Goal: Obtain resource: Obtain resource

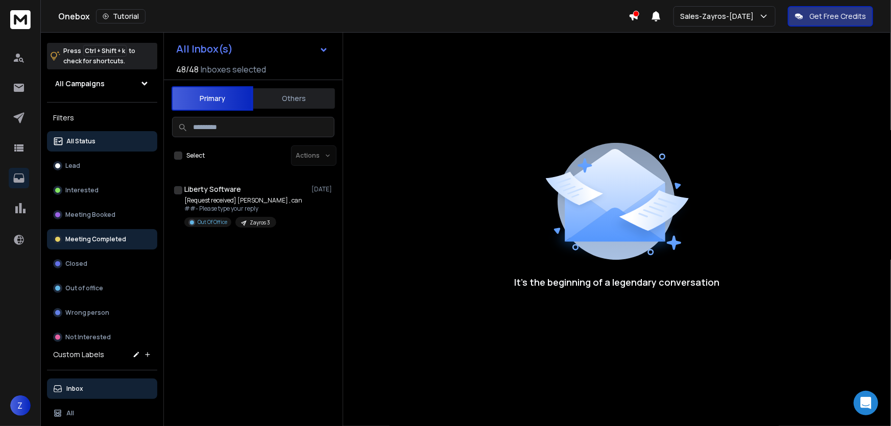
scroll to position [159, 0]
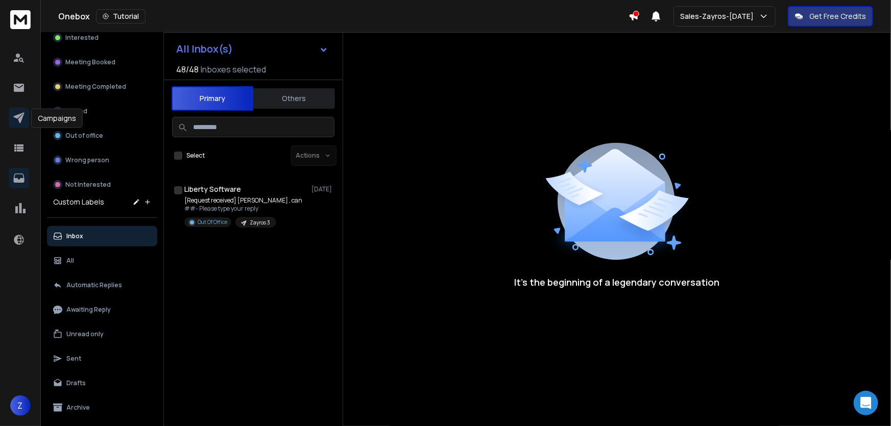
click at [27, 112] on link at bounding box center [19, 118] width 20 height 20
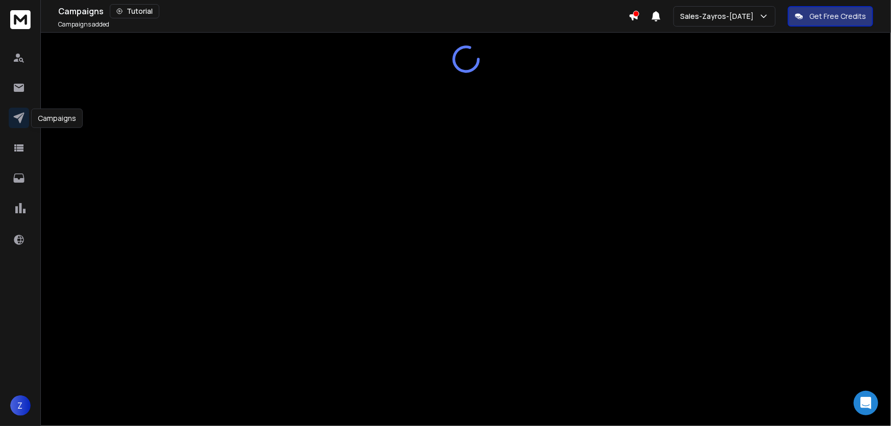
click at [22, 122] on icon at bounding box center [19, 118] width 12 height 12
click at [21, 92] on icon at bounding box center [19, 88] width 10 height 8
click at [17, 111] on link at bounding box center [19, 118] width 20 height 20
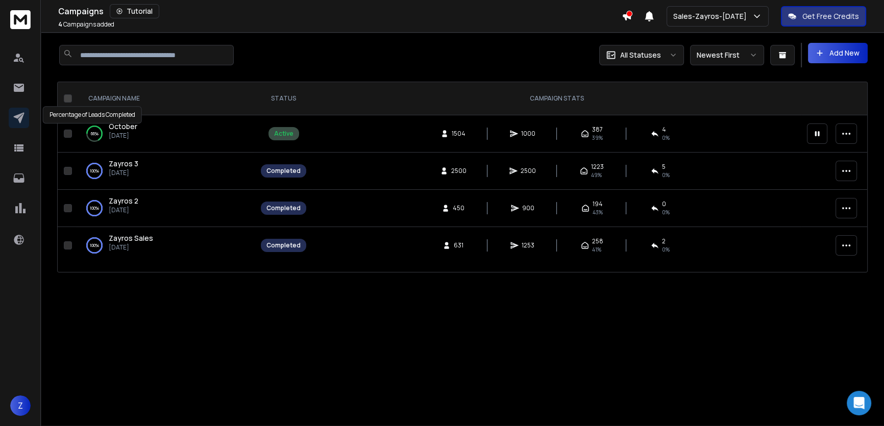
click at [242, 137] on div "66 % [DATE][DATE]" at bounding box center [165, 134] width 158 height 25
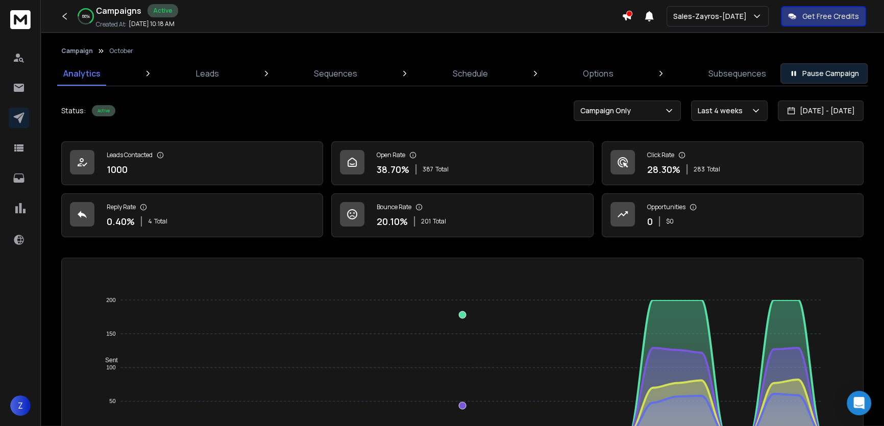
click at [808, 76] on button "Pause Campaign" at bounding box center [824, 73] width 87 height 20
click at [20, 62] on icon at bounding box center [19, 58] width 12 height 12
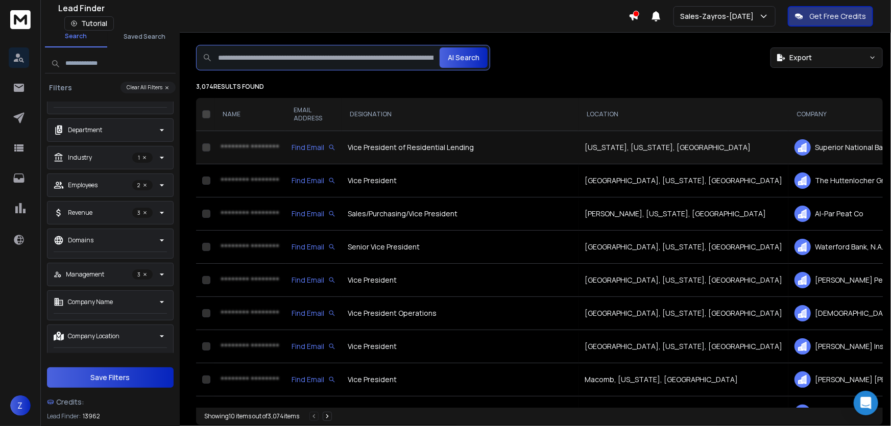
drag, startPoint x: 206, startPoint y: 150, endPoint x: 203, endPoint y: 159, distance: 9.7
click at [206, 150] on button "button" at bounding box center [206, 147] width 8 height 8
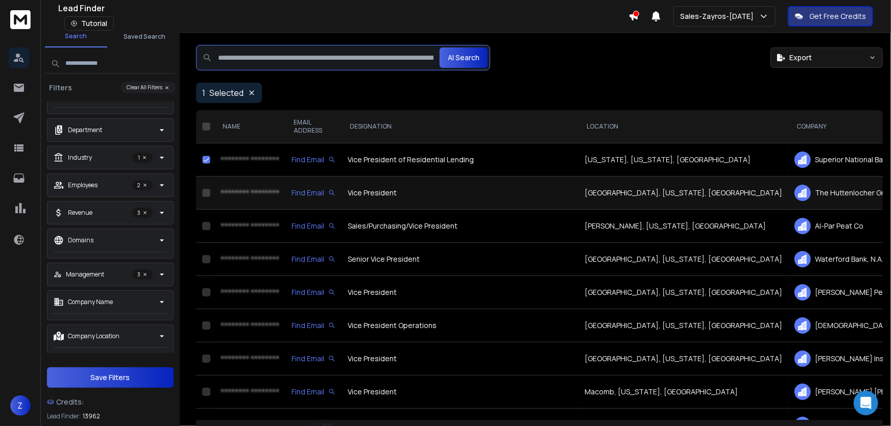
click at [204, 189] on button "button" at bounding box center [206, 193] width 8 height 8
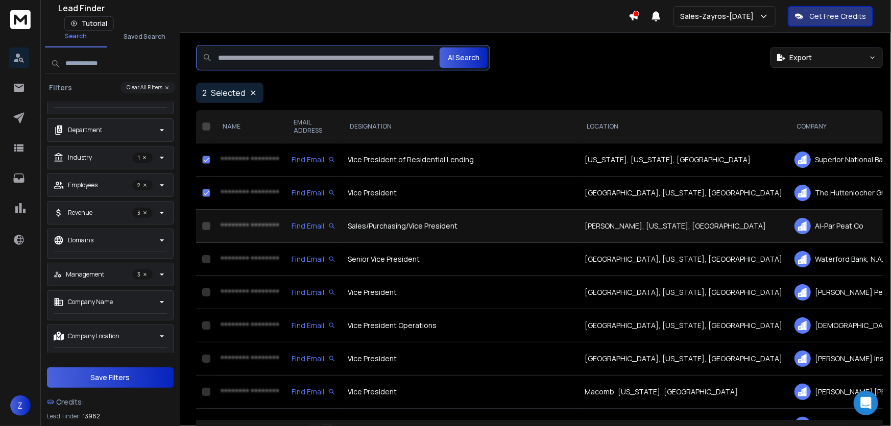
click at [208, 220] on td at bounding box center [205, 226] width 18 height 33
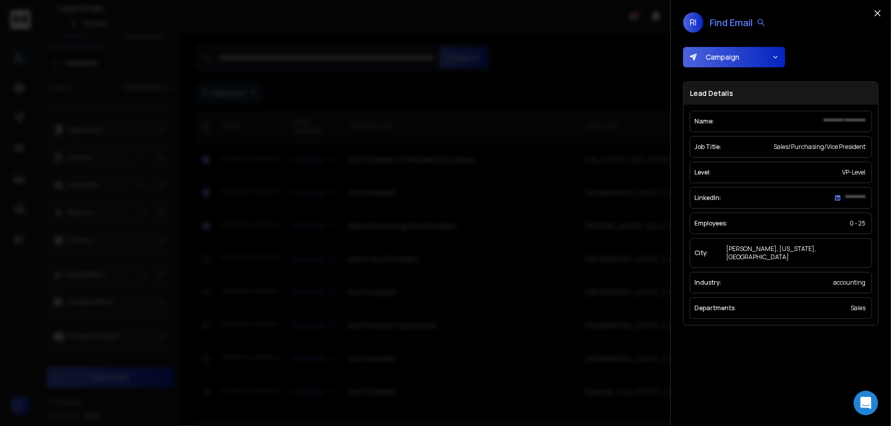
click at [878, 13] on icon "button" at bounding box center [877, 13] width 5 height 5
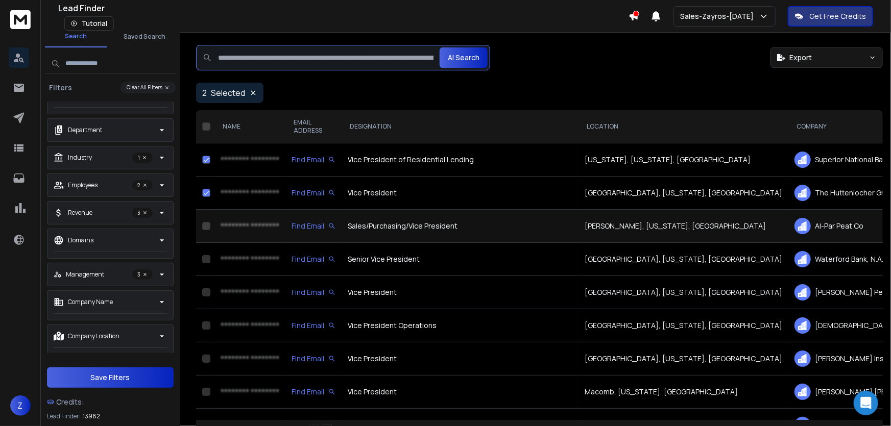
click at [205, 225] on button "button" at bounding box center [206, 226] width 8 height 8
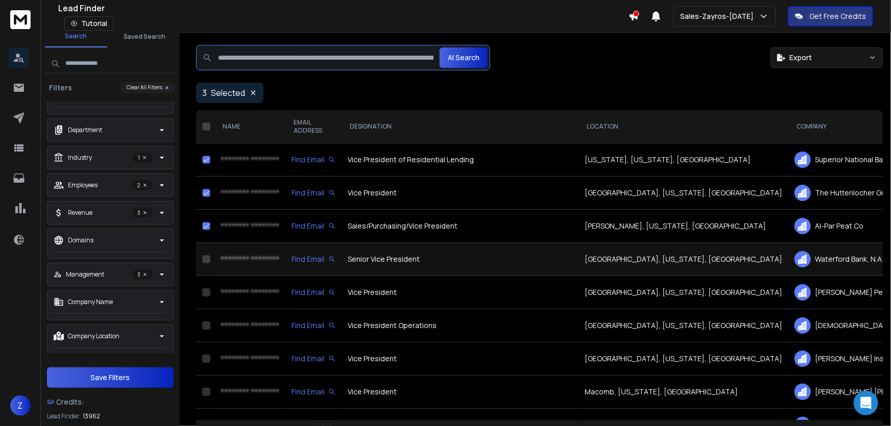
click at [206, 258] on button "button" at bounding box center [206, 259] width 8 height 8
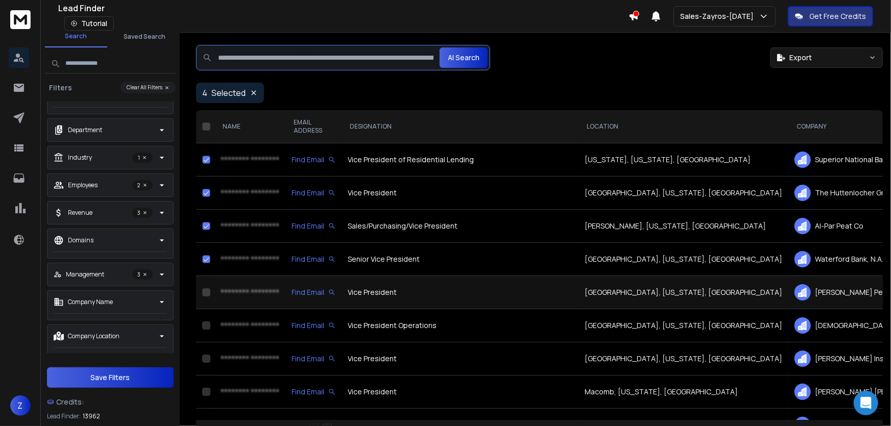
click at [204, 289] on button "button" at bounding box center [206, 293] width 8 height 8
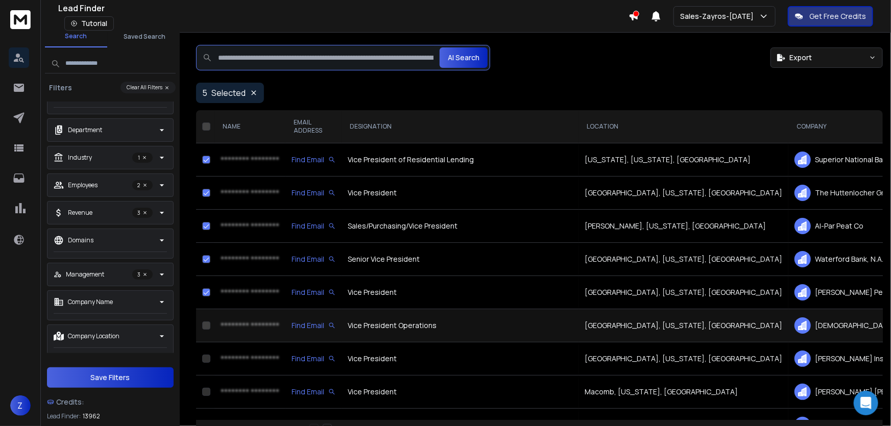
click at [205, 326] on button "button" at bounding box center [206, 326] width 8 height 8
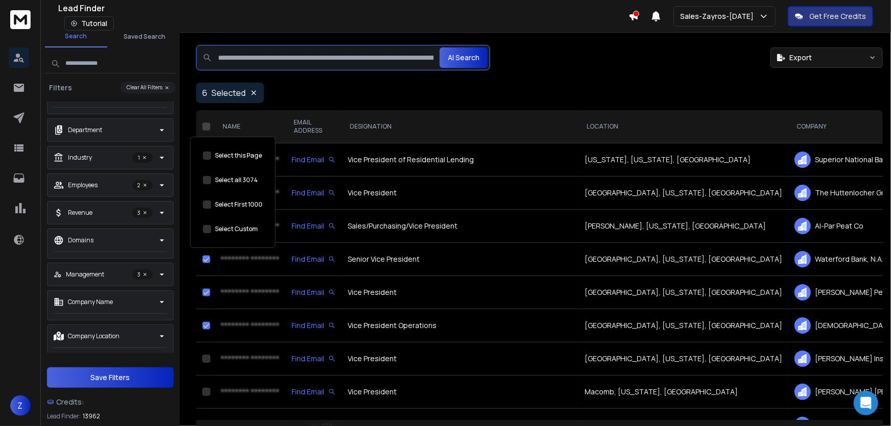
click at [204, 122] on th at bounding box center [205, 126] width 18 height 33
click at [223, 92] on p "Selected" at bounding box center [228, 93] width 34 height 12
click at [250, 91] on icon at bounding box center [254, 93] width 8 height 8
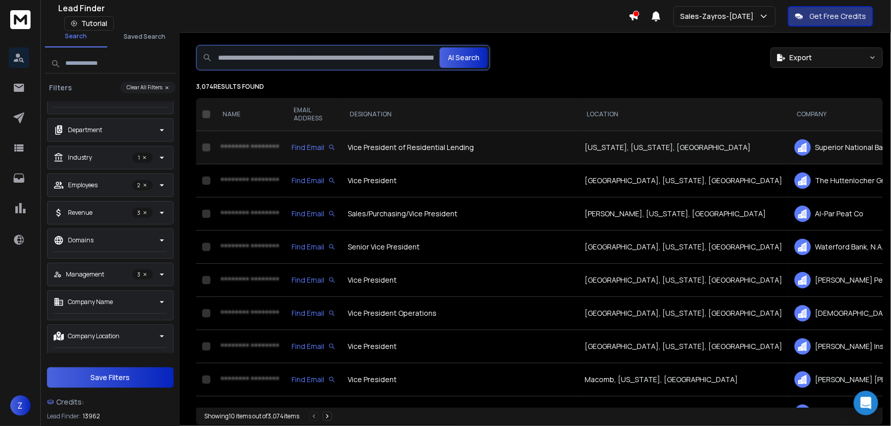
click at [306, 153] on td "Find Email" at bounding box center [313, 147] width 56 height 33
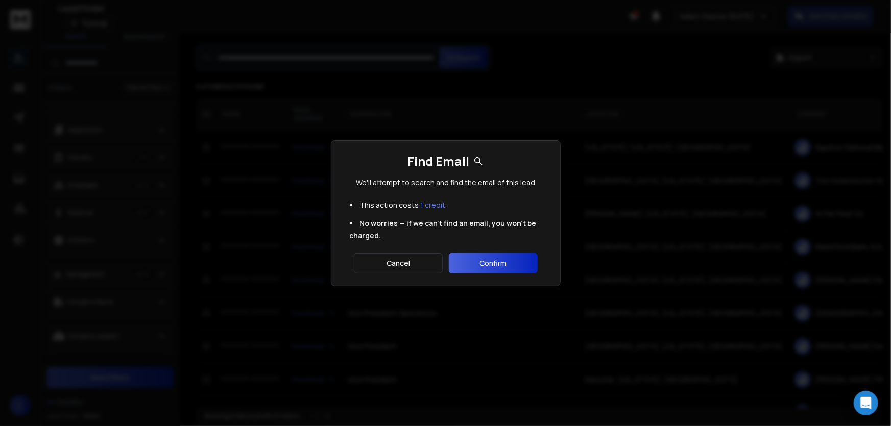
click at [489, 266] on button "Confirm" at bounding box center [493, 263] width 88 height 20
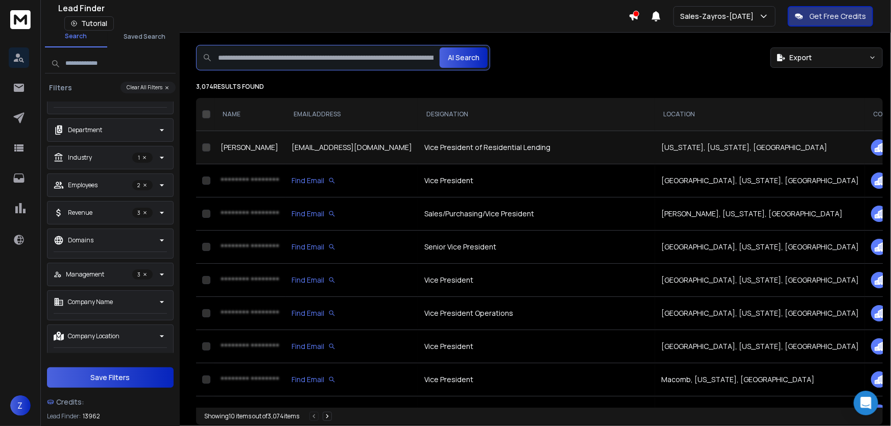
click at [313, 148] on div "[EMAIL_ADDRESS][DOMAIN_NAME]" at bounding box center [352, 147] width 121 height 10
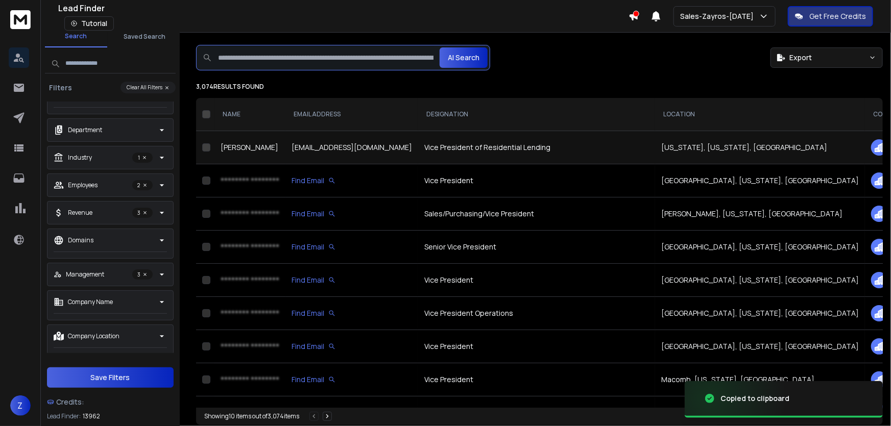
click at [236, 142] on span "[PERSON_NAME]" at bounding box center [250, 147] width 58 height 10
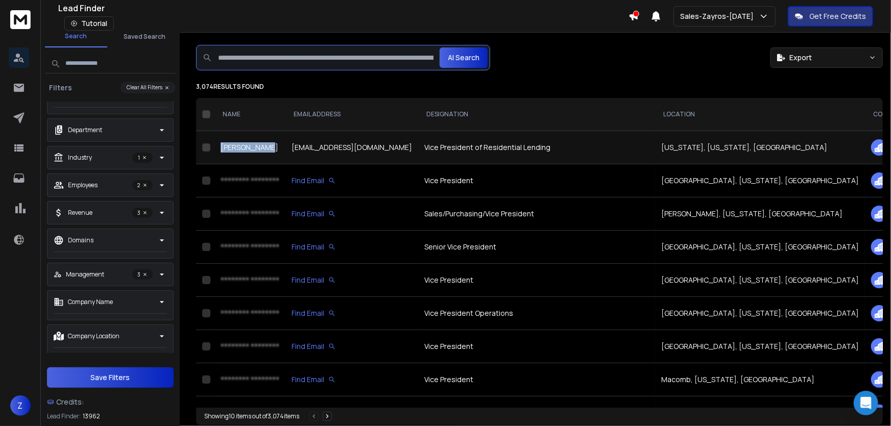
copy span "[PERSON_NAME]"
drag, startPoint x: 229, startPoint y: 147, endPoint x: 221, endPoint y: 147, distance: 7.7
click at [221, 147] on td "[PERSON_NAME]" at bounding box center [249, 147] width 71 height 33
click at [217, 152] on td "[PERSON_NAME]" at bounding box center [249, 147] width 71 height 33
copy span "[PERSON_NAME]"
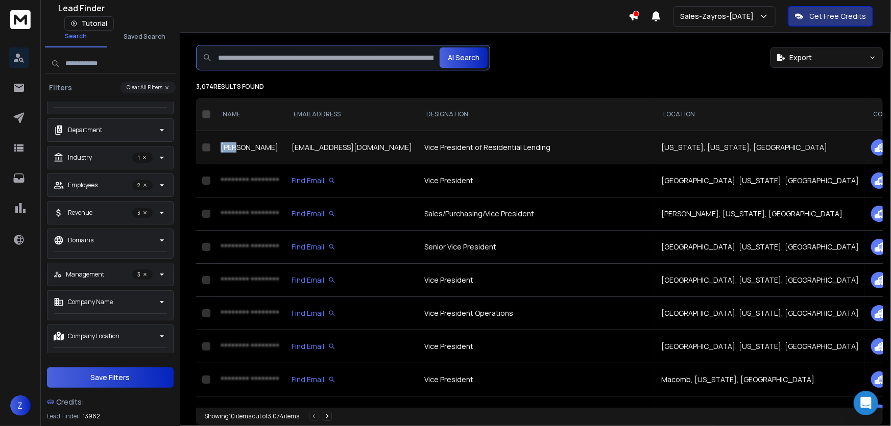
drag, startPoint x: 219, startPoint y: 148, endPoint x: 234, endPoint y: 148, distance: 15.8
click at [234, 148] on td "[PERSON_NAME]" at bounding box center [249, 147] width 71 height 33
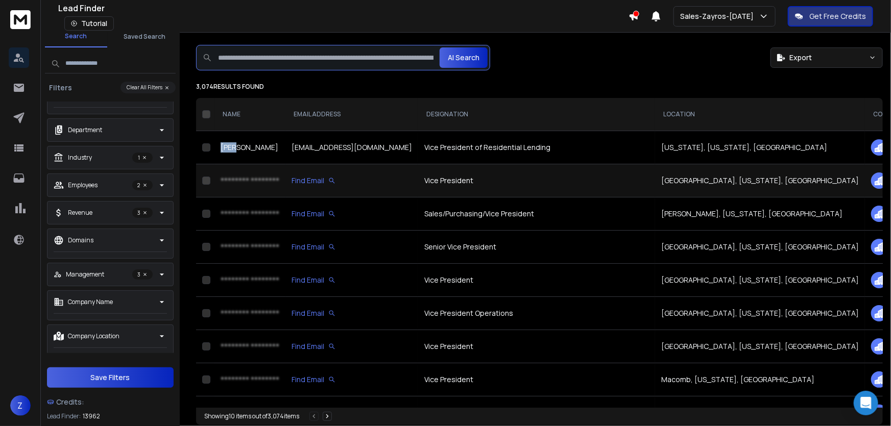
click at [301, 183] on div "Find Email" at bounding box center [352, 181] width 121 height 10
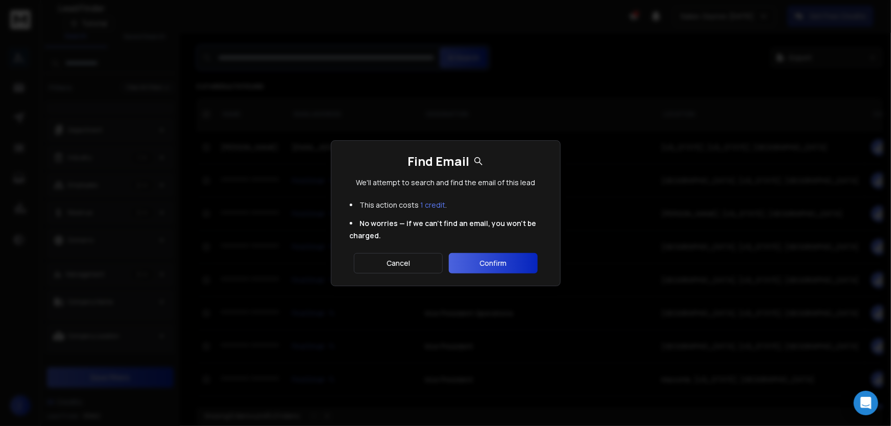
click at [495, 263] on button "Confirm" at bounding box center [493, 263] width 88 height 20
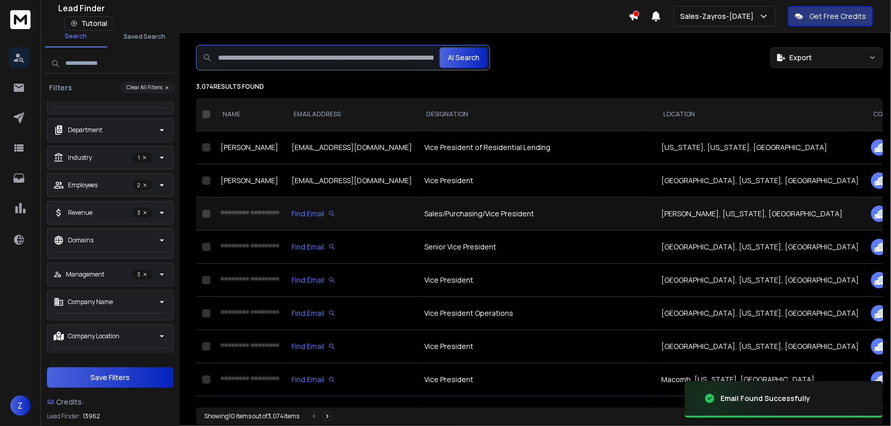
click at [307, 212] on div "Find Email" at bounding box center [352, 214] width 121 height 10
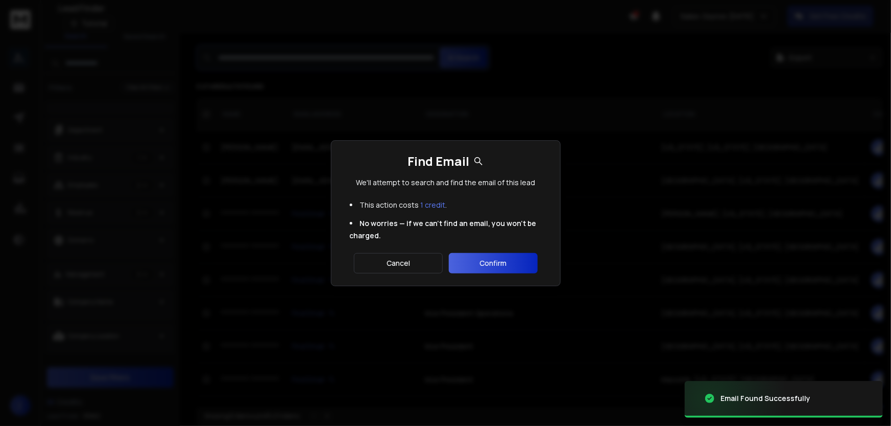
click at [485, 261] on button "Confirm" at bounding box center [493, 263] width 88 height 20
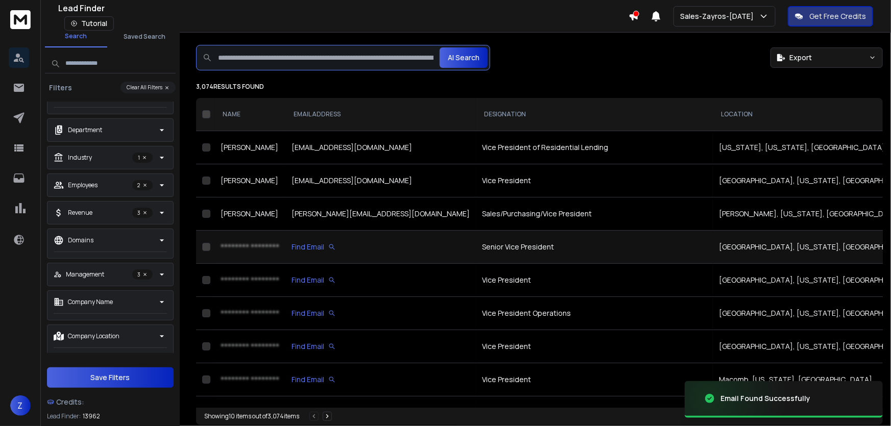
click at [310, 242] on div "Find Email" at bounding box center [381, 247] width 178 height 10
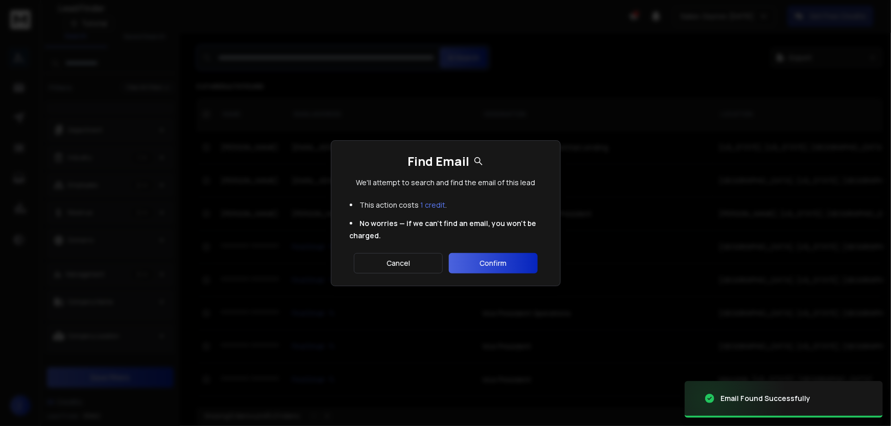
click at [468, 260] on button "Confirm" at bounding box center [493, 263] width 88 height 20
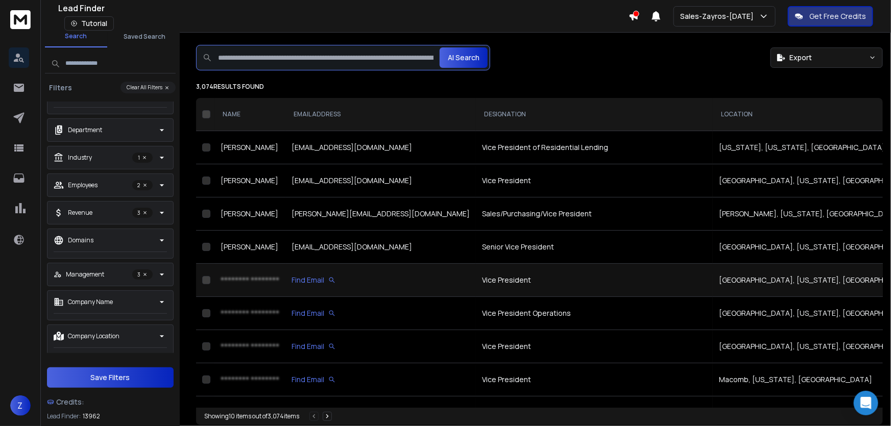
click at [301, 285] on td "Find Email" at bounding box center [380, 280] width 190 height 33
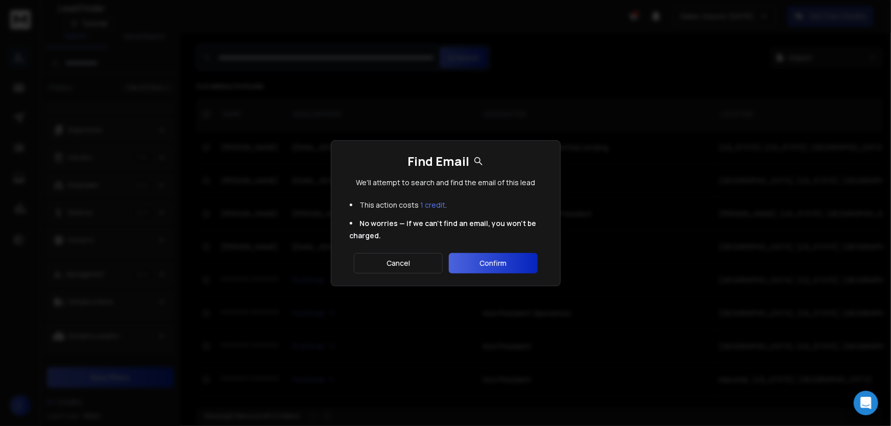
click at [511, 269] on button "Confirm" at bounding box center [493, 263] width 88 height 20
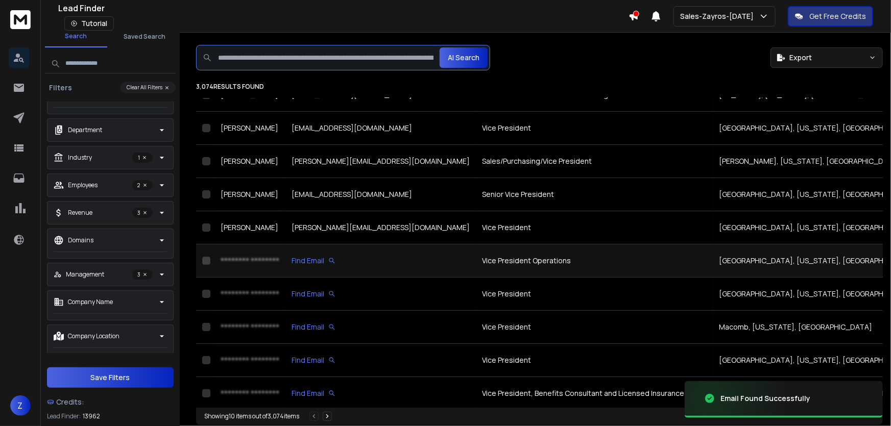
scroll to position [58, 0]
click at [322, 256] on div "Find Email" at bounding box center [381, 261] width 178 height 10
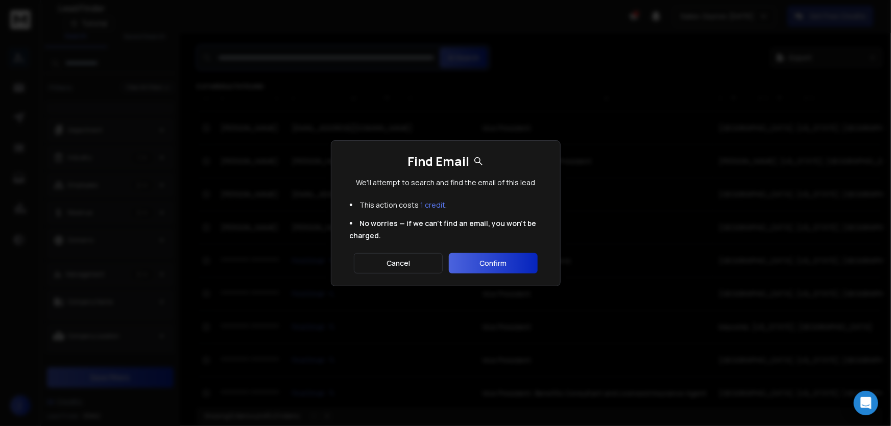
click at [495, 258] on button "Confirm" at bounding box center [493, 263] width 88 height 20
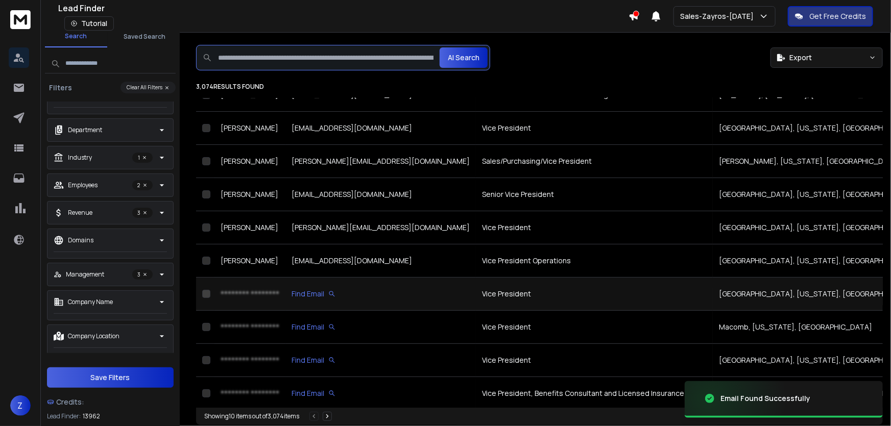
click at [312, 289] on div "Find Email" at bounding box center [381, 294] width 178 height 10
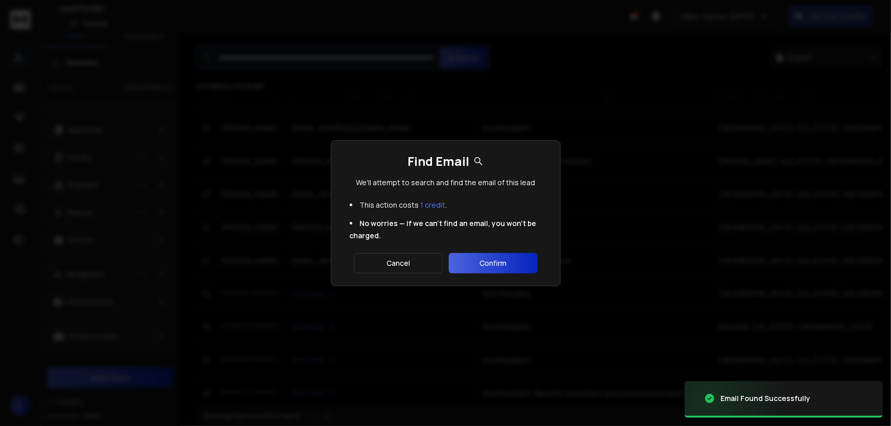
click at [469, 260] on button "Confirm" at bounding box center [493, 263] width 88 height 20
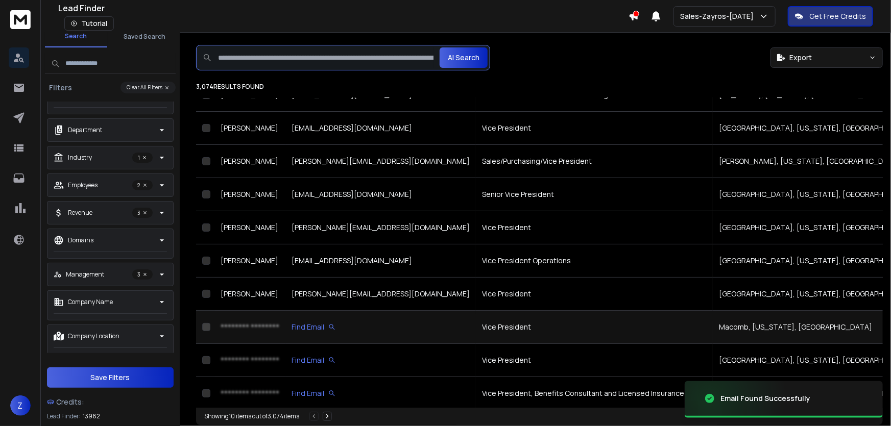
click at [306, 322] on div "Find Email" at bounding box center [381, 327] width 178 height 10
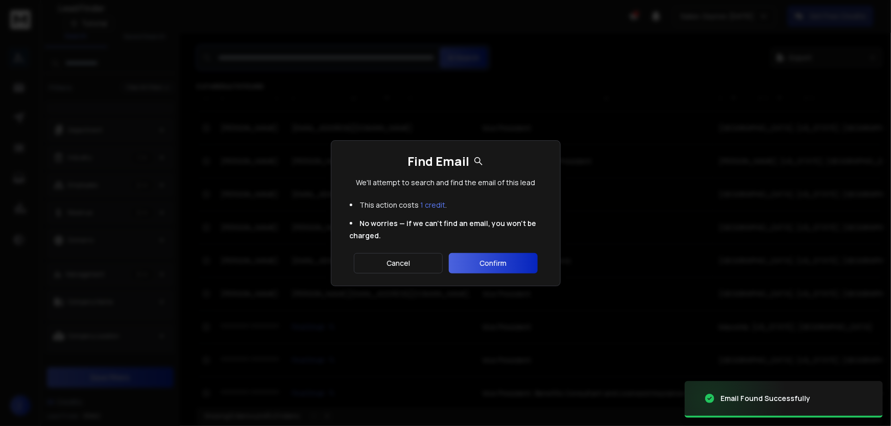
click at [508, 263] on button "Confirm" at bounding box center [493, 263] width 88 height 20
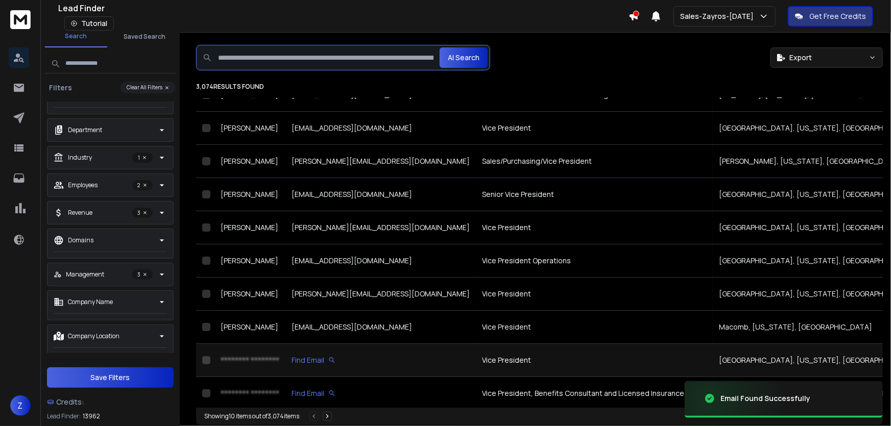
click at [325, 355] on div "Find Email" at bounding box center [381, 360] width 178 height 10
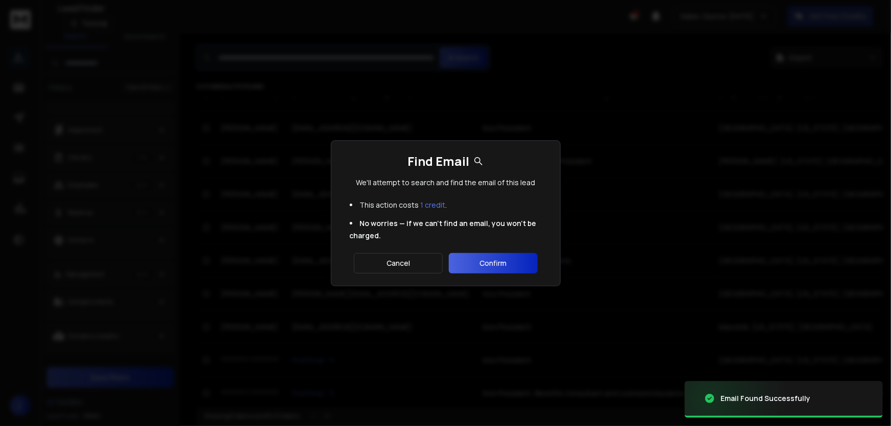
click at [490, 271] on button "Confirm" at bounding box center [493, 263] width 88 height 20
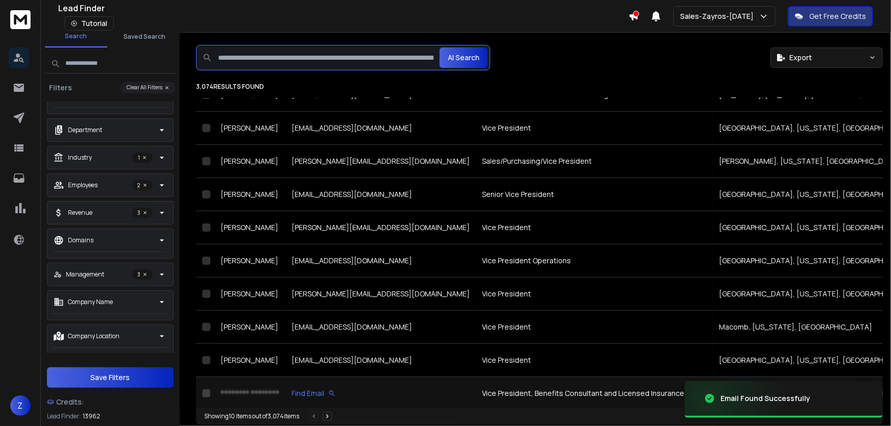
click at [311, 390] on div "Find Email" at bounding box center [381, 394] width 178 height 10
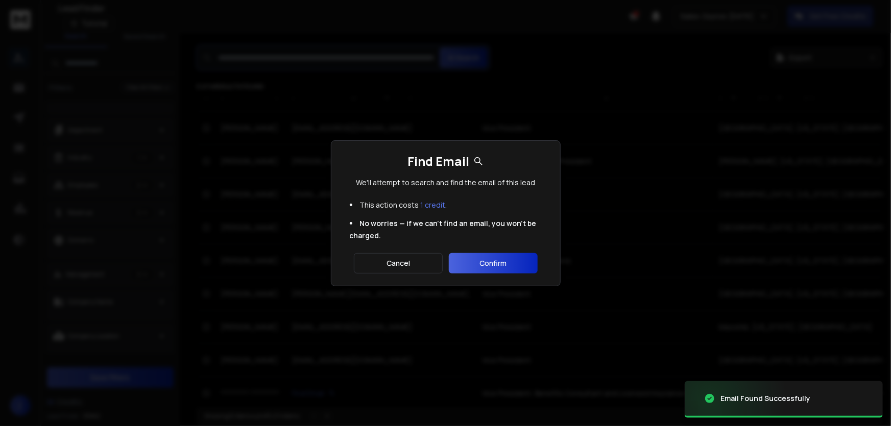
click at [485, 265] on button "Confirm" at bounding box center [493, 263] width 88 height 20
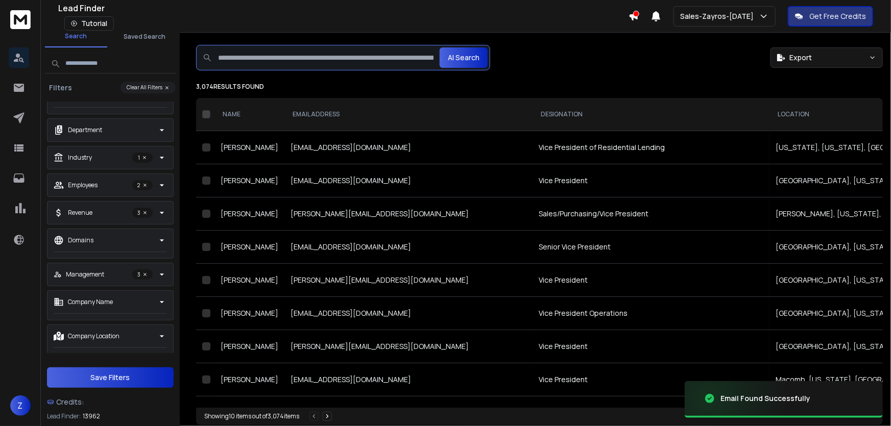
scroll to position [0, 0]
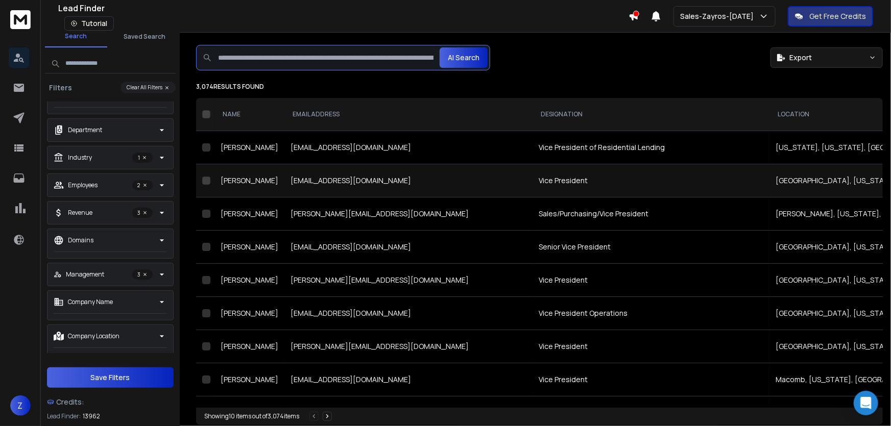
click at [328, 177] on div "[EMAIL_ADDRESS][DOMAIN_NAME]" at bounding box center [409, 181] width 236 height 10
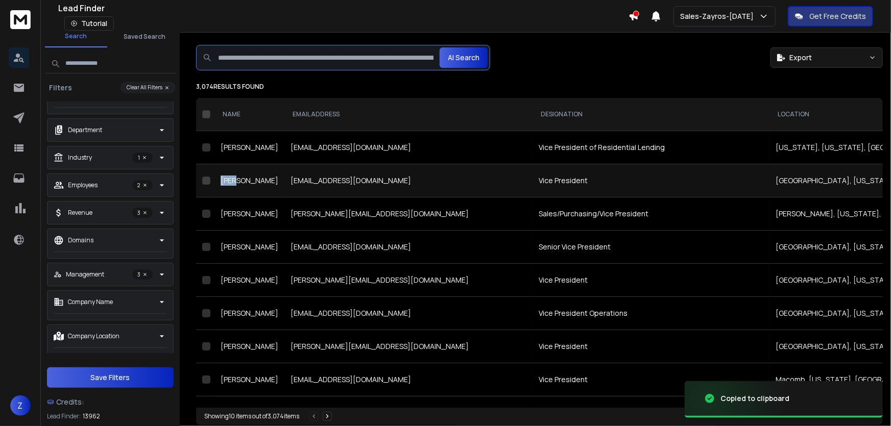
copy span "Cath"
copy span "[PERSON_NAME]"
drag, startPoint x: 219, startPoint y: 182, endPoint x: 240, endPoint y: 189, distance: 22.6
click at [240, 189] on td "[PERSON_NAME]" at bounding box center [249, 180] width 70 height 33
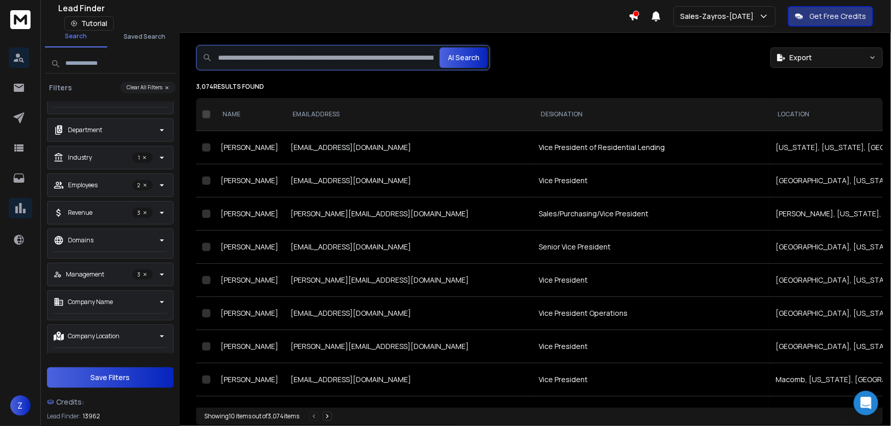
drag, startPoint x: 346, startPoint y: 211, endPoint x: 26, endPoint y: 198, distance: 320.4
click at [346, 211] on div "[PERSON_NAME][EMAIL_ADDRESS][DOMAIN_NAME]" at bounding box center [409, 214] width 236 height 10
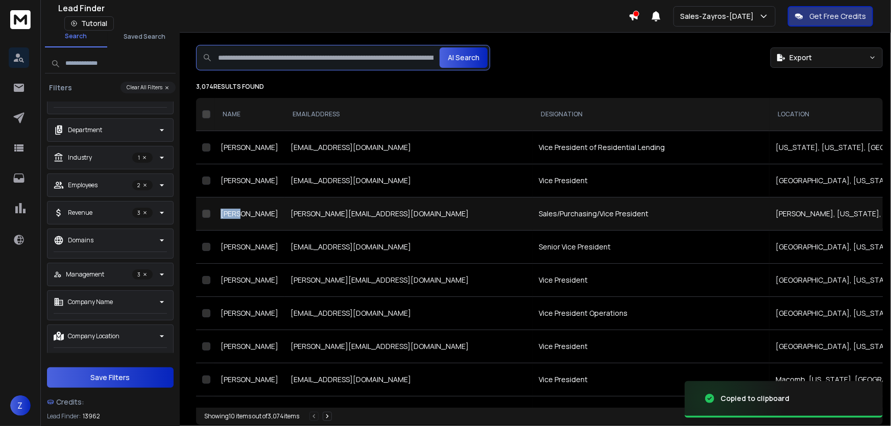
copy span "[PERSON_NAME]"
drag, startPoint x: 217, startPoint y: 212, endPoint x: 239, endPoint y: 217, distance: 22.4
click at [239, 217] on td "[PERSON_NAME]" at bounding box center [249, 214] width 70 height 33
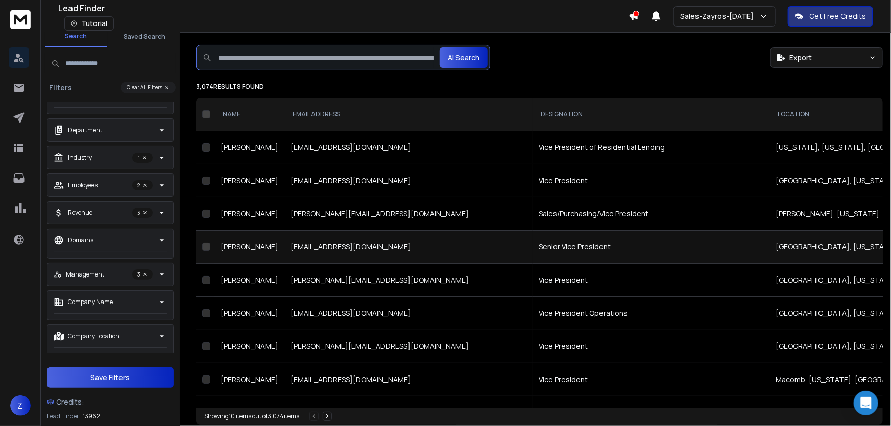
click at [320, 239] on td "[EMAIL_ADDRESS][DOMAIN_NAME]" at bounding box center [408, 247] width 248 height 33
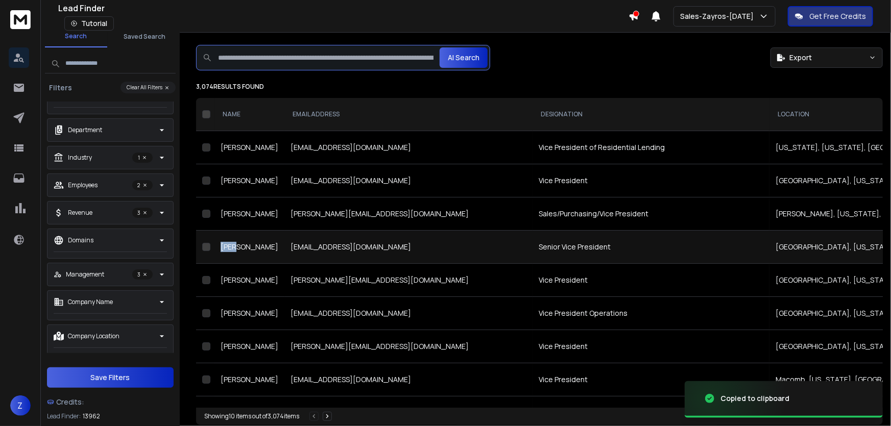
copy span "[PERSON_NAME]"
drag, startPoint x: 220, startPoint y: 247, endPoint x: 237, endPoint y: 252, distance: 18.0
click at [237, 252] on td "[PERSON_NAME]" at bounding box center [249, 247] width 70 height 33
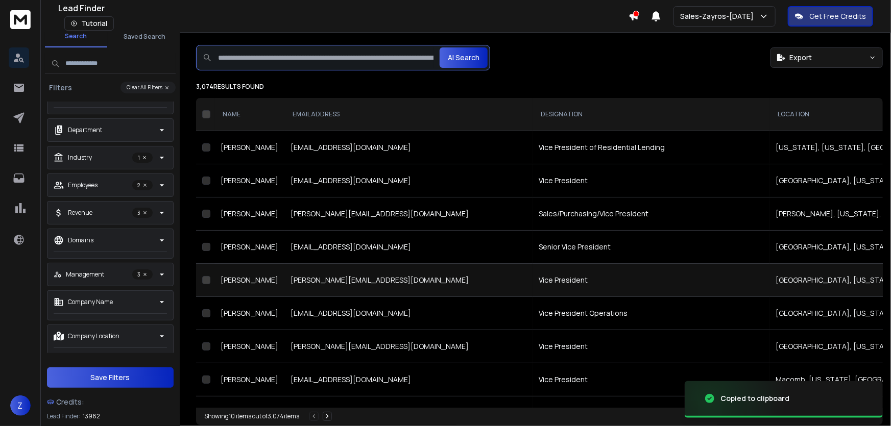
click at [344, 280] on div "[PERSON_NAME][EMAIL_ADDRESS][DOMAIN_NAME]" at bounding box center [409, 280] width 236 height 10
copy span "[PERSON_NAME]"
drag, startPoint x: 216, startPoint y: 281, endPoint x: 244, endPoint y: 283, distance: 28.2
click at [244, 283] on td "[PERSON_NAME]" at bounding box center [249, 280] width 70 height 33
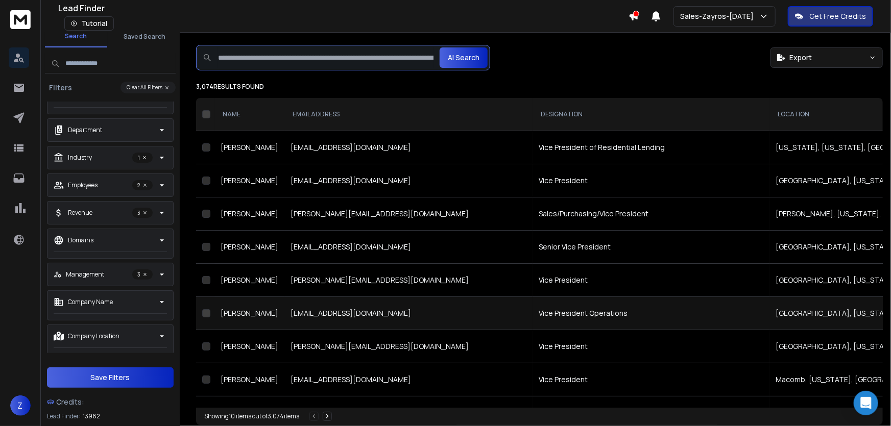
click at [324, 314] on div "[EMAIL_ADDRESS][DOMAIN_NAME]" at bounding box center [409, 313] width 236 height 10
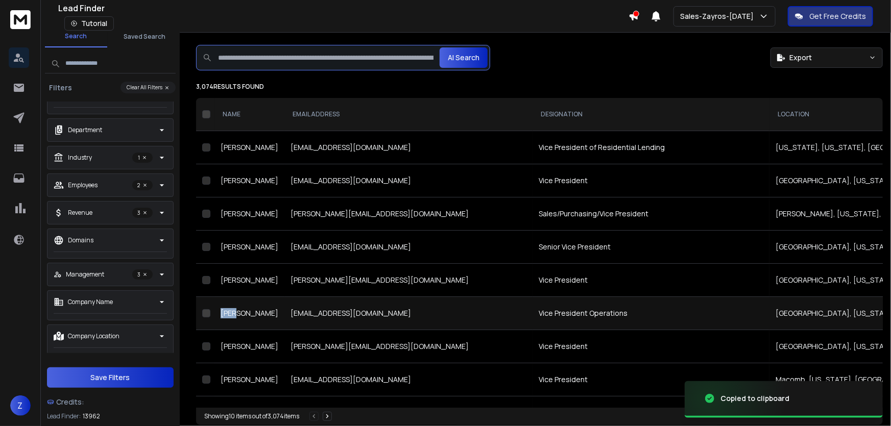
copy span "[PERSON_NAME]"
drag, startPoint x: 217, startPoint y: 315, endPoint x: 89, endPoint y: 298, distance: 128.3
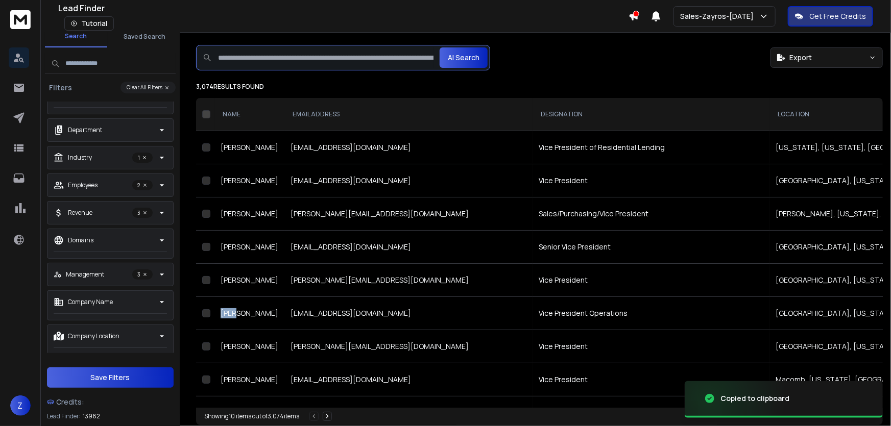
click at [239, 318] on td "[PERSON_NAME]" at bounding box center [249, 313] width 70 height 33
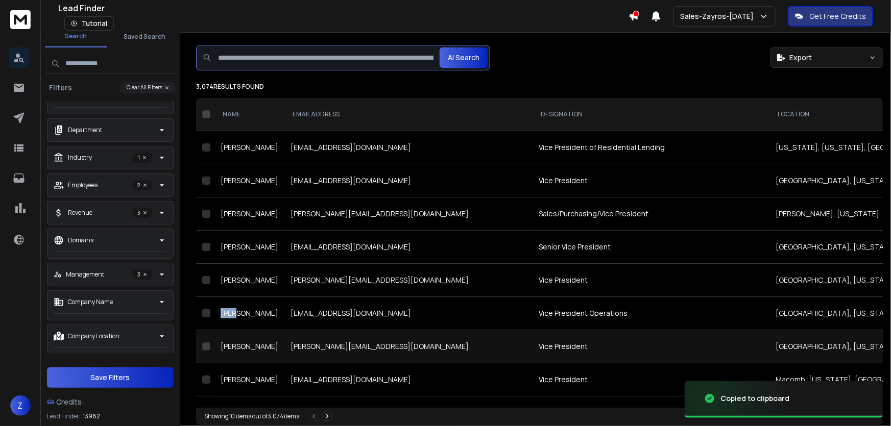
click at [309, 346] on div "[PERSON_NAME][EMAIL_ADDRESS][DOMAIN_NAME]" at bounding box center [409, 347] width 236 height 10
copy span "[PERSON_NAME]"
drag, startPoint x: 221, startPoint y: 347, endPoint x: 243, endPoint y: 350, distance: 22.2
click at [243, 350] on span "[PERSON_NAME]" at bounding box center [250, 347] width 58 height 10
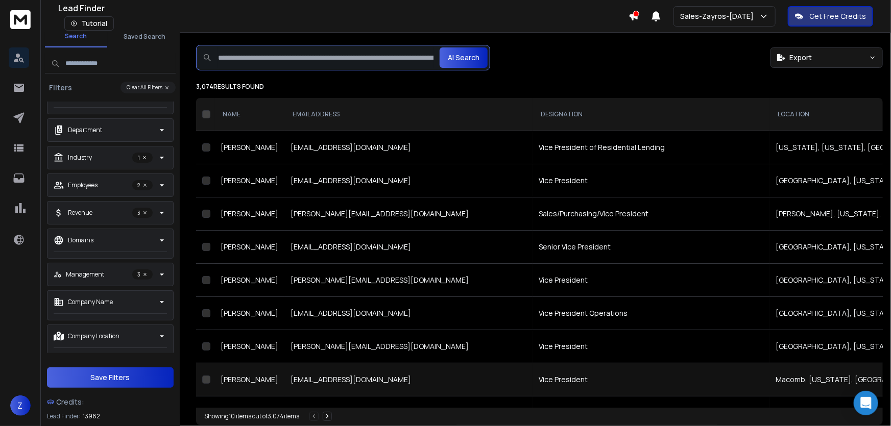
click at [323, 380] on div "[EMAIL_ADDRESS][DOMAIN_NAME]" at bounding box center [409, 380] width 236 height 10
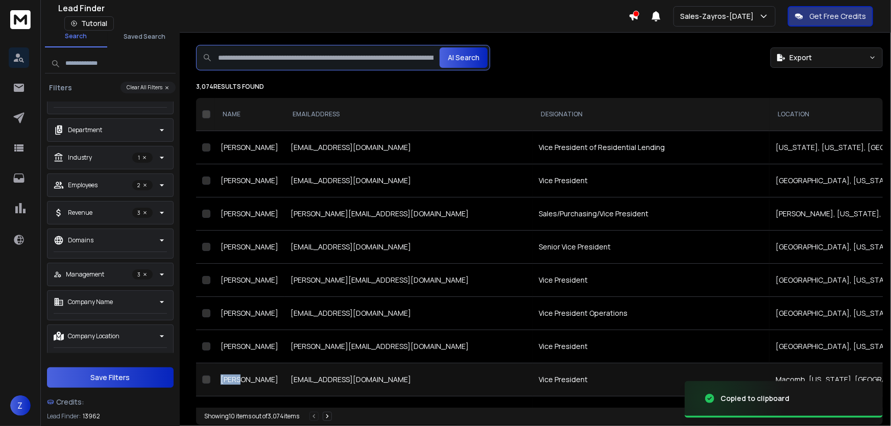
copy span "[PERSON_NAME]"
drag, startPoint x: 219, startPoint y: 381, endPoint x: 239, endPoint y: 385, distance: 20.7
click at [239, 385] on td "[PERSON_NAME]" at bounding box center [249, 380] width 70 height 33
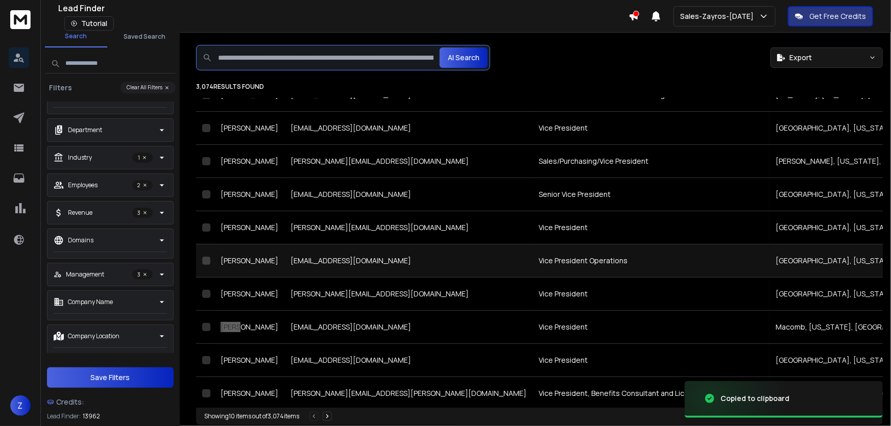
scroll to position [58, 0]
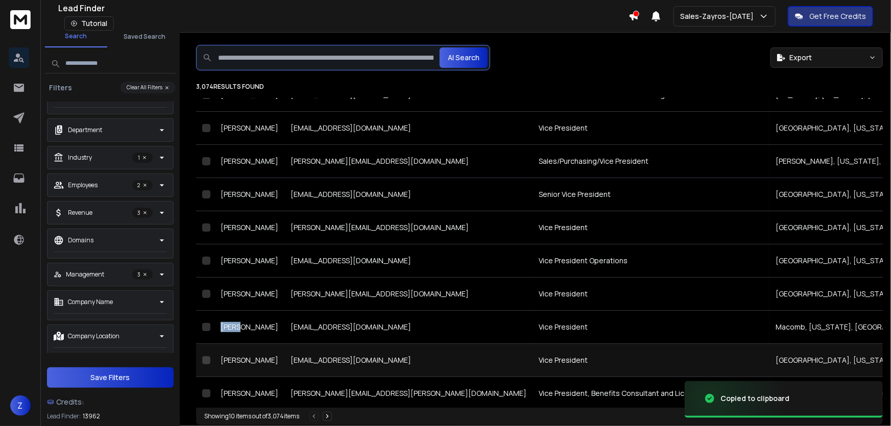
click at [305, 355] on div "[EMAIL_ADDRESS][DOMAIN_NAME]" at bounding box center [409, 360] width 236 height 10
drag, startPoint x: 219, startPoint y: 352, endPoint x: 246, endPoint y: 356, distance: 26.9
click at [246, 356] on td "[PERSON_NAME]" at bounding box center [249, 360] width 70 height 33
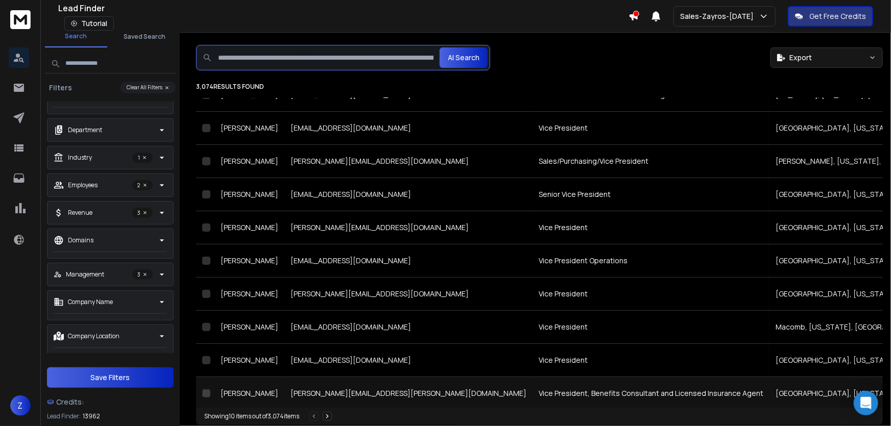
click at [304, 389] on div "[PERSON_NAME][EMAIL_ADDRESS][PERSON_NAME][DOMAIN_NAME]" at bounding box center [409, 394] width 236 height 10
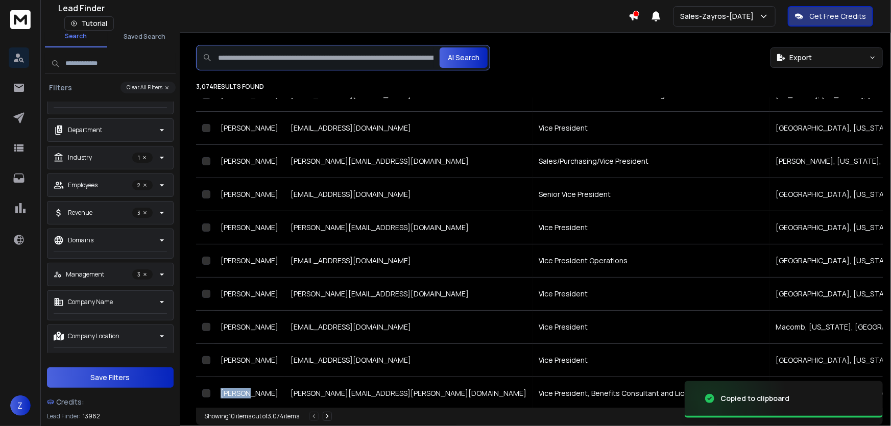
drag, startPoint x: 217, startPoint y: 385, endPoint x: 169, endPoint y: 368, distance: 51.0
click at [241, 391] on td "[PERSON_NAME]" at bounding box center [249, 393] width 70 height 33
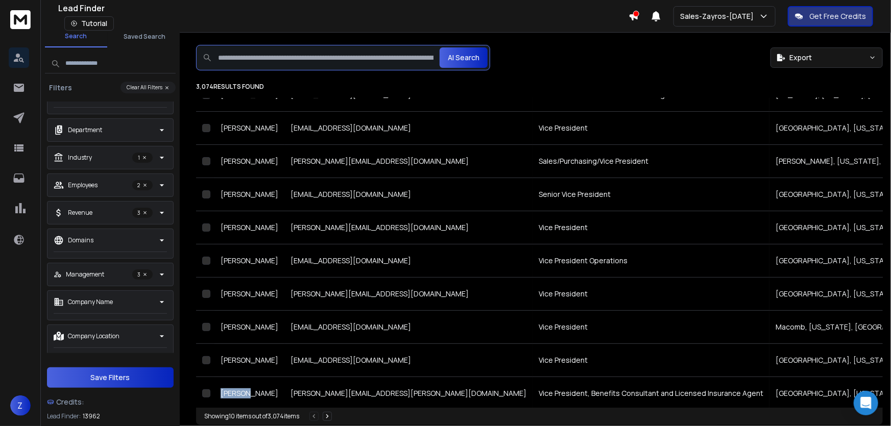
click at [331, 418] on icon at bounding box center [327, 417] width 8 height 8
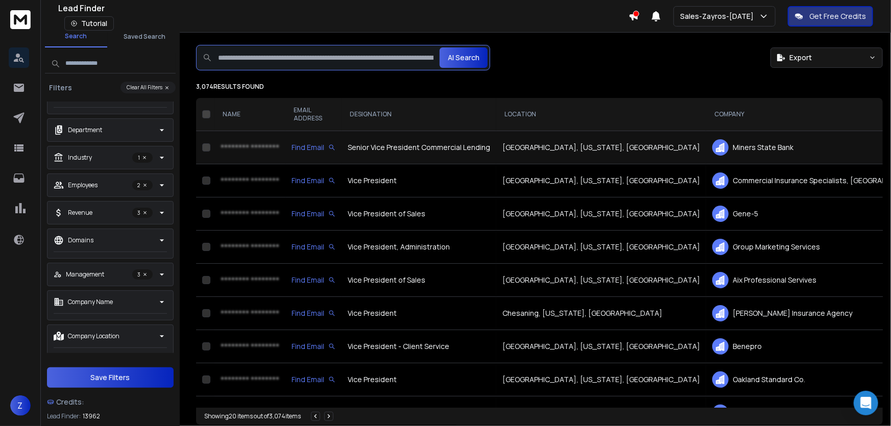
click at [302, 148] on div "Find Email" at bounding box center [314, 147] width 44 height 10
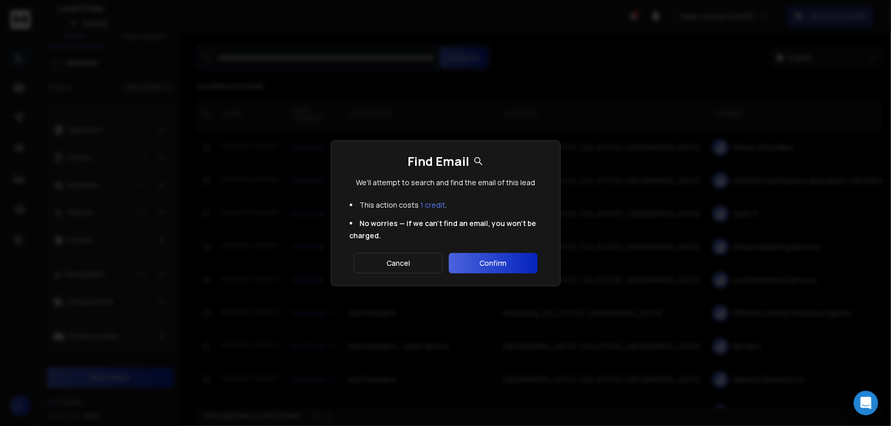
click at [481, 264] on button "Confirm" at bounding box center [493, 263] width 88 height 20
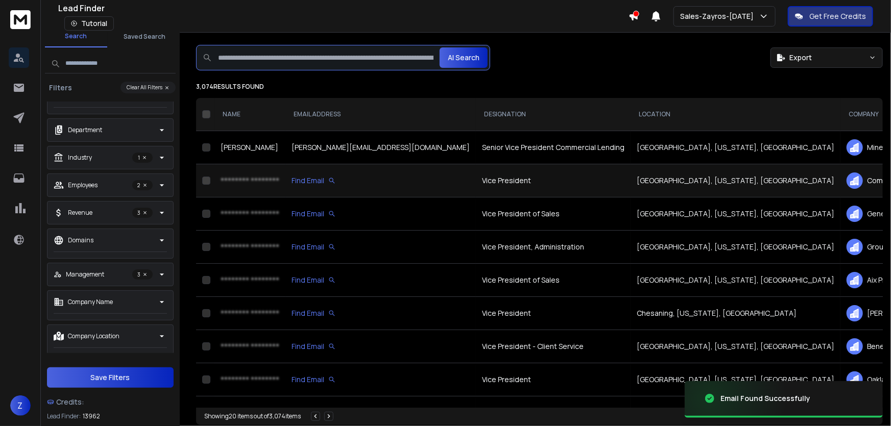
click at [300, 176] on td "Find Email" at bounding box center [380, 180] width 190 height 33
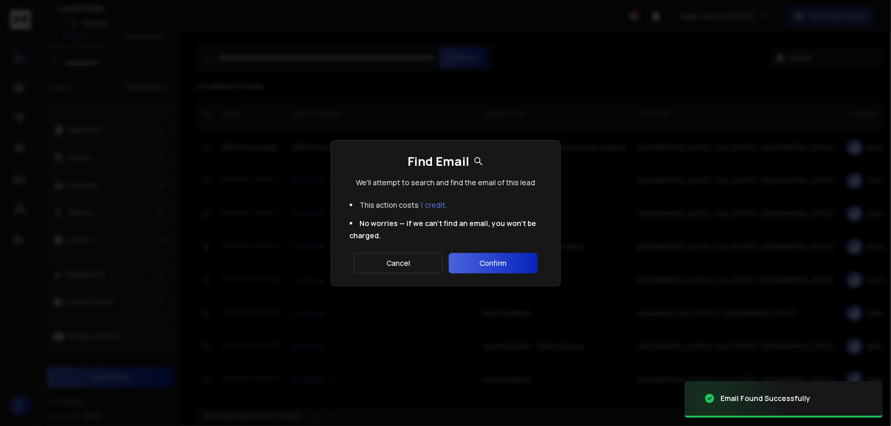
click at [521, 258] on button "Confirm" at bounding box center [493, 263] width 88 height 20
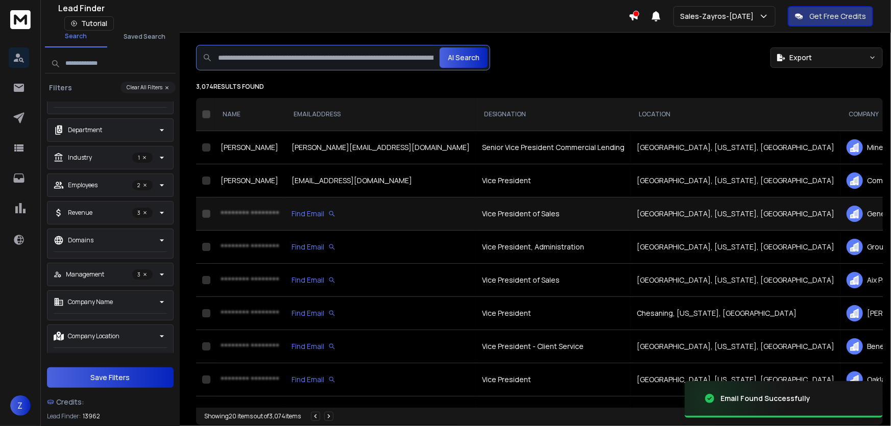
click at [306, 214] on div "Find Email" at bounding box center [381, 214] width 178 height 10
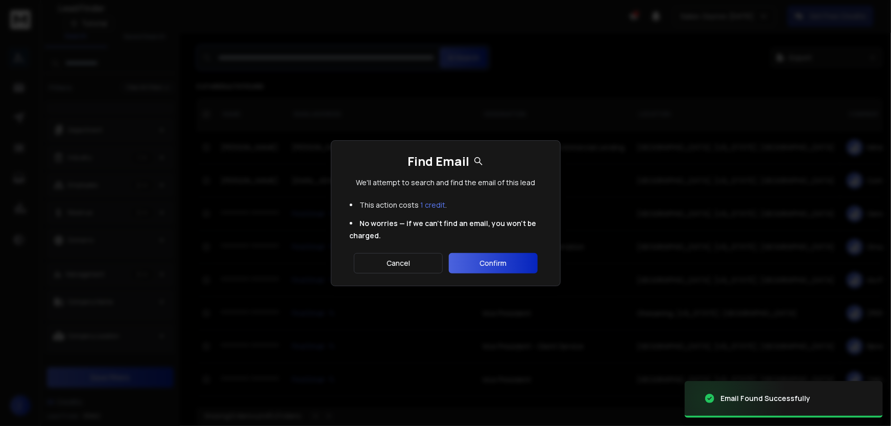
click at [492, 266] on button "Confirm" at bounding box center [493, 263] width 88 height 20
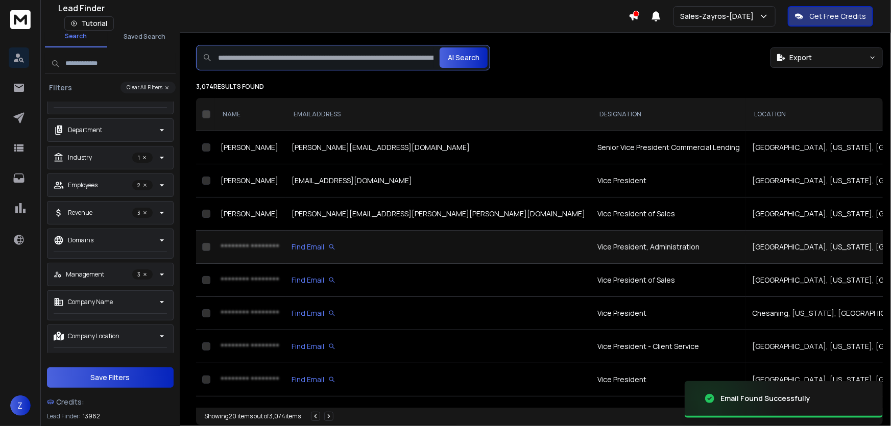
click at [304, 245] on div "Find Email" at bounding box center [439, 247] width 294 height 10
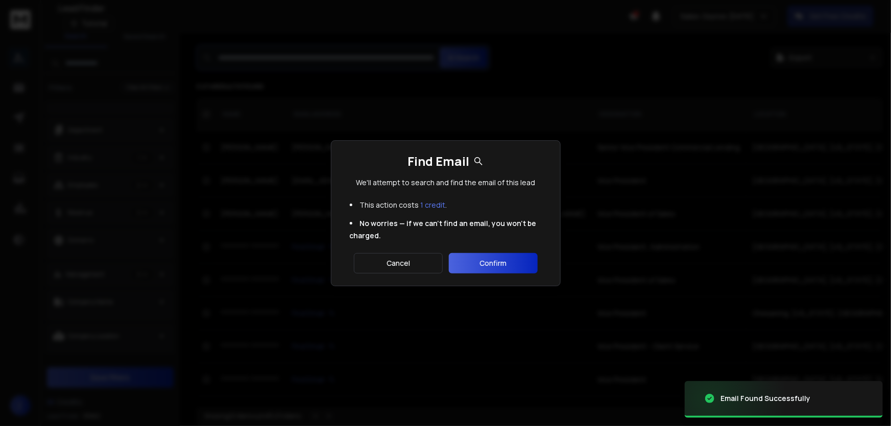
click at [487, 262] on button "Confirm" at bounding box center [493, 263] width 88 height 20
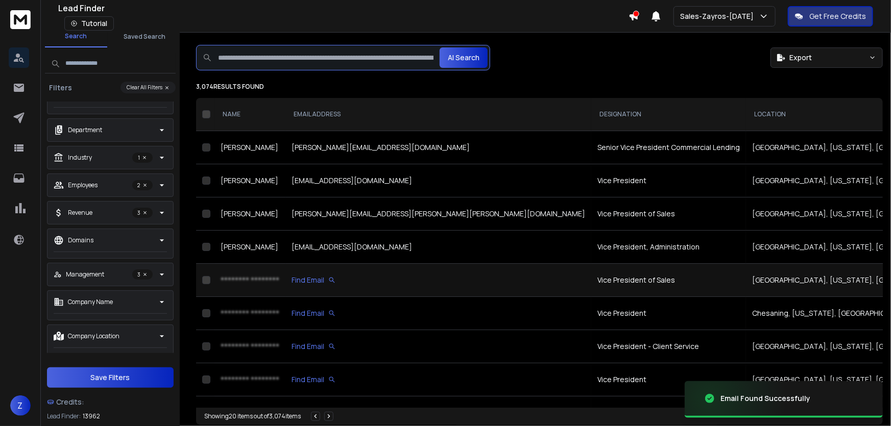
click at [294, 278] on div "Find Email" at bounding box center [439, 280] width 294 height 10
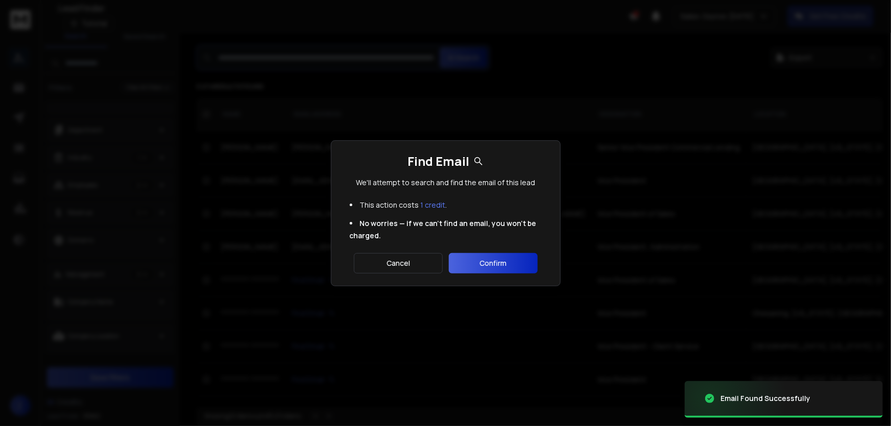
click at [488, 263] on button "Confirm" at bounding box center [493, 263] width 88 height 20
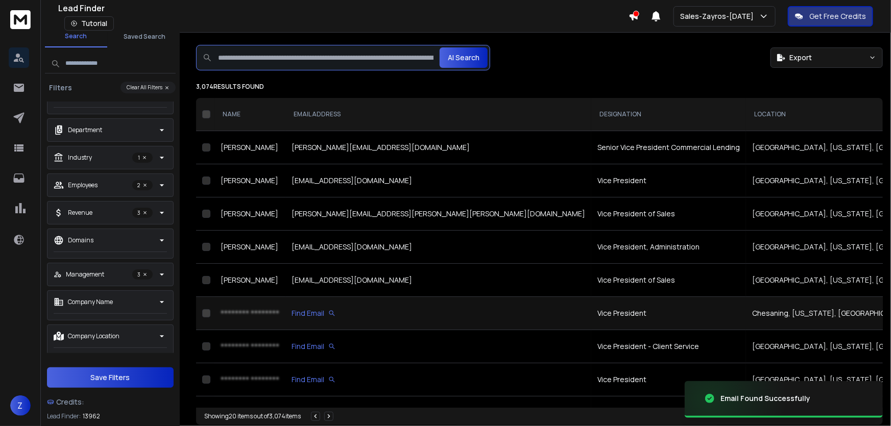
click at [306, 308] on div "Find Email" at bounding box center [439, 313] width 294 height 10
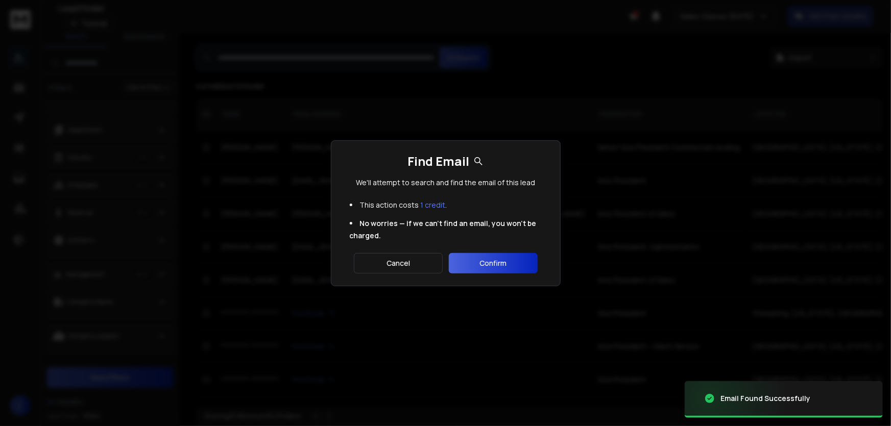
click at [515, 259] on button "Confirm" at bounding box center [493, 263] width 88 height 20
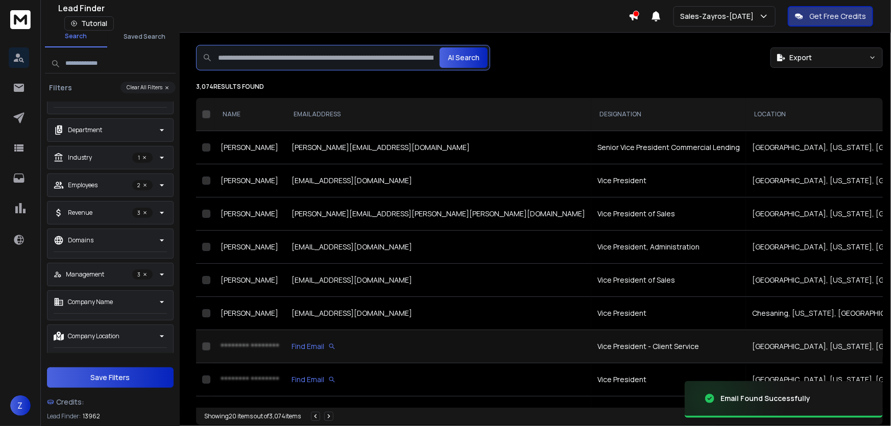
click at [308, 350] on div "Find Email" at bounding box center [439, 347] width 294 height 10
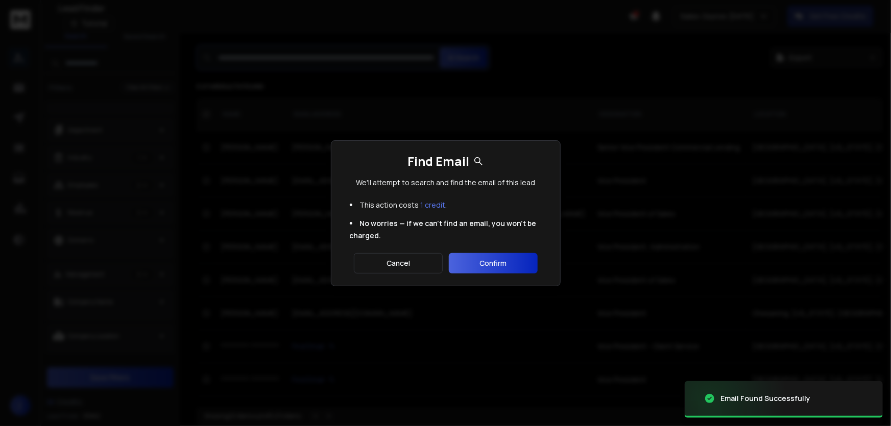
click at [510, 267] on button "Confirm" at bounding box center [493, 263] width 88 height 20
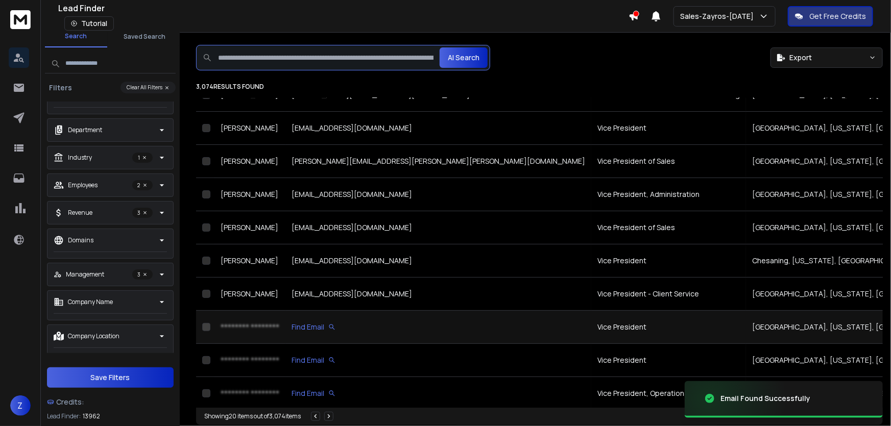
click at [335, 324] on icon at bounding box center [331, 327] width 7 height 7
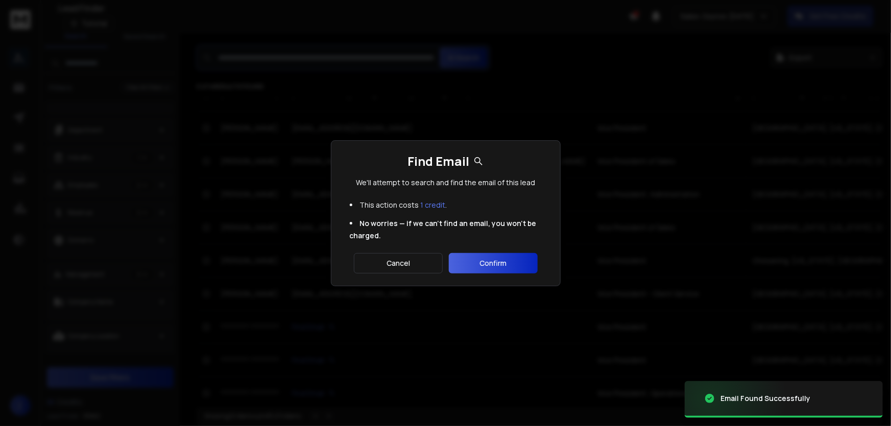
click at [499, 258] on button "Confirm" at bounding box center [493, 263] width 88 height 20
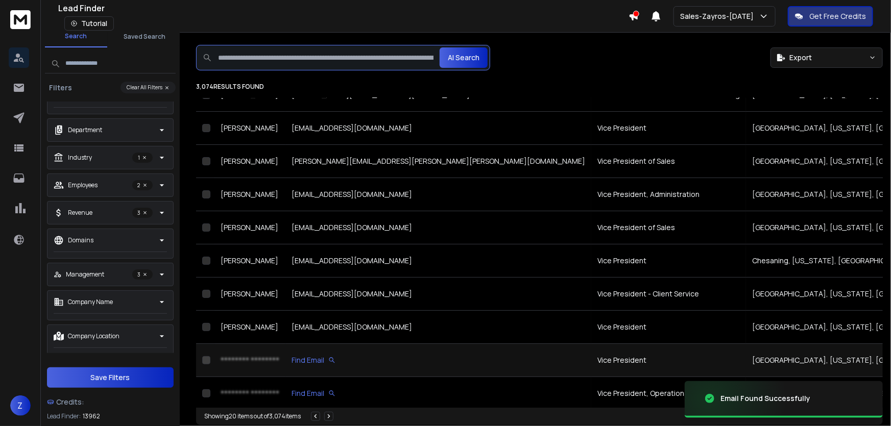
click at [322, 355] on div "Find Email" at bounding box center [439, 360] width 294 height 10
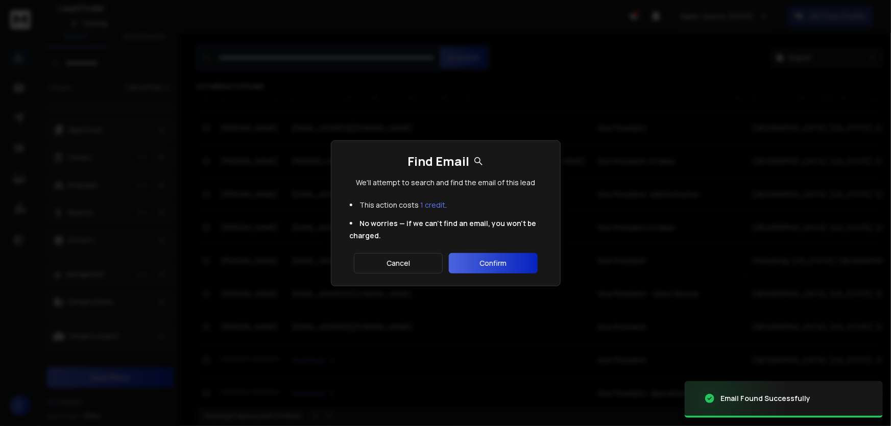
click at [486, 262] on button "Confirm" at bounding box center [493, 263] width 88 height 20
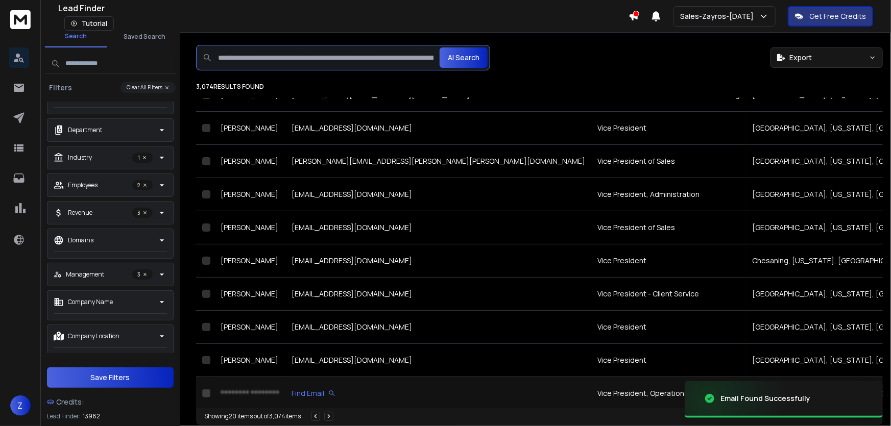
click at [325, 392] on td "Find Email" at bounding box center [438, 393] width 306 height 33
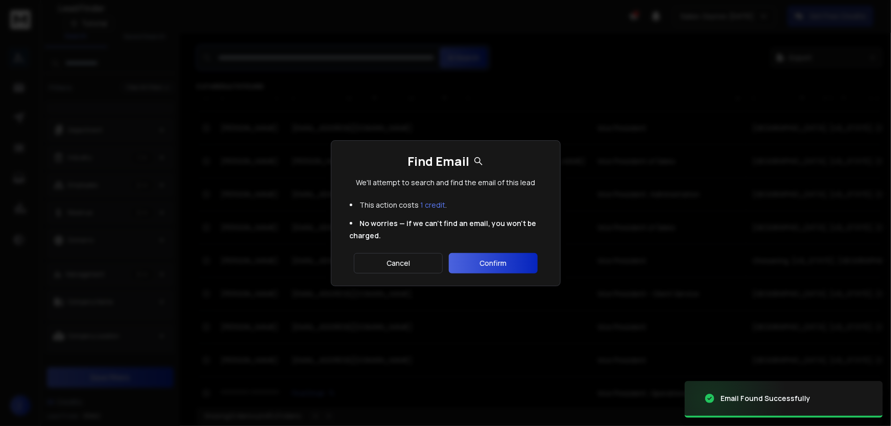
click at [468, 269] on button "Confirm" at bounding box center [493, 263] width 88 height 20
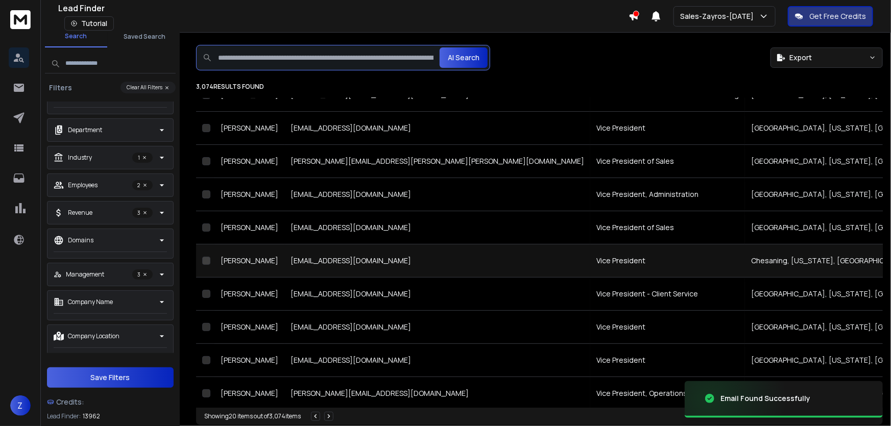
scroll to position [0, 0]
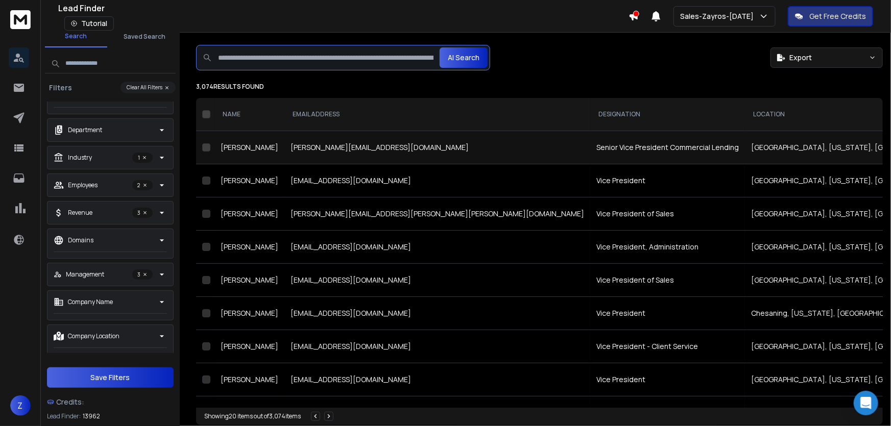
drag, startPoint x: 219, startPoint y: 145, endPoint x: 217, endPoint y: 135, distance: 9.8
click at [217, 135] on td "[PERSON_NAME]" at bounding box center [249, 147] width 70 height 33
click at [315, 148] on div "[PERSON_NAME][EMAIL_ADDRESS][DOMAIN_NAME]" at bounding box center [438, 147] width 294 height 10
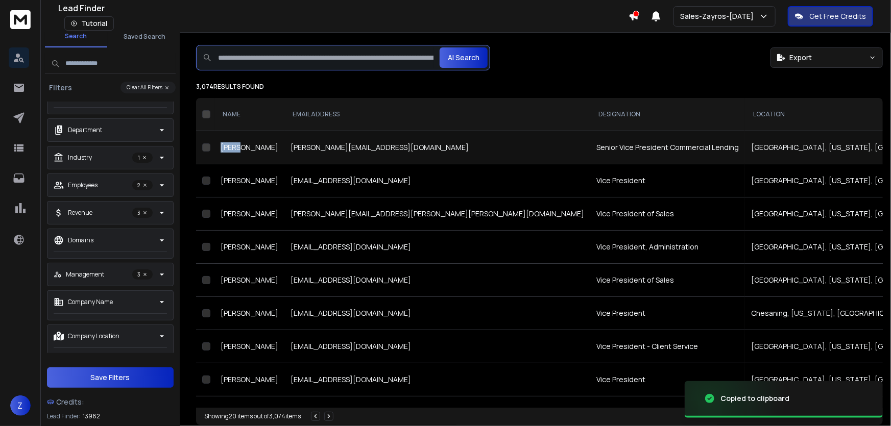
drag, startPoint x: 214, startPoint y: 150, endPoint x: 239, endPoint y: 155, distance: 25.4
click at [239, 155] on td "[PERSON_NAME]" at bounding box center [249, 147] width 70 height 33
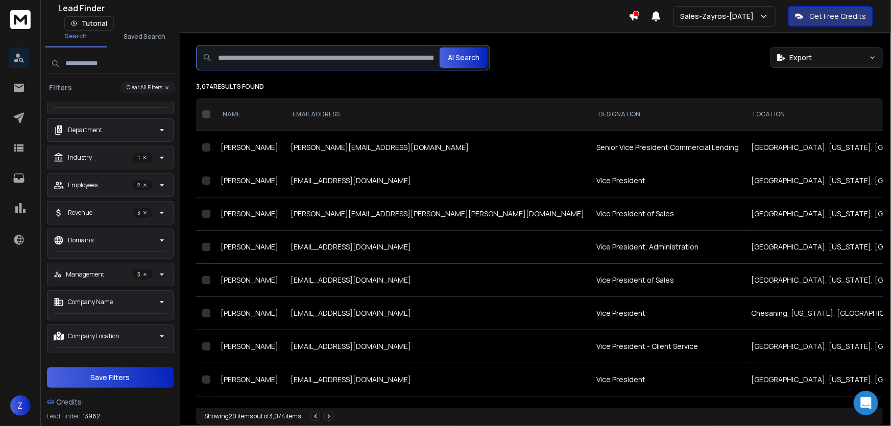
drag, startPoint x: 317, startPoint y: 184, endPoint x: 62, endPoint y: 179, distance: 254.9
click at [317, 184] on div "[EMAIL_ADDRESS][DOMAIN_NAME]" at bounding box center [438, 181] width 294 height 10
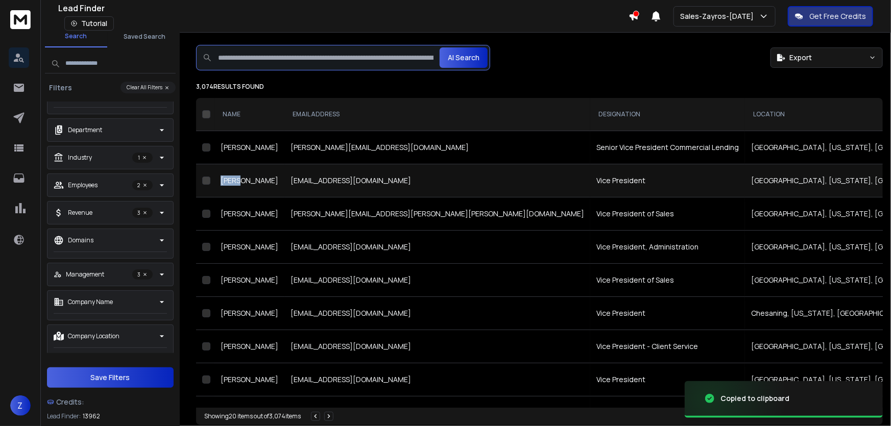
drag, startPoint x: 220, startPoint y: 184, endPoint x: 237, endPoint y: 189, distance: 18.2
click at [237, 189] on td "[PERSON_NAME]" at bounding box center [249, 180] width 70 height 33
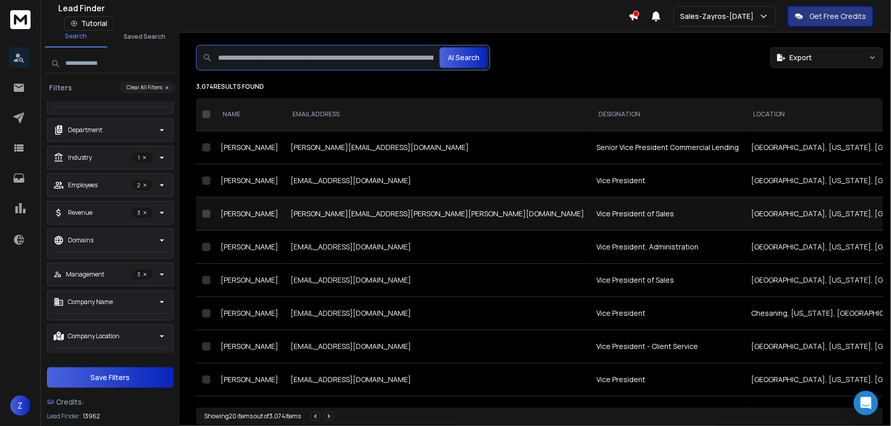
click at [319, 213] on div "[PERSON_NAME][EMAIL_ADDRESS][PERSON_NAME][PERSON_NAME][DOMAIN_NAME]" at bounding box center [438, 214] width 294 height 10
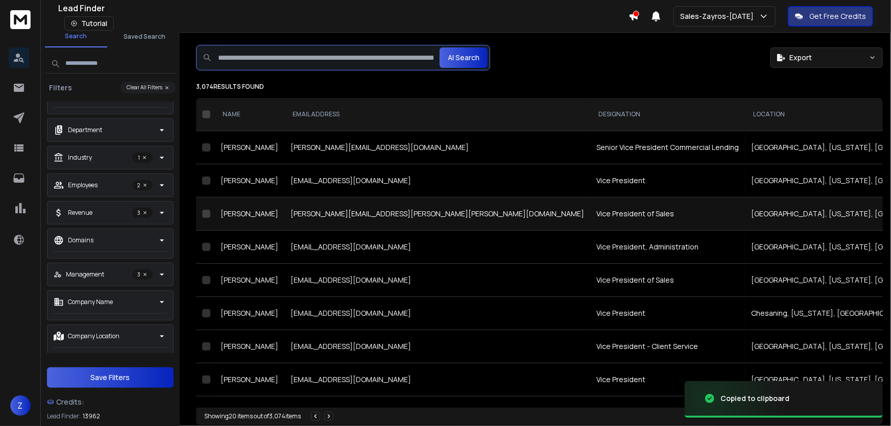
click at [241, 215] on span "[PERSON_NAME]" at bounding box center [250, 214] width 58 height 10
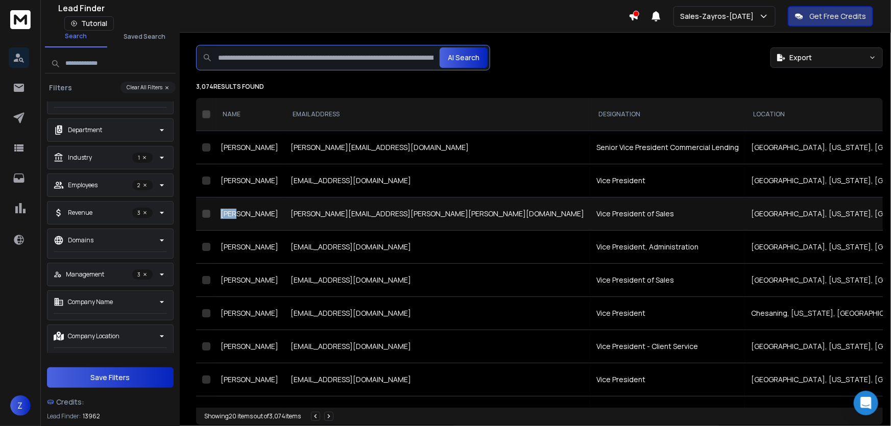
drag, startPoint x: 229, startPoint y: 217, endPoint x: 235, endPoint y: 220, distance: 6.6
click at [235, 220] on td "[PERSON_NAME]" at bounding box center [249, 214] width 70 height 33
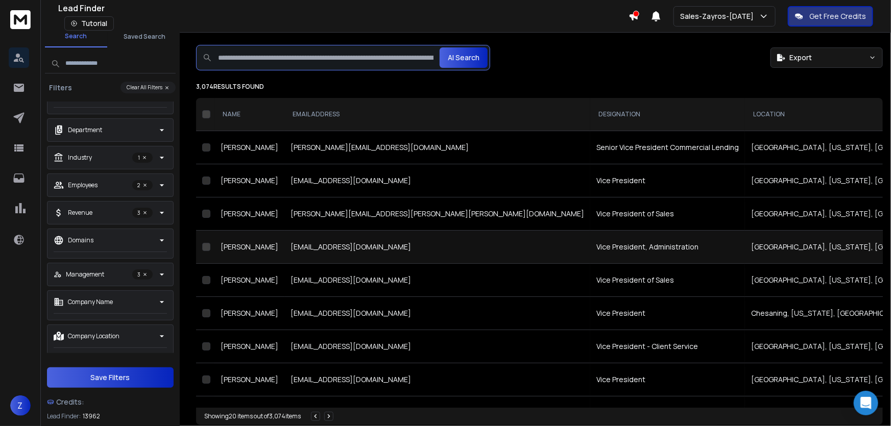
click at [315, 243] on div "[EMAIL_ADDRESS][DOMAIN_NAME]" at bounding box center [438, 247] width 294 height 10
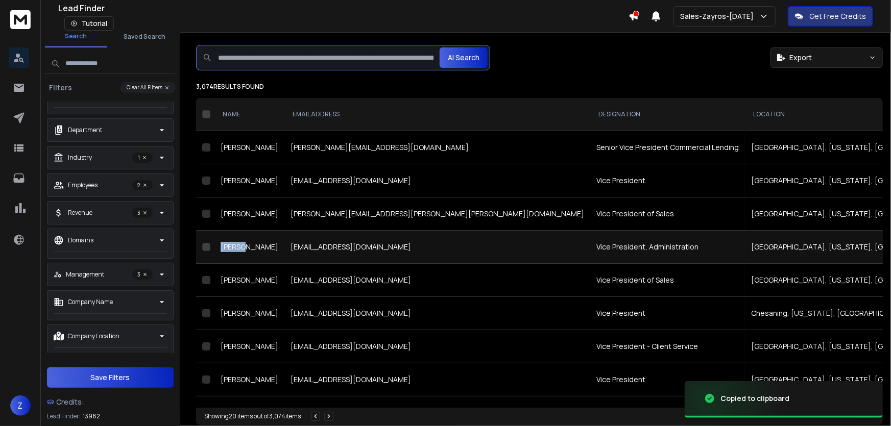
drag, startPoint x: 221, startPoint y: 247, endPoint x: 243, endPoint y: 252, distance: 22.9
click at [243, 252] on td "[PERSON_NAME]" at bounding box center [249, 247] width 70 height 33
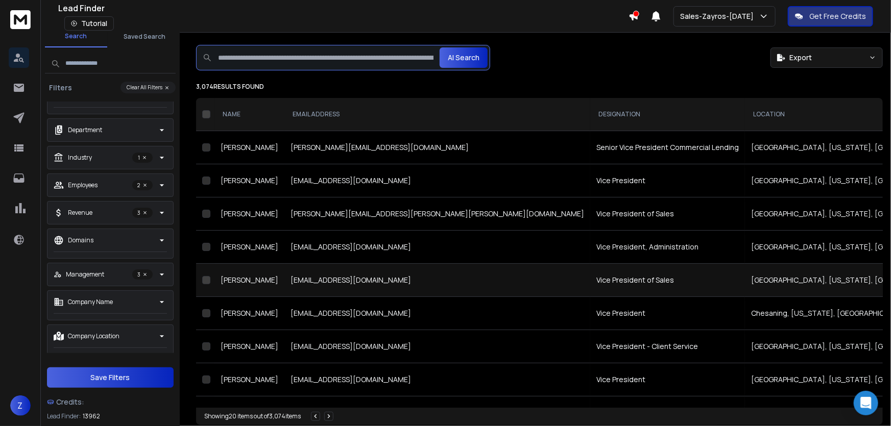
click at [309, 281] on div "[EMAIL_ADDRESS][DOMAIN_NAME]" at bounding box center [438, 280] width 294 height 10
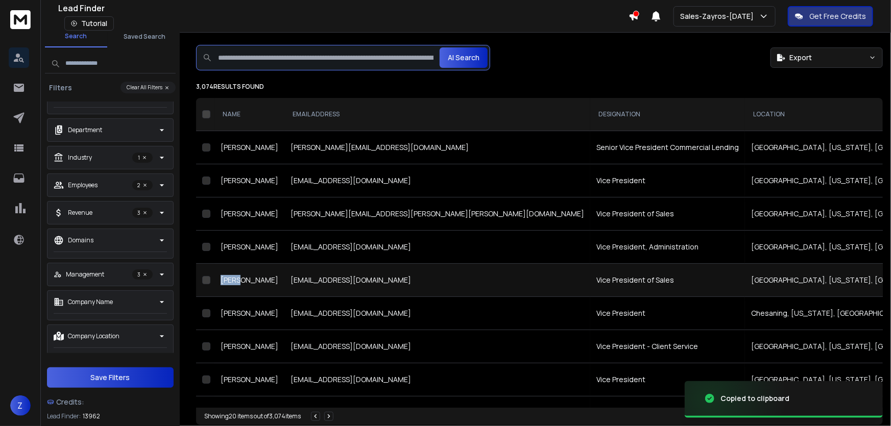
drag, startPoint x: 219, startPoint y: 282, endPoint x: 239, endPoint y: 285, distance: 20.7
click at [239, 285] on td "[PERSON_NAME]" at bounding box center [249, 280] width 70 height 33
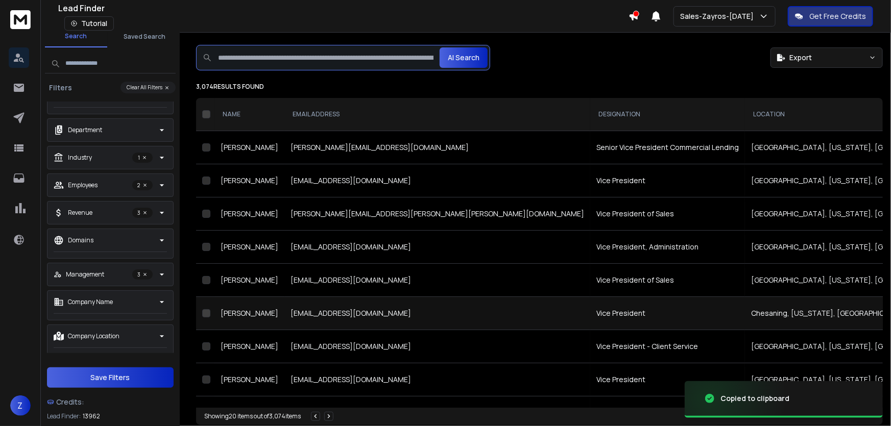
click at [322, 313] on div "[EMAIL_ADDRESS][DOMAIN_NAME]" at bounding box center [438, 313] width 294 height 10
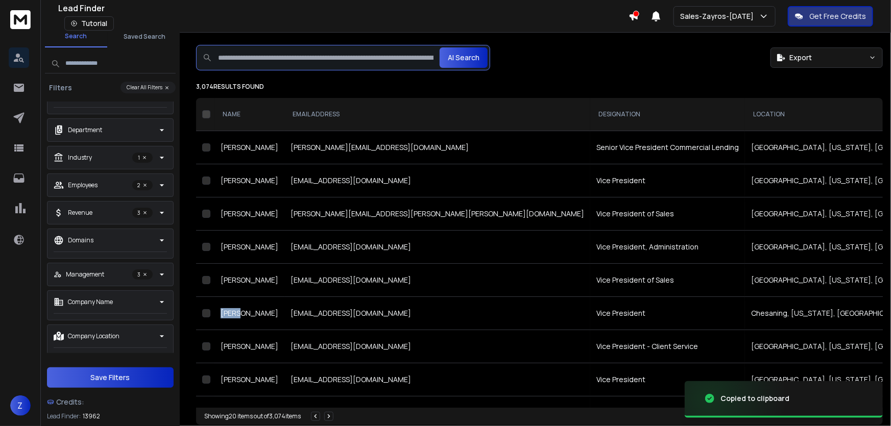
drag, startPoint x: 214, startPoint y: 314, endPoint x: 3, endPoint y: 291, distance: 212.6
click at [235, 318] on td "[PERSON_NAME]" at bounding box center [249, 313] width 70 height 33
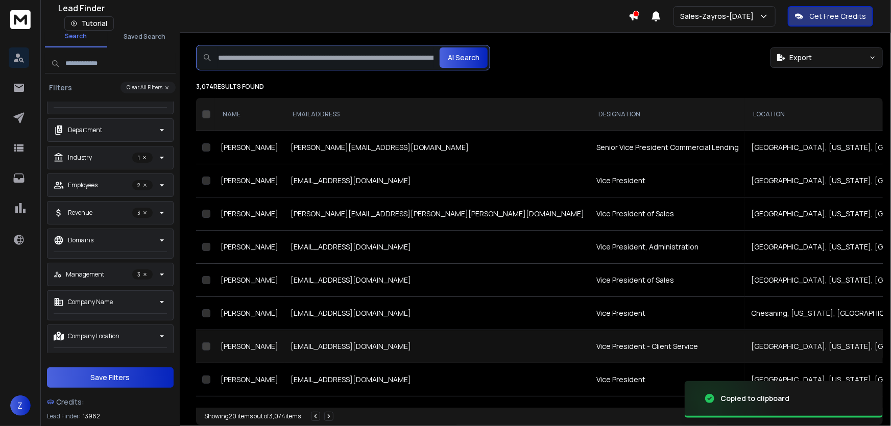
click at [322, 342] on div "[EMAIL_ADDRESS][DOMAIN_NAME]" at bounding box center [438, 347] width 294 height 10
drag, startPoint x: 218, startPoint y: 348, endPoint x: 246, endPoint y: 352, distance: 27.9
click at [246, 352] on td "[PERSON_NAME]" at bounding box center [249, 346] width 70 height 33
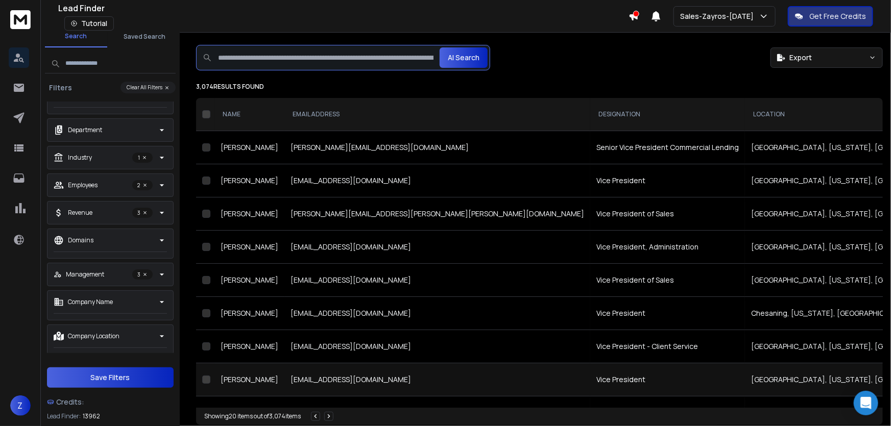
click at [321, 378] on div "[EMAIL_ADDRESS][DOMAIN_NAME]" at bounding box center [438, 380] width 294 height 10
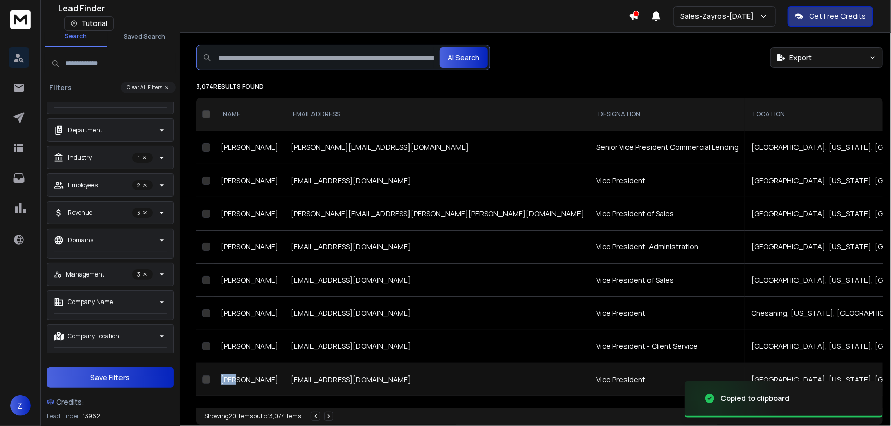
drag, startPoint x: 215, startPoint y: 376, endPoint x: 235, endPoint y: 382, distance: 20.8
click at [235, 382] on td "[PERSON_NAME]" at bounding box center [249, 380] width 70 height 33
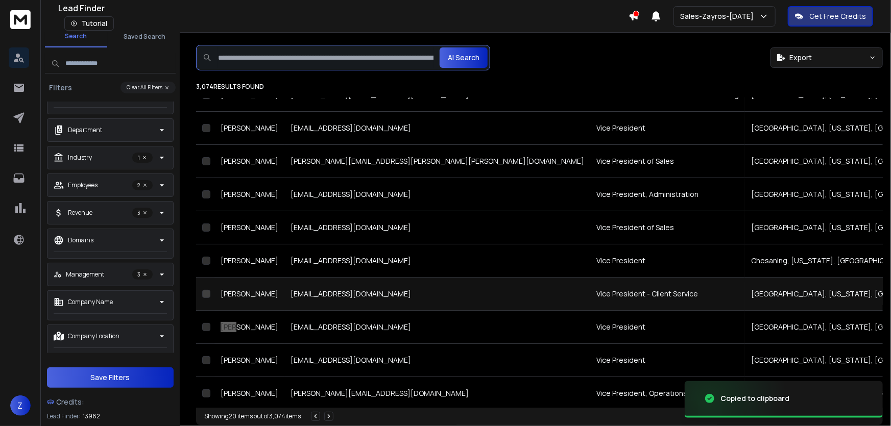
scroll to position [58, 0]
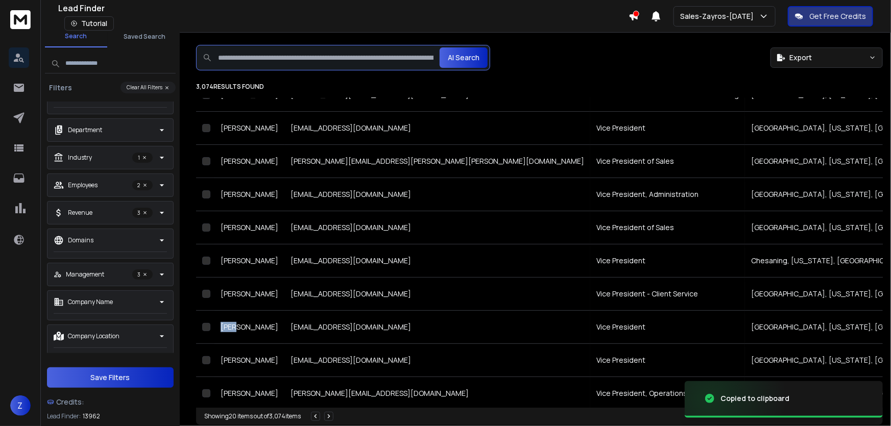
drag, startPoint x: 302, startPoint y: 353, endPoint x: 125, endPoint y: 322, distance: 180.4
click at [302, 355] on div "[EMAIL_ADDRESS][DOMAIN_NAME]" at bounding box center [438, 360] width 294 height 10
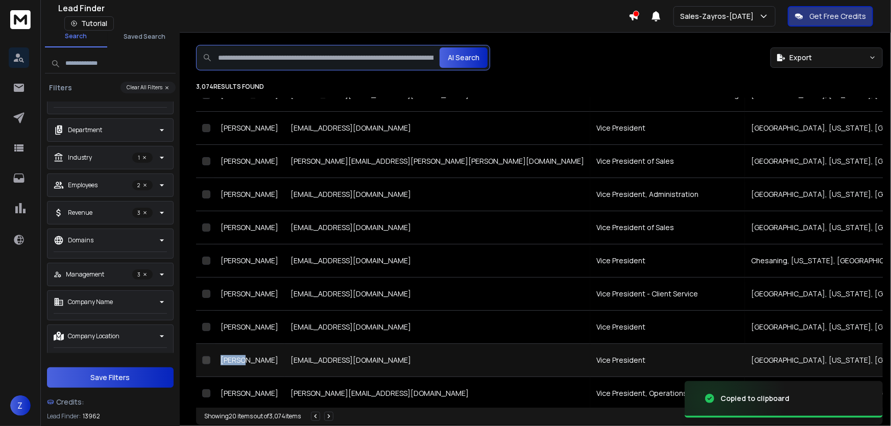
drag, startPoint x: 219, startPoint y: 356, endPoint x: 244, endPoint y: 360, distance: 25.4
click at [244, 360] on td "[PERSON_NAME]" at bounding box center [249, 360] width 70 height 33
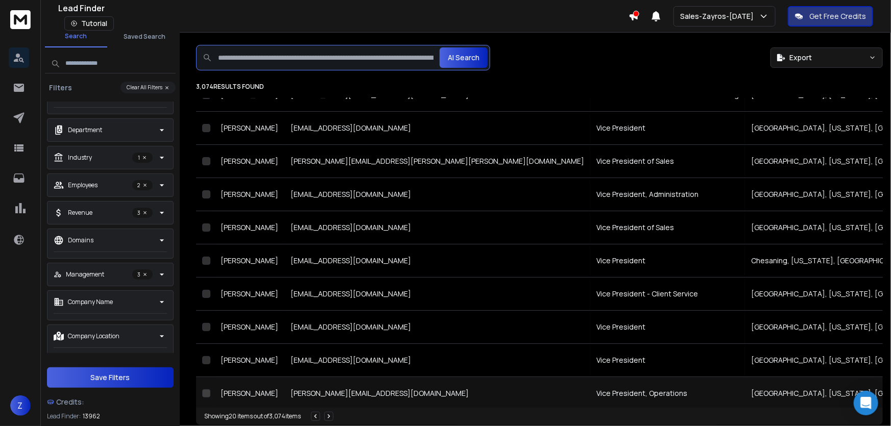
click at [315, 389] on div "[PERSON_NAME][EMAIL_ADDRESS][DOMAIN_NAME]" at bounding box center [438, 394] width 294 height 10
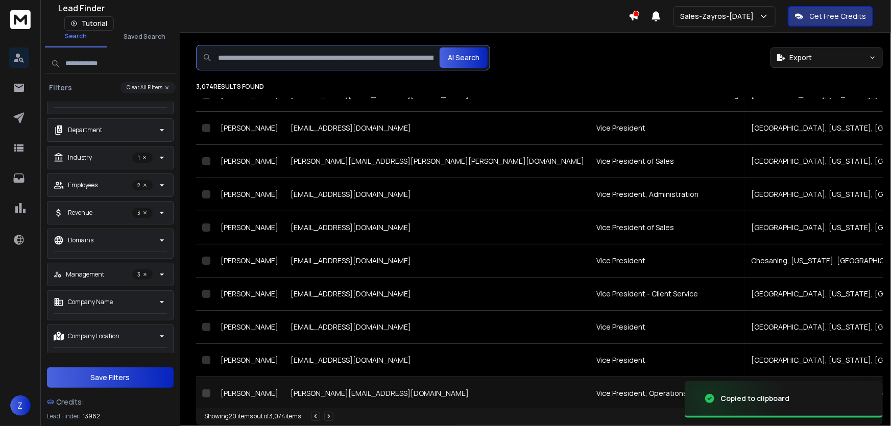
click at [317, 389] on div "[PERSON_NAME][EMAIL_ADDRESS][DOMAIN_NAME]" at bounding box center [438, 394] width 294 height 10
drag, startPoint x: 220, startPoint y: 386, endPoint x: 251, endPoint y: 390, distance: 31.4
click at [251, 390] on td "[PERSON_NAME]" at bounding box center [249, 393] width 70 height 33
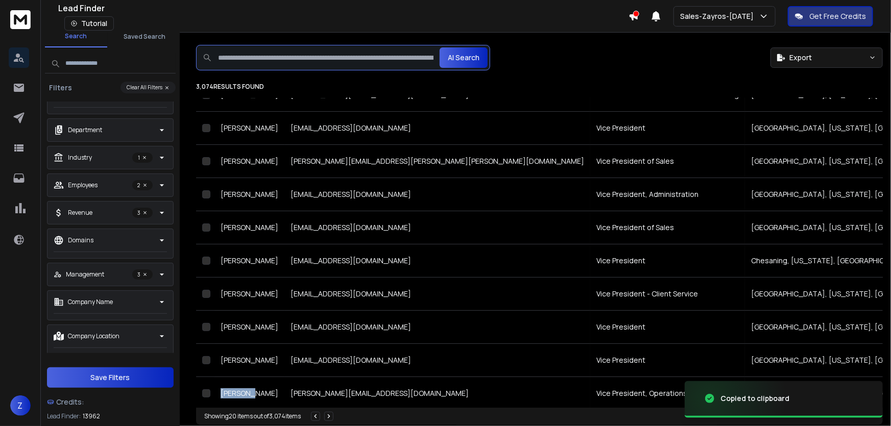
click at [330, 416] on icon at bounding box center [329, 417] width 3 height 4
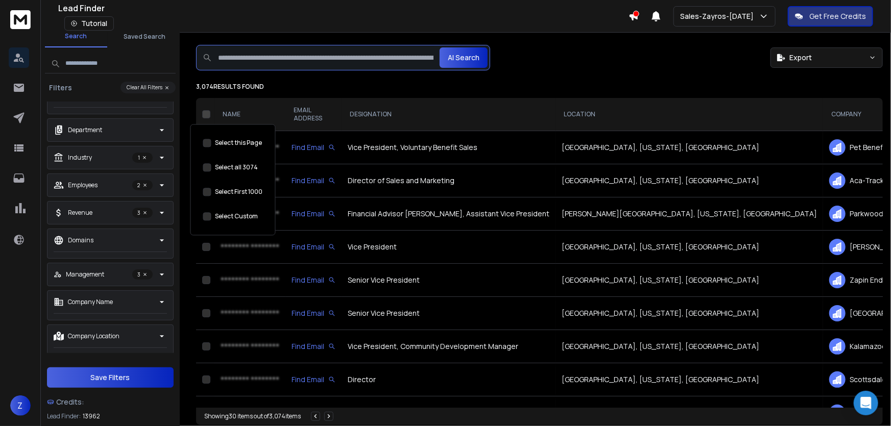
click at [233, 144] on label "Select this Page" at bounding box center [238, 143] width 47 height 8
click at [207, 143] on button "Select this Page" at bounding box center [207, 143] width 8 height 8
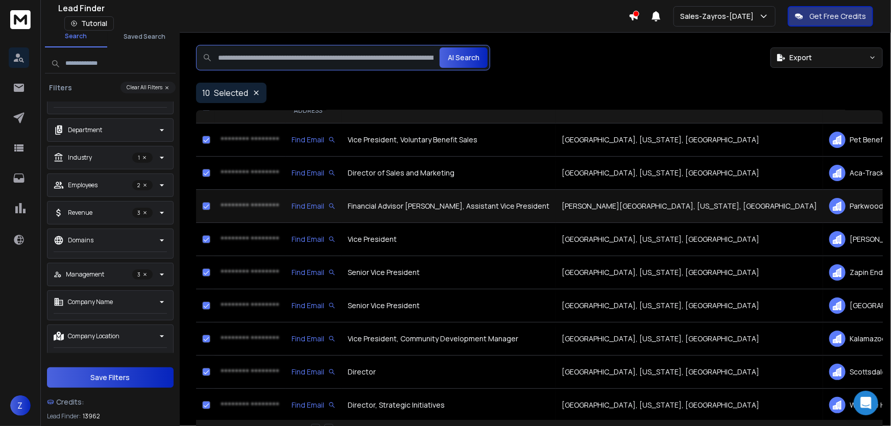
scroll to position [0, 0]
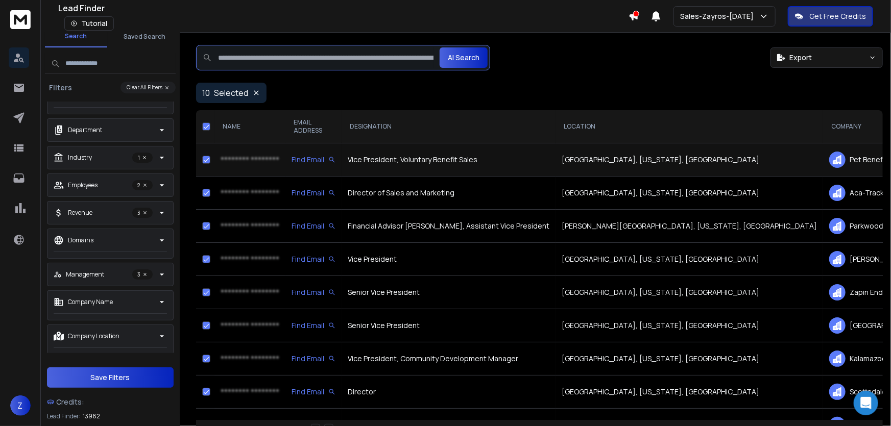
click at [301, 157] on div "Find Email" at bounding box center [314, 160] width 44 height 10
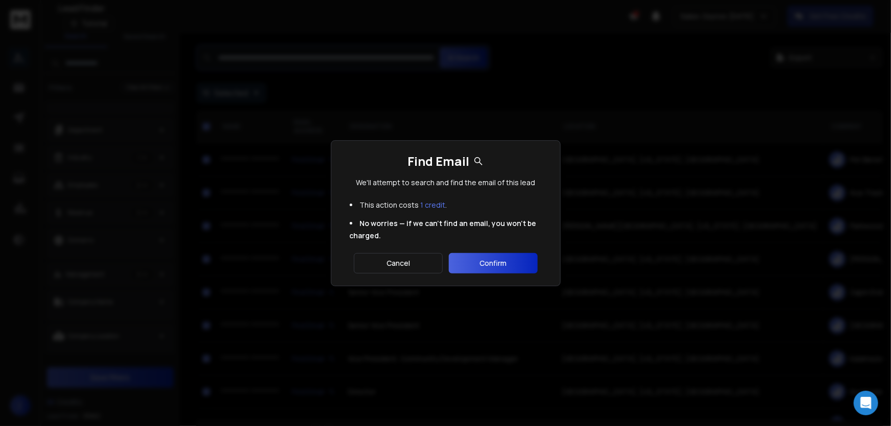
click at [495, 259] on button "Confirm" at bounding box center [493, 263] width 88 height 20
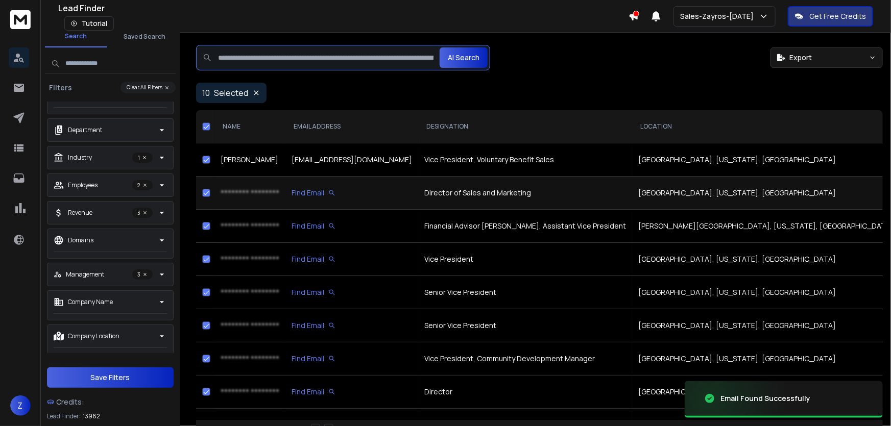
click at [301, 191] on div "Find Email" at bounding box center [352, 193] width 121 height 10
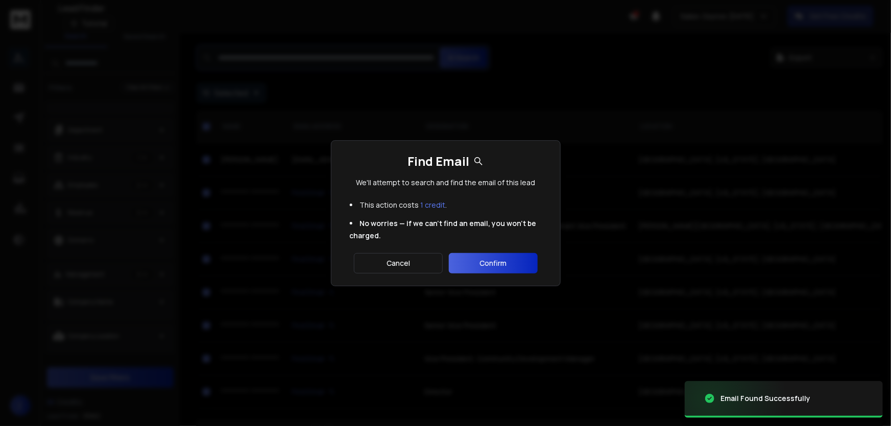
click at [499, 261] on button "Confirm" at bounding box center [493, 263] width 88 height 20
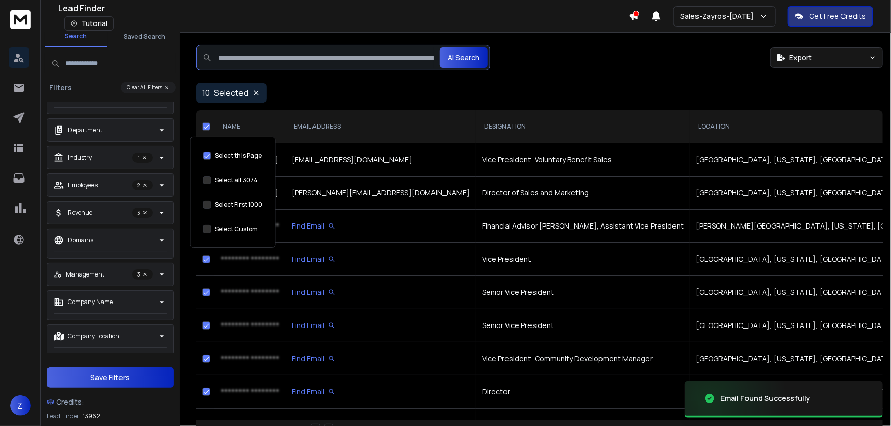
click at [203, 126] on button "Select this Page" at bounding box center [206, 127] width 8 height 8
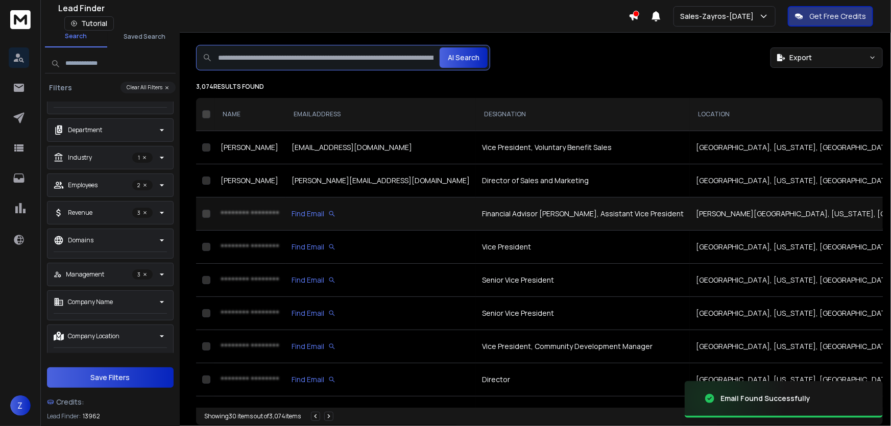
click at [300, 217] on div "Find Email" at bounding box center [381, 214] width 178 height 10
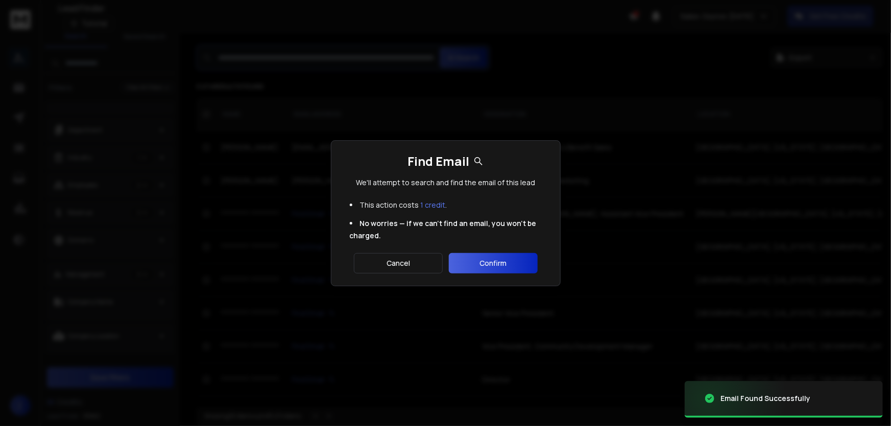
click at [489, 252] on div "Find Email We'll attempt to search and find the email of this lead This action …" at bounding box center [445, 213] width 229 height 145
click at [490, 261] on button "Confirm" at bounding box center [493, 263] width 88 height 20
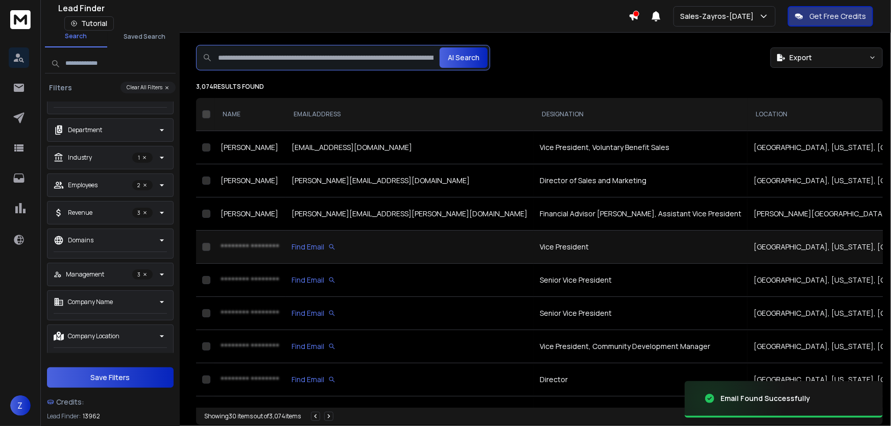
click at [294, 250] on div "Find Email" at bounding box center [410, 247] width 236 height 10
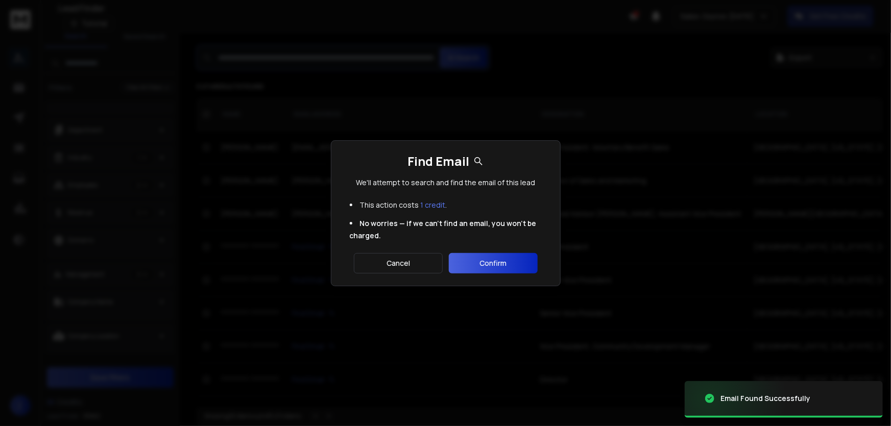
click at [478, 261] on button "Confirm" at bounding box center [493, 263] width 88 height 20
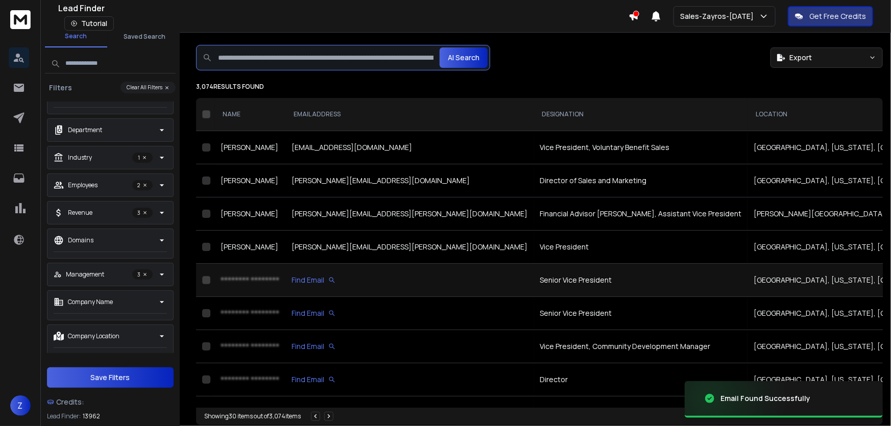
click at [296, 275] on div "Find Email" at bounding box center [410, 280] width 236 height 10
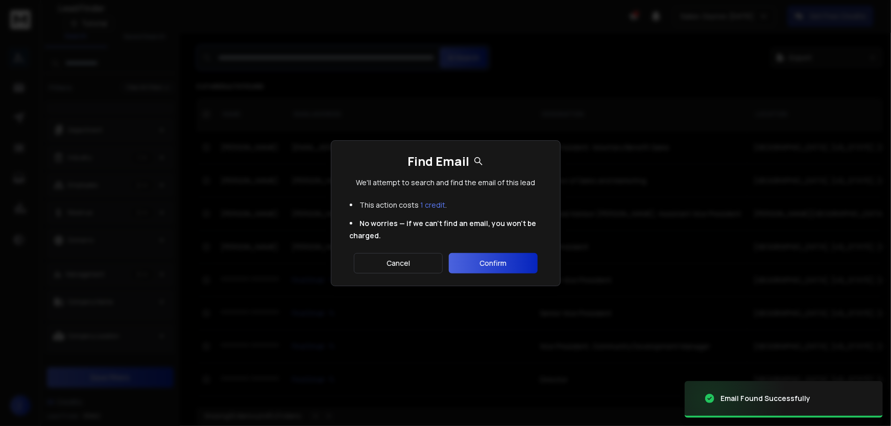
click at [473, 261] on button "Confirm" at bounding box center [493, 263] width 88 height 20
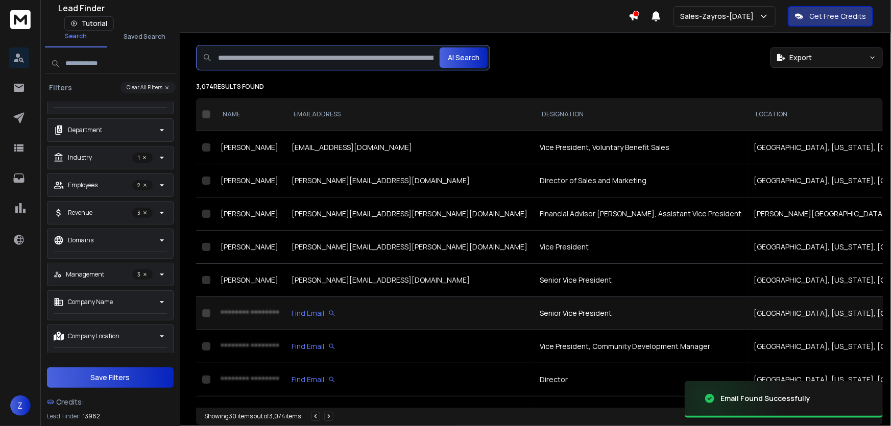
click at [301, 310] on div "Find Email" at bounding box center [410, 313] width 236 height 10
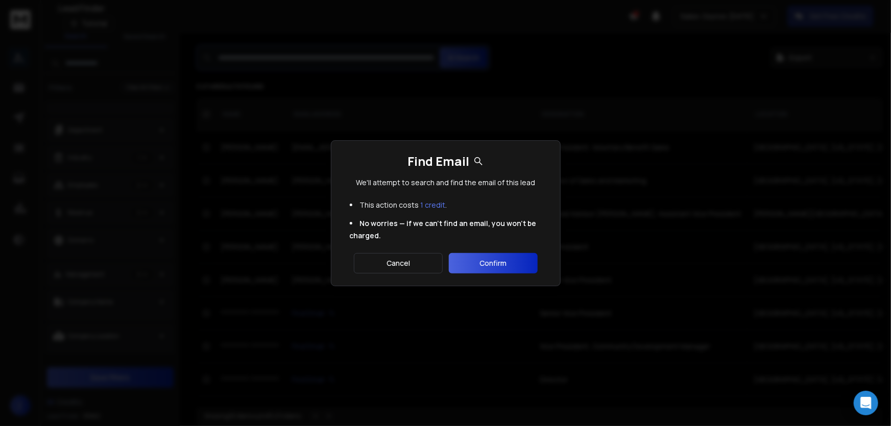
click at [474, 266] on button "Confirm" at bounding box center [493, 263] width 88 height 20
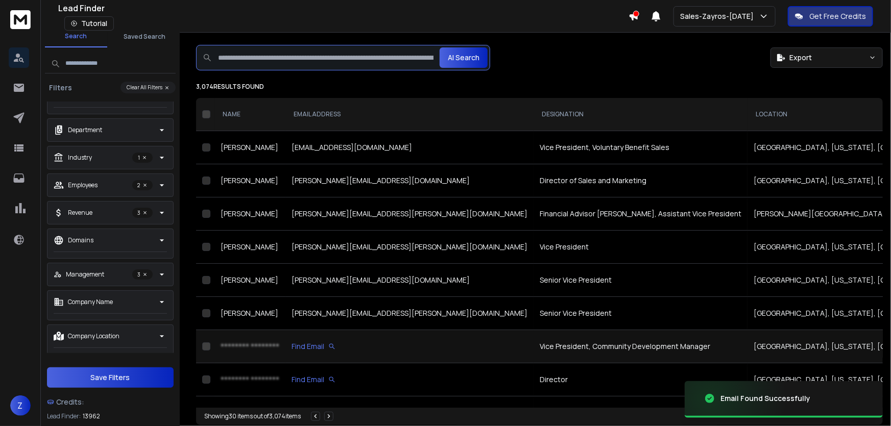
click at [308, 343] on div "Find Email" at bounding box center [410, 347] width 236 height 10
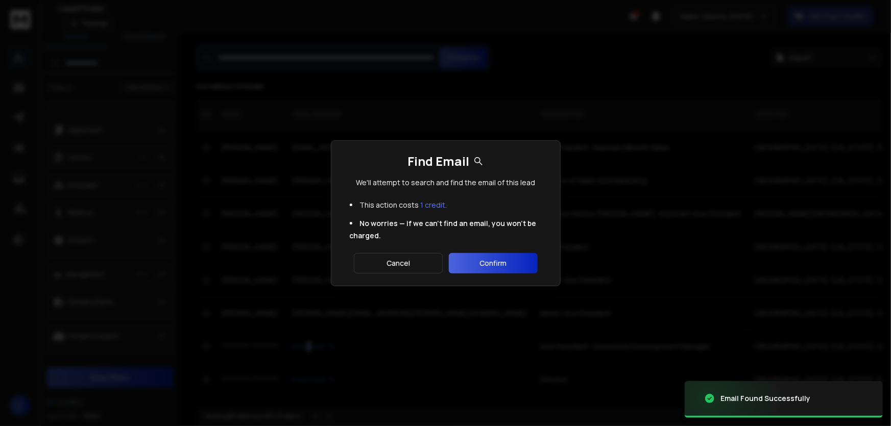
click at [467, 265] on button "Confirm" at bounding box center [493, 263] width 88 height 20
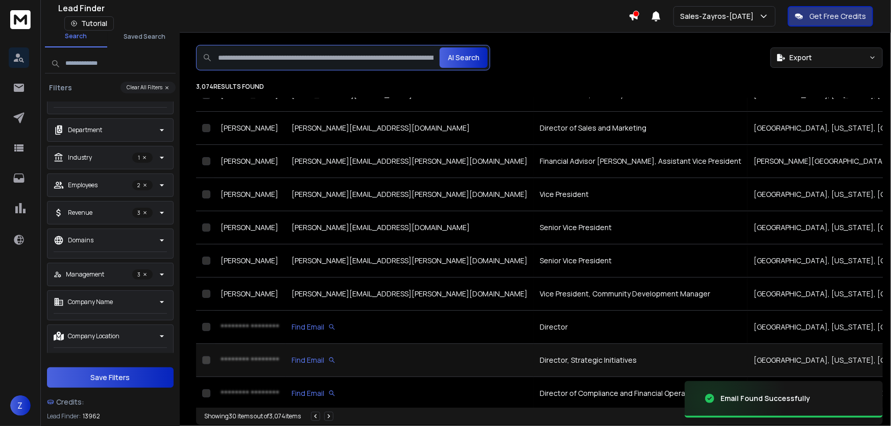
scroll to position [58, 0]
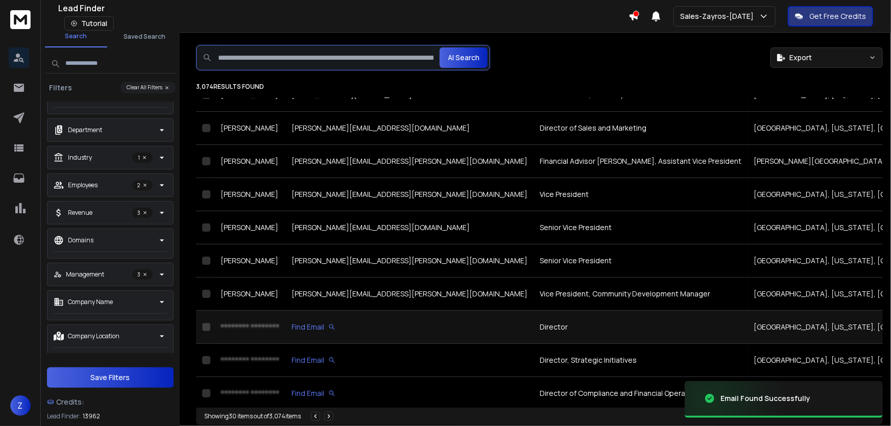
click at [306, 323] on div "Find Email" at bounding box center [410, 327] width 236 height 10
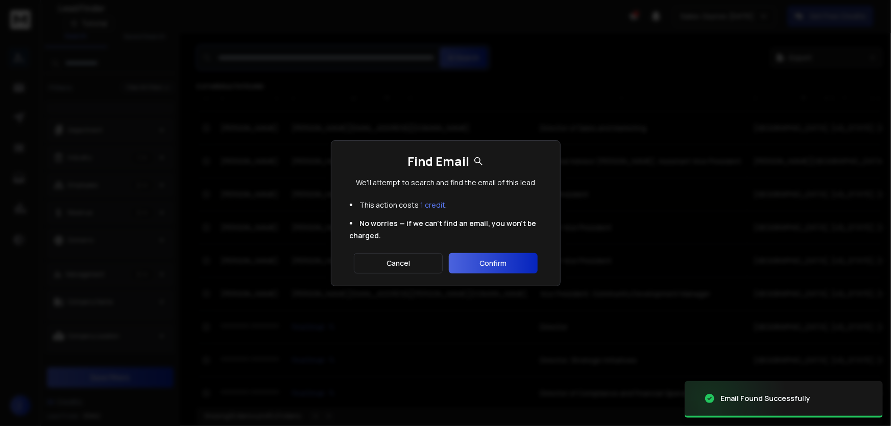
click at [475, 263] on button "Confirm" at bounding box center [493, 263] width 88 height 20
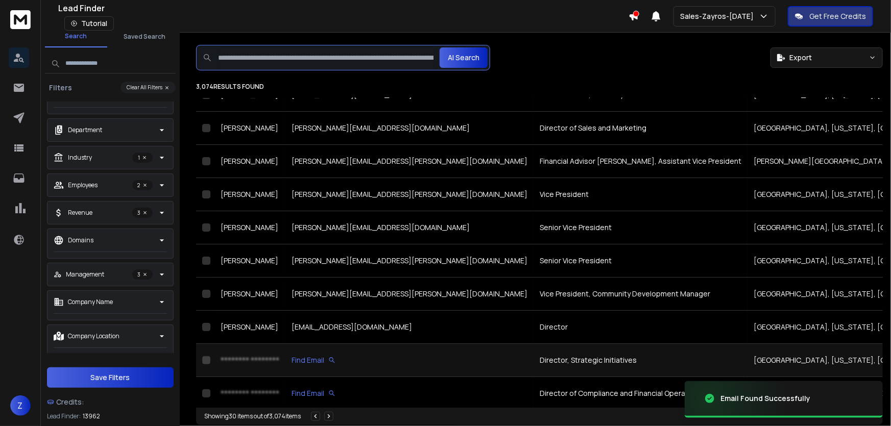
click at [320, 355] on div "Find Email" at bounding box center [410, 360] width 236 height 10
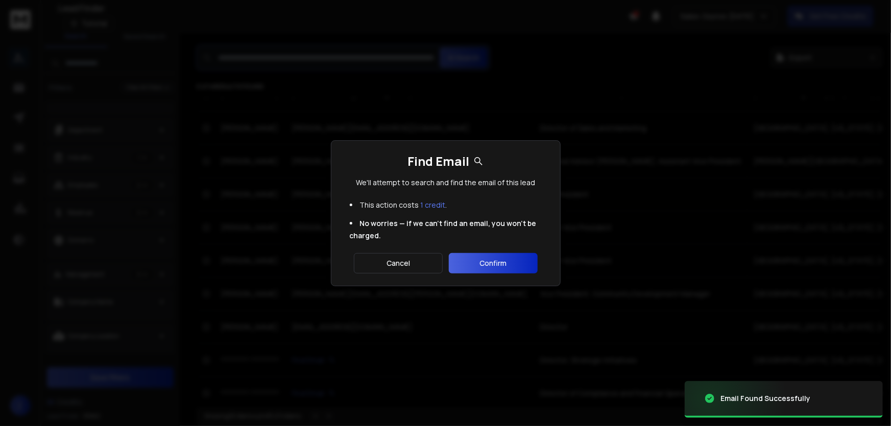
click at [490, 269] on button "Confirm" at bounding box center [493, 263] width 88 height 20
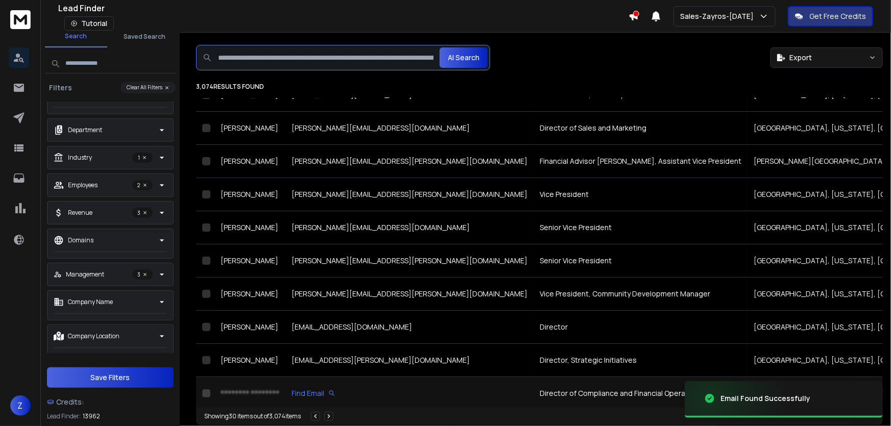
click at [320, 389] on div "Find Email" at bounding box center [410, 394] width 236 height 10
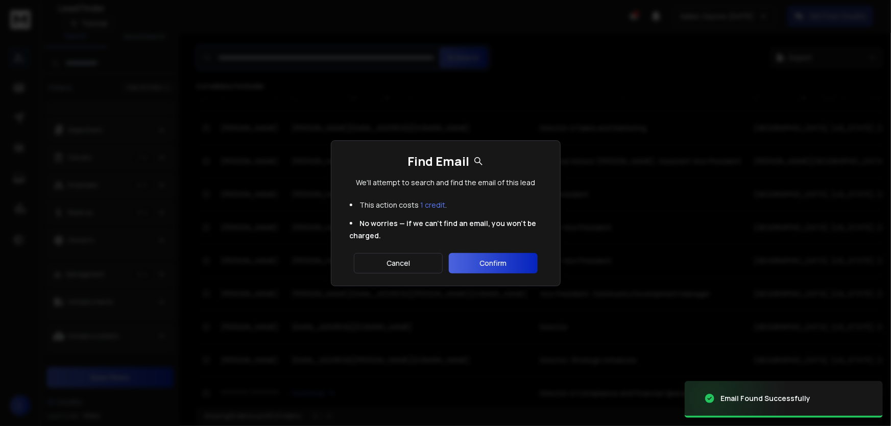
click at [467, 264] on button "Confirm" at bounding box center [493, 263] width 88 height 20
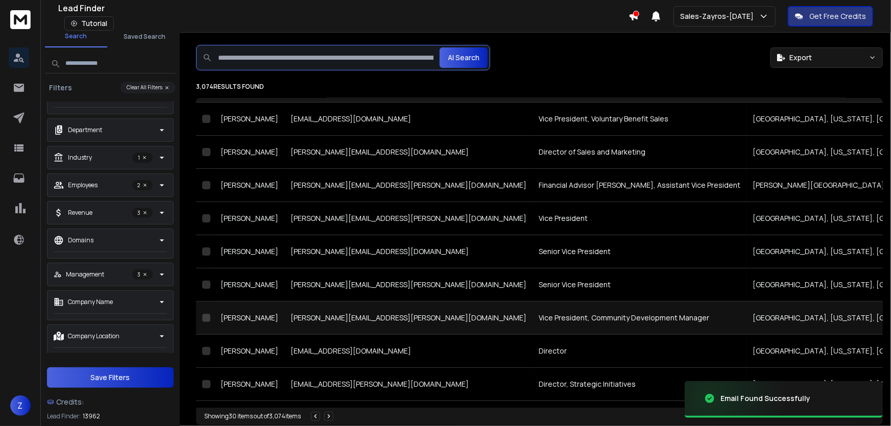
scroll to position [0, 0]
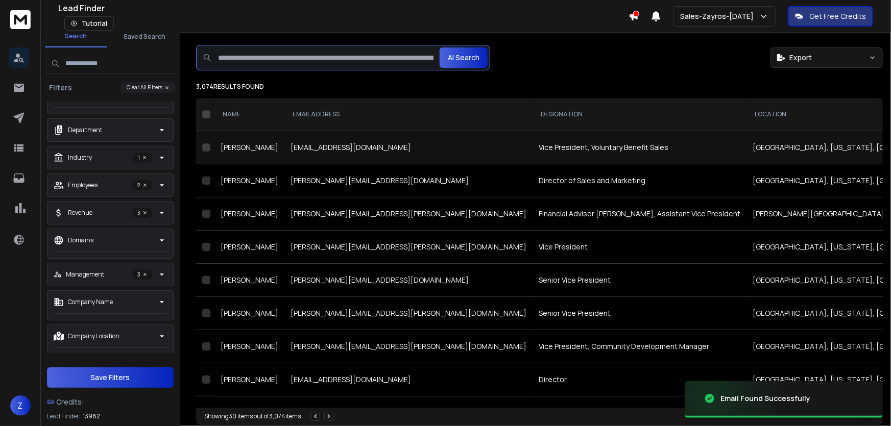
click at [327, 155] on td "[EMAIL_ADDRESS][DOMAIN_NAME]" at bounding box center [408, 147] width 248 height 33
drag, startPoint x: 221, startPoint y: 149, endPoint x: 238, endPoint y: 153, distance: 17.8
click at [238, 153] on td "[PERSON_NAME]" at bounding box center [249, 147] width 70 height 33
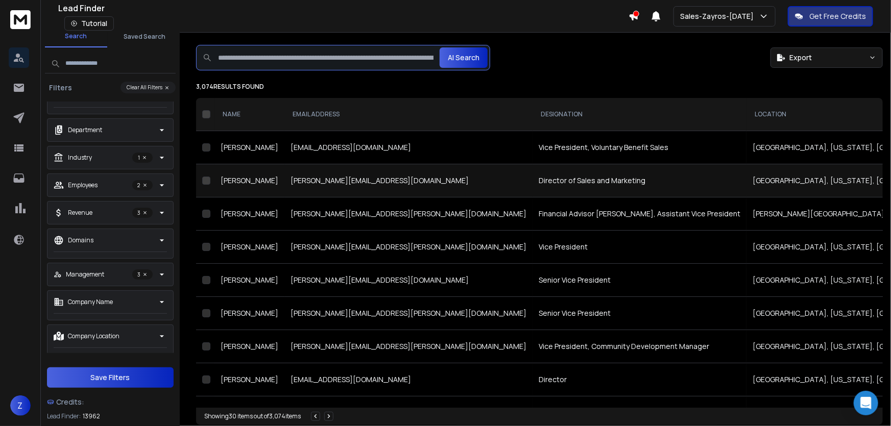
click at [302, 179] on div "[PERSON_NAME][EMAIL_ADDRESS][DOMAIN_NAME]" at bounding box center [409, 181] width 236 height 10
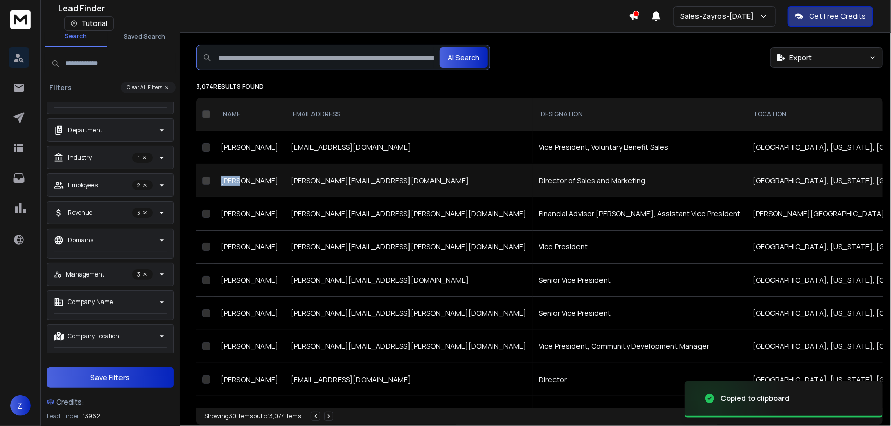
drag, startPoint x: 216, startPoint y: 183, endPoint x: 236, endPoint y: 185, distance: 20.5
click at [236, 185] on td "[PERSON_NAME]" at bounding box center [249, 180] width 70 height 33
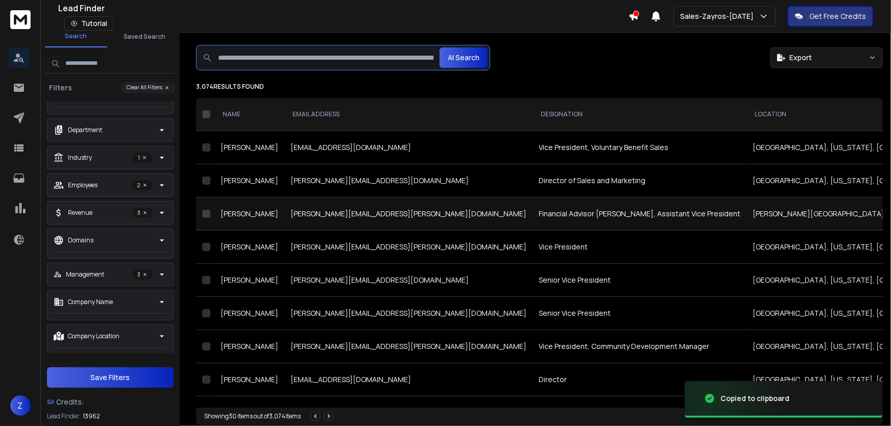
click at [311, 216] on div "[PERSON_NAME][EMAIL_ADDRESS][PERSON_NAME][DOMAIN_NAME]" at bounding box center [409, 214] width 236 height 10
drag, startPoint x: 221, startPoint y: 218, endPoint x: 246, endPoint y: 222, distance: 24.9
click at [246, 222] on td "[PERSON_NAME]" at bounding box center [249, 214] width 70 height 33
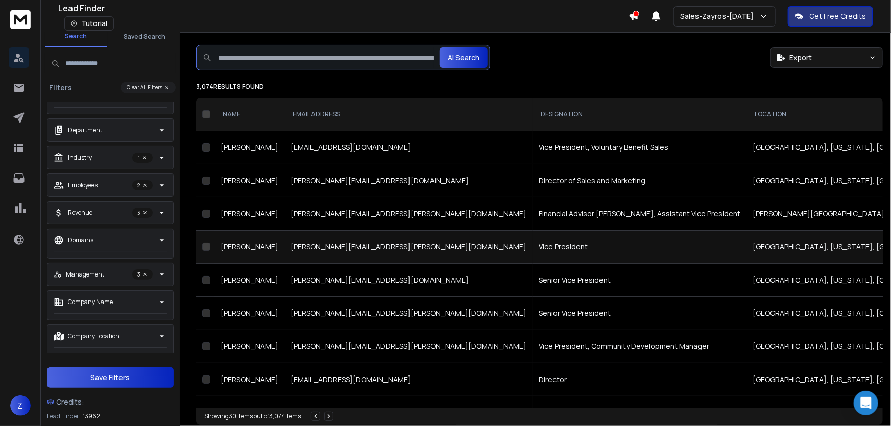
click at [309, 245] on div "[PERSON_NAME][EMAIL_ADDRESS][PERSON_NAME][DOMAIN_NAME]" at bounding box center [409, 247] width 236 height 10
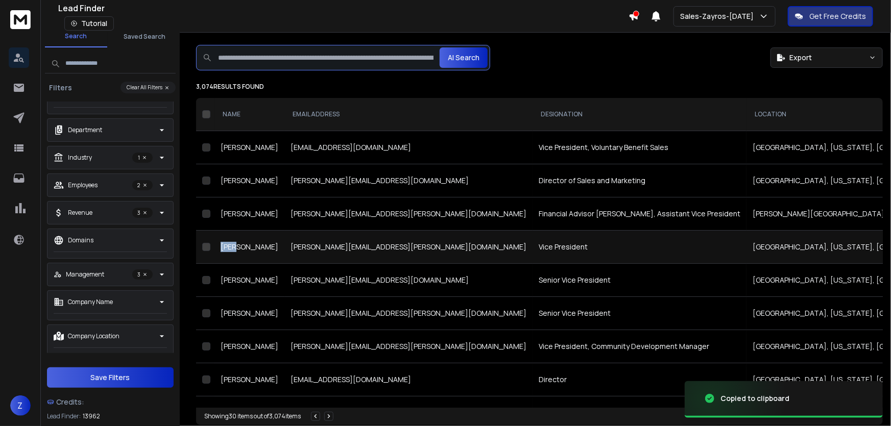
drag, startPoint x: 214, startPoint y: 248, endPoint x: 234, endPoint y: 253, distance: 20.4
click at [234, 253] on td "[PERSON_NAME]" at bounding box center [249, 247] width 70 height 33
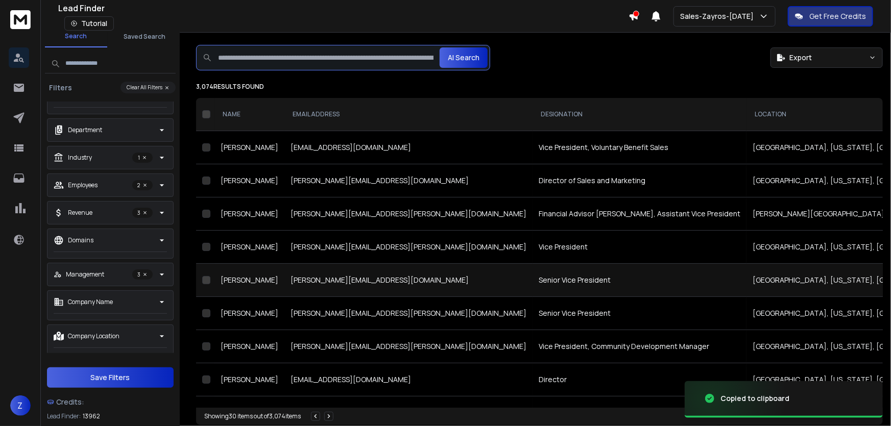
click at [346, 281] on div "[PERSON_NAME][EMAIL_ADDRESS][DOMAIN_NAME]" at bounding box center [409, 280] width 236 height 10
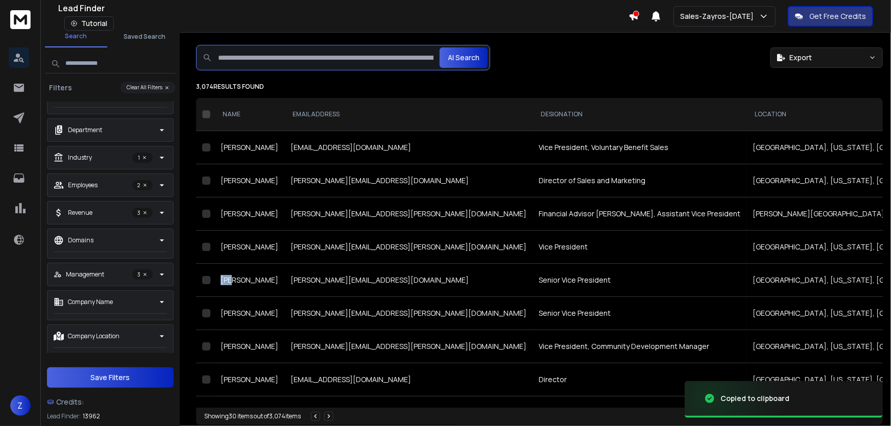
drag, startPoint x: 217, startPoint y: 283, endPoint x: 1, endPoint y: 285, distance: 216.5
click at [226, 287] on td "[PERSON_NAME]" at bounding box center [249, 280] width 70 height 33
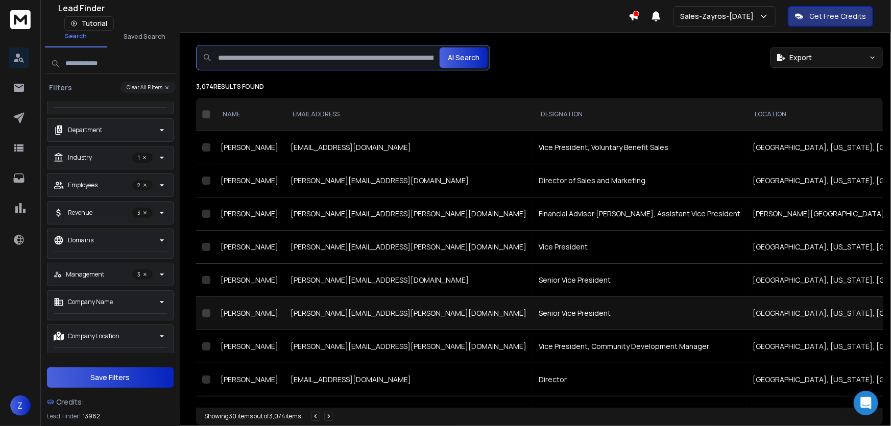
click at [327, 313] on div "[PERSON_NAME][EMAIL_ADDRESS][PERSON_NAME][DOMAIN_NAME]" at bounding box center [409, 313] width 236 height 10
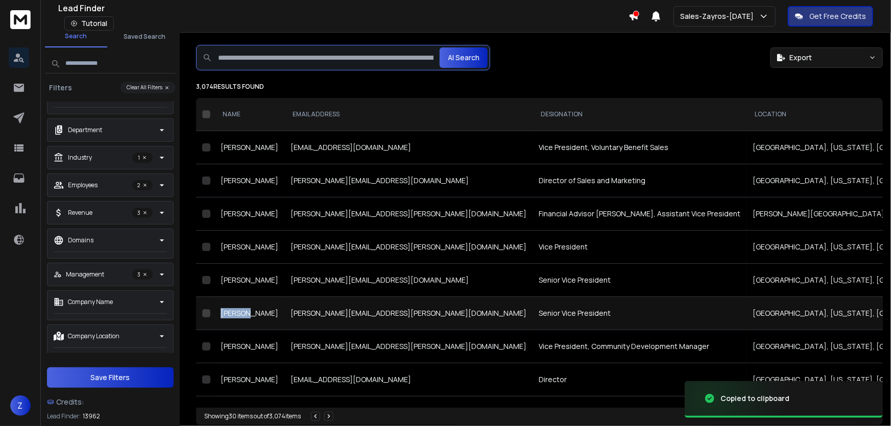
drag, startPoint x: 219, startPoint y: 316, endPoint x: 247, endPoint y: 316, distance: 27.6
click at [247, 316] on td "[PERSON_NAME]" at bounding box center [249, 313] width 70 height 33
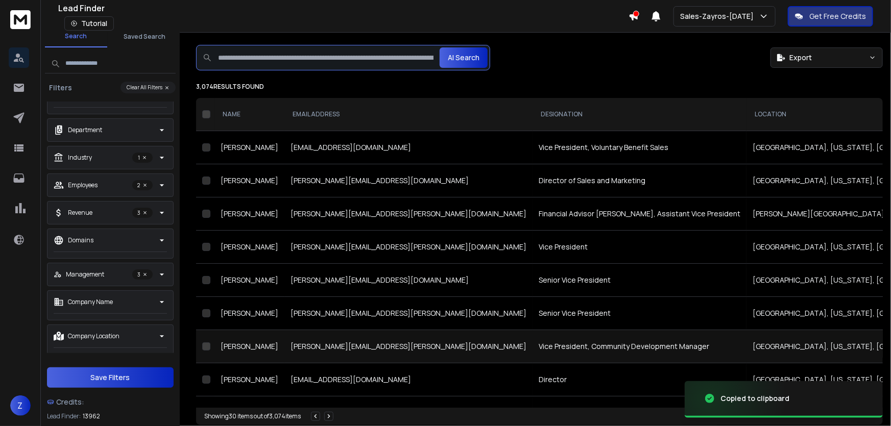
click at [312, 347] on div "[PERSON_NAME][EMAIL_ADDRESS][PERSON_NAME][DOMAIN_NAME]" at bounding box center [409, 347] width 236 height 10
drag, startPoint x: 218, startPoint y: 347, endPoint x: 246, endPoint y: 351, distance: 27.9
click at [246, 351] on td "[PERSON_NAME]" at bounding box center [249, 346] width 70 height 33
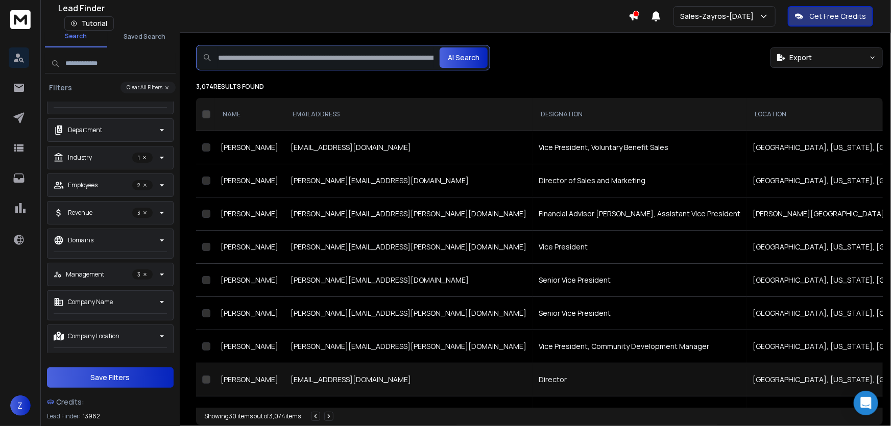
click at [317, 380] on div "[EMAIL_ADDRESS][DOMAIN_NAME]" at bounding box center [409, 380] width 236 height 10
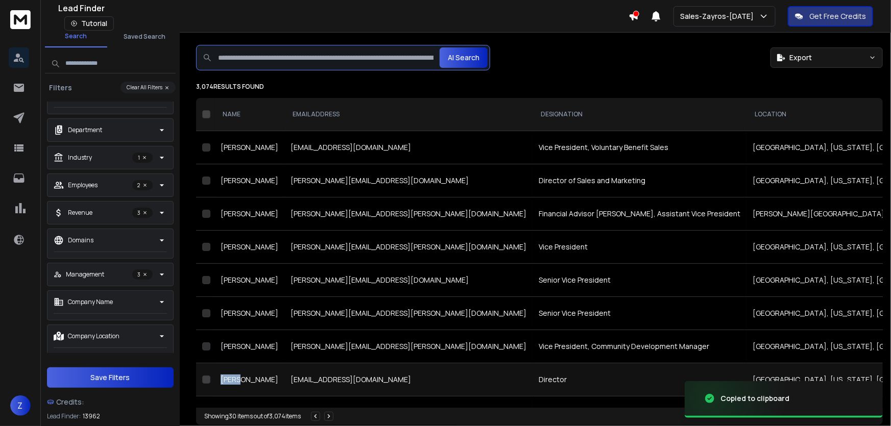
drag, startPoint x: 219, startPoint y: 381, endPoint x: 237, endPoint y: 383, distance: 18.5
click at [237, 383] on td "[PERSON_NAME]" at bounding box center [249, 380] width 70 height 33
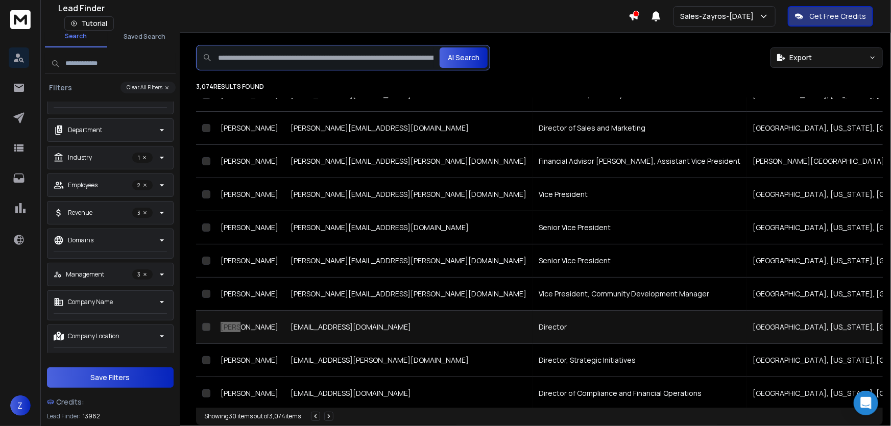
scroll to position [58, 0]
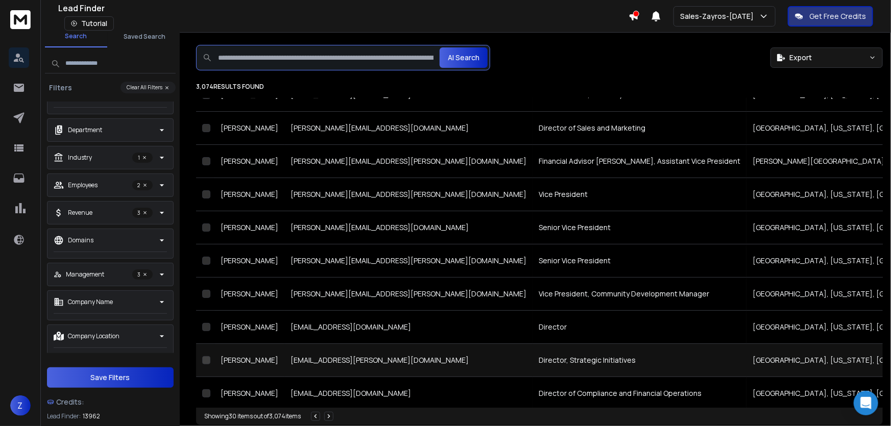
click at [307, 355] on div "[EMAIL_ADDRESS][PERSON_NAME][DOMAIN_NAME]" at bounding box center [409, 360] width 236 height 10
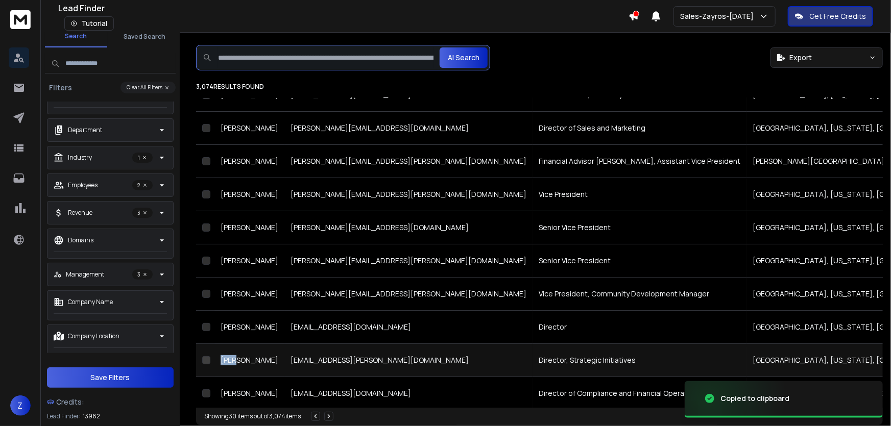
drag, startPoint x: 218, startPoint y: 352, endPoint x: 234, endPoint y: 359, distance: 18.3
click at [234, 359] on td "[PERSON_NAME]" at bounding box center [249, 360] width 70 height 33
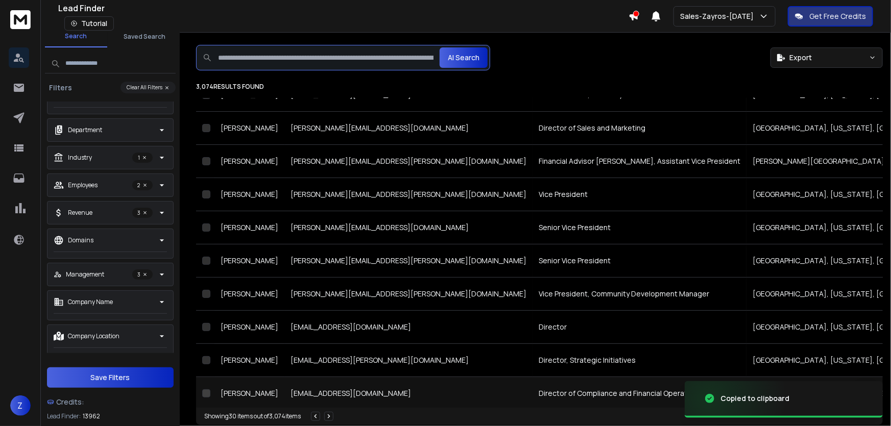
click at [308, 389] on div "[EMAIL_ADDRESS][DOMAIN_NAME]" at bounding box center [409, 394] width 236 height 10
drag, startPoint x: 220, startPoint y: 389, endPoint x: 230, endPoint y: 391, distance: 10.3
click at [230, 391] on td "[PERSON_NAME]" at bounding box center [249, 393] width 70 height 33
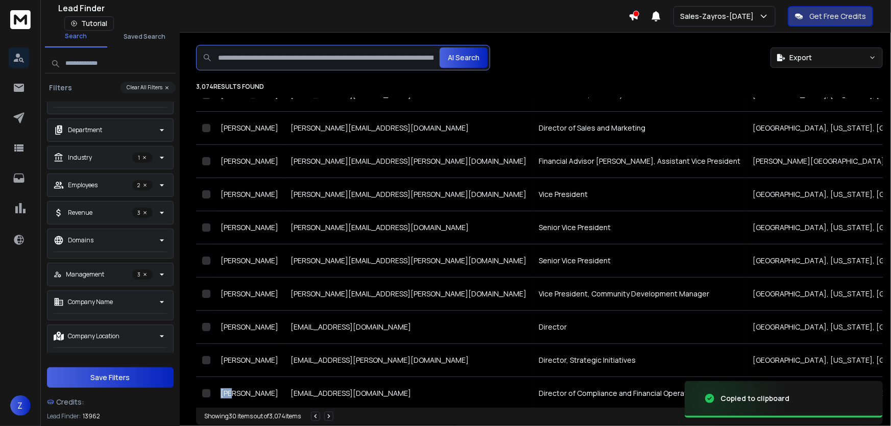
click at [332, 416] on icon at bounding box center [329, 417] width 8 height 8
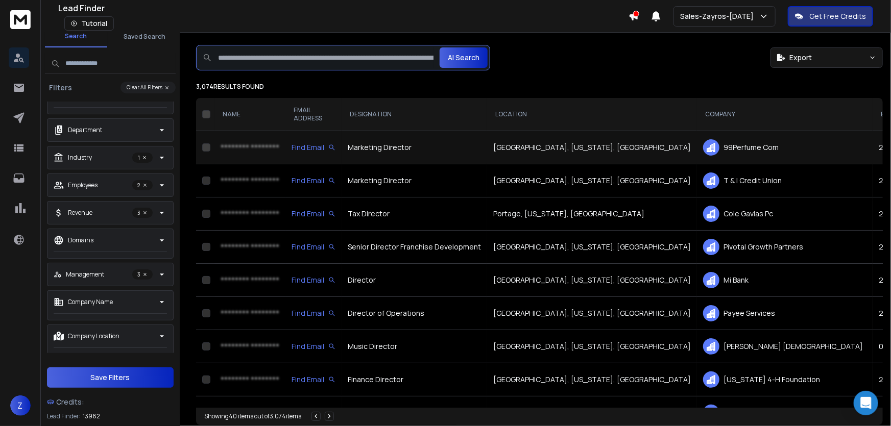
click at [292, 146] on div "Find Email" at bounding box center [314, 147] width 44 height 10
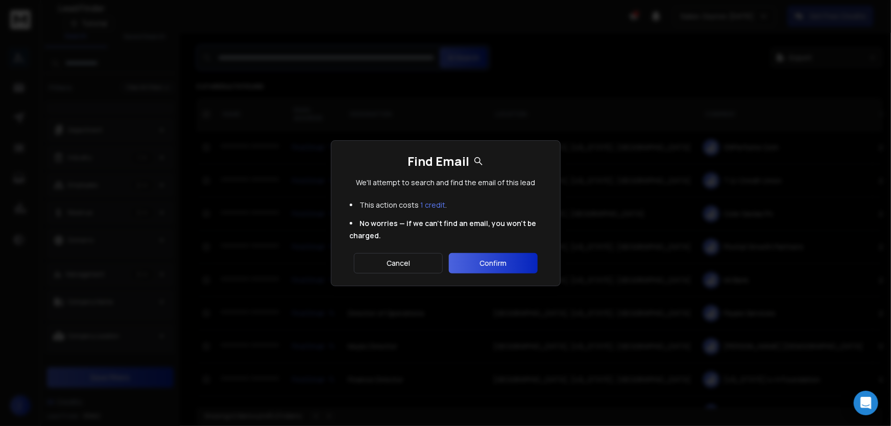
drag, startPoint x: 504, startPoint y: 265, endPoint x: 468, endPoint y: 252, distance: 38.1
click at [502, 265] on button "Confirm" at bounding box center [493, 263] width 88 height 20
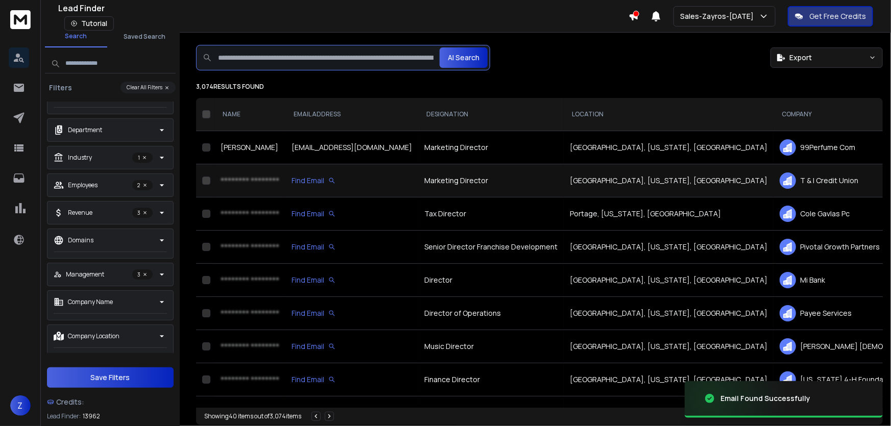
click at [300, 181] on div "Find Email" at bounding box center [352, 181] width 121 height 10
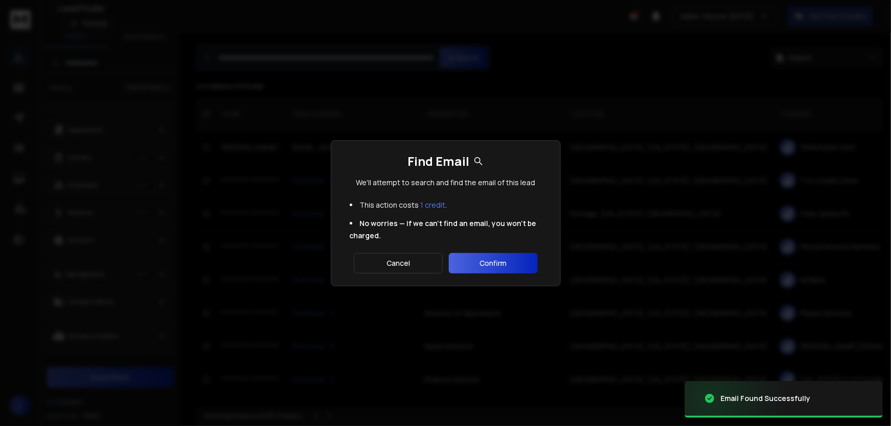
click at [474, 264] on button "Confirm" at bounding box center [493, 263] width 88 height 20
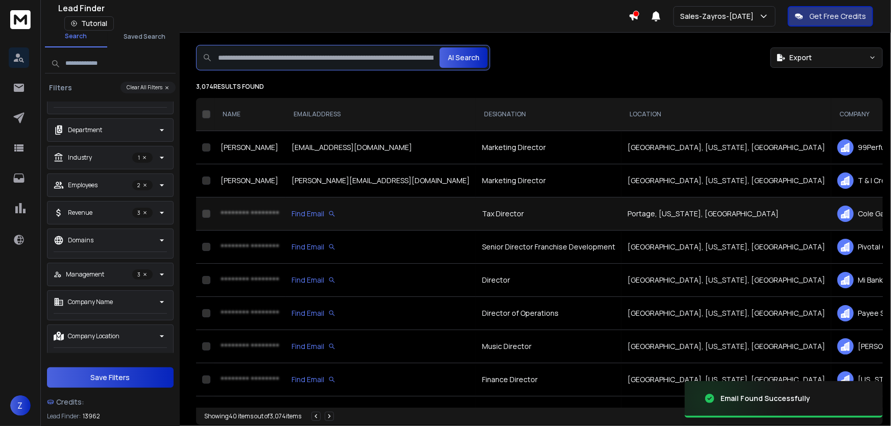
click at [301, 214] on div "Find Email" at bounding box center [381, 214] width 178 height 10
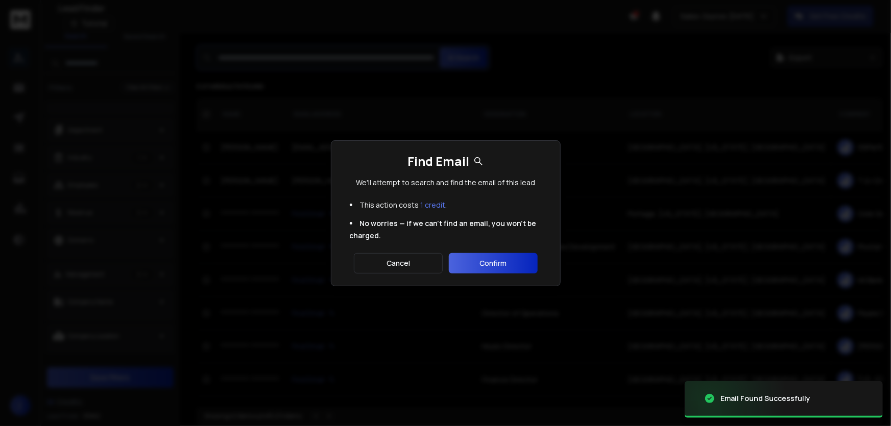
click at [459, 267] on button "Confirm" at bounding box center [493, 263] width 88 height 20
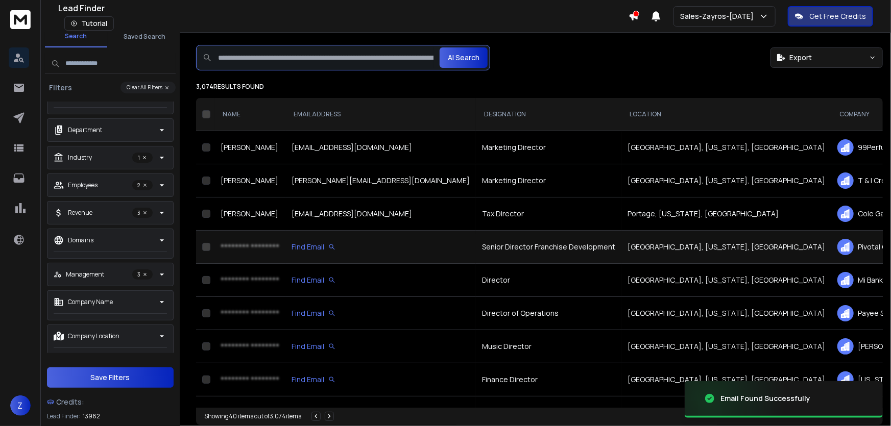
click at [311, 248] on div "Find Email" at bounding box center [381, 247] width 178 height 10
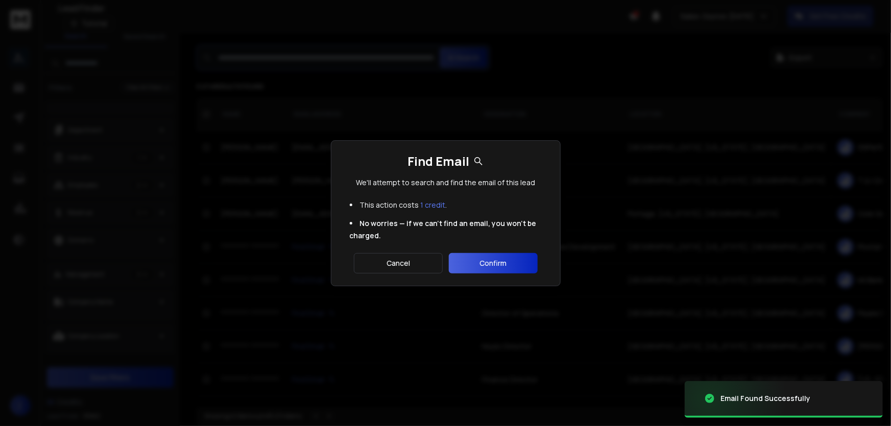
click at [497, 264] on button "Confirm" at bounding box center [493, 263] width 88 height 20
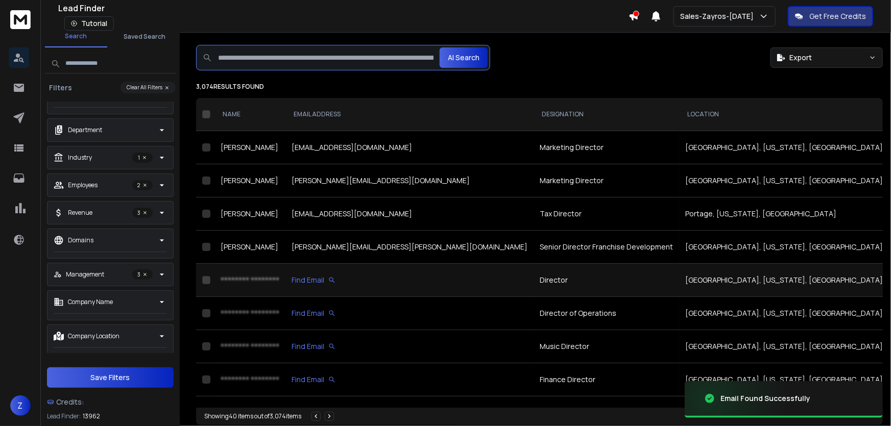
click at [308, 286] on td "Find Email" at bounding box center [409, 280] width 248 height 33
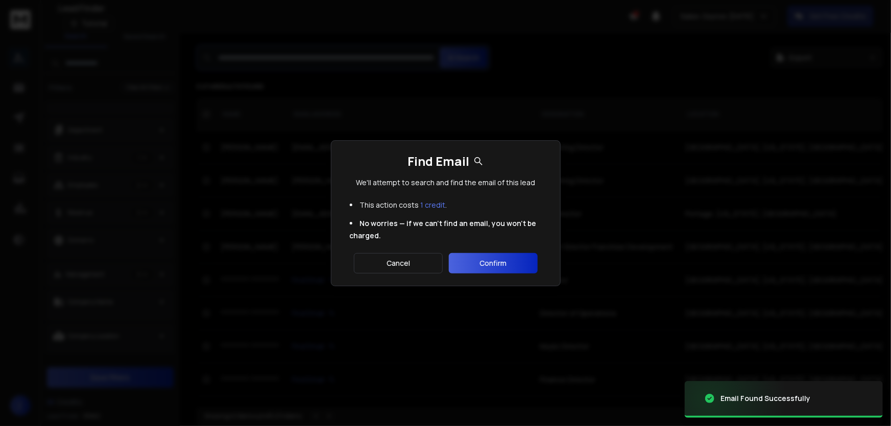
click at [469, 264] on button "Confirm" at bounding box center [493, 263] width 88 height 20
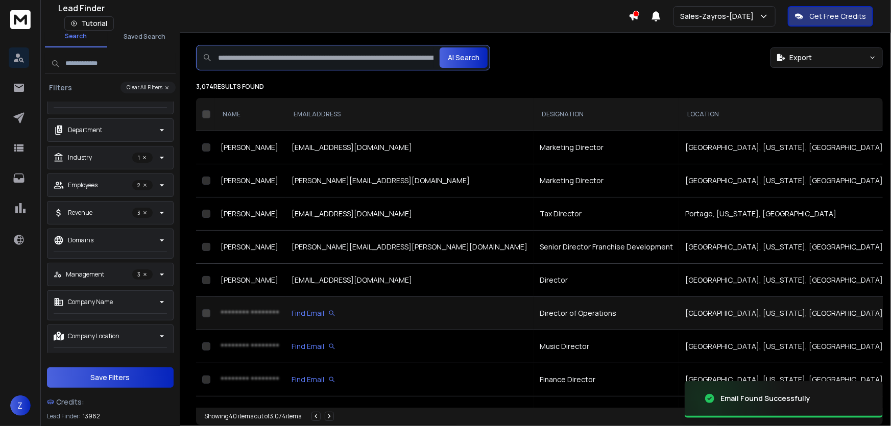
click at [328, 310] on icon at bounding box center [331, 313] width 7 height 7
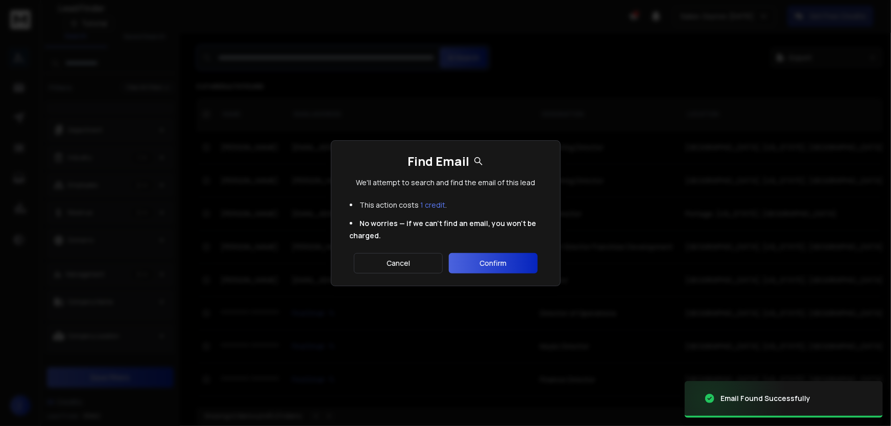
click at [510, 260] on button "Confirm" at bounding box center [493, 263] width 88 height 20
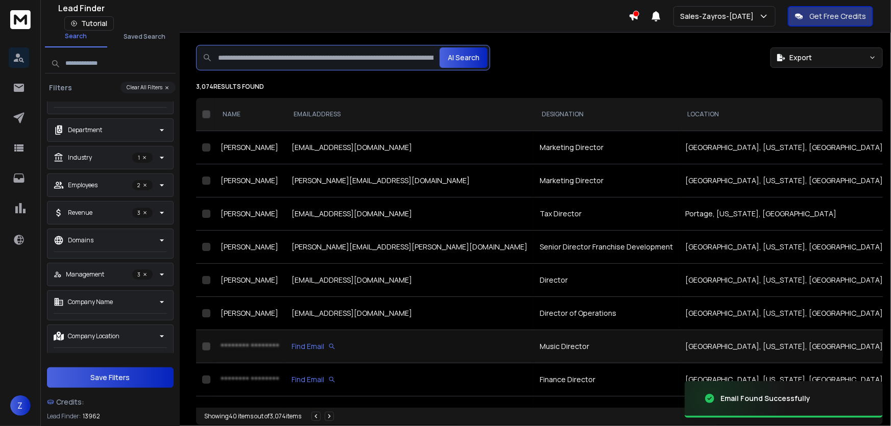
click at [314, 344] on div "Find Email" at bounding box center [410, 347] width 236 height 10
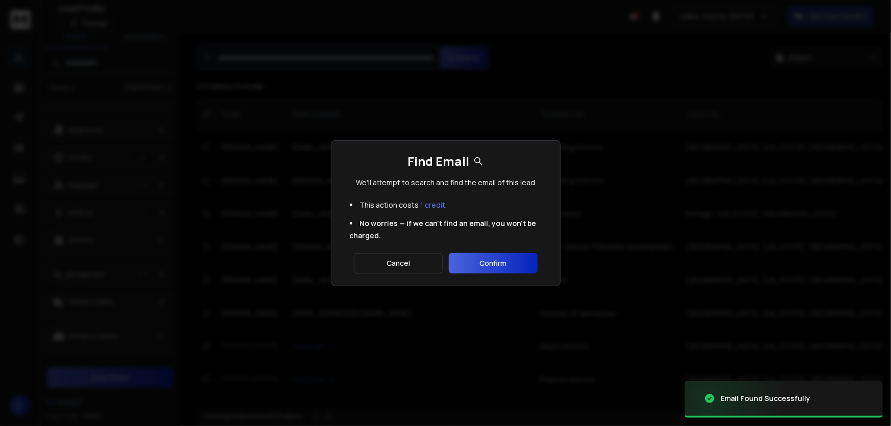
click at [498, 264] on button "Confirm" at bounding box center [493, 263] width 88 height 20
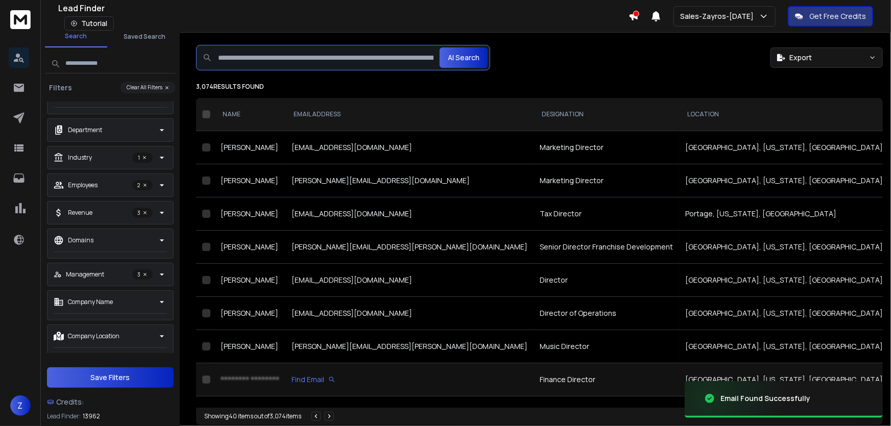
click at [313, 377] on div "Find Email" at bounding box center [410, 380] width 236 height 10
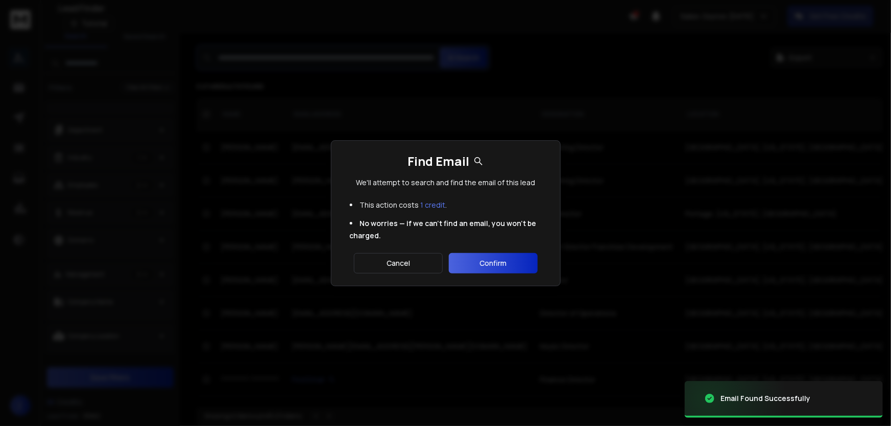
click at [468, 269] on button "Confirm" at bounding box center [493, 263] width 88 height 20
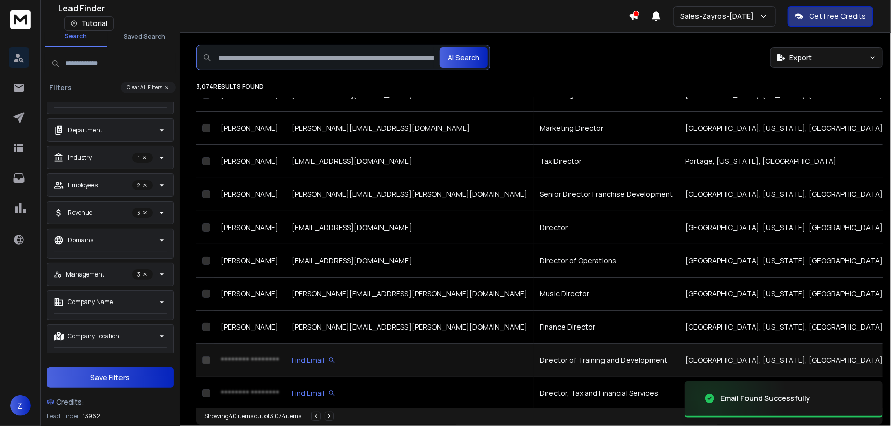
click at [323, 356] on div "Find Email" at bounding box center [410, 360] width 236 height 10
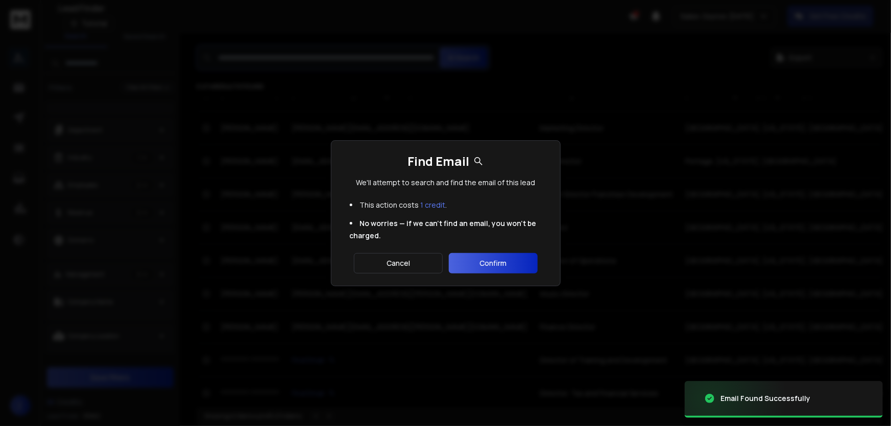
click at [488, 258] on button "Confirm" at bounding box center [493, 263] width 88 height 20
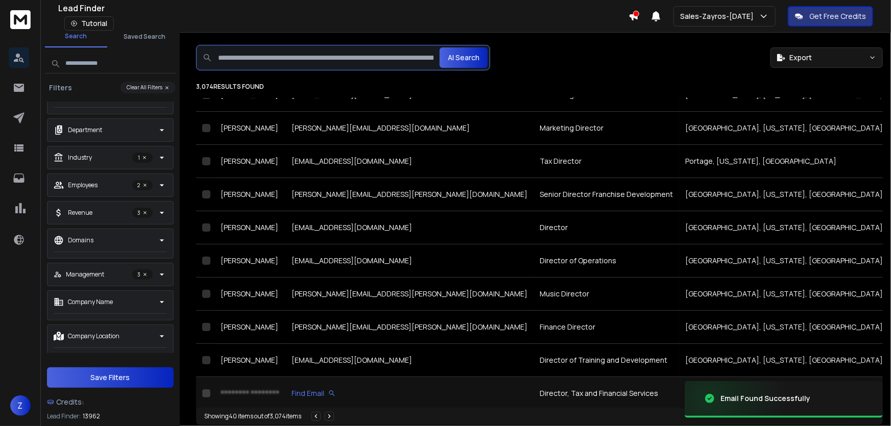
click at [314, 389] on div "Find Email" at bounding box center [410, 394] width 236 height 10
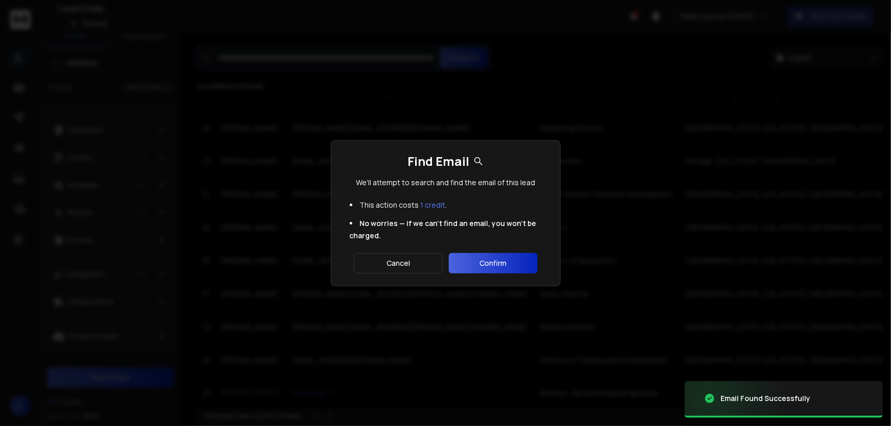
click at [500, 244] on li "No worries — if we can't find an email, you won't be charged." at bounding box center [446, 229] width 204 height 31
click at [500, 257] on button "Confirm" at bounding box center [493, 263] width 88 height 20
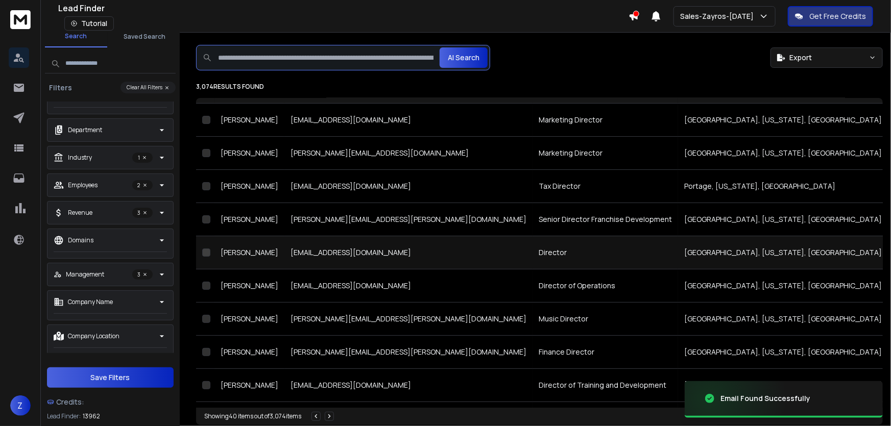
scroll to position [0, 0]
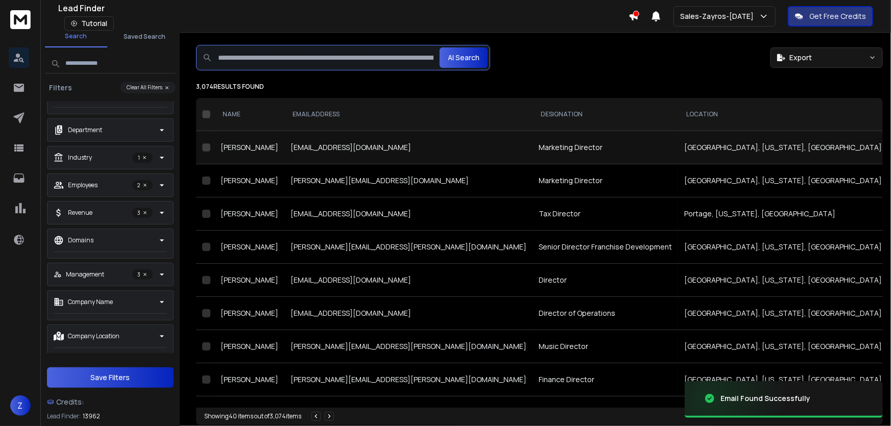
click at [315, 144] on div "[EMAIL_ADDRESS][DOMAIN_NAME]" at bounding box center [409, 147] width 236 height 10
click at [256, 148] on span "[PERSON_NAME]" at bounding box center [250, 147] width 58 height 10
click at [233, 146] on span "[PERSON_NAME]" at bounding box center [250, 147] width 58 height 10
click at [231, 145] on span "[PERSON_NAME]" at bounding box center [250, 147] width 58 height 10
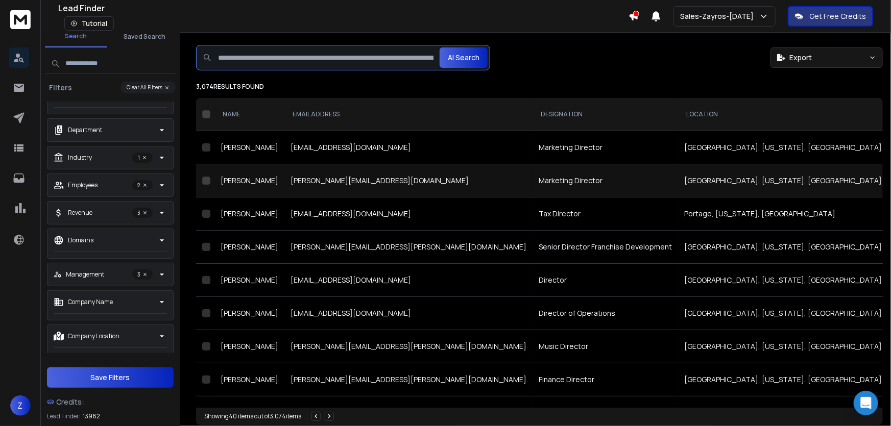
click at [318, 185] on td "[PERSON_NAME][EMAIL_ADDRESS][DOMAIN_NAME]" at bounding box center [408, 180] width 248 height 33
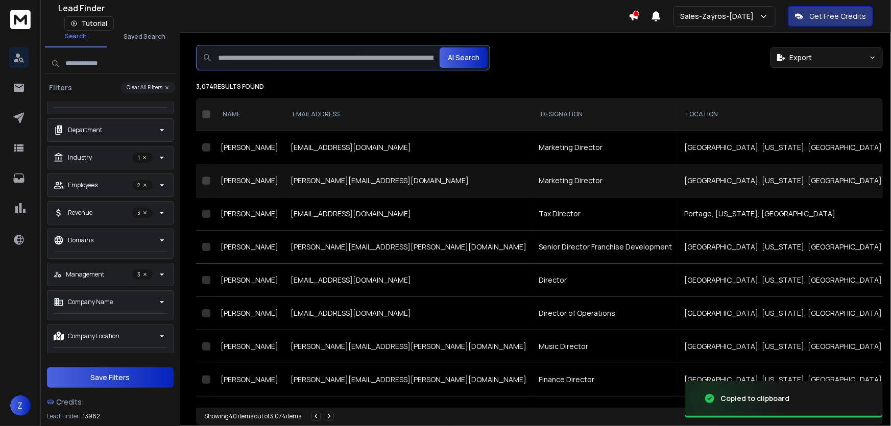
click at [226, 180] on span "[PERSON_NAME]" at bounding box center [250, 181] width 58 height 10
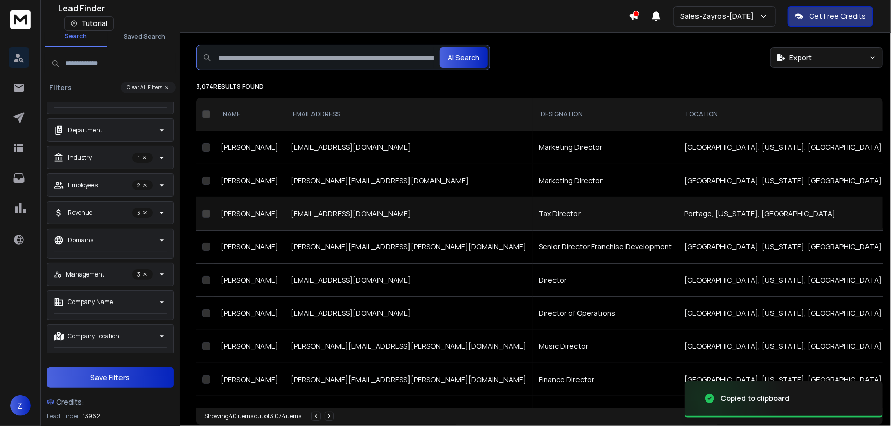
click at [324, 212] on div "[EMAIL_ADDRESS][DOMAIN_NAME]" at bounding box center [409, 214] width 236 height 10
click at [226, 211] on span "[PERSON_NAME]" at bounding box center [250, 214] width 58 height 10
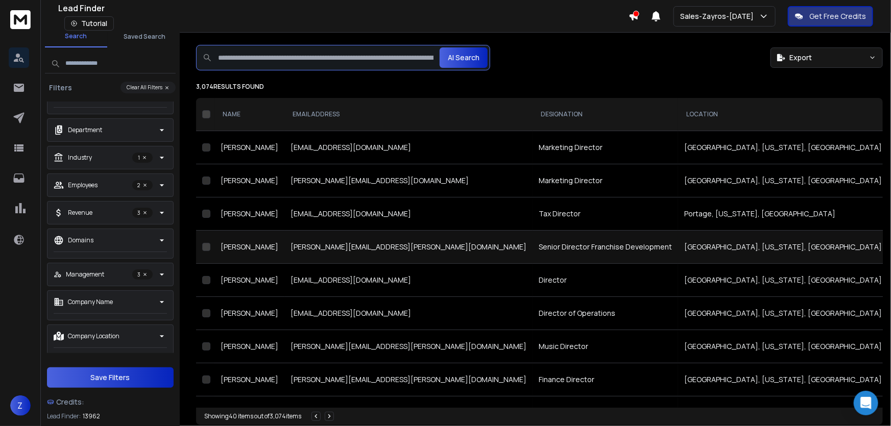
click at [227, 249] on span "[PERSON_NAME]" at bounding box center [250, 247] width 58 height 10
click at [226, 249] on span "[PERSON_NAME]" at bounding box center [250, 247] width 58 height 10
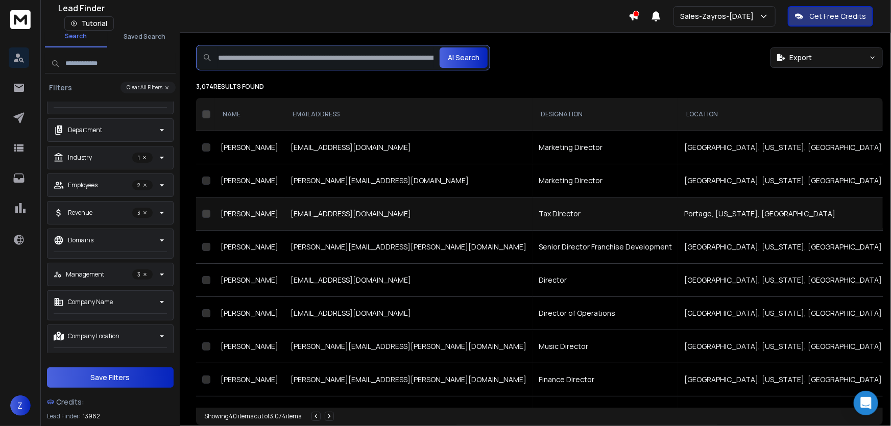
click at [330, 211] on div "[EMAIL_ADDRESS][DOMAIN_NAME]" at bounding box center [409, 214] width 236 height 10
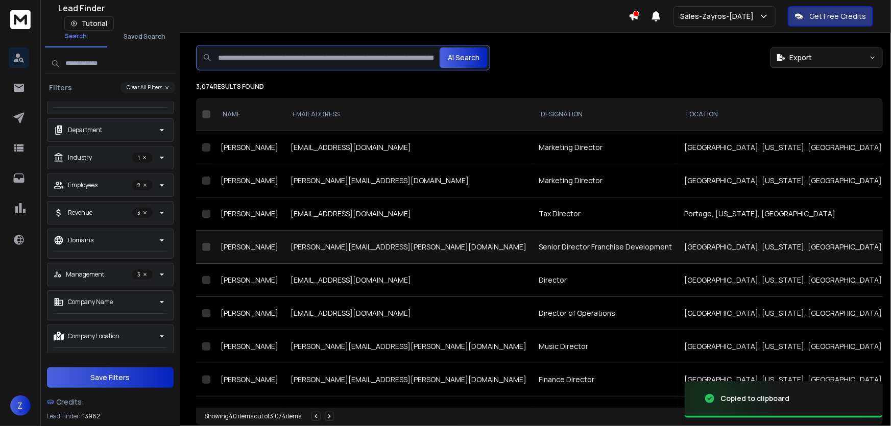
click at [322, 235] on td "[PERSON_NAME][EMAIL_ADDRESS][PERSON_NAME][DOMAIN_NAME]" at bounding box center [408, 247] width 248 height 33
click at [321, 242] on div "[PERSON_NAME][EMAIL_ADDRESS][PERSON_NAME][DOMAIN_NAME]" at bounding box center [409, 247] width 236 height 10
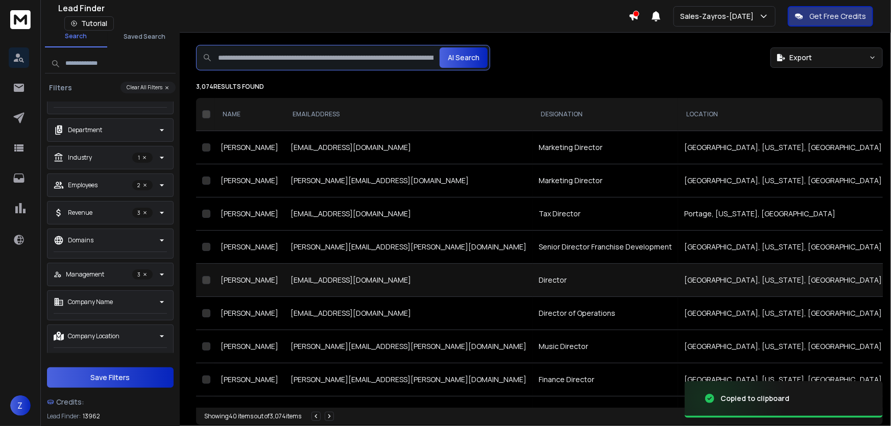
click at [225, 279] on span "[PERSON_NAME]" at bounding box center [250, 280] width 58 height 10
click at [224, 279] on span "[PERSON_NAME]" at bounding box center [250, 280] width 58 height 10
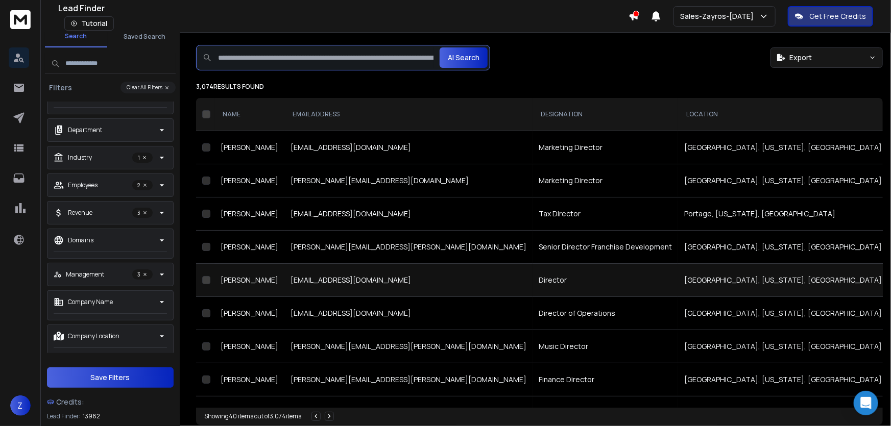
click at [311, 281] on div "[EMAIL_ADDRESS][DOMAIN_NAME]" at bounding box center [409, 280] width 236 height 10
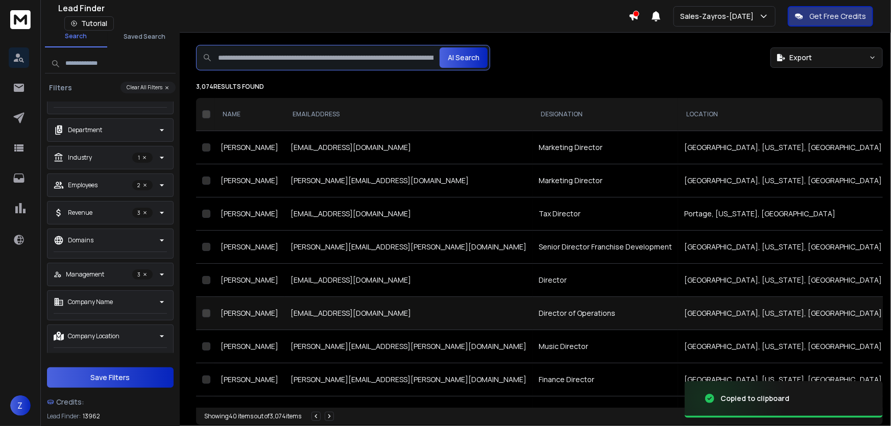
click at [356, 316] on div "[EMAIL_ADDRESS][DOMAIN_NAME]" at bounding box center [409, 313] width 236 height 10
click at [229, 310] on span "[PERSON_NAME]" at bounding box center [250, 313] width 58 height 10
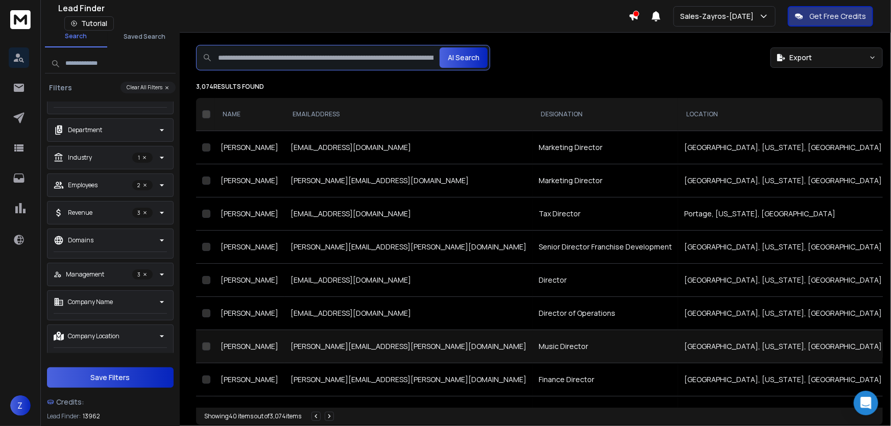
click at [333, 345] on div "[PERSON_NAME][EMAIL_ADDRESS][PERSON_NAME][DOMAIN_NAME]" at bounding box center [409, 347] width 236 height 10
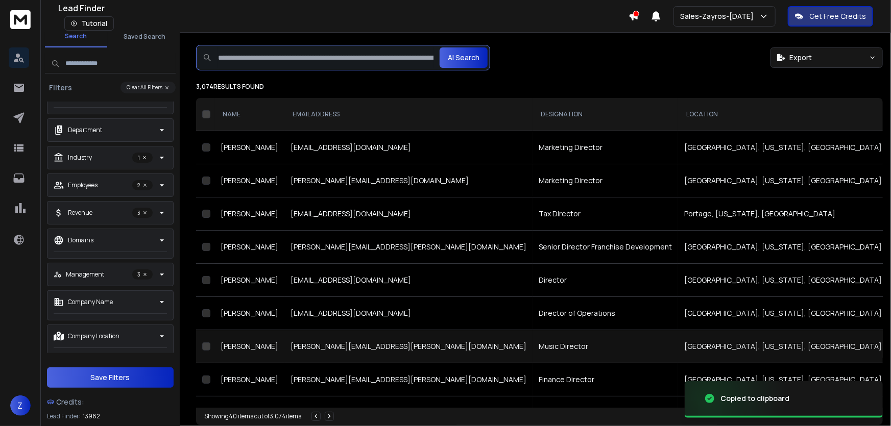
click at [224, 347] on span "[PERSON_NAME]" at bounding box center [250, 347] width 58 height 10
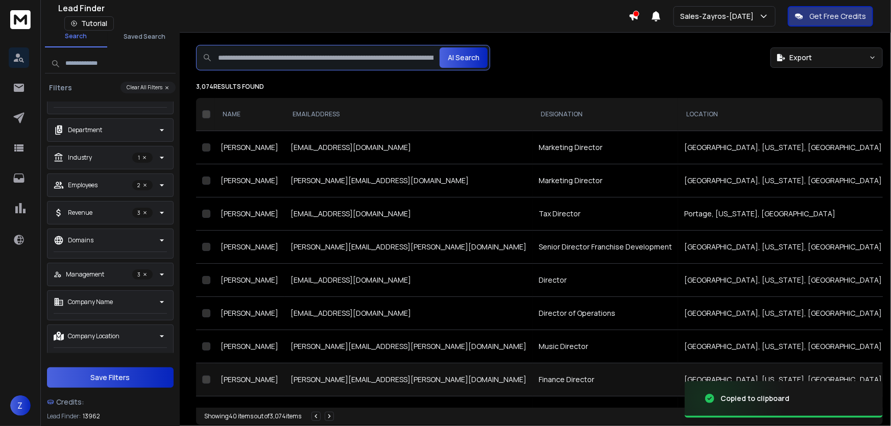
click at [322, 385] on td "[PERSON_NAME][EMAIL_ADDRESS][PERSON_NAME][DOMAIN_NAME]" at bounding box center [408, 380] width 248 height 33
click at [227, 378] on span "[PERSON_NAME]" at bounding box center [250, 380] width 58 height 10
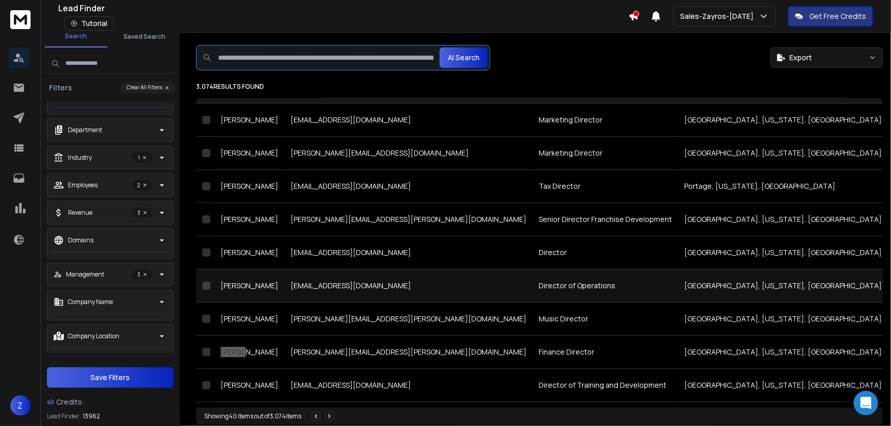
scroll to position [58, 0]
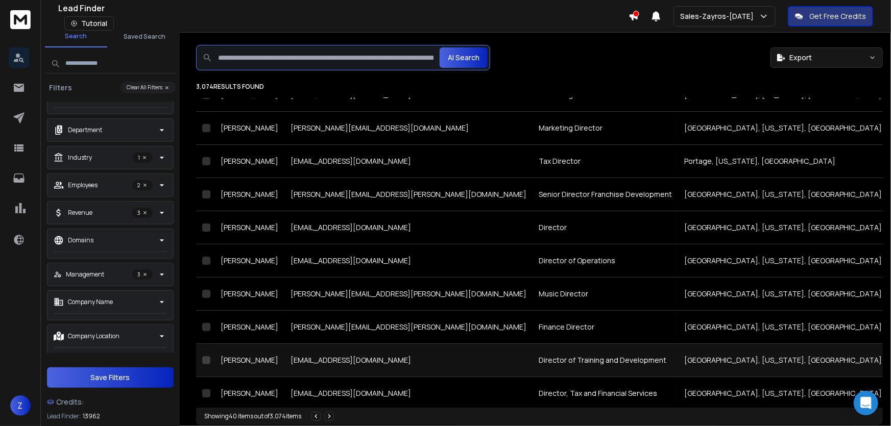
click at [347, 355] on div "[EMAIL_ADDRESS][DOMAIN_NAME]" at bounding box center [409, 360] width 236 height 10
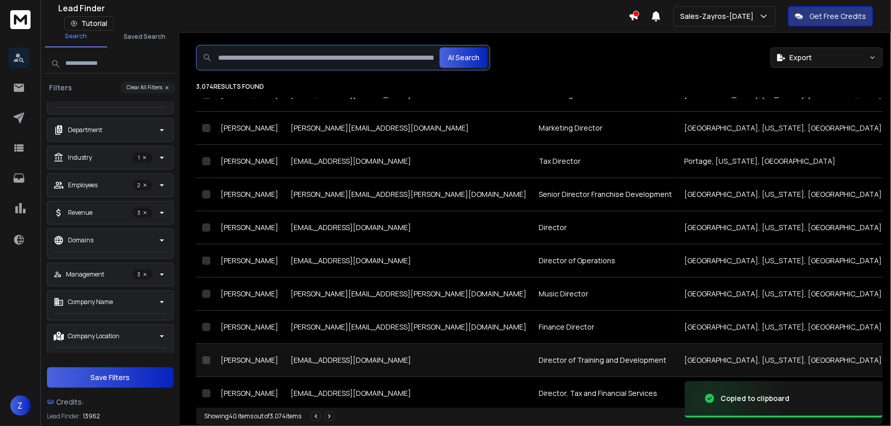
click at [229, 355] on span "[PERSON_NAME]" at bounding box center [250, 360] width 58 height 10
click at [228, 355] on span "[PERSON_NAME]" at bounding box center [250, 360] width 58 height 10
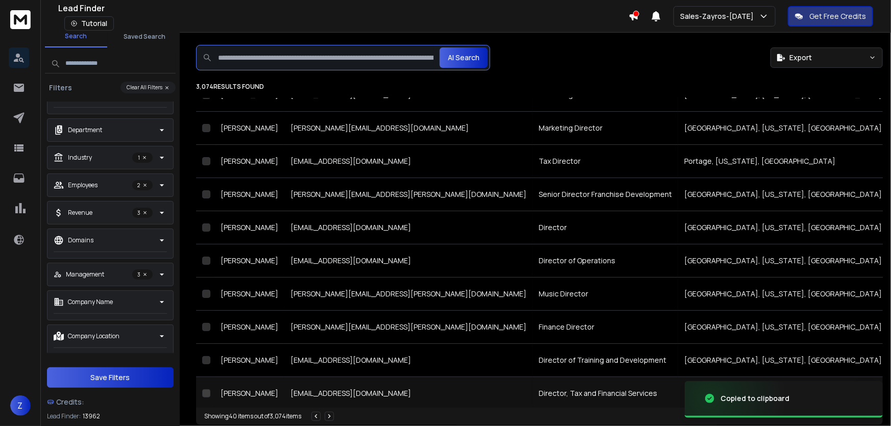
click at [317, 389] on div "[EMAIL_ADDRESS][DOMAIN_NAME]" at bounding box center [409, 394] width 236 height 10
click at [224, 389] on span "[PERSON_NAME]" at bounding box center [250, 394] width 58 height 10
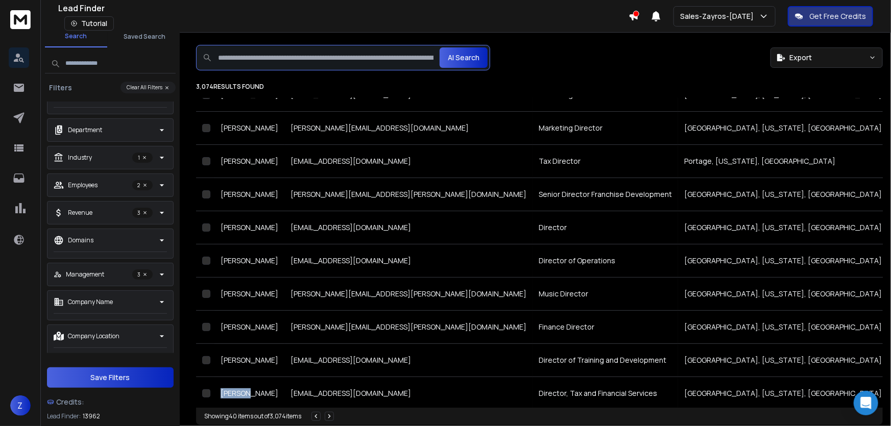
click at [331, 418] on icon at bounding box center [329, 417] width 8 height 8
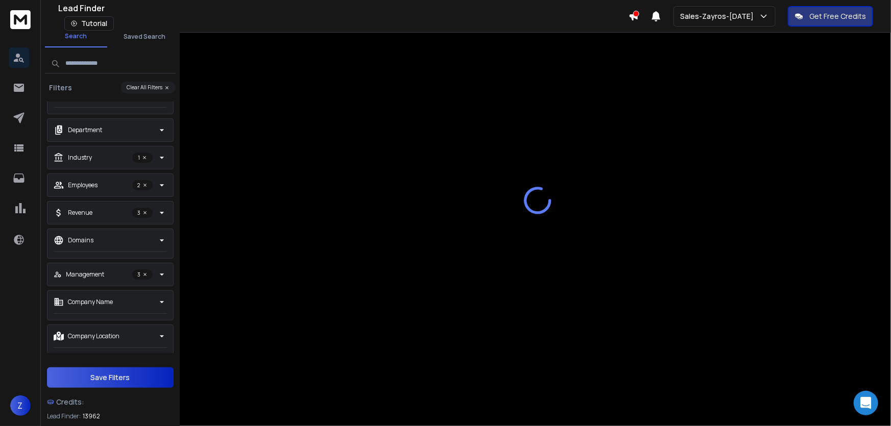
drag, startPoint x: 349, startPoint y: 425, endPoint x: 273, endPoint y: 291, distance: 154.1
click at [274, 291] on div at bounding box center [537, 201] width 683 height 320
click at [157, 274] on icon at bounding box center [162, 275] width 10 height 10
click at [157, 273] on icon at bounding box center [162, 275] width 10 height 10
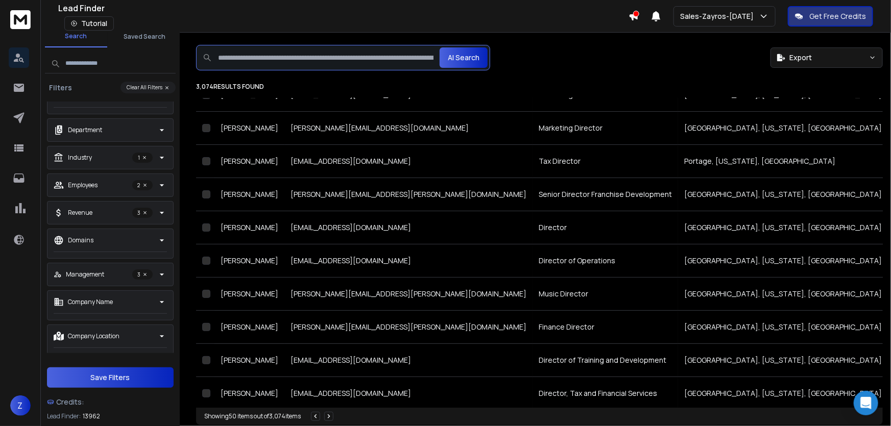
click at [330, 418] on icon at bounding box center [329, 417] width 3 height 4
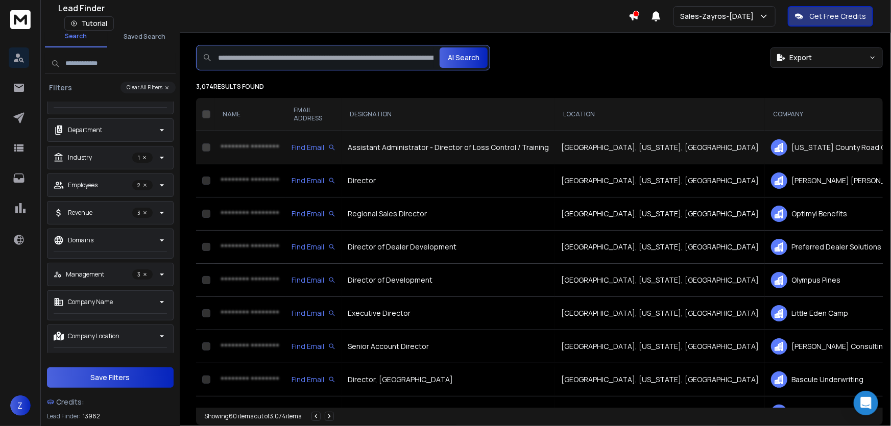
click at [298, 148] on div "Find Email" at bounding box center [314, 147] width 44 height 10
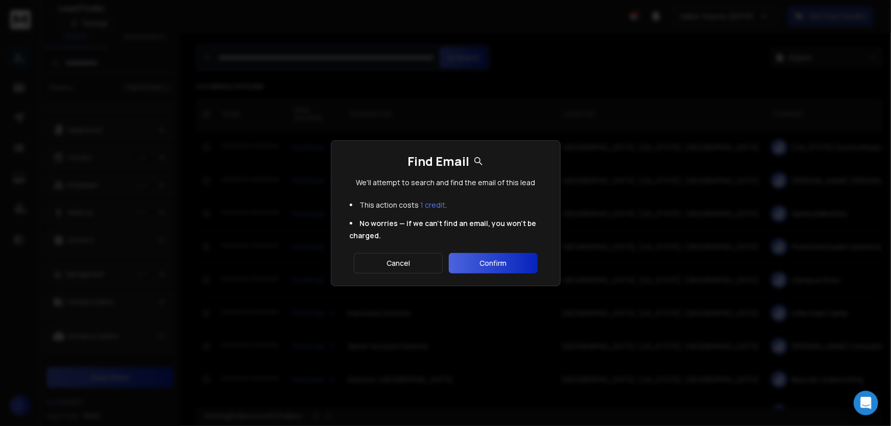
click at [501, 262] on button "Confirm" at bounding box center [493, 263] width 88 height 20
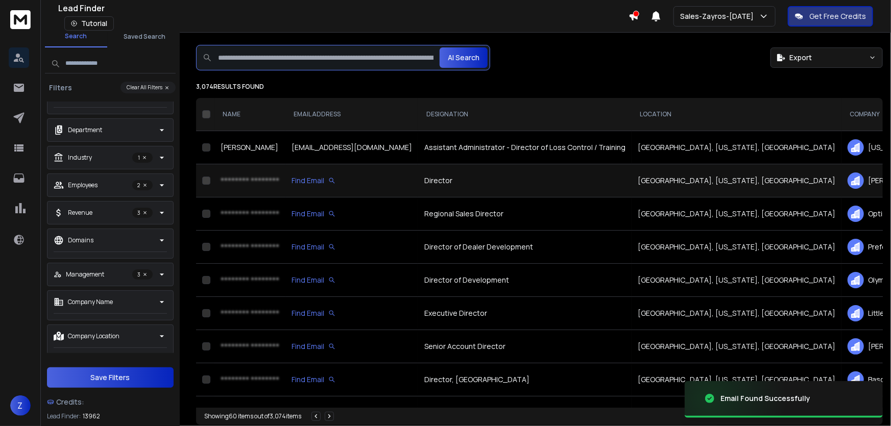
click at [285, 180] on td "Find Email" at bounding box center [351, 180] width 133 height 33
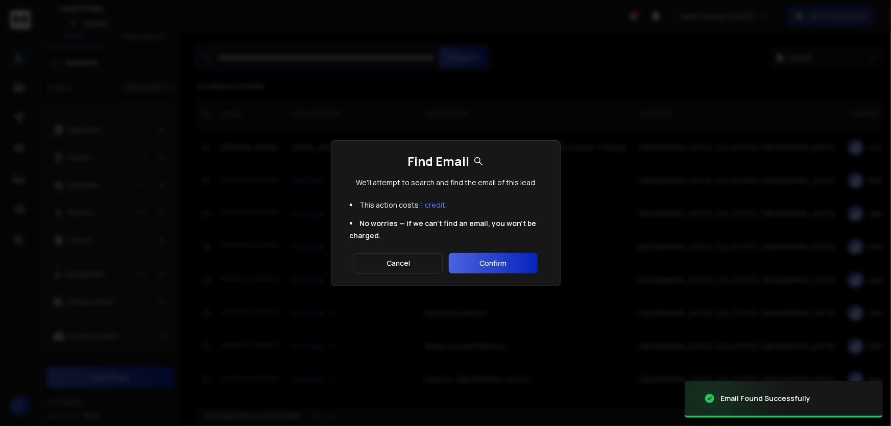
click at [488, 250] on div "Find Email We'll attempt to search and find the email of this lead This action …" at bounding box center [445, 213] width 229 height 145
click at [489, 256] on button "Confirm" at bounding box center [493, 263] width 88 height 20
click at [489, 256] on div "Cancel Confirm" at bounding box center [446, 263] width 184 height 20
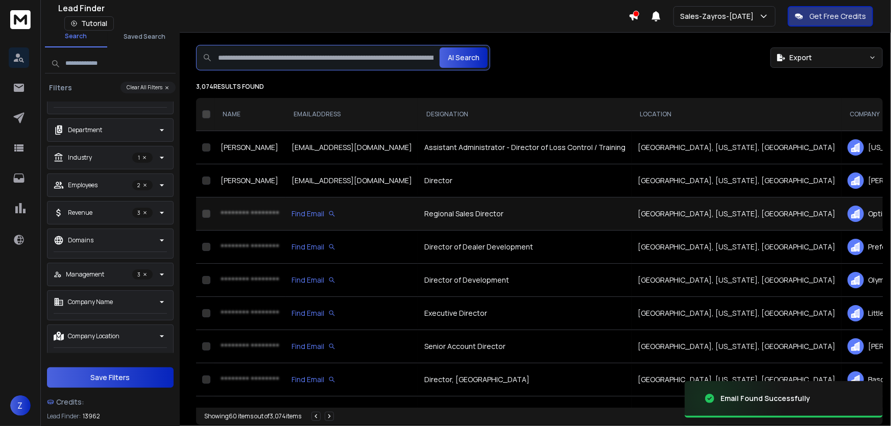
click at [307, 207] on td "Find Email" at bounding box center [351, 214] width 133 height 33
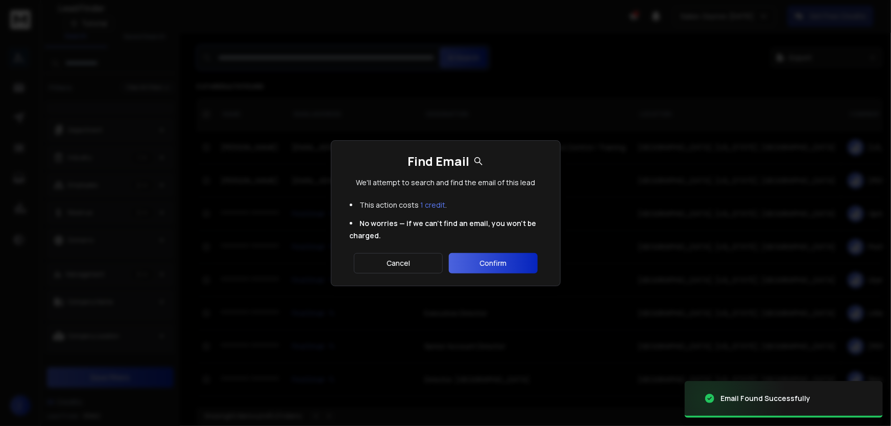
click at [493, 267] on button "Confirm" at bounding box center [493, 263] width 88 height 20
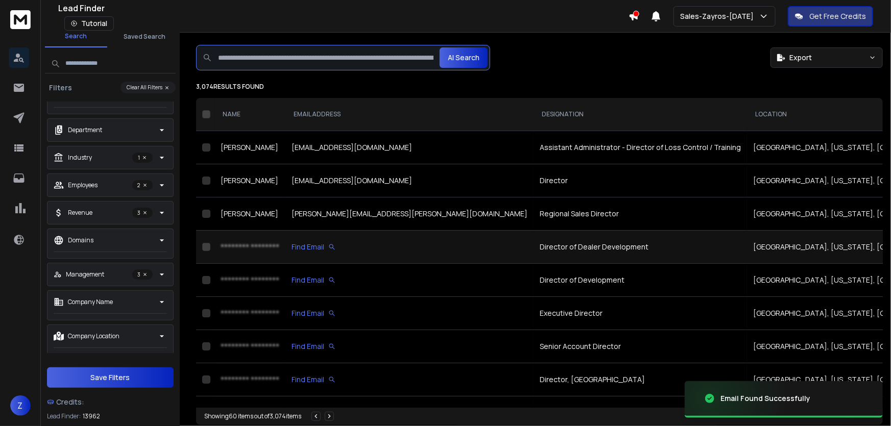
click at [299, 244] on div "Find Email" at bounding box center [410, 247] width 236 height 10
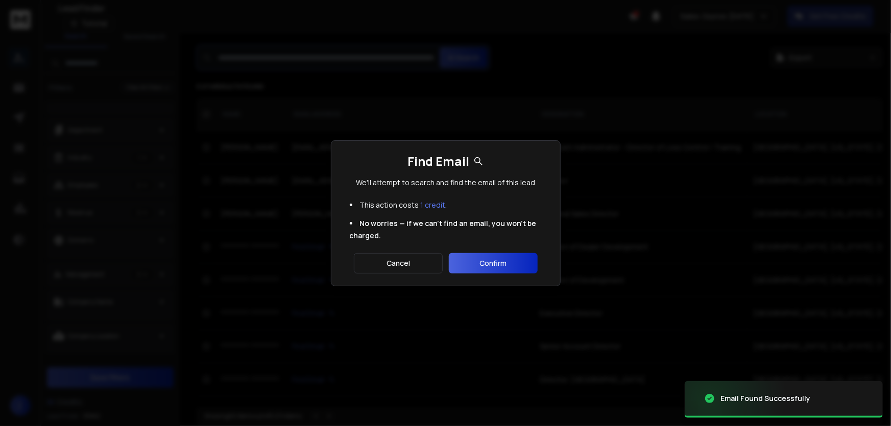
click at [498, 262] on button "Confirm" at bounding box center [493, 263] width 88 height 20
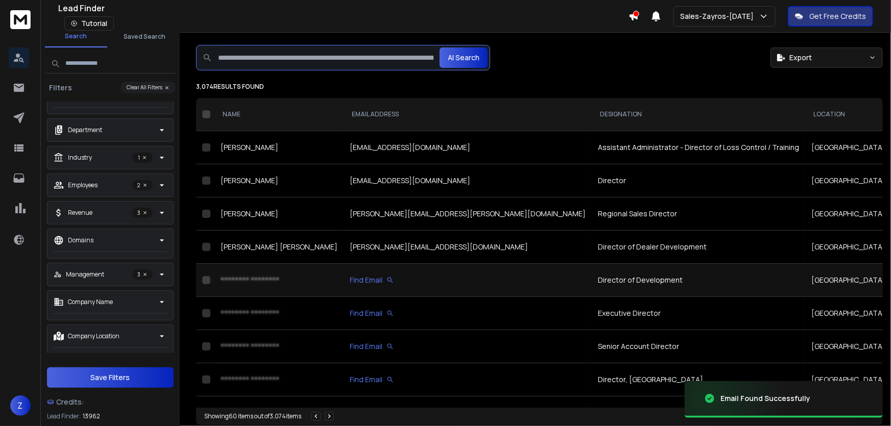
click at [350, 281] on div "Find Email" at bounding box center [468, 280] width 236 height 10
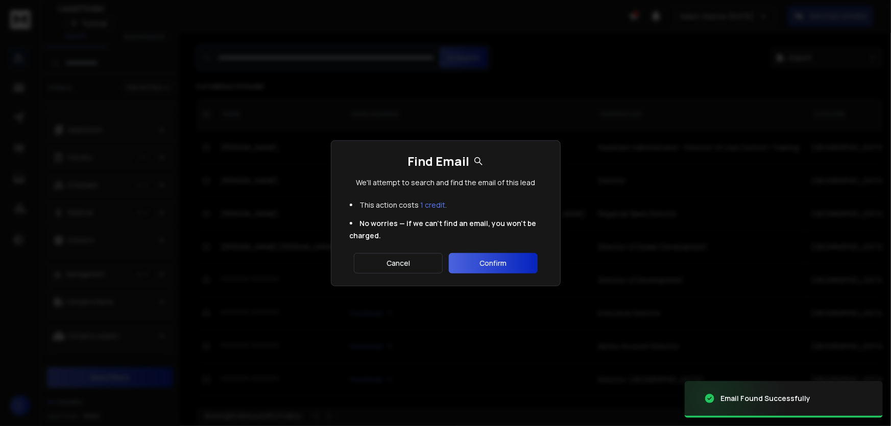
click at [492, 271] on button "Confirm" at bounding box center [493, 263] width 88 height 20
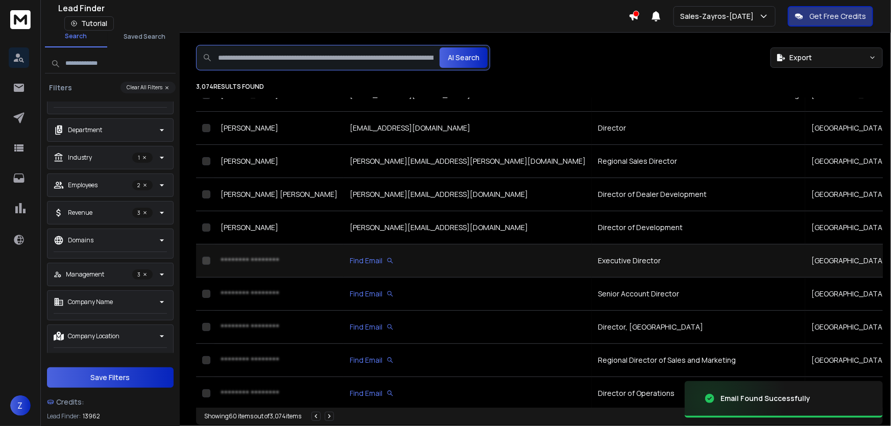
click at [350, 259] on div "Find Email" at bounding box center [468, 261] width 236 height 10
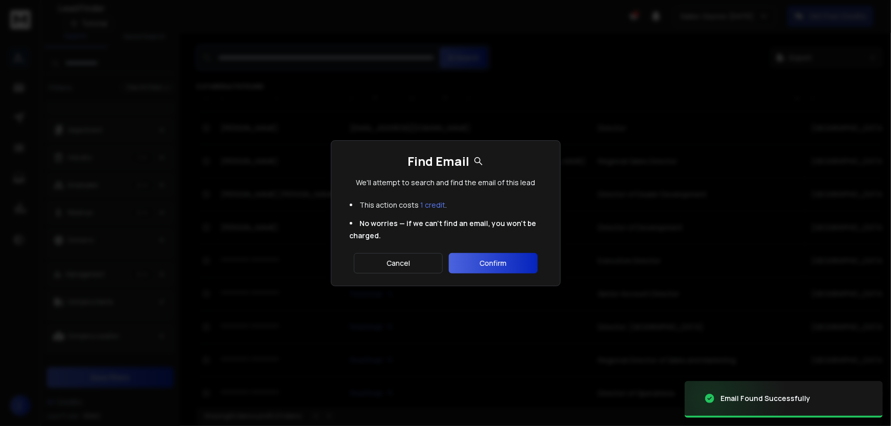
click at [461, 259] on button "Confirm" at bounding box center [493, 263] width 88 height 20
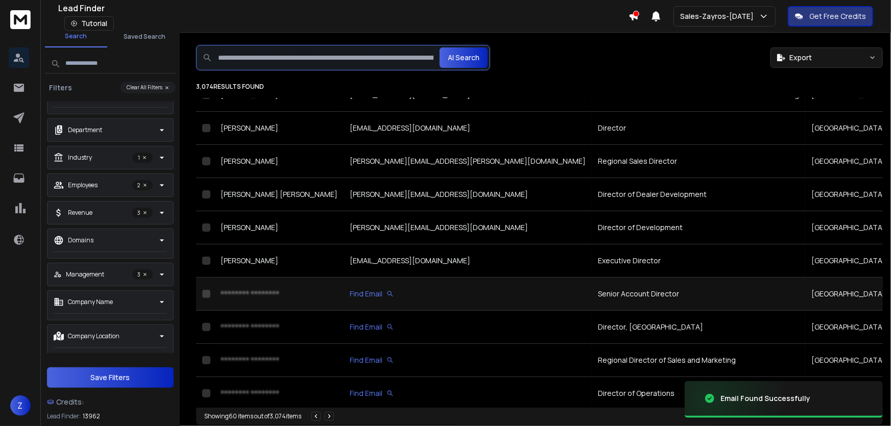
click at [350, 292] on div "Find Email" at bounding box center [468, 294] width 236 height 10
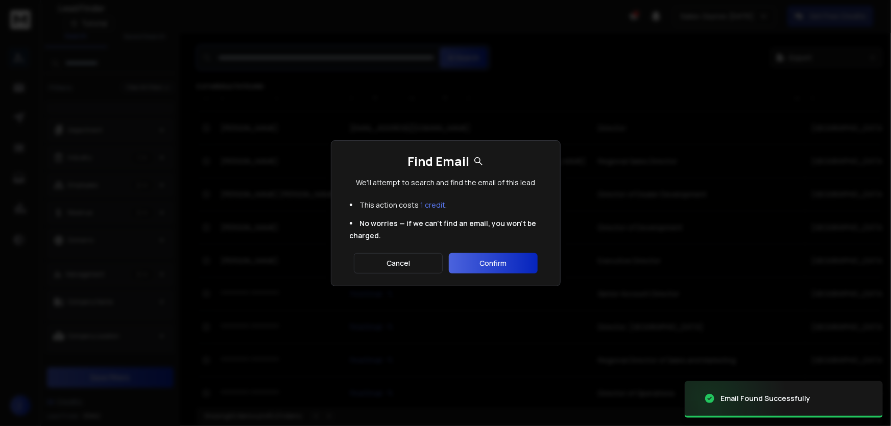
click at [485, 266] on button "Confirm" at bounding box center [493, 263] width 88 height 20
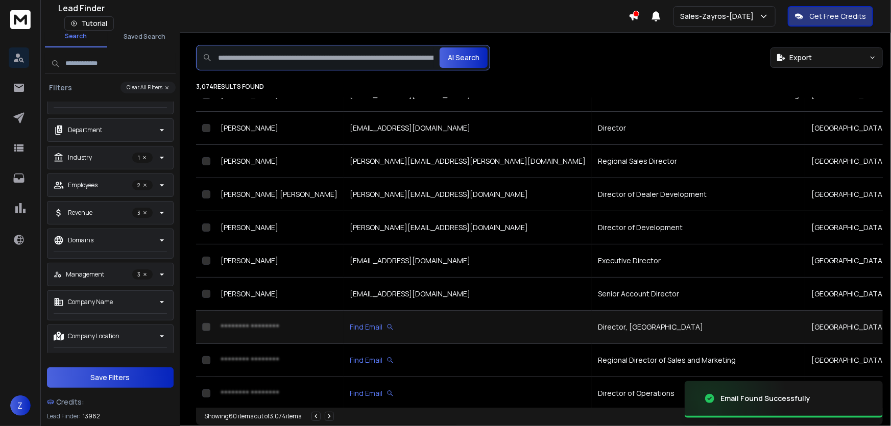
click at [350, 323] on div "Find Email" at bounding box center [468, 327] width 236 height 10
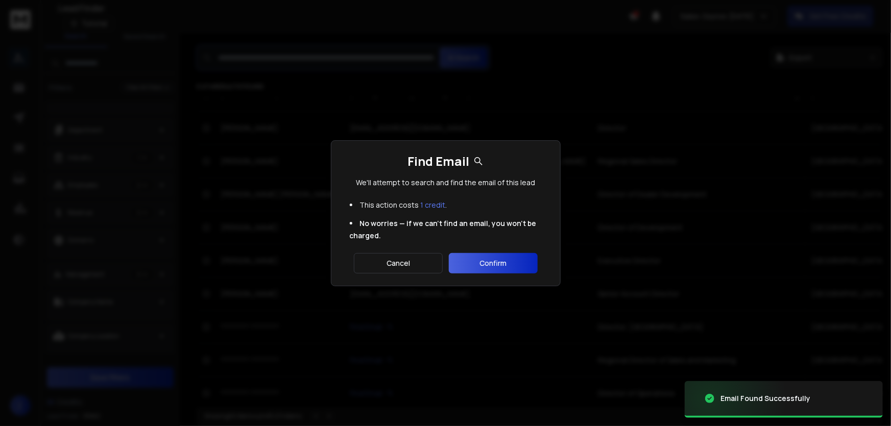
click at [465, 258] on button "Confirm" at bounding box center [493, 263] width 88 height 20
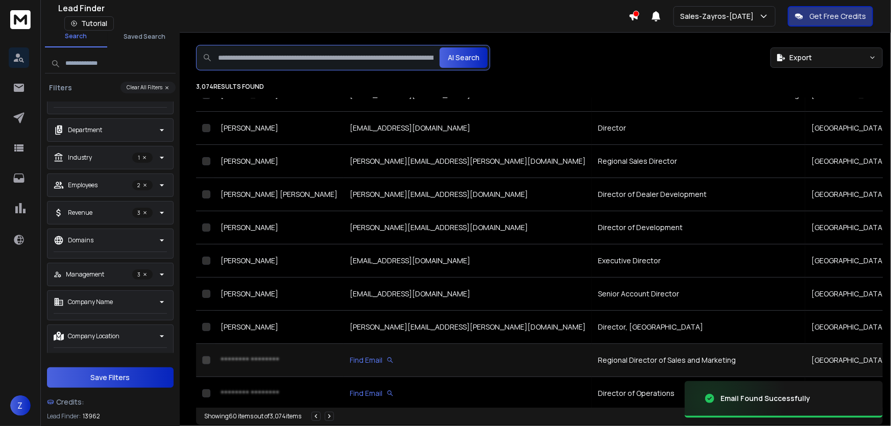
click at [350, 355] on div "Find Email" at bounding box center [468, 360] width 236 height 10
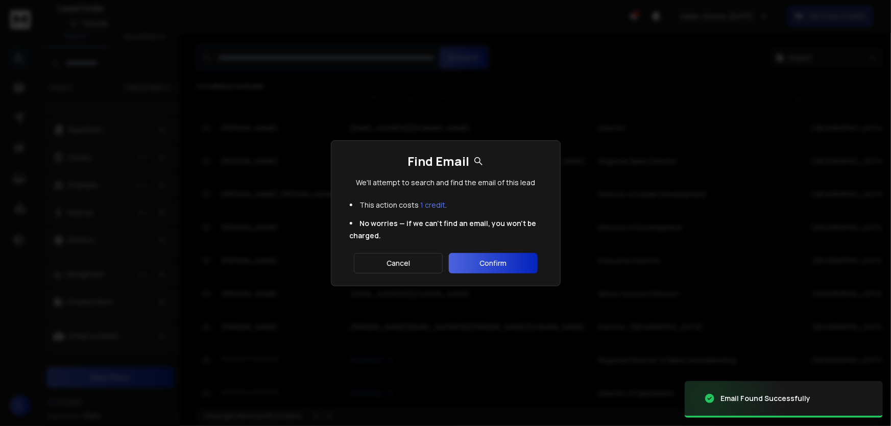
click at [489, 271] on button "Confirm" at bounding box center [493, 263] width 88 height 20
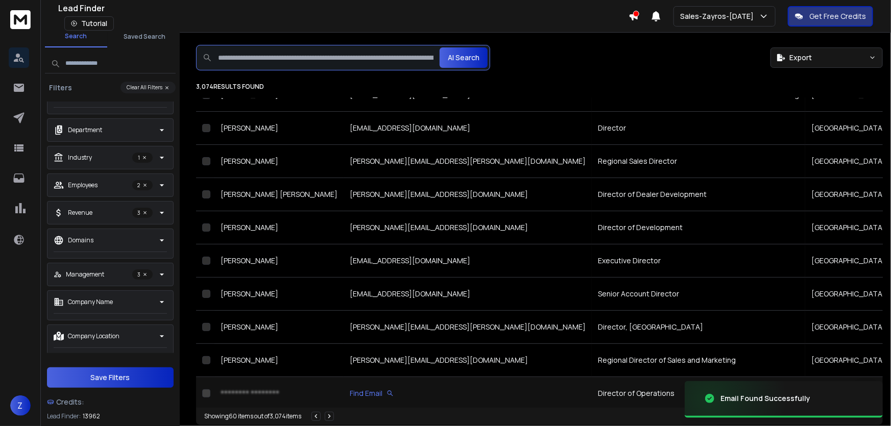
click at [350, 389] on div "Find Email" at bounding box center [468, 394] width 236 height 10
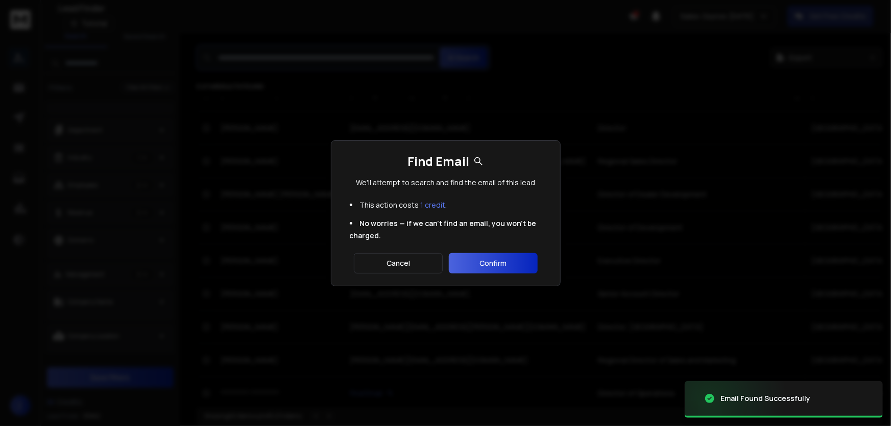
click at [484, 263] on button "Confirm" at bounding box center [493, 263] width 88 height 20
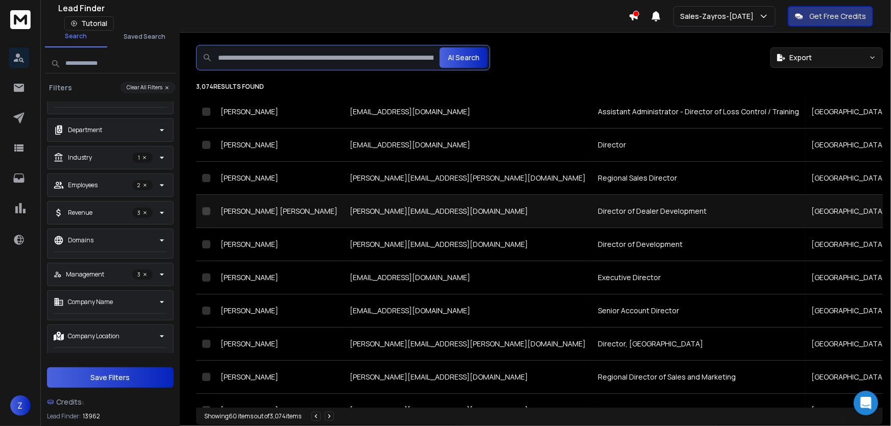
scroll to position [0, 0]
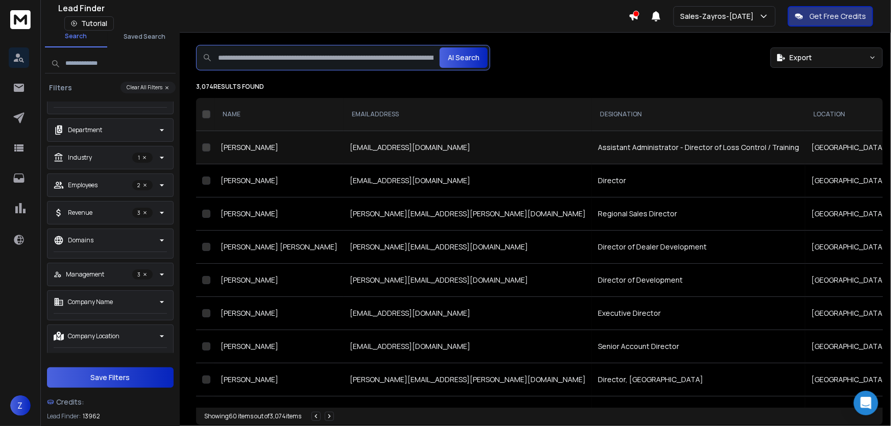
click at [350, 150] on div "[EMAIL_ADDRESS][DOMAIN_NAME]" at bounding box center [468, 147] width 236 height 10
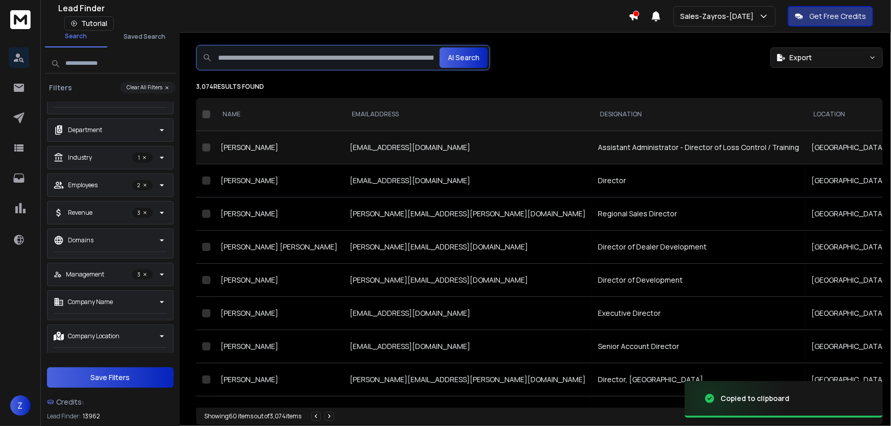
click at [223, 148] on span "[PERSON_NAME]" at bounding box center [250, 147] width 58 height 10
click at [222, 147] on span "[PERSON_NAME]" at bounding box center [250, 147] width 58 height 10
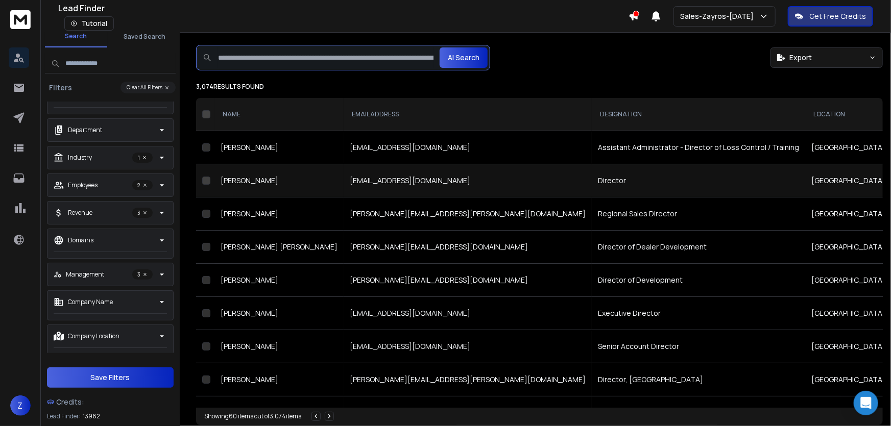
click at [350, 176] on div "[EMAIL_ADDRESS][DOMAIN_NAME]" at bounding box center [468, 181] width 236 height 10
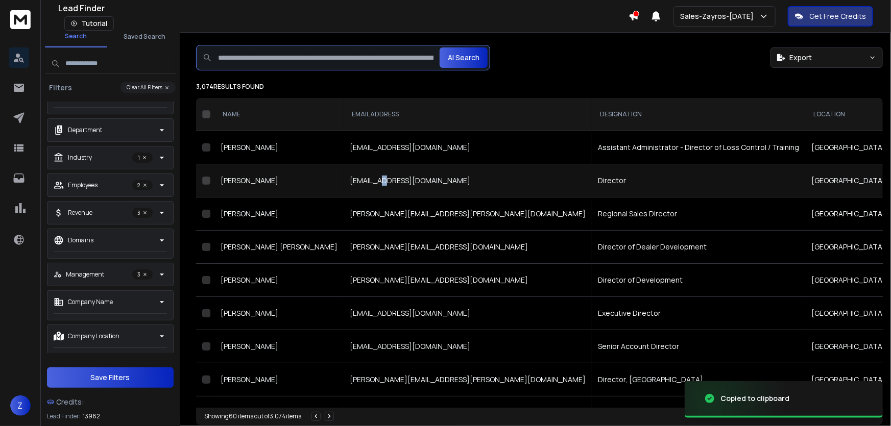
click at [231, 180] on span "[PERSON_NAME]" at bounding box center [250, 181] width 58 height 10
click at [225, 180] on span "[PERSON_NAME]" at bounding box center [250, 181] width 58 height 10
click at [226, 180] on span "[PERSON_NAME]" at bounding box center [250, 181] width 58 height 10
click at [222, 184] on span "[PERSON_NAME]" at bounding box center [250, 181] width 58 height 10
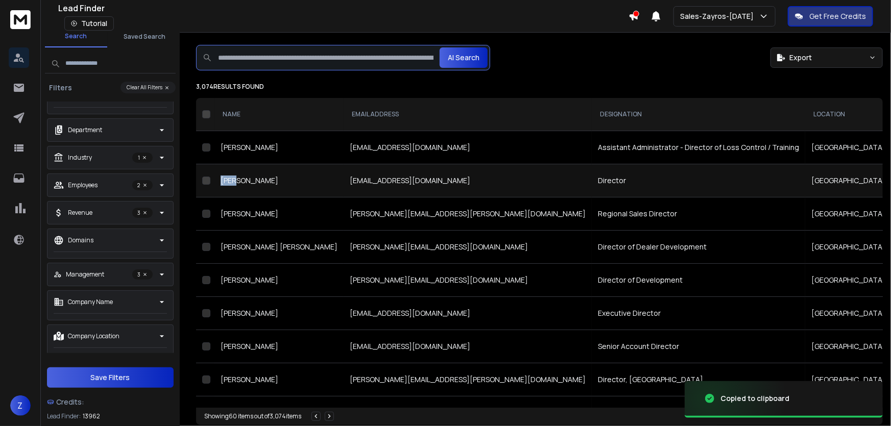
click at [222, 184] on span "[PERSON_NAME]" at bounding box center [250, 181] width 58 height 10
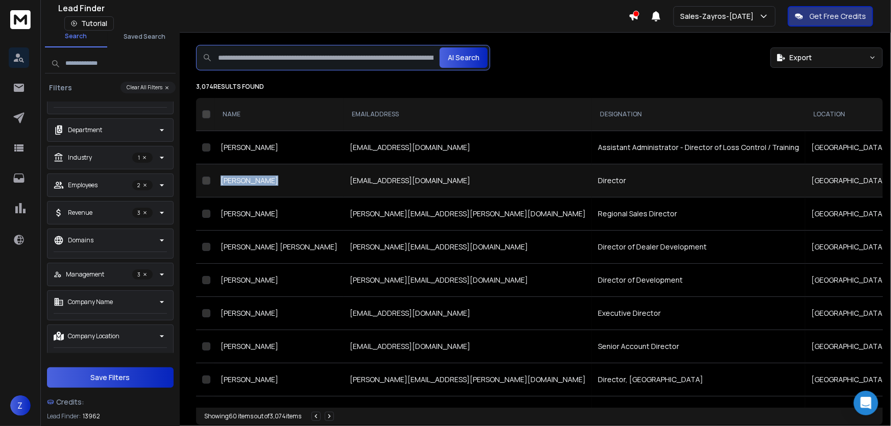
click at [223, 183] on span "[PERSON_NAME]" at bounding box center [250, 181] width 58 height 10
click at [222, 180] on span "[PERSON_NAME]" at bounding box center [250, 181] width 58 height 10
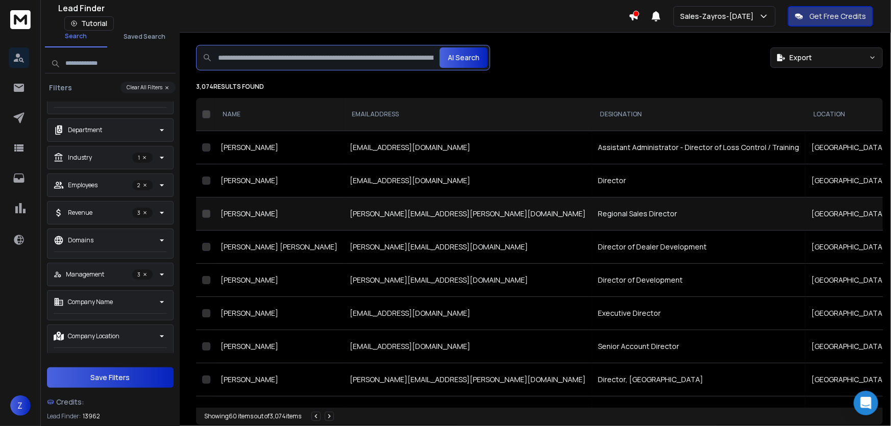
click at [350, 213] on div "[PERSON_NAME][EMAIL_ADDRESS][PERSON_NAME][DOMAIN_NAME]" at bounding box center [468, 214] width 236 height 10
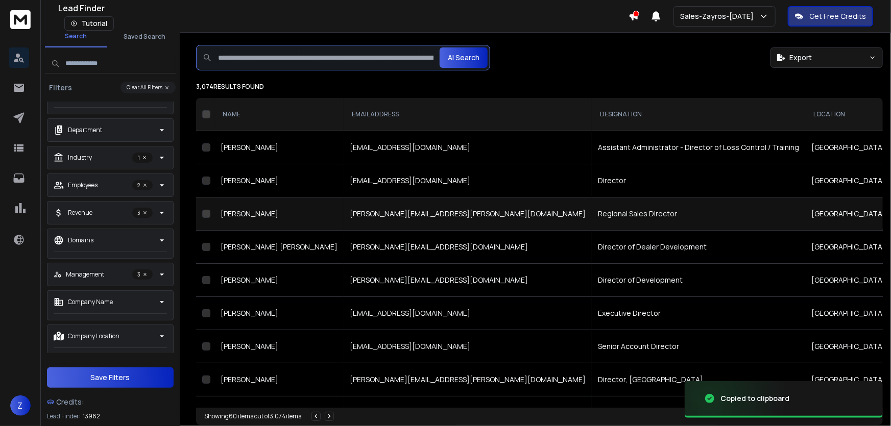
click at [225, 213] on span "[PERSON_NAME]" at bounding box center [250, 214] width 58 height 10
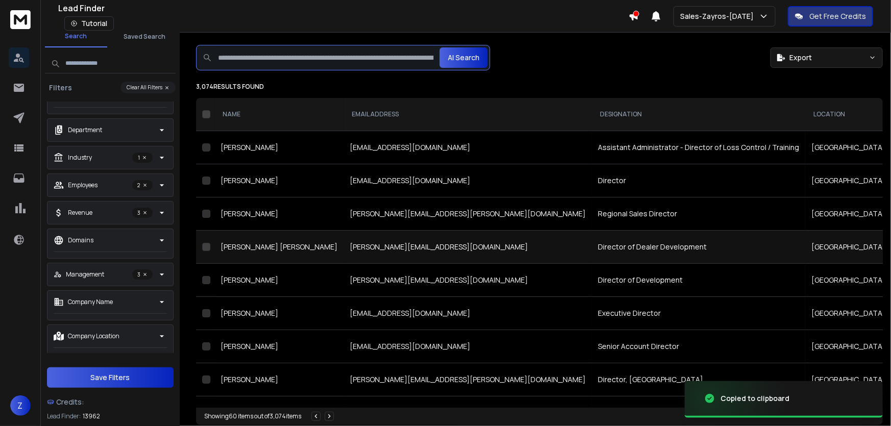
click at [350, 248] on div "[PERSON_NAME][EMAIL_ADDRESS][DOMAIN_NAME]" at bounding box center [468, 247] width 236 height 10
click at [232, 245] on span "[PERSON_NAME] [PERSON_NAME]" at bounding box center [279, 247] width 117 height 10
click at [231, 245] on span "[PERSON_NAME] [PERSON_NAME]" at bounding box center [279, 247] width 117 height 10
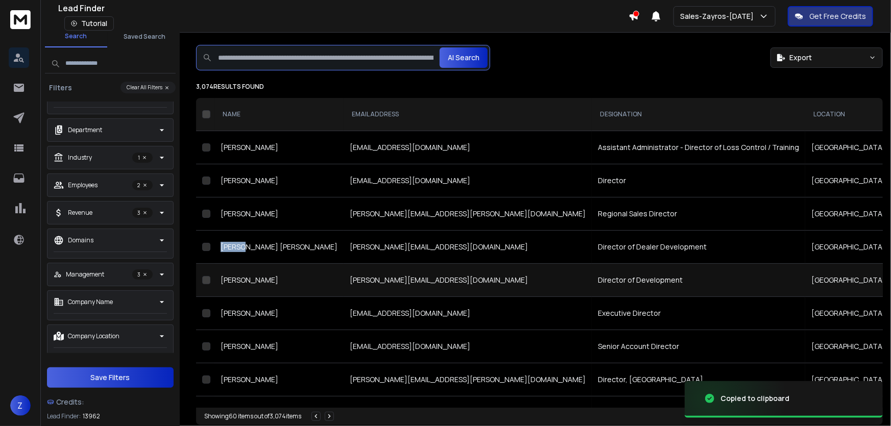
click at [350, 279] on div "[PERSON_NAME][EMAIL_ADDRESS][DOMAIN_NAME]" at bounding box center [468, 280] width 236 height 10
click at [224, 278] on span "[PERSON_NAME]" at bounding box center [250, 280] width 58 height 10
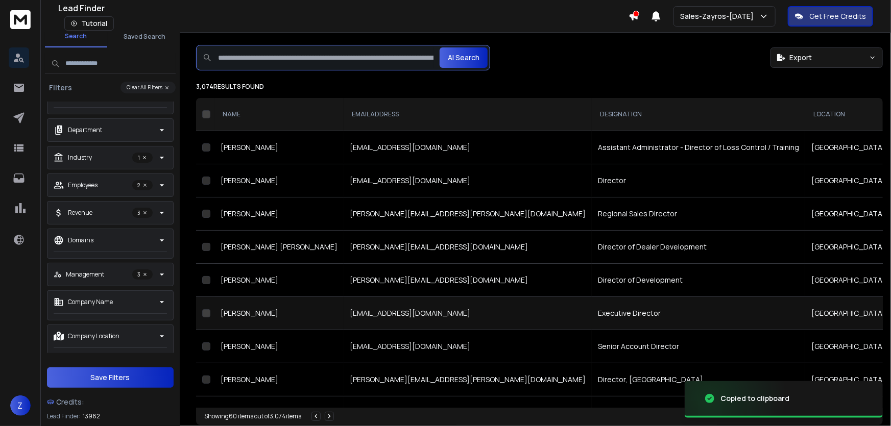
click at [344, 306] on td "[EMAIL_ADDRESS][DOMAIN_NAME]" at bounding box center [468, 313] width 248 height 33
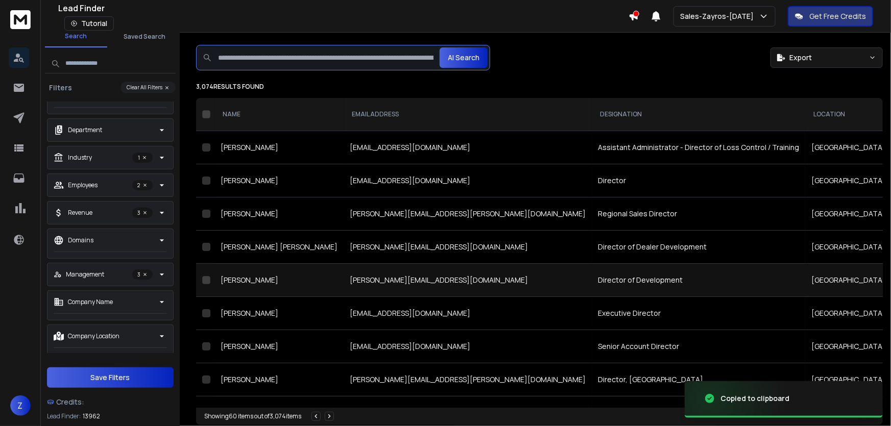
click at [226, 279] on span "[PERSON_NAME]" at bounding box center [250, 280] width 58 height 10
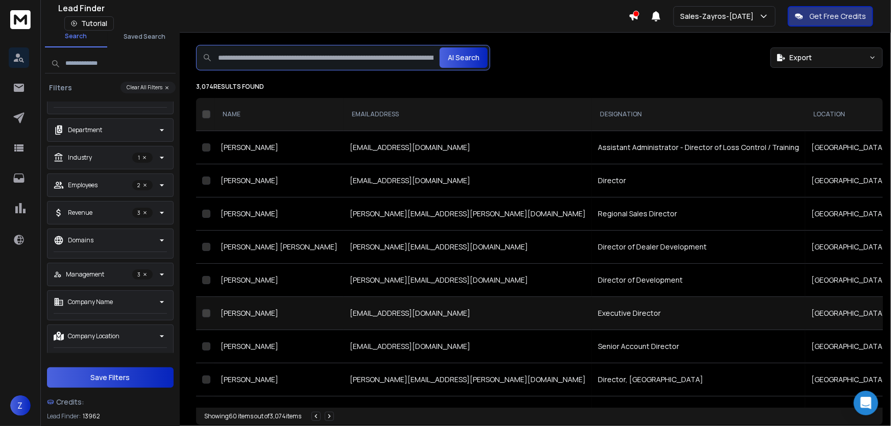
click at [230, 311] on span "[PERSON_NAME]" at bounding box center [250, 313] width 58 height 10
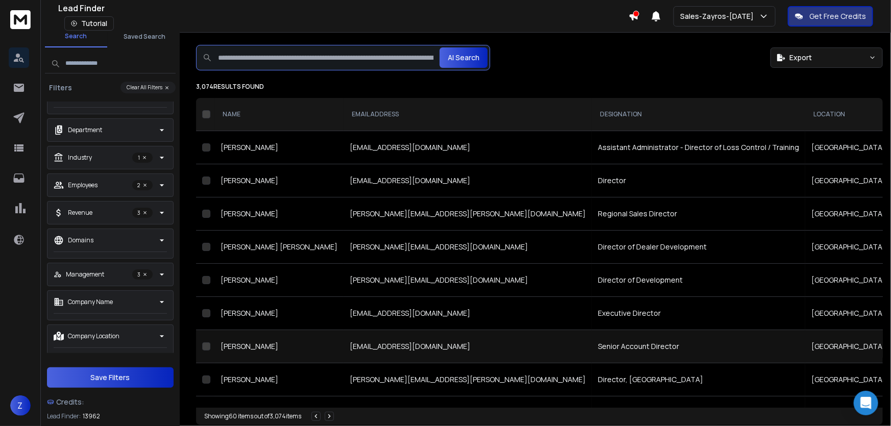
click at [350, 342] on div "[EMAIL_ADDRESS][DOMAIN_NAME]" at bounding box center [468, 347] width 236 height 10
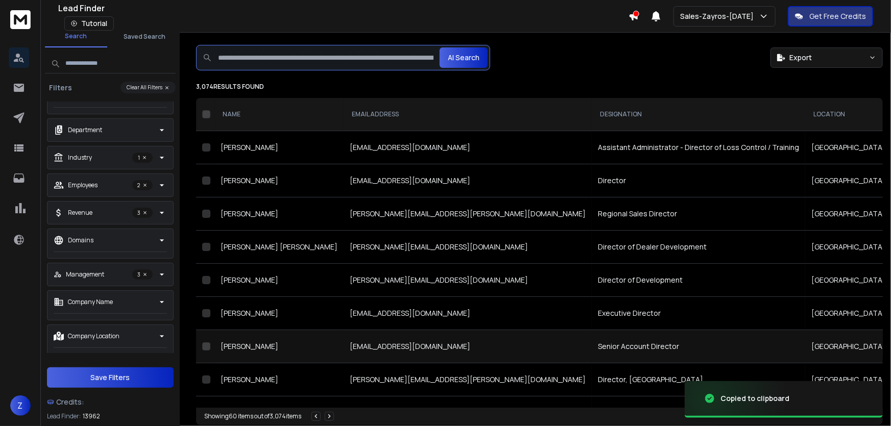
click at [227, 347] on span "[PERSON_NAME]" at bounding box center [250, 347] width 58 height 10
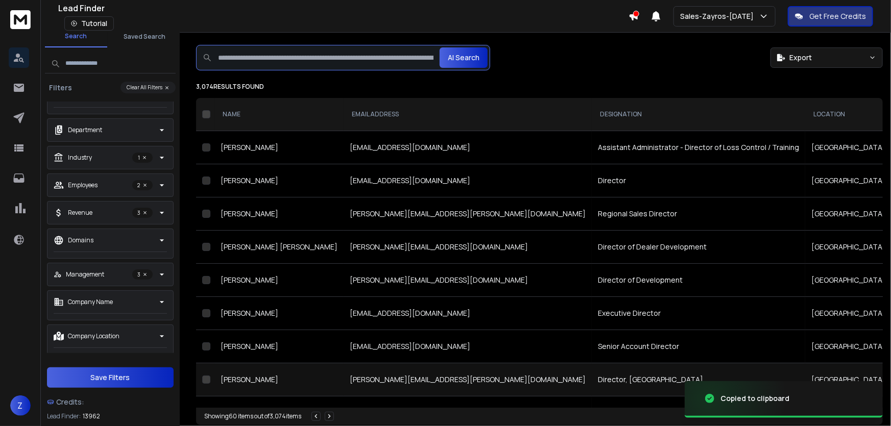
click at [350, 376] on div "[PERSON_NAME][EMAIL_ADDRESS][PERSON_NAME][DOMAIN_NAME]" at bounding box center [468, 380] width 236 height 10
click at [230, 379] on span "[PERSON_NAME]" at bounding box center [250, 380] width 58 height 10
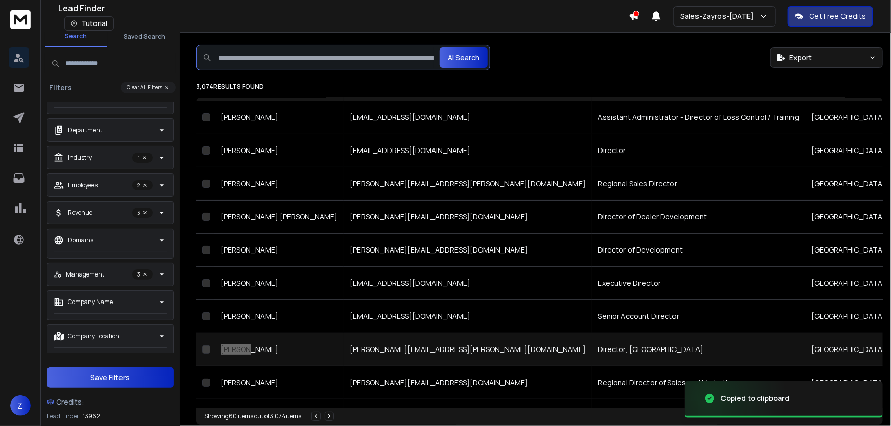
scroll to position [58, 0]
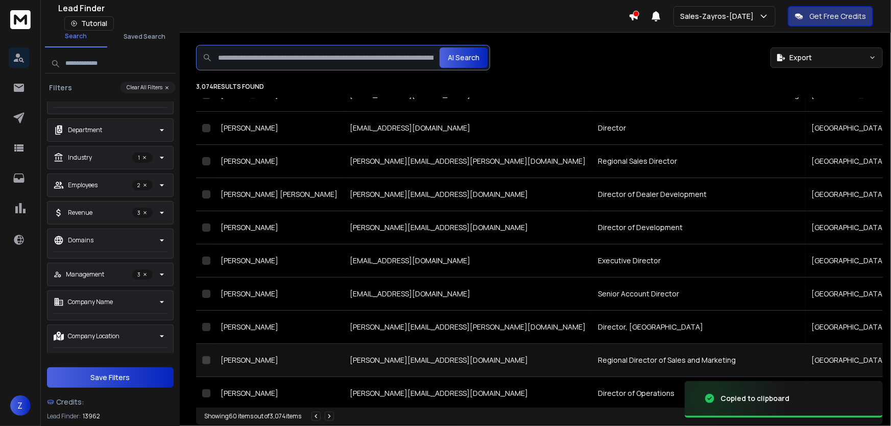
click at [350, 355] on div "[PERSON_NAME][EMAIL_ADDRESS][DOMAIN_NAME]" at bounding box center [468, 360] width 236 height 10
click at [223, 357] on span "[PERSON_NAME]" at bounding box center [250, 360] width 58 height 10
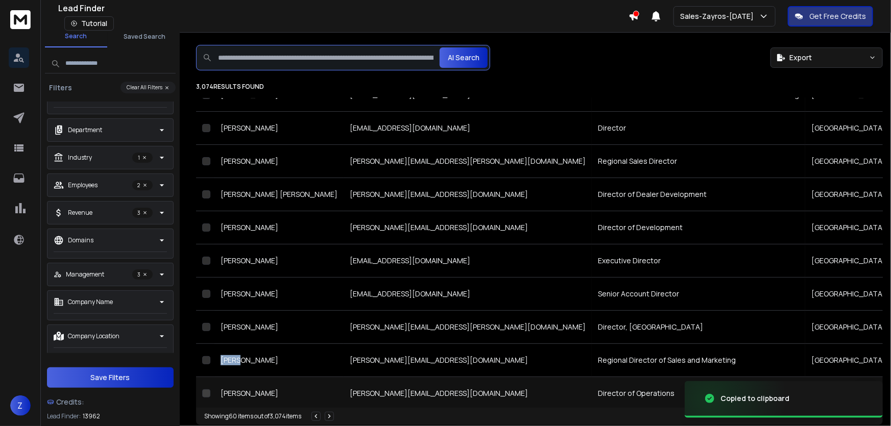
click at [350, 389] on div "[PERSON_NAME][EMAIL_ADDRESS][DOMAIN_NAME]" at bounding box center [468, 394] width 236 height 10
click at [223, 389] on span "[PERSON_NAME]" at bounding box center [250, 394] width 58 height 10
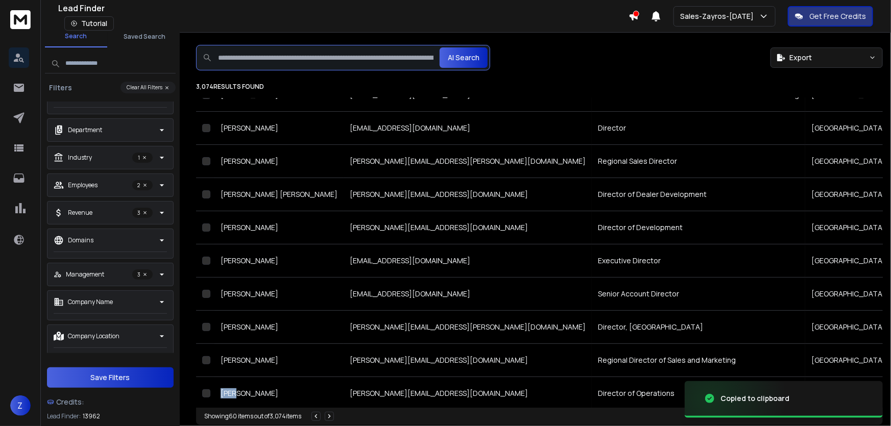
click at [332, 417] on icon at bounding box center [329, 417] width 8 height 8
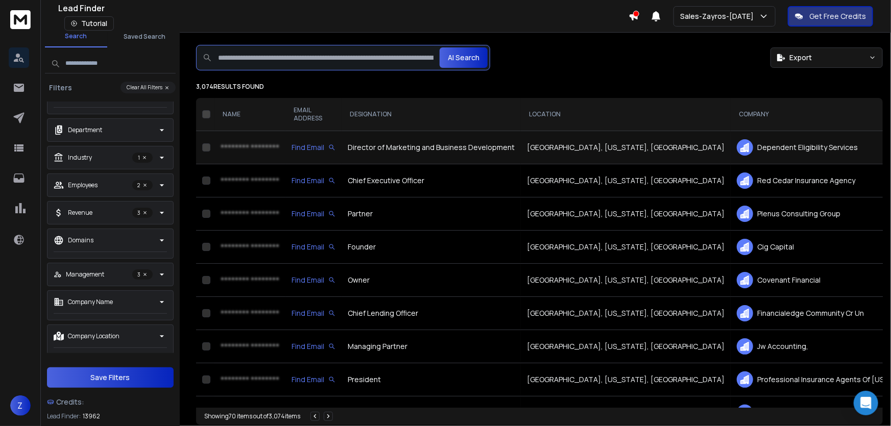
click at [302, 147] on div "Find Email" at bounding box center [314, 147] width 44 height 10
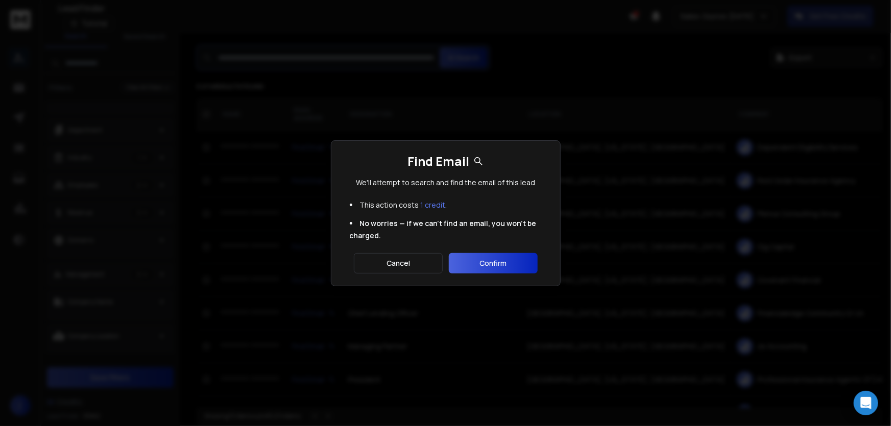
click button "Cancel" at bounding box center [398, 263] width 89 height 20
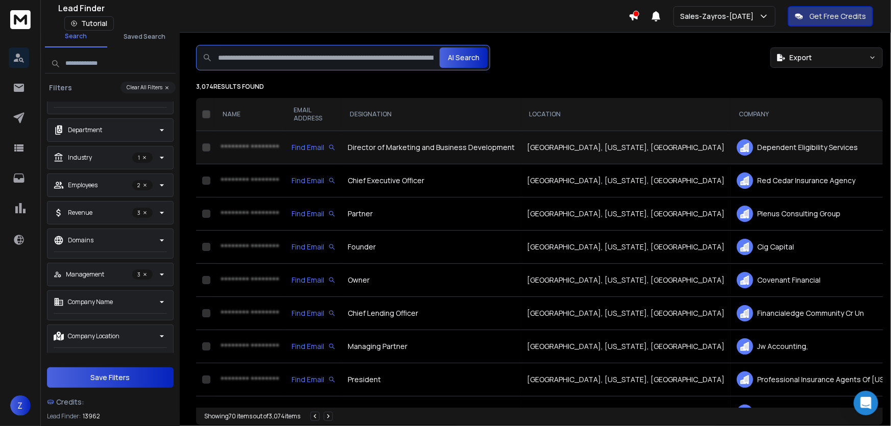
click at [294, 147] on div "Find Email" at bounding box center [314, 147] width 44 height 10
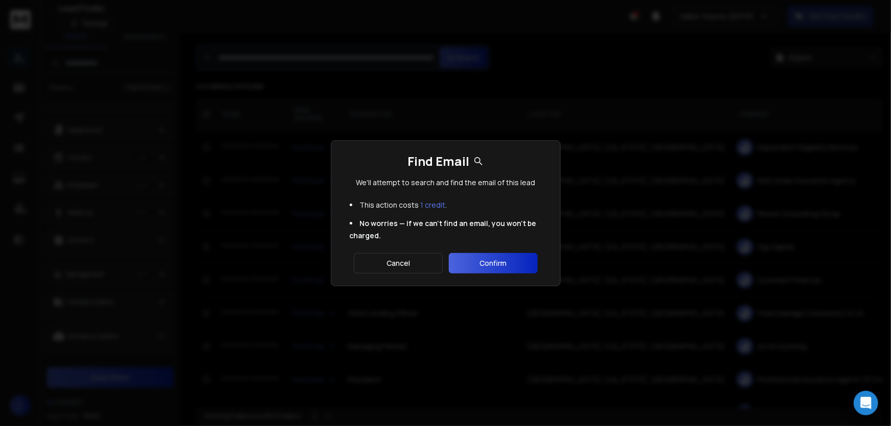
click at [507, 264] on button "Confirm" at bounding box center [493, 263] width 88 height 20
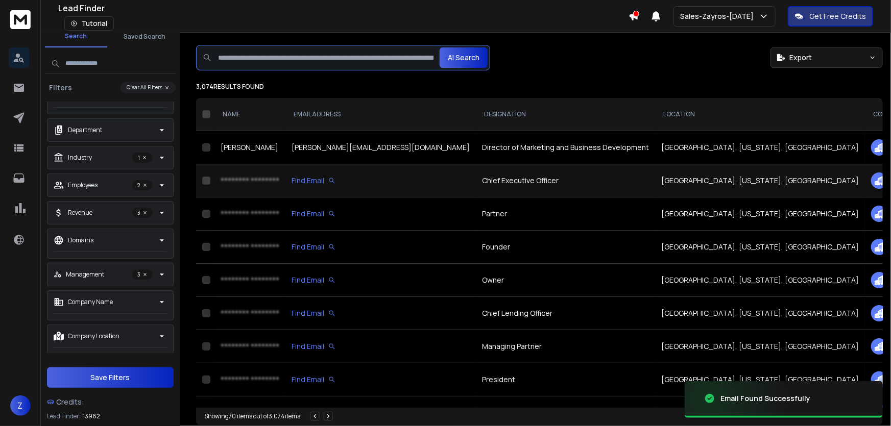
click at [301, 183] on div "Find Email" at bounding box center [381, 181] width 178 height 10
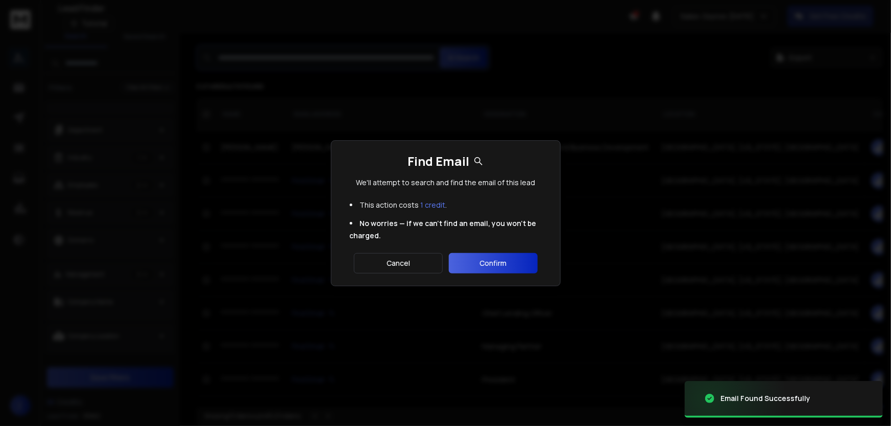
click at [495, 259] on button "Confirm" at bounding box center [493, 263] width 88 height 20
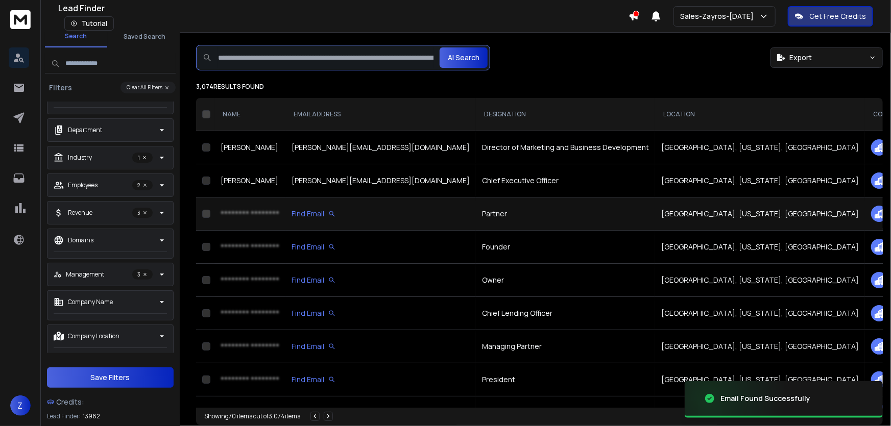
click at [303, 209] on div "Find Email" at bounding box center [381, 214] width 178 height 10
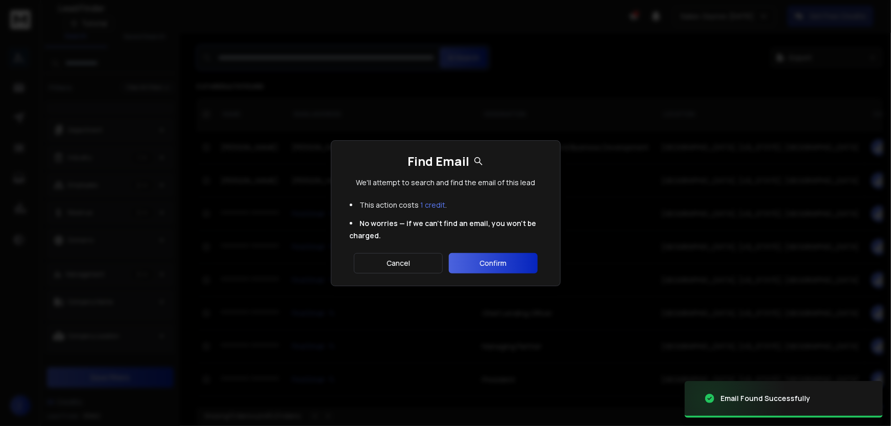
click at [501, 262] on button "Confirm" at bounding box center [493, 263] width 88 height 20
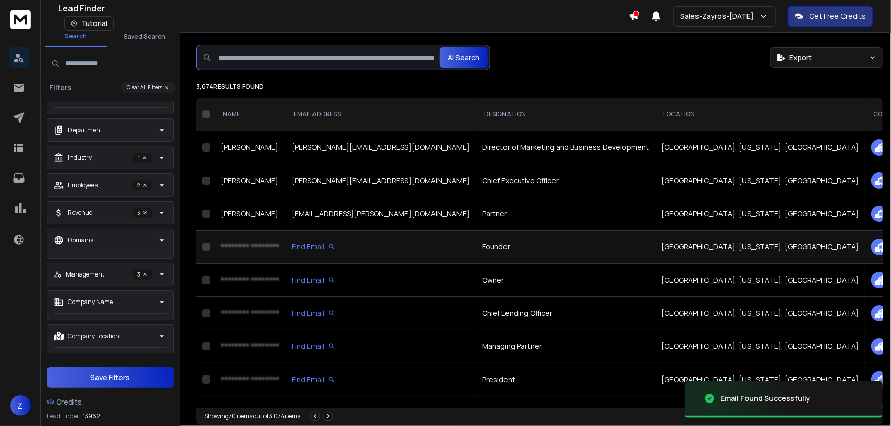
click at [309, 243] on div "Find Email" at bounding box center [381, 247] width 178 height 10
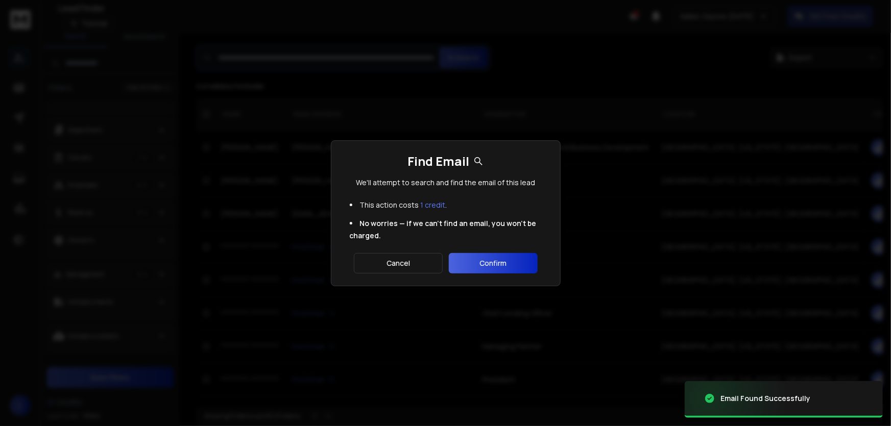
click at [505, 263] on button "Confirm" at bounding box center [493, 263] width 88 height 20
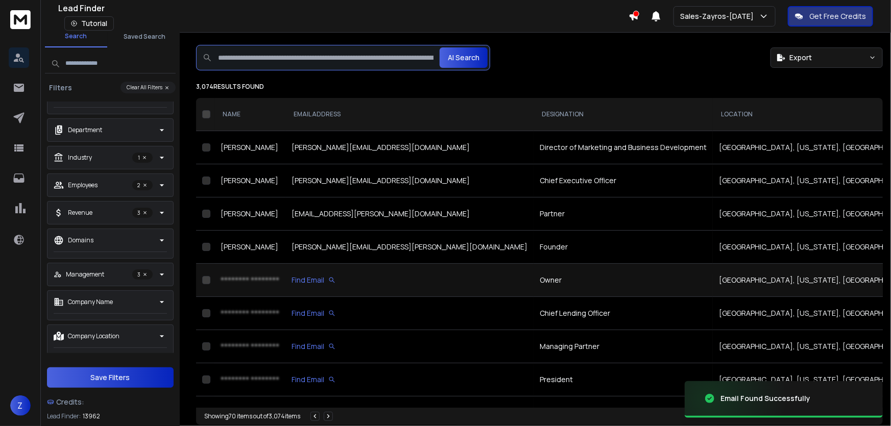
click at [328, 280] on icon at bounding box center [331, 280] width 7 height 7
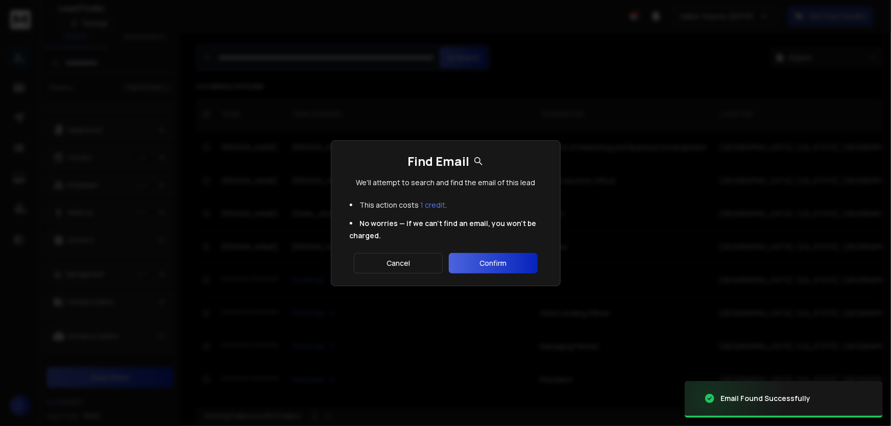
click at [493, 270] on button "Confirm" at bounding box center [493, 263] width 88 height 20
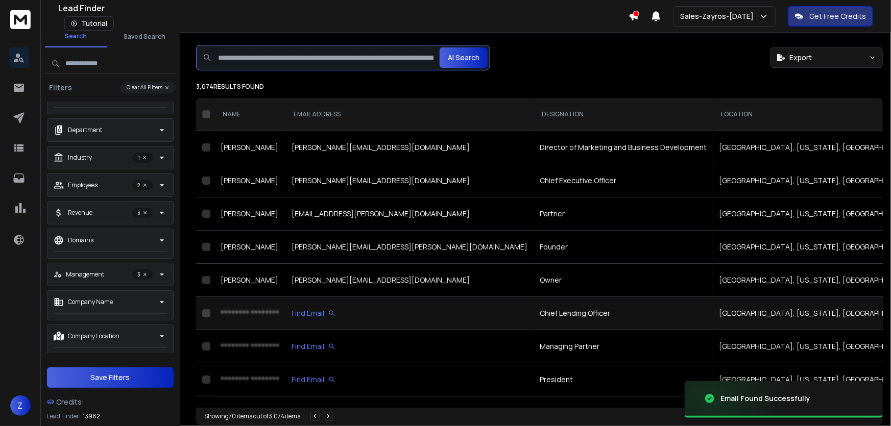
click at [322, 317] on div "Find Email" at bounding box center [410, 313] width 236 height 10
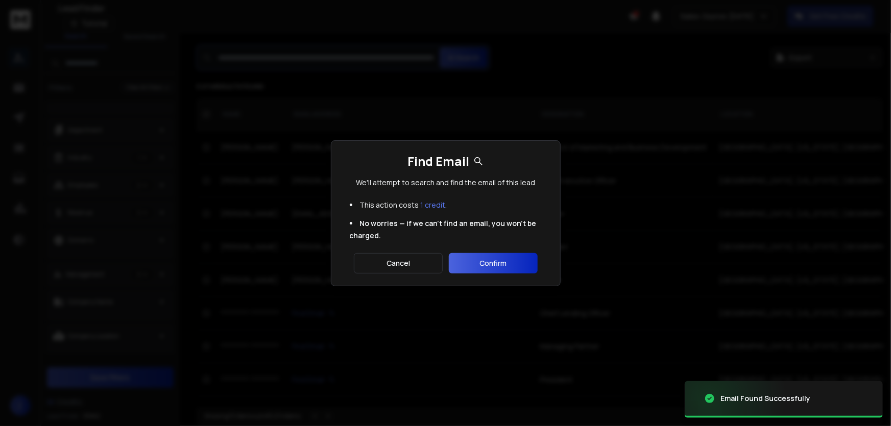
click at [500, 261] on button "Confirm" at bounding box center [493, 263] width 88 height 20
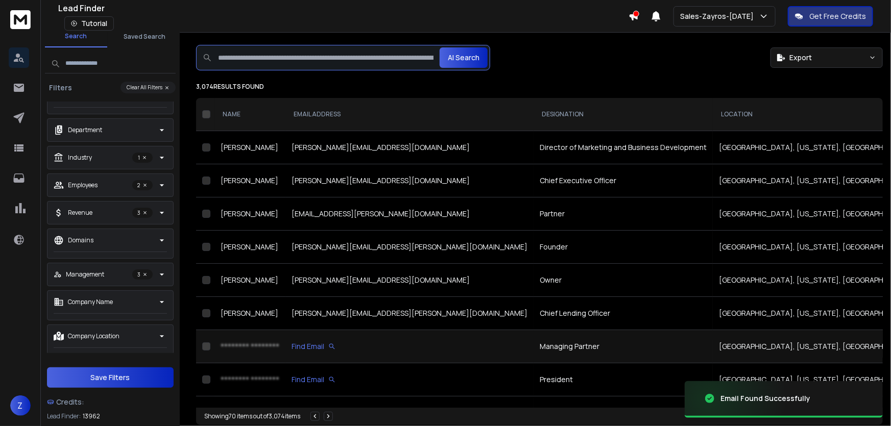
click at [312, 346] on div "Find Email" at bounding box center [410, 347] width 236 height 10
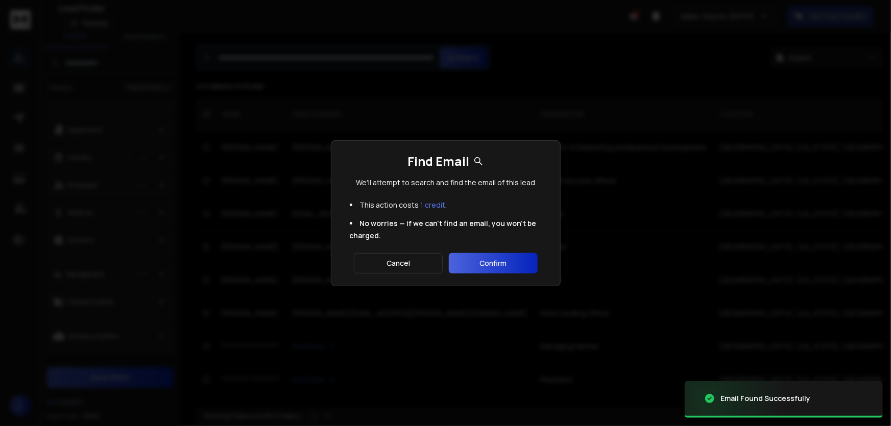
click at [499, 261] on button "Confirm" at bounding box center [493, 263] width 88 height 20
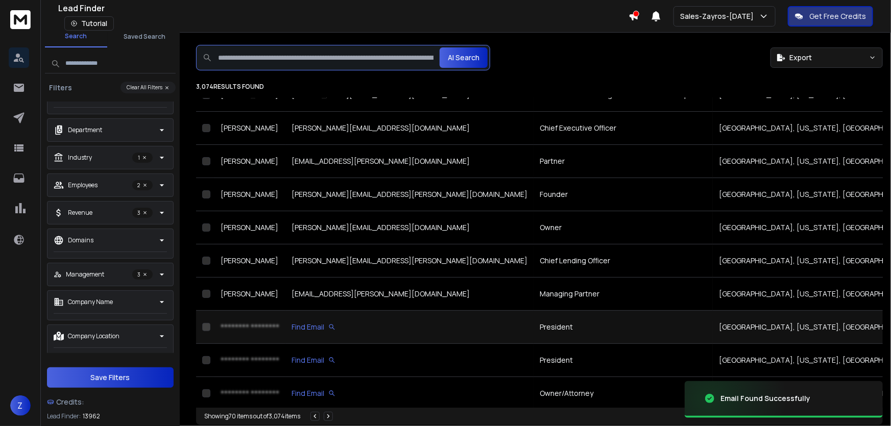
click at [306, 322] on div "Find Email" at bounding box center [410, 327] width 236 height 10
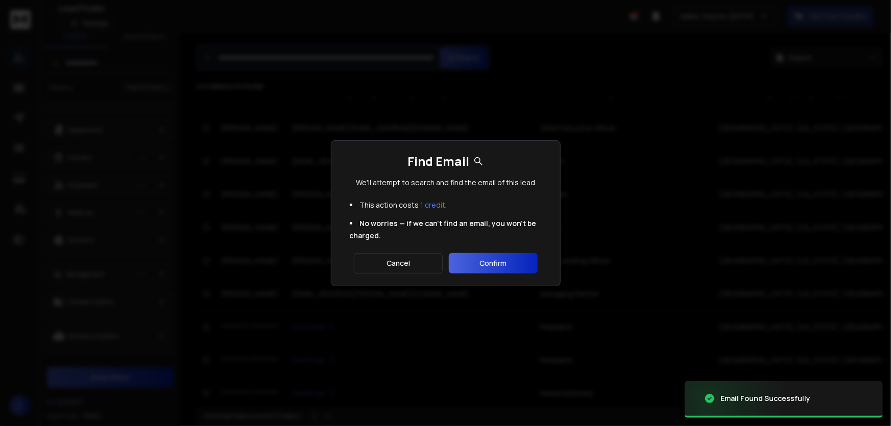
click at [495, 268] on button "Confirm" at bounding box center [493, 263] width 88 height 20
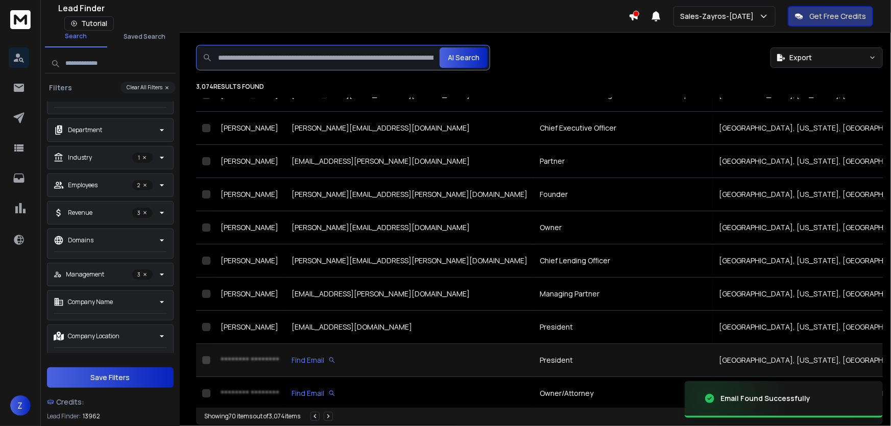
click at [309, 355] on div "Find Email" at bounding box center [410, 360] width 236 height 10
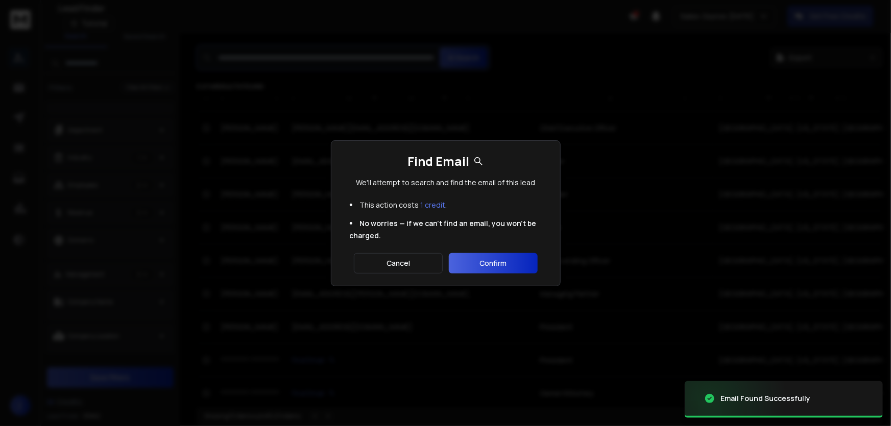
click at [487, 272] on button "Confirm" at bounding box center [493, 263] width 88 height 20
click at [488, 270] on div "Cancel Confirm" at bounding box center [446, 263] width 184 height 20
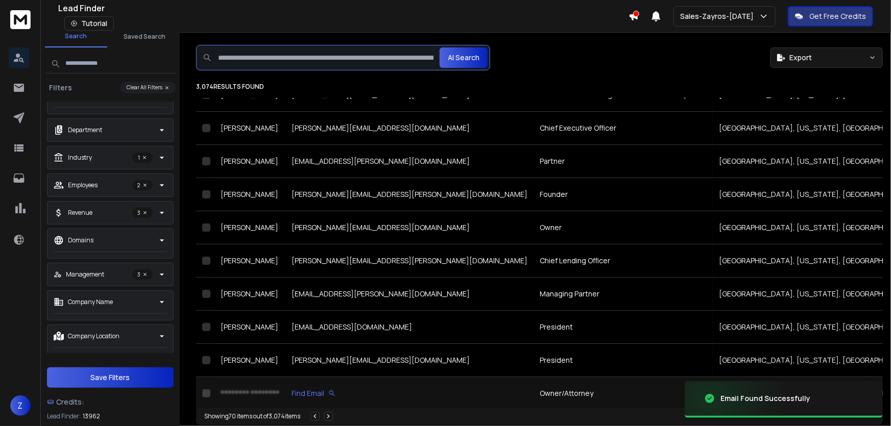
click at [308, 389] on div "Find Email" at bounding box center [410, 394] width 236 height 10
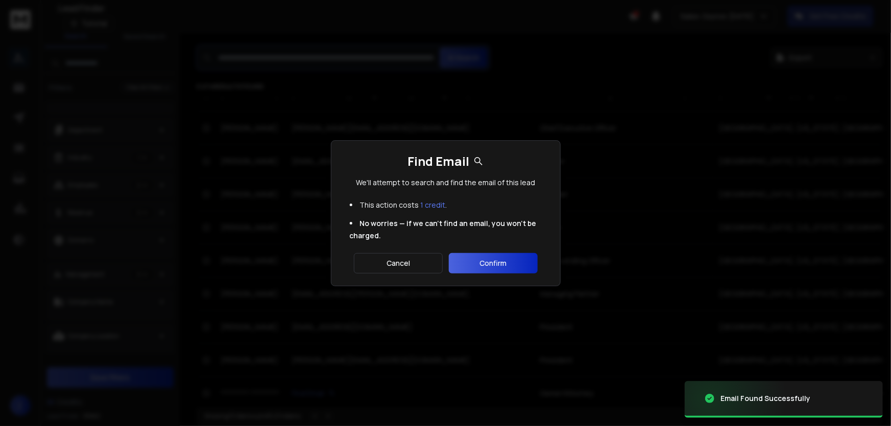
click at [506, 260] on button "Confirm" at bounding box center [493, 263] width 88 height 20
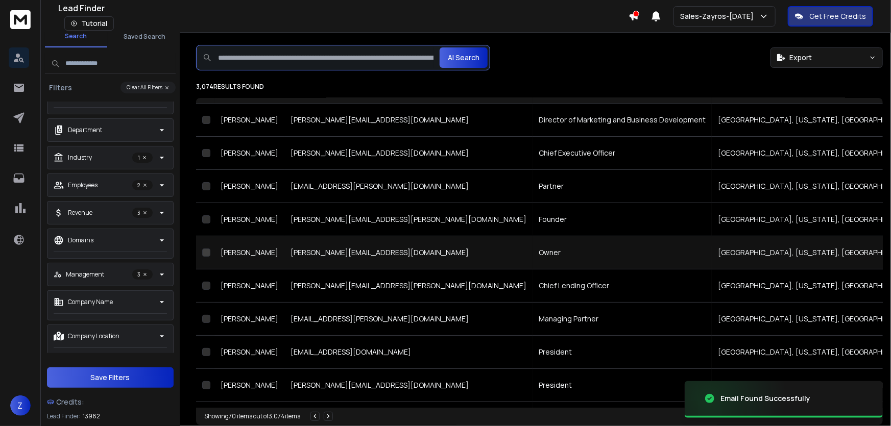
scroll to position [0, 0]
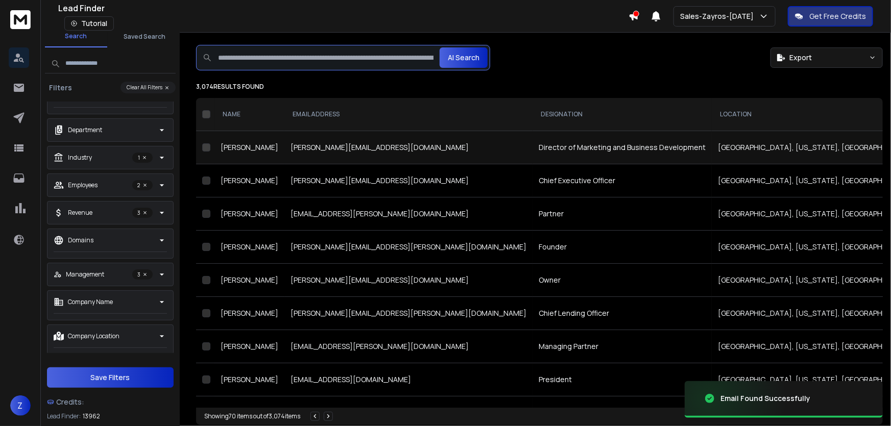
click at [295, 147] on div "[PERSON_NAME][EMAIL_ADDRESS][DOMAIN_NAME]" at bounding box center [409, 147] width 236 height 10
click at [229, 149] on span "[PERSON_NAME]" at bounding box center [250, 147] width 58 height 10
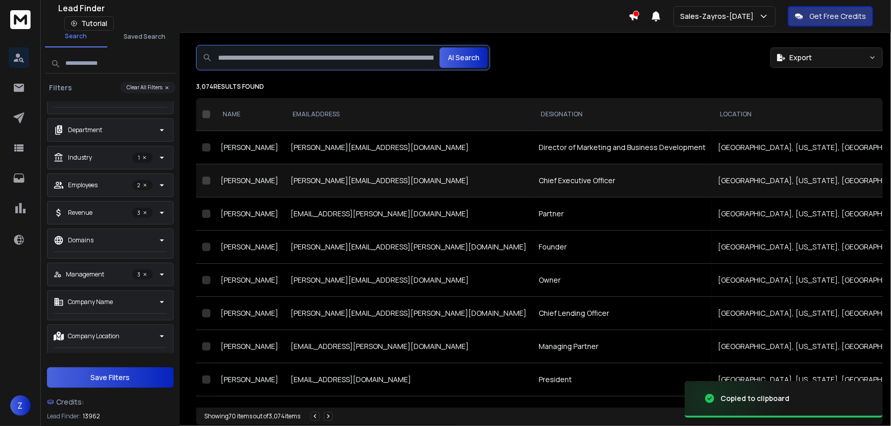
click at [296, 182] on div "[PERSON_NAME][EMAIL_ADDRESS][DOMAIN_NAME]" at bounding box center [409, 181] width 236 height 10
click at [230, 179] on span "[PERSON_NAME]" at bounding box center [250, 181] width 58 height 10
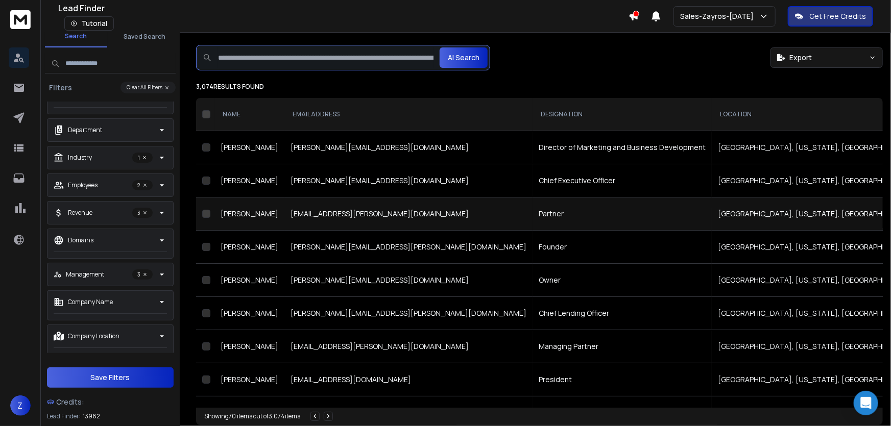
drag, startPoint x: 305, startPoint y: 217, endPoint x: 281, endPoint y: 217, distance: 24.0
click at [305, 217] on div "[EMAIL_ADDRESS][PERSON_NAME][DOMAIN_NAME]" at bounding box center [409, 214] width 236 height 10
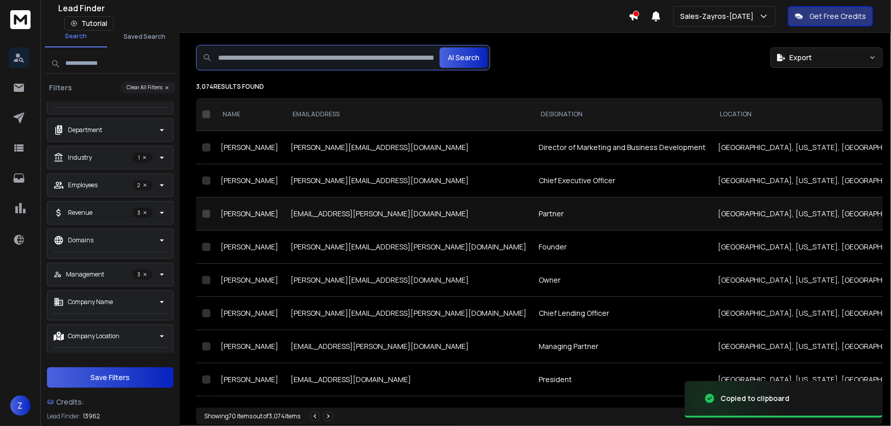
click at [233, 213] on span "[PERSON_NAME]" at bounding box center [250, 214] width 58 height 10
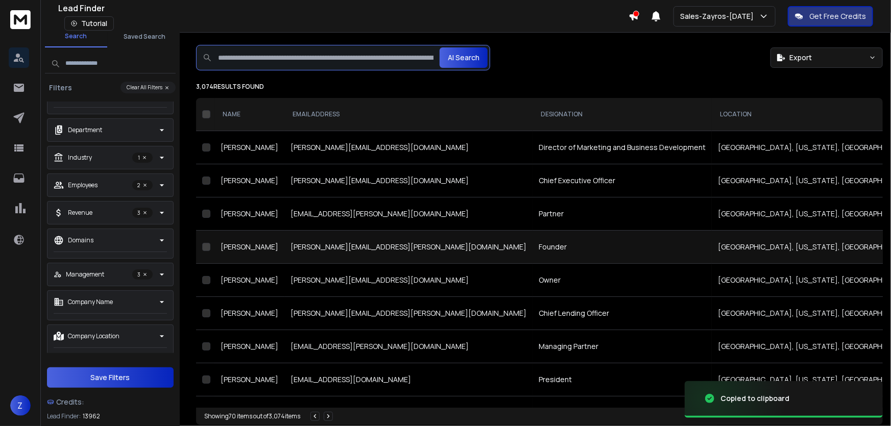
click at [327, 239] on td "[PERSON_NAME][EMAIL_ADDRESS][PERSON_NAME][DOMAIN_NAME]" at bounding box center [408, 247] width 248 height 33
click at [316, 250] on div "[PERSON_NAME][EMAIL_ADDRESS][PERSON_NAME][DOMAIN_NAME]" at bounding box center [409, 247] width 236 height 10
click at [233, 244] on span "[PERSON_NAME]" at bounding box center [250, 247] width 58 height 10
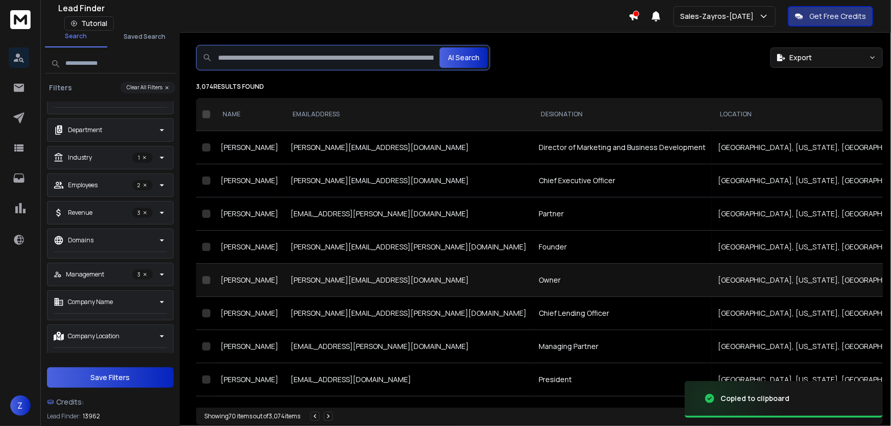
click at [324, 276] on div "[PERSON_NAME][EMAIL_ADDRESS][DOMAIN_NAME]" at bounding box center [409, 280] width 236 height 10
click at [229, 277] on span "[PERSON_NAME]" at bounding box center [250, 280] width 58 height 10
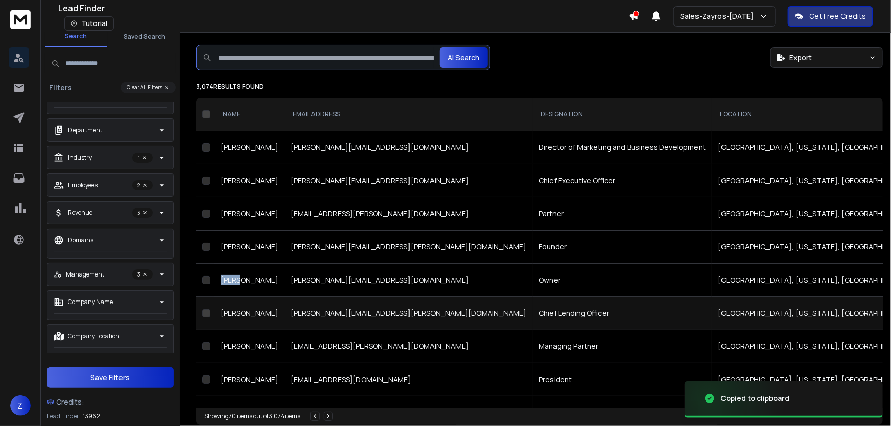
click at [297, 316] on div "[PERSON_NAME][EMAIL_ADDRESS][PERSON_NAME][DOMAIN_NAME]" at bounding box center [409, 313] width 236 height 10
click at [223, 308] on span "[PERSON_NAME]" at bounding box center [250, 313] width 58 height 10
click at [223, 309] on span "[PERSON_NAME]" at bounding box center [250, 313] width 58 height 10
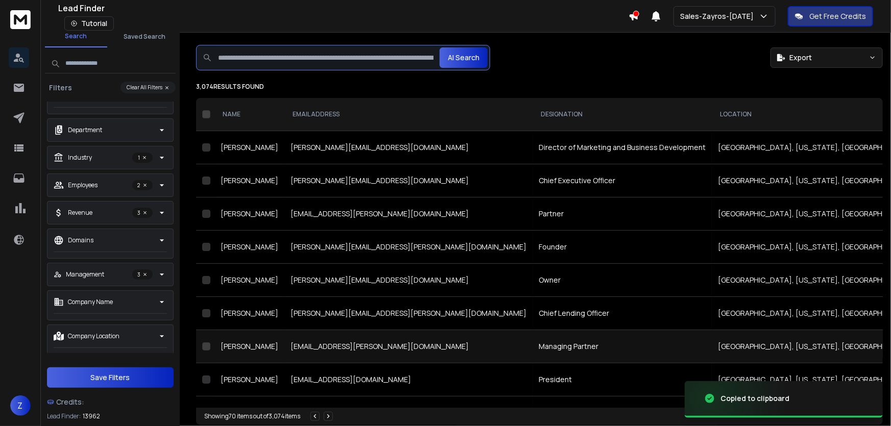
click at [314, 344] on div "[EMAIL_ADDRESS][PERSON_NAME][DOMAIN_NAME]" at bounding box center [409, 347] width 236 height 10
click at [224, 350] on span "[PERSON_NAME]" at bounding box center [250, 347] width 58 height 10
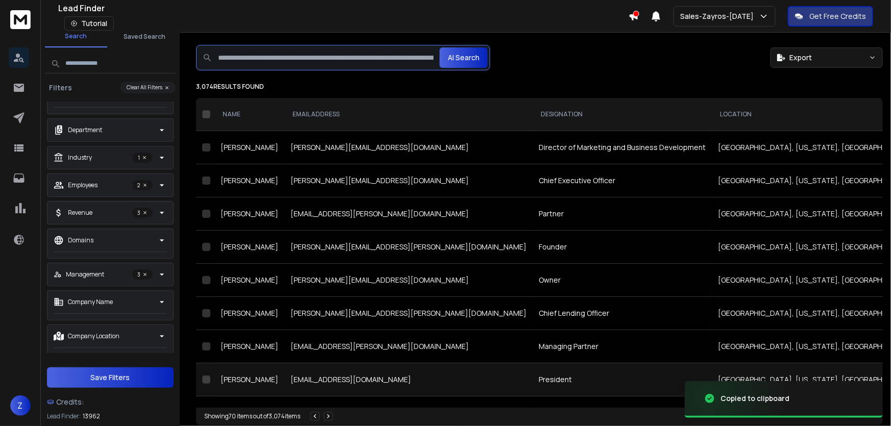
click at [333, 375] on div "[EMAIL_ADDRESS][DOMAIN_NAME]" at bounding box center [409, 380] width 236 height 10
click at [226, 377] on span "[PERSON_NAME]" at bounding box center [250, 380] width 58 height 10
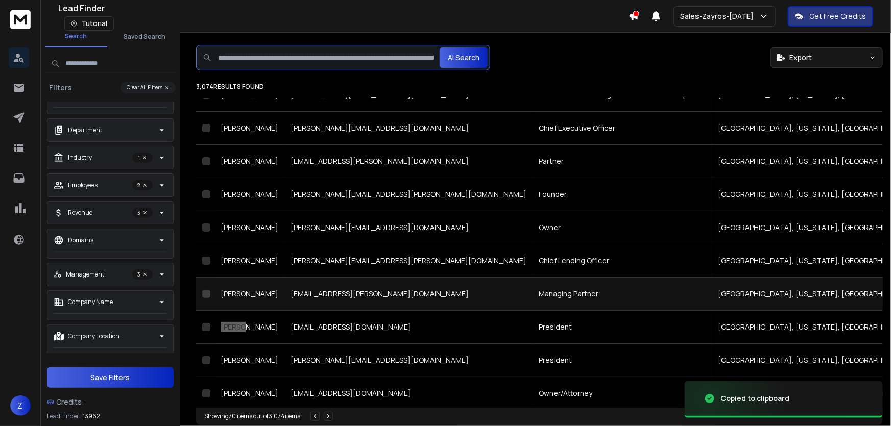
scroll to position [58, 0]
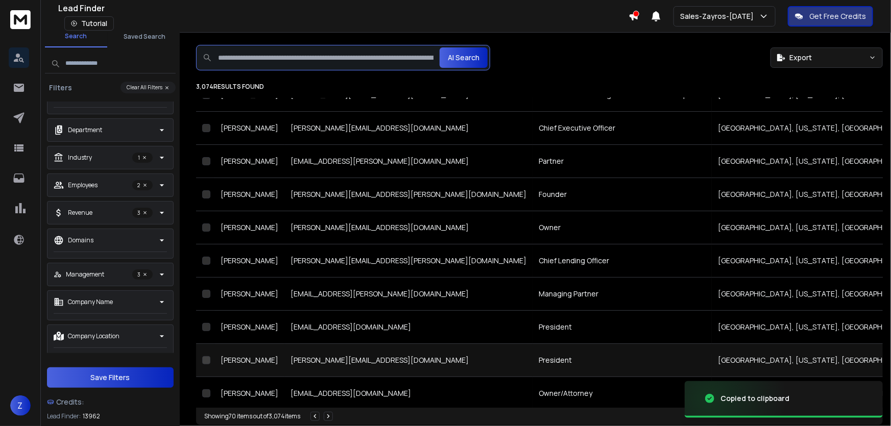
click at [305, 347] on td "[PERSON_NAME][EMAIL_ADDRESS][DOMAIN_NAME]" at bounding box center [408, 360] width 248 height 33
click at [227, 355] on span "[PERSON_NAME]" at bounding box center [250, 360] width 58 height 10
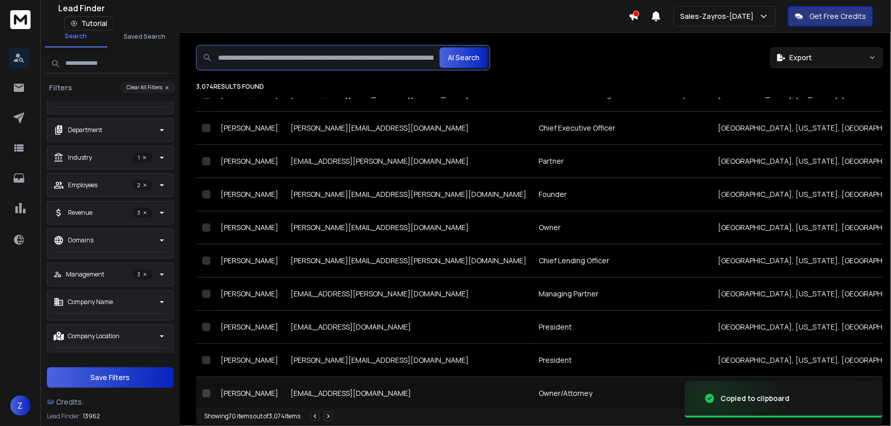
click at [296, 389] on div "[EMAIL_ADDRESS][DOMAIN_NAME]" at bounding box center [409, 394] width 236 height 10
click at [224, 389] on span "[PERSON_NAME]" at bounding box center [250, 394] width 58 height 10
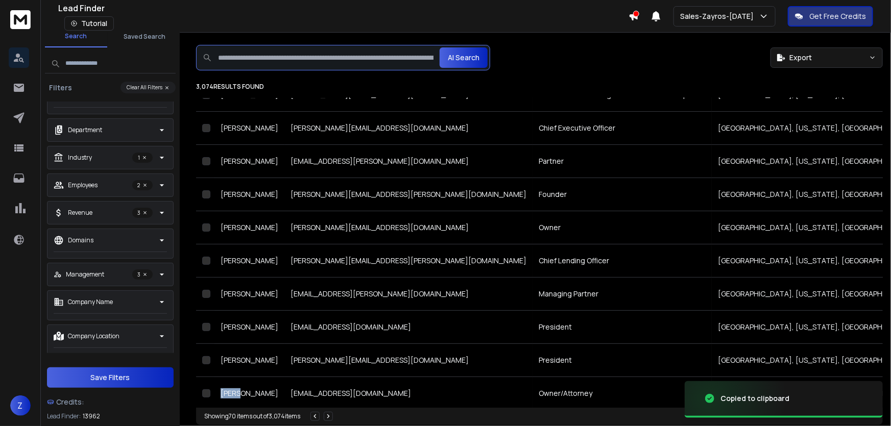
click at [329, 416] on icon at bounding box center [328, 417] width 8 height 8
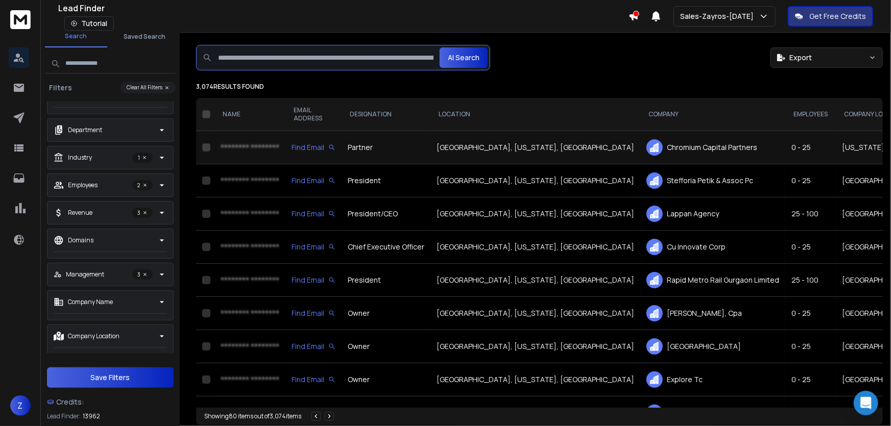
click at [301, 145] on div "Find Email" at bounding box center [314, 147] width 44 height 10
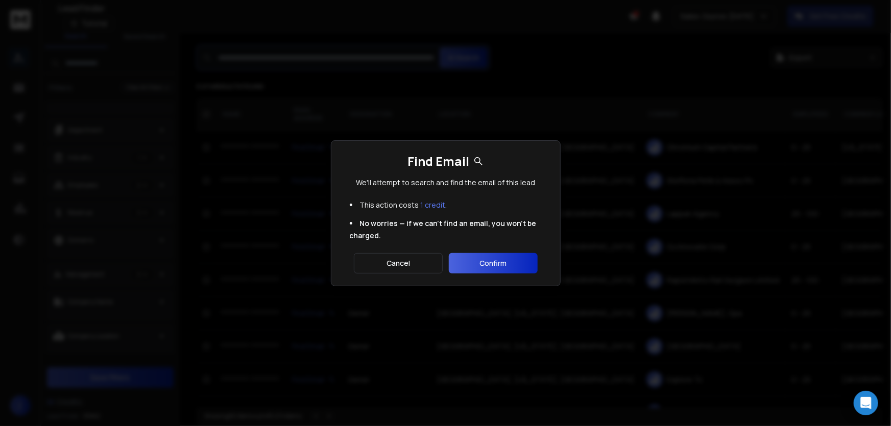
click at [497, 264] on button "Confirm" at bounding box center [493, 263] width 88 height 20
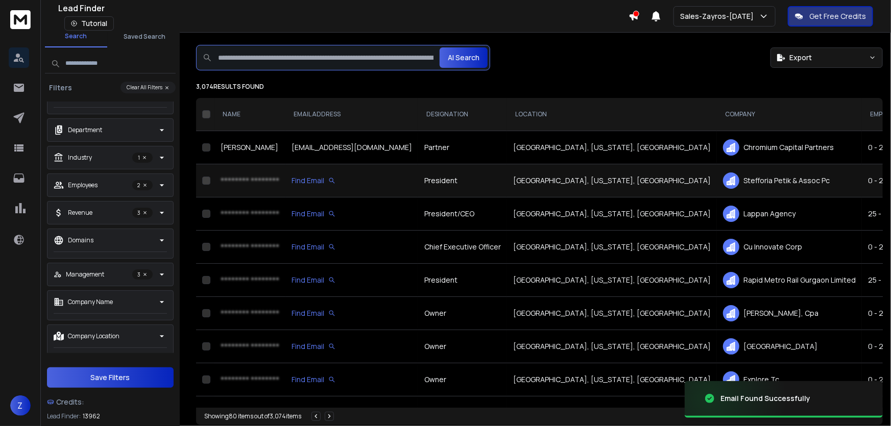
click at [317, 185] on div "Find Email" at bounding box center [352, 181] width 121 height 10
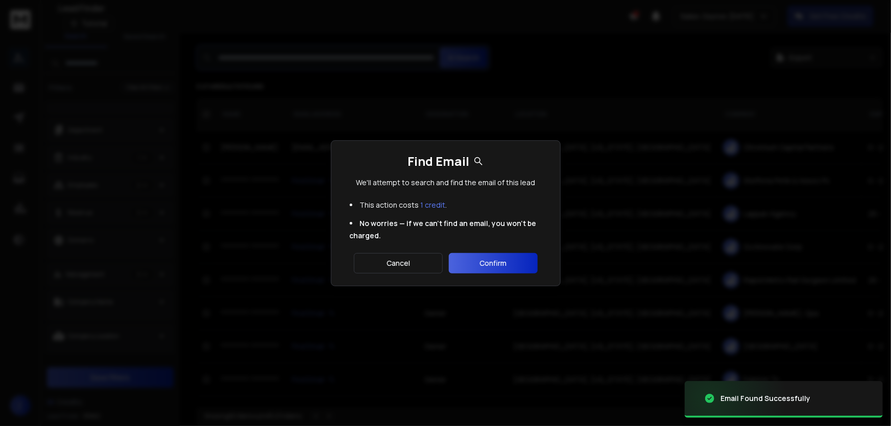
click at [492, 259] on button "Confirm" at bounding box center [493, 263] width 88 height 20
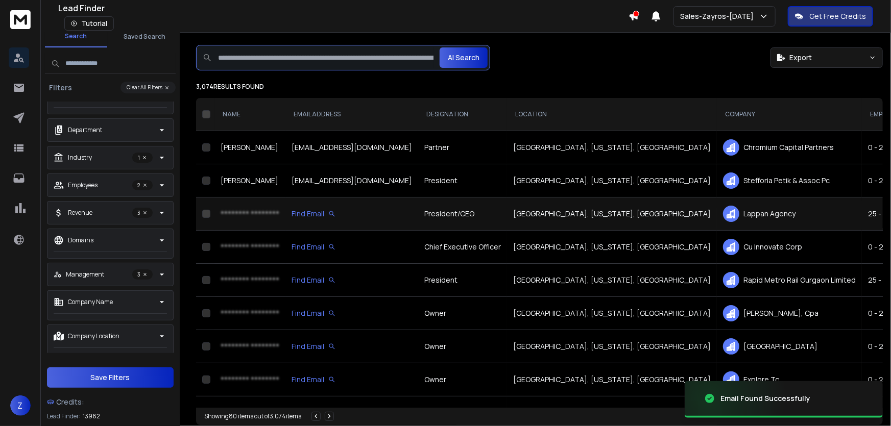
click at [291, 206] on td "Find Email" at bounding box center [351, 214] width 133 height 33
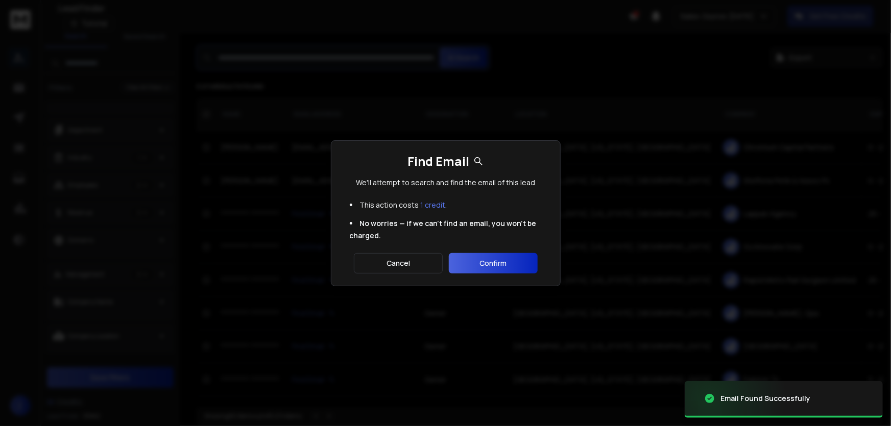
click at [493, 262] on button "Confirm" at bounding box center [493, 263] width 88 height 20
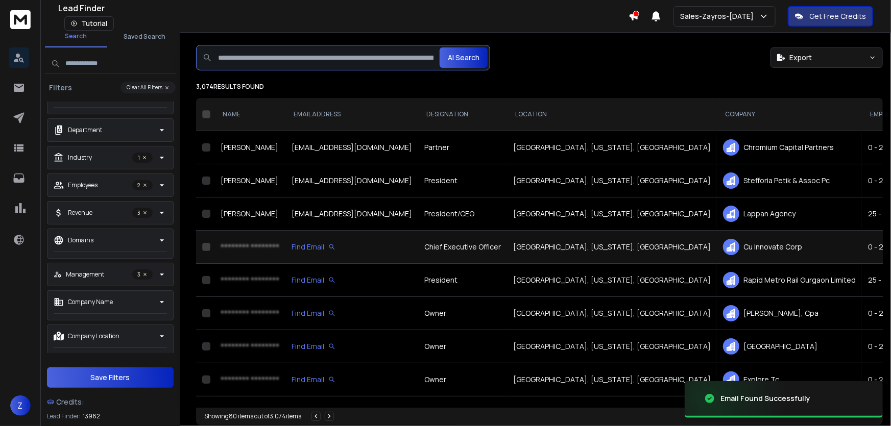
click at [297, 245] on div "Find Email" at bounding box center [352, 247] width 121 height 10
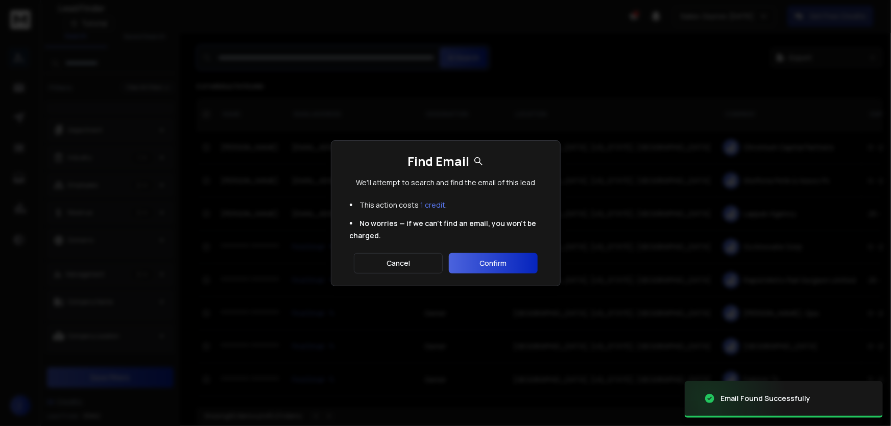
drag, startPoint x: 464, startPoint y: 252, endPoint x: 475, endPoint y: 260, distance: 13.2
click at [474, 260] on div "Find Email We'll attempt to search and find the email of this lead This action …" at bounding box center [445, 213] width 229 height 145
click at [475, 260] on button "Confirm" at bounding box center [493, 263] width 88 height 20
click at [475, 260] on div "Cancel Confirm" at bounding box center [446, 263] width 184 height 20
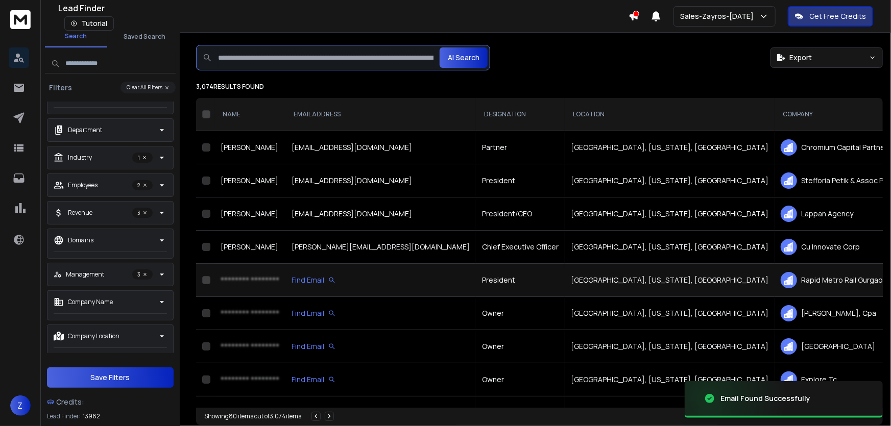
click at [327, 277] on div "Find Email" at bounding box center [381, 280] width 178 height 10
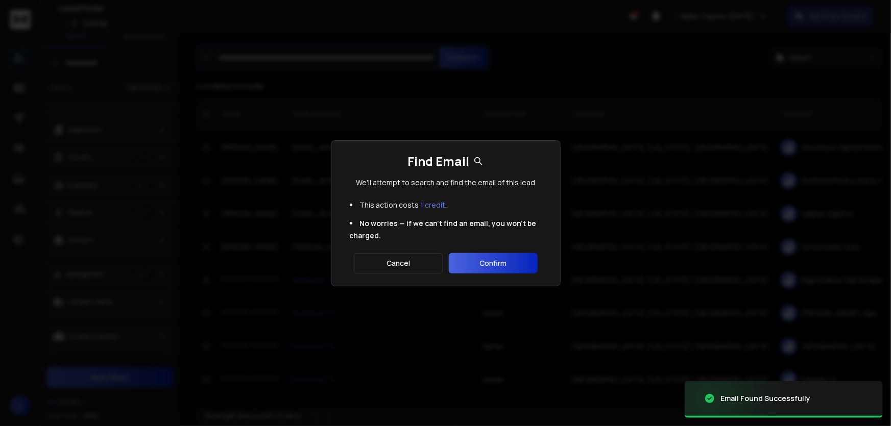
click at [492, 261] on button "Confirm" at bounding box center [493, 263] width 88 height 20
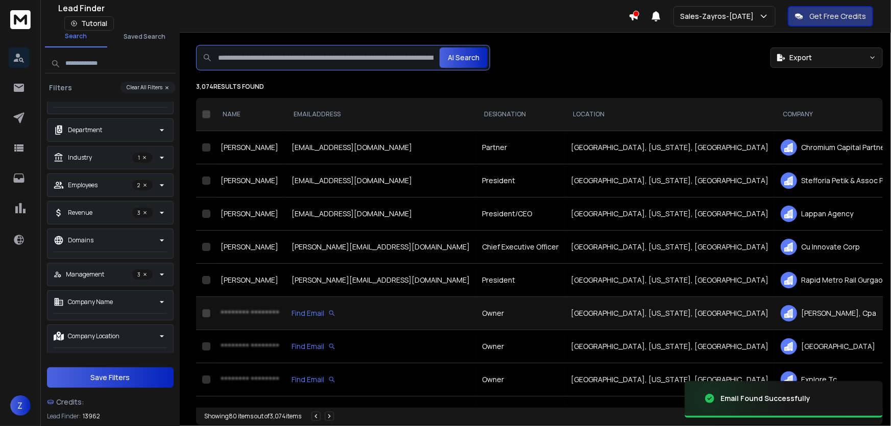
click at [333, 314] on div "Find Email" at bounding box center [381, 313] width 178 height 10
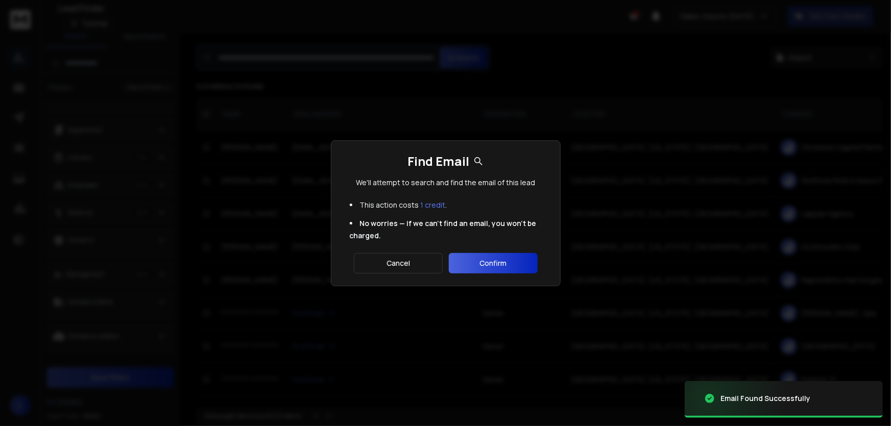
click at [490, 263] on button "Confirm" at bounding box center [493, 263] width 88 height 20
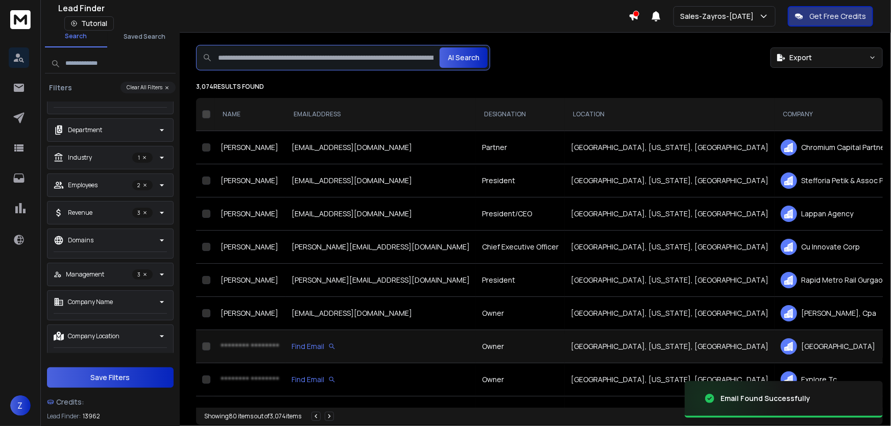
click at [330, 347] on div "Find Email" at bounding box center [381, 347] width 178 height 10
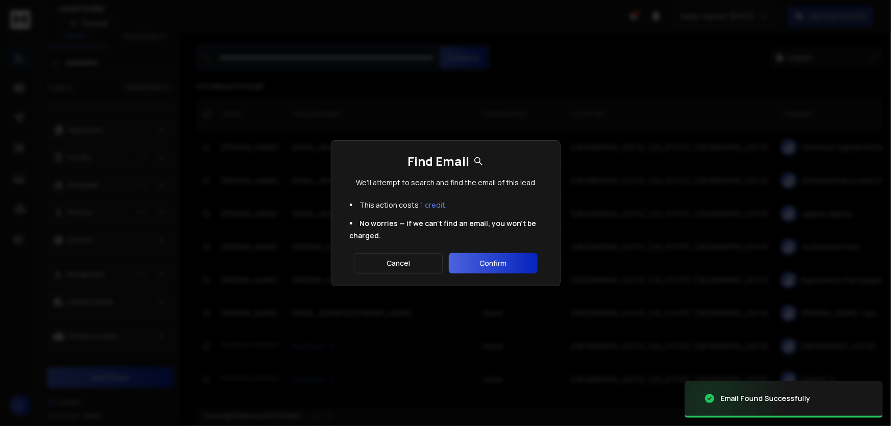
click at [497, 265] on button "Confirm" at bounding box center [493, 263] width 88 height 20
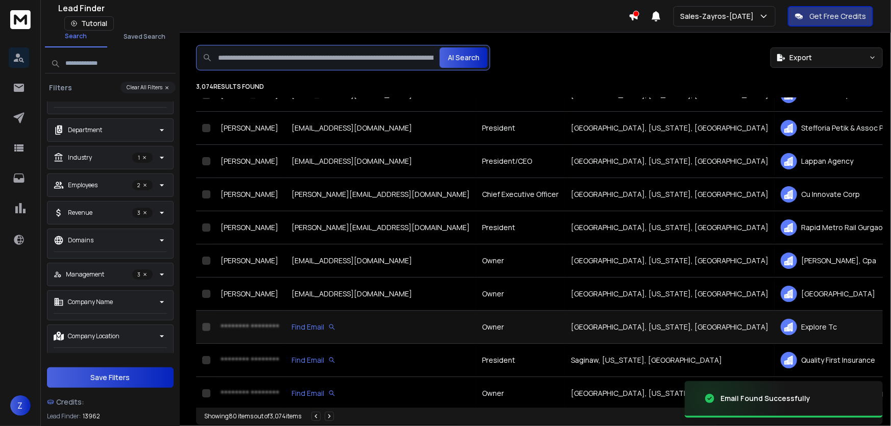
click at [325, 325] on div "Find Email" at bounding box center [381, 327] width 178 height 10
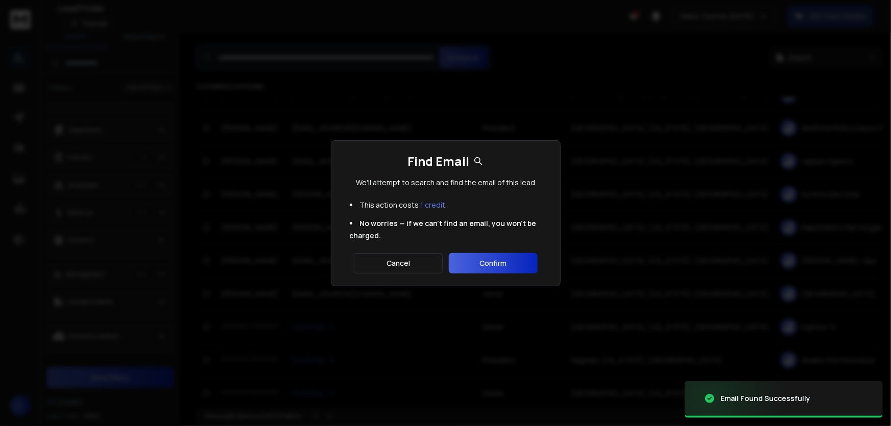
click at [448, 257] on div "Cancel Confirm" at bounding box center [446, 263] width 184 height 20
click at [462, 259] on button "Confirm" at bounding box center [493, 263] width 88 height 20
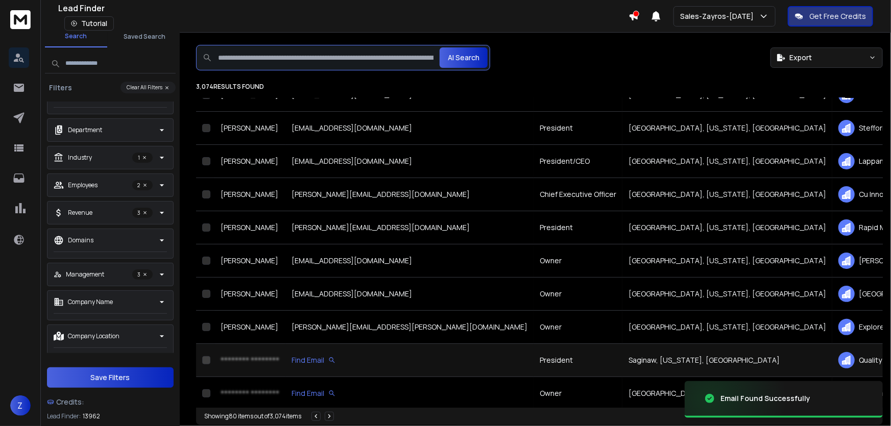
click at [334, 357] on div "Find Email" at bounding box center [410, 360] width 236 height 10
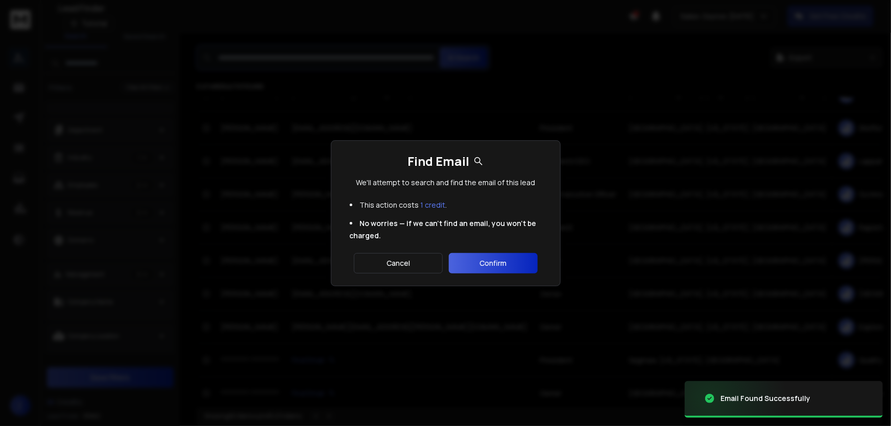
click at [496, 260] on button "Confirm" at bounding box center [493, 263] width 88 height 20
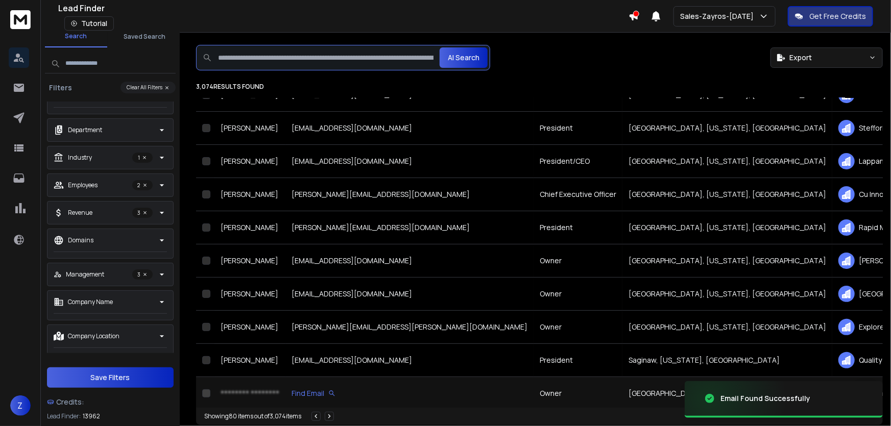
click at [334, 389] on div "Find Email" at bounding box center [410, 394] width 236 height 10
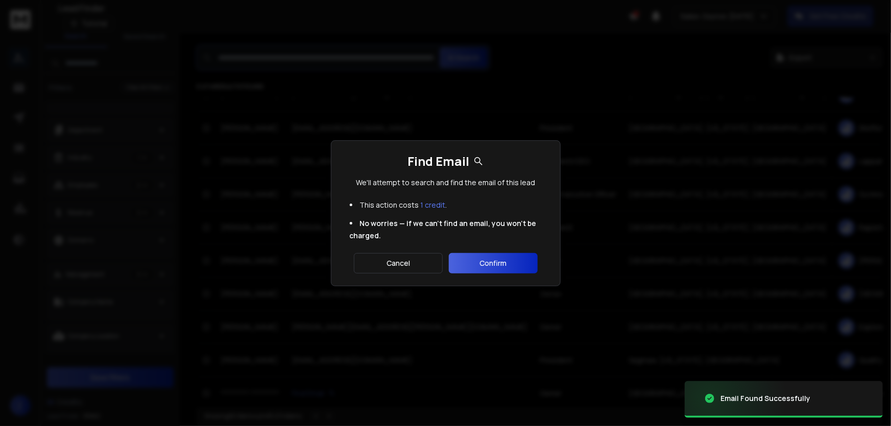
click at [526, 273] on button "Confirm" at bounding box center [493, 263] width 88 height 20
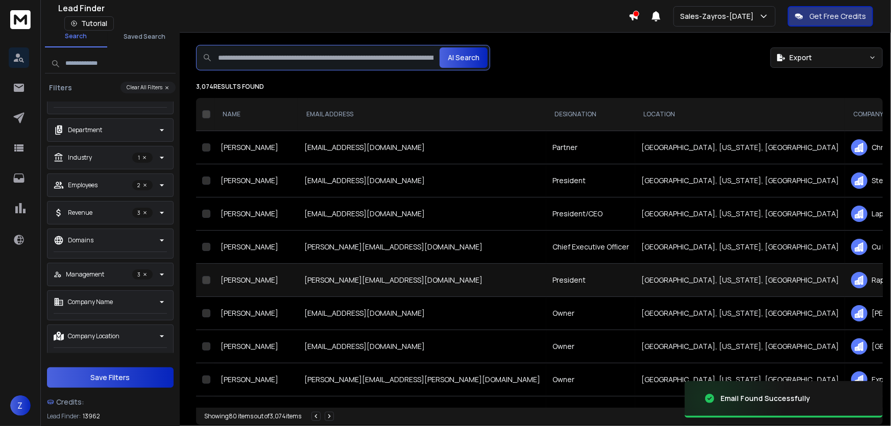
scroll to position [0, 0]
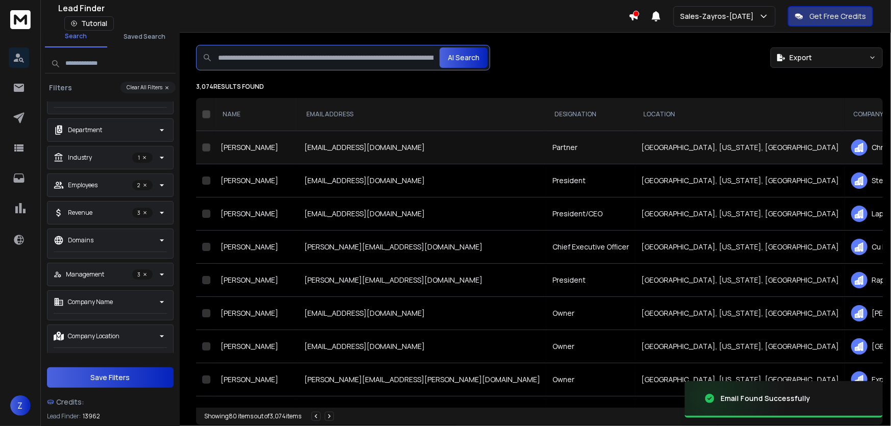
click at [343, 147] on div "[EMAIL_ADDRESS][DOMAIN_NAME]" at bounding box center [422, 147] width 236 height 10
click at [226, 148] on span "[PERSON_NAME]" at bounding box center [250, 147] width 58 height 10
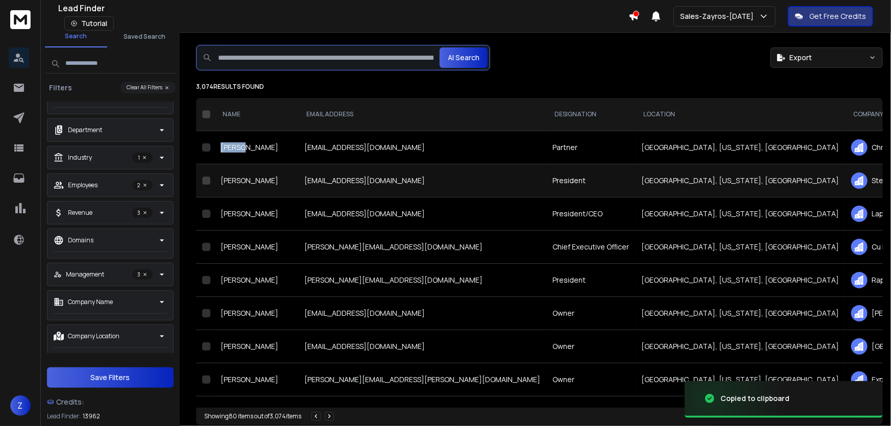
click at [315, 184] on div "[EMAIL_ADDRESS][DOMAIN_NAME]" at bounding box center [422, 181] width 236 height 10
click at [230, 183] on span "[PERSON_NAME]" at bounding box center [250, 181] width 58 height 10
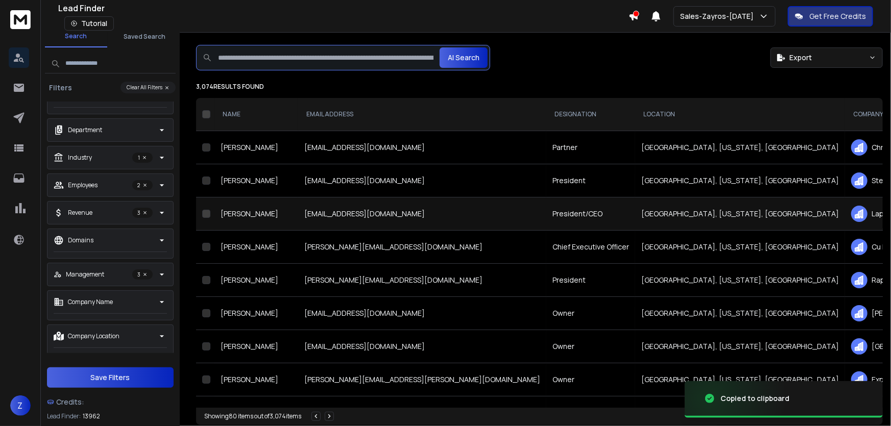
click at [328, 214] on div "[EMAIL_ADDRESS][DOMAIN_NAME]" at bounding box center [422, 214] width 236 height 10
click at [229, 212] on span "[PERSON_NAME]" at bounding box center [250, 214] width 58 height 10
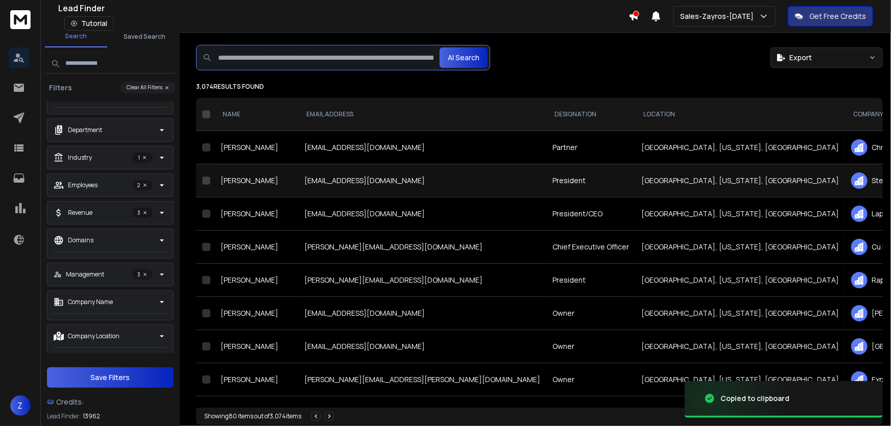
click at [224, 182] on span "[PERSON_NAME]" at bounding box center [250, 181] width 58 height 10
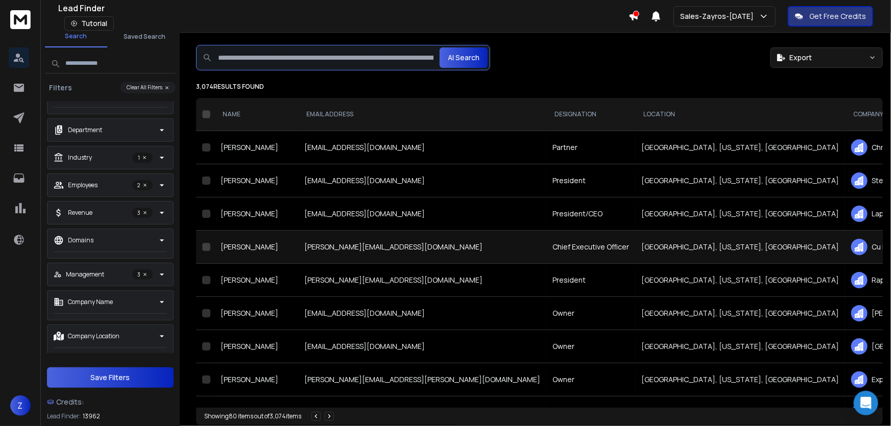
drag, startPoint x: 332, startPoint y: 245, endPoint x: 301, endPoint y: 245, distance: 30.6
click at [331, 244] on div "[PERSON_NAME][EMAIL_ADDRESS][DOMAIN_NAME]" at bounding box center [422, 247] width 236 height 10
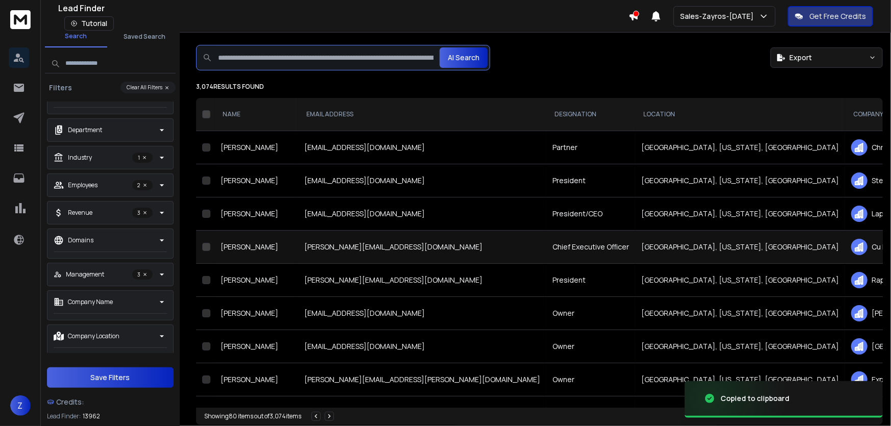
click at [226, 247] on span "[PERSON_NAME]" at bounding box center [250, 247] width 58 height 10
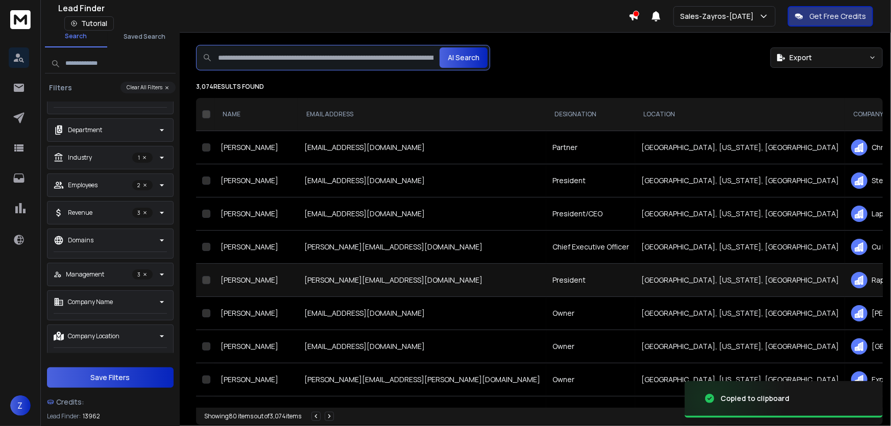
click at [332, 270] on td "[PERSON_NAME][EMAIL_ADDRESS][DOMAIN_NAME]" at bounding box center [422, 280] width 248 height 33
click at [221, 276] on span "[PERSON_NAME]" at bounding box center [250, 280] width 58 height 10
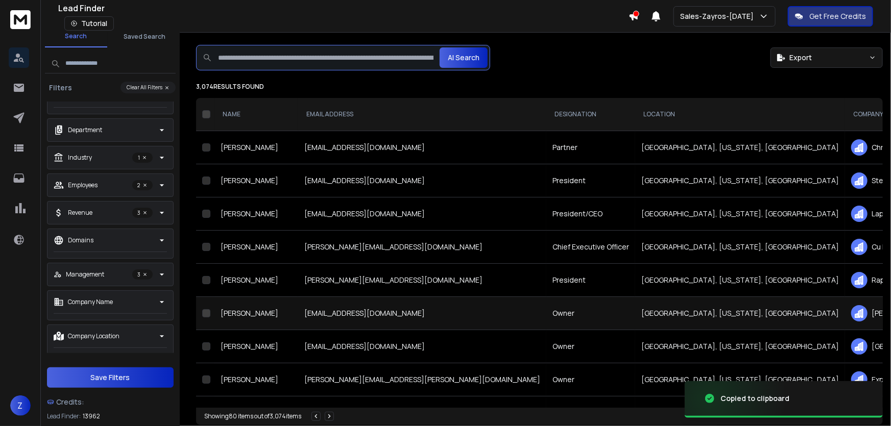
click at [318, 313] on div "[EMAIL_ADDRESS][DOMAIN_NAME]" at bounding box center [422, 313] width 236 height 10
click at [234, 312] on span "[PERSON_NAME]" at bounding box center [250, 313] width 58 height 10
click at [233, 312] on span "[PERSON_NAME]" at bounding box center [250, 313] width 58 height 10
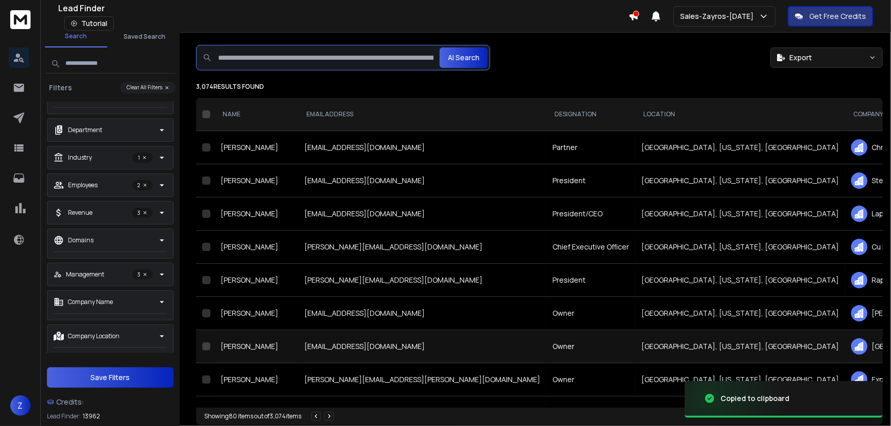
click at [322, 342] on div "[EMAIL_ADDRESS][DOMAIN_NAME]" at bounding box center [422, 347] width 236 height 10
click at [229, 345] on span "[PERSON_NAME]" at bounding box center [250, 347] width 58 height 10
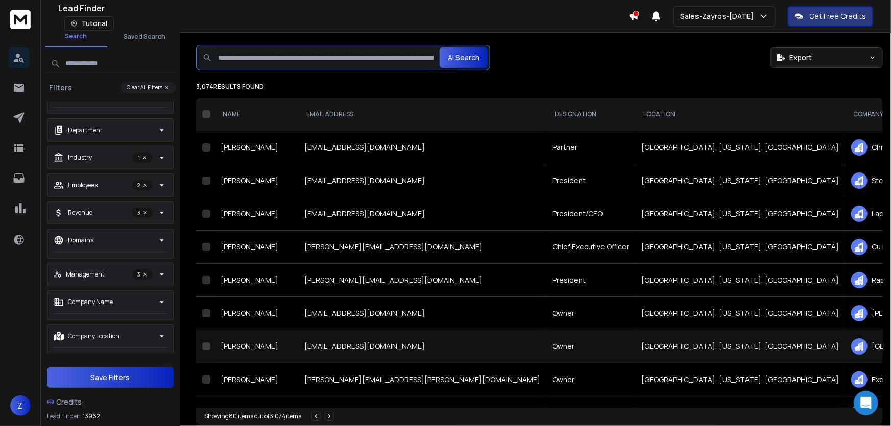
click at [335, 346] on div "[EMAIL_ADDRESS][DOMAIN_NAME]" at bounding box center [422, 347] width 236 height 10
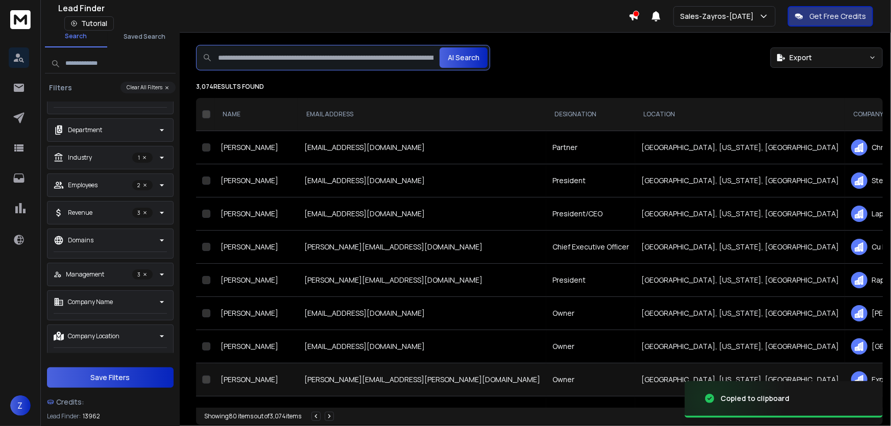
click at [327, 380] on div "[PERSON_NAME][EMAIL_ADDRESS][PERSON_NAME][DOMAIN_NAME]" at bounding box center [422, 380] width 236 height 10
click at [223, 380] on span "[PERSON_NAME]" at bounding box center [250, 380] width 58 height 10
click at [221, 378] on span "[PERSON_NAME]" at bounding box center [250, 380] width 58 height 10
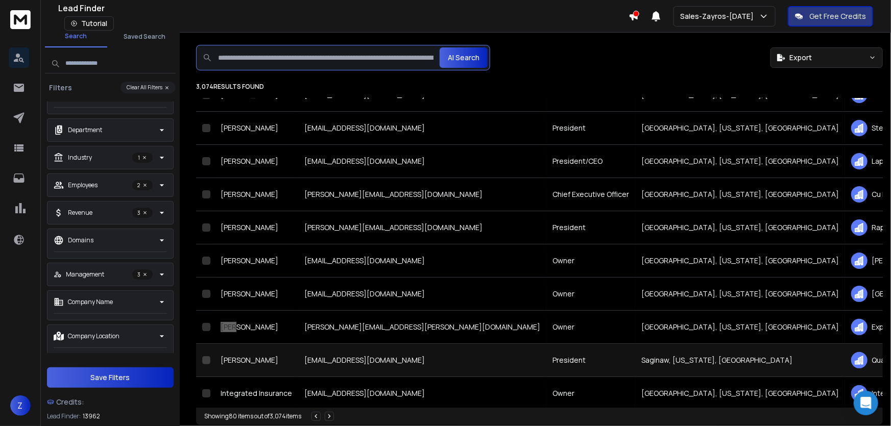
scroll to position [58, 0]
click at [325, 356] on div "[EMAIL_ADDRESS][DOMAIN_NAME]" at bounding box center [422, 360] width 236 height 10
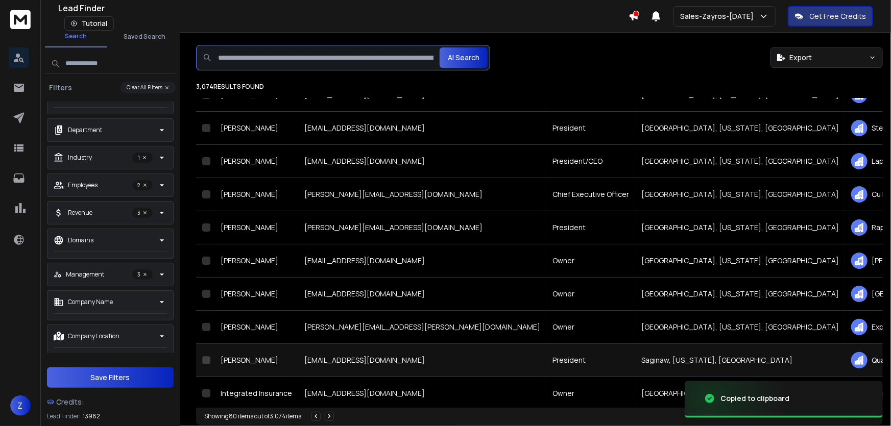
click at [225, 355] on span "[PERSON_NAME]" at bounding box center [250, 360] width 58 height 10
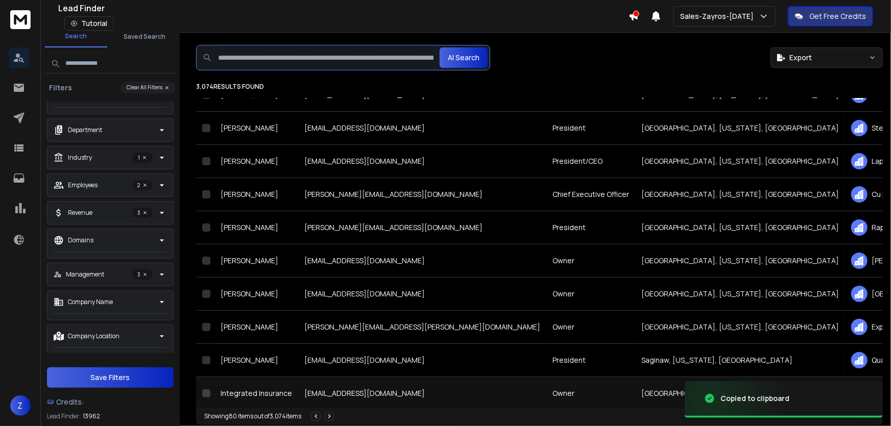
click at [340, 389] on div "[EMAIL_ADDRESS][DOMAIN_NAME]" at bounding box center [422, 394] width 236 height 10
click at [228, 389] on span "Integrated Insurance" at bounding box center [256, 394] width 71 height 10
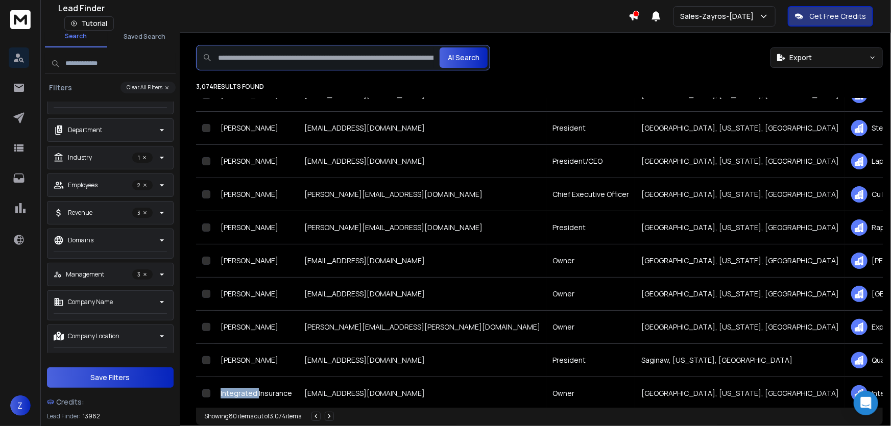
click at [329, 416] on icon at bounding box center [329, 417] width 8 height 8
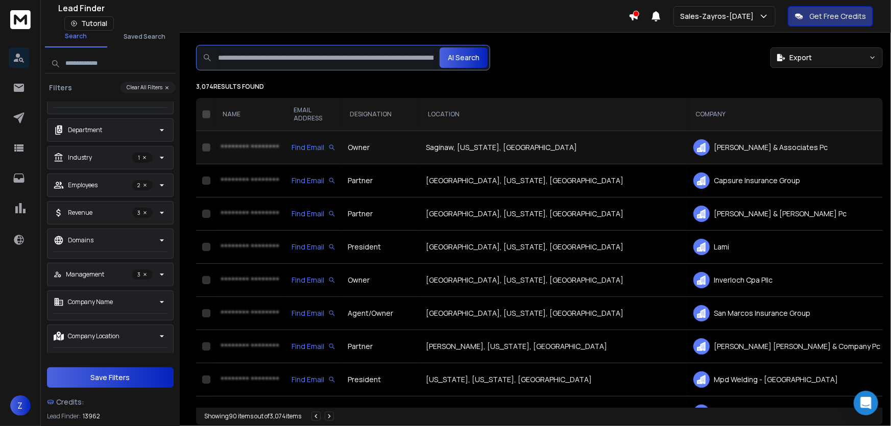
click at [304, 145] on div "Find Email" at bounding box center [314, 147] width 44 height 10
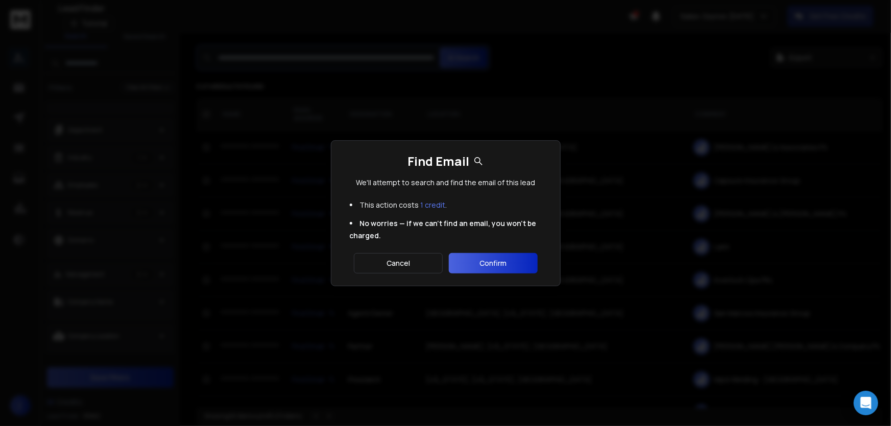
click at [515, 255] on button "Confirm" at bounding box center [493, 263] width 88 height 20
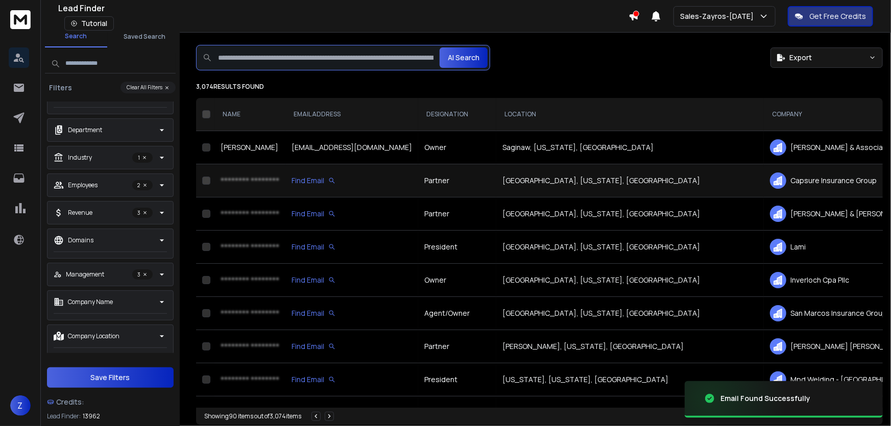
click at [304, 180] on div "Find Email" at bounding box center [352, 181] width 121 height 10
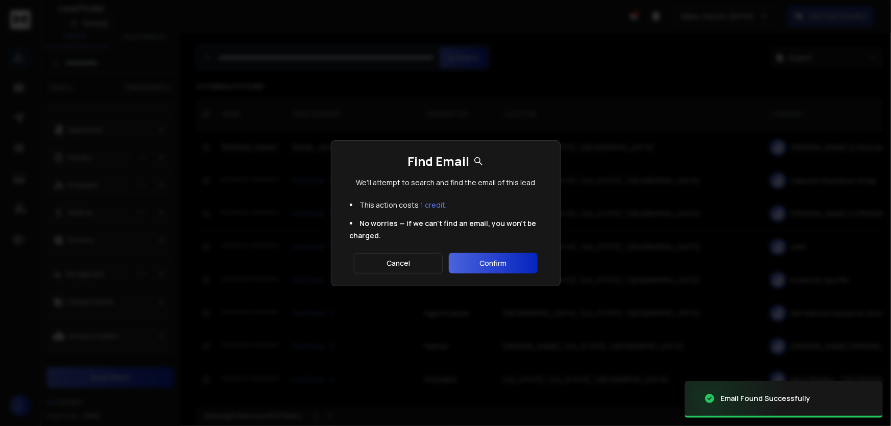
click at [508, 261] on button "Confirm" at bounding box center [493, 263] width 88 height 20
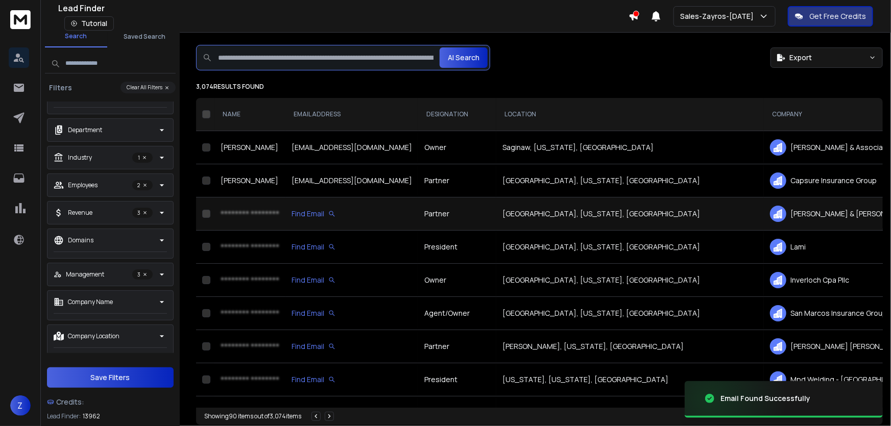
click at [307, 209] on div "Find Email" at bounding box center [352, 214] width 121 height 10
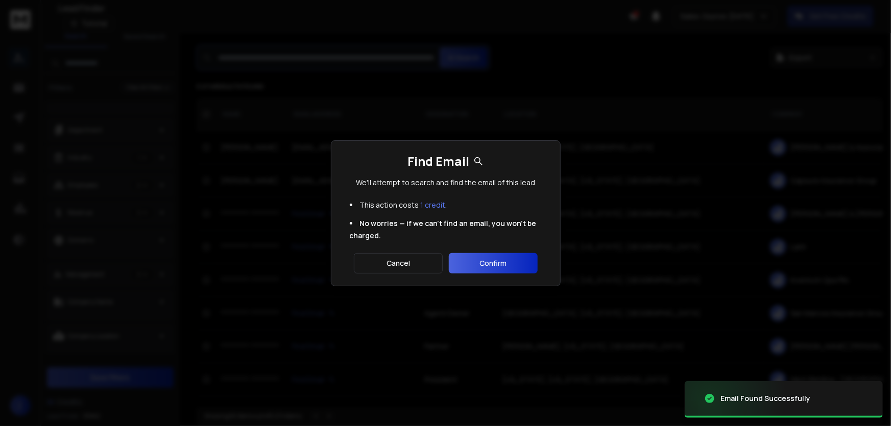
click at [486, 261] on button "Confirm" at bounding box center [493, 263] width 88 height 20
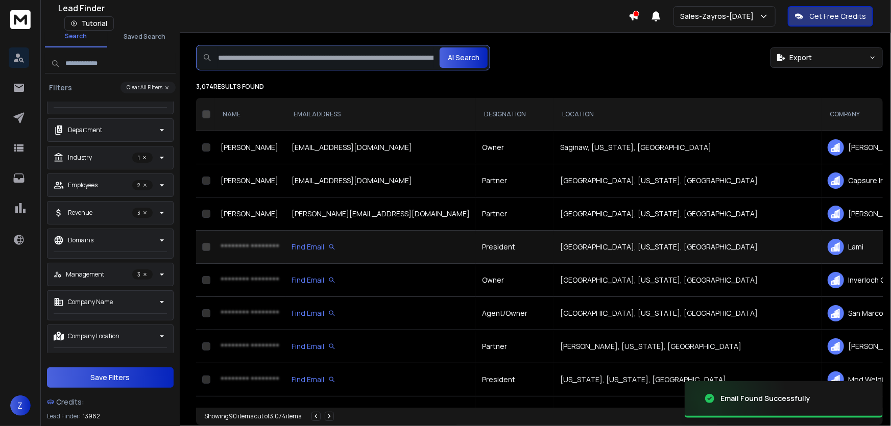
click at [312, 245] on div "Find Email" at bounding box center [381, 247] width 178 height 10
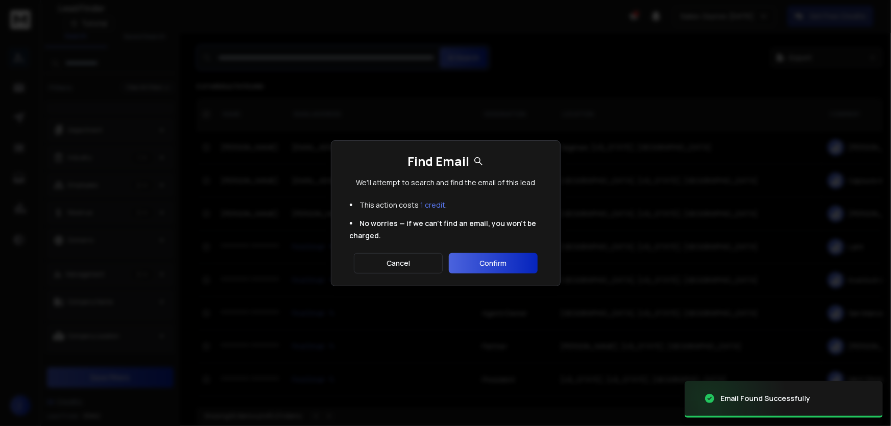
drag, startPoint x: 525, startPoint y: 260, endPoint x: 522, endPoint y: 265, distance: 5.3
click at [522, 264] on button "Confirm" at bounding box center [493, 263] width 88 height 20
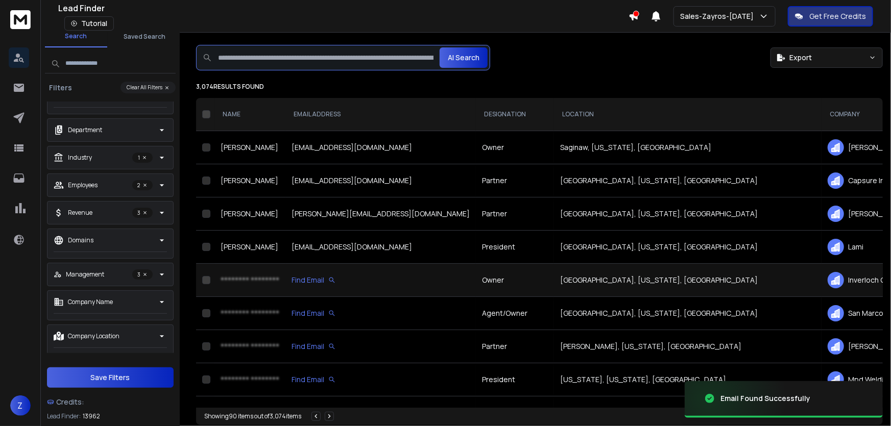
click at [302, 280] on div "Find Email" at bounding box center [381, 280] width 178 height 10
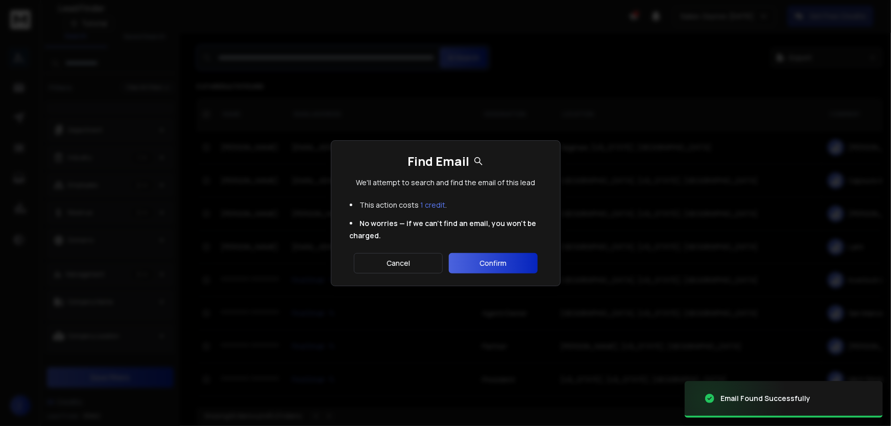
click at [492, 260] on button "Confirm" at bounding box center [493, 263] width 88 height 20
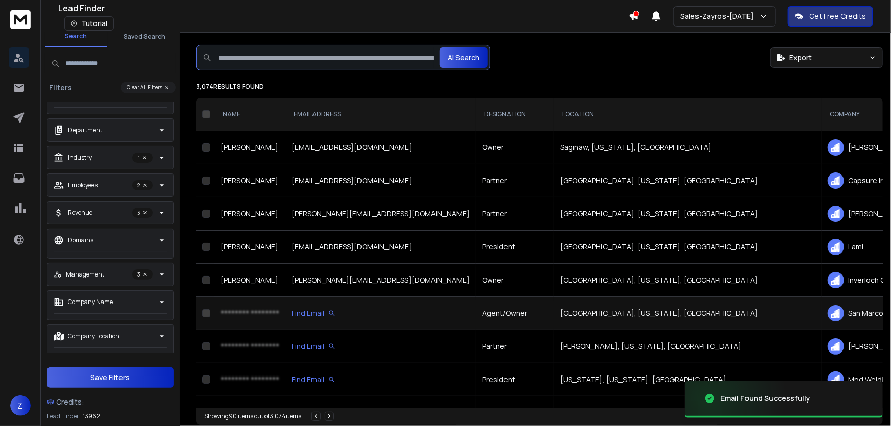
click at [322, 313] on div "Find Email" at bounding box center [381, 313] width 178 height 10
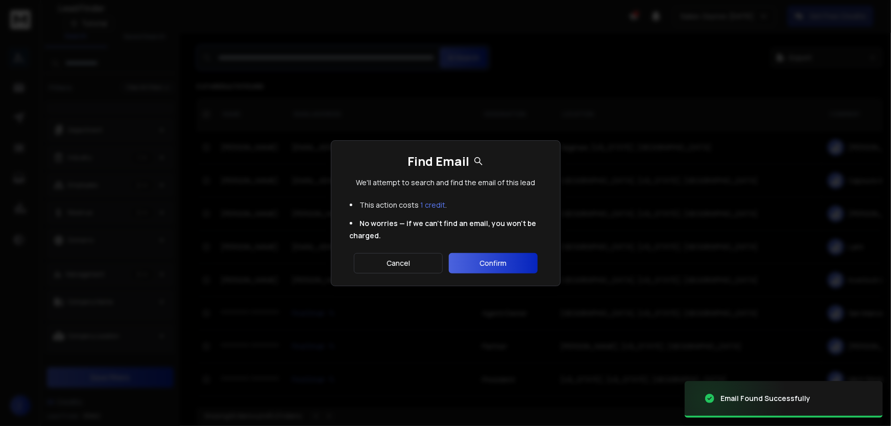
click at [483, 260] on button "Confirm" at bounding box center [493, 263] width 88 height 20
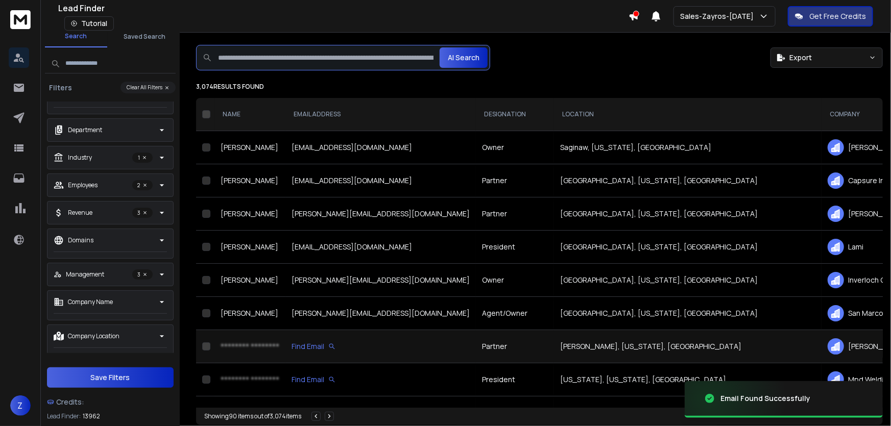
click at [315, 342] on div "Find Email" at bounding box center [381, 347] width 178 height 10
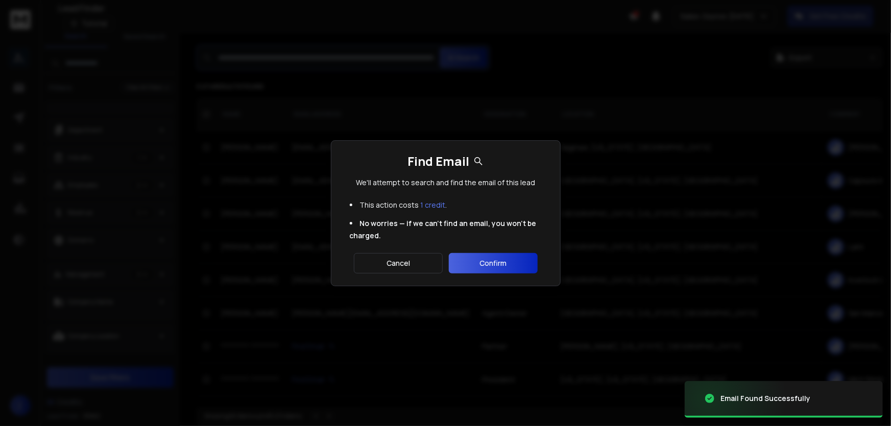
click at [491, 271] on button "Confirm" at bounding box center [493, 263] width 88 height 20
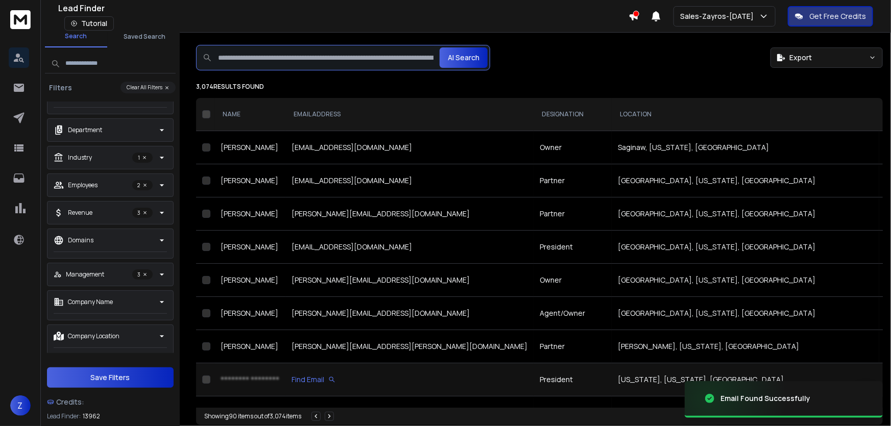
click at [308, 382] on div "Find Email" at bounding box center [410, 380] width 236 height 10
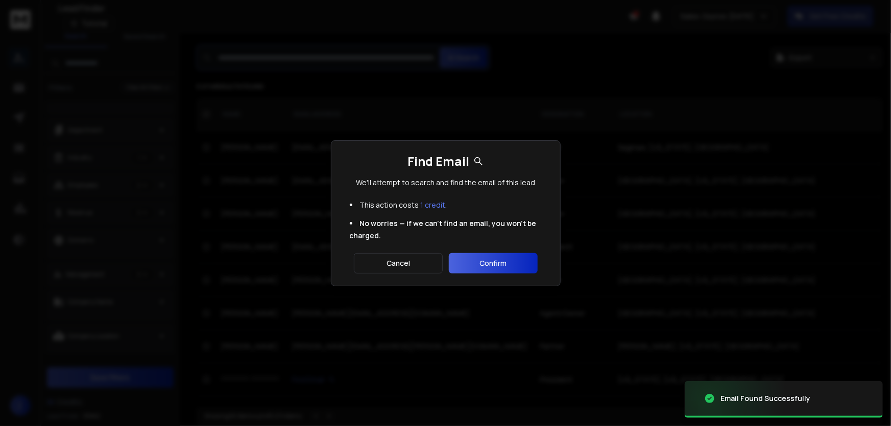
click at [493, 260] on button "Confirm" at bounding box center [493, 263] width 88 height 20
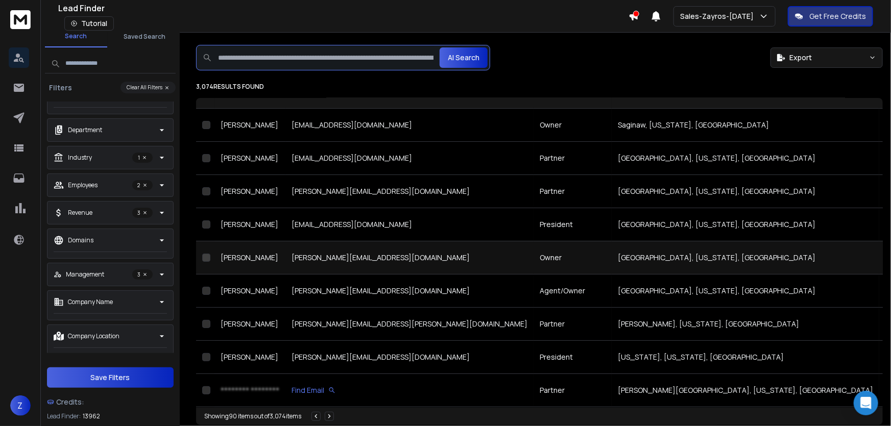
scroll to position [0, 0]
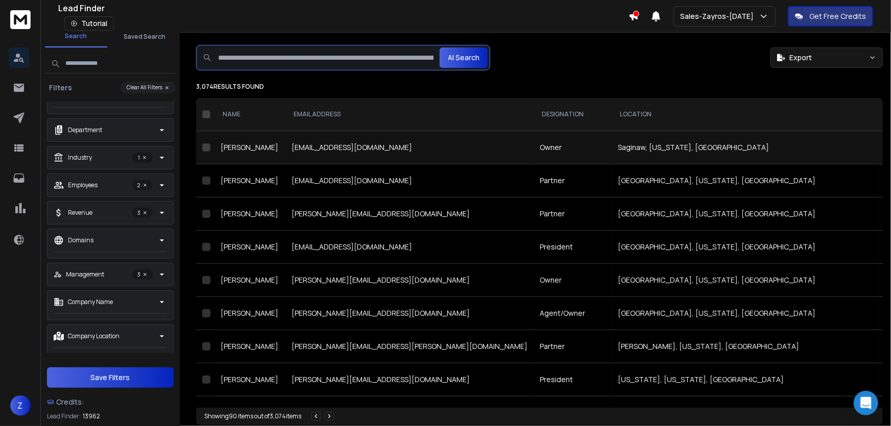
click at [305, 151] on div "[EMAIL_ADDRESS][DOMAIN_NAME]" at bounding box center [410, 147] width 236 height 10
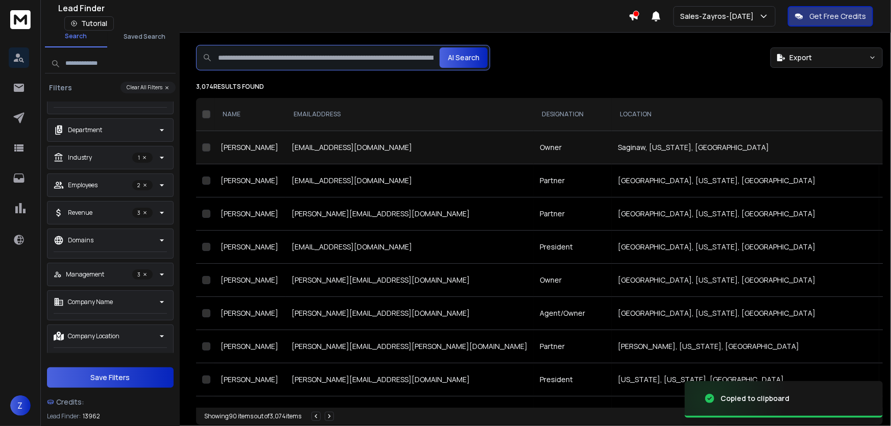
click at [229, 143] on span "[PERSON_NAME]" at bounding box center [250, 147] width 58 height 10
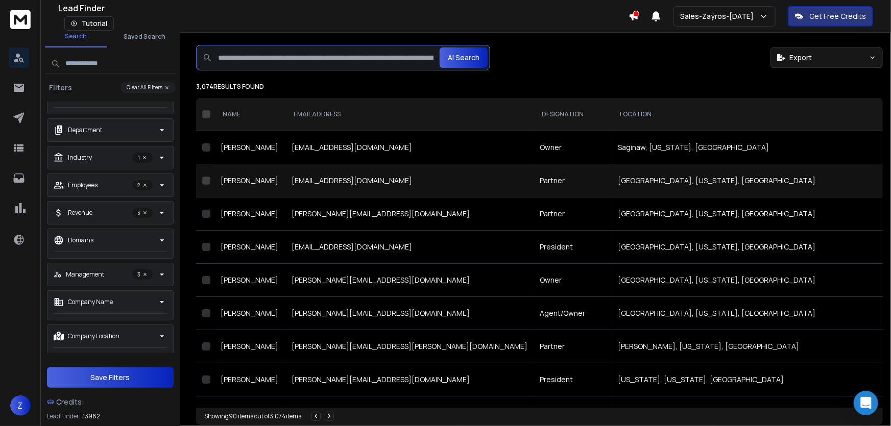
click at [309, 178] on div "[EMAIL_ADDRESS][DOMAIN_NAME]" at bounding box center [410, 181] width 236 height 10
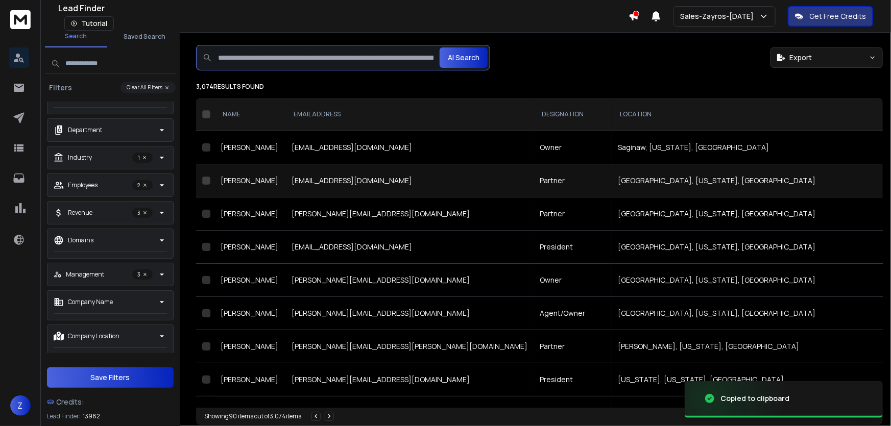
click at [224, 182] on span "[PERSON_NAME]" at bounding box center [250, 181] width 58 height 10
click at [224, 181] on span "[PERSON_NAME]" at bounding box center [250, 181] width 58 height 10
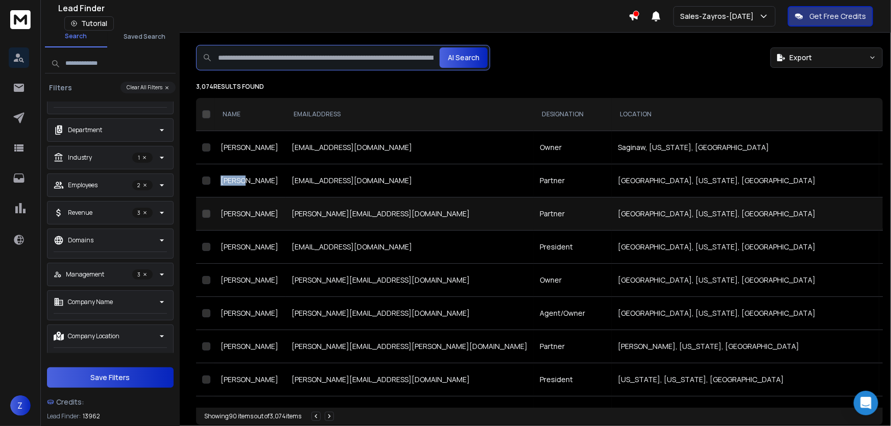
click at [311, 215] on div "[PERSON_NAME][EMAIL_ADDRESS][DOMAIN_NAME]" at bounding box center [410, 214] width 236 height 10
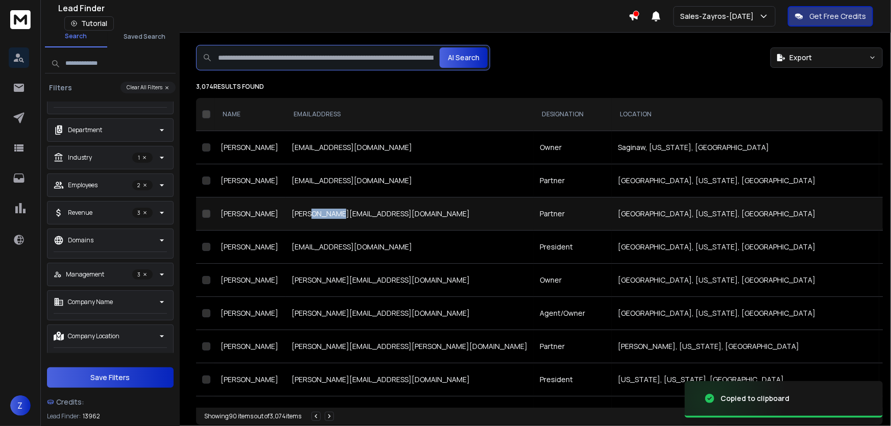
click at [311, 215] on div "[PERSON_NAME][EMAIL_ADDRESS][DOMAIN_NAME]" at bounding box center [410, 214] width 236 height 10
click at [225, 213] on span "[PERSON_NAME]" at bounding box center [250, 214] width 58 height 10
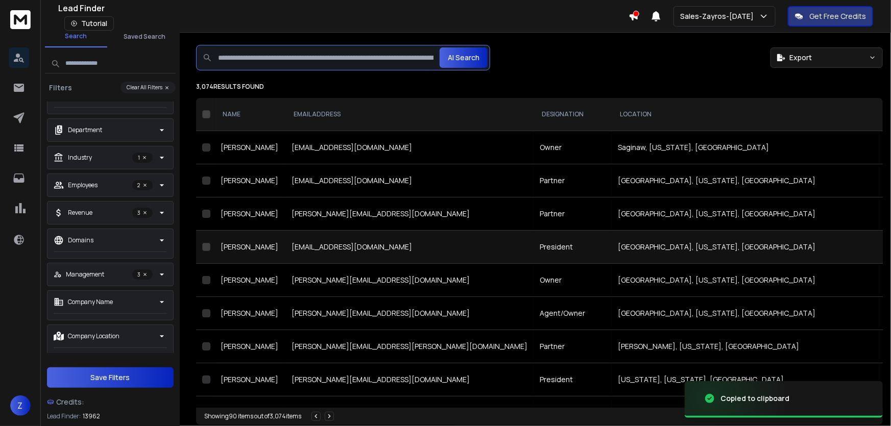
click at [316, 247] on div "[EMAIL_ADDRESS][DOMAIN_NAME]" at bounding box center [410, 247] width 236 height 10
click at [225, 247] on span "[PERSON_NAME]" at bounding box center [250, 247] width 58 height 10
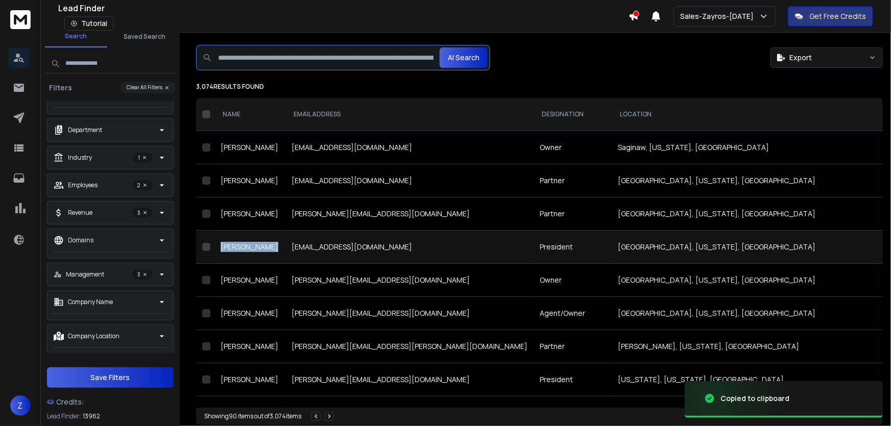
click at [225, 247] on span "[PERSON_NAME]" at bounding box center [250, 247] width 58 height 10
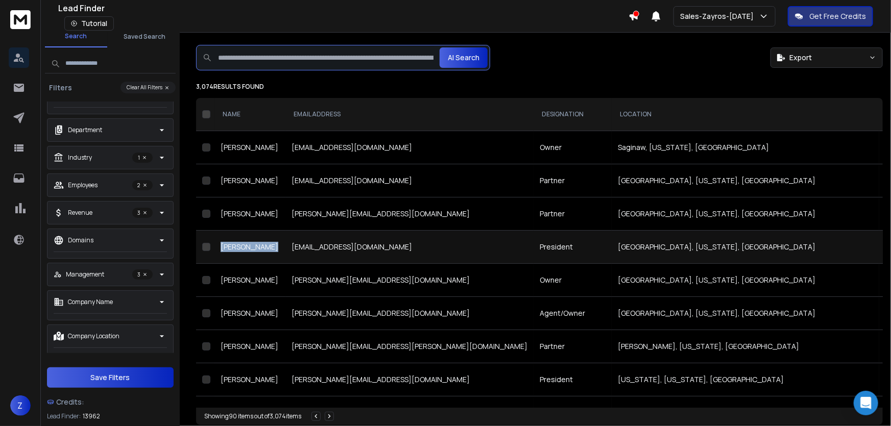
click at [263, 258] on td "[PERSON_NAME]" at bounding box center [249, 247] width 71 height 33
drag, startPoint x: 255, startPoint y: 246, endPoint x: 204, endPoint y: 253, distance: 51.5
click at [220, 247] on td "[PERSON_NAME]" at bounding box center [249, 247] width 71 height 33
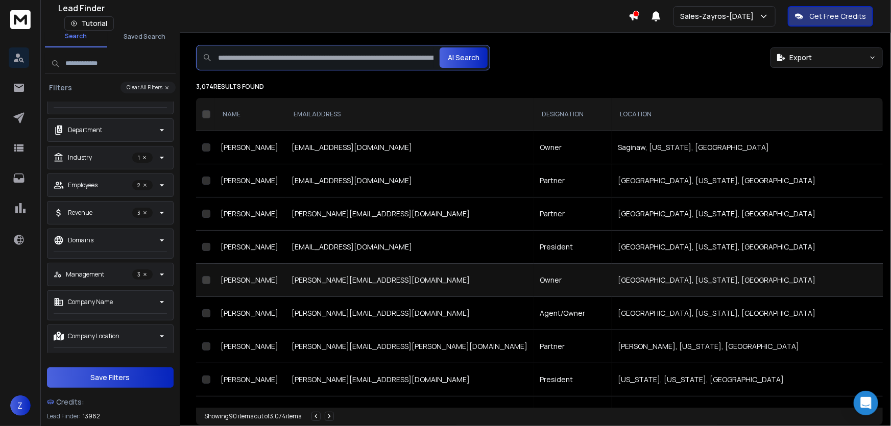
click at [319, 279] on div "[PERSON_NAME][EMAIL_ADDRESS][DOMAIN_NAME]" at bounding box center [410, 280] width 236 height 10
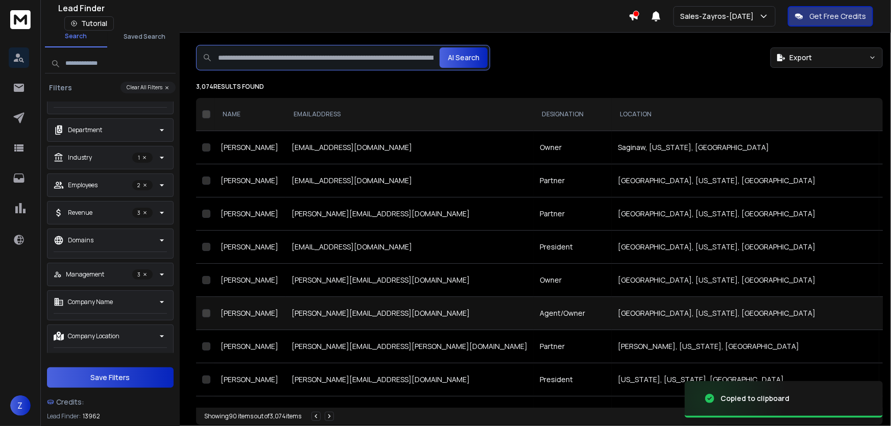
click at [230, 312] on span "[PERSON_NAME]" at bounding box center [250, 313] width 58 height 10
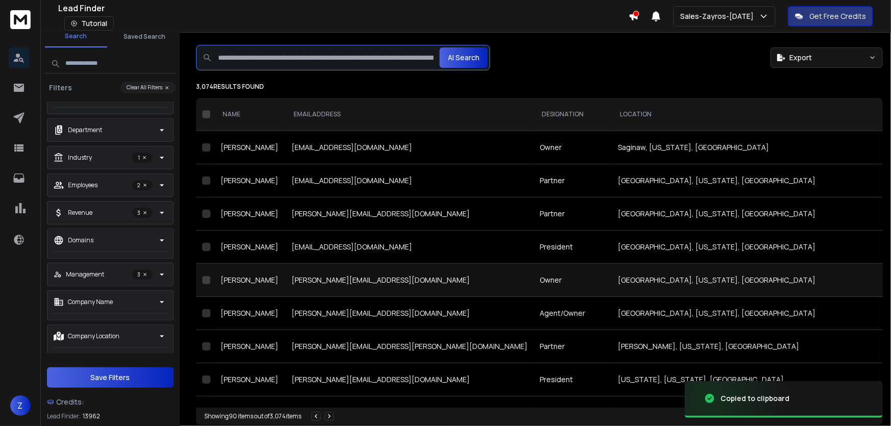
click at [234, 277] on span "[PERSON_NAME]" at bounding box center [250, 280] width 58 height 10
click at [233, 278] on span "[PERSON_NAME]" at bounding box center [250, 280] width 58 height 10
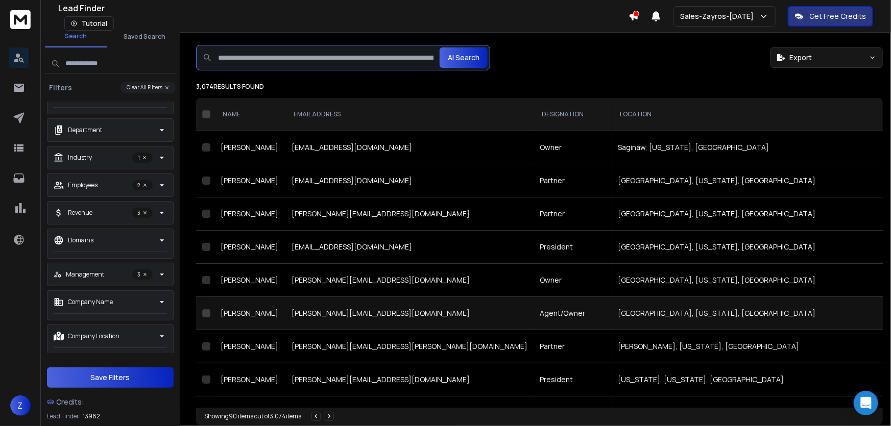
click at [340, 313] on div "[PERSON_NAME][EMAIL_ADDRESS][DOMAIN_NAME]" at bounding box center [410, 313] width 236 height 10
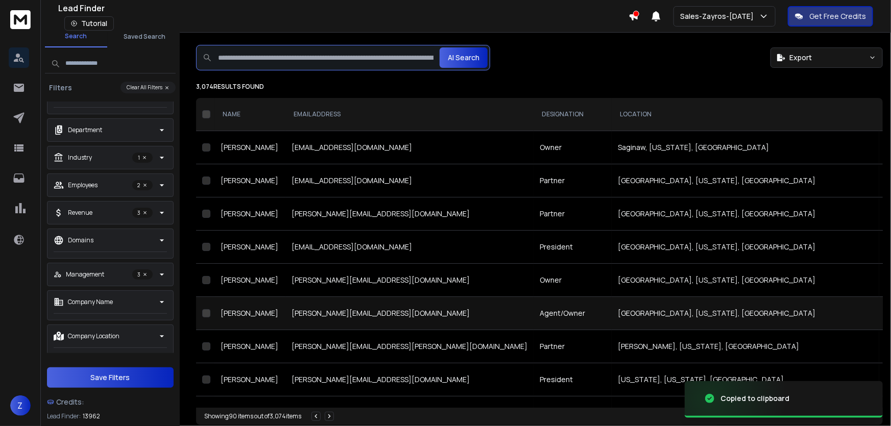
click at [225, 311] on span "[PERSON_NAME]" at bounding box center [250, 313] width 58 height 10
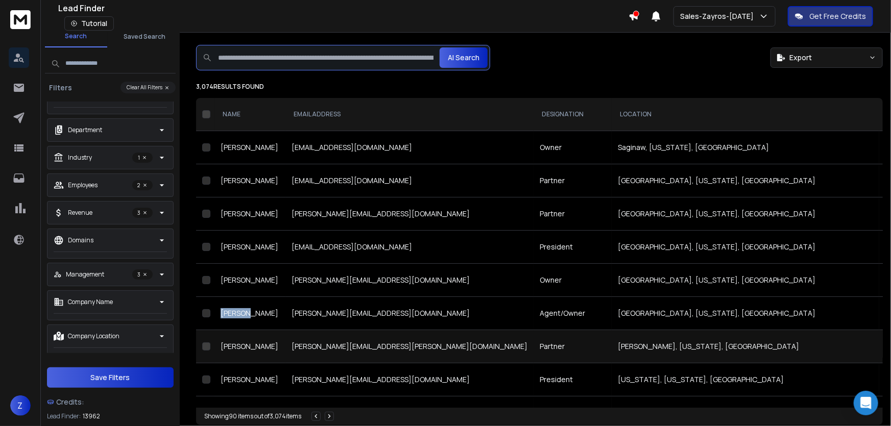
click at [325, 349] on div "[PERSON_NAME][EMAIL_ADDRESS][PERSON_NAME][DOMAIN_NAME]" at bounding box center [410, 347] width 236 height 10
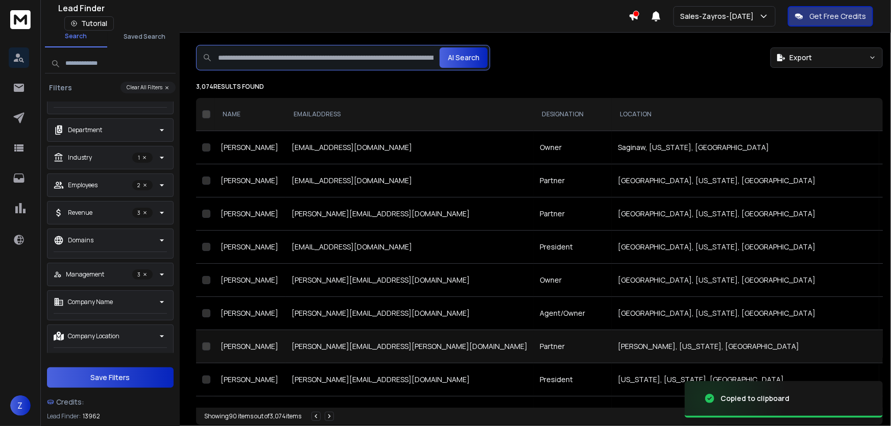
click at [225, 348] on span "[PERSON_NAME]" at bounding box center [250, 347] width 58 height 10
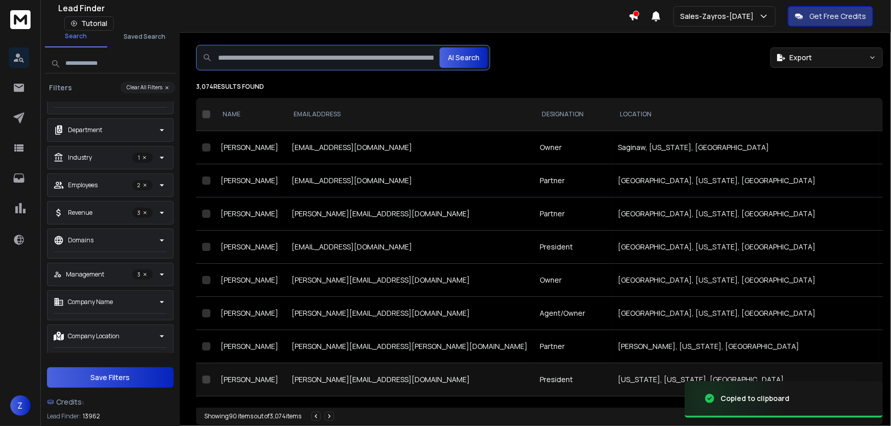
click at [310, 376] on div "[PERSON_NAME][EMAIL_ADDRESS][DOMAIN_NAME]" at bounding box center [410, 380] width 236 height 10
click at [224, 379] on span "[PERSON_NAME]" at bounding box center [250, 380] width 58 height 10
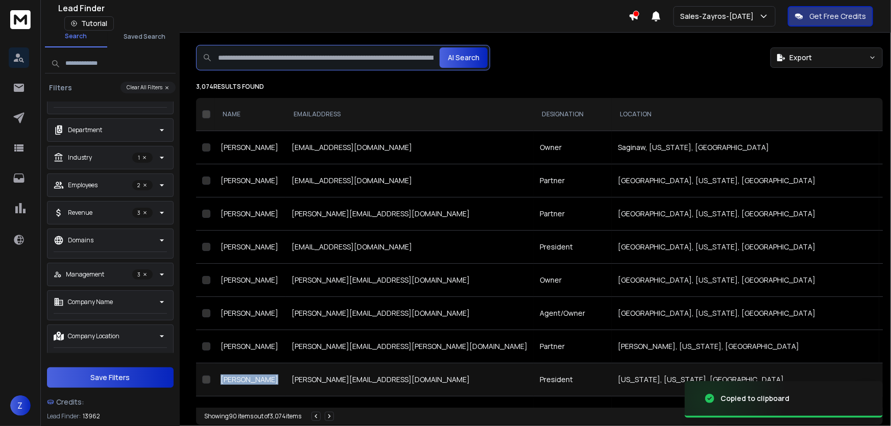
click at [224, 378] on span "[PERSON_NAME]" at bounding box center [250, 380] width 58 height 10
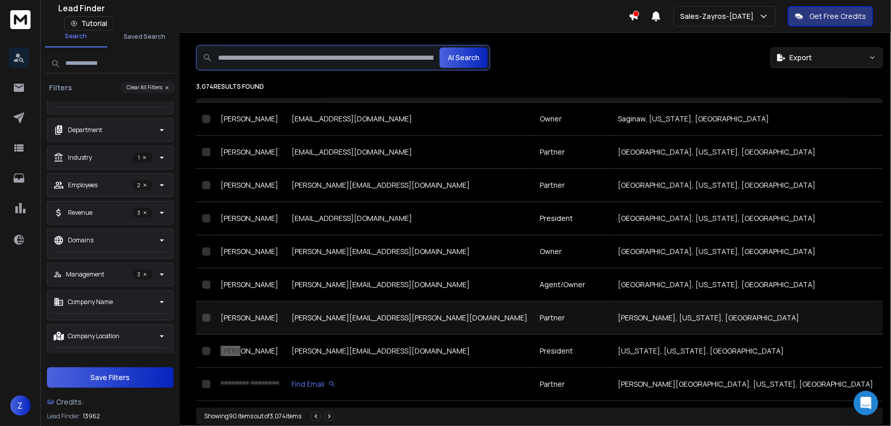
scroll to position [58, 0]
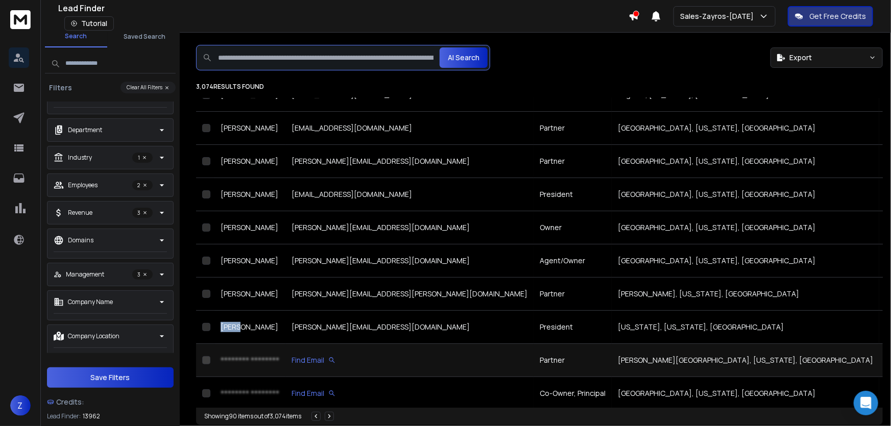
click at [319, 347] on td "Find Email" at bounding box center [409, 360] width 248 height 33
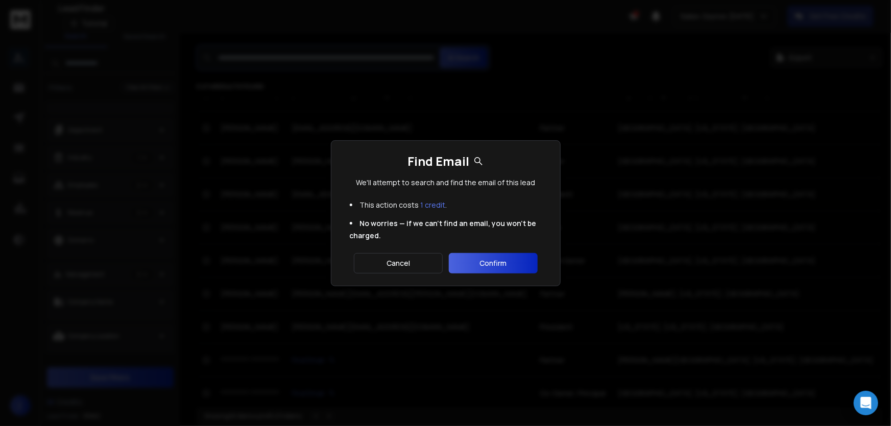
drag, startPoint x: 469, startPoint y: 251, endPoint x: 472, endPoint y: 256, distance: 6.4
click at [471, 254] on div "Find Email We'll attempt to search and find the email of this lead This action …" at bounding box center [445, 213] width 229 height 145
click at [474, 261] on button "Confirm" at bounding box center [493, 263] width 88 height 20
click at [473, 261] on div "Cancel Confirm" at bounding box center [446, 263] width 184 height 20
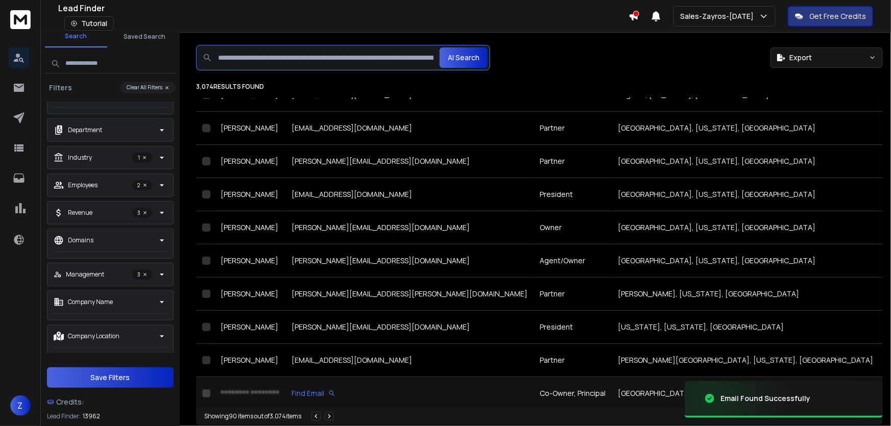
click at [317, 398] on td "Find Email" at bounding box center [409, 393] width 248 height 33
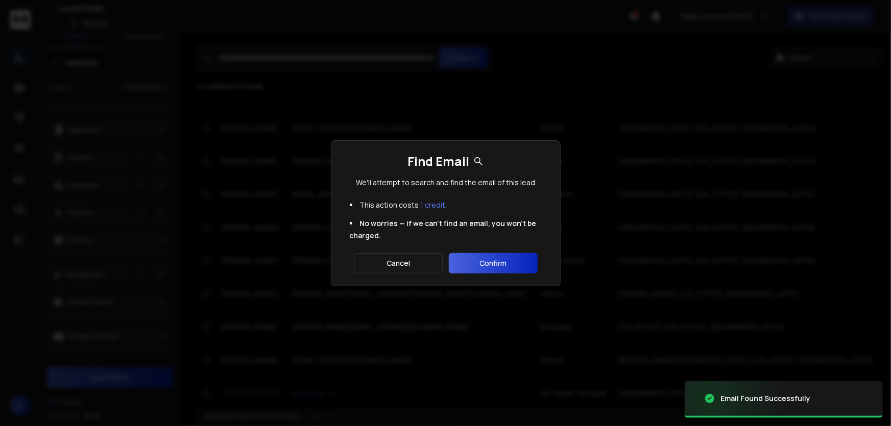
click at [484, 264] on button "Confirm" at bounding box center [493, 263] width 88 height 20
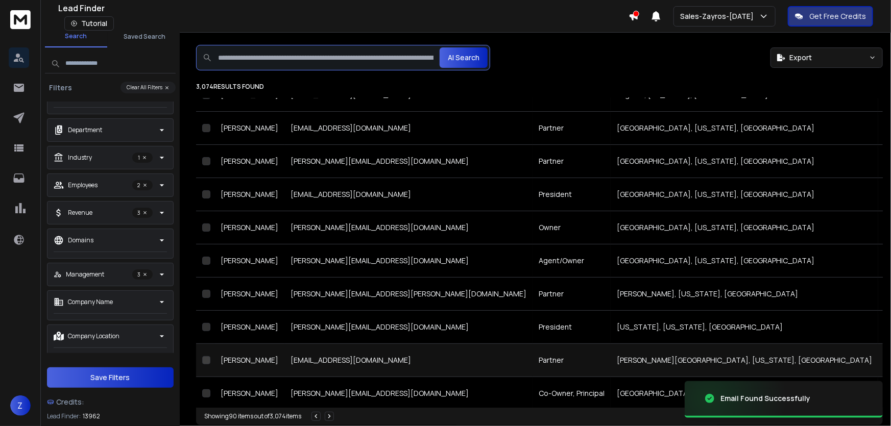
click at [368, 357] on div "[EMAIL_ADDRESS][DOMAIN_NAME]" at bounding box center [409, 360] width 236 height 10
click at [231, 355] on span "[PERSON_NAME]" at bounding box center [250, 360] width 58 height 10
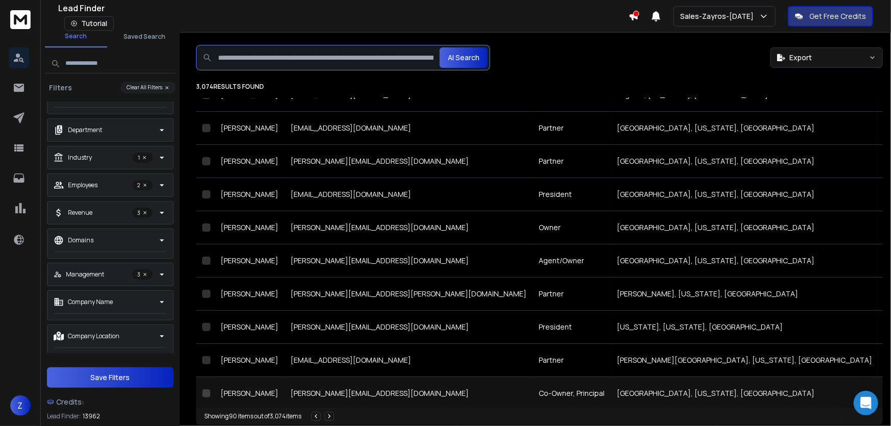
click at [357, 389] on div "[PERSON_NAME][EMAIL_ADDRESS][DOMAIN_NAME]" at bounding box center [409, 394] width 236 height 10
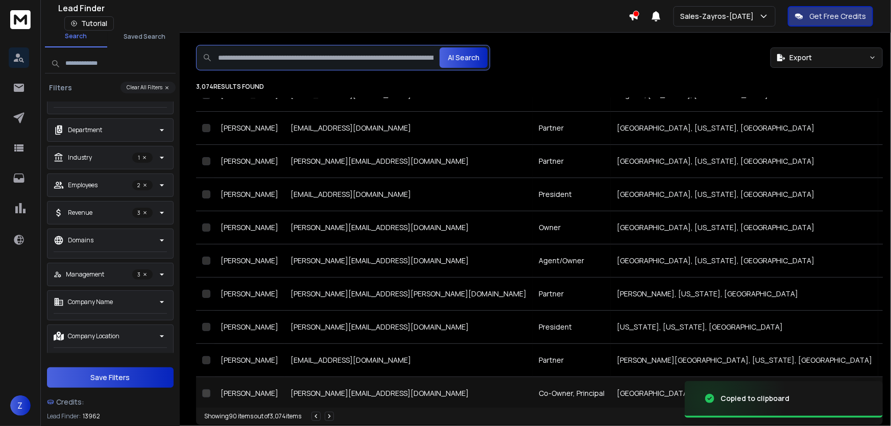
click at [233, 389] on span "[PERSON_NAME]" at bounding box center [250, 394] width 58 height 10
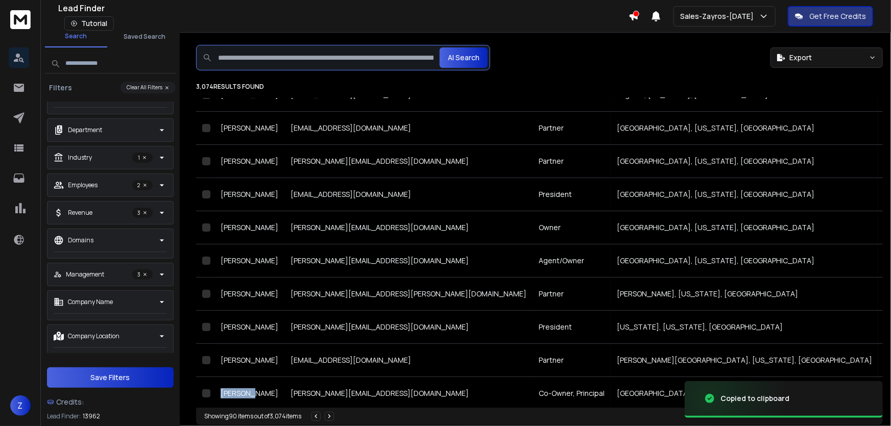
click at [331, 417] on icon at bounding box center [329, 417] width 3 height 4
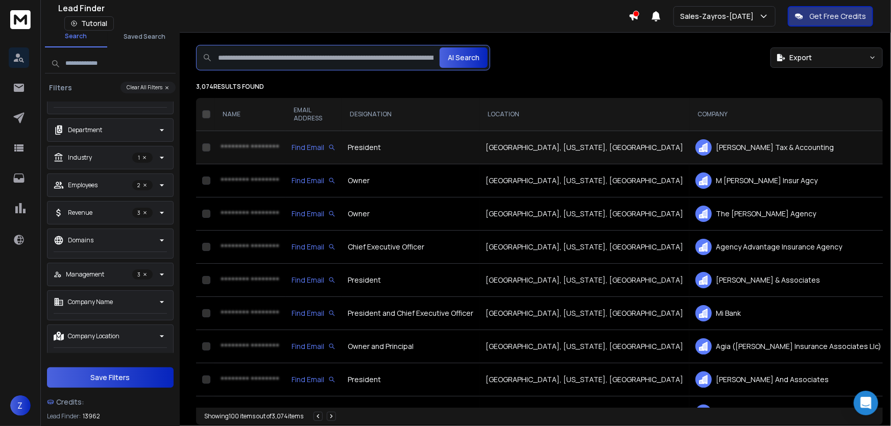
click at [311, 151] on div "Find Email" at bounding box center [314, 147] width 44 height 10
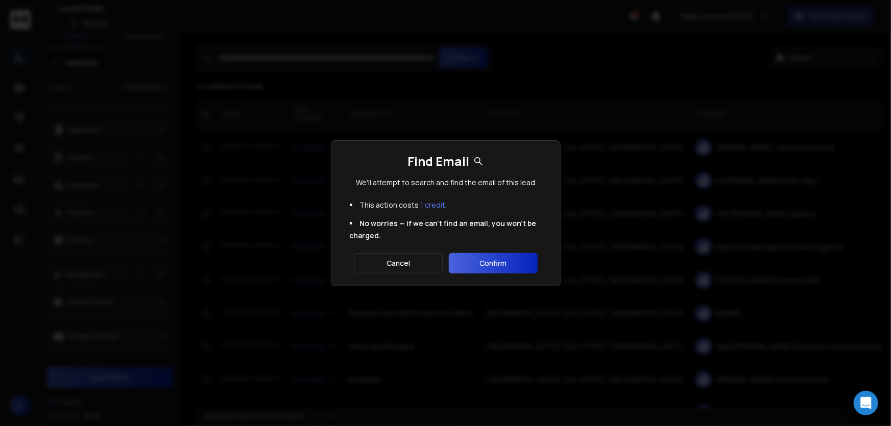
drag, startPoint x: 473, startPoint y: 244, endPoint x: 498, endPoint y: 265, distance: 32.6
click at [482, 256] on div "Find Email We'll attempt to search and find the email of this lead This action …" at bounding box center [445, 213] width 229 height 145
click at [498, 265] on button "Confirm" at bounding box center [493, 263] width 88 height 20
click at [498, 265] on div "Cancel Confirm" at bounding box center [446, 263] width 184 height 20
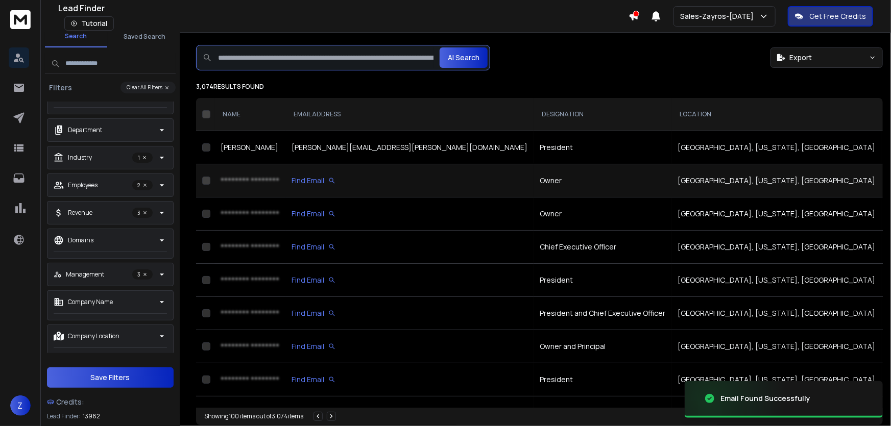
click at [302, 176] on div "Find Email" at bounding box center [410, 181] width 236 height 10
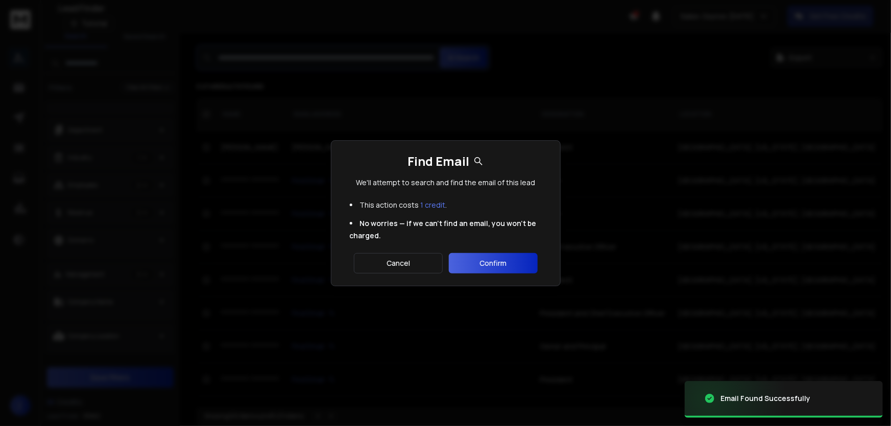
click at [508, 259] on button "Confirm" at bounding box center [493, 263] width 88 height 20
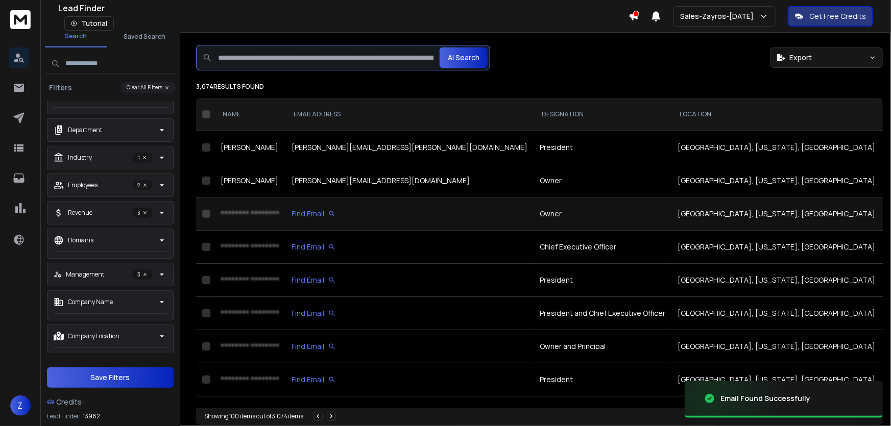
click at [306, 205] on td "Find Email" at bounding box center [409, 214] width 248 height 33
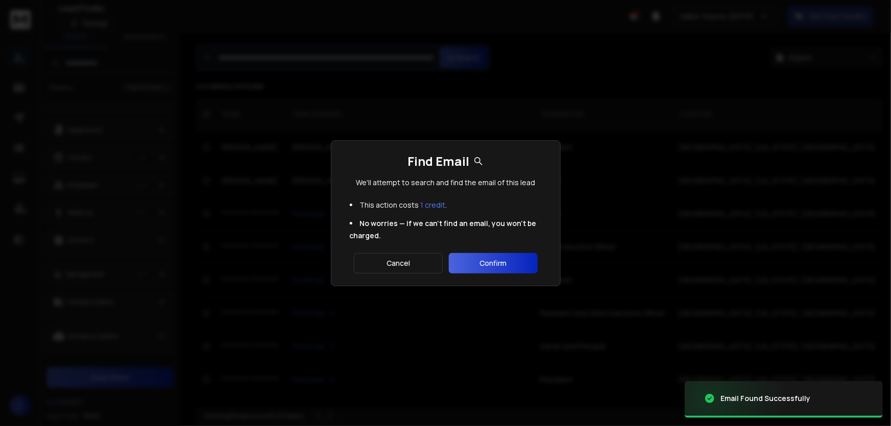
click at [516, 272] on button "Confirm" at bounding box center [493, 263] width 88 height 20
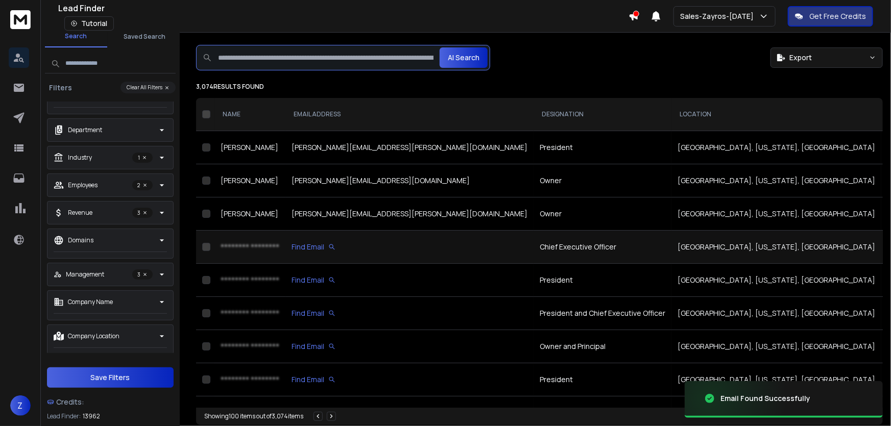
click at [306, 246] on div "Find Email" at bounding box center [410, 247] width 236 height 10
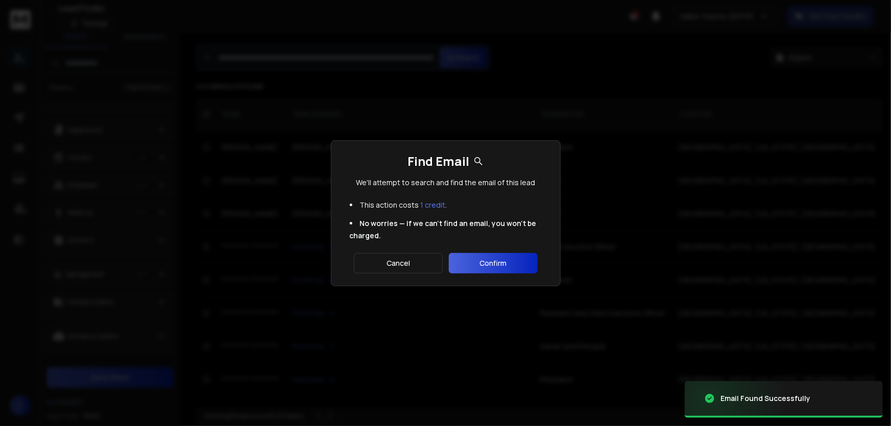
click at [476, 271] on button "Confirm" at bounding box center [493, 263] width 88 height 20
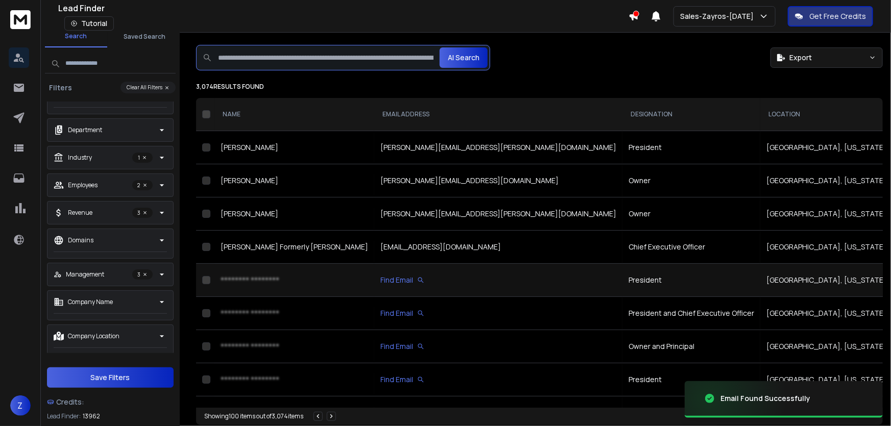
click at [374, 286] on td "Find Email" at bounding box center [498, 280] width 248 height 33
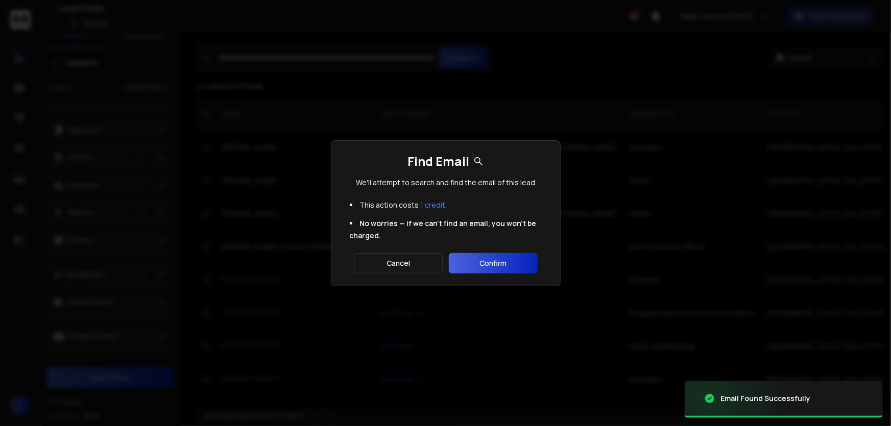
click at [484, 276] on div "Find Email We'll attempt to search and find the email of this lead This action …" at bounding box center [445, 213] width 229 height 145
click at [485, 272] on button "Confirm" at bounding box center [493, 263] width 88 height 20
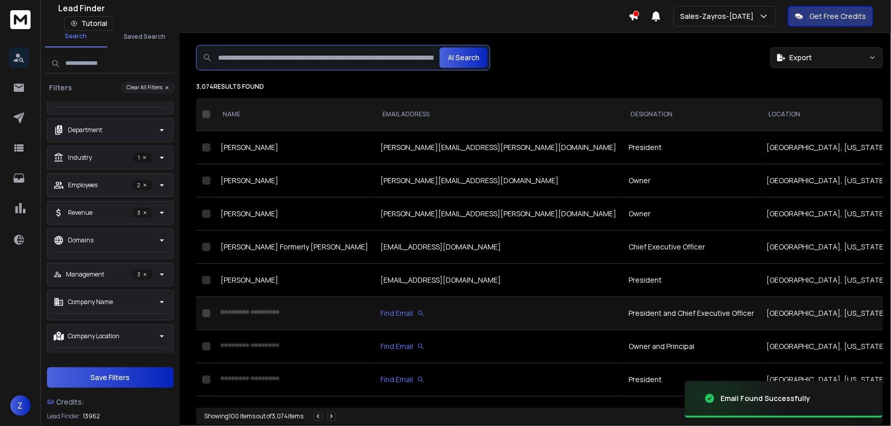
click at [380, 317] on div "Find Email" at bounding box center [498, 313] width 236 height 10
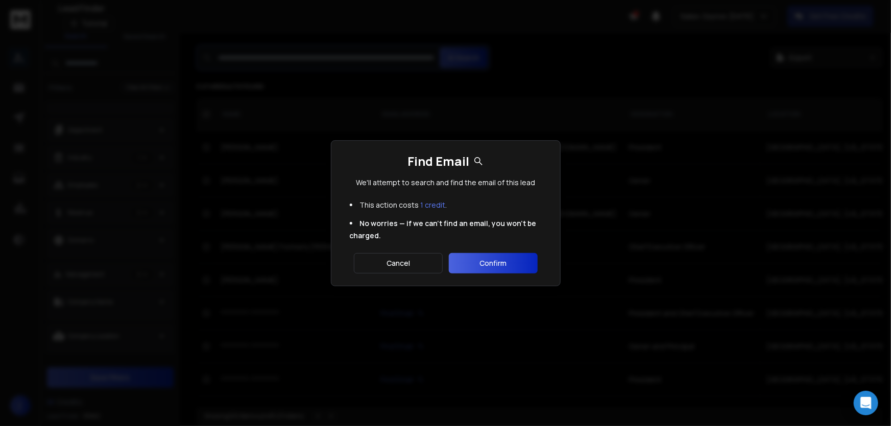
click at [480, 265] on button "Confirm" at bounding box center [493, 263] width 88 height 20
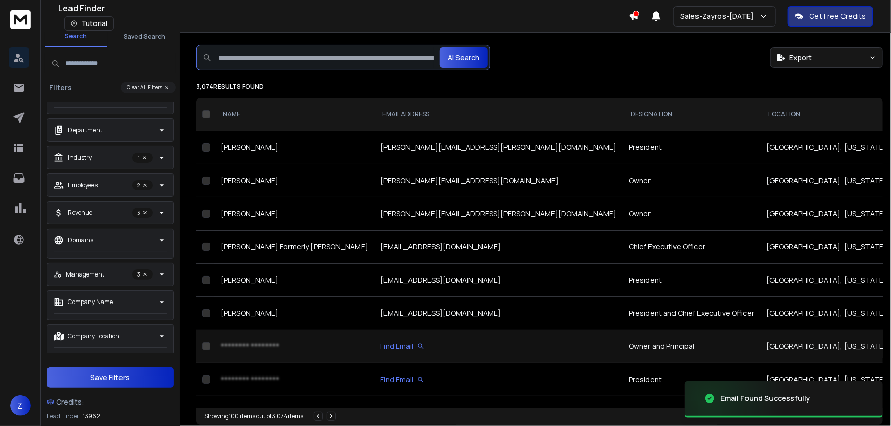
click at [380, 348] on div "Find Email" at bounding box center [498, 347] width 236 height 10
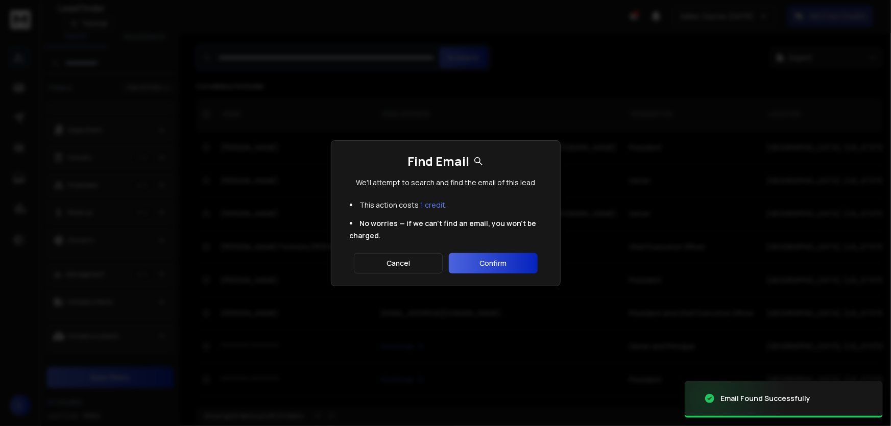
click at [520, 268] on button "Confirm" at bounding box center [493, 263] width 88 height 20
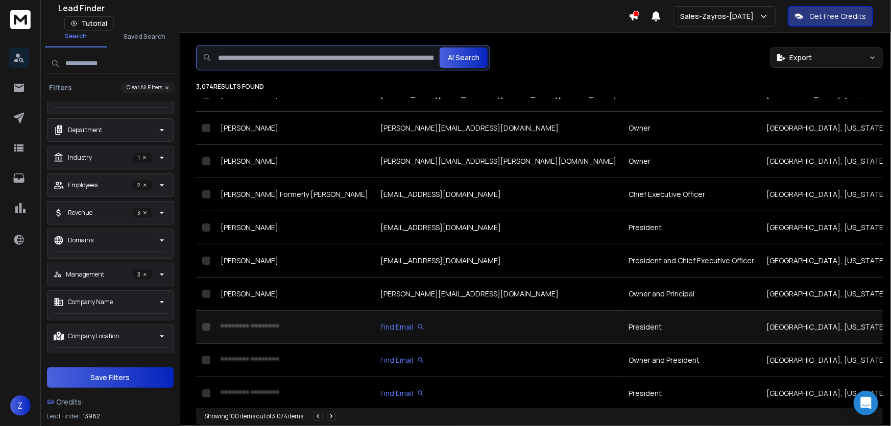
click at [417, 324] on icon at bounding box center [420, 327] width 7 height 7
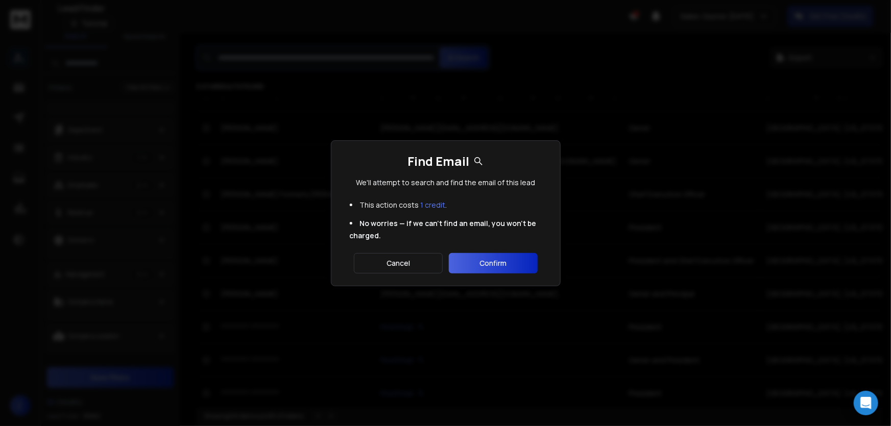
click at [472, 268] on button "Confirm" at bounding box center [493, 263] width 88 height 20
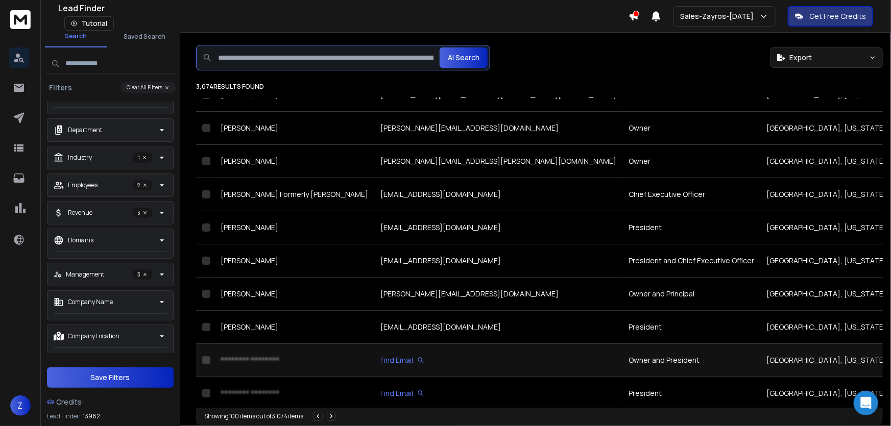
click at [374, 346] on td "Find Email" at bounding box center [498, 360] width 248 height 33
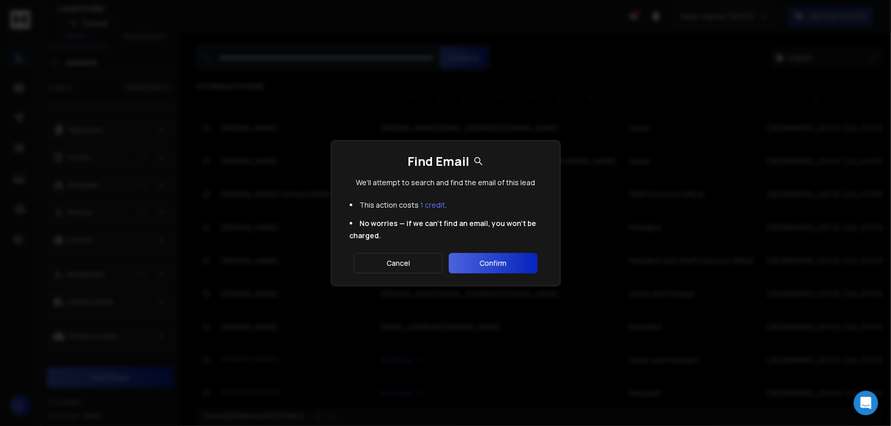
click at [495, 256] on button "Confirm" at bounding box center [493, 263] width 88 height 20
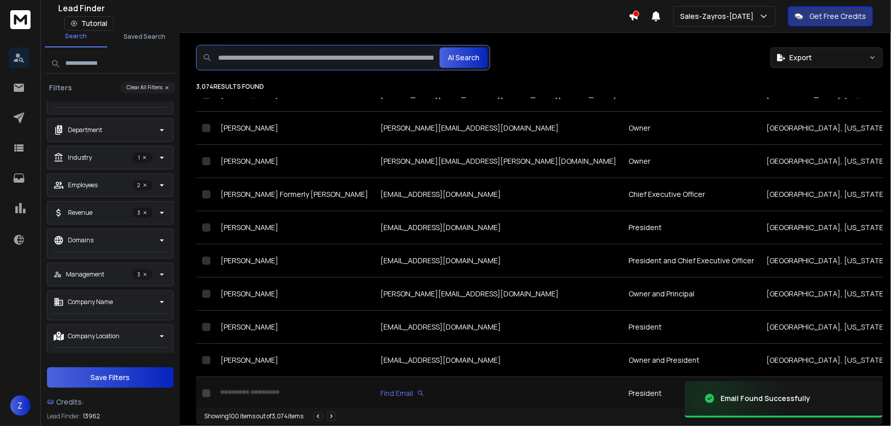
click at [380, 389] on div "Find Email" at bounding box center [498, 394] width 236 height 10
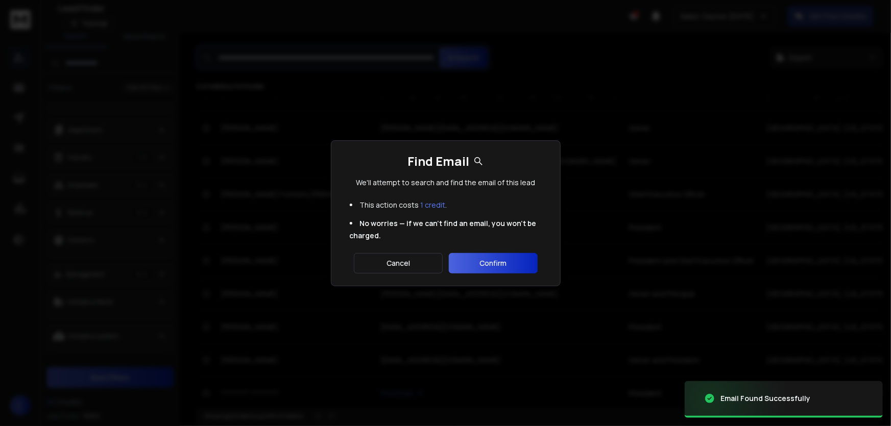
click at [498, 264] on button "Confirm" at bounding box center [493, 263] width 88 height 20
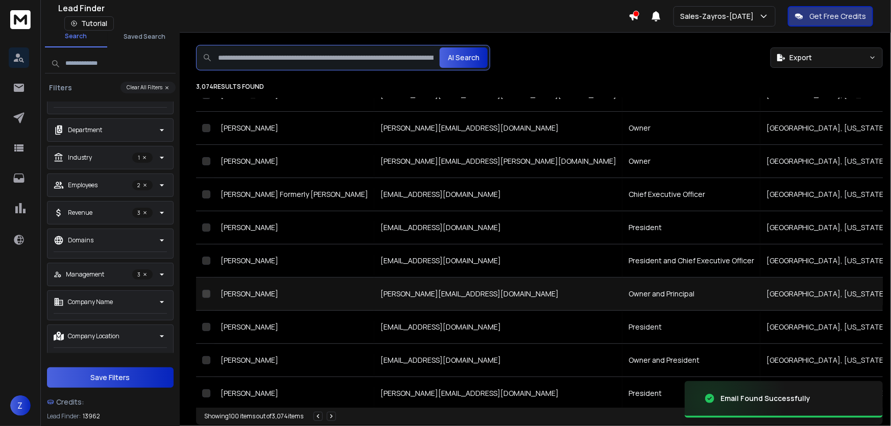
scroll to position [0, 0]
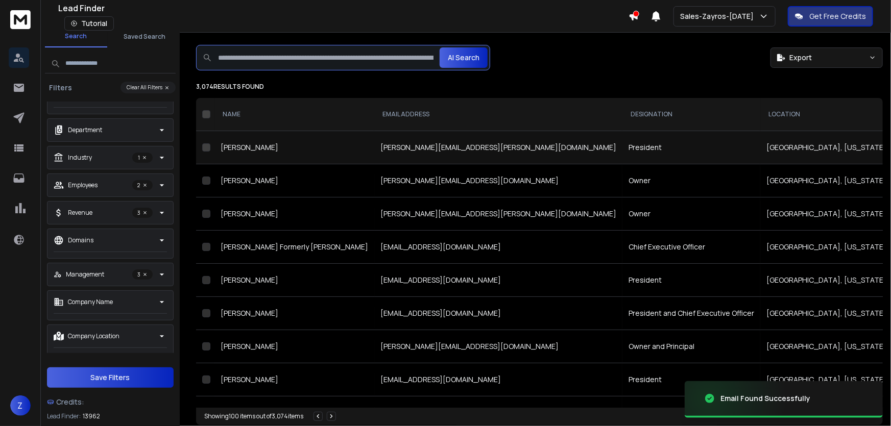
click at [380, 150] on div "[PERSON_NAME][EMAIL_ADDRESS][PERSON_NAME][DOMAIN_NAME]" at bounding box center [498, 147] width 236 height 10
click at [231, 143] on span "[PERSON_NAME]" at bounding box center [250, 147] width 58 height 10
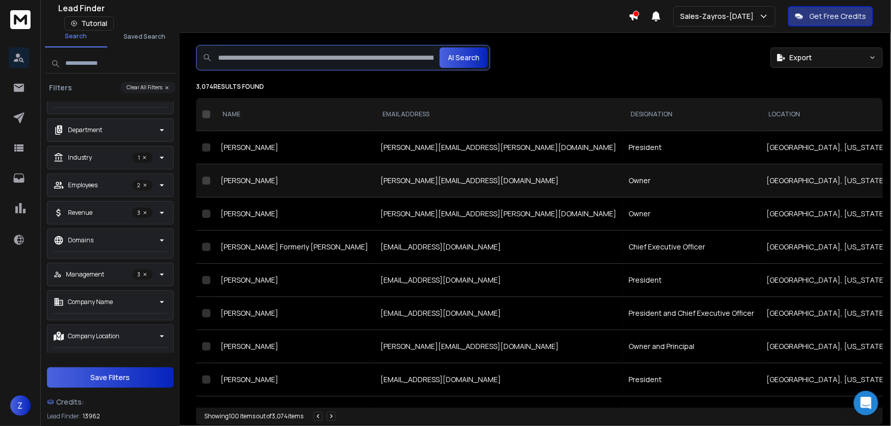
click at [380, 181] on div "[PERSON_NAME][EMAIL_ADDRESS][DOMAIN_NAME]" at bounding box center [498, 181] width 236 height 10
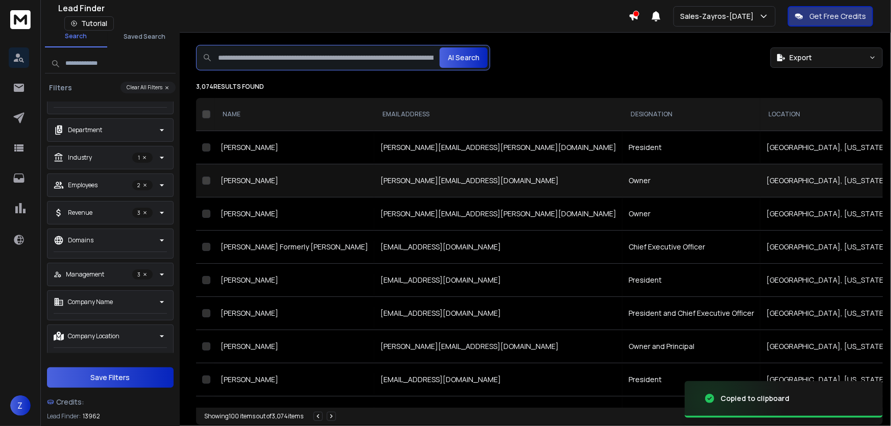
click at [234, 177] on span "[PERSON_NAME]" at bounding box center [250, 181] width 58 height 10
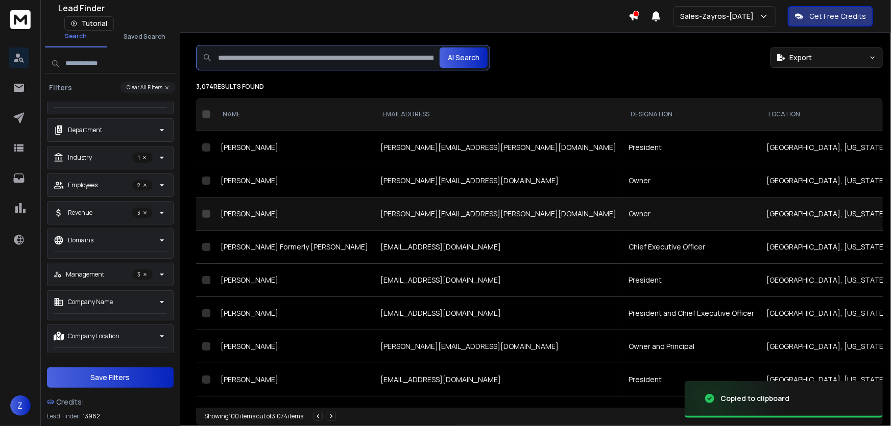
click at [383, 213] on div "[PERSON_NAME][EMAIL_ADDRESS][PERSON_NAME][DOMAIN_NAME]" at bounding box center [498, 214] width 236 height 10
click at [227, 214] on span "[PERSON_NAME]" at bounding box center [250, 214] width 58 height 10
click at [226, 214] on span "[PERSON_NAME]" at bounding box center [250, 214] width 58 height 10
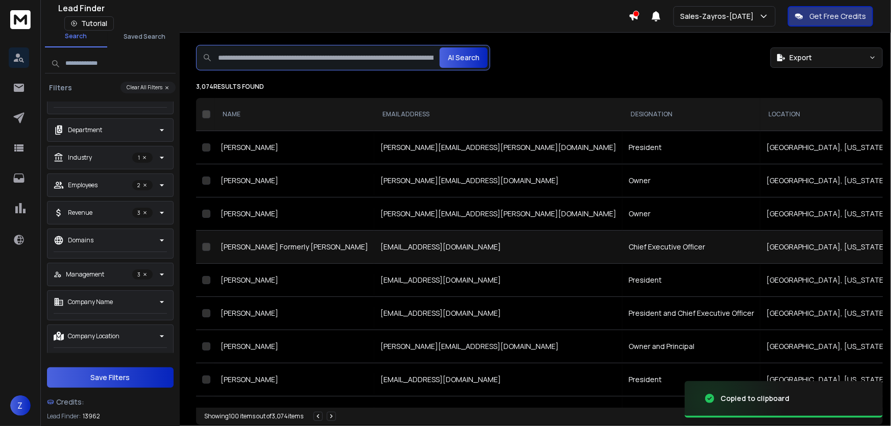
click at [380, 247] on div "[EMAIL_ADDRESS][DOMAIN_NAME]" at bounding box center [498, 247] width 236 height 10
click at [241, 246] on span "[PERSON_NAME] Formerly [PERSON_NAME]" at bounding box center [295, 247] width 148 height 10
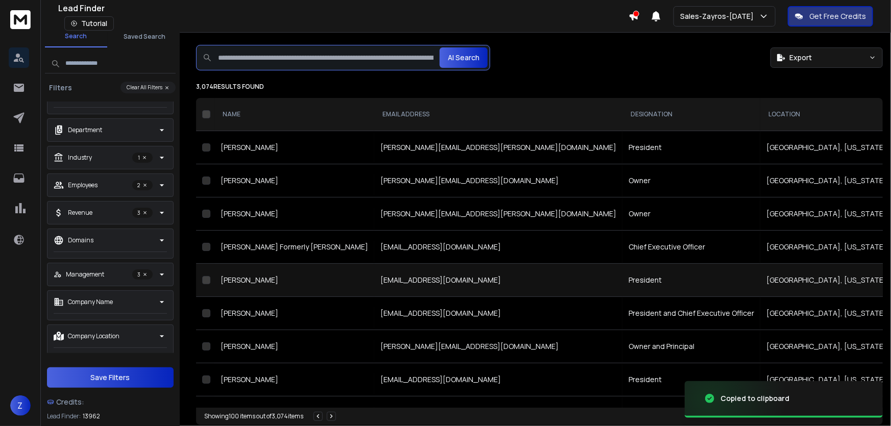
click at [380, 277] on div "[EMAIL_ADDRESS][DOMAIN_NAME]" at bounding box center [498, 280] width 236 height 10
click at [224, 281] on span "[PERSON_NAME]" at bounding box center [250, 280] width 58 height 10
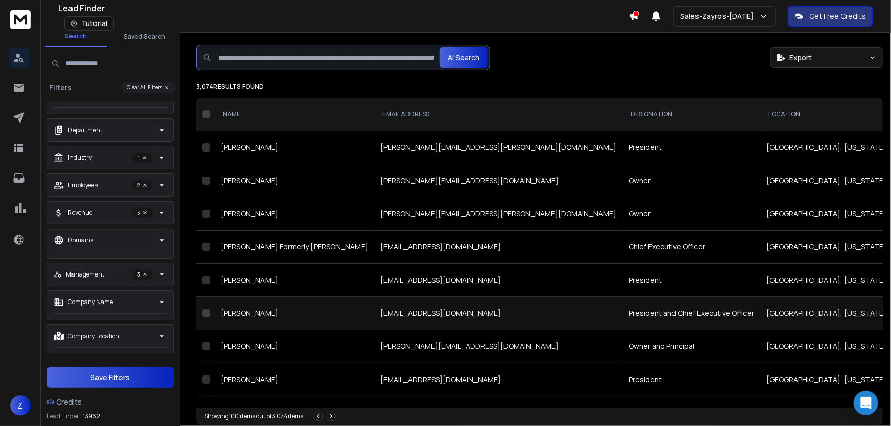
click at [380, 312] on div "[EMAIL_ADDRESS][DOMAIN_NAME]" at bounding box center [498, 313] width 236 height 10
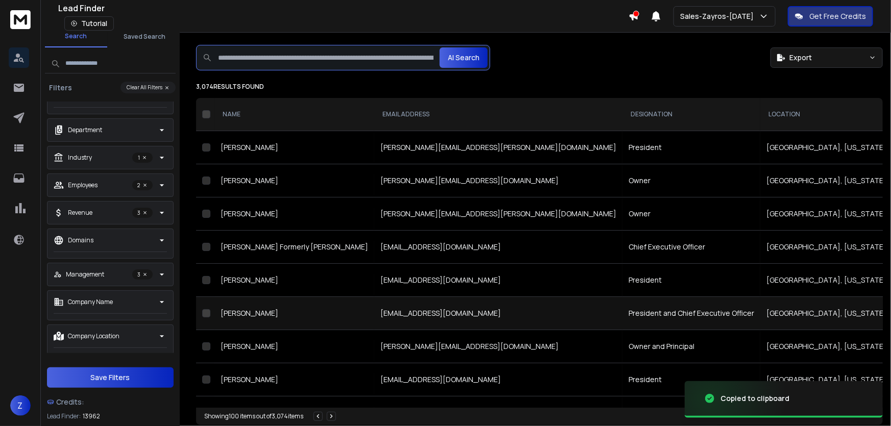
click at [223, 309] on span "[PERSON_NAME]" at bounding box center [250, 313] width 58 height 10
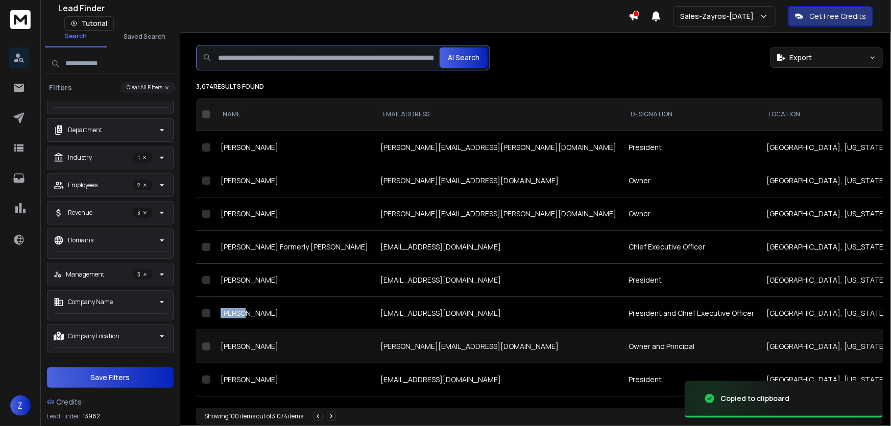
click at [380, 347] on div "[PERSON_NAME][EMAIL_ADDRESS][DOMAIN_NAME]" at bounding box center [498, 347] width 236 height 10
click at [229, 344] on span "[PERSON_NAME]" at bounding box center [250, 347] width 58 height 10
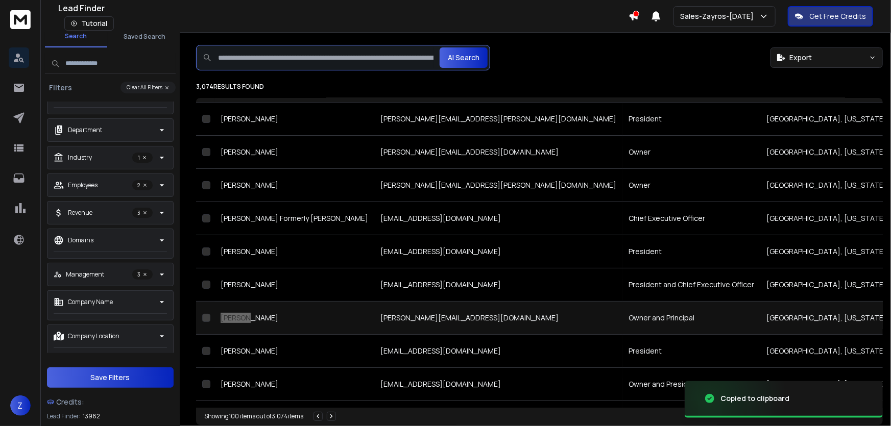
scroll to position [58, 0]
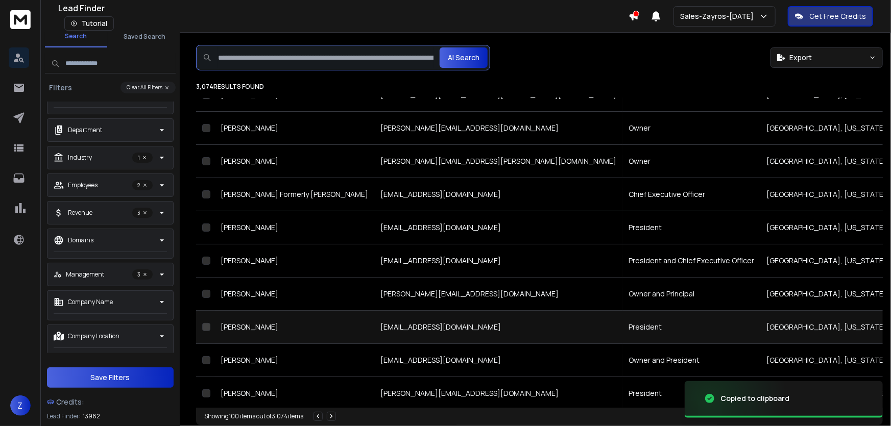
click at [380, 322] on div "[EMAIL_ADDRESS][DOMAIN_NAME]" at bounding box center [498, 327] width 236 height 10
click at [227, 322] on span "[PERSON_NAME]" at bounding box center [250, 327] width 58 height 10
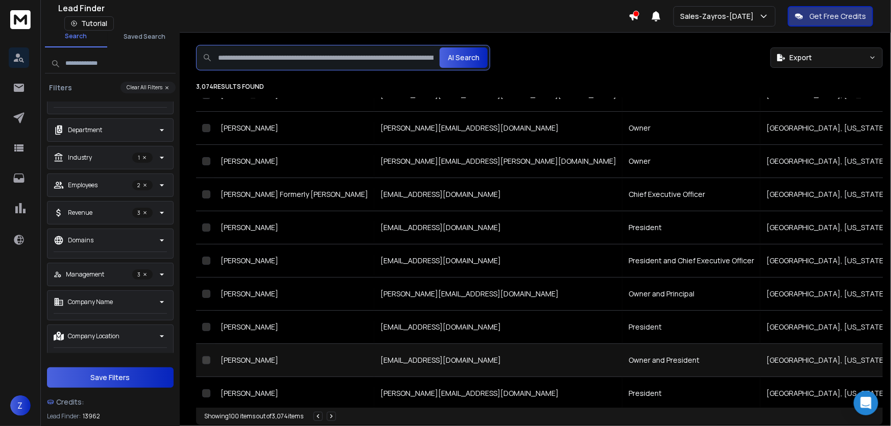
click at [380, 355] on div "[EMAIL_ADDRESS][DOMAIN_NAME]" at bounding box center [498, 360] width 236 height 10
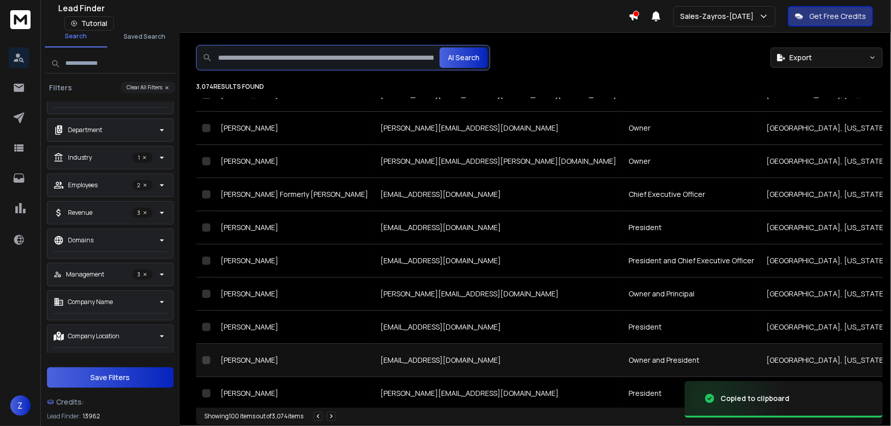
click at [230, 355] on span "[PERSON_NAME]" at bounding box center [250, 360] width 58 height 10
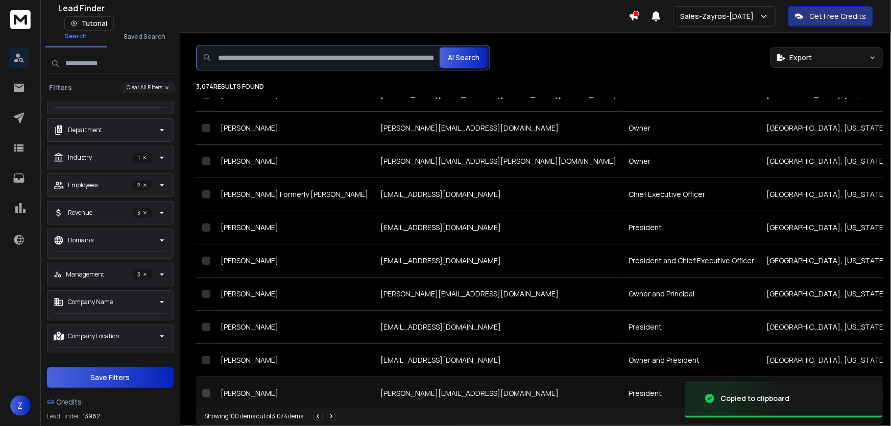
click at [380, 389] on div "[PERSON_NAME][EMAIL_ADDRESS][DOMAIN_NAME]" at bounding box center [498, 394] width 236 height 10
click at [226, 389] on span "[PERSON_NAME]" at bounding box center [250, 394] width 58 height 10
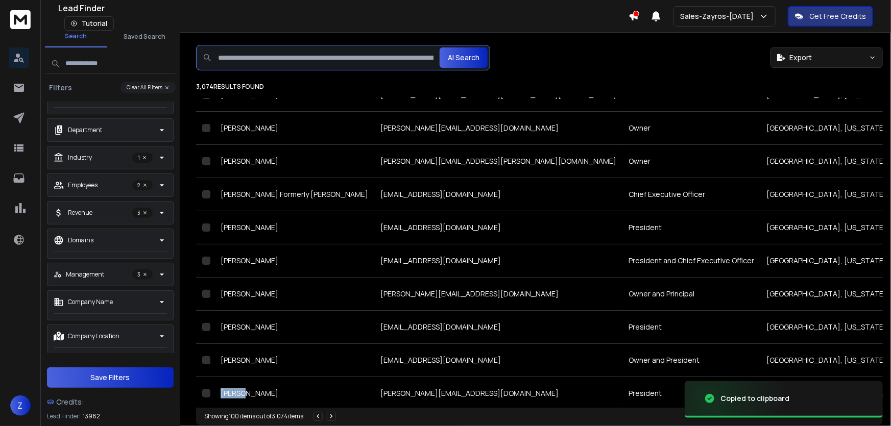
click at [334, 417] on icon at bounding box center [331, 417] width 8 height 8
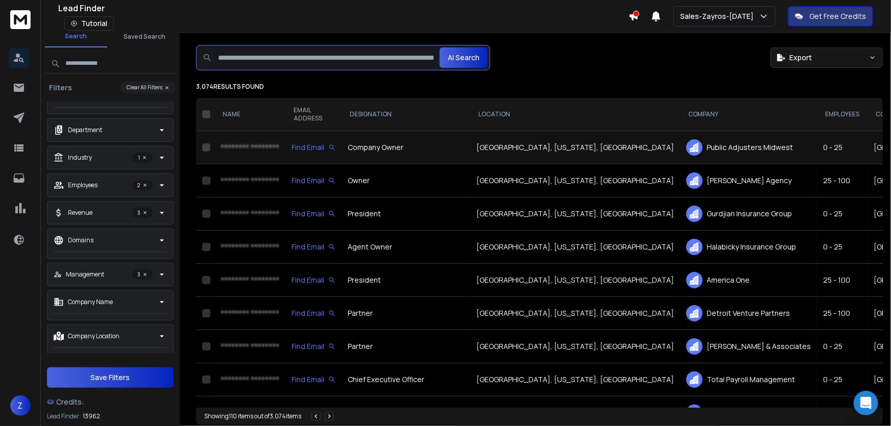
click at [302, 147] on div "Find Email" at bounding box center [314, 147] width 44 height 10
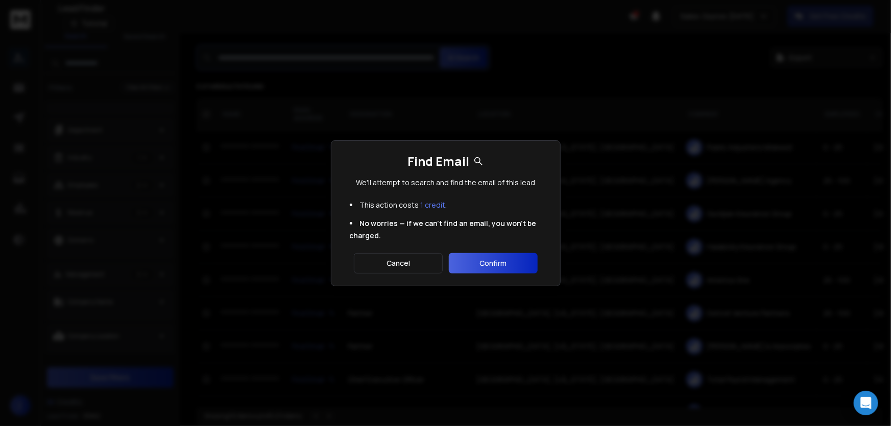
click at [528, 259] on button "Confirm" at bounding box center [493, 263] width 88 height 20
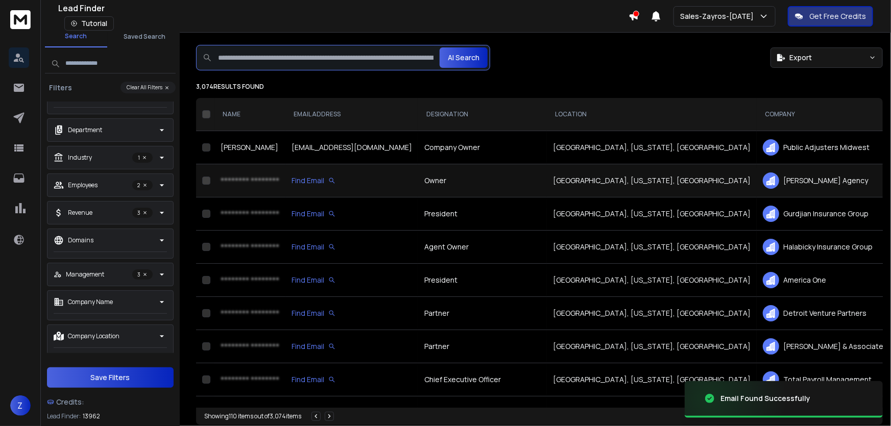
click at [309, 181] on div "Find Email" at bounding box center [352, 181] width 121 height 10
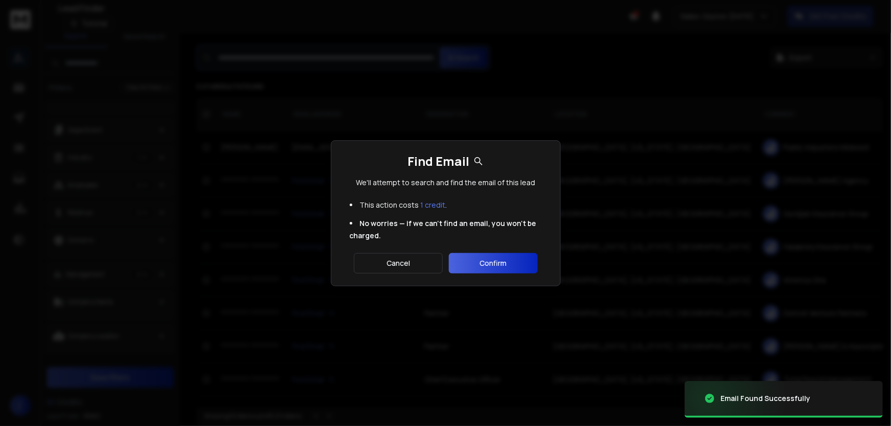
click at [505, 261] on button "Confirm" at bounding box center [493, 263] width 88 height 20
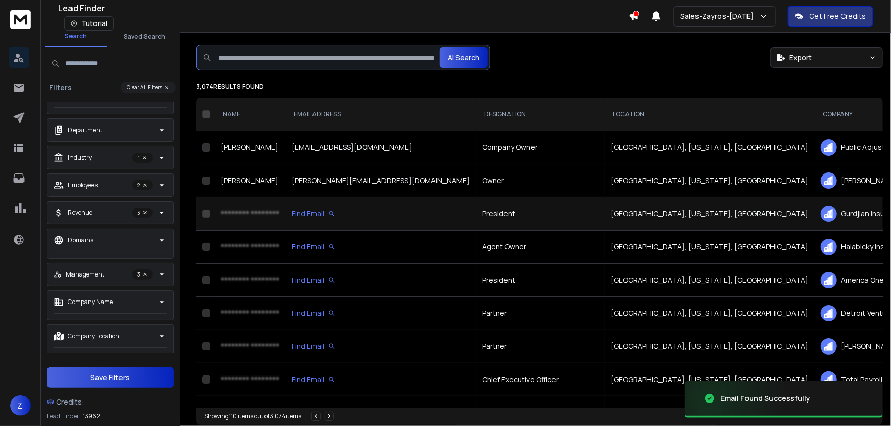
click at [314, 216] on div "Find Email" at bounding box center [381, 214] width 178 height 10
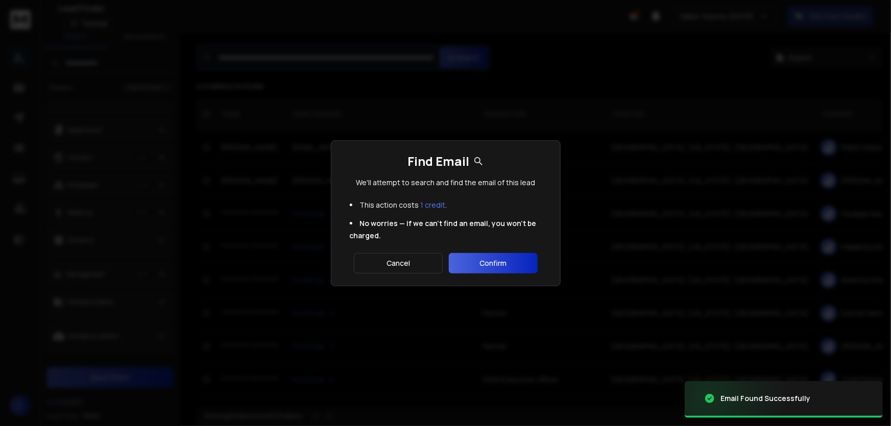
click at [471, 257] on button "Confirm" at bounding box center [493, 263] width 88 height 20
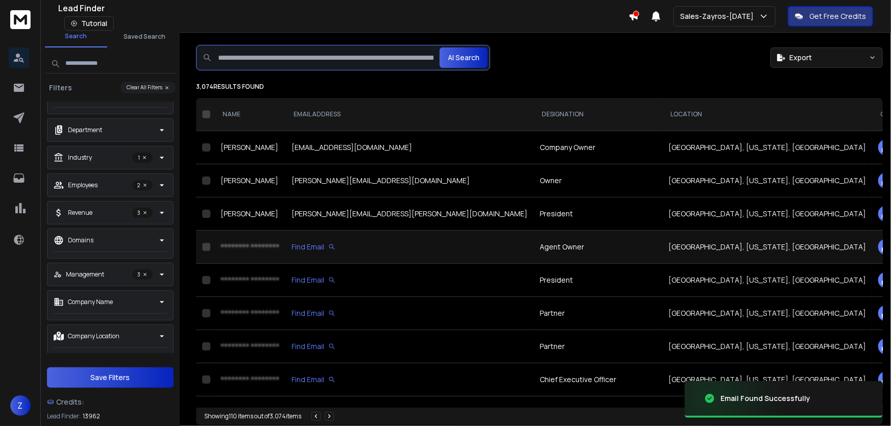
click at [300, 244] on div "Find Email" at bounding box center [410, 247] width 236 height 10
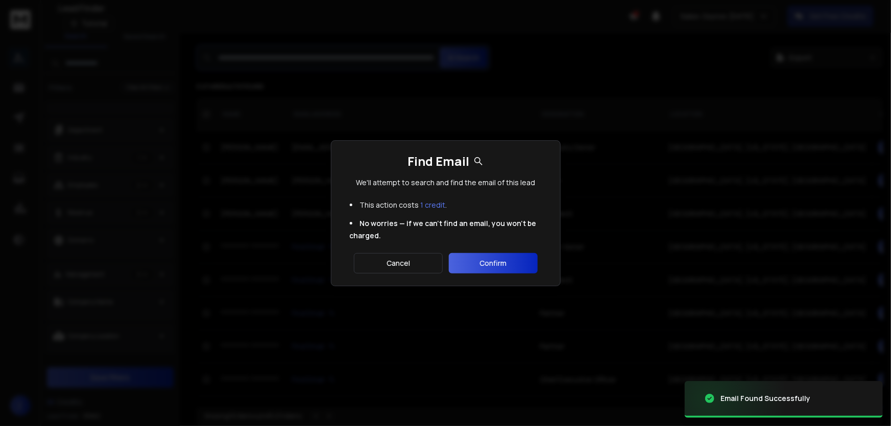
click at [510, 262] on button "Confirm" at bounding box center [493, 263] width 88 height 20
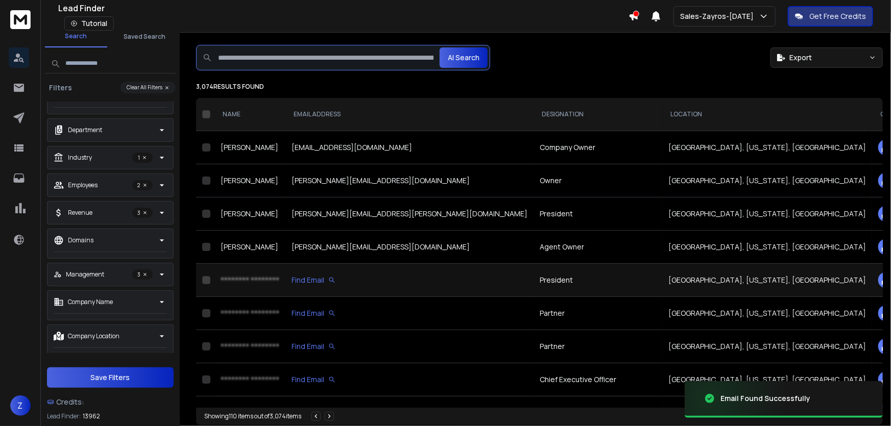
click at [295, 275] on div "Find Email" at bounding box center [410, 280] width 236 height 10
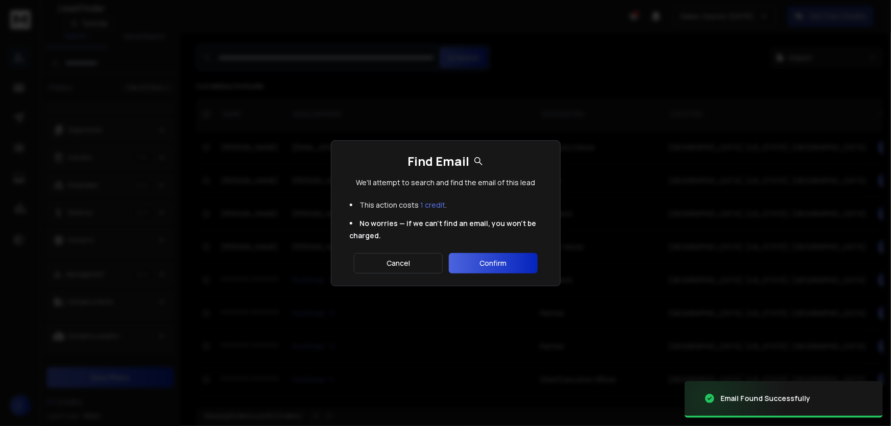
click at [508, 260] on button "Confirm" at bounding box center [493, 263] width 88 height 20
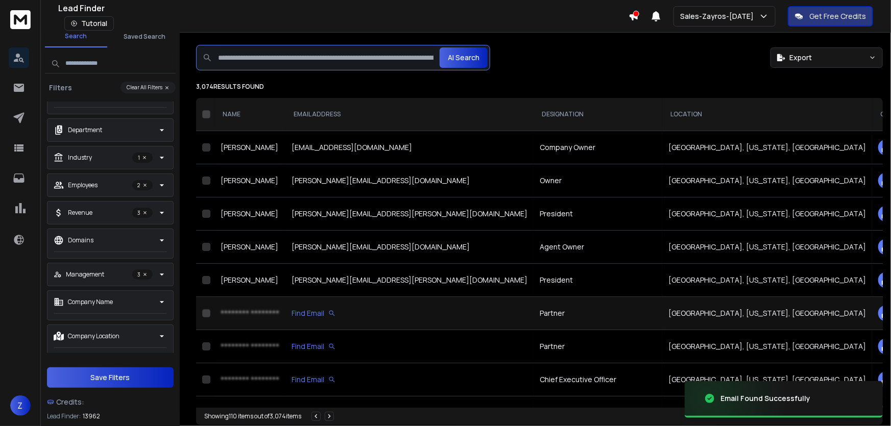
click at [315, 318] on div "Find Email" at bounding box center [410, 313] width 236 height 10
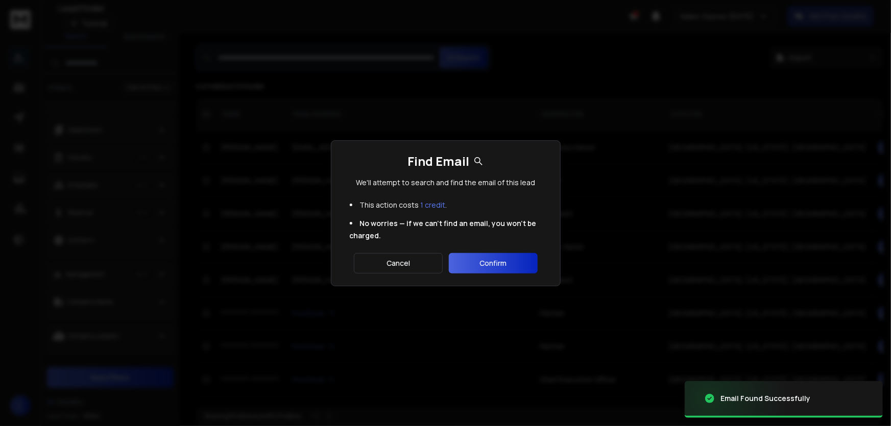
click at [511, 260] on button "Confirm" at bounding box center [493, 263] width 88 height 20
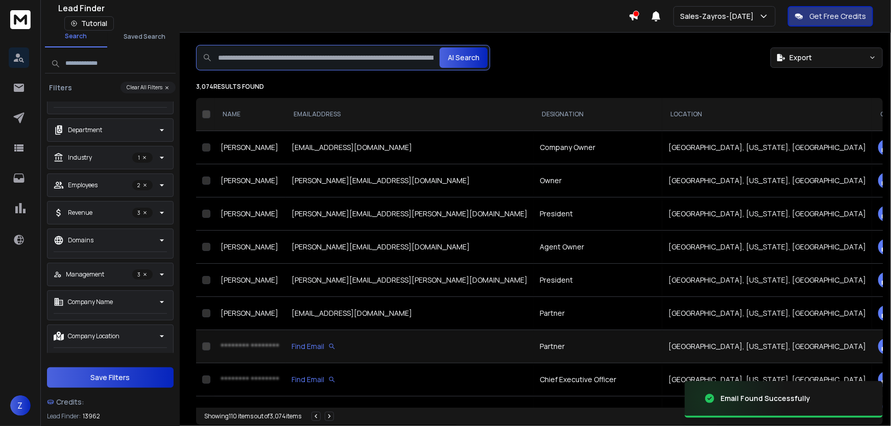
click at [317, 346] on div "Find Email" at bounding box center [410, 347] width 236 height 10
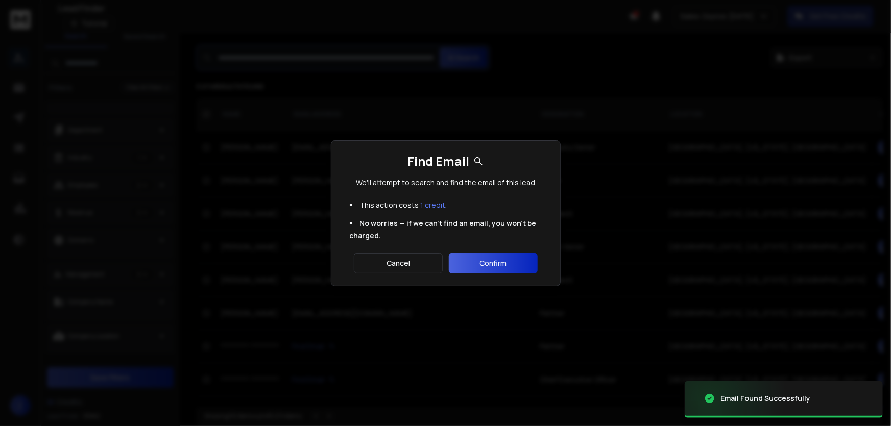
click at [495, 267] on button "Confirm" at bounding box center [493, 263] width 88 height 20
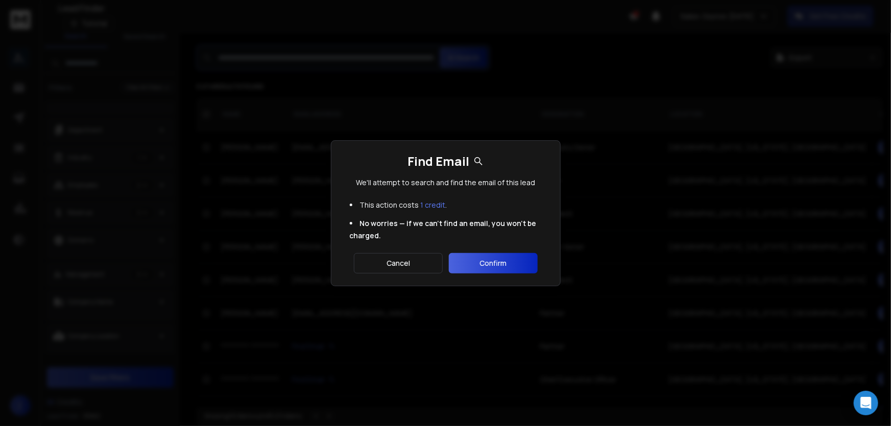
click at [484, 256] on button "Confirm" at bounding box center [493, 263] width 88 height 20
click at [389, 260] on button "Cancel" at bounding box center [398, 263] width 89 height 20
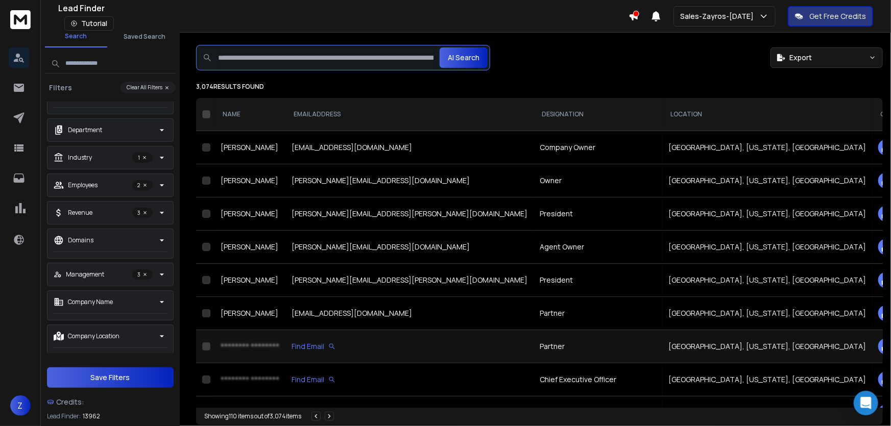
click at [316, 345] on div "Find Email" at bounding box center [410, 347] width 236 height 10
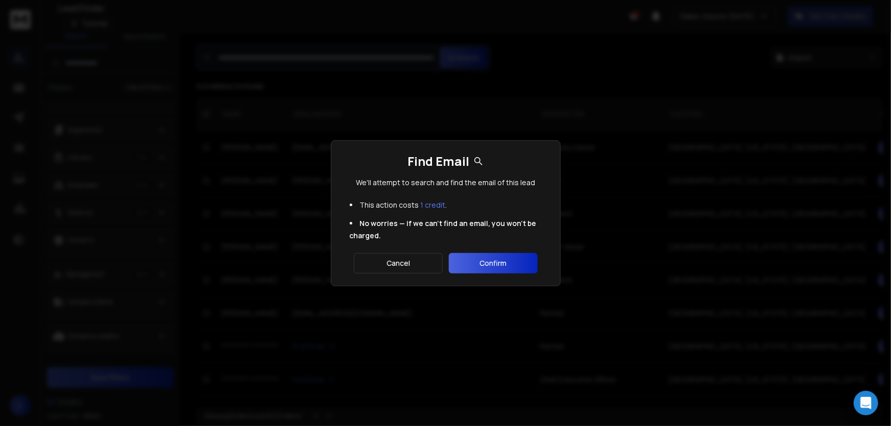
click at [494, 258] on button "Confirm" at bounding box center [493, 263] width 88 height 20
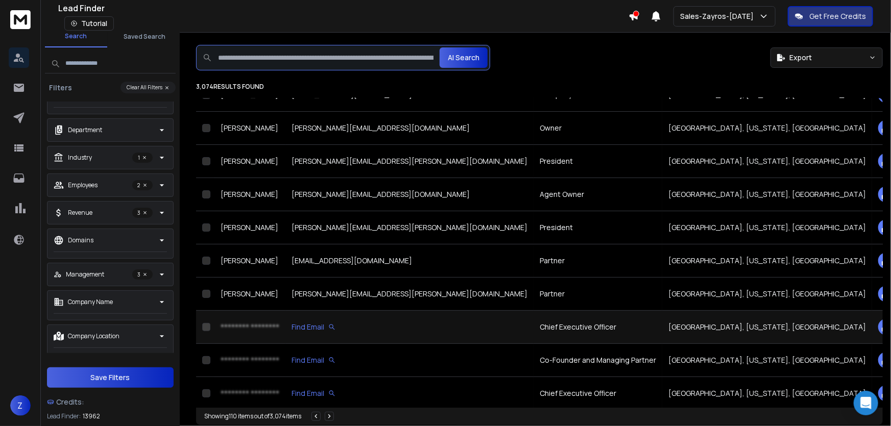
click at [317, 323] on div "Find Email" at bounding box center [410, 327] width 236 height 10
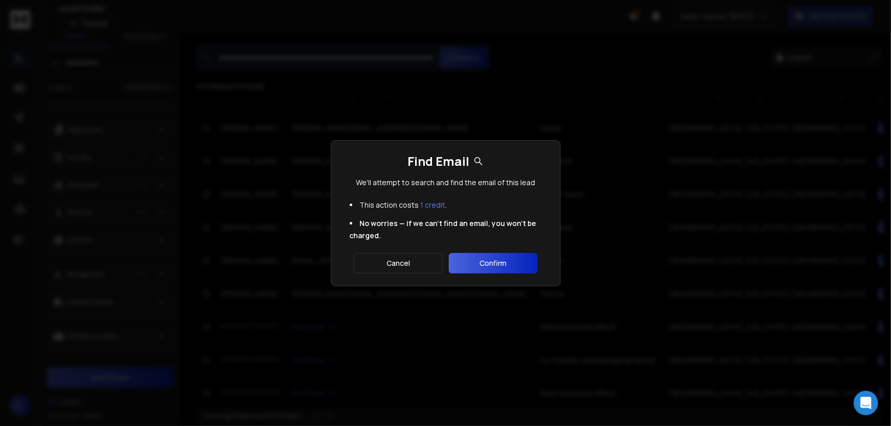
click at [496, 271] on button "Confirm" at bounding box center [493, 263] width 88 height 20
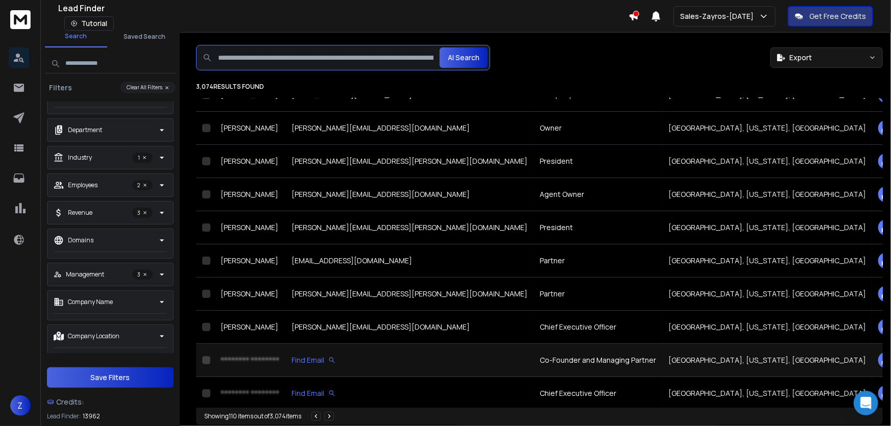
click at [317, 357] on div "Find Email" at bounding box center [410, 360] width 236 height 10
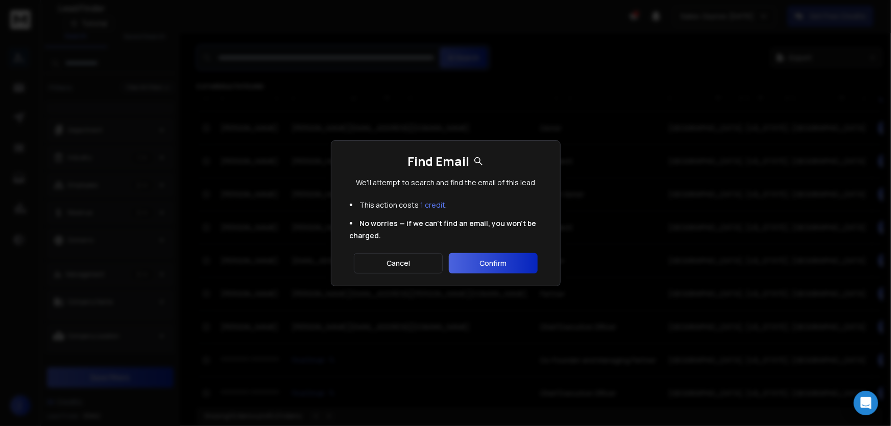
click at [488, 260] on button "Confirm" at bounding box center [493, 263] width 88 height 20
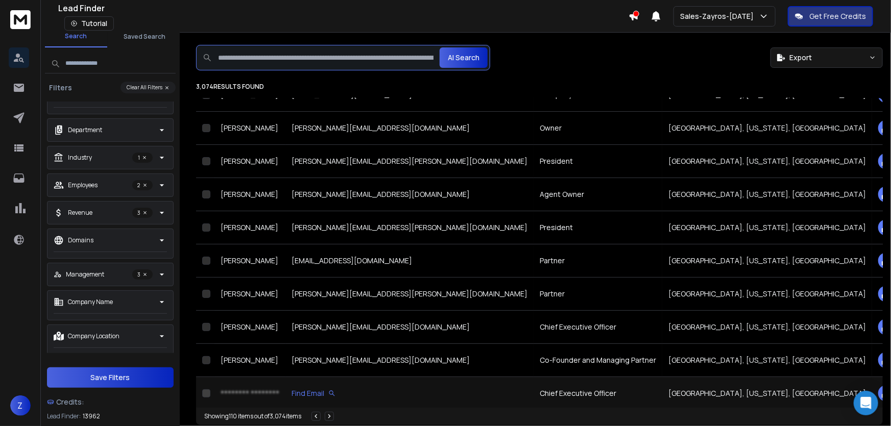
click at [314, 389] on div "Find Email" at bounding box center [410, 394] width 236 height 10
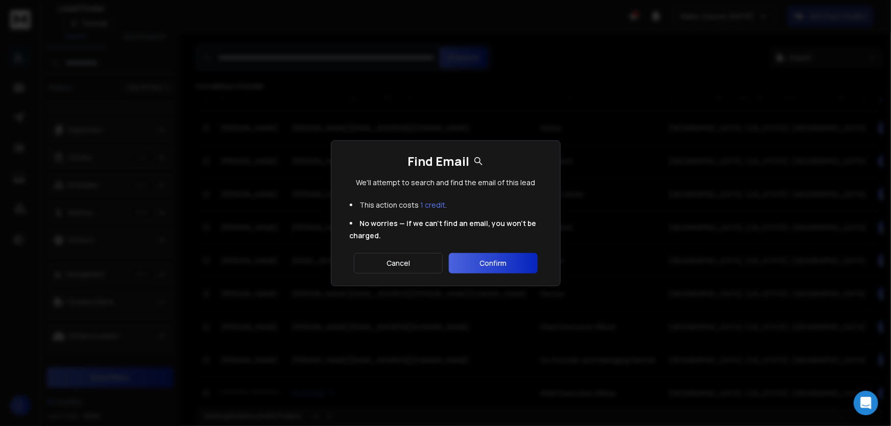
click at [474, 258] on button "Confirm" at bounding box center [493, 263] width 88 height 20
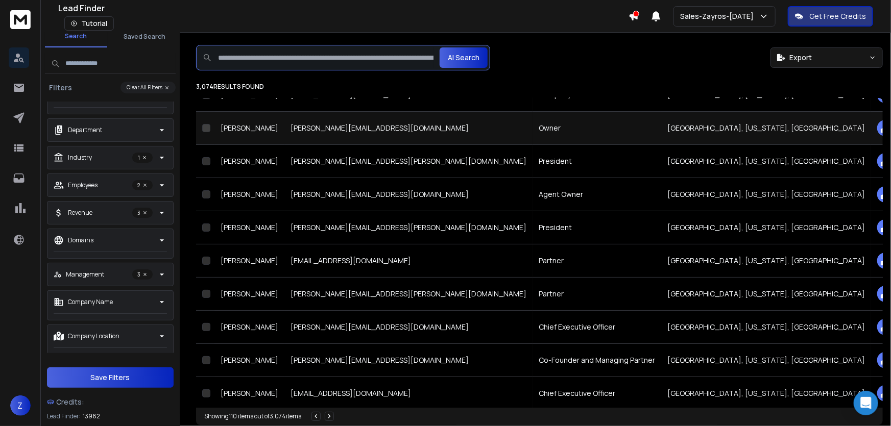
click at [310, 123] on div "[PERSON_NAME][EMAIL_ADDRESS][DOMAIN_NAME]" at bounding box center [409, 128] width 236 height 10
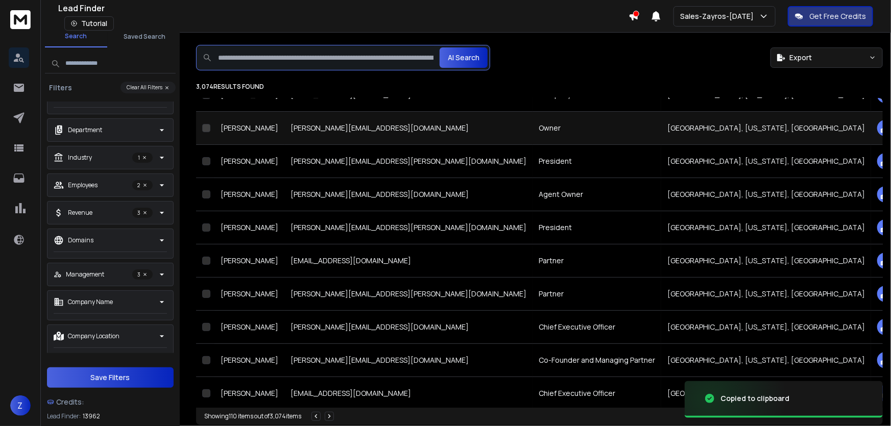
click at [222, 123] on span "[PERSON_NAME]" at bounding box center [250, 128] width 58 height 10
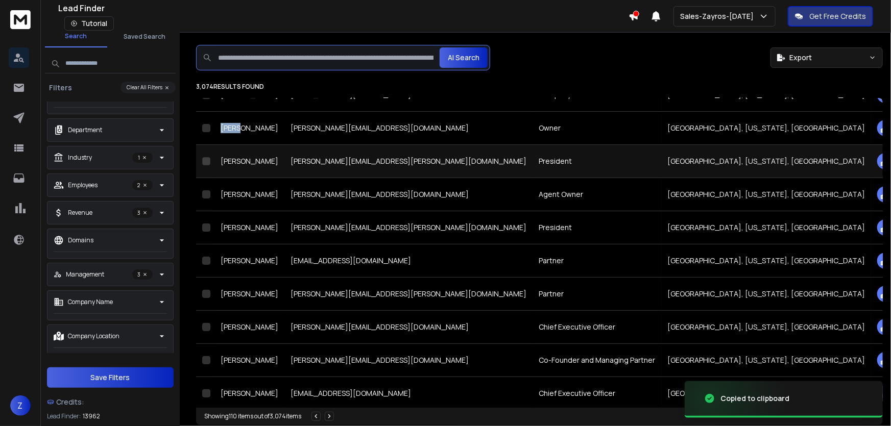
click at [320, 158] on div "[PERSON_NAME][EMAIL_ADDRESS][PERSON_NAME][DOMAIN_NAME]" at bounding box center [409, 161] width 236 height 10
click at [225, 156] on span "[PERSON_NAME]" at bounding box center [250, 161] width 58 height 10
click at [226, 156] on span "[PERSON_NAME]" at bounding box center [250, 161] width 58 height 10
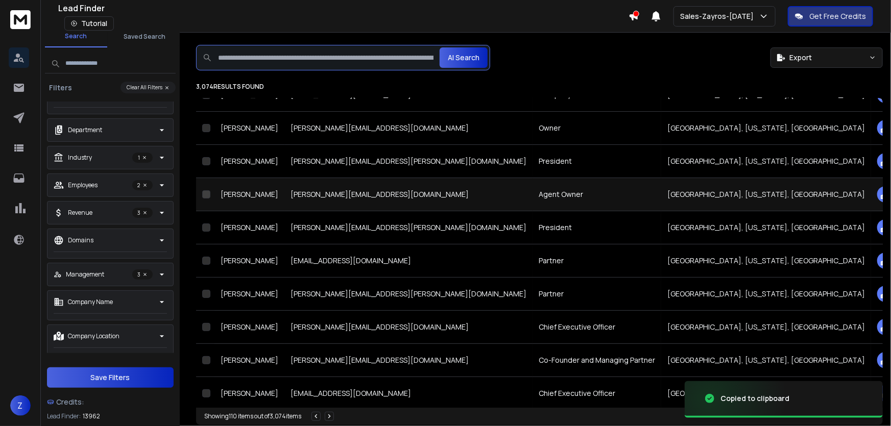
click at [294, 178] on td "[PERSON_NAME][EMAIL_ADDRESS][DOMAIN_NAME]" at bounding box center [408, 194] width 248 height 33
drag, startPoint x: 300, startPoint y: 183, endPoint x: 306, endPoint y: 186, distance: 7.3
click at [301, 189] on div "[PERSON_NAME][EMAIL_ADDRESS][DOMAIN_NAME]" at bounding box center [409, 194] width 236 height 10
click at [306, 189] on div "[PERSON_NAME][EMAIL_ADDRESS][DOMAIN_NAME]" at bounding box center [409, 194] width 236 height 10
click at [228, 190] on span "[PERSON_NAME]" at bounding box center [250, 194] width 58 height 10
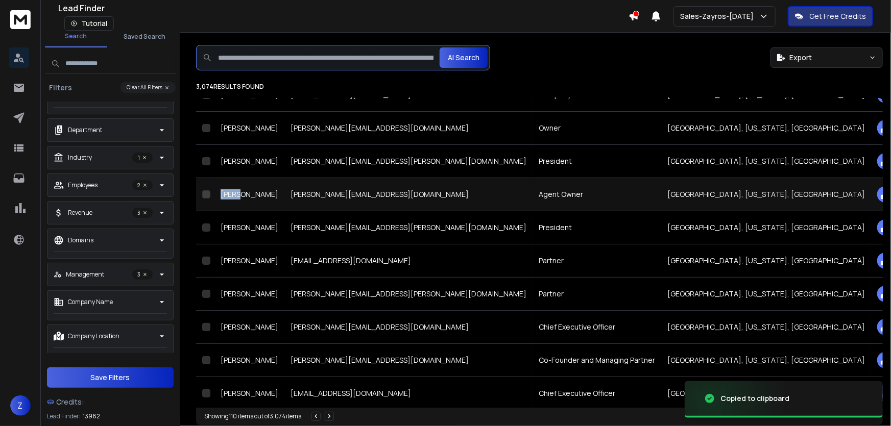
click at [228, 190] on span "[PERSON_NAME]" at bounding box center [250, 194] width 58 height 10
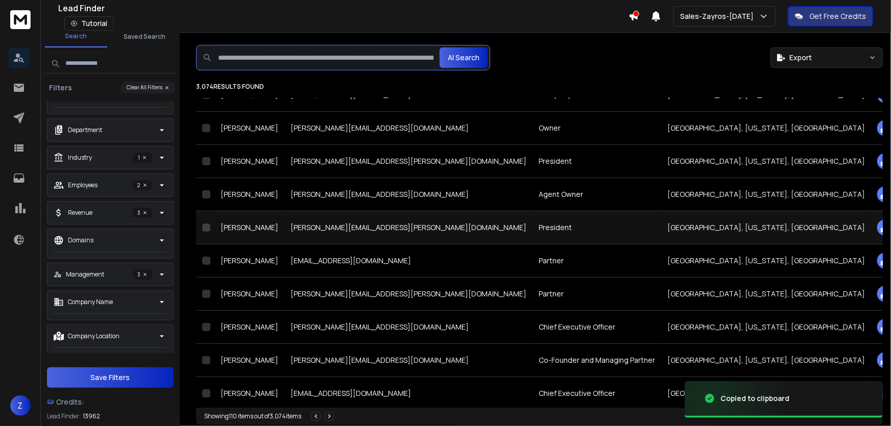
click at [325, 223] on div "[PERSON_NAME][EMAIL_ADDRESS][PERSON_NAME][DOMAIN_NAME]" at bounding box center [409, 228] width 236 height 10
click at [231, 223] on span "[PERSON_NAME]" at bounding box center [250, 228] width 58 height 10
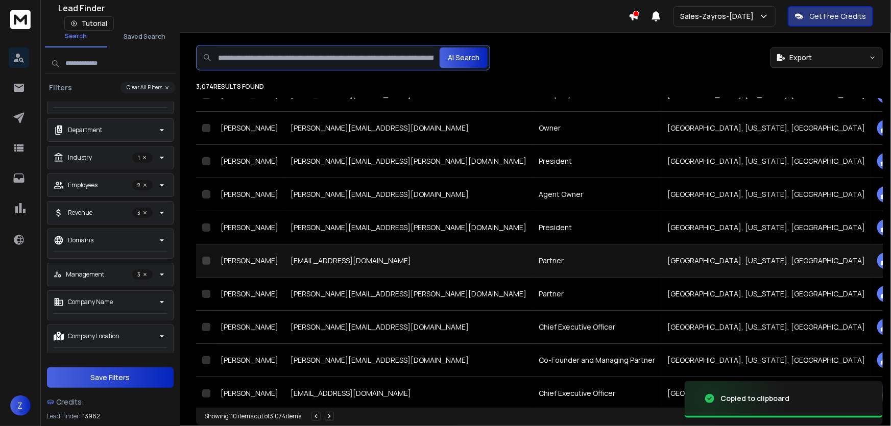
click at [326, 256] on div "[EMAIL_ADDRESS][DOMAIN_NAME]" at bounding box center [409, 261] width 236 height 10
click at [229, 256] on span "[PERSON_NAME]" at bounding box center [250, 261] width 58 height 10
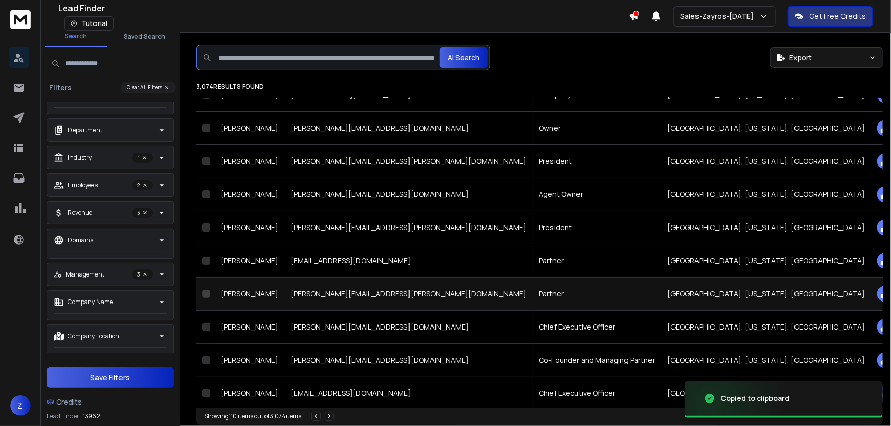
click at [307, 289] on div "[PERSON_NAME][EMAIL_ADDRESS][PERSON_NAME][DOMAIN_NAME]" at bounding box center [409, 294] width 236 height 10
click at [226, 289] on span "[PERSON_NAME]" at bounding box center [250, 294] width 58 height 10
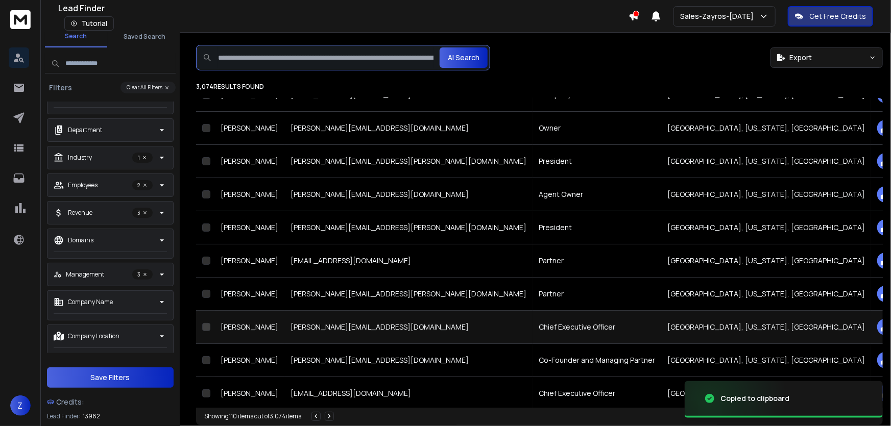
click at [308, 322] on div "[PERSON_NAME][EMAIL_ADDRESS][DOMAIN_NAME]" at bounding box center [409, 327] width 236 height 10
click at [228, 322] on span "[PERSON_NAME]" at bounding box center [250, 327] width 58 height 10
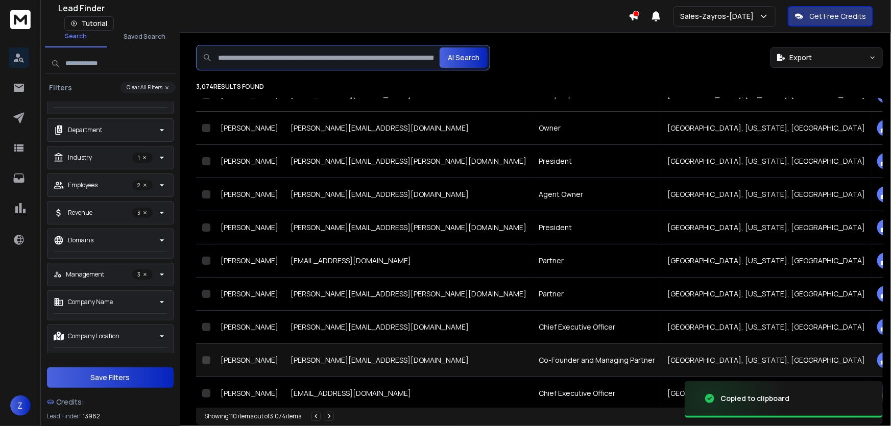
click at [303, 356] on div "[PERSON_NAME][EMAIL_ADDRESS][DOMAIN_NAME]" at bounding box center [409, 360] width 236 height 10
click at [228, 355] on span "[PERSON_NAME]" at bounding box center [250, 360] width 58 height 10
click at [229, 355] on span "[PERSON_NAME]" at bounding box center [250, 360] width 58 height 10
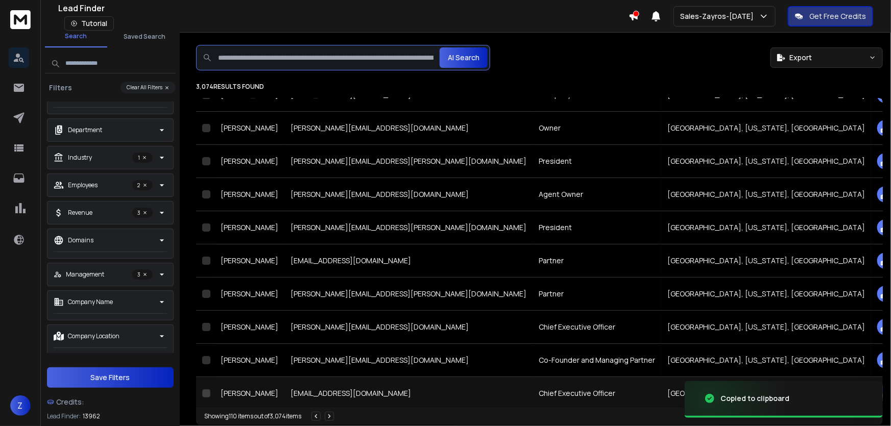
click at [322, 389] on div "[EMAIL_ADDRESS][DOMAIN_NAME]" at bounding box center [409, 394] width 236 height 10
click at [227, 389] on span "[PERSON_NAME]" at bounding box center [250, 394] width 58 height 10
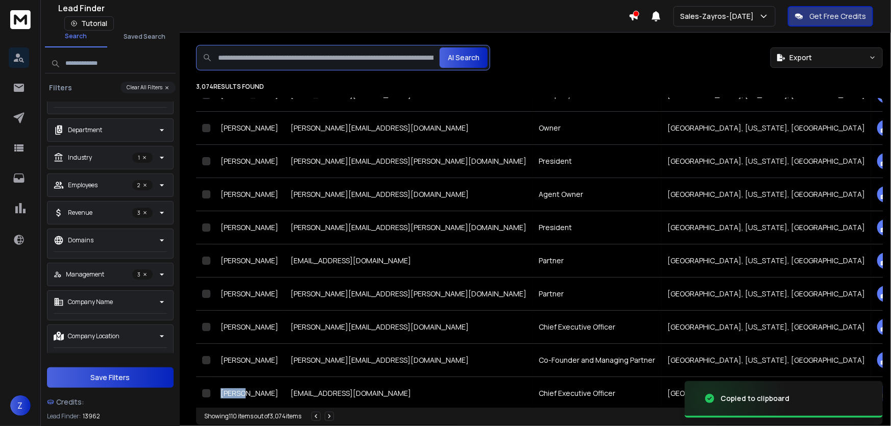
click at [333, 418] on icon at bounding box center [329, 417] width 8 height 8
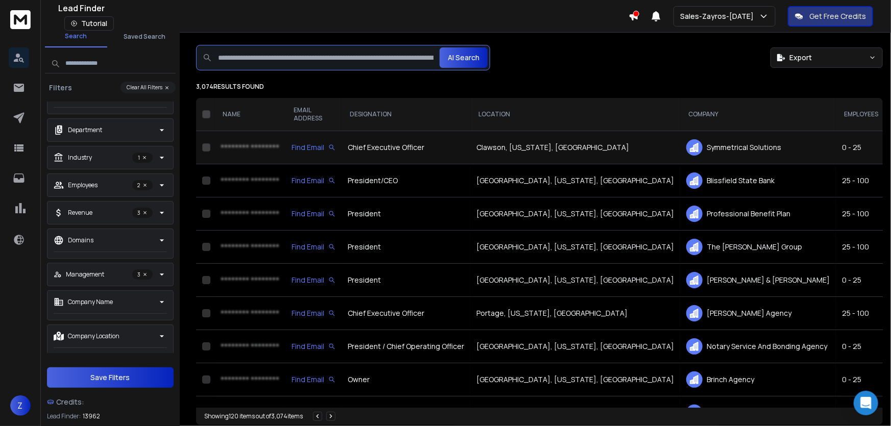
click at [307, 147] on div "Find Email" at bounding box center [314, 147] width 44 height 10
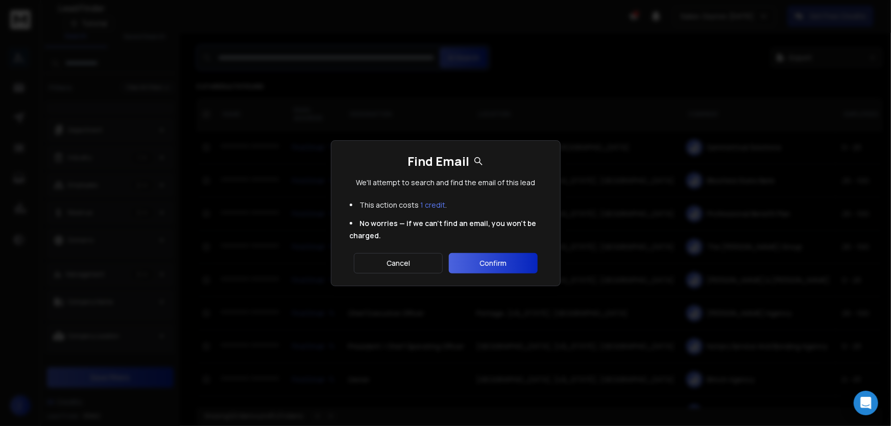
click at [490, 261] on button "Confirm" at bounding box center [493, 263] width 88 height 20
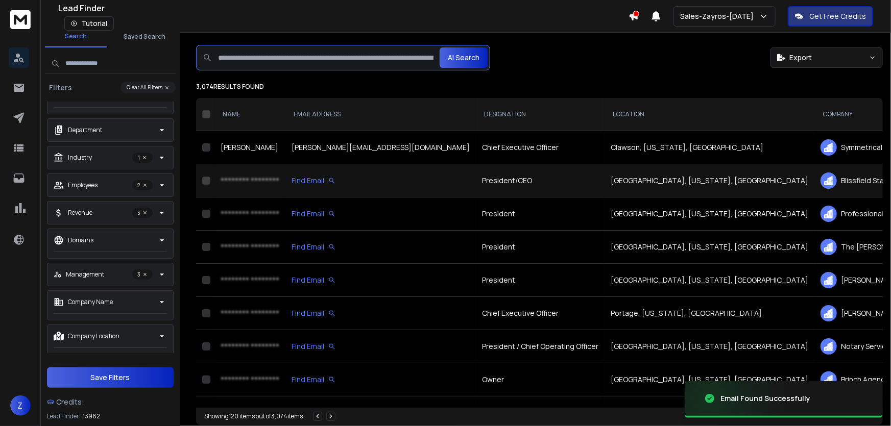
click at [298, 176] on div "Find Email" at bounding box center [381, 181] width 178 height 10
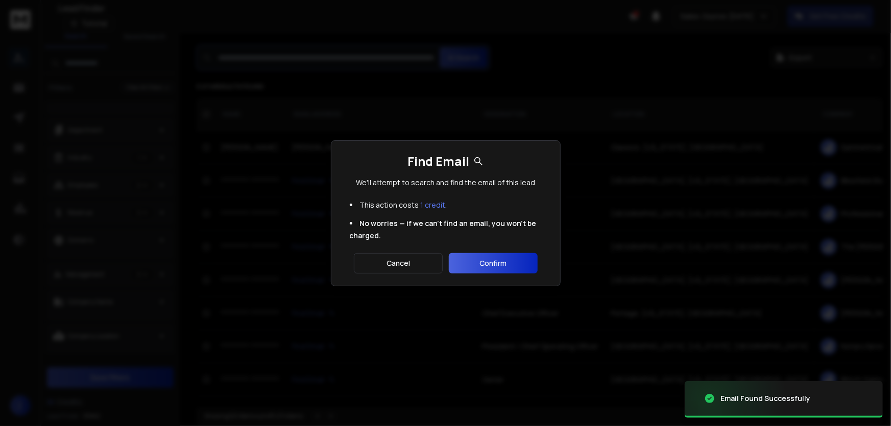
click at [474, 259] on button "Confirm" at bounding box center [493, 263] width 88 height 20
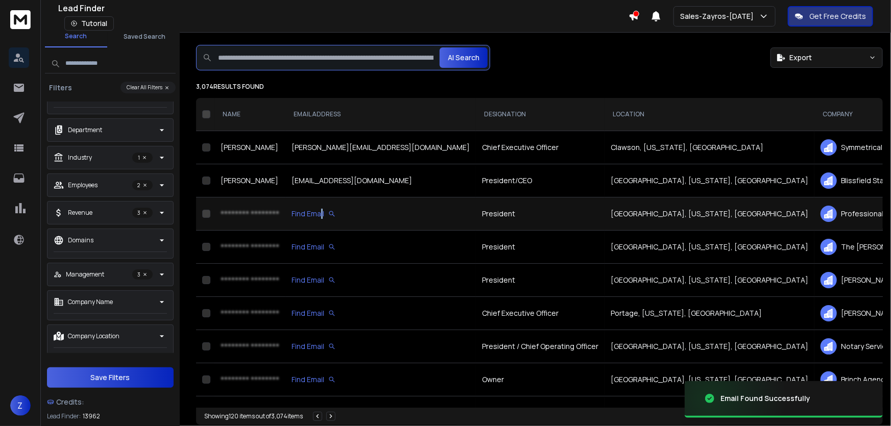
click at [314, 219] on div "Find Email" at bounding box center [381, 214] width 178 height 10
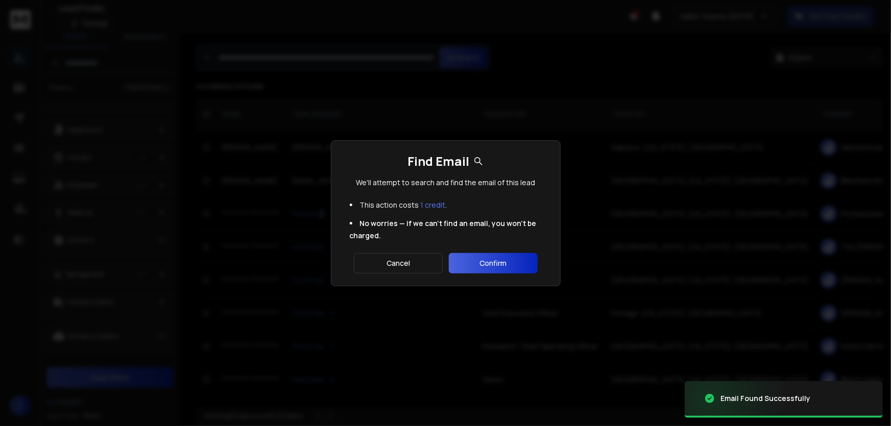
click at [476, 258] on button "Confirm" at bounding box center [493, 263] width 88 height 20
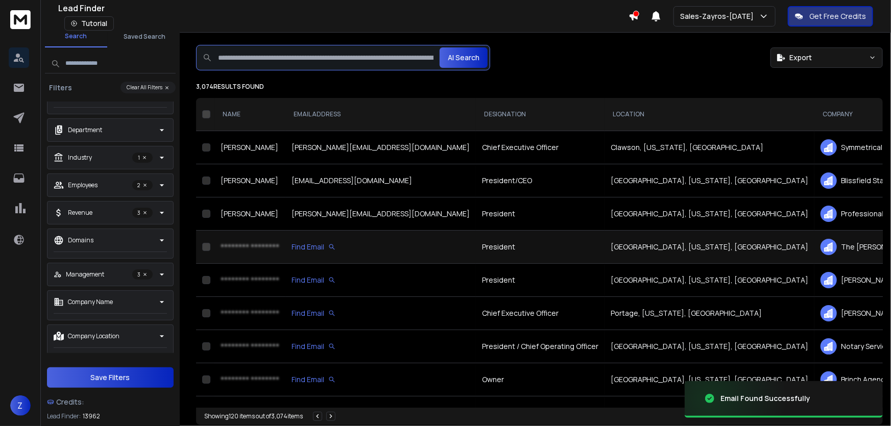
click at [309, 243] on div "Find Email" at bounding box center [381, 247] width 178 height 10
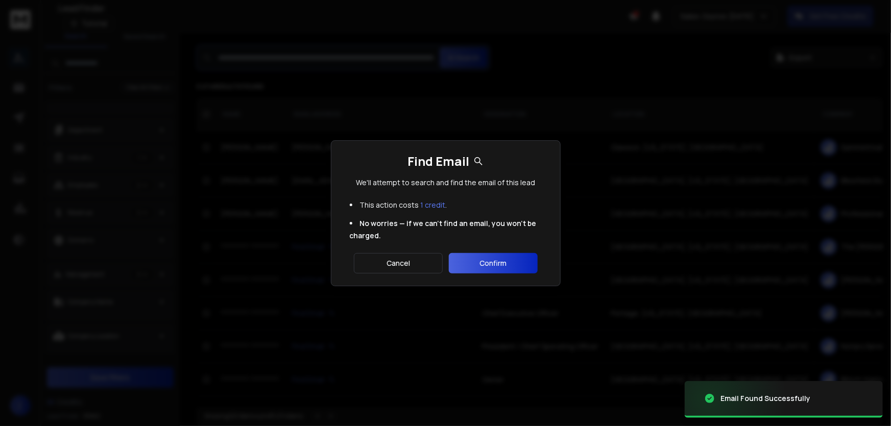
click at [517, 264] on button "Confirm" at bounding box center [493, 263] width 88 height 20
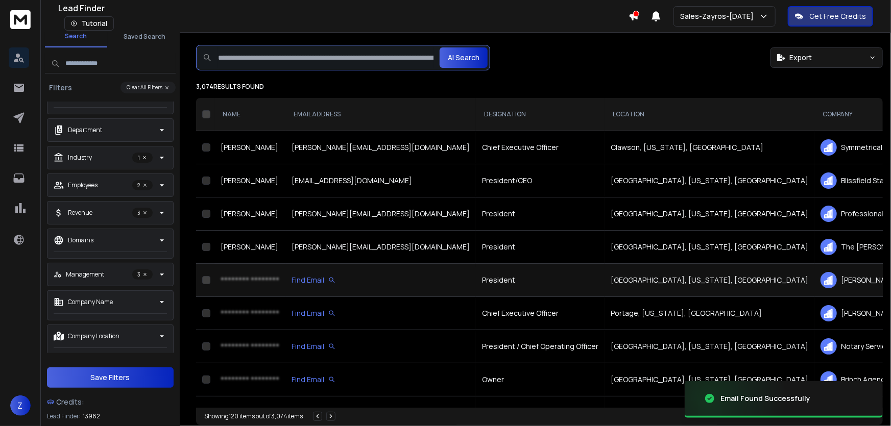
click at [329, 272] on td "Find Email" at bounding box center [380, 280] width 190 height 33
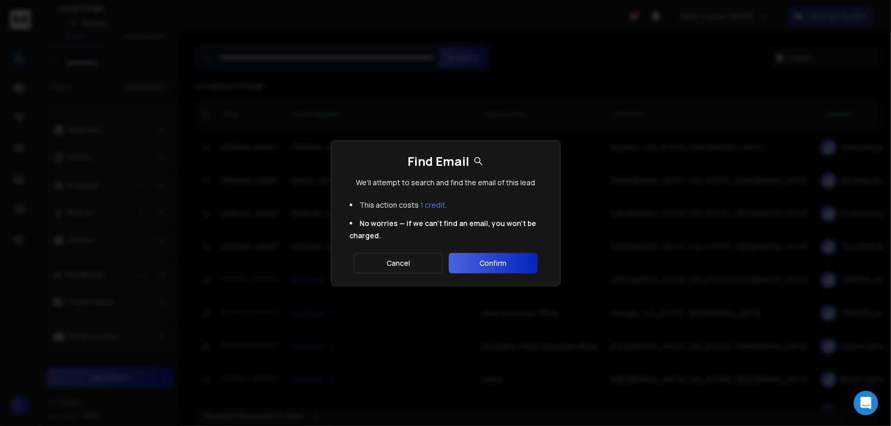
click at [491, 266] on button "Confirm" at bounding box center [493, 263] width 88 height 20
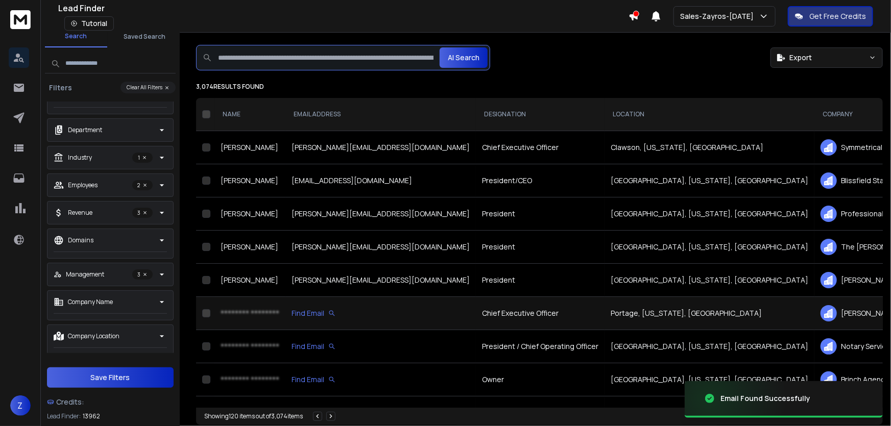
click at [316, 310] on div "Find Email" at bounding box center [381, 313] width 178 height 10
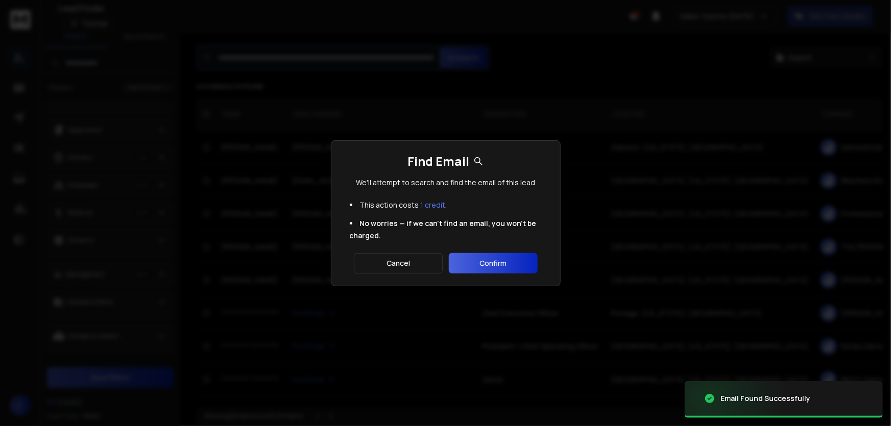
click at [496, 263] on button "Confirm" at bounding box center [493, 263] width 88 height 20
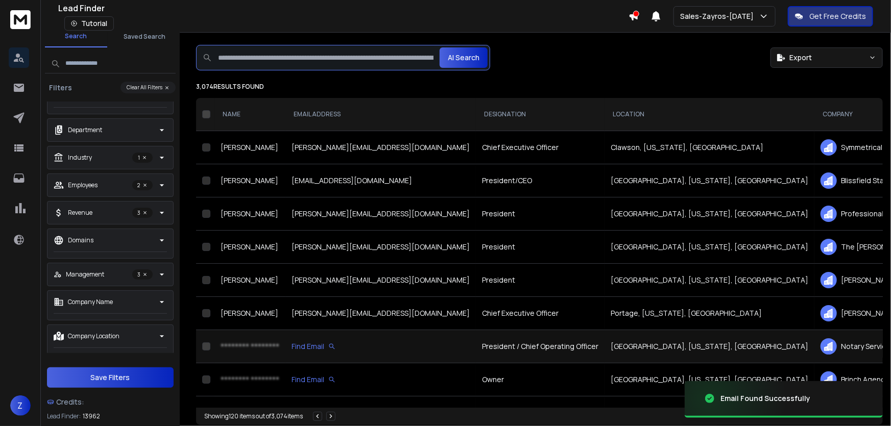
click at [302, 349] on div "Find Email" at bounding box center [381, 347] width 178 height 10
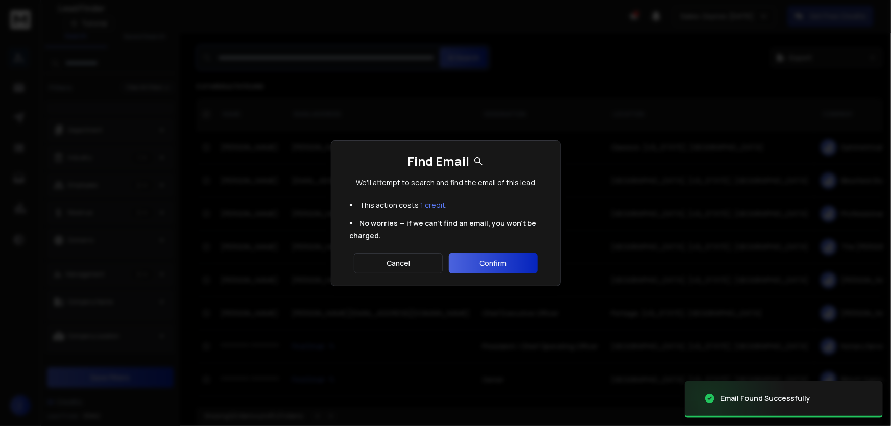
click at [482, 267] on button "Confirm" at bounding box center [493, 263] width 88 height 20
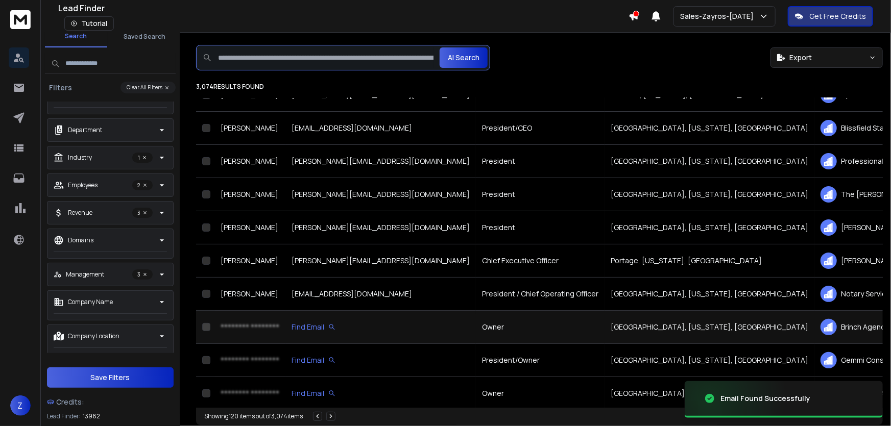
click at [316, 326] on td "Find Email" at bounding box center [380, 327] width 190 height 33
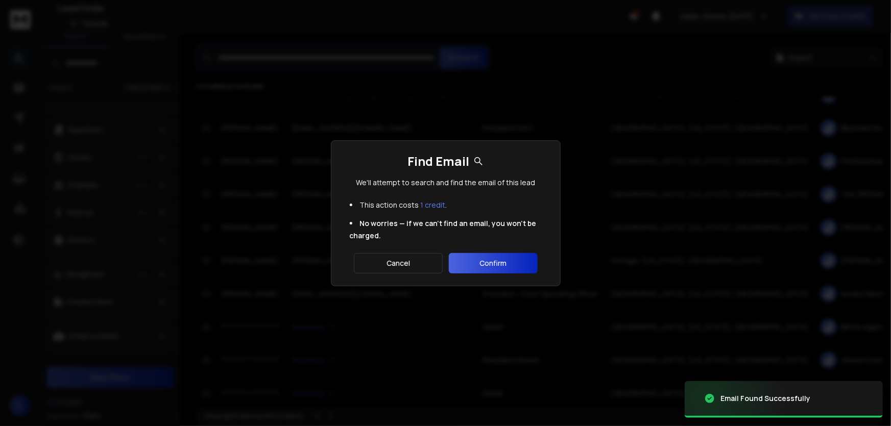
click at [470, 259] on button "Confirm" at bounding box center [493, 263] width 88 height 20
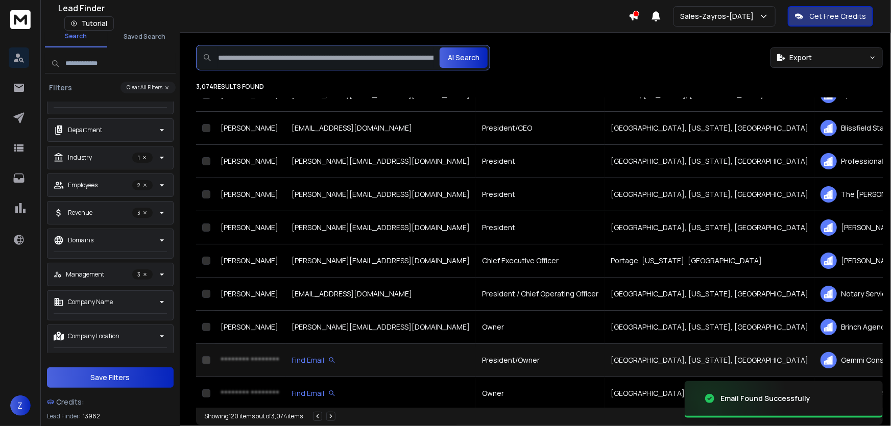
click at [322, 355] on div "Find Email" at bounding box center [381, 360] width 178 height 10
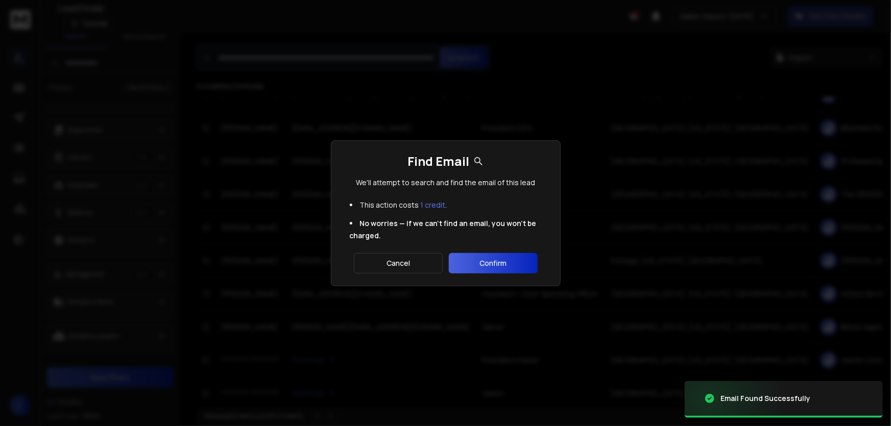
click at [481, 265] on button "Confirm" at bounding box center [493, 263] width 88 height 20
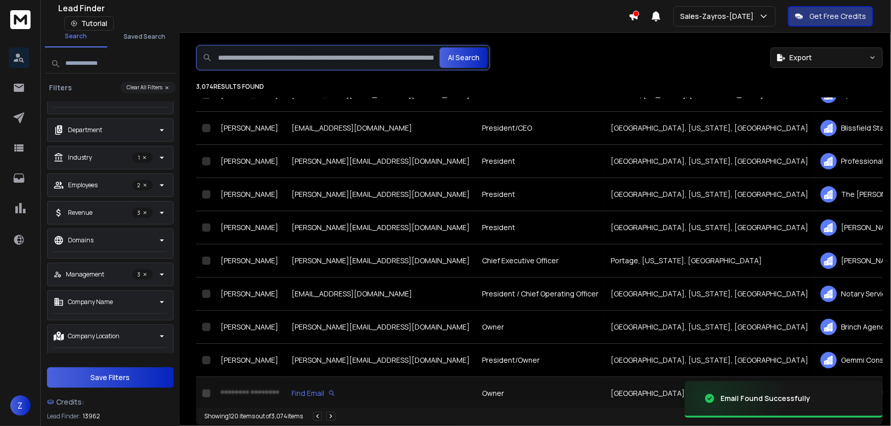
click at [311, 389] on div "Find Email" at bounding box center [381, 394] width 178 height 10
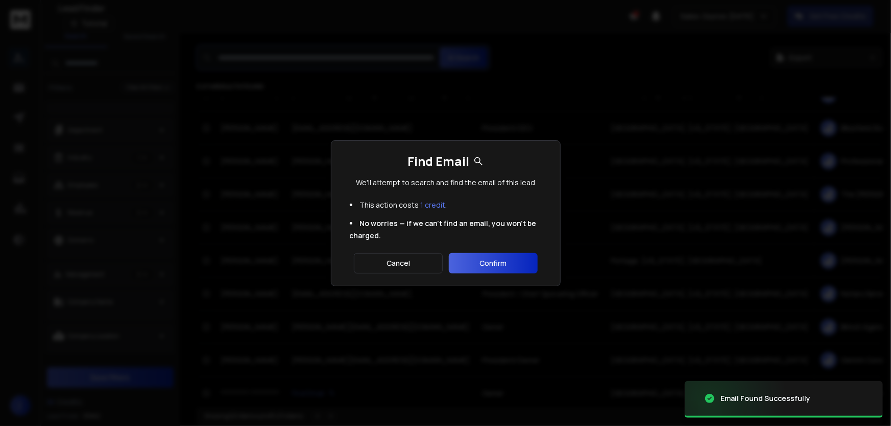
click at [487, 267] on button "Confirm" at bounding box center [493, 263] width 88 height 20
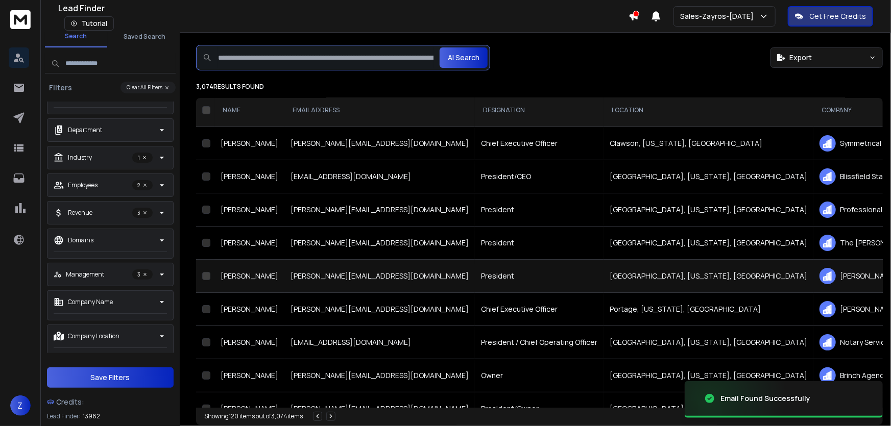
scroll to position [0, 0]
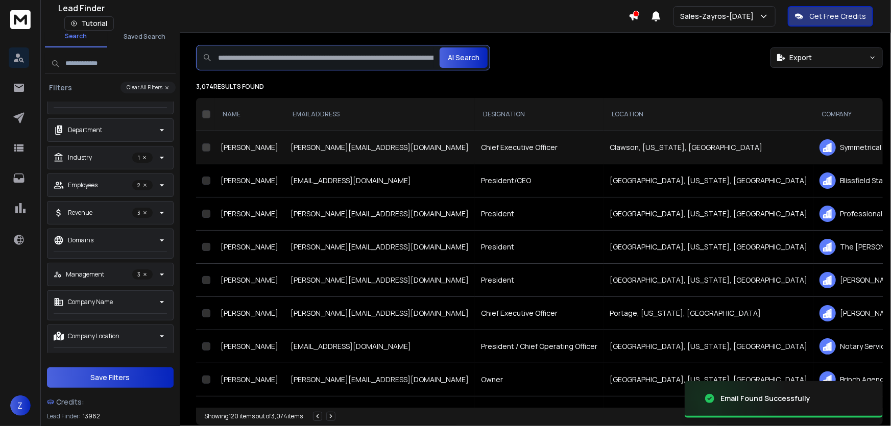
click at [307, 151] on div "[PERSON_NAME][EMAIL_ADDRESS][DOMAIN_NAME]" at bounding box center [380, 147] width 178 height 10
click at [225, 146] on span "[PERSON_NAME]" at bounding box center [250, 147] width 58 height 10
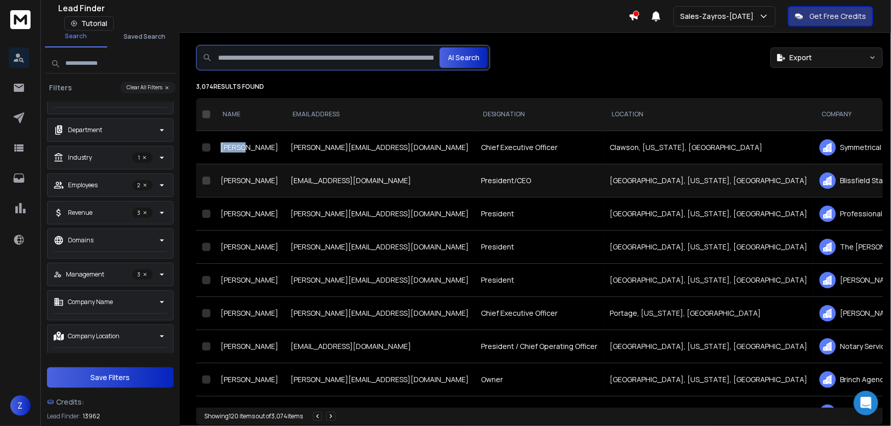
click at [309, 178] on div "[EMAIL_ADDRESS][DOMAIN_NAME]" at bounding box center [380, 181] width 178 height 10
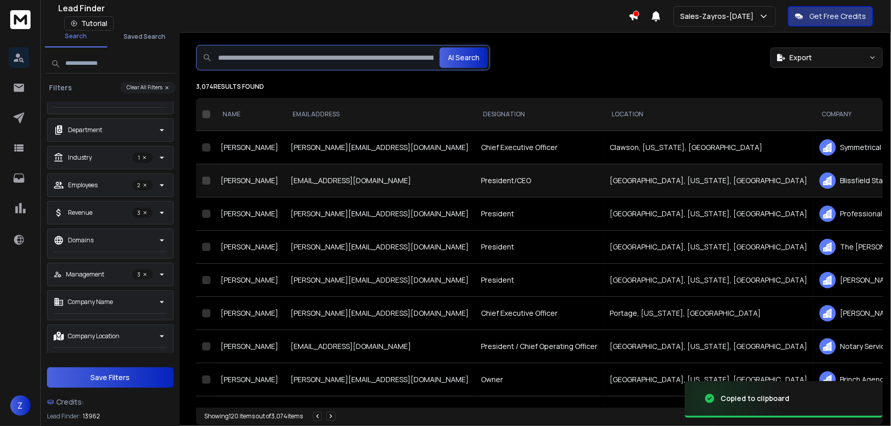
click at [227, 178] on span "[PERSON_NAME]" at bounding box center [250, 181] width 58 height 10
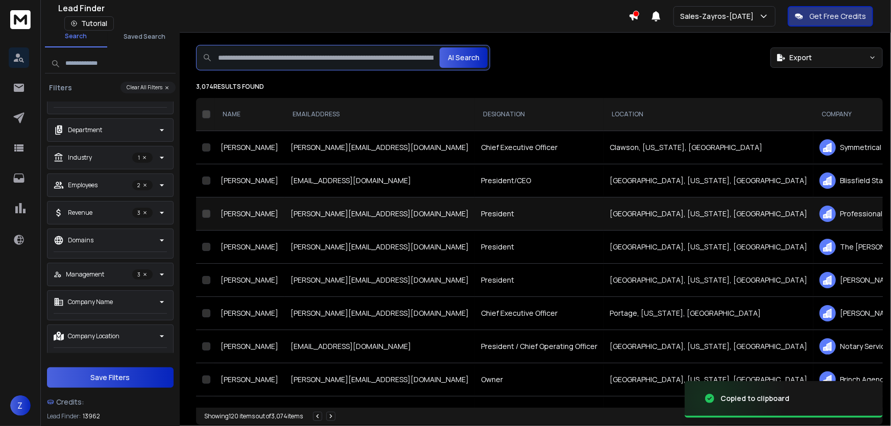
drag, startPoint x: 324, startPoint y: 218, endPoint x: 311, endPoint y: 216, distance: 12.9
click at [324, 218] on div "[PERSON_NAME][EMAIL_ADDRESS][DOMAIN_NAME]" at bounding box center [380, 214] width 178 height 10
click at [225, 214] on span "[PERSON_NAME]" at bounding box center [250, 214] width 58 height 10
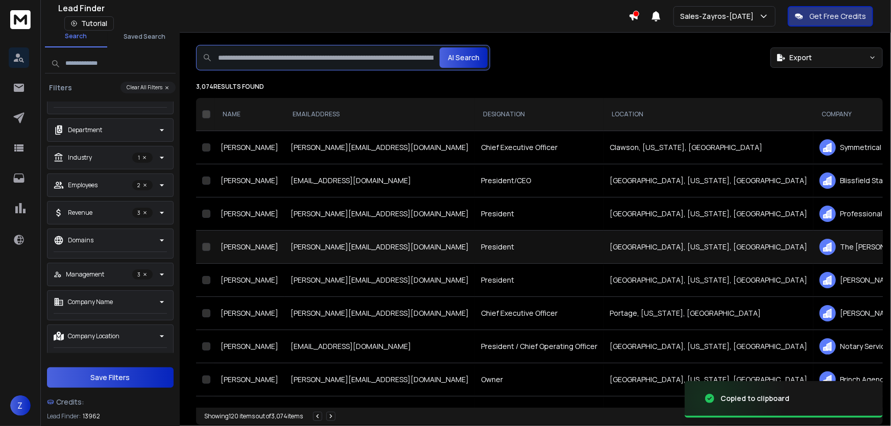
click at [334, 244] on div "[PERSON_NAME][EMAIL_ADDRESS][DOMAIN_NAME]" at bounding box center [380, 247] width 178 height 10
click at [225, 246] on span "[PERSON_NAME]" at bounding box center [250, 247] width 58 height 10
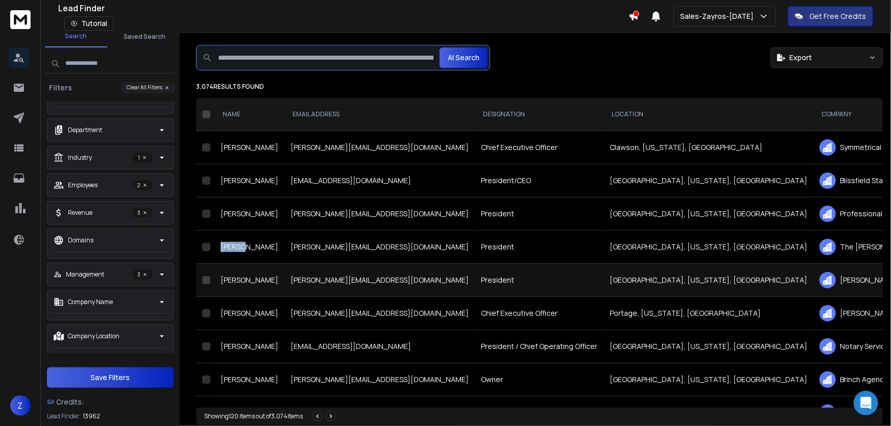
click at [315, 281] on div "[PERSON_NAME][EMAIL_ADDRESS][DOMAIN_NAME]" at bounding box center [380, 280] width 178 height 10
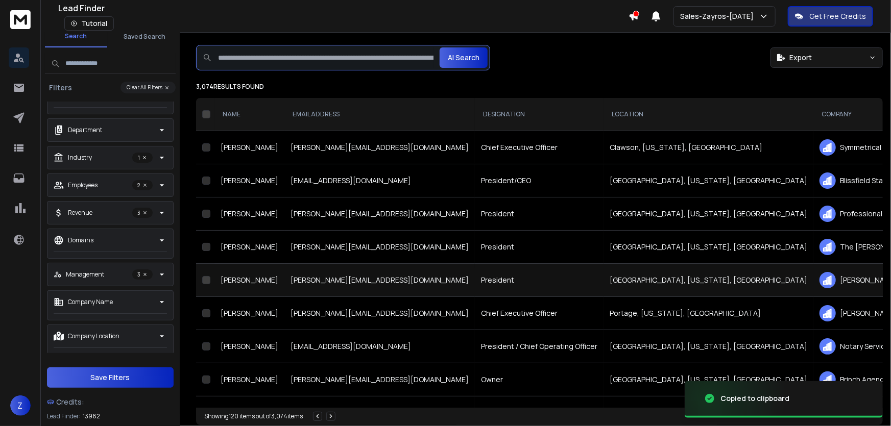
click at [224, 281] on span "[PERSON_NAME]" at bounding box center [250, 280] width 58 height 10
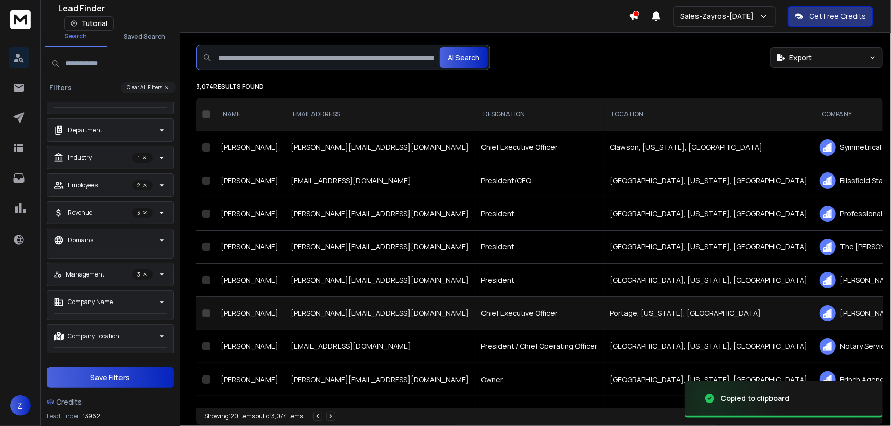
click at [313, 314] on div "[PERSON_NAME][EMAIL_ADDRESS][DOMAIN_NAME]" at bounding box center [380, 313] width 178 height 10
click at [236, 311] on span "[PERSON_NAME]" at bounding box center [250, 313] width 58 height 10
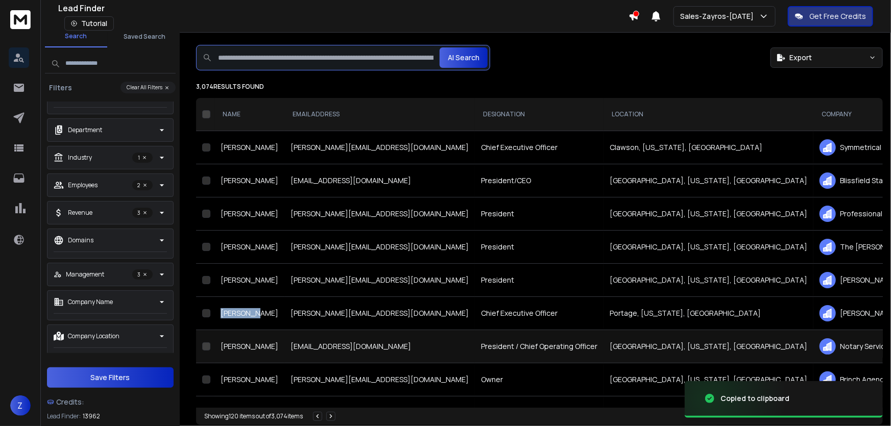
click at [315, 345] on div "[EMAIL_ADDRESS][DOMAIN_NAME]" at bounding box center [380, 347] width 178 height 10
drag, startPoint x: 219, startPoint y: 341, endPoint x: 225, endPoint y: 342, distance: 6.1
click at [219, 341] on td "[PERSON_NAME]" at bounding box center [249, 346] width 70 height 33
click at [228, 344] on span "[PERSON_NAME]" at bounding box center [250, 347] width 58 height 10
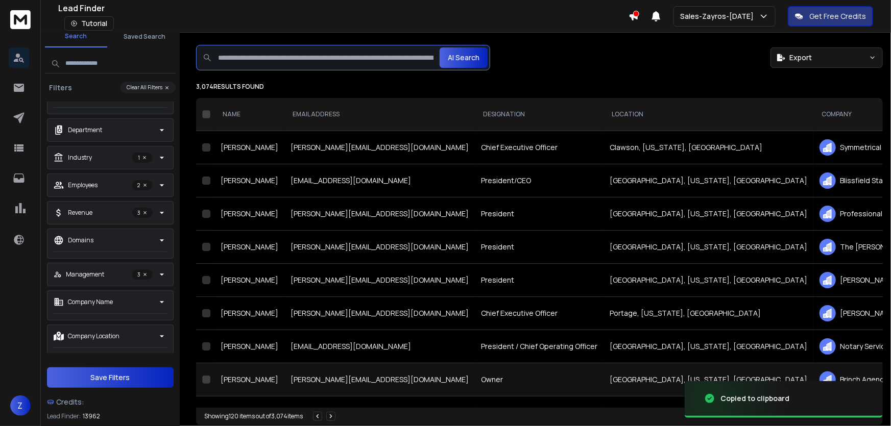
click at [328, 377] on div "[PERSON_NAME][EMAIL_ADDRESS][DOMAIN_NAME]" at bounding box center [380, 380] width 178 height 10
click at [222, 378] on span "[PERSON_NAME]" at bounding box center [250, 380] width 58 height 10
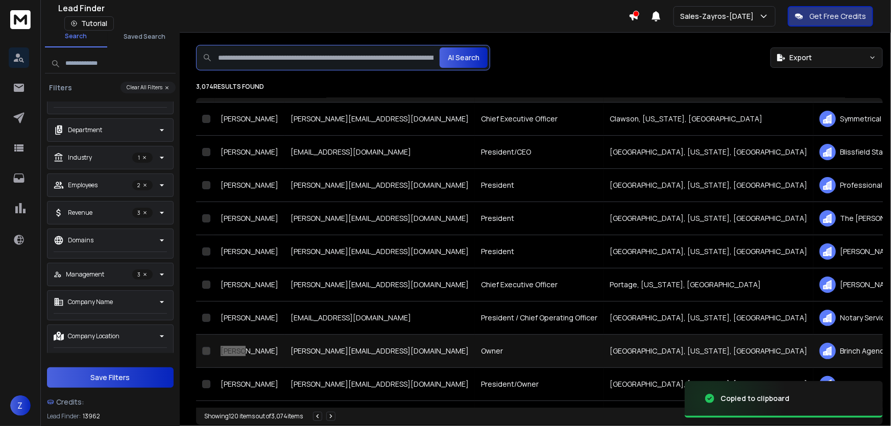
scroll to position [58, 0]
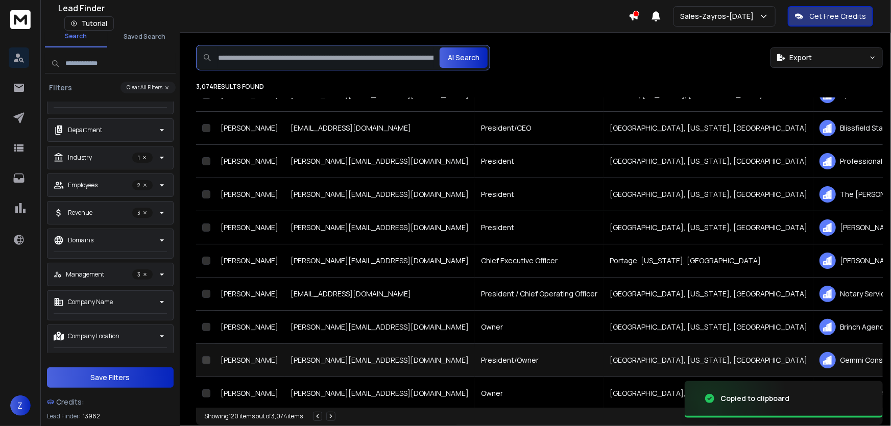
click at [319, 355] on div "[PERSON_NAME][EMAIL_ADDRESS][DOMAIN_NAME]" at bounding box center [380, 360] width 178 height 10
click at [230, 355] on span "[PERSON_NAME]" at bounding box center [250, 360] width 58 height 10
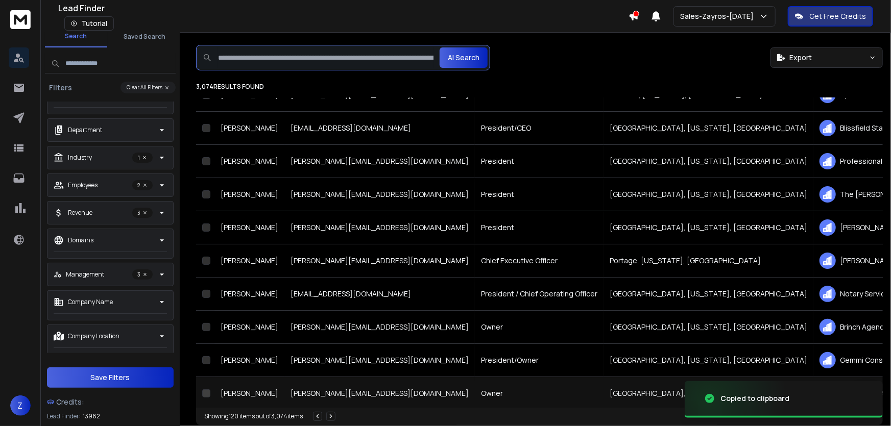
click at [335, 390] on div "[PERSON_NAME][EMAIL_ADDRESS][DOMAIN_NAME]" at bounding box center [380, 394] width 178 height 10
click at [231, 389] on span "[PERSON_NAME]" at bounding box center [250, 394] width 58 height 10
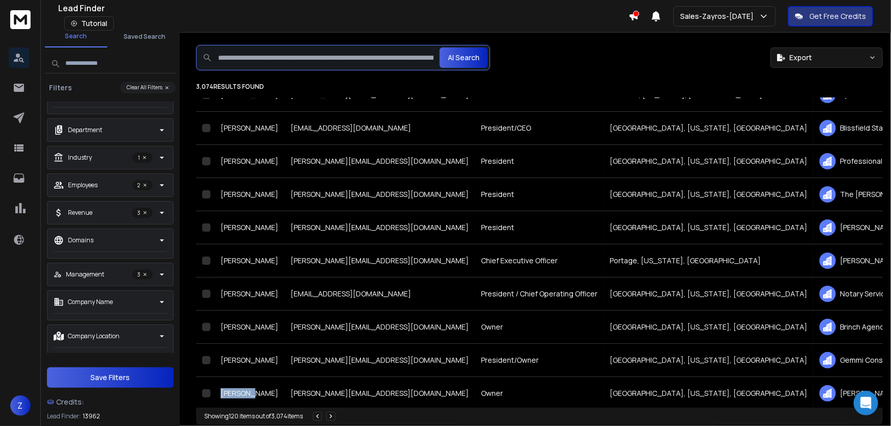
click at [332, 419] on icon at bounding box center [331, 417] width 8 height 8
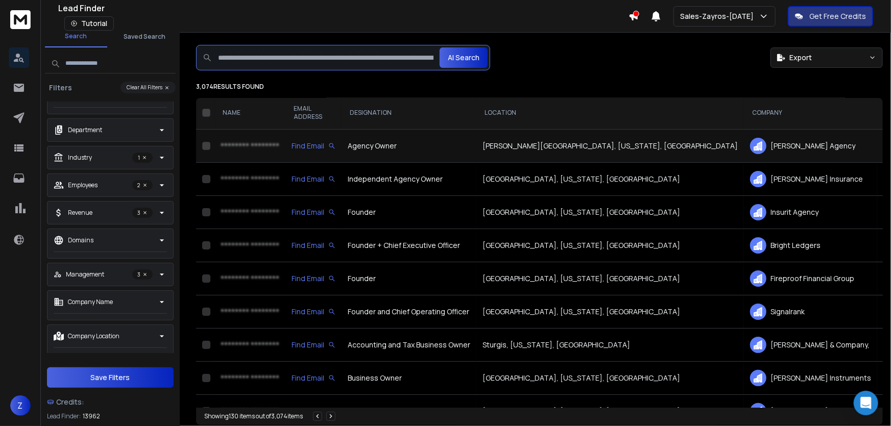
scroll to position [0, 0]
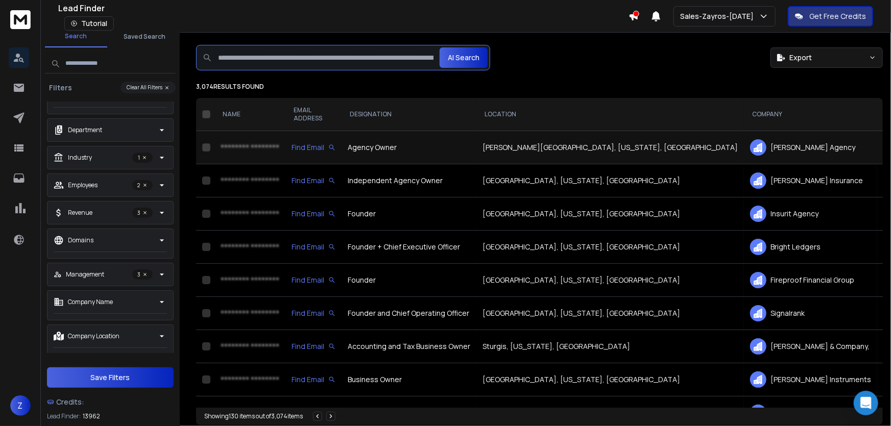
click at [296, 150] on div "Find Email" at bounding box center [314, 147] width 44 height 10
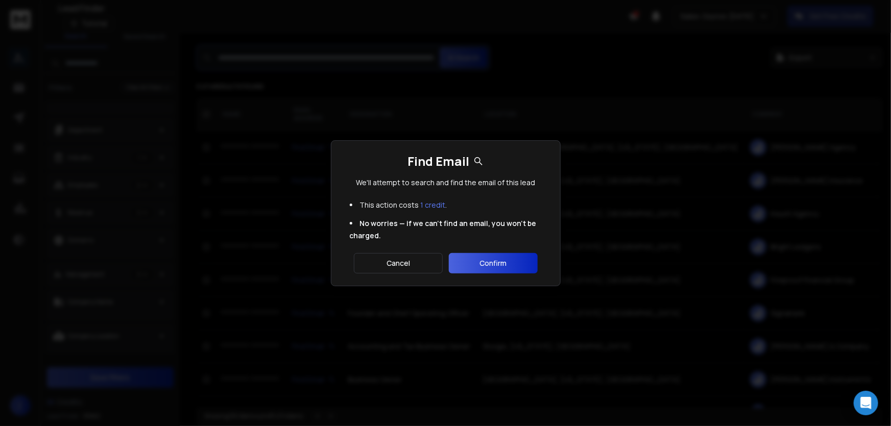
click at [485, 260] on button "Confirm" at bounding box center [493, 263] width 88 height 20
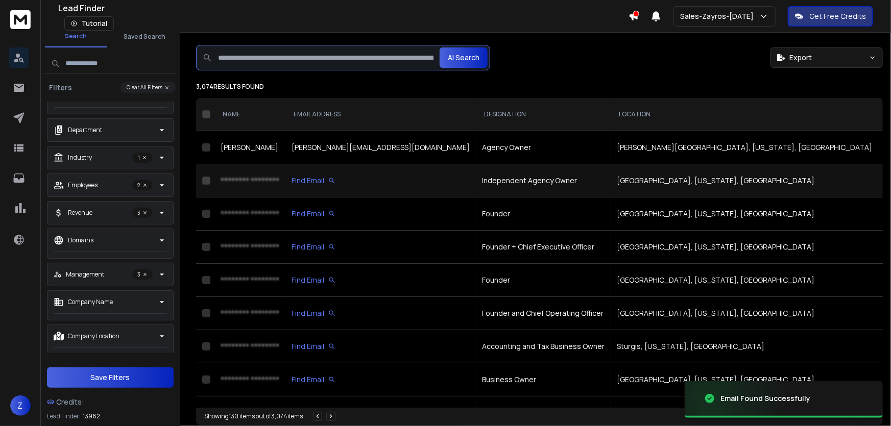
click at [318, 174] on td "Find Email" at bounding box center [380, 180] width 190 height 33
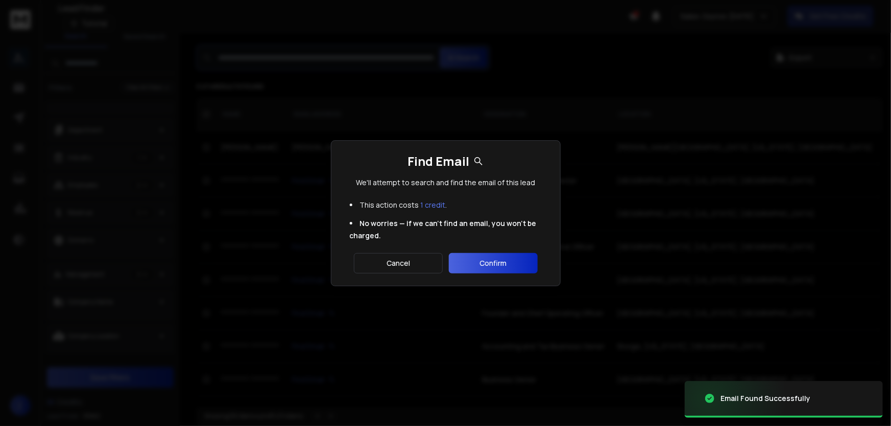
click at [495, 265] on button "Confirm" at bounding box center [493, 263] width 88 height 20
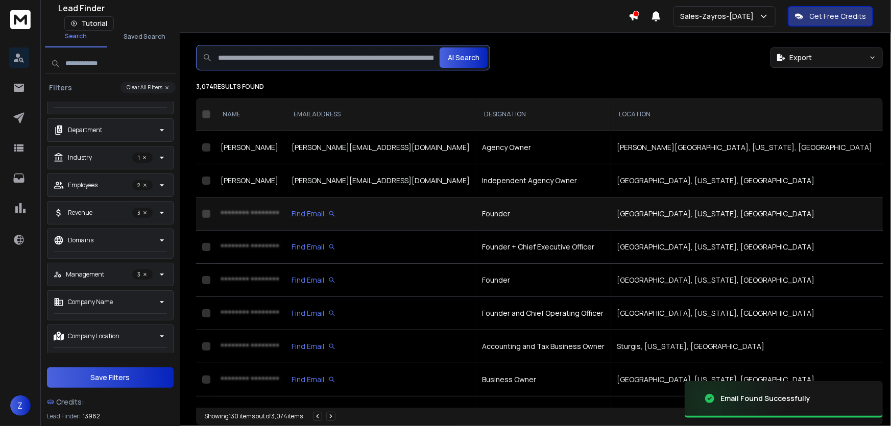
click at [305, 211] on div "Find Email" at bounding box center [381, 214] width 178 height 10
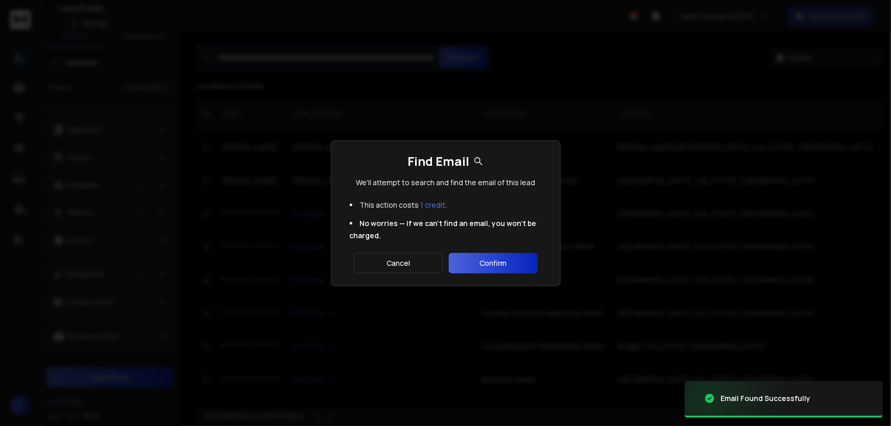
click at [495, 260] on button "Confirm" at bounding box center [493, 263] width 88 height 20
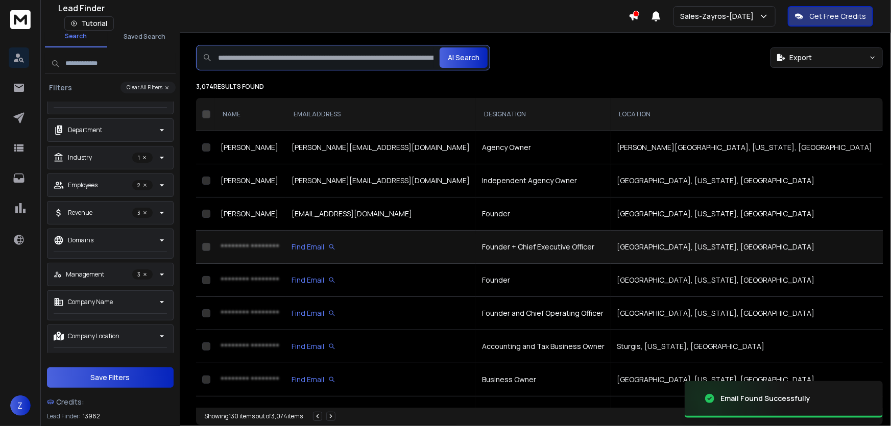
click at [310, 249] on div "Find Email" at bounding box center [381, 247] width 178 height 10
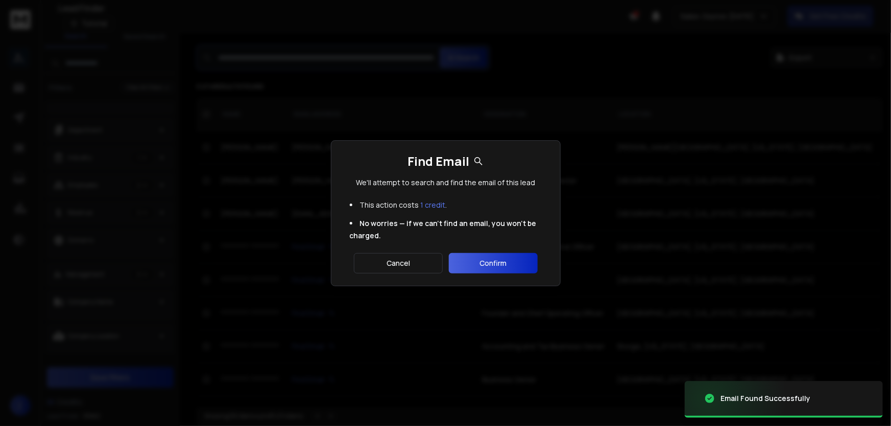
click at [491, 257] on button "Confirm" at bounding box center [493, 263] width 88 height 20
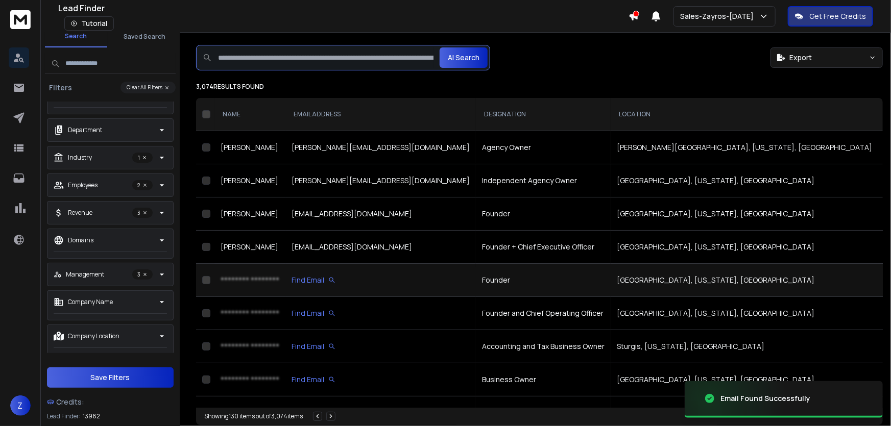
click at [329, 274] on td "Find Email" at bounding box center [380, 280] width 190 height 33
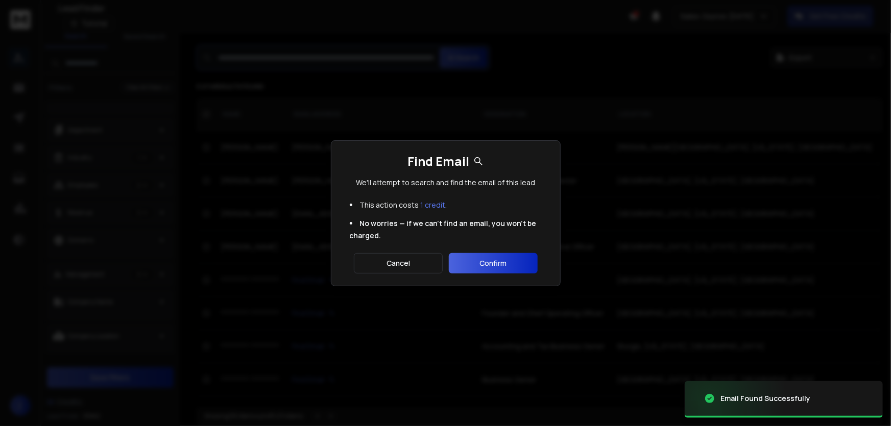
click at [536, 254] on button "Confirm" at bounding box center [493, 263] width 88 height 20
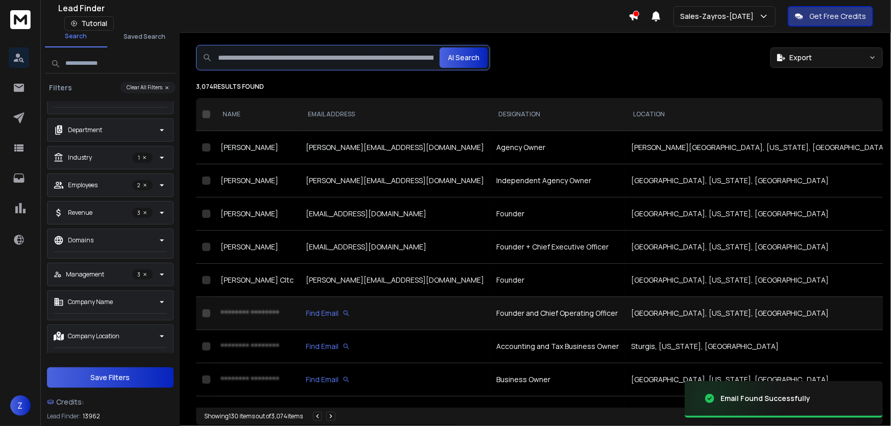
click at [310, 308] on div "Find Email" at bounding box center [395, 313] width 178 height 10
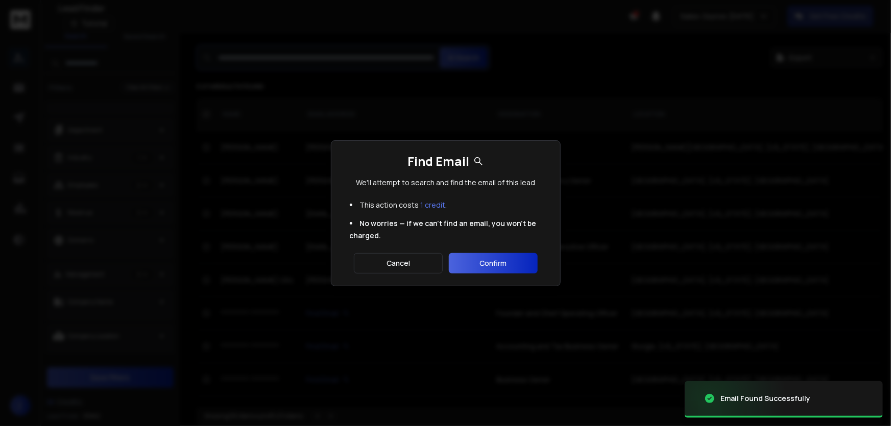
click at [477, 265] on button "Confirm" at bounding box center [493, 263] width 88 height 20
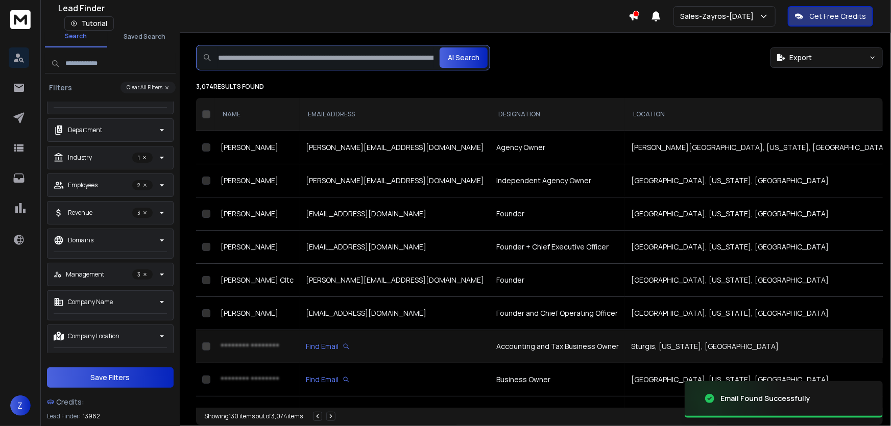
click at [313, 346] on div "Find Email" at bounding box center [395, 347] width 178 height 10
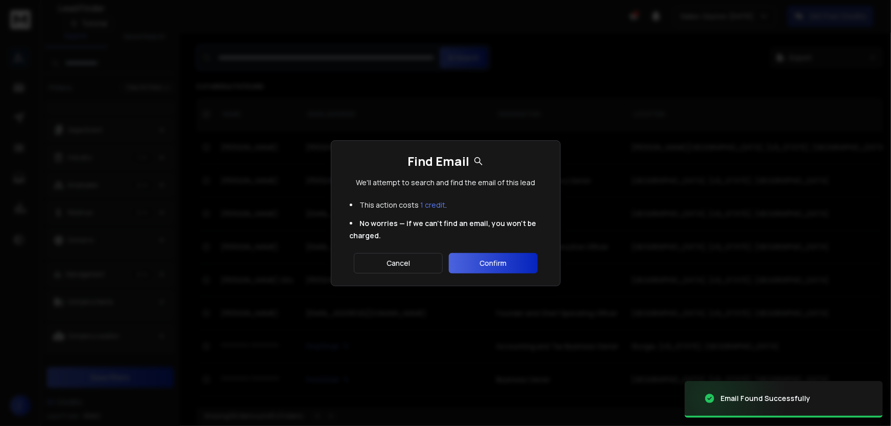
click at [491, 258] on button "Confirm" at bounding box center [493, 263] width 88 height 20
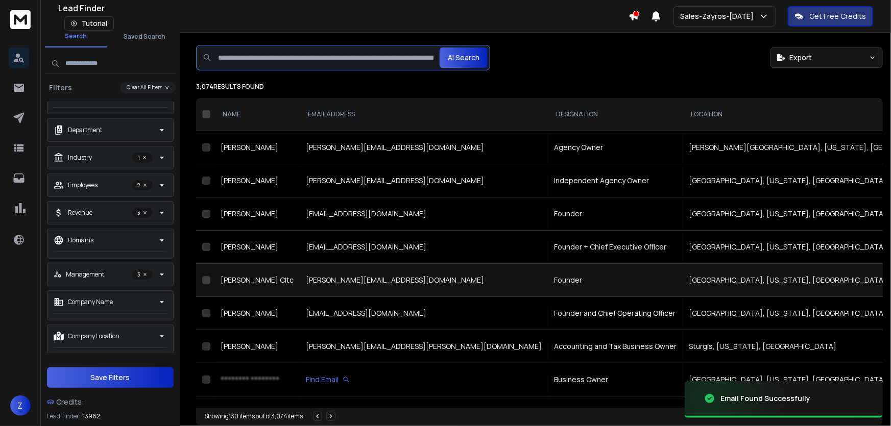
scroll to position [46, 0]
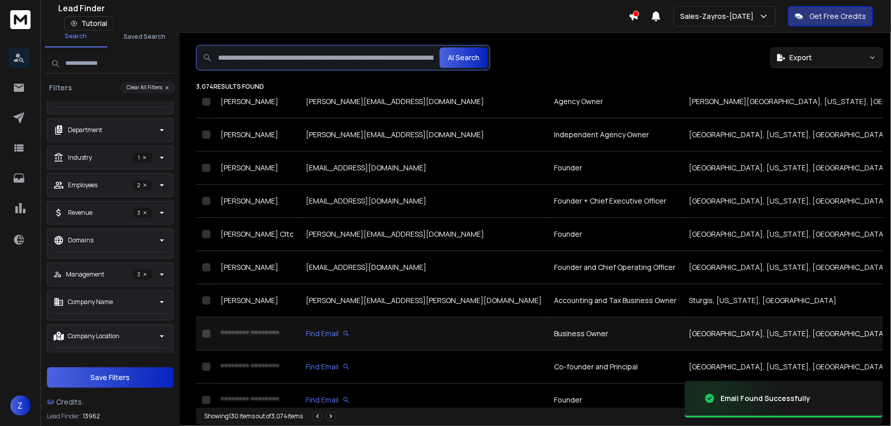
click at [318, 334] on div "Find Email" at bounding box center [424, 334] width 236 height 10
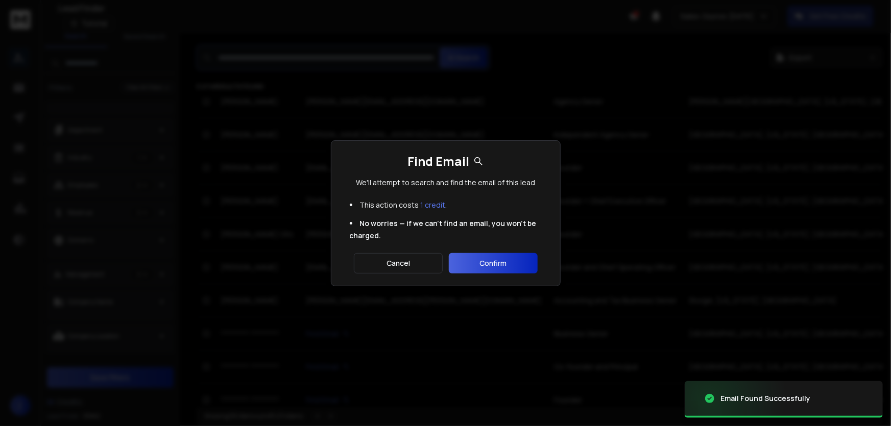
click at [476, 271] on button "Confirm" at bounding box center [493, 263] width 88 height 20
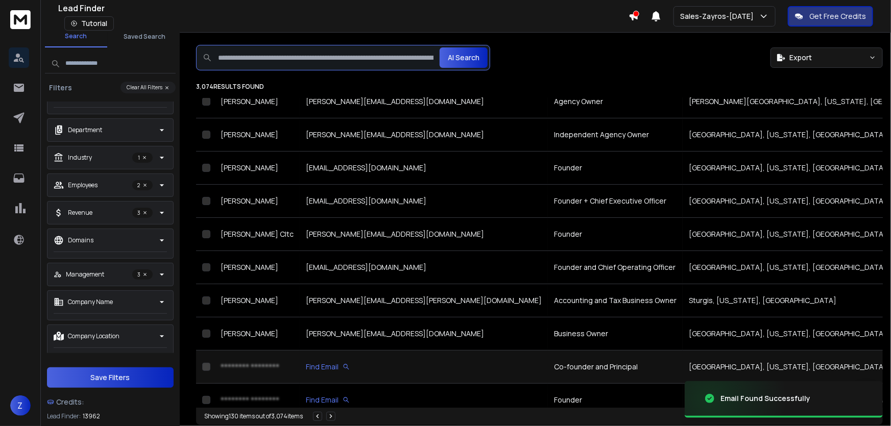
scroll to position [58, 0]
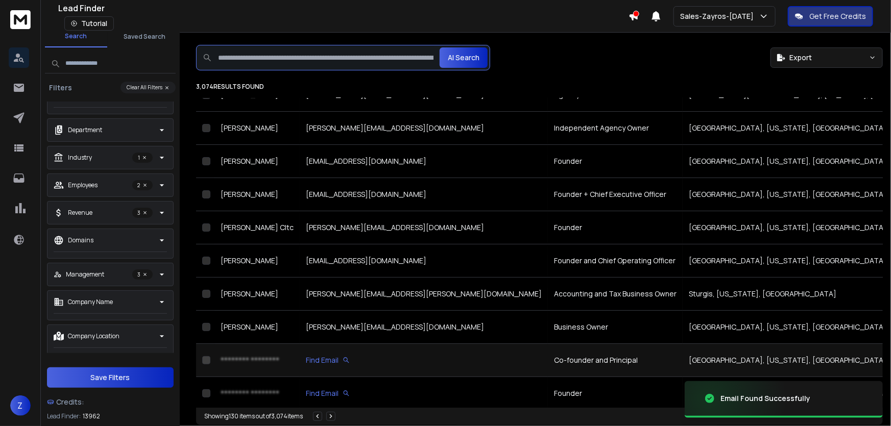
click at [321, 355] on div "Find Email" at bounding box center [424, 360] width 236 height 10
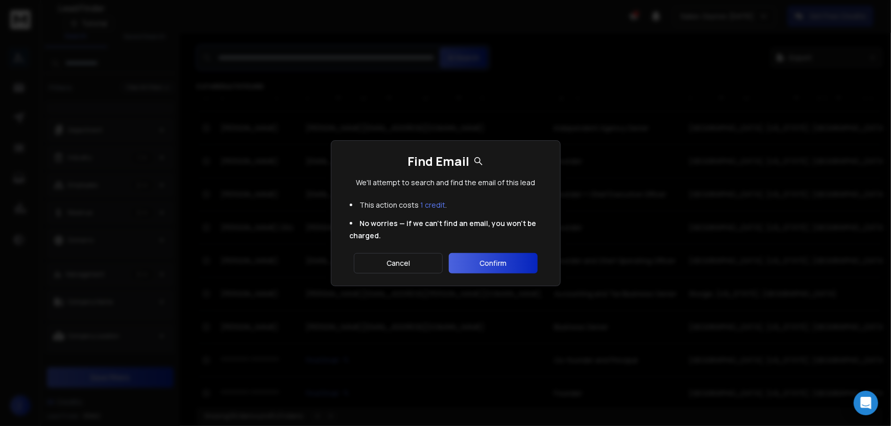
click at [463, 257] on button "Confirm" at bounding box center [493, 263] width 88 height 20
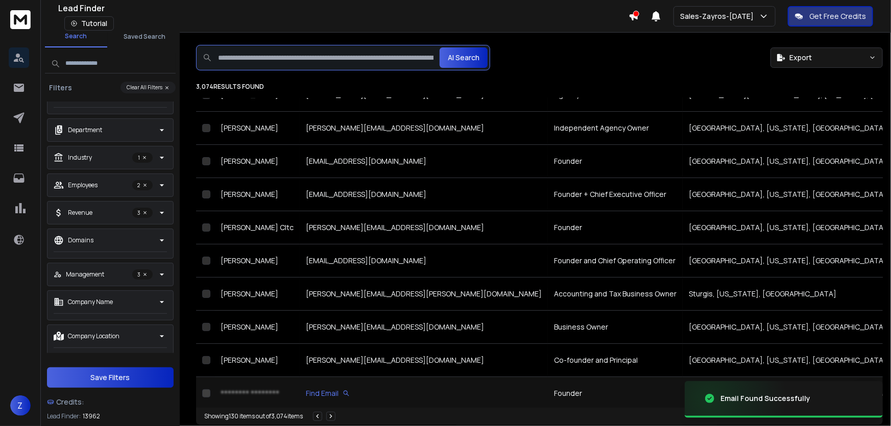
click at [312, 389] on div "Find Email" at bounding box center [424, 394] width 236 height 10
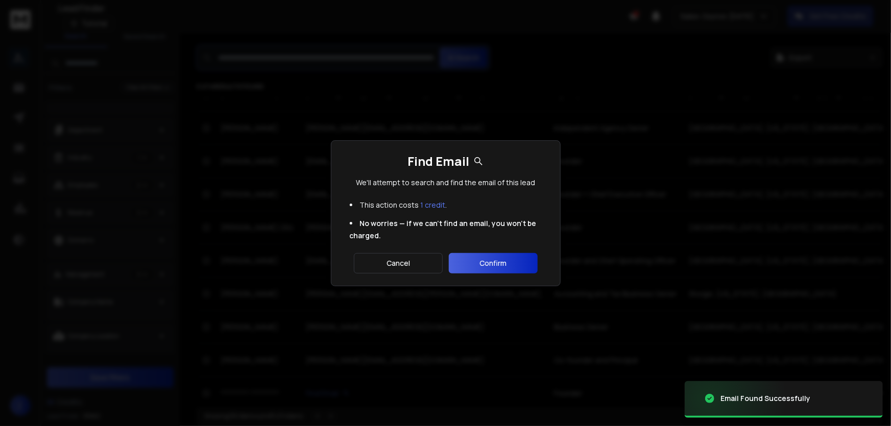
click at [487, 273] on button "Confirm" at bounding box center [493, 263] width 88 height 20
click at [487, 270] on div "Cancel Confirm" at bounding box center [446, 263] width 184 height 20
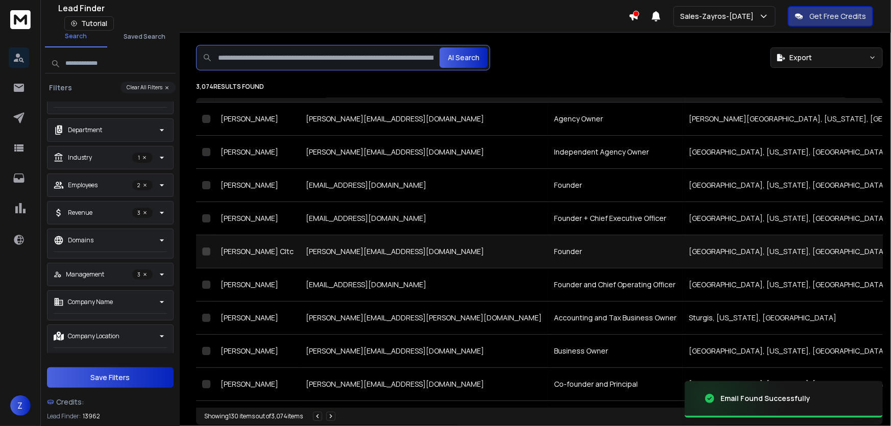
scroll to position [0, 0]
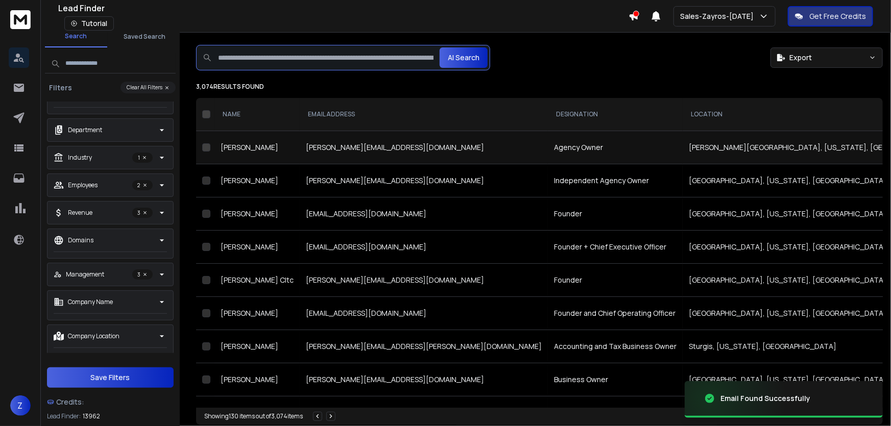
click at [306, 147] on div "[PERSON_NAME][EMAIL_ADDRESS][DOMAIN_NAME]" at bounding box center [424, 147] width 236 height 10
click at [223, 148] on span "[PERSON_NAME]" at bounding box center [250, 147] width 58 height 10
click at [221, 147] on span "[PERSON_NAME]" at bounding box center [250, 147] width 58 height 10
click at [223, 147] on span "[PERSON_NAME]" at bounding box center [250, 147] width 58 height 10
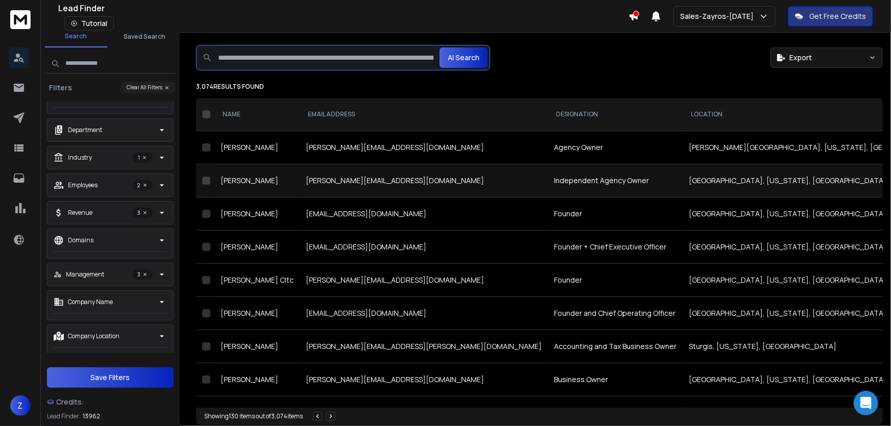
drag, startPoint x: 309, startPoint y: 174, endPoint x: 318, endPoint y: 177, distance: 9.9
click at [310, 175] on td "[PERSON_NAME][EMAIL_ADDRESS][DOMAIN_NAME]" at bounding box center [424, 180] width 248 height 33
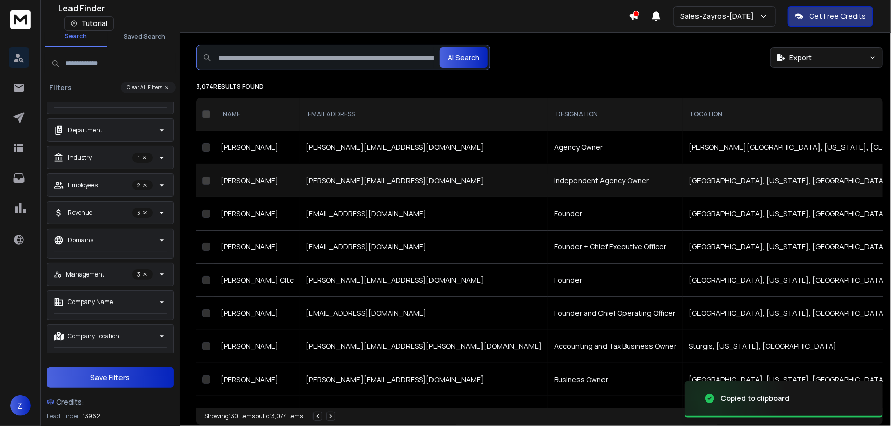
click at [224, 180] on span "[PERSON_NAME]" at bounding box center [250, 181] width 58 height 10
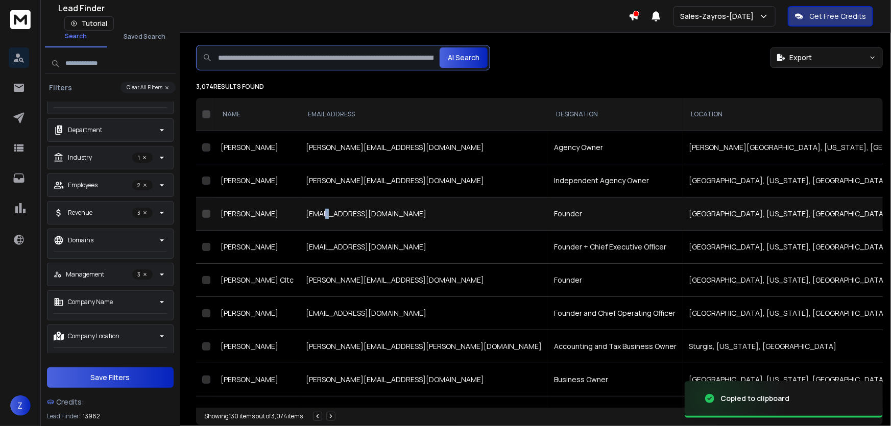
click at [309, 213] on div "[EMAIL_ADDRESS][DOMAIN_NAME]" at bounding box center [424, 214] width 236 height 10
click at [236, 211] on span "[PERSON_NAME]" at bounding box center [250, 214] width 58 height 10
click at [236, 212] on span "[PERSON_NAME]" at bounding box center [250, 214] width 58 height 10
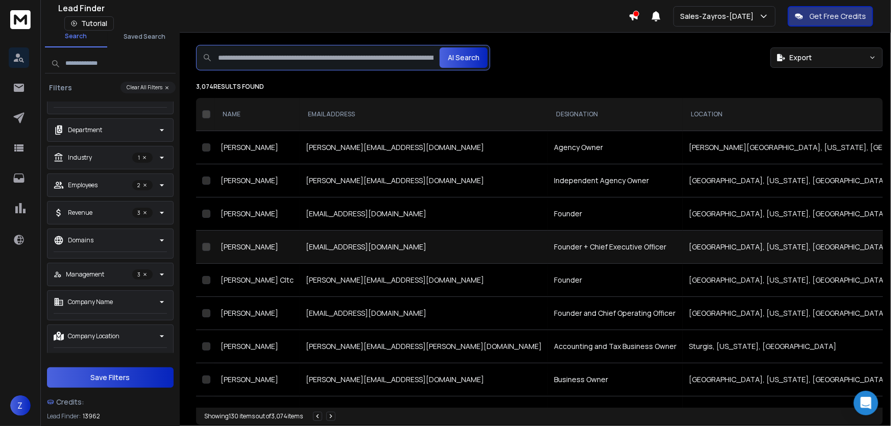
click at [325, 252] on td "[EMAIL_ADDRESS][DOMAIN_NAME]" at bounding box center [424, 247] width 248 height 33
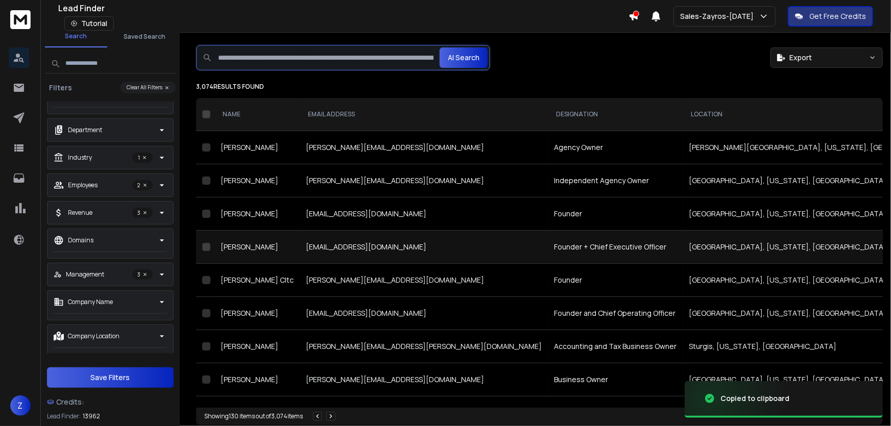
click at [229, 246] on span "[PERSON_NAME]" at bounding box center [250, 247] width 58 height 10
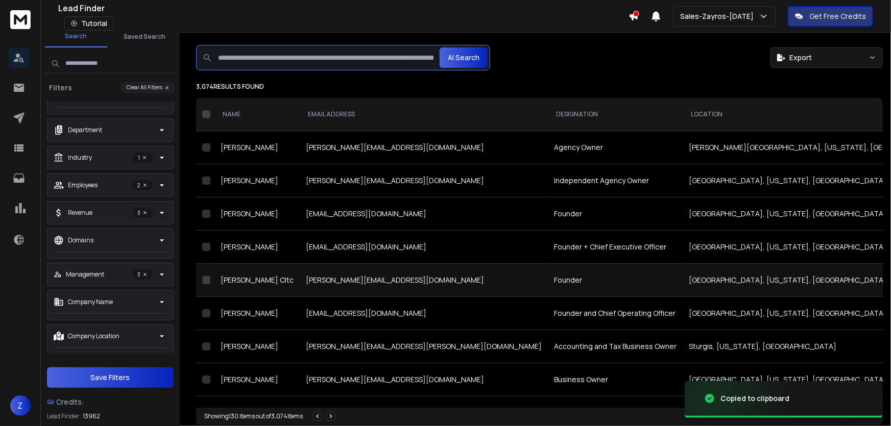
click at [318, 281] on div "[PERSON_NAME][EMAIL_ADDRESS][DOMAIN_NAME]" at bounding box center [424, 280] width 236 height 10
click at [223, 276] on span "[PERSON_NAME] Cltc" at bounding box center [257, 280] width 73 height 10
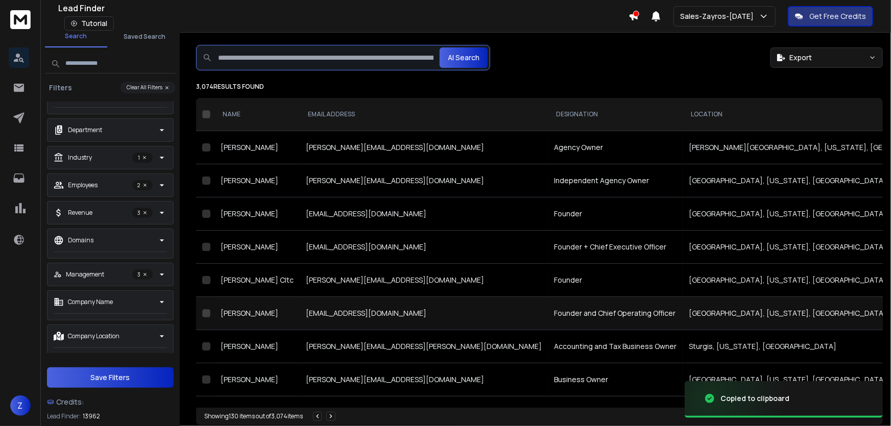
click at [323, 306] on td "[EMAIL_ADDRESS][DOMAIN_NAME]" at bounding box center [424, 313] width 248 height 33
click at [230, 311] on span "[PERSON_NAME]" at bounding box center [250, 313] width 58 height 10
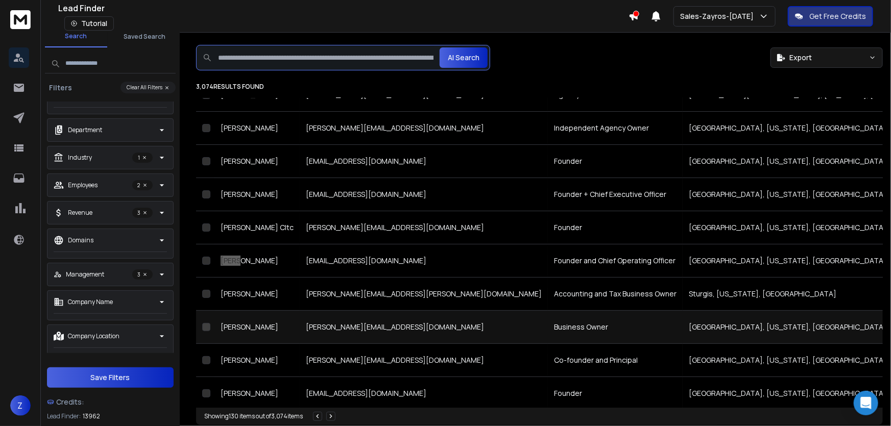
scroll to position [58, 0]
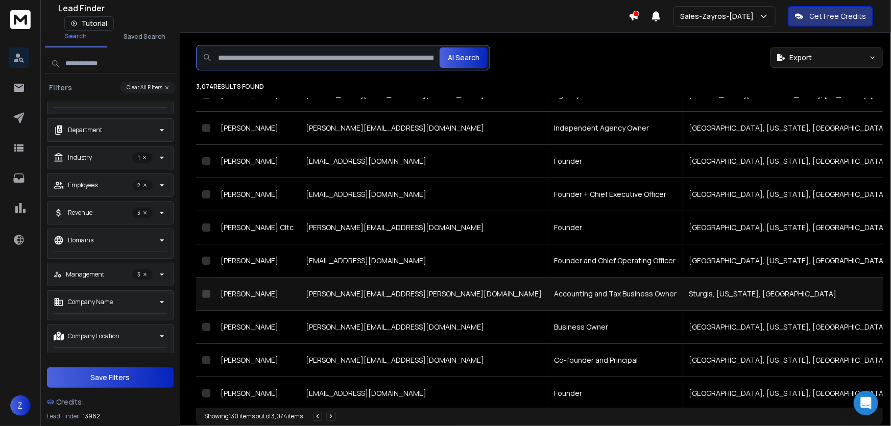
click at [318, 289] on div "[PERSON_NAME][EMAIL_ADDRESS][PERSON_NAME][DOMAIN_NAME]" at bounding box center [424, 294] width 236 height 10
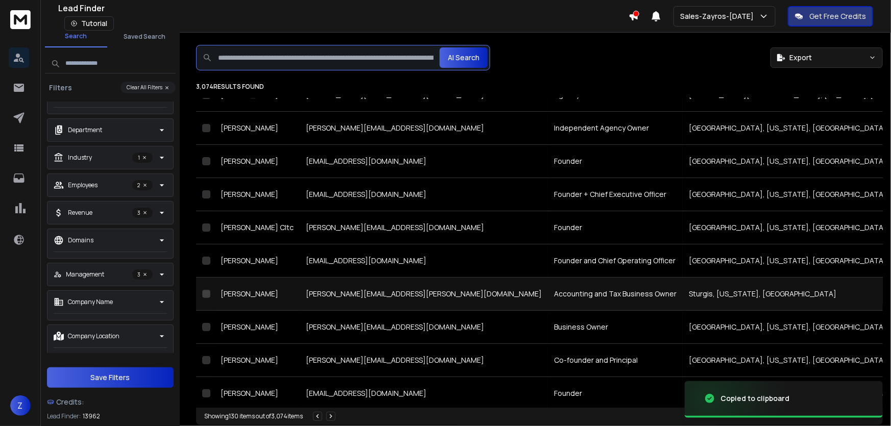
click at [229, 289] on span "[PERSON_NAME]" at bounding box center [250, 294] width 58 height 10
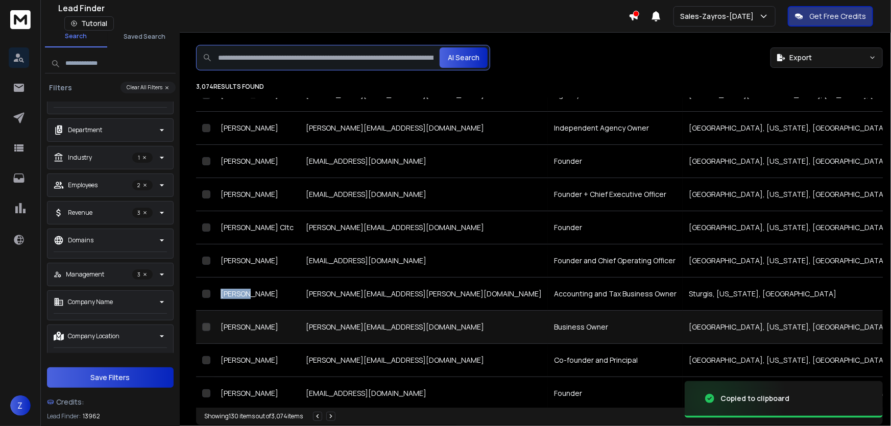
click at [309, 322] on div "[PERSON_NAME][EMAIL_ADDRESS][DOMAIN_NAME]" at bounding box center [424, 327] width 236 height 10
click at [232, 313] on td "[PERSON_NAME]" at bounding box center [256, 327] width 85 height 33
click at [229, 322] on span "[PERSON_NAME]" at bounding box center [250, 327] width 58 height 10
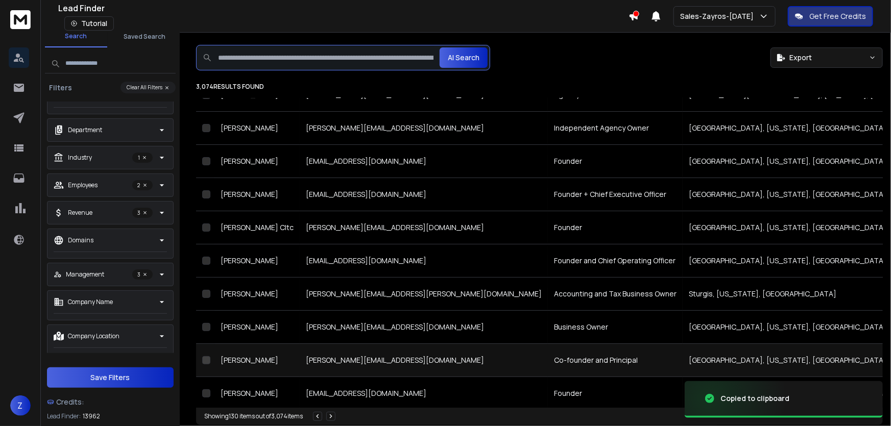
click at [312, 356] on div "[PERSON_NAME][EMAIL_ADDRESS][DOMAIN_NAME]" at bounding box center [424, 360] width 236 height 10
click at [232, 355] on span "[PERSON_NAME]" at bounding box center [250, 360] width 58 height 10
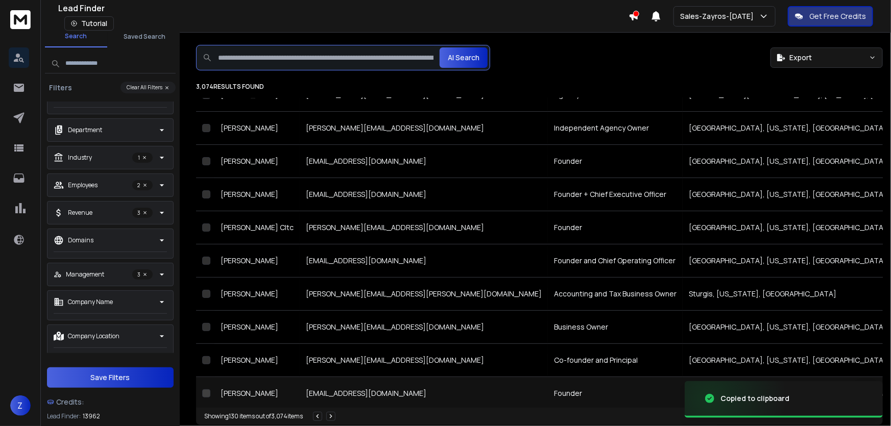
click at [306, 389] on div "[EMAIL_ADDRESS][DOMAIN_NAME]" at bounding box center [424, 394] width 236 height 10
click at [231, 389] on span "[PERSON_NAME]" at bounding box center [250, 394] width 58 height 10
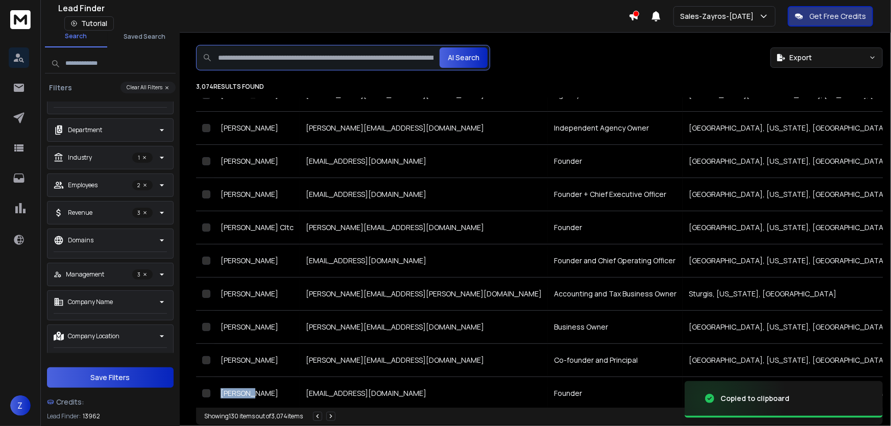
click at [335, 413] on icon at bounding box center [331, 417] width 8 height 8
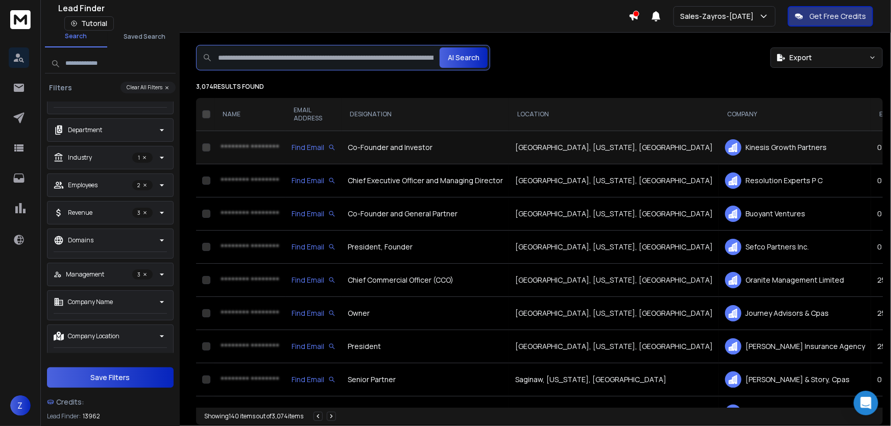
click at [315, 145] on div "Find Email" at bounding box center [314, 147] width 44 height 10
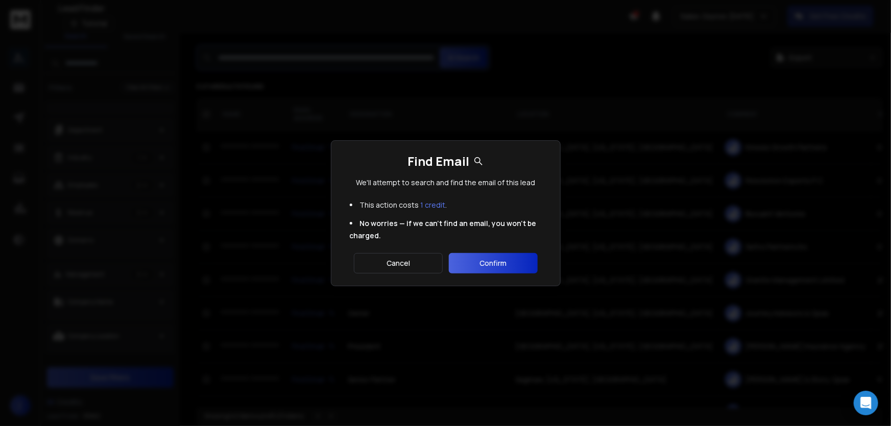
click at [486, 258] on button "Confirm" at bounding box center [493, 263] width 88 height 20
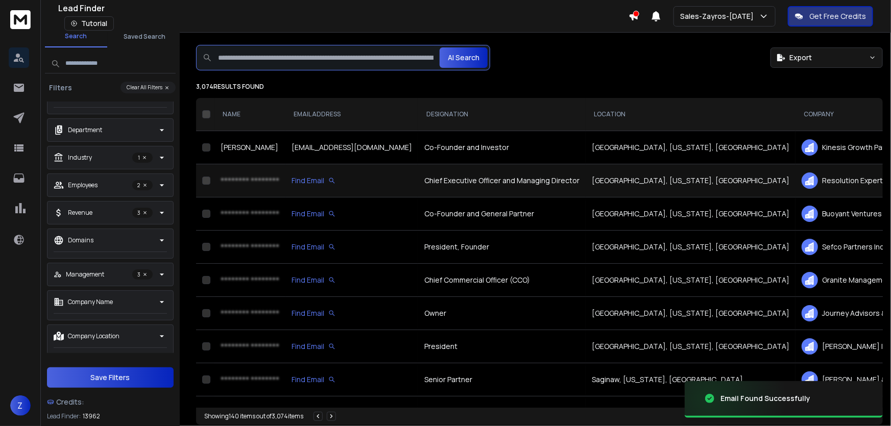
click at [301, 181] on div "Find Email" at bounding box center [352, 181] width 121 height 10
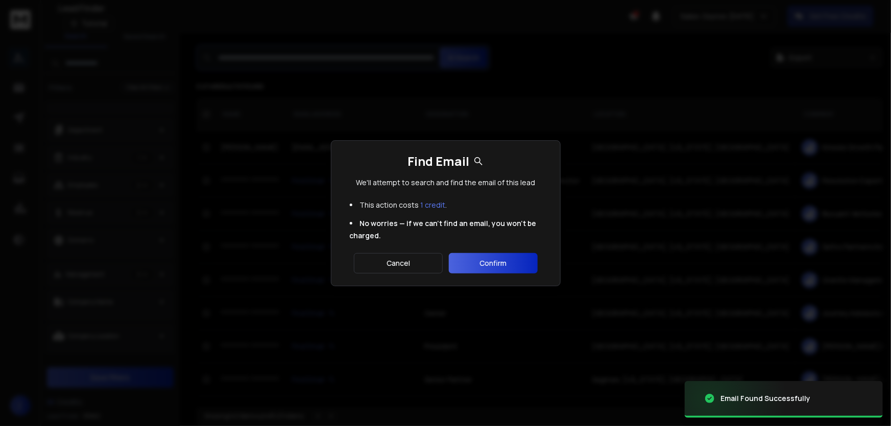
click at [493, 260] on button "Confirm" at bounding box center [493, 263] width 88 height 20
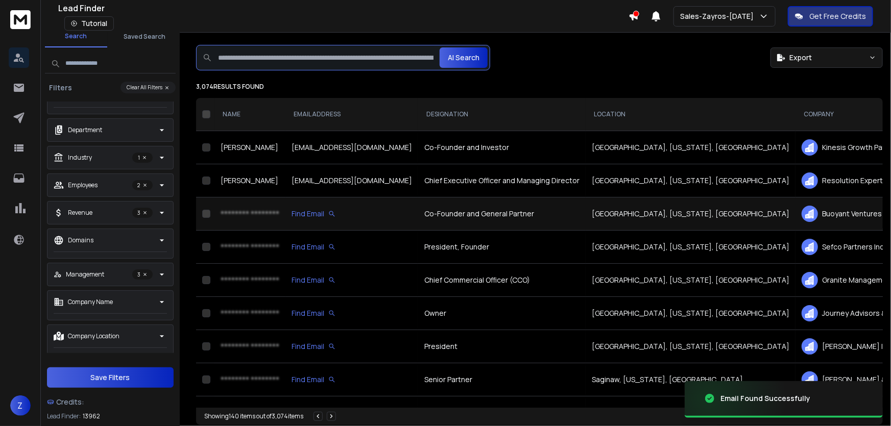
click at [295, 211] on div "Find Email" at bounding box center [352, 214] width 121 height 10
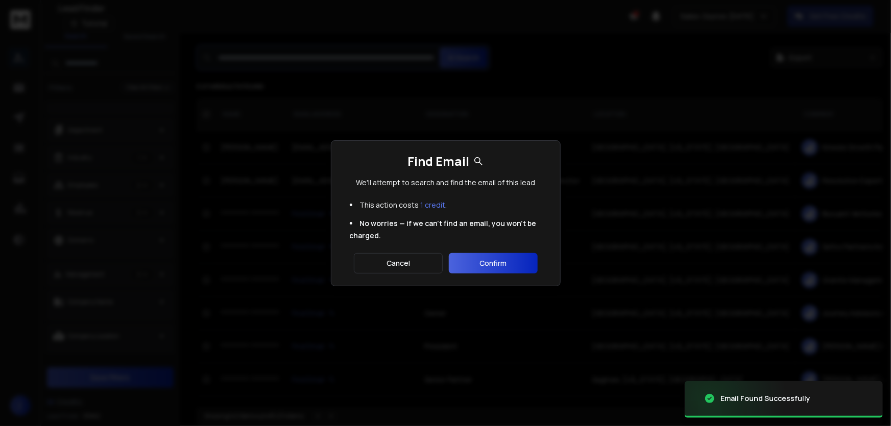
click at [470, 258] on button "Confirm" at bounding box center [493, 263] width 88 height 20
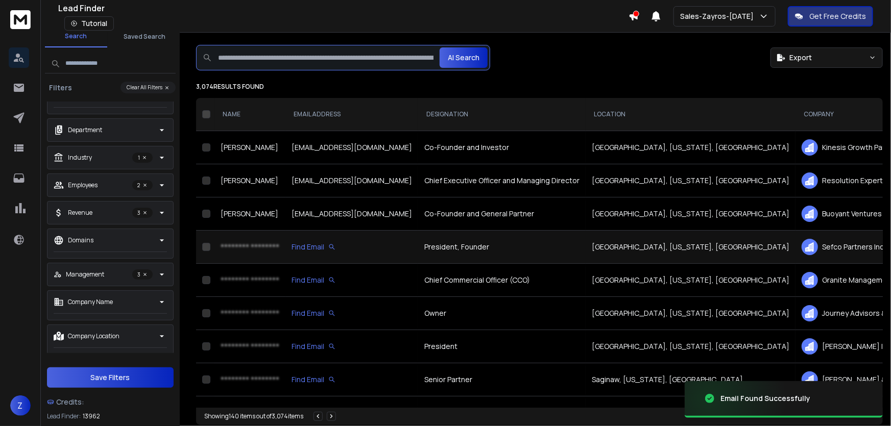
click at [306, 250] on div "Find Email" at bounding box center [352, 247] width 121 height 10
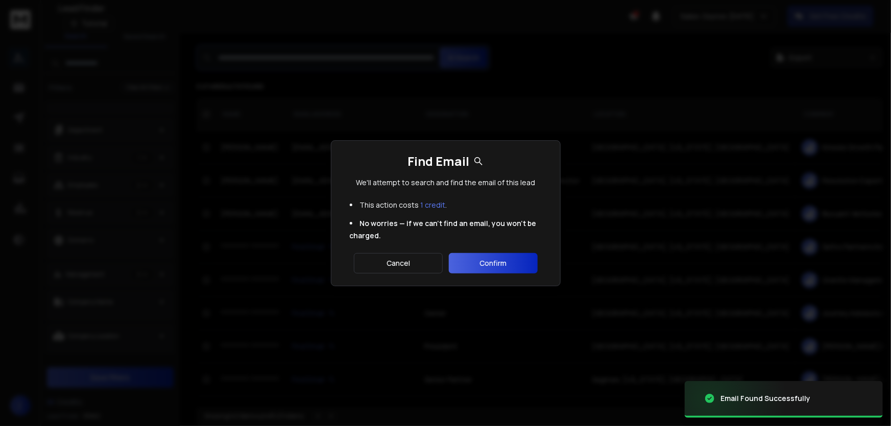
click at [472, 266] on button "Confirm" at bounding box center [493, 263] width 88 height 20
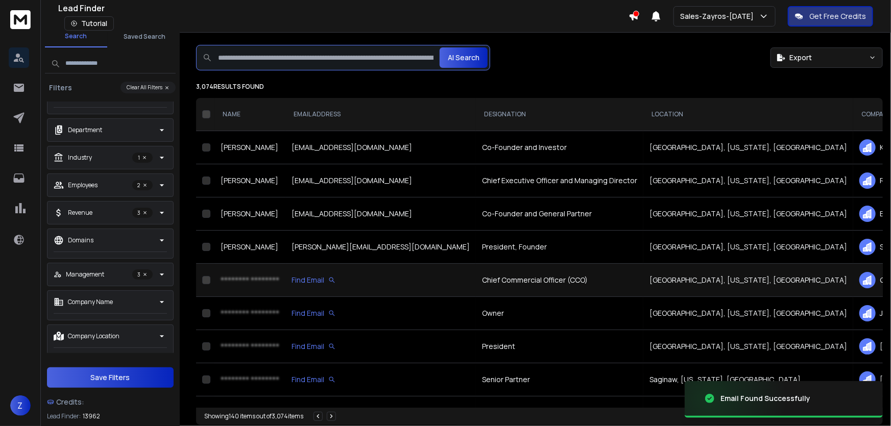
click at [311, 282] on div "Find Email" at bounding box center [381, 280] width 178 height 10
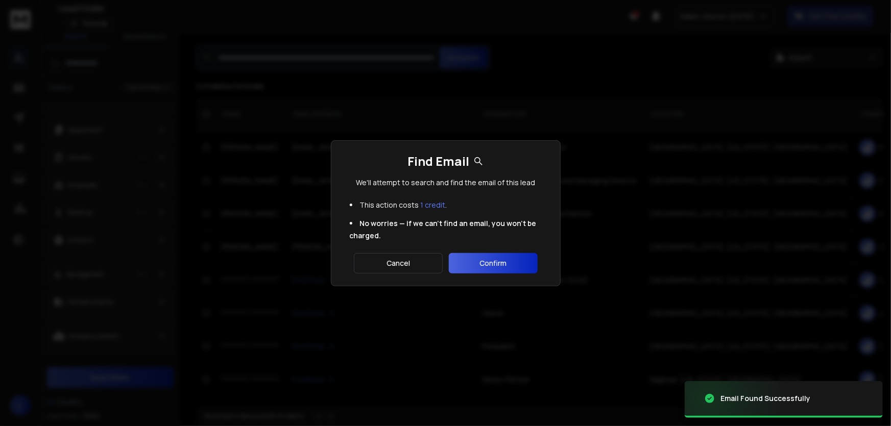
click at [465, 265] on button "Confirm" at bounding box center [493, 263] width 88 height 20
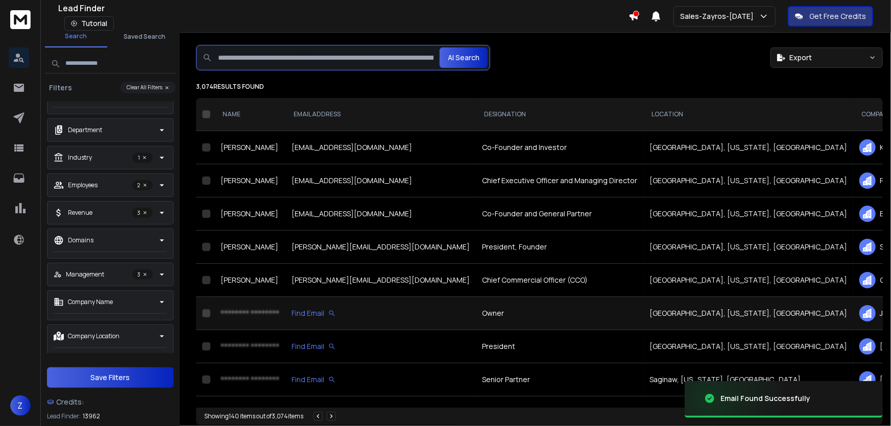
click at [318, 316] on div "Find Email" at bounding box center [381, 313] width 178 height 10
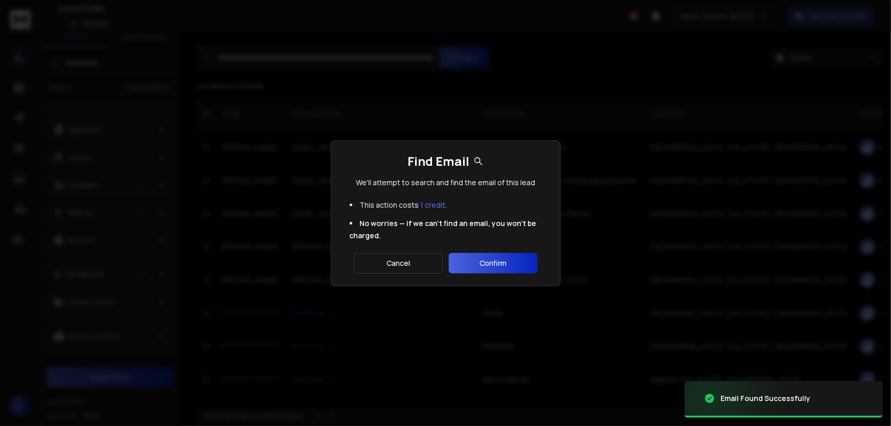
click at [501, 255] on button "Confirm" at bounding box center [493, 263] width 88 height 20
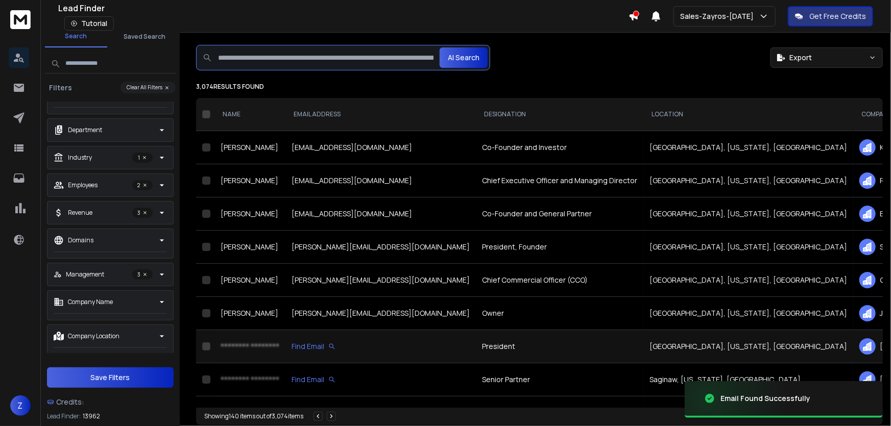
click at [316, 342] on div "Find Email" at bounding box center [381, 347] width 178 height 10
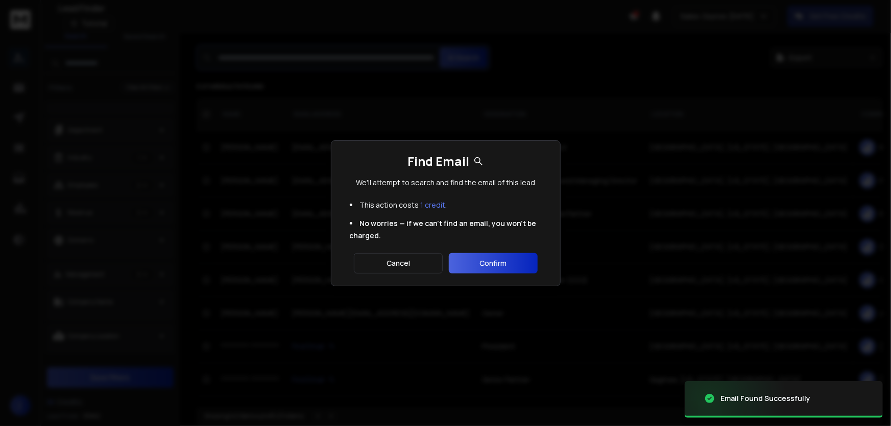
click at [481, 256] on button "Confirm" at bounding box center [493, 263] width 88 height 20
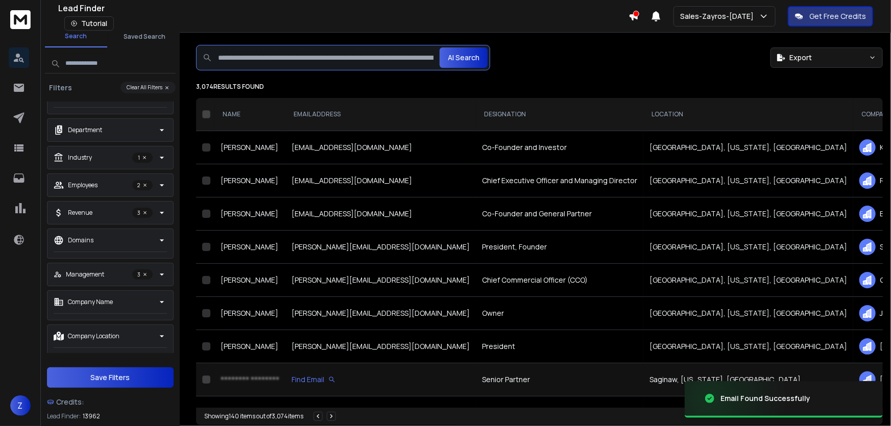
click at [317, 378] on div "Find Email" at bounding box center [381, 380] width 178 height 10
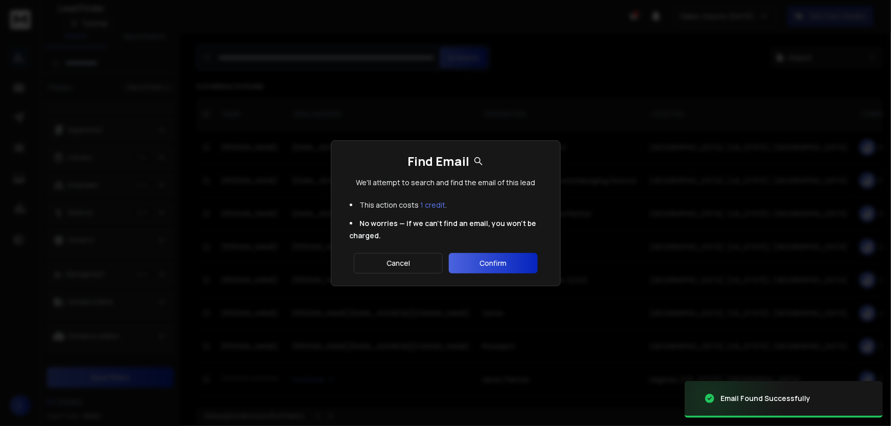
click at [479, 260] on button "Confirm" at bounding box center [493, 263] width 88 height 20
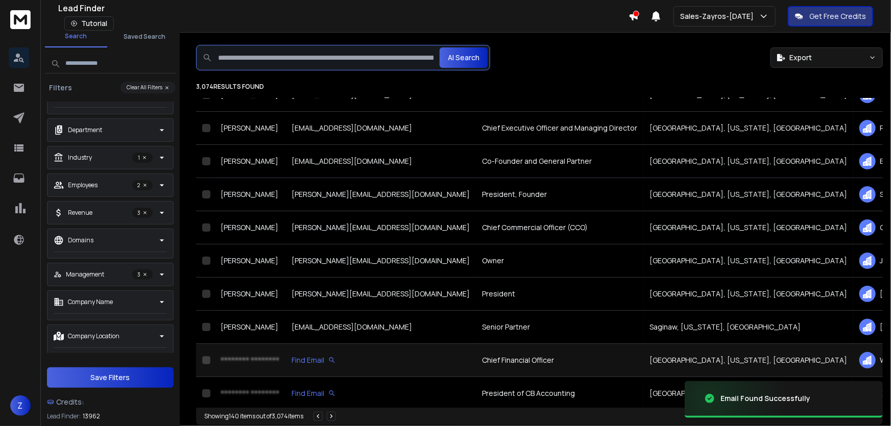
click at [328, 357] on icon at bounding box center [331, 360] width 7 height 7
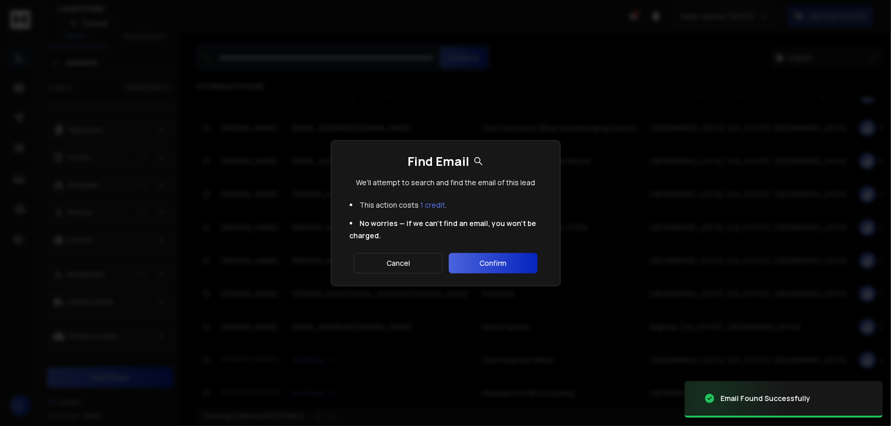
click at [479, 262] on button "Confirm" at bounding box center [493, 263] width 88 height 20
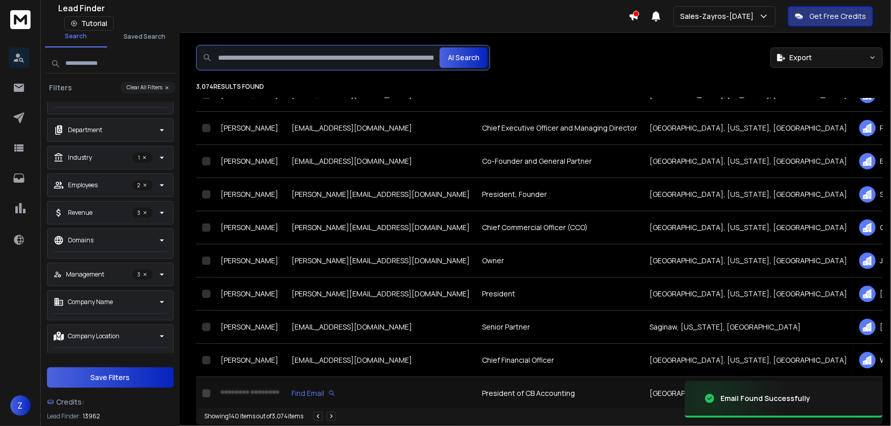
click at [325, 389] on div "Find Email" at bounding box center [381, 394] width 178 height 10
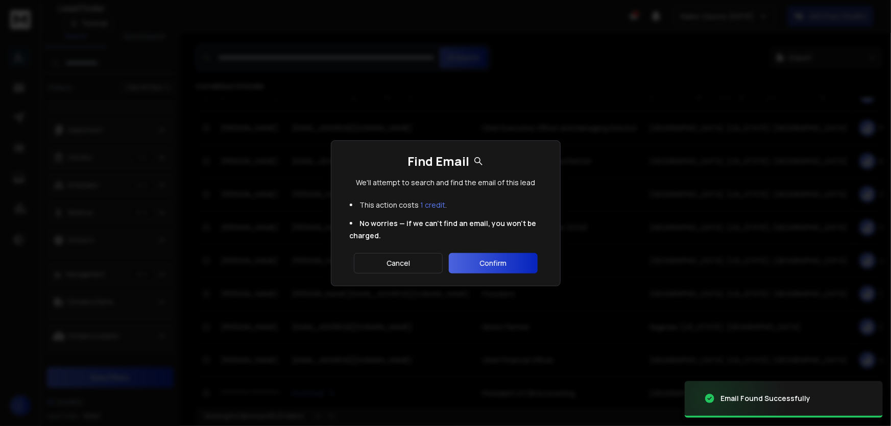
click at [473, 267] on button "Confirm" at bounding box center [493, 263] width 88 height 20
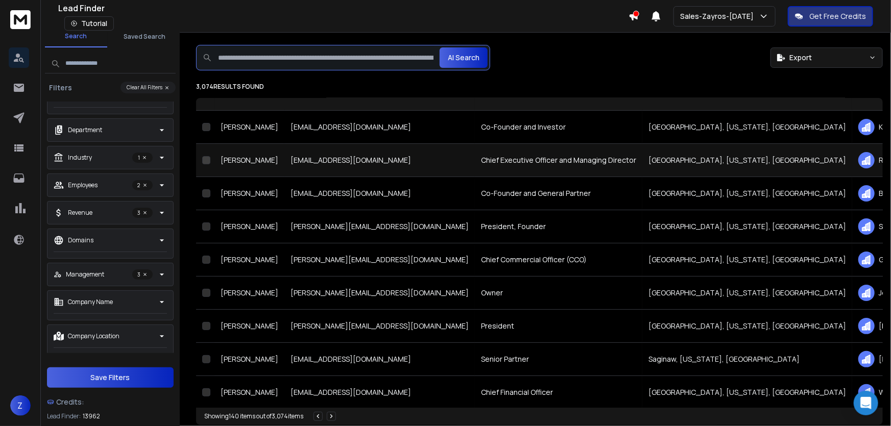
scroll to position [0, 0]
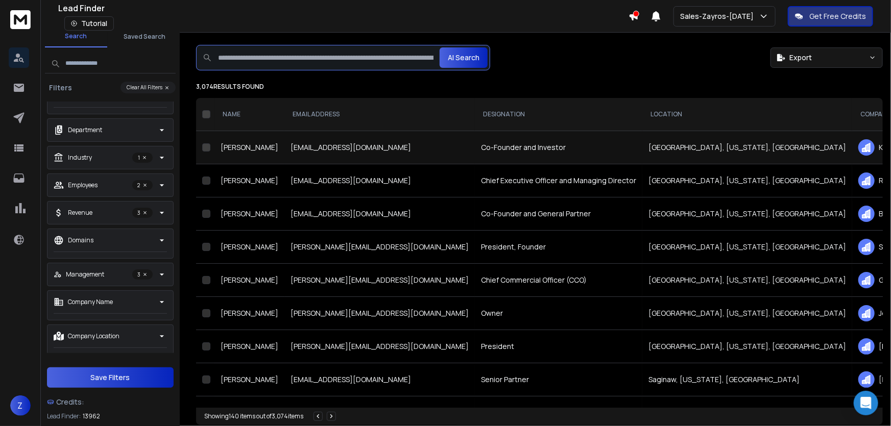
click at [313, 150] on div "[EMAIL_ADDRESS][DOMAIN_NAME]" at bounding box center [380, 147] width 178 height 10
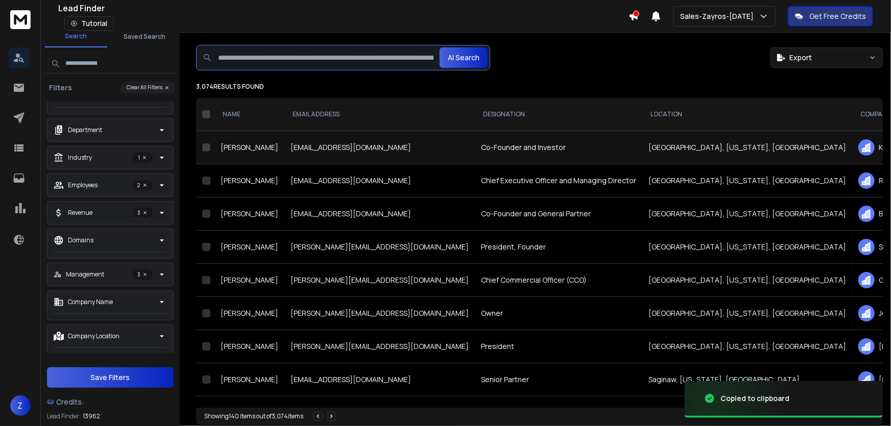
click at [223, 148] on span "[PERSON_NAME]" at bounding box center [250, 147] width 58 height 10
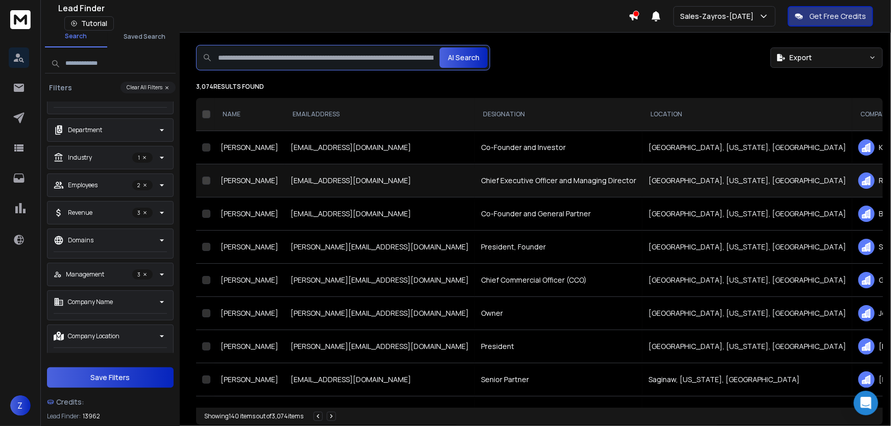
click at [305, 176] on div "[EMAIL_ADDRESS][DOMAIN_NAME]" at bounding box center [380, 181] width 178 height 10
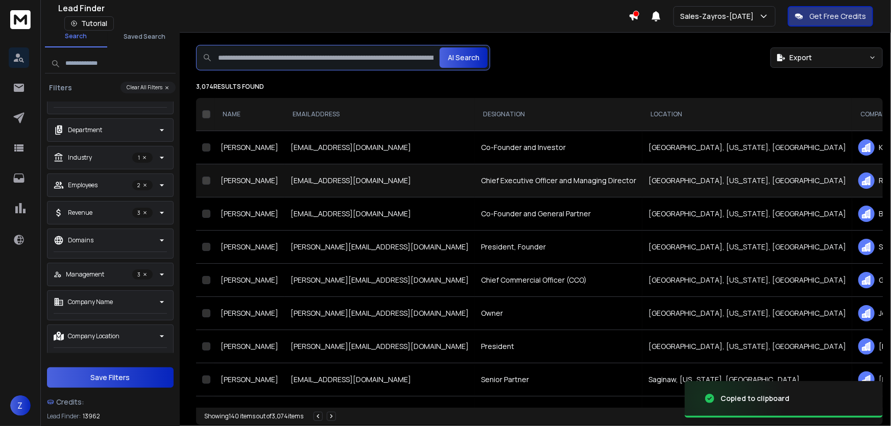
click at [230, 178] on span "[PERSON_NAME]" at bounding box center [250, 181] width 58 height 10
click at [222, 179] on span "[PERSON_NAME]" at bounding box center [250, 181] width 58 height 10
click at [226, 179] on span "[PERSON_NAME]" at bounding box center [250, 181] width 58 height 10
click at [224, 180] on span "[PERSON_NAME]" at bounding box center [250, 181] width 58 height 10
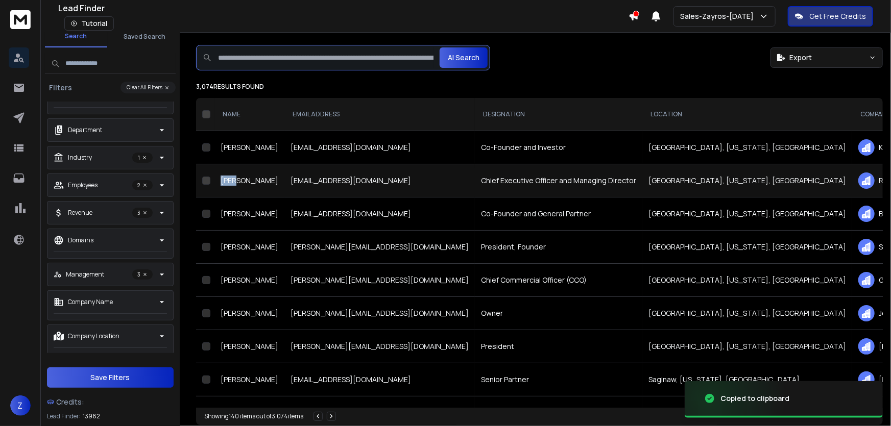
click at [224, 180] on span "[PERSON_NAME]" at bounding box center [250, 181] width 58 height 10
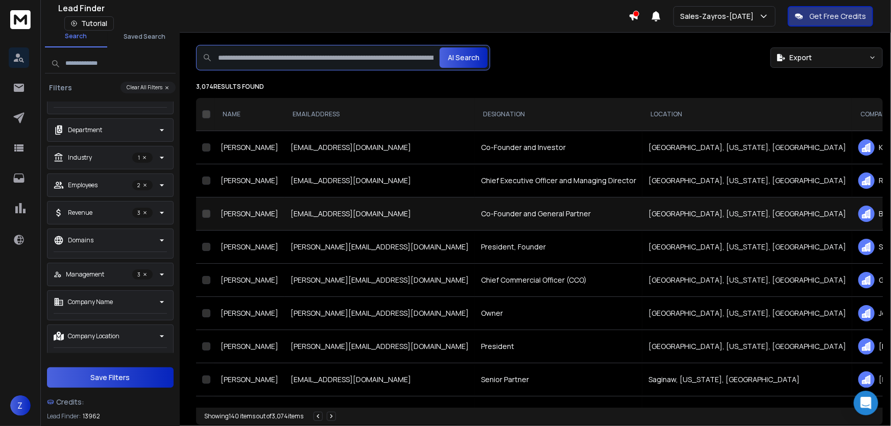
click at [312, 219] on td "[EMAIL_ADDRESS][DOMAIN_NAME]" at bounding box center [379, 214] width 190 height 33
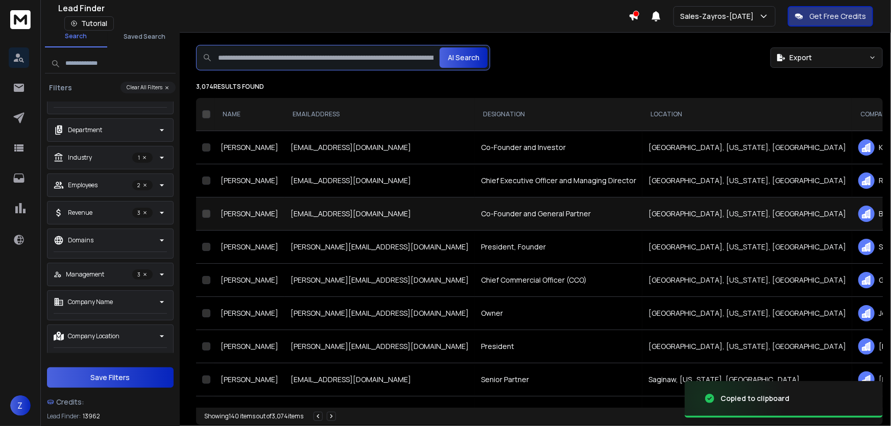
click at [225, 212] on span "[PERSON_NAME]" at bounding box center [250, 214] width 58 height 10
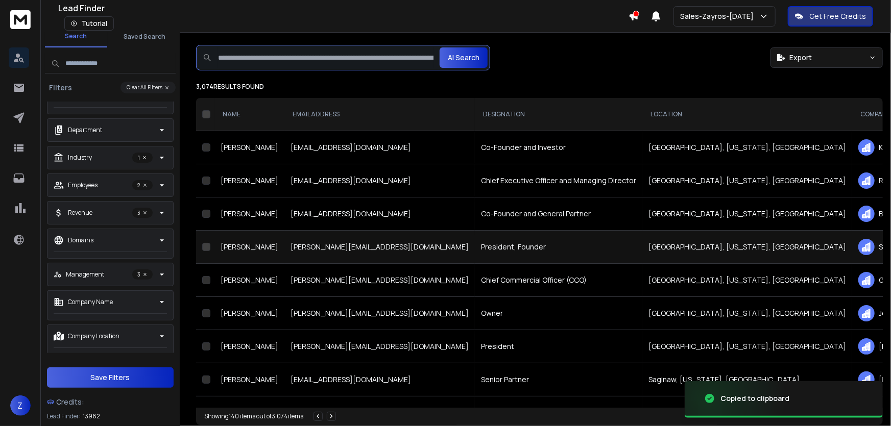
click at [301, 245] on div "[PERSON_NAME][EMAIL_ADDRESS][DOMAIN_NAME]" at bounding box center [380, 247] width 178 height 10
click at [224, 245] on span "[PERSON_NAME]" at bounding box center [250, 247] width 58 height 10
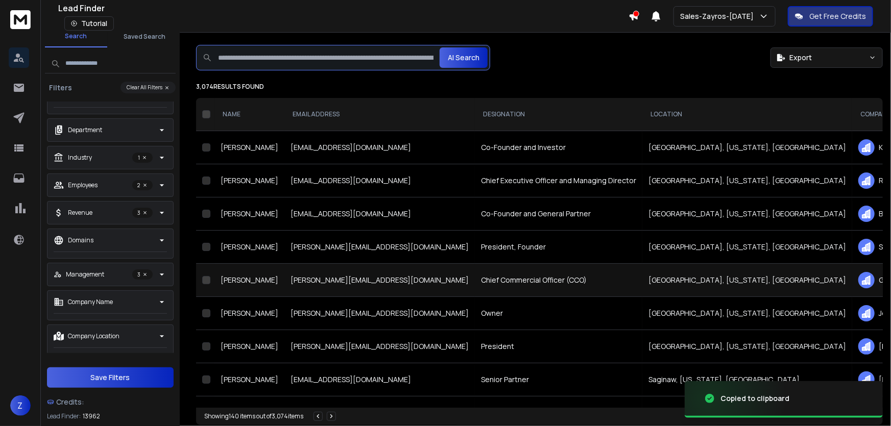
click at [314, 283] on div "[PERSON_NAME][EMAIL_ADDRESS][DOMAIN_NAME]" at bounding box center [380, 280] width 178 height 10
click at [225, 277] on span "[PERSON_NAME]" at bounding box center [250, 280] width 58 height 10
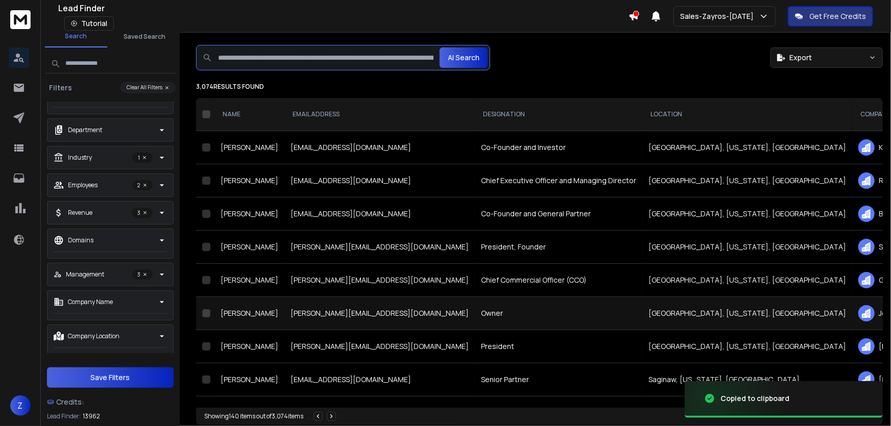
click at [311, 306] on td "[PERSON_NAME][EMAIL_ADDRESS][DOMAIN_NAME]" at bounding box center [379, 313] width 190 height 33
click at [223, 310] on span "[PERSON_NAME]" at bounding box center [250, 313] width 58 height 10
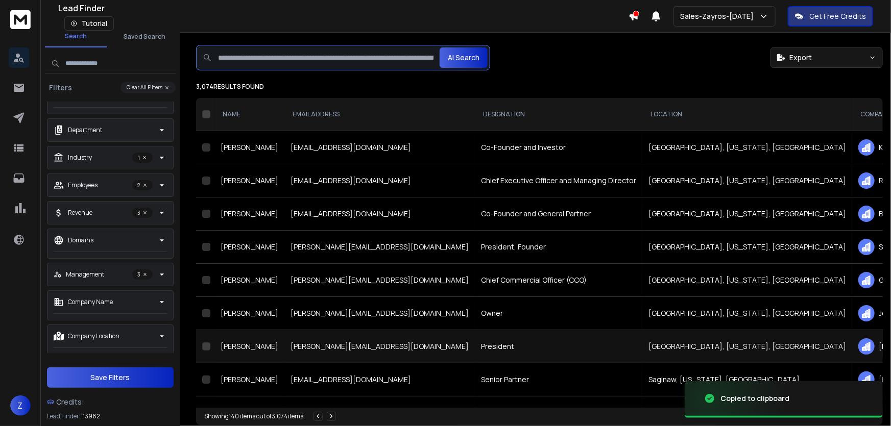
click at [331, 346] on div "[PERSON_NAME][EMAIL_ADDRESS][DOMAIN_NAME]" at bounding box center [380, 347] width 178 height 10
click at [227, 345] on span "[PERSON_NAME]" at bounding box center [250, 347] width 58 height 10
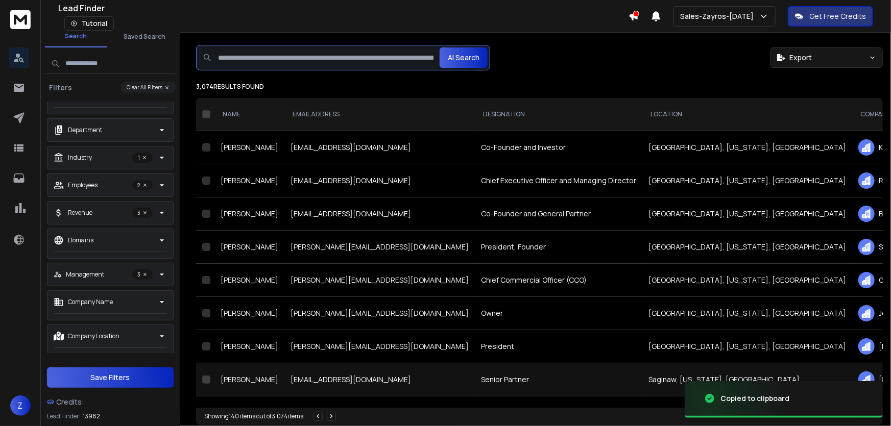
click at [324, 376] on div "[EMAIL_ADDRESS][DOMAIN_NAME]" at bounding box center [380, 380] width 178 height 10
click at [232, 378] on span "[PERSON_NAME]" at bounding box center [250, 380] width 58 height 10
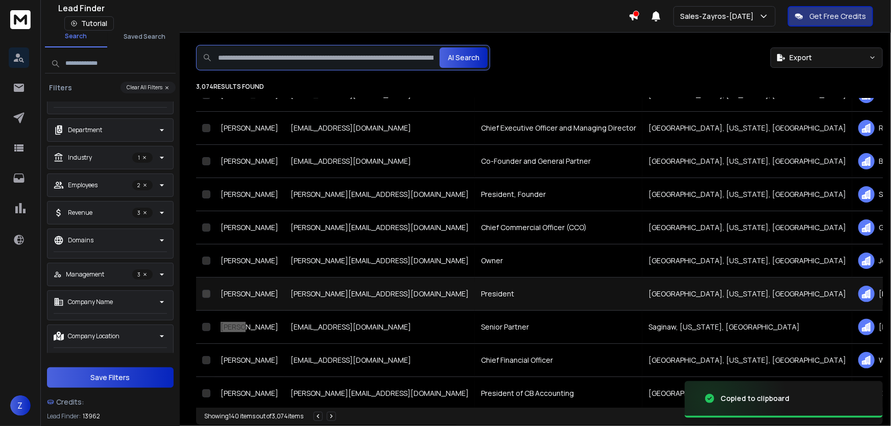
scroll to position [58, 0]
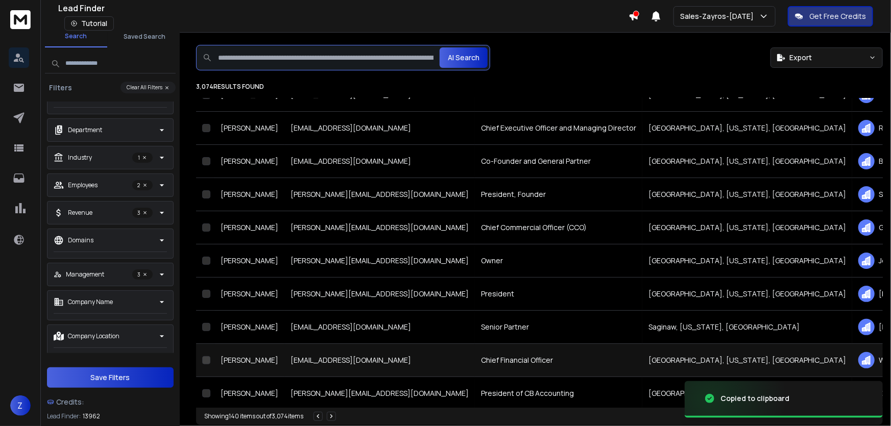
click at [334, 356] on div "[EMAIL_ADDRESS][DOMAIN_NAME]" at bounding box center [380, 360] width 178 height 10
click at [224, 355] on span "[PERSON_NAME]" at bounding box center [250, 360] width 58 height 10
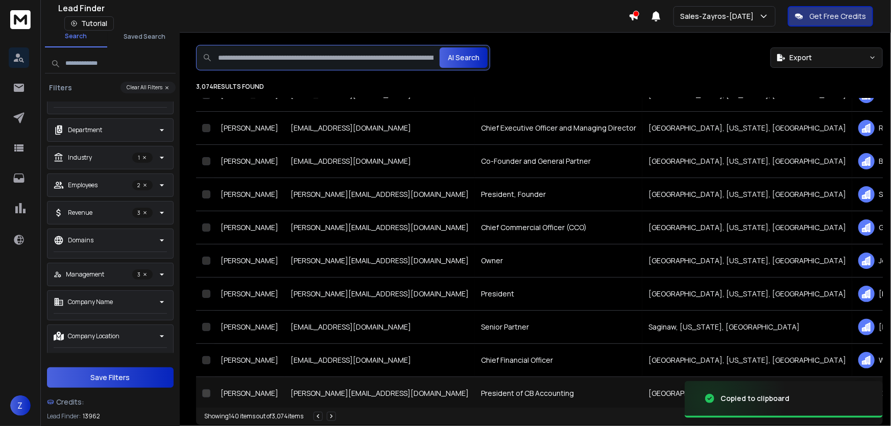
click at [337, 389] on div "[PERSON_NAME][EMAIL_ADDRESS][DOMAIN_NAME]" at bounding box center [380, 394] width 178 height 10
click at [233, 389] on span "[PERSON_NAME]" at bounding box center [250, 394] width 58 height 10
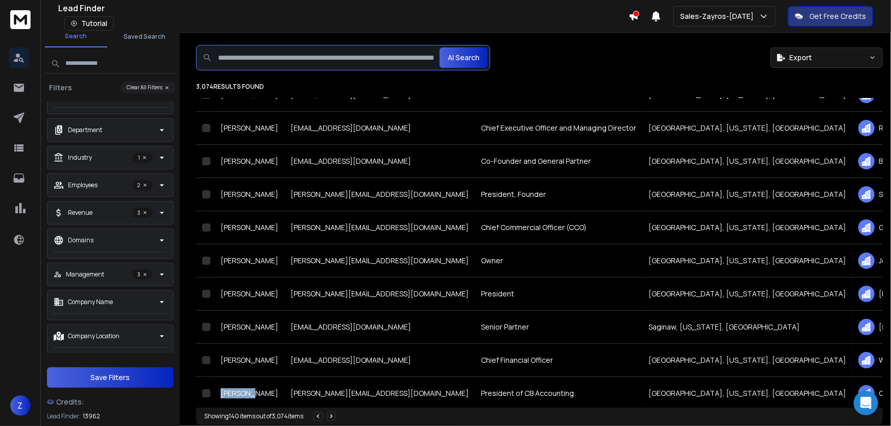
click at [334, 415] on icon at bounding box center [331, 417] width 8 height 8
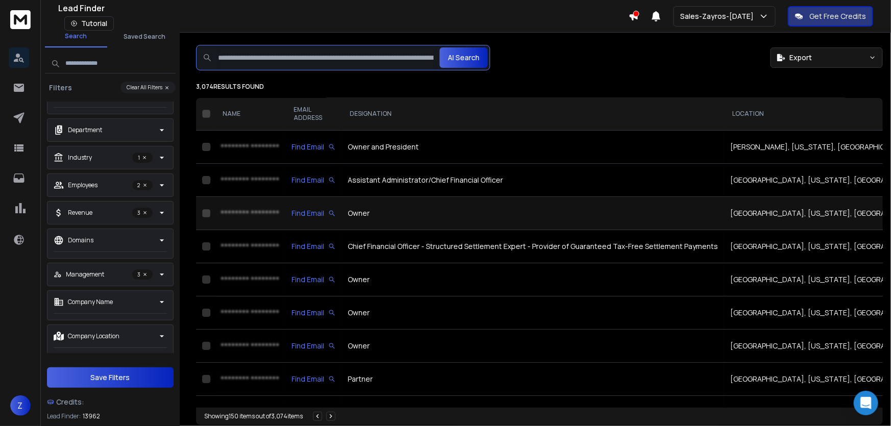
scroll to position [0, 0]
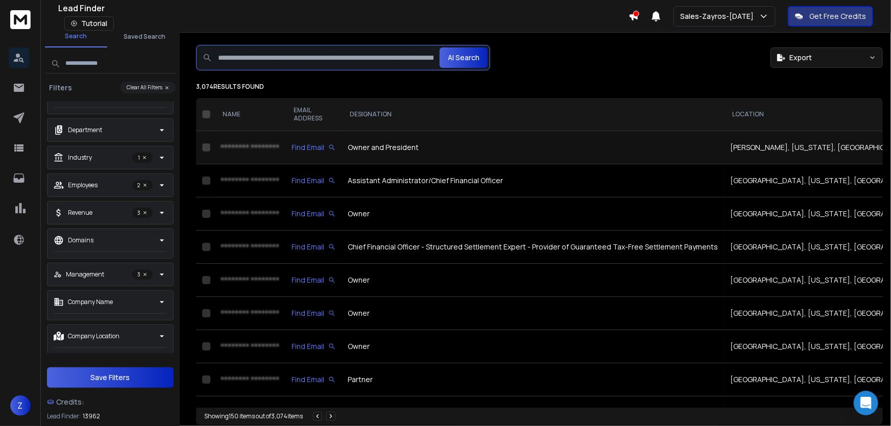
click at [293, 145] on div "Find Email" at bounding box center [314, 147] width 44 height 10
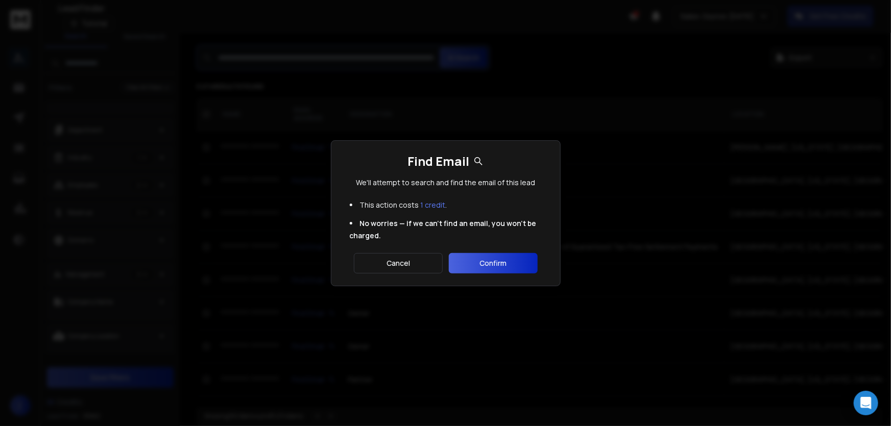
click at [521, 267] on button "Confirm" at bounding box center [493, 263] width 88 height 20
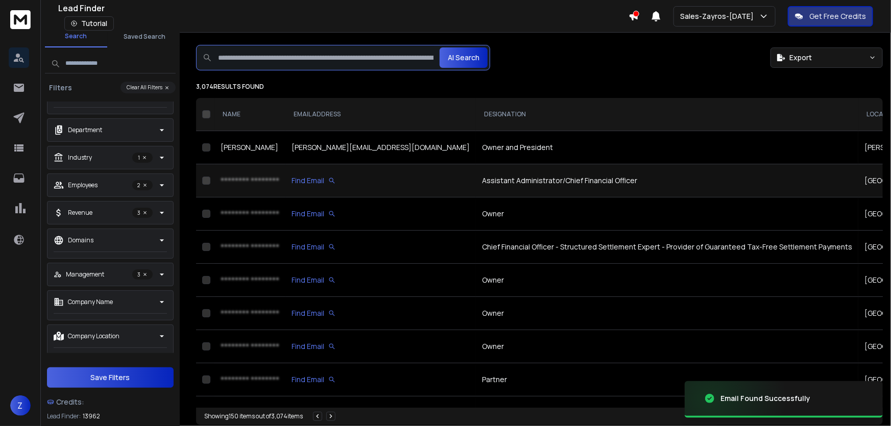
click at [302, 179] on div "Find Email" at bounding box center [381, 181] width 178 height 10
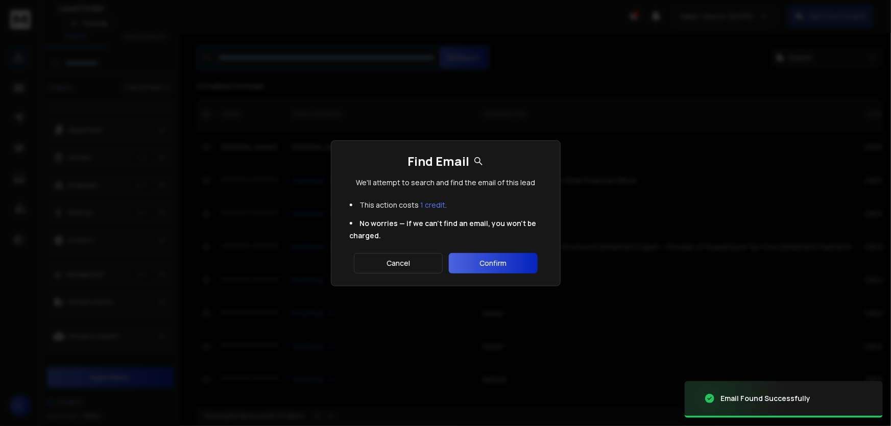
click at [507, 263] on button "Confirm" at bounding box center [493, 263] width 88 height 20
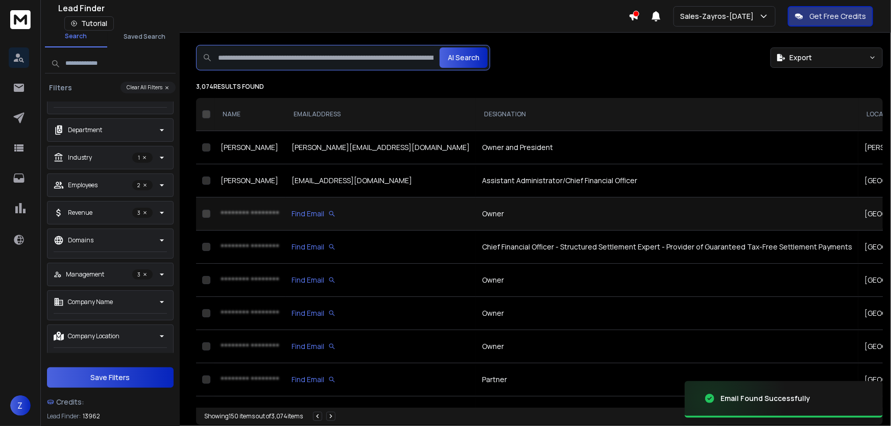
click at [313, 213] on div "Find Email" at bounding box center [381, 214] width 178 height 10
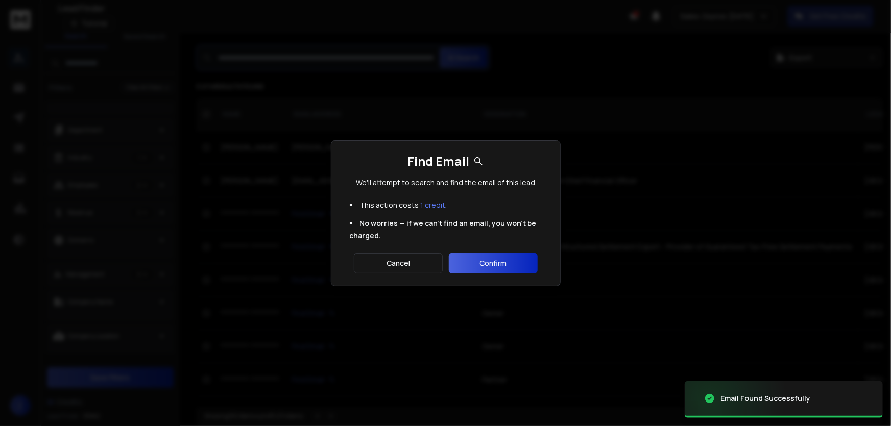
click at [494, 254] on button "Confirm" at bounding box center [493, 263] width 88 height 20
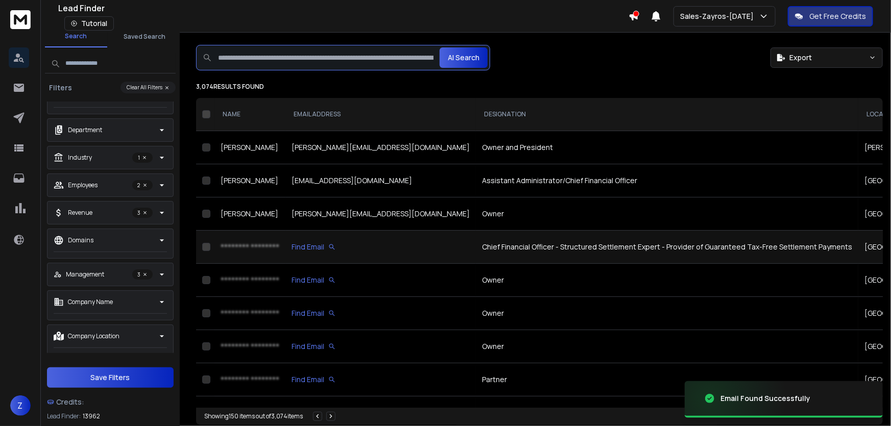
click at [316, 247] on div "Find Email" at bounding box center [381, 247] width 178 height 10
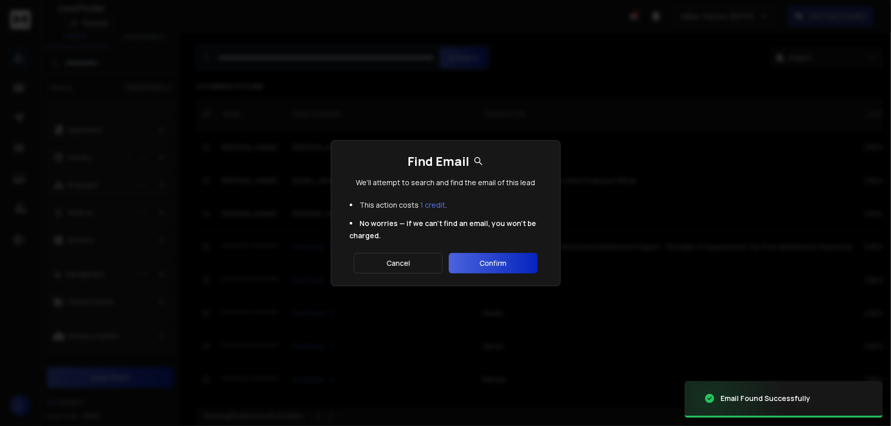
click at [513, 258] on button "Confirm" at bounding box center [493, 263] width 88 height 20
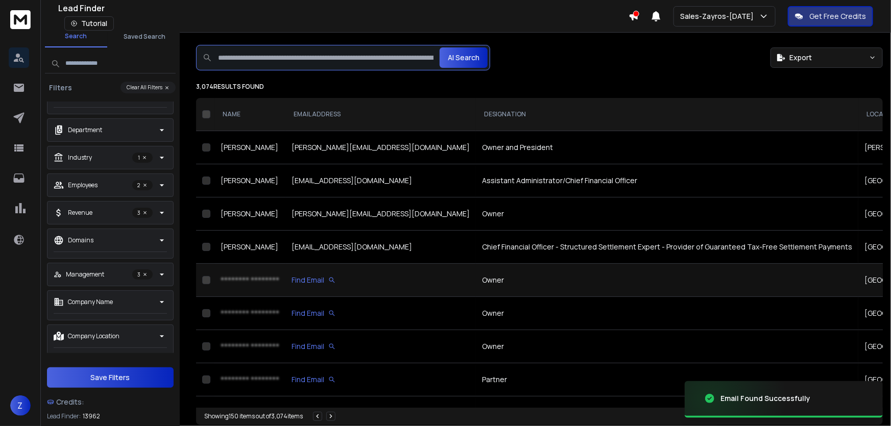
click at [315, 279] on div "Find Email" at bounding box center [381, 280] width 178 height 10
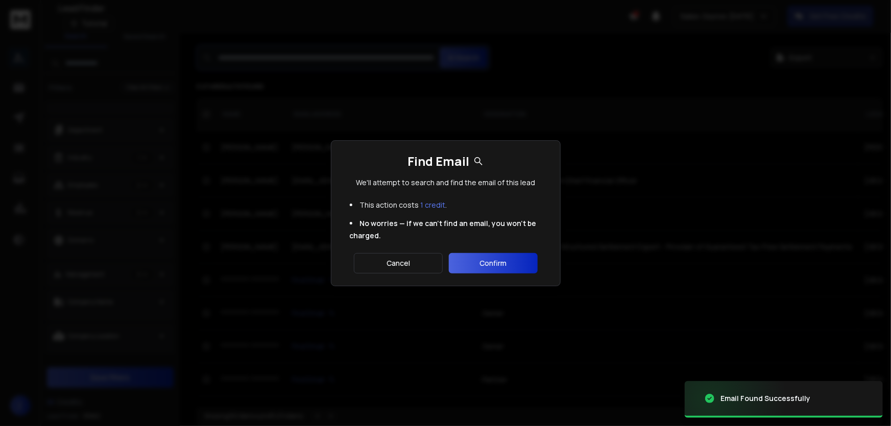
click at [505, 262] on button "Confirm" at bounding box center [493, 263] width 88 height 20
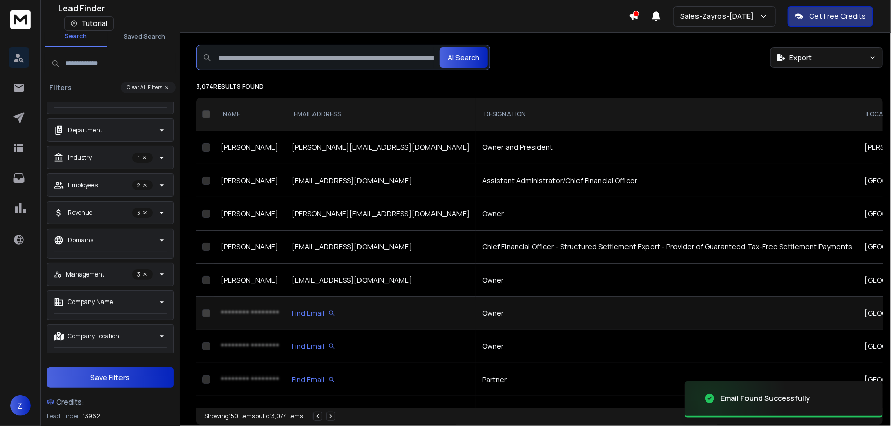
click at [319, 309] on div "Find Email" at bounding box center [381, 313] width 178 height 10
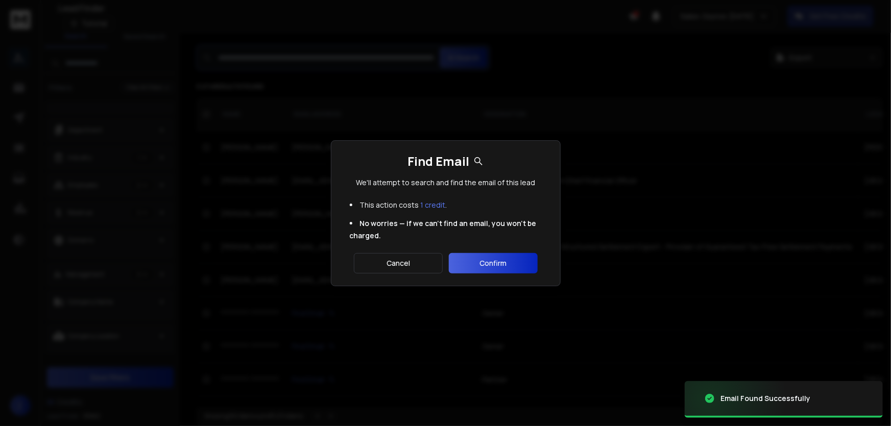
click at [513, 256] on button "Confirm" at bounding box center [493, 263] width 88 height 20
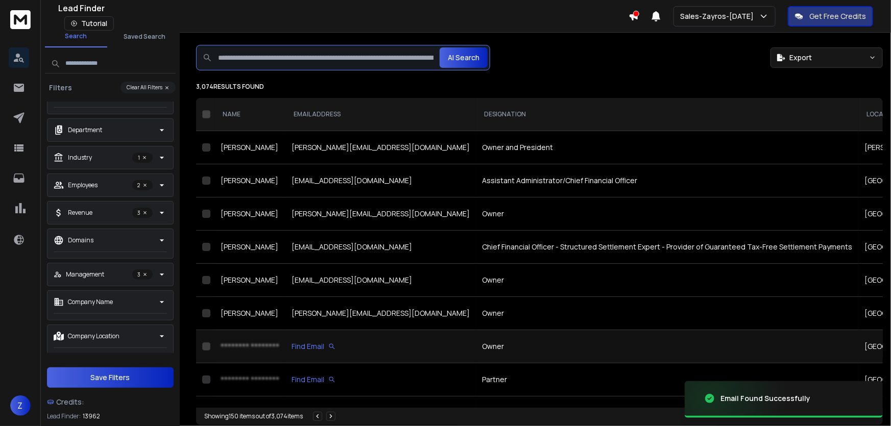
click at [315, 345] on div "Find Email" at bounding box center [381, 347] width 178 height 10
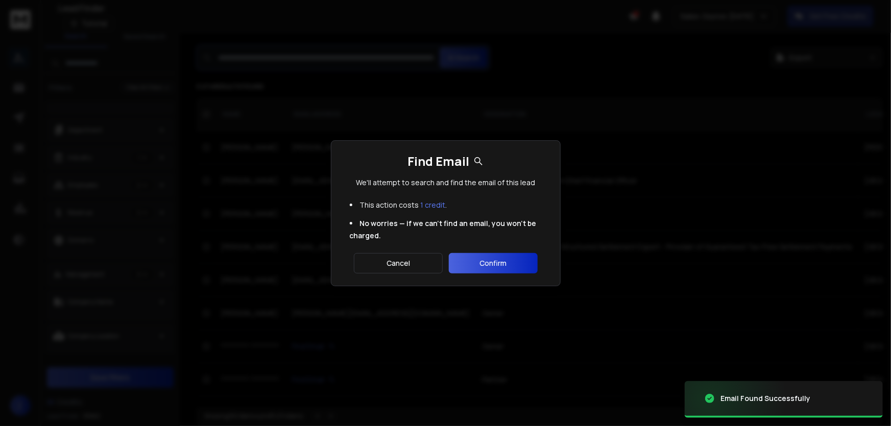
click at [501, 265] on button "Confirm" at bounding box center [493, 263] width 88 height 20
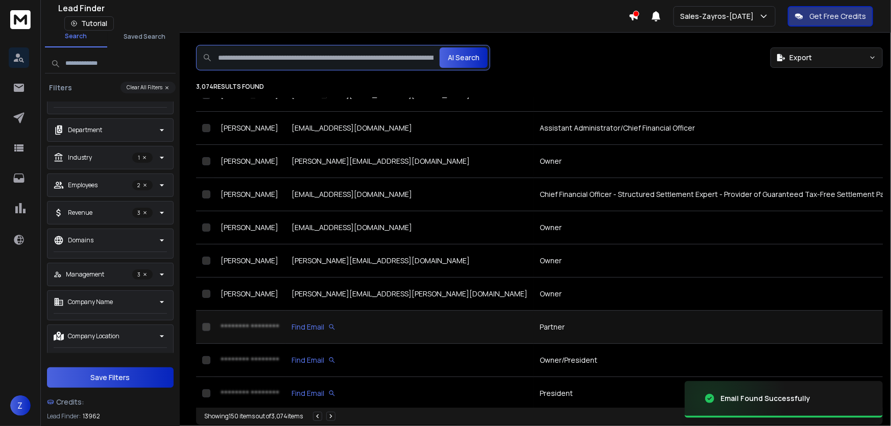
scroll to position [58, 0]
click at [327, 323] on div "Find Email" at bounding box center [410, 327] width 236 height 10
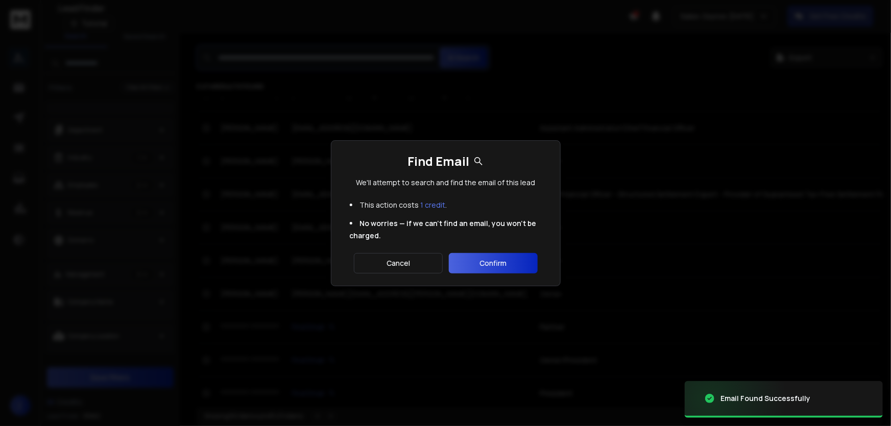
click at [490, 265] on button "Confirm" at bounding box center [493, 263] width 88 height 20
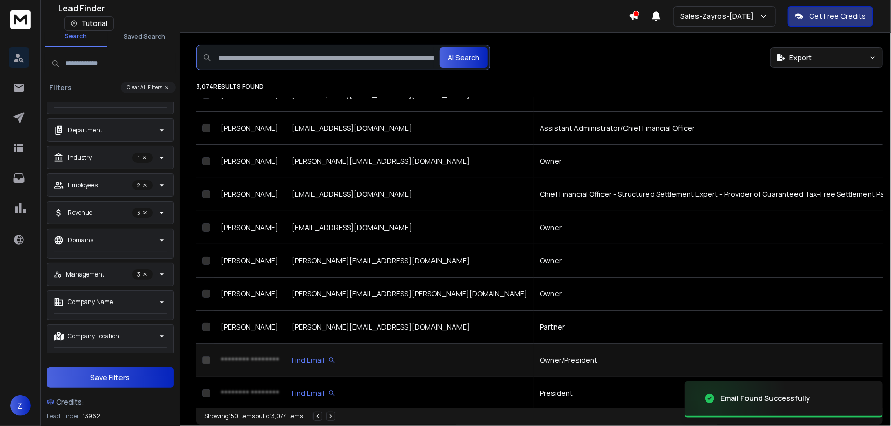
click at [319, 357] on div "Find Email" at bounding box center [410, 360] width 236 height 10
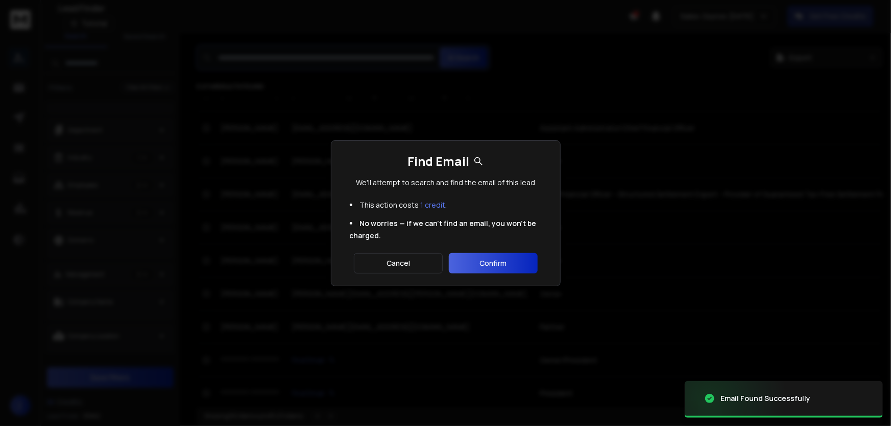
click at [503, 263] on button "Confirm" at bounding box center [493, 263] width 88 height 20
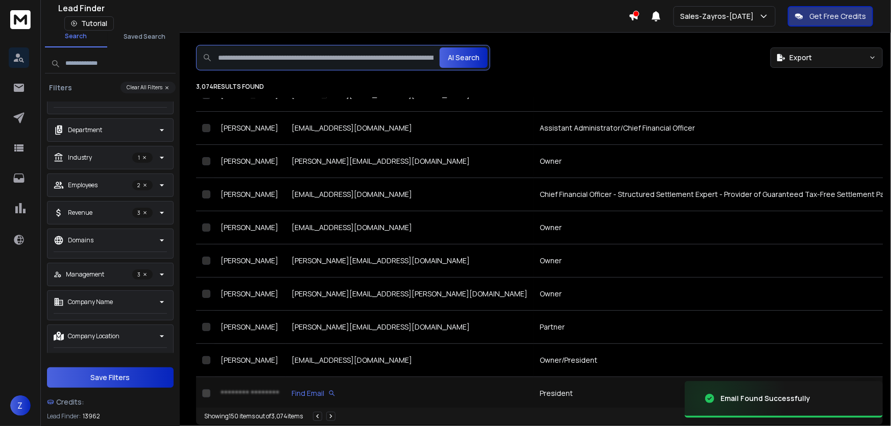
click at [319, 389] on div "Find Email" at bounding box center [410, 394] width 236 height 10
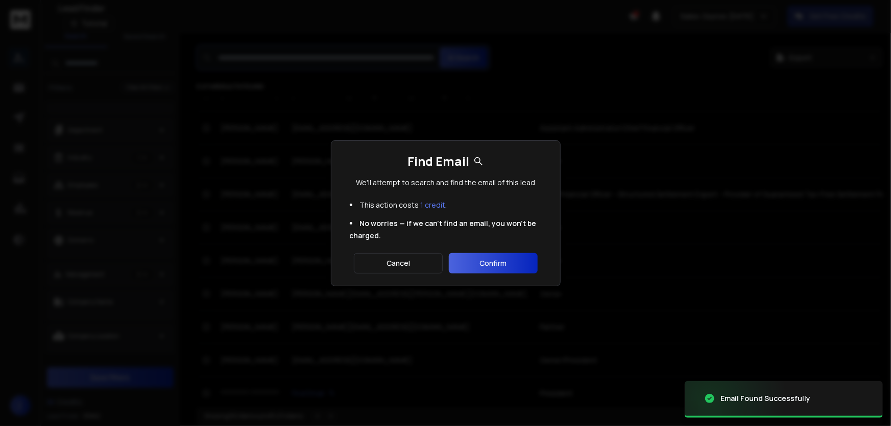
click at [497, 268] on button "Confirm" at bounding box center [493, 263] width 88 height 20
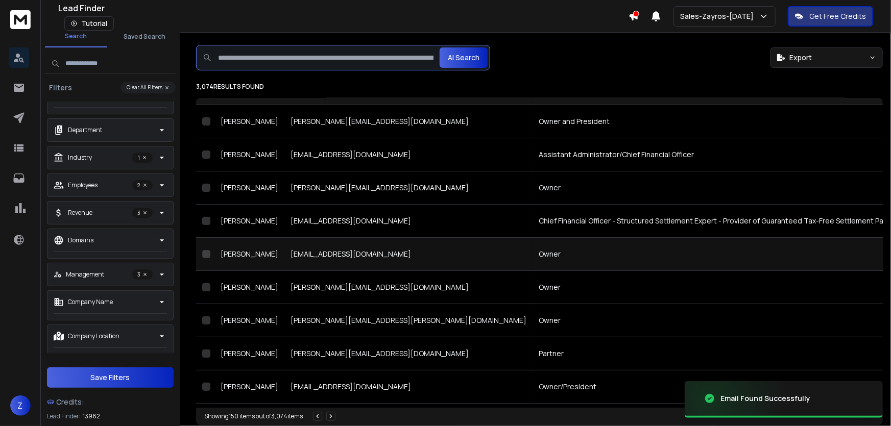
scroll to position [0, 0]
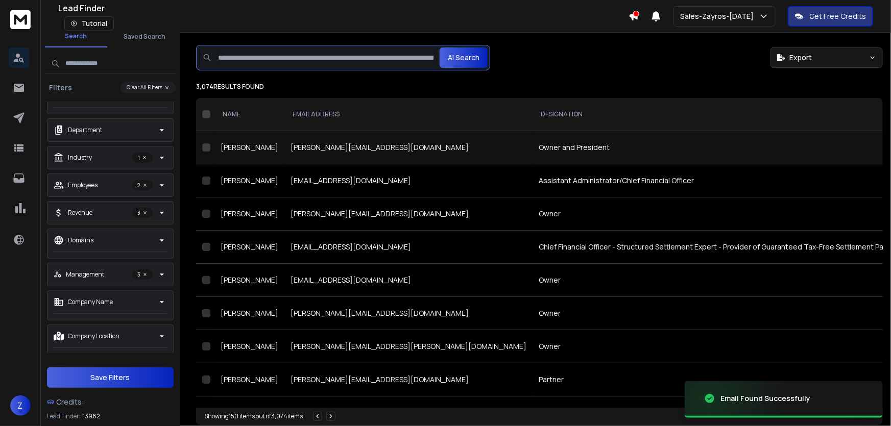
click at [315, 149] on div "[PERSON_NAME][EMAIL_ADDRESS][DOMAIN_NAME]" at bounding box center [409, 147] width 236 height 10
click at [233, 148] on span "[PERSON_NAME]" at bounding box center [250, 147] width 58 height 10
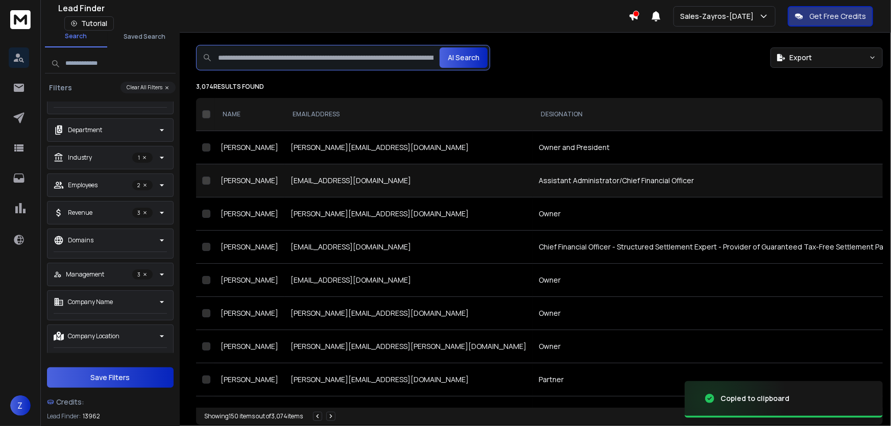
click at [311, 181] on div "[EMAIL_ADDRESS][DOMAIN_NAME]" at bounding box center [409, 181] width 236 height 10
click at [222, 181] on span "[PERSON_NAME]" at bounding box center [250, 181] width 58 height 10
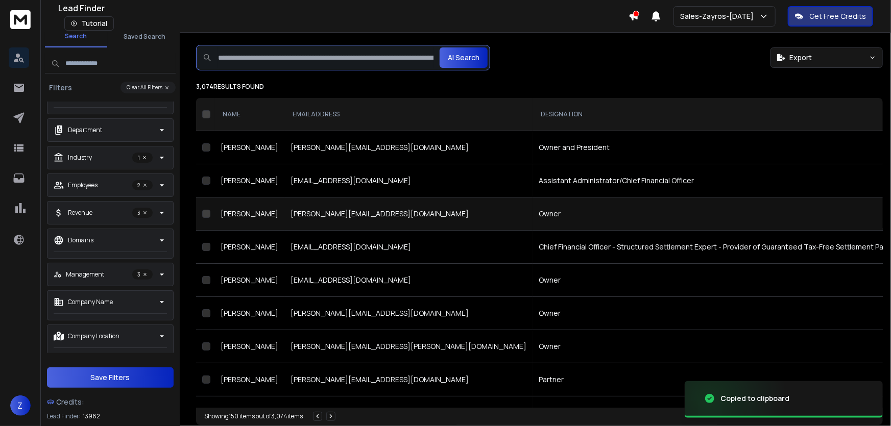
click at [323, 207] on td "[PERSON_NAME][EMAIL_ADDRESS][DOMAIN_NAME]" at bounding box center [408, 214] width 248 height 33
click at [227, 214] on span "[PERSON_NAME]" at bounding box center [250, 214] width 58 height 10
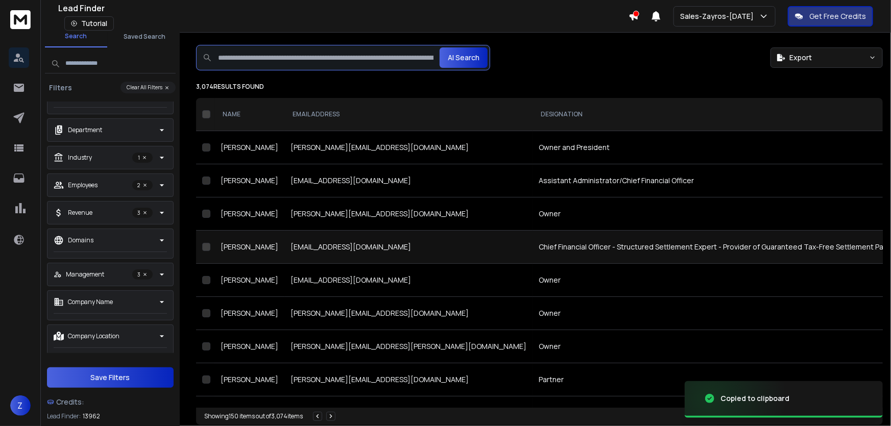
click at [314, 249] on div "[EMAIL_ADDRESS][DOMAIN_NAME]" at bounding box center [409, 247] width 236 height 10
click at [229, 244] on span "[PERSON_NAME]" at bounding box center [250, 247] width 58 height 10
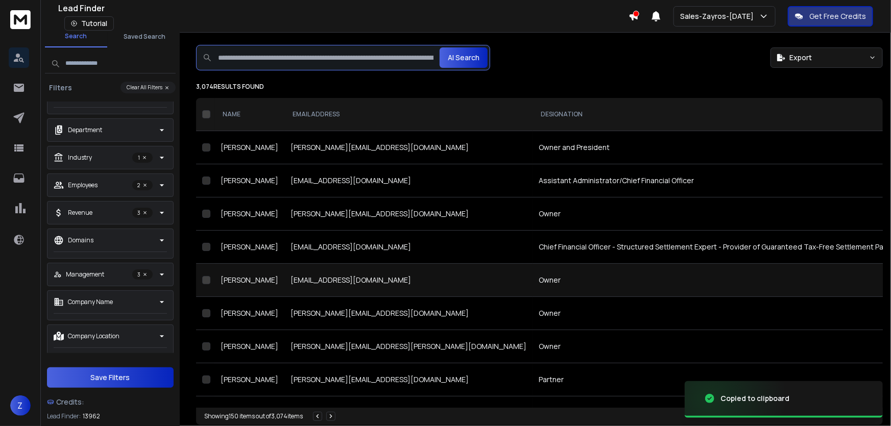
click at [314, 283] on div "[EMAIL_ADDRESS][DOMAIN_NAME]" at bounding box center [409, 280] width 236 height 10
click at [226, 277] on span "[PERSON_NAME]" at bounding box center [250, 280] width 58 height 10
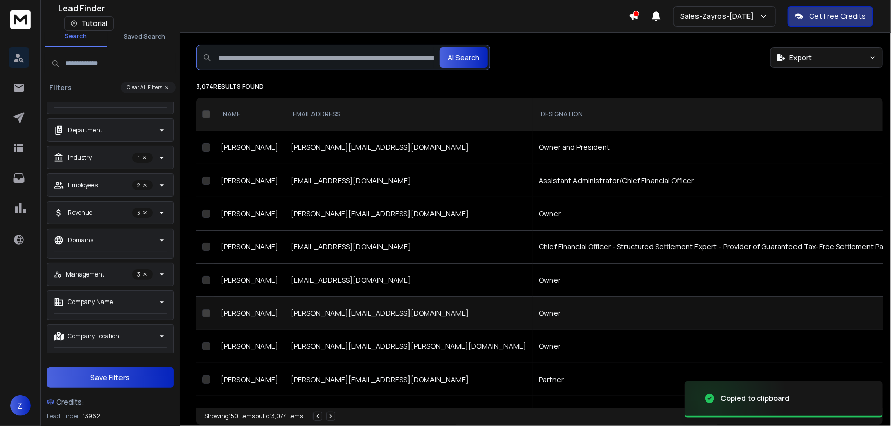
click at [327, 314] on div "[PERSON_NAME][EMAIL_ADDRESS][DOMAIN_NAME]" at bounding box center [409, 313] width 236 height 10
click at [224, 314] on span "[PERSON_NAME]" at bounding box center [250, 313] width 58 height 10
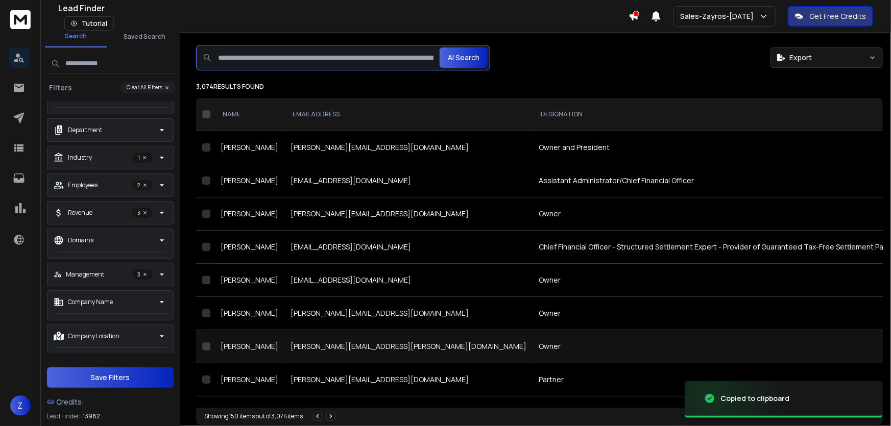
click at [324, 345] on div "[PERSON_NAME][EMAIL_ADDRESS][PERSON_NAME][DOMAIN_NAME]" at bounding box center [409, 347] width 236 height 10
click at [221, 347] on span "[PERSON_NAME]" at bounding box center [250, 347] width 58 height 10
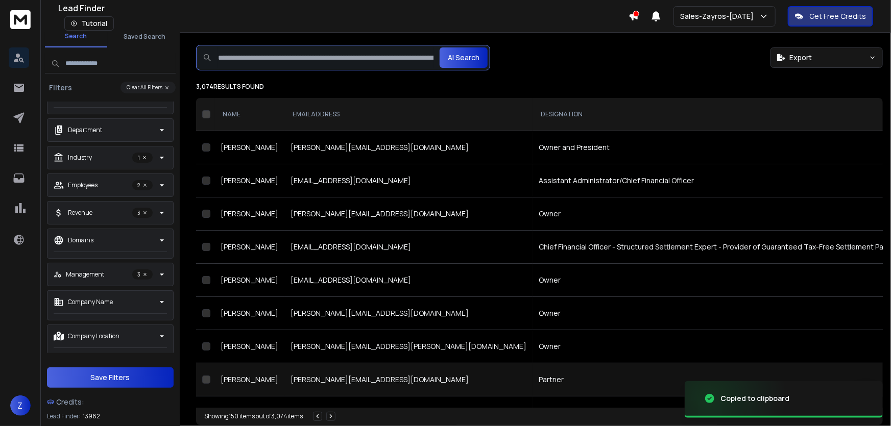
click at [310, 375] on div "[PERSON_NAME][EMAIL_ADDRESS][DOMAIN_NAME]" at bounding box center [409, 380] width 236 height 10
click at [225, 378] on span "[PERSON_NAME]" at bounding box center [250, 380] width 58 height 10
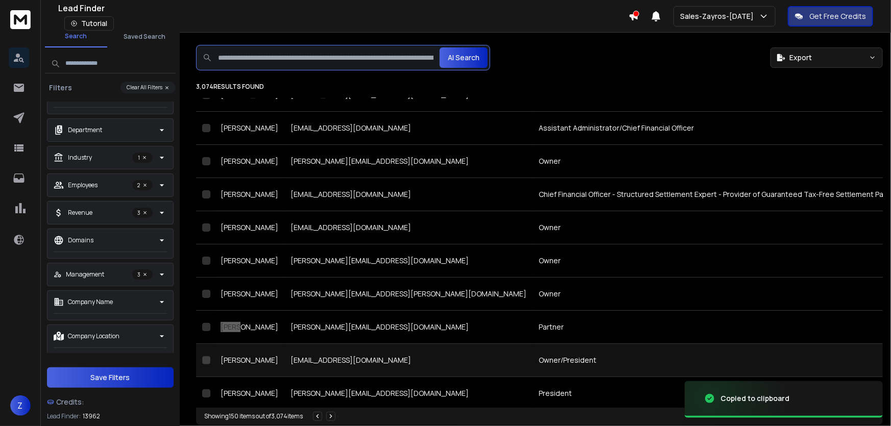
scroll to position [58, 0]
click at [314, 355] on div "[EMAIL_ADDRESS][DOMAIN_NAME]" at bounding box center [409, 360] width 236 height 10
click at [233, 355] on span "[PERSON_NAME]" at bounding box center [250, 360] width 58 height 10
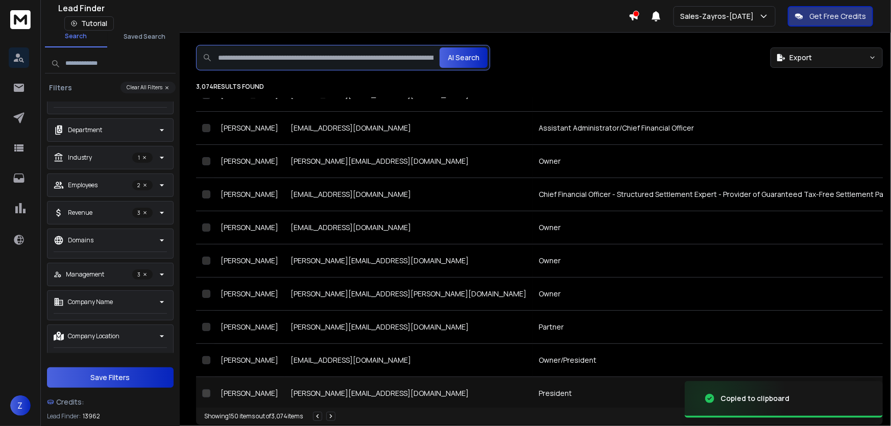
click at [317, 389] on div "[PERSON_NAME][EMAIL_ADDRESS][DOMAIN_NAME]" at bounding box center [409, 394] width 236 height 10
click at [226, 389] on span "[PERSON_NAME]" at bounding box center [250, 394] width 58 height 10
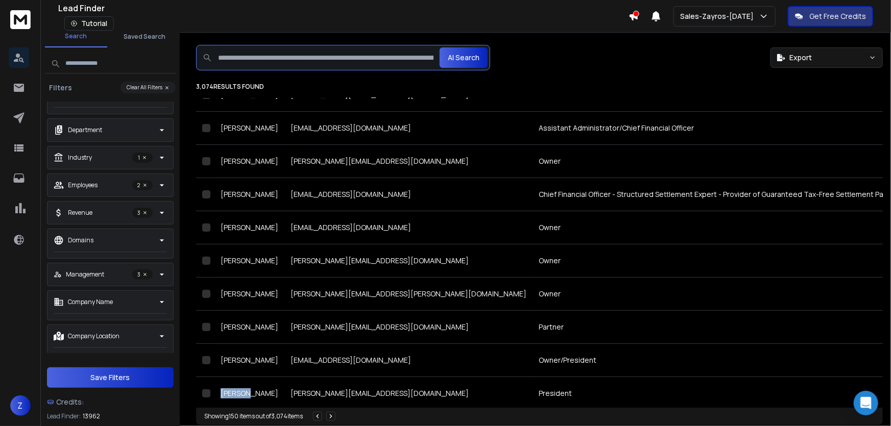
click at [334, 417] on icon at bounding box center [331, 417] width 8 height 8
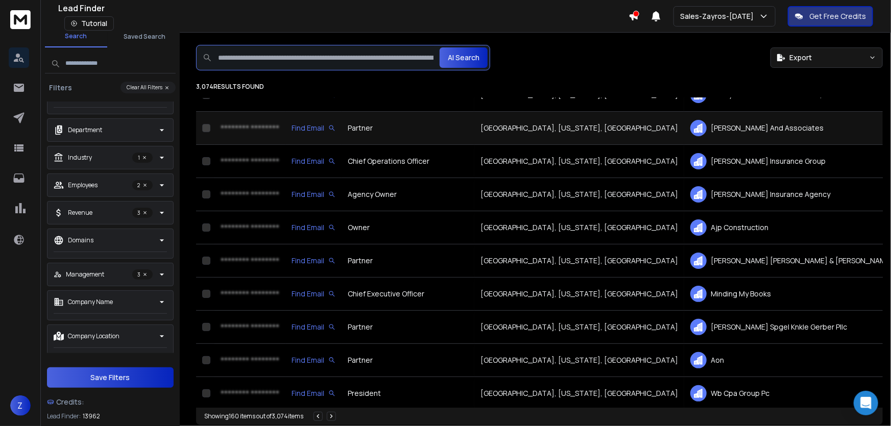
click at [298, 124] on div "Find Email" at bounding box center [314, 128] width 44 height 10
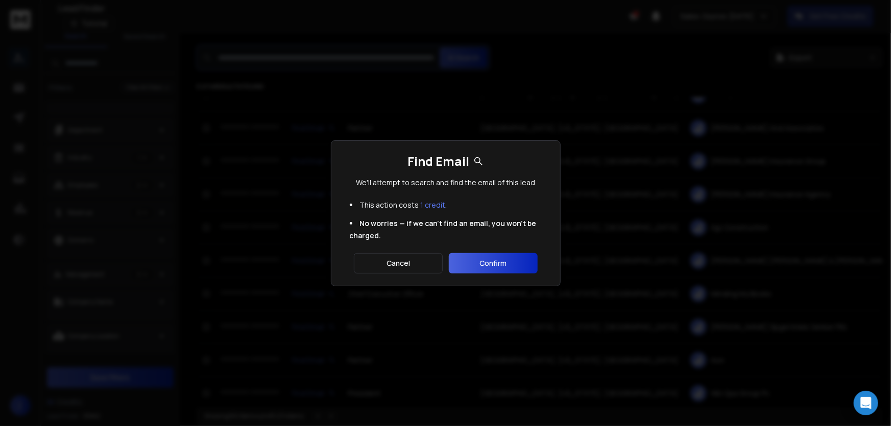
click at [496, 260] on button "Confirm" at bounding box center [493, 263] width 88 height 20
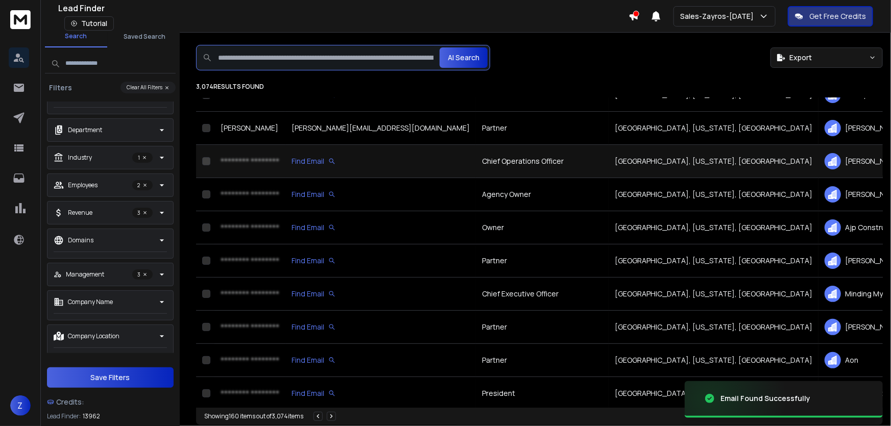
click at [305, 148] on td "Find Email" at bounding box center [380, 161] width 190 height 33
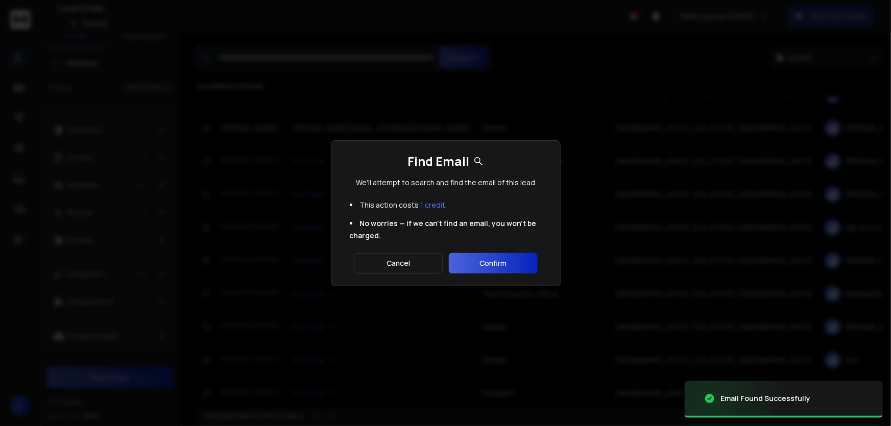
click at [491, 257] on button "Confirm" at bounding box center [493, 263] width 88 height 20
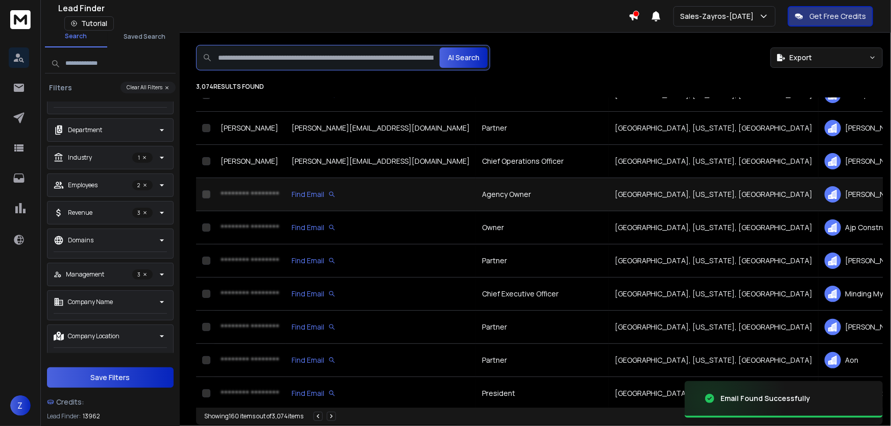
click at [301, 189] on div "Find Email" at bounding box center [381, 194] width 178 height 10
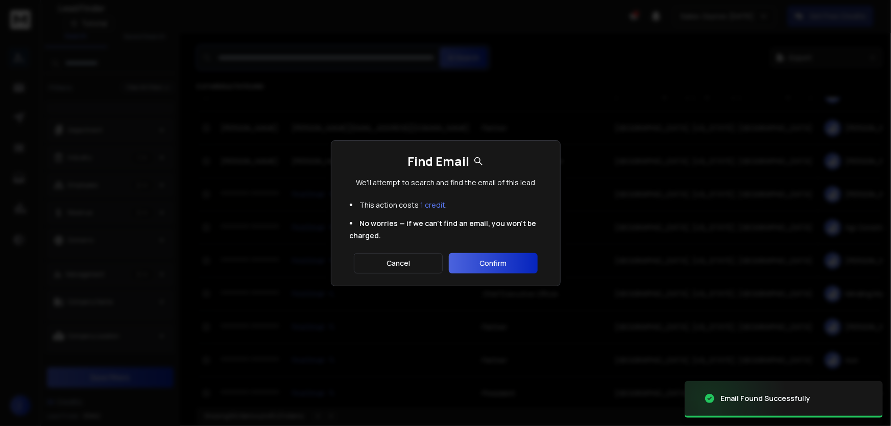
click at [495, 260] on button "Confirm" at bounding box center [493, 263] width 88 height 20
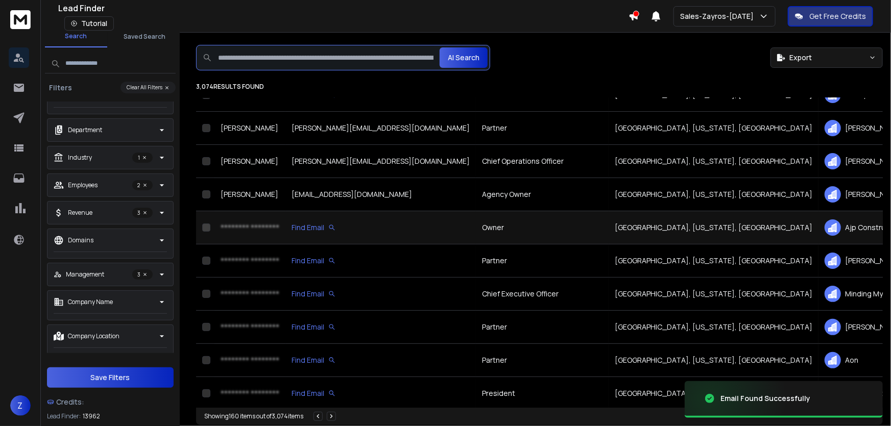
click at [305, 223] on div "Find Email" at bounding box center [381, 228] width 178 height 10
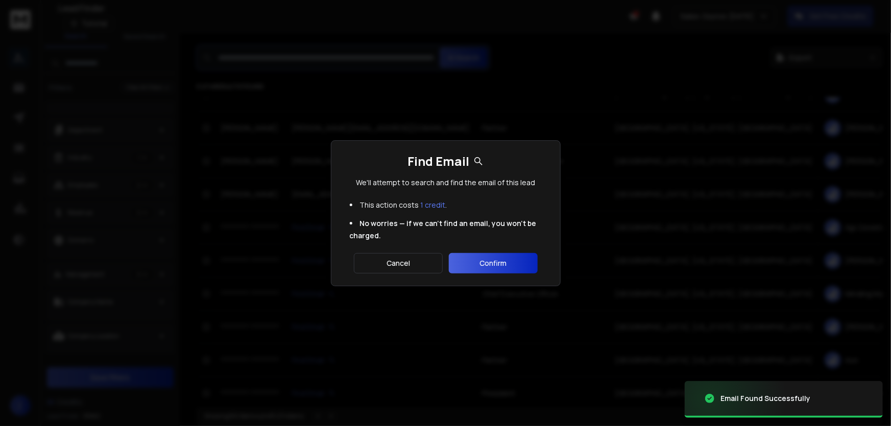
click at [510, 257] on button "Confirm" at bounding box center [493, 263] width 88 height 20
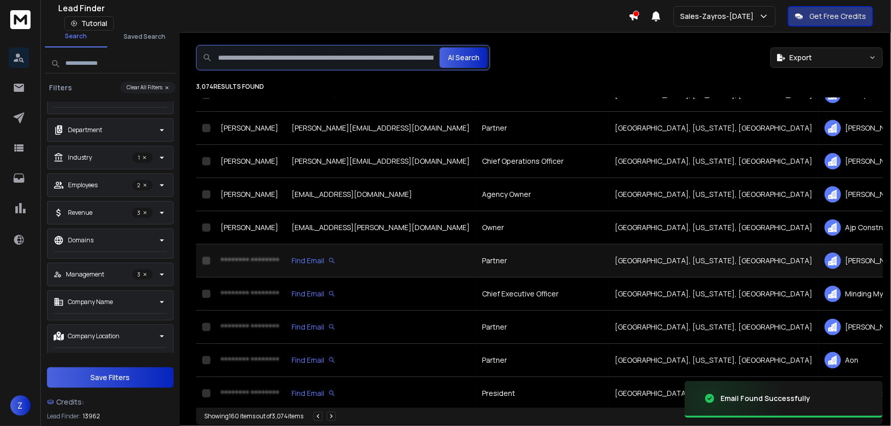
click at [306, 256] on div "Find Email" at bounding box center [381, 261] width 178 height 10
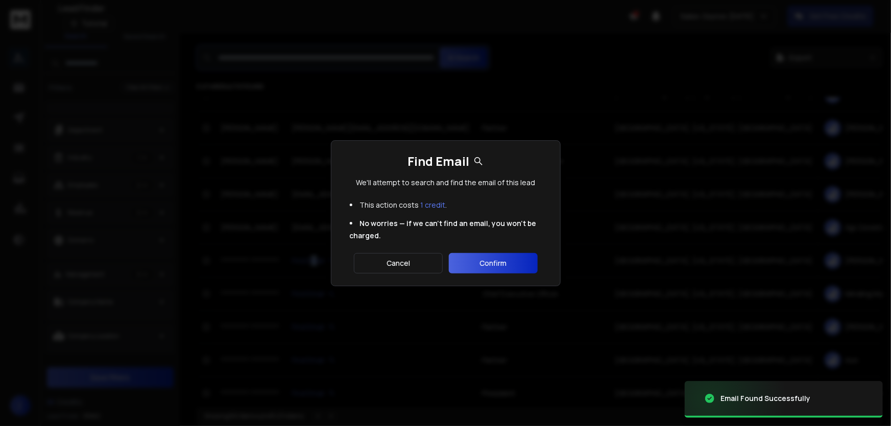
drag, startPoint x: 477, startPoint y: 260, endPoint x: 484, endPoint y: 261, distance: 6.1
click at [478, 260] on button "Confirm" at bounding box center [493, 263] width 88 height 20
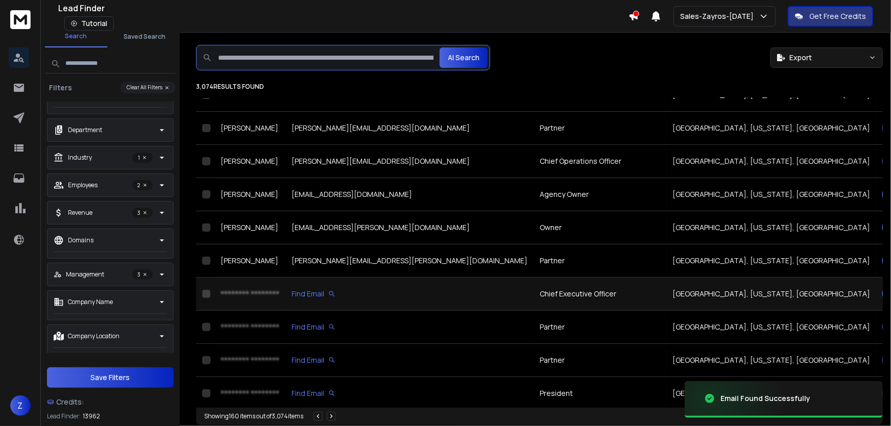
click at [313, 293] on td "Find Email" at bounding box center [409, 294] width 248 height 33
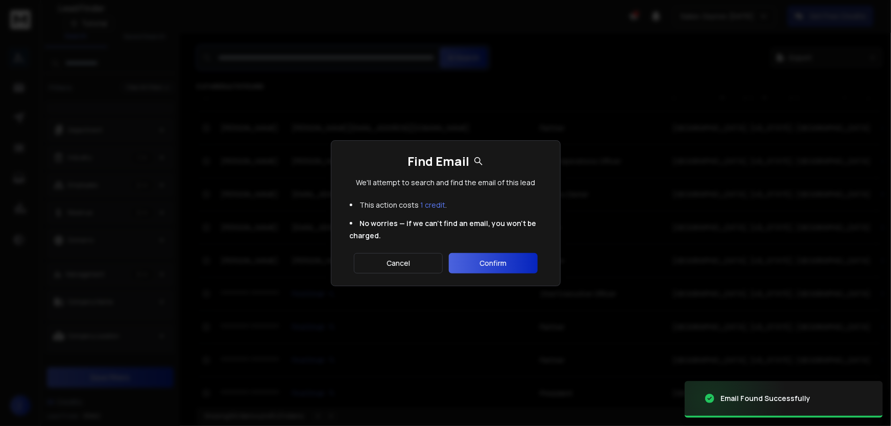
click at [486, 268] on button "Confirm" at bounding box center [493, 263] width 88 height 20
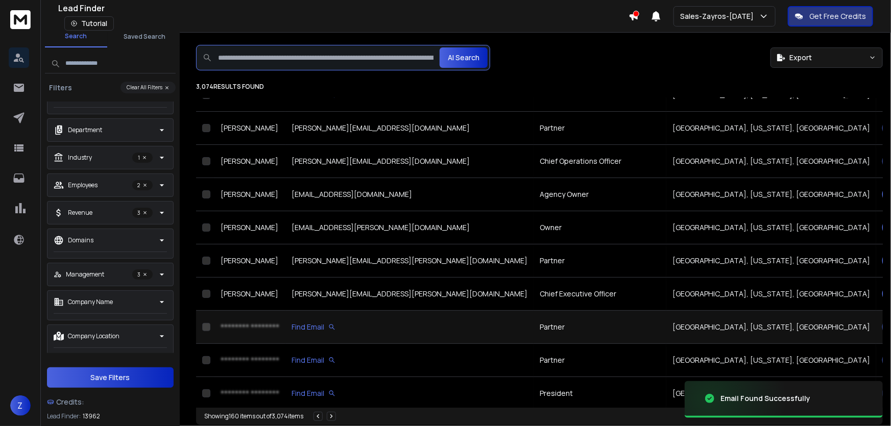
click at [301, 322] on div "Find Email" at bounding box center [410, 327] width 236 height 10
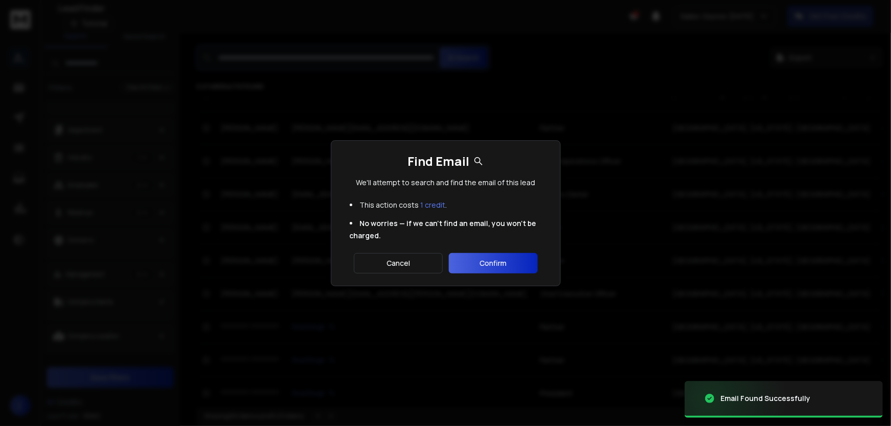
click at [487, 245] on li "No worries — if we can't find an email, you won't be charged." at bounding box center [446, 229] width 204 height 31
click at [479, 263] on button "Confirm" at bounding box center [493, 263] width 88 height 20
click at [479, 263] on div "Cancel Confirm" at bounding box center [446, 263] width 184 height 20
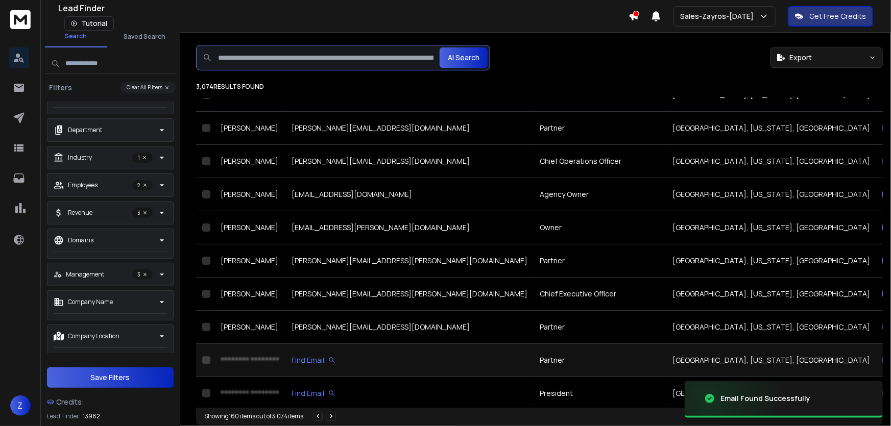
click at [298, 355] on div "Find Email" at bounding box center [410, 360] width 236 height 10
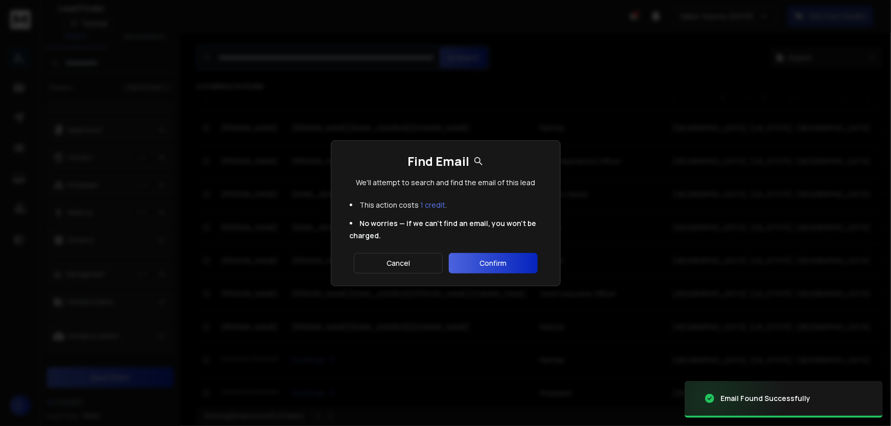
click at [486, 266] on button "Confirm" at bounding box center [493, 263] width 88 height 20
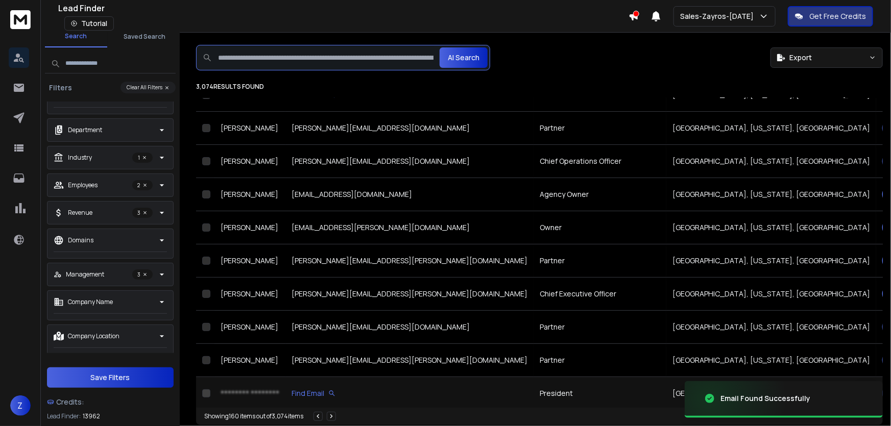
click at [300, 389] on div "Find Email" at bounding box center [410, 394] width 236 height 10
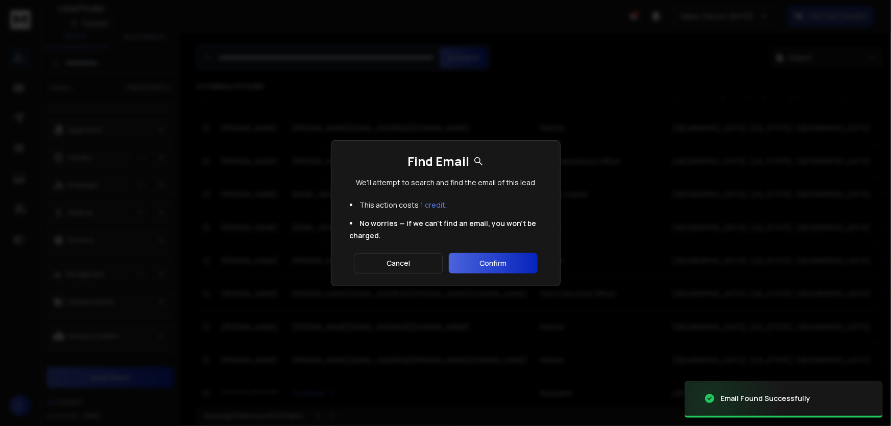
click at [499, 265] on button "Confirm" at bounding box center [493, 263] width 88 height 20
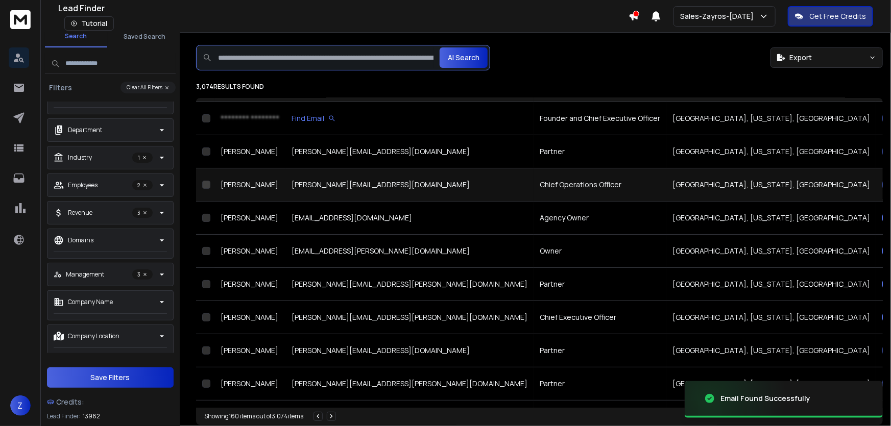
scroll to position [0, 0]
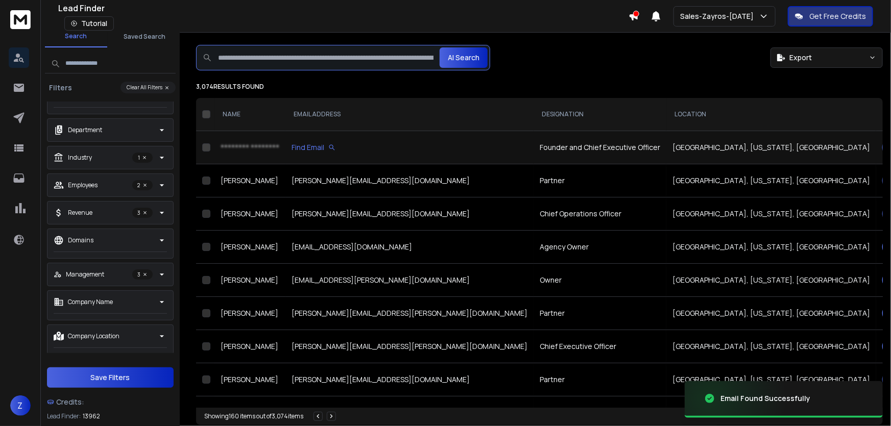
click at [308, 147] on div "Find Email" at bounding box center [410, 147] width 236 height 10
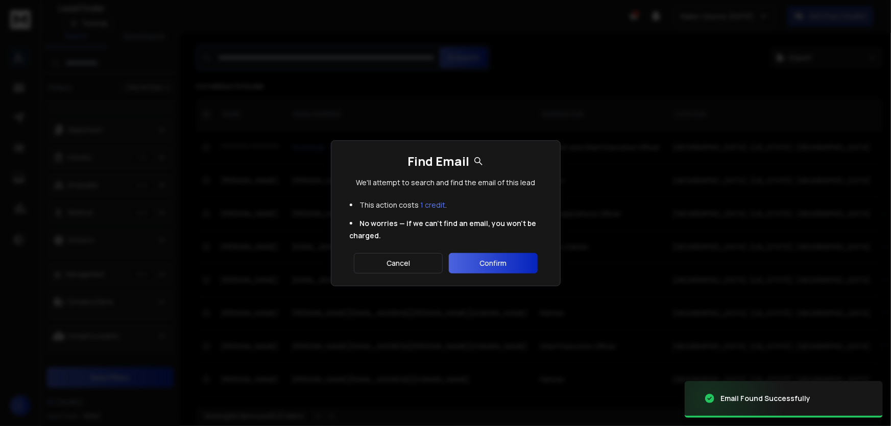
click at [501, 258] on button "Confirm" at bounding box center [493, 263] width 88 height 20
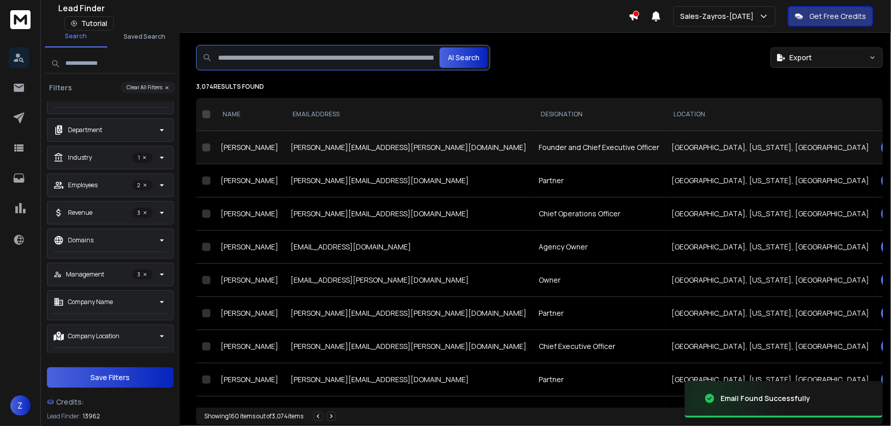
click at [308, 147] on div "[PERSON_NAME][EMAIL_ADDRESS][PERSON_NAME][DOMAIN_NAME]" at bounding box center [409, 147] width 236 height 10
click at [225, 150] on span "[PERSON_NAME]" at bounding box center [250, 147] width 58 height 10
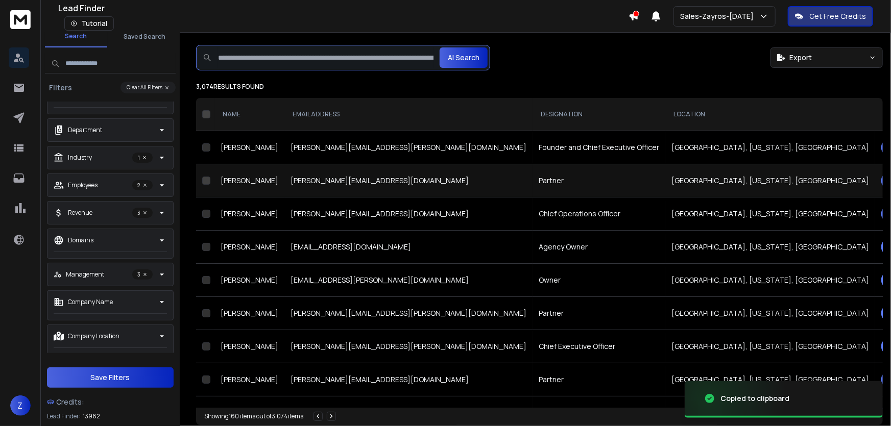
click at [306, 178] on div "[PERSON_NAME][EMAIL_ADDRESS][DOMAIN_NAME]" at bounding box center [409, 181] width 236 height 10
click at [231, 182] on span "[PERSON_NAME]" at bounding box center [250, 181] width 58 height 10
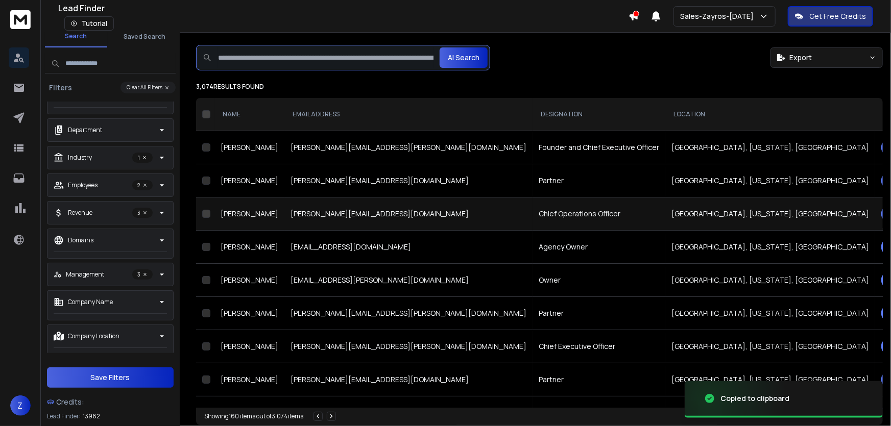
drag, startPoint x: 285, startPoint y: 209, endPoint x: 293, endPoint y: 209, distance: 7.1
click at [286, 209] on td "[PERSON_NAME][EMAIL_ADDRESS][DOMAIN_NAME]" at bounding box center [408, 214] width 248 height 33
click at [226, 212] on span "[PERSON_NAME]" at bounding box center [250, 214] width 58 height 10
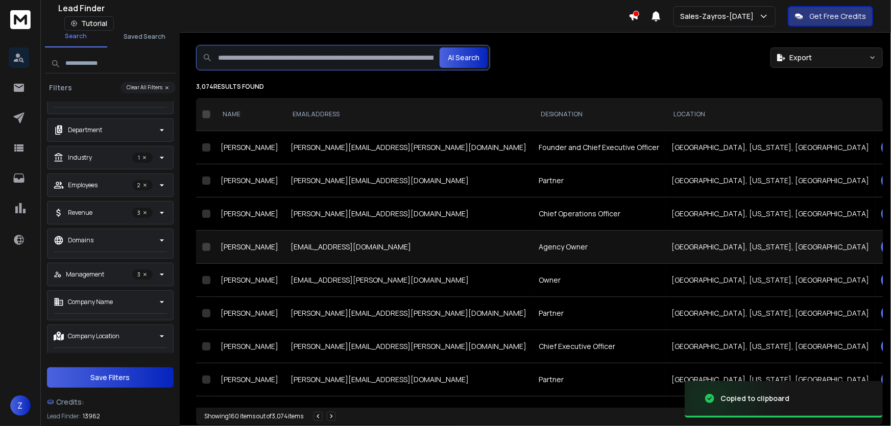
click at [324, 253] on td "[EMAIL_ADDRESS][DOMAIN_NAME]" at bounding box center [408, 247] width 248 height 33
click at [224, 246] on span "[PERSON_NAME]" at bounding box center [250, 247] width 58 height 10
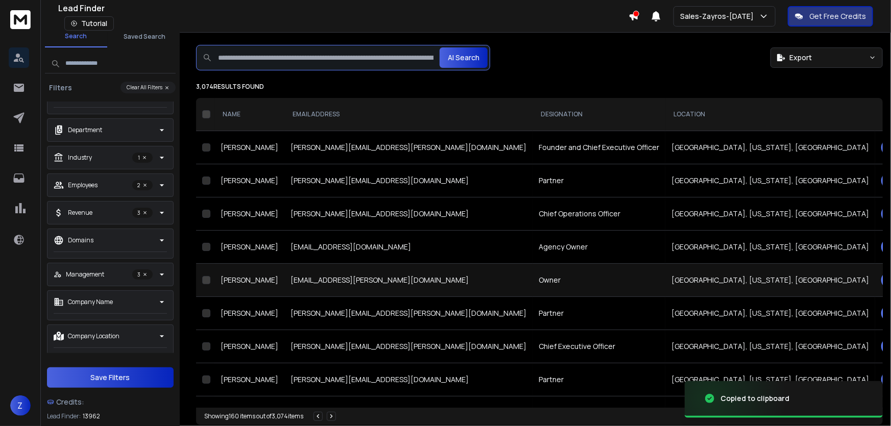
click at [318, 278] on div "[EMAIL_ADDRESS][PERSON_NAME][DOMAIN_NAME]" at bounding box center [409, 280] width 236 height 10
click at [314, 278] on div "[EMAIL_ADDRESS][PERSON_NAME][DOMAIN_NAME]" at bounding box center [409, 280] width 236 height 10
click at [227, 279] on span "[PERSON_NAME]" at bounding box center [250, 280] width 58 height 10
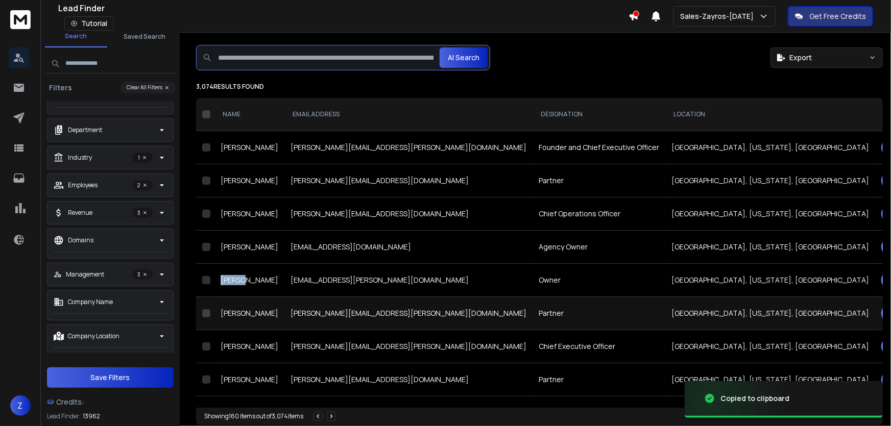
click at [320, 316] on div "[PERSON_NAME][EMAIL_ADDRESS][PERSON_NAME][DOMAIN_NAME]" at bounding box center [409, 313] width 236 height 10
click at [230, 314] on span "[PERSON_NAME]" at bounding box center [250, 313] width 58 height 10
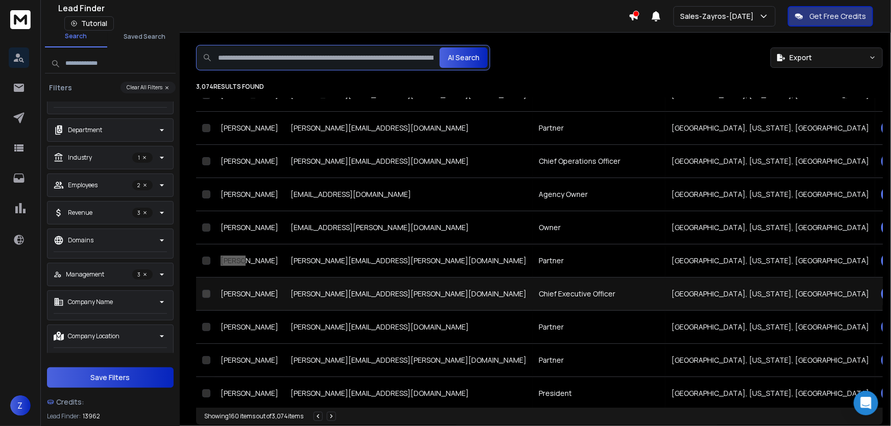
scroll to position [58, 0]
click at [324, 289] on div "[PERSON_NAME][EMAIL_ADDRESS][PERSON_NAME][DOMAIN_NAME]" at bounding box center [409, 294] width 236 height 10
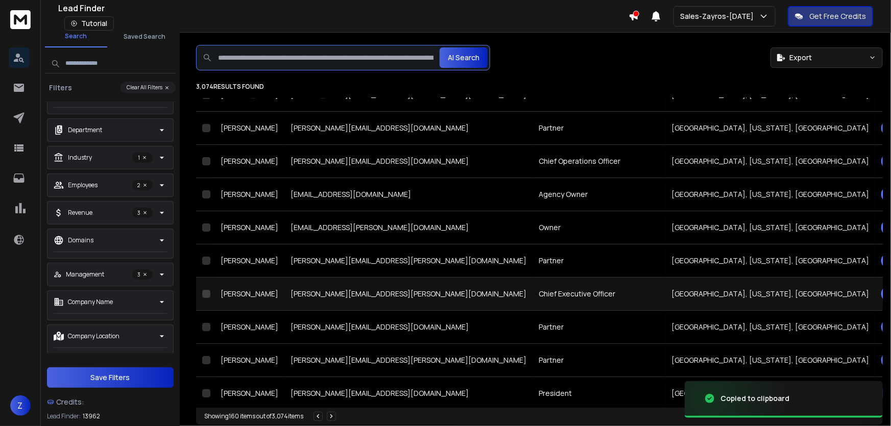
click at [231, 289] on span "[PERSON_NAME]" at bounding box center [250, 294] width 58 height 10
click at [230, 289] on span "[PERSON_NAME]" at bounding box center [250, 294] width 58 height 10
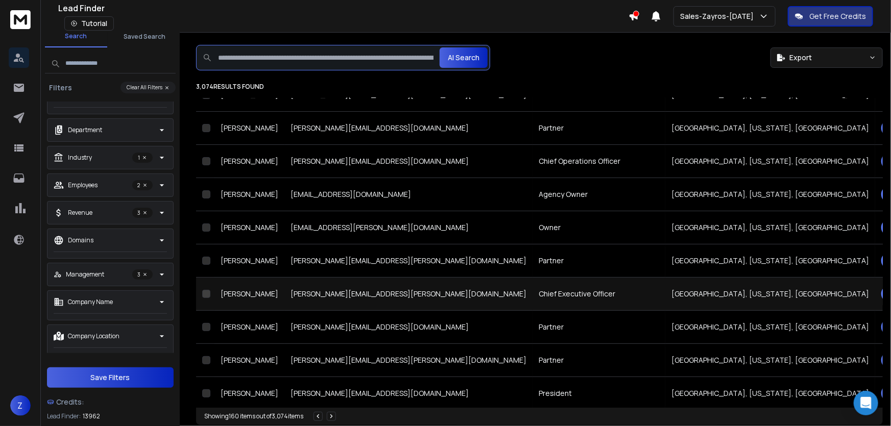
click at [360, 290] on div "[PERSON_NAME][EMAIL_ADDRESS][PERSON_NAME][DOMAIN_NAME]" at bounding box center [409, 294] width 236 height 10
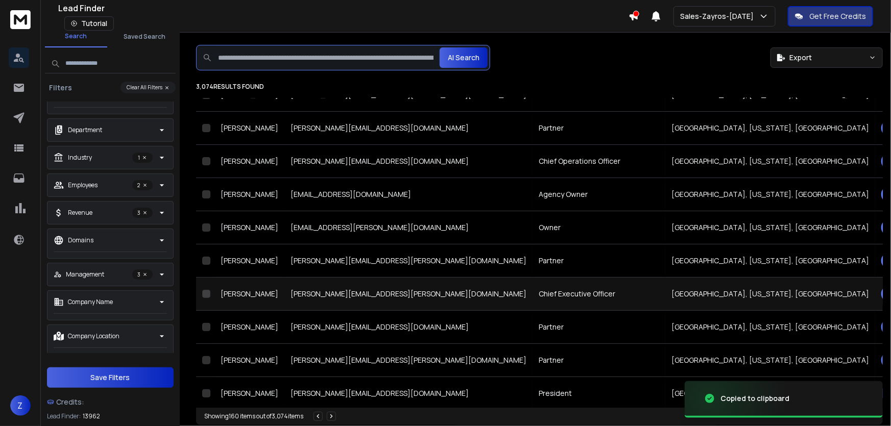
click at [221, 292] on td "[PERSON_NAME]" at bounding box center [249, 294] width 70 height 33
click at [221, 292] on span "[PERSON_NAME]" at bounding box center [250, 294] width 58 height 10
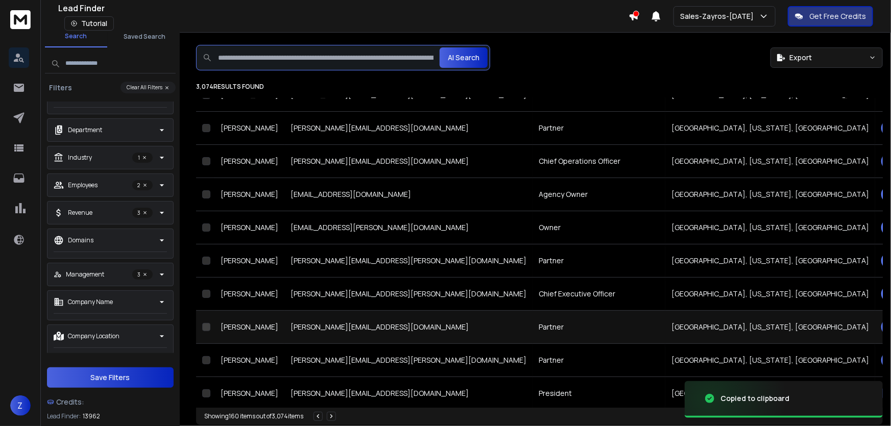
click at [313, 322] on div "[PERSON_NAME][EMAIL_ADDRESS][DOMAIN_NAME]" at bounding box center [409, 327] width 236 height 10
click at [224, 322] on span "[PERSON_NAME]" at bounding box center [250, 327] width 58 height 10
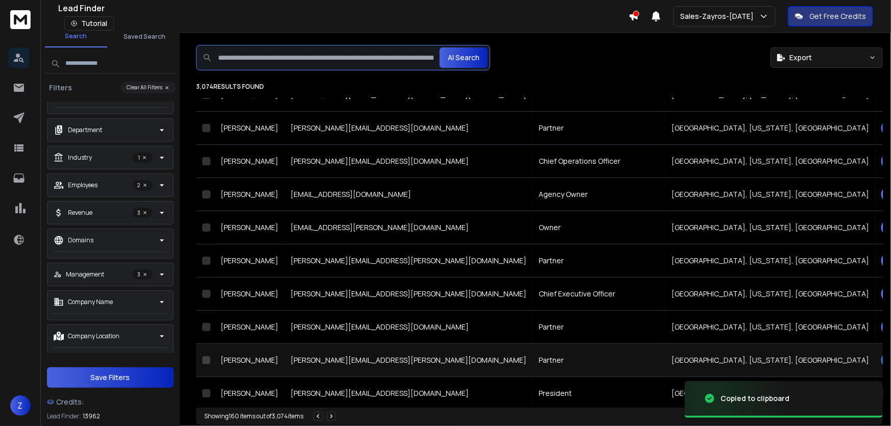
click at [320, 357] on div "[PERSON_NAME][EMAIL_ADDRESS][PERSON_NAME][DOMAIN_NAME]" at bounding box center [409, 360] width 236 height 10
click at [229, 355] on span "[PERSON_NAME]" at bounding box center [250, 360] width 58 height 10
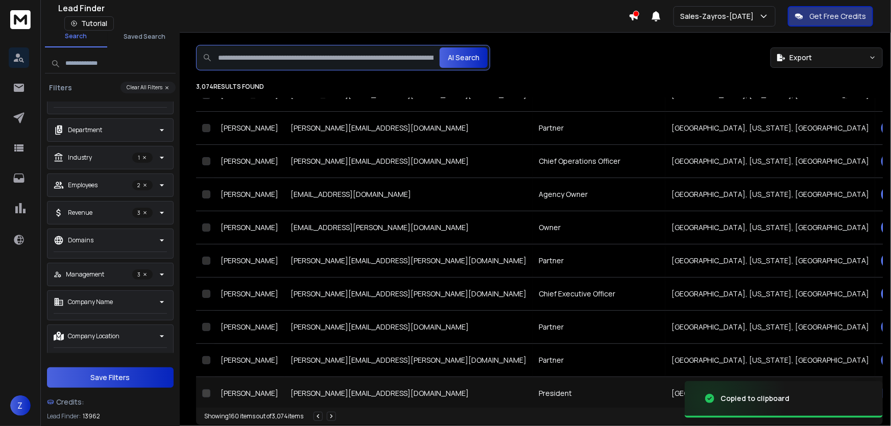
click at [322, 379] on td "[PERSON_NAME][EMAIL_ADDRESS][DOMAIN_NAME]" at bounding box center [408, 393] width 248 height 33
click at [228, 389] on span "[PERSON_NAME]" at bounding box center [250, 394] width 58 height 10
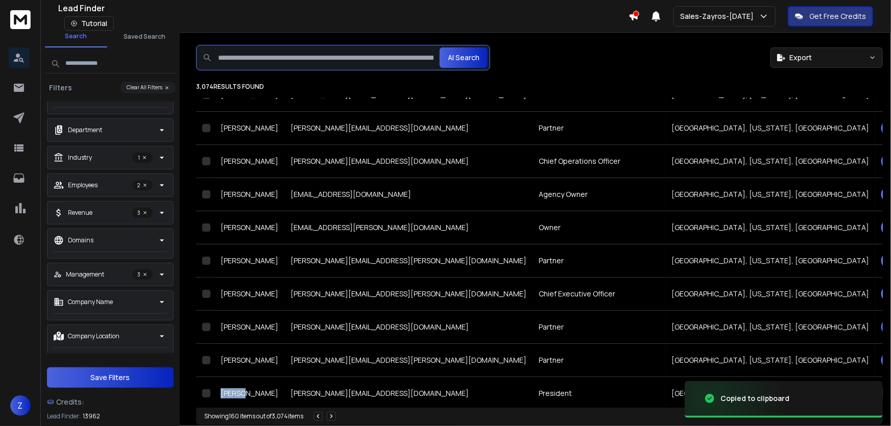
click at [334, 416] on icon at bounding box center [331, 417] width 8 height 8
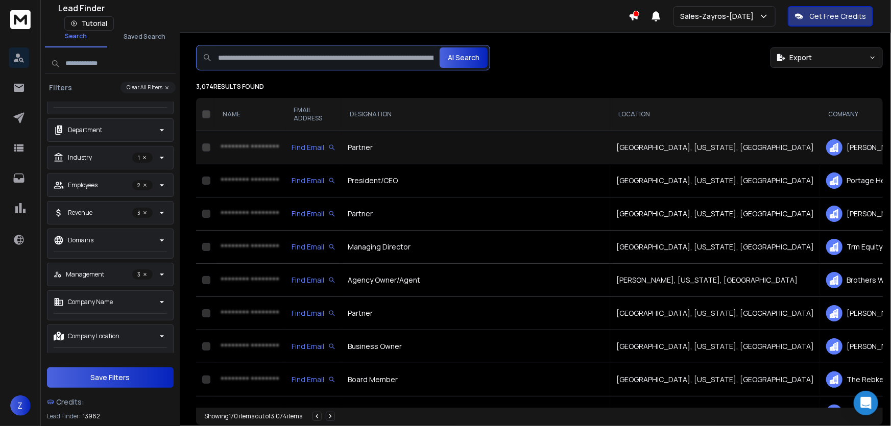
click at [292, 152] on div "Find Email" at bounding box center [314, 147] width 44 height 10
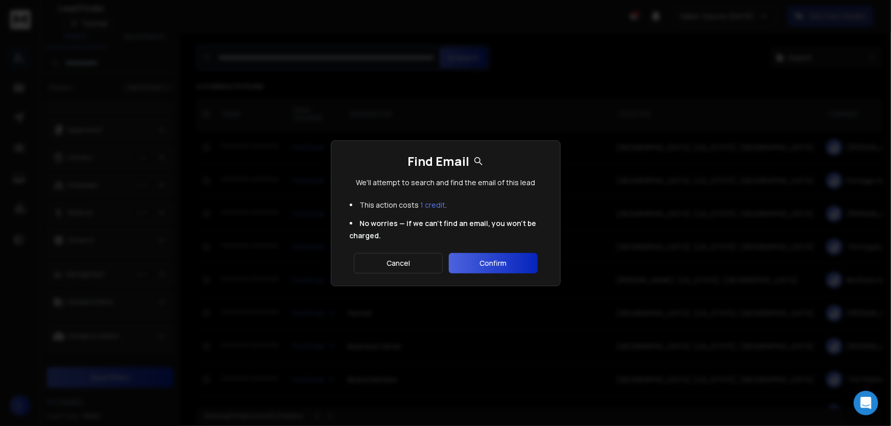
click at [498, 262] on button "Confirm" at bounding box center [493, 263] width 88 height 20
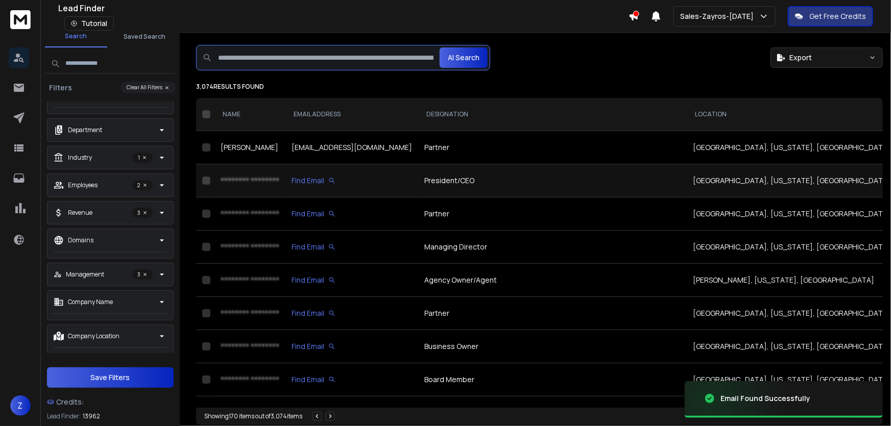
click at [305, 179] on div "Find Email" at bounding box center [352, 181] width 121 height 10
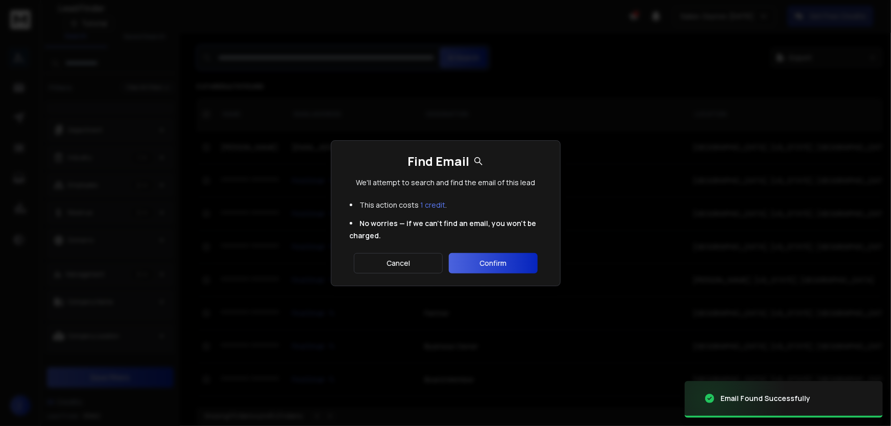
click at [476, 255] on button "Confirm" at bounding box center [493, 263] width 88 height 20
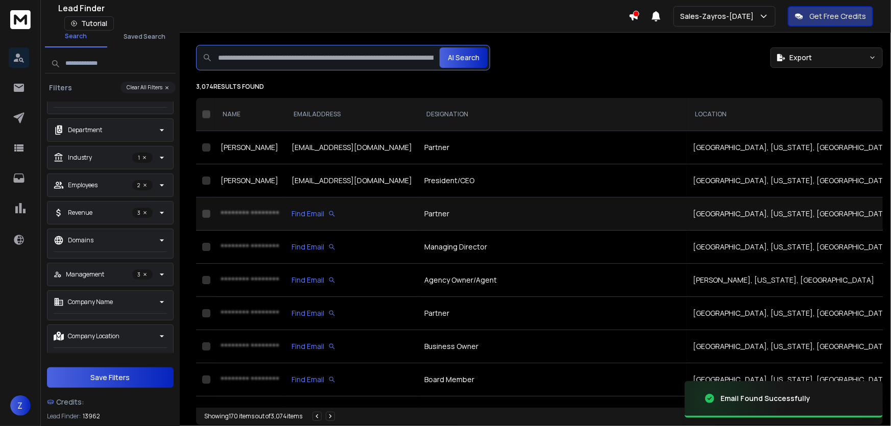
click at [302, 212] on div "Find Email" at bounding box center [352, 214] width 121 height 10
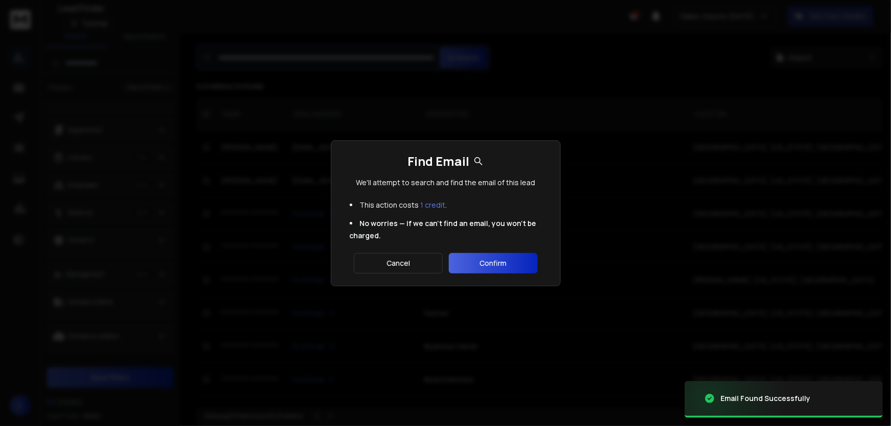
click at [482, 273] on button "Confirm" at bounding box center [493, 263] width 88 height 20
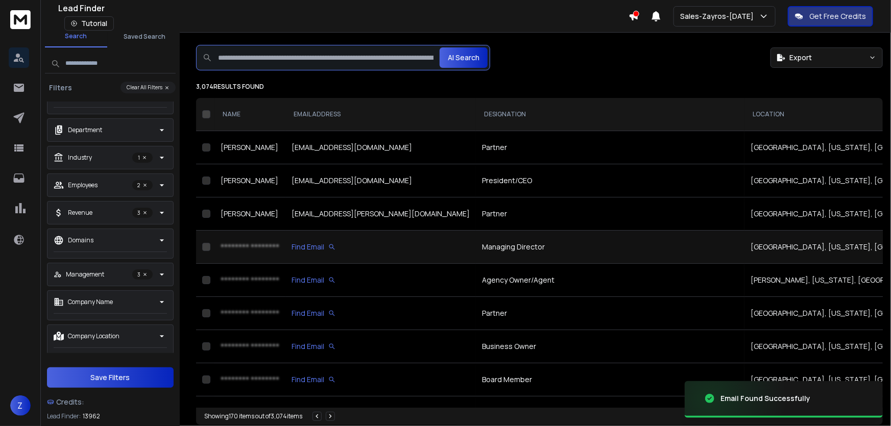
click at [293, 247] on div "Find Email" at bounding box center [381, 247] width 178 height 10
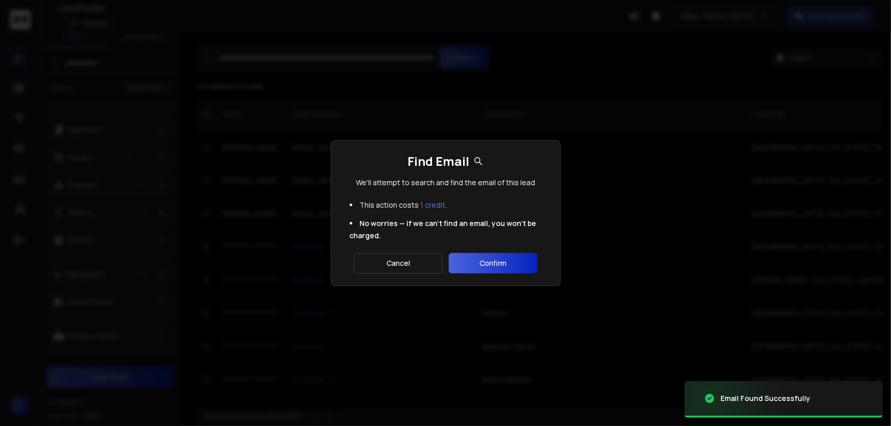
click at [488, 266] on button "Confirm" at bounding box center [493, 263] width 88 height 20
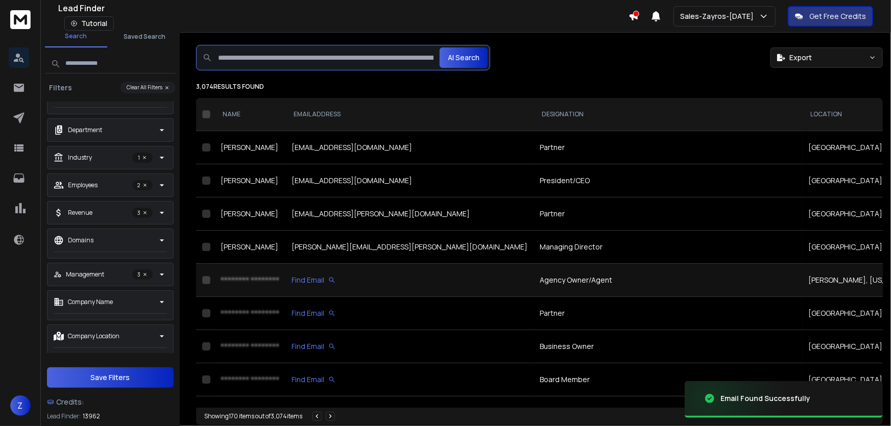
click at [308, 283] on div "Find Email" at bounding box center [410, 280] width 236 height 10
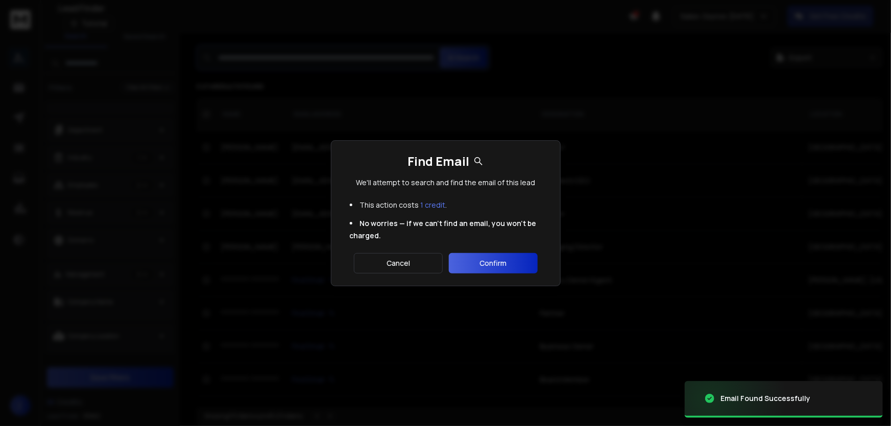
click at [489, 257] on button "Confirm" at bounding box center [493, 263] width 88 height 20
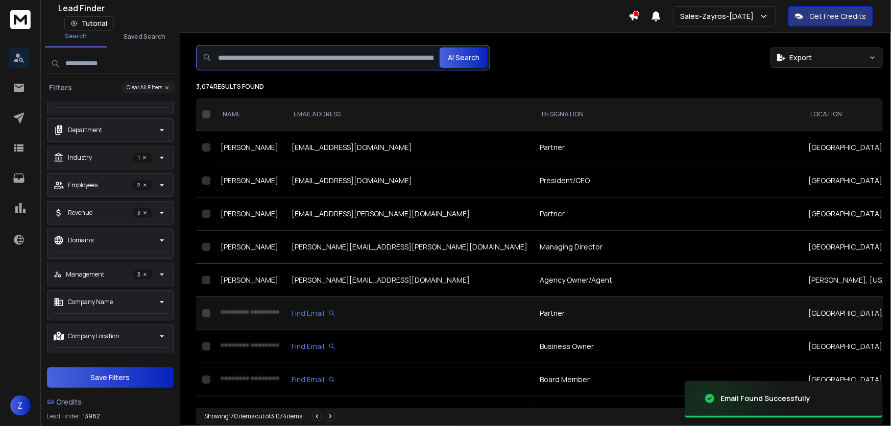
click at [294, 317] on div "Find Email" at bounding box center [410, 313] width 236 height 10
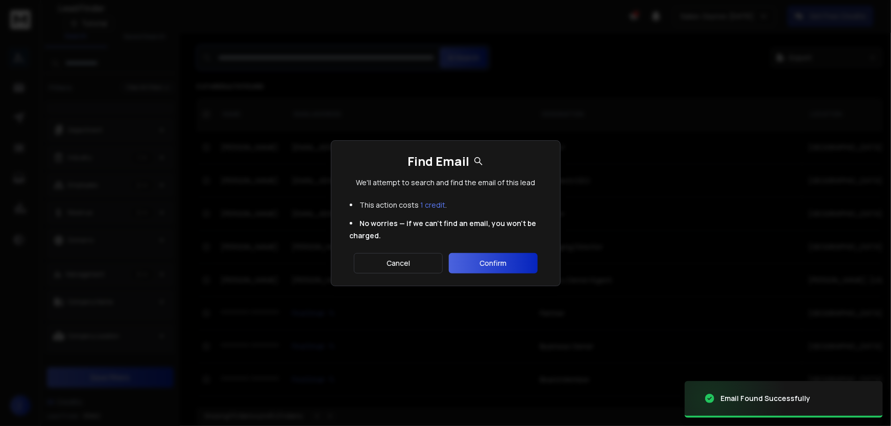
click at [479, 251] on div "Find Email We'll attempt to search and find the email of this lead This action …" at bounding box center [445, 213] width 229 height 145
click at [476, 260] on button "Confirm" at bounding box center [493, 263] width 88 height 20
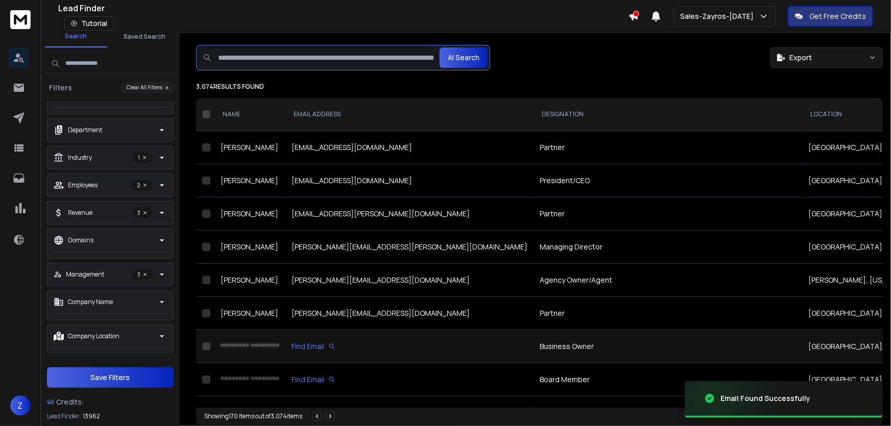
click at [303, 340] on td "Find Email" at bounding box center [409, 346] width 248 height 33
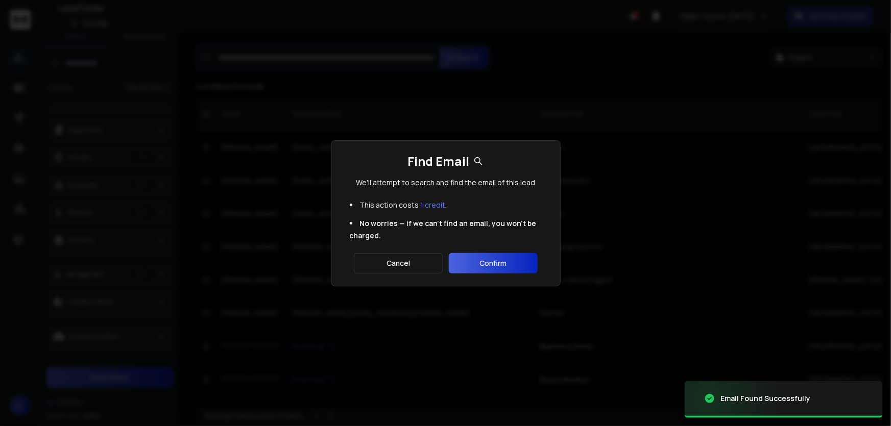
click at [488, 263] on button "Confirm" at bounding box center [493, 263] width 88 height 20
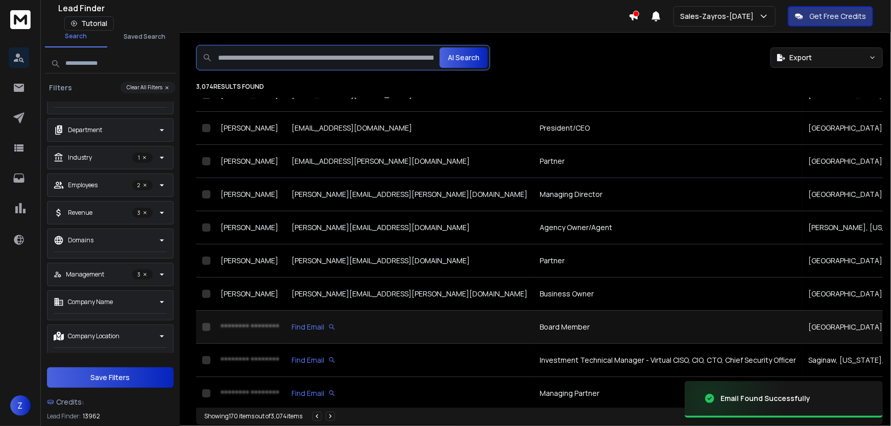
click at [311, 328] on td "Find Email" at bounding box center [409, 327] width 248 height 33
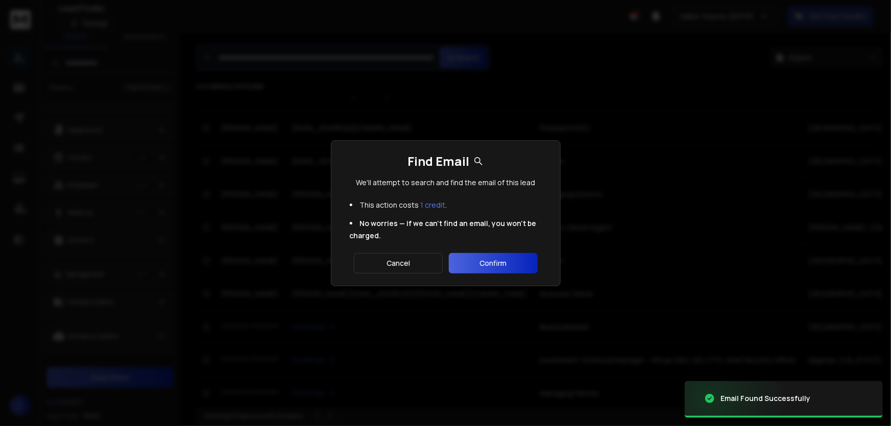
click at [490, 260] on button "Confirm" at bounding box center [493, 263] width 88 height 20
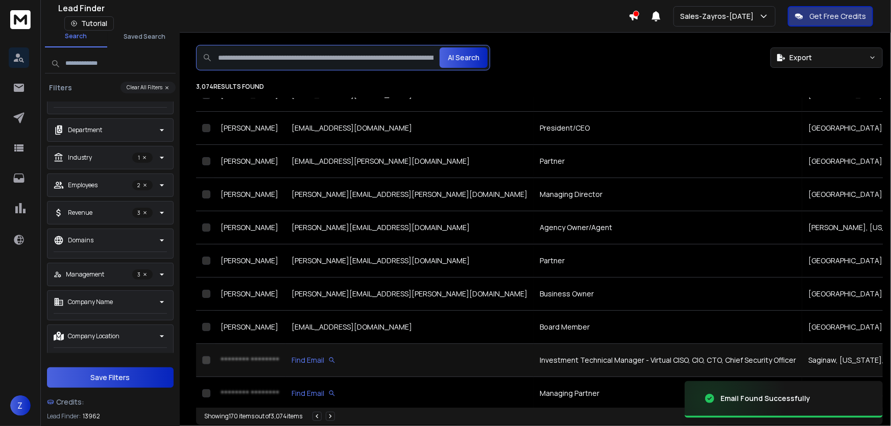
click at [318, 357] on div "Find Email" at bounding box center [410, 360] width 236 height 10
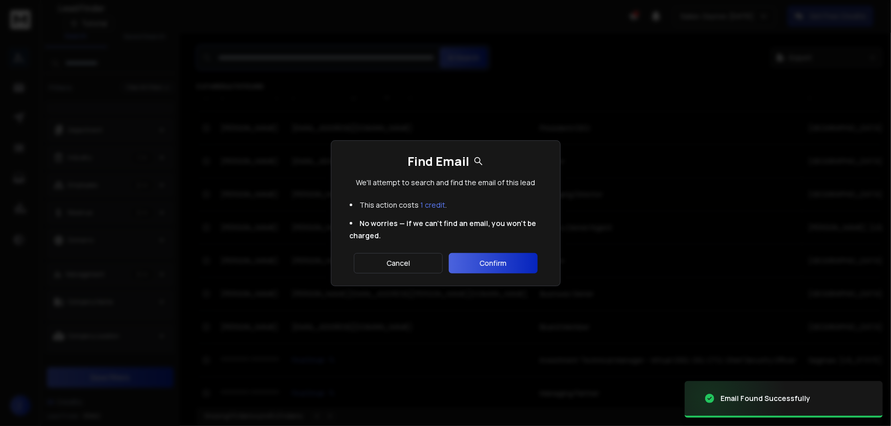
click at [484, 258] on button "Confirm" at bounding box center [493, 263] width 88 height 20
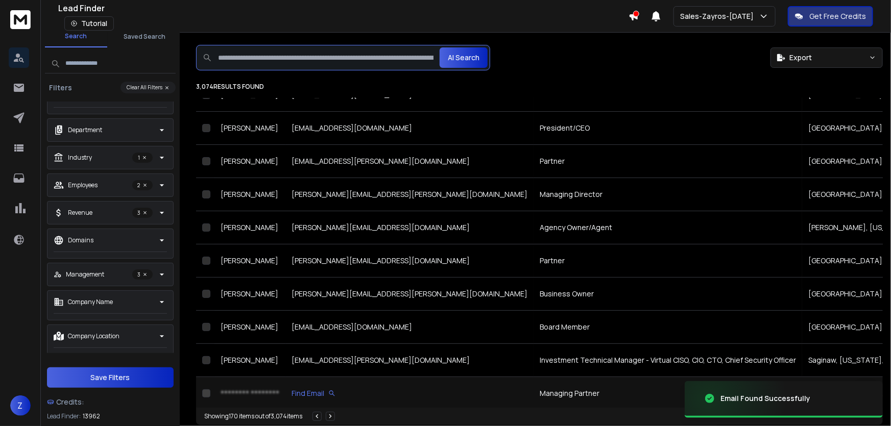
click at [312, 389] on div "Find Email" at bounding box center [410, 394] width 236 height 10
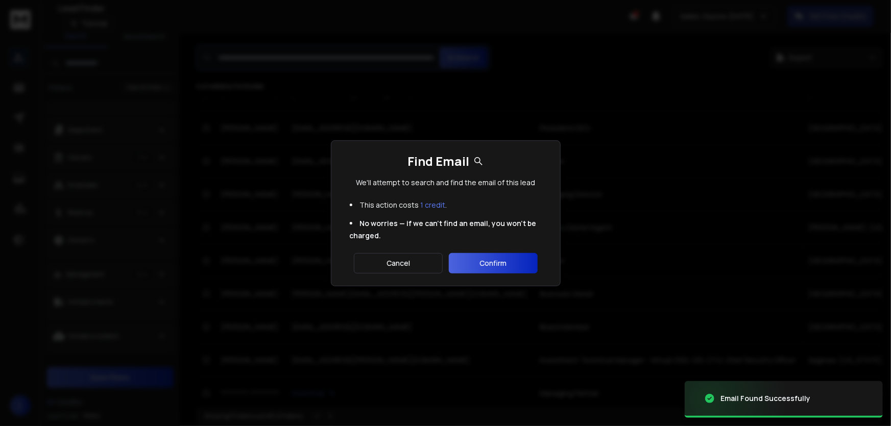
click at [491, 266] on button "Confirm" at bounding box center [493, 263] width 88 height 20
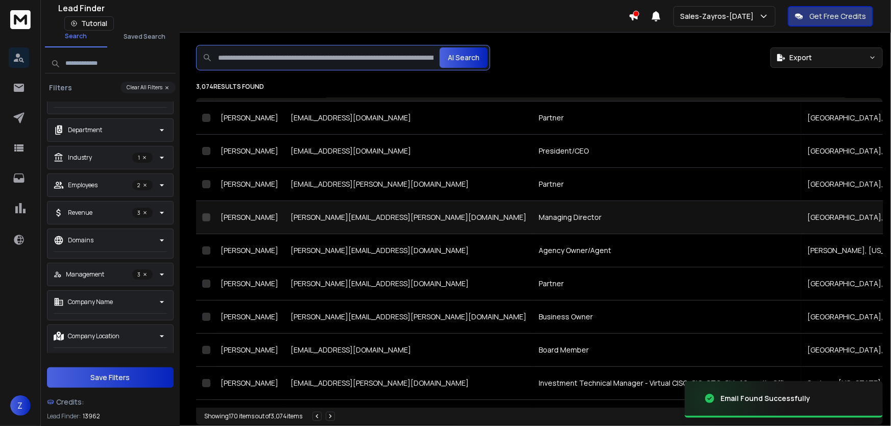
scroll to position [0, 0]
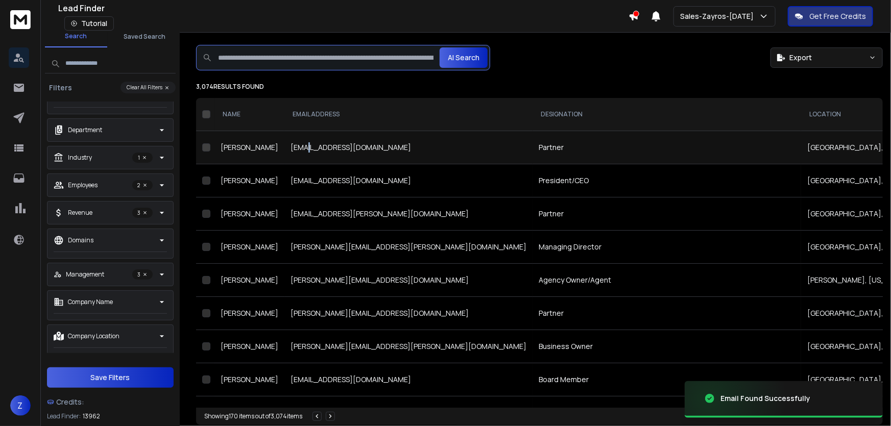
click at [304, 151] on div "[EMAIL_ADDRESS][DOMAIN_NAME]" at bounding box center [409, 147] width 236 height 10
click at [228, 147] on span "[PERSON_NAME]" at bounding box center [250, 147] width 58 height 10
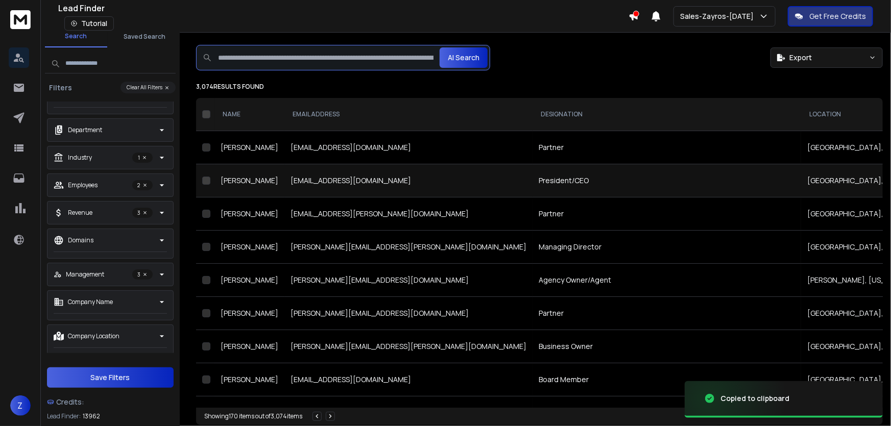
click at [325, 178] on div "[EMAIL_ADDRESS][DOMAIN_NAME]" at bounding box center [409, 181] width 236 height 10
click at [234, 182] on span "[PERSON_NAME]" at bounding box center [250, 181] width 58 height 10
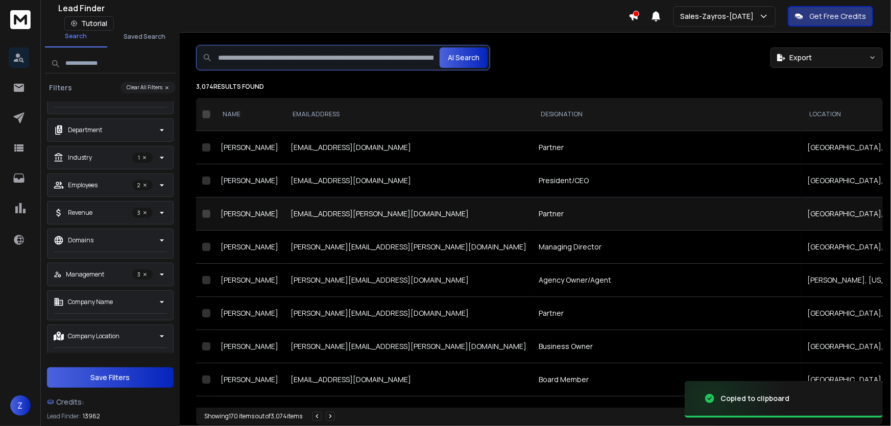
click at [317, 214] on div "[EMAIL_ADDRESS][PERSON_NAME][DOMAIN_NAME]" at bounding box center [409, 214] width 236 height 10
click at [221, 212] on span "[PERSON_NAME]" at bounding box center [250, 214] width 58 height 10
click at [223, 213] on span "[PERSON_NAME]" at bounding box center [250, 214] width 58 height 10
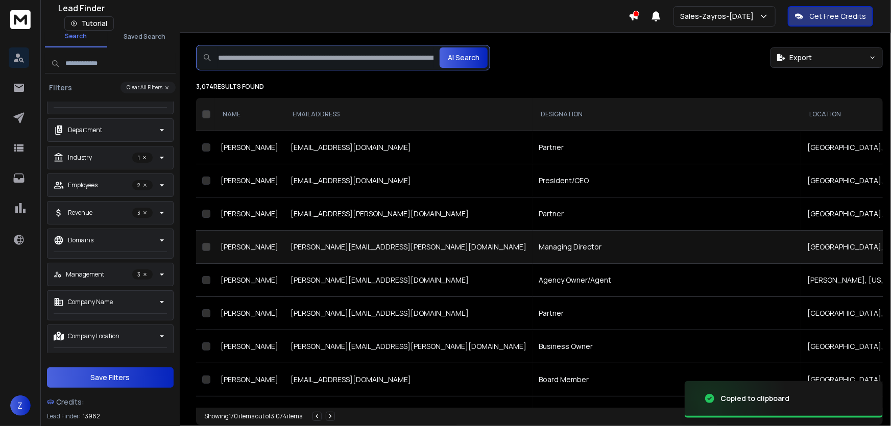
click at [356, 250] on div "[PERSON_NAME][EMAIL_ADDRESS][PERSON_NAME][DOMAIN_NAME]" at bounding box center [409, 247] width 236 height 10
click at [229, 245] on span "[PERSON_NAME]" at bounding box center [250, 247] width 58 height 10
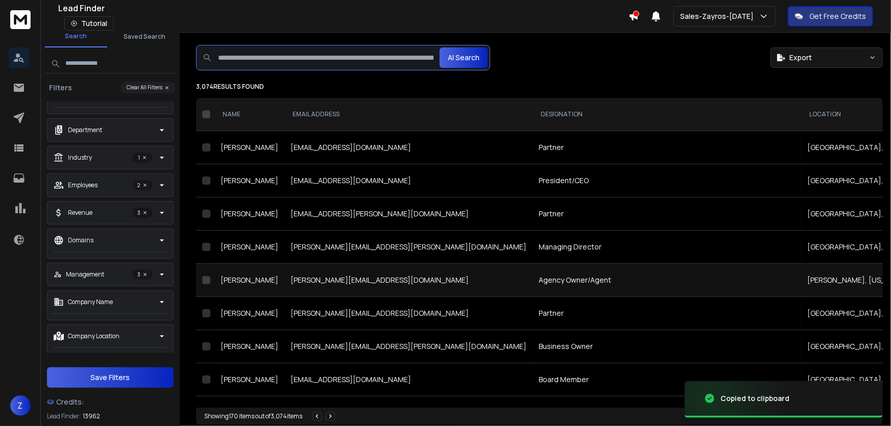
click at [314, 273] on td "[PERSON_NAME][EMAIL_ADDRESS][DOMAIN_NAME]" at bounding box center [408, 280] width 248 height 33
click at [236, 282] on span "[PERSON_NAME]" at bounding box center [250, 280] width 58 height 10
click at [236, 279] on span "[PERSON_NAME]" at bounding box center [250, 280] width 58 height 10
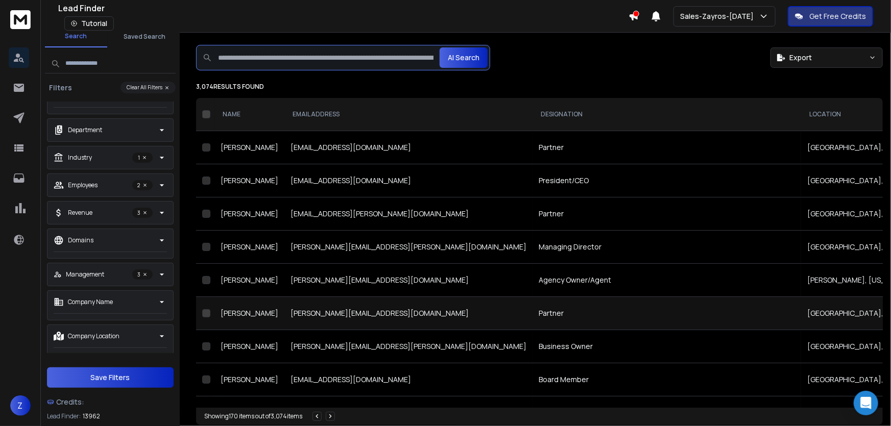
click at [306, 310] on div "[PERSON_NAME][EMAIL_ADDRESS][DOMAIN_NAME]" at bounding box center [409, 313] width 236 height 10
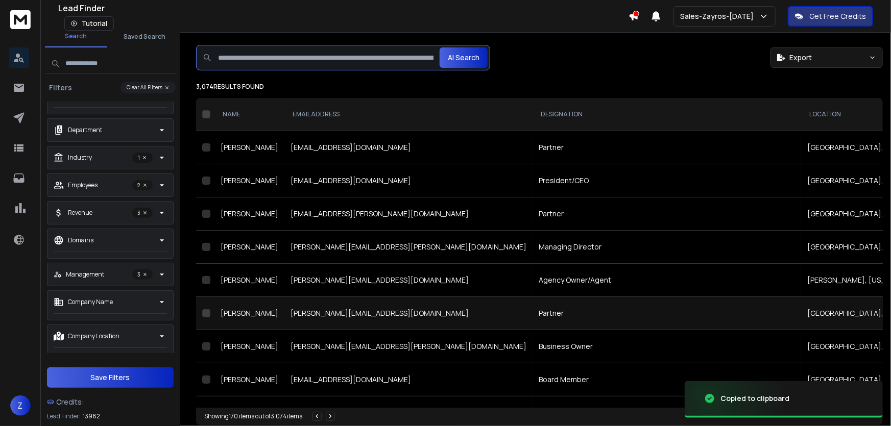
click at [228, 311] on span "[PERSON_NAME]" at bounding box center [250, 313] width 58 height 10
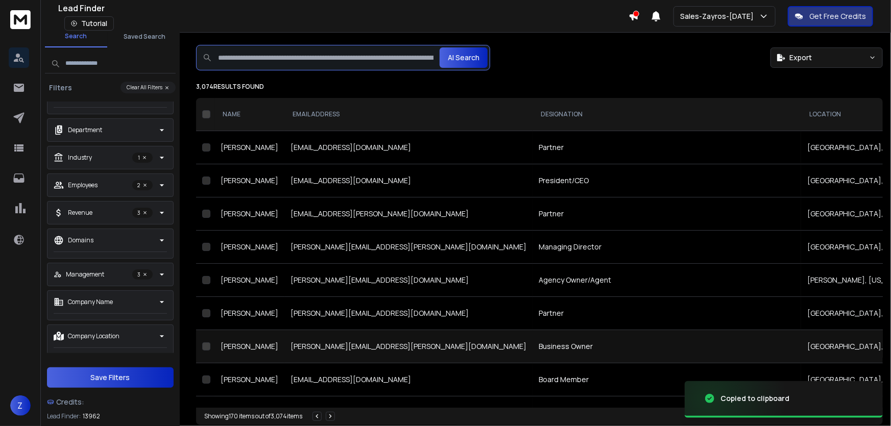
click at [306, 343] on div "[PERSON_NAME][EMAIL_ADDRESS][PERSON_NAME][DOMAIN_NAME]" at bounding box center [409, 347] width 236 height 10
click at [224, 345] on span "[PERSON_NAME]" at bounding box center [250, 347] width 58 height 10
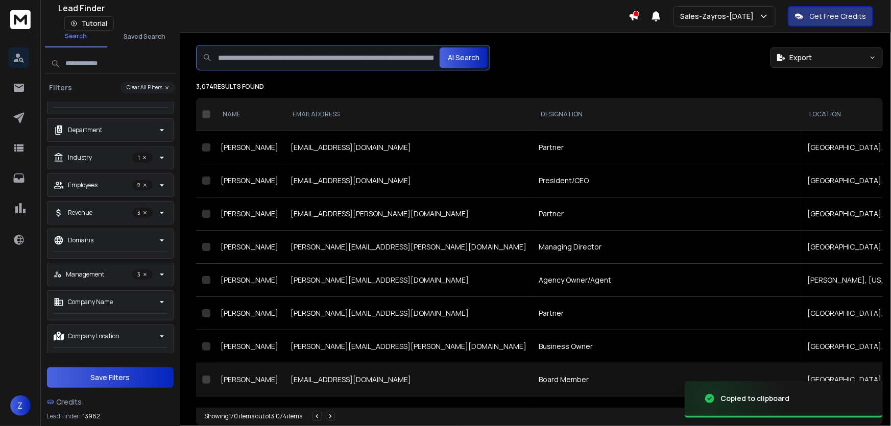
click at [308, 379] on div "[EMAIL_ADDRESS][DOMAIN_NAME]" at bounding box center [409, 380] width 236 height 10
click at [219, 377] on td "[PERSON_NAME]" at bounding box center [249, 380] width 70 height 33
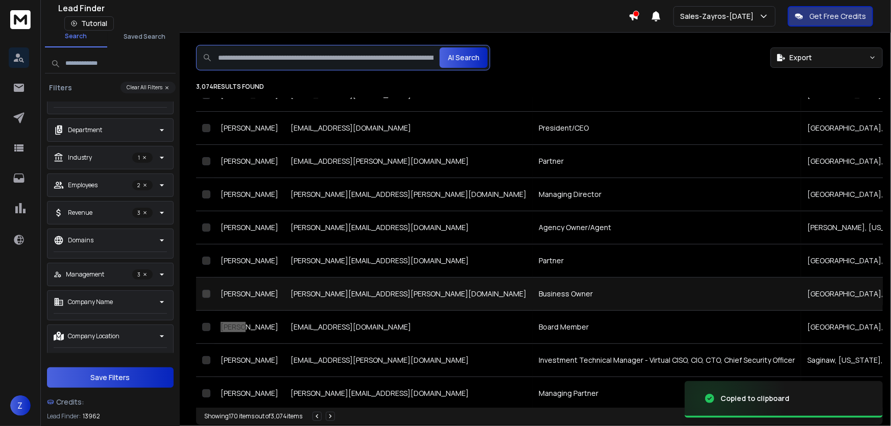
scroll to position [58, 0]
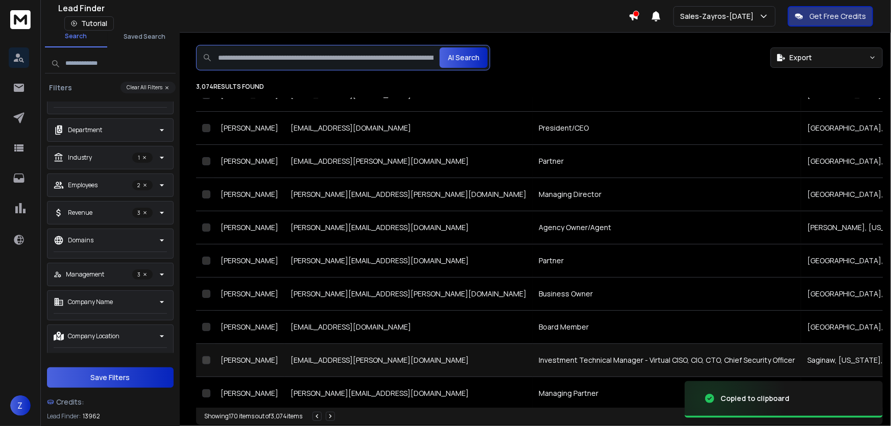
click at [313, 357] on div "[EMAIL_ADDRESS][PERSON_NAME][DOMAIN_NAME]" at bounding box center [409, 360] width 236 height 10
drag, startPoint x: 220, startPoint y: 348, endPoint x: 229, endPoint y: 349, distance: 9.7
click at [220, 348] on td "[PERSON_NAME]" at bounding box center [249, 360] width 70 height 33
click at [229, 355] on span "[PERSON_NAME]" at bounding box center [250, 360] width 58 height 10
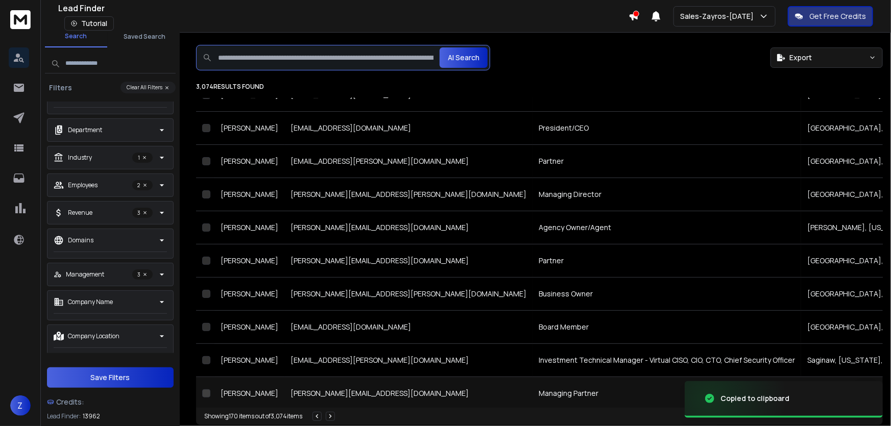
click at [307, 389] on div "[PERSON_NAME][EMAIL_ADDRESS][DOMAIN_NAME]" at bounding box center [409, 394] width 236 height 10
click at [230, 389] on span "[PERSON_NAME]" at bounding box center [250, 394] width 58 height 10
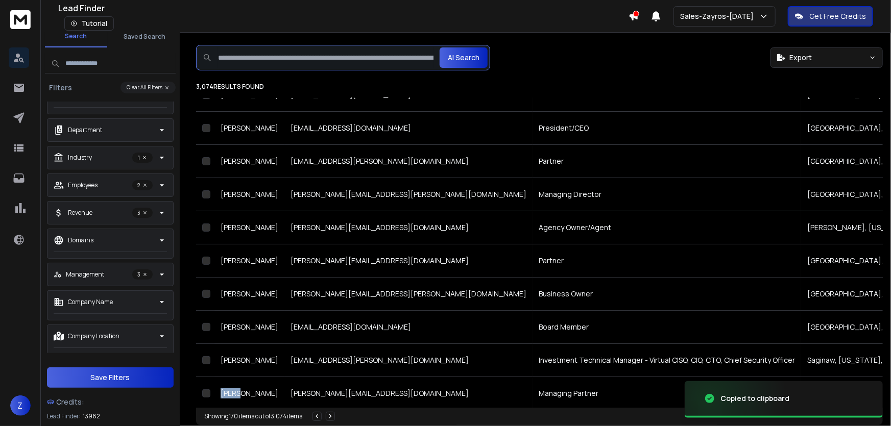
click at [332, 415] on icon at bounding box center [330, 417] width 3 height 4
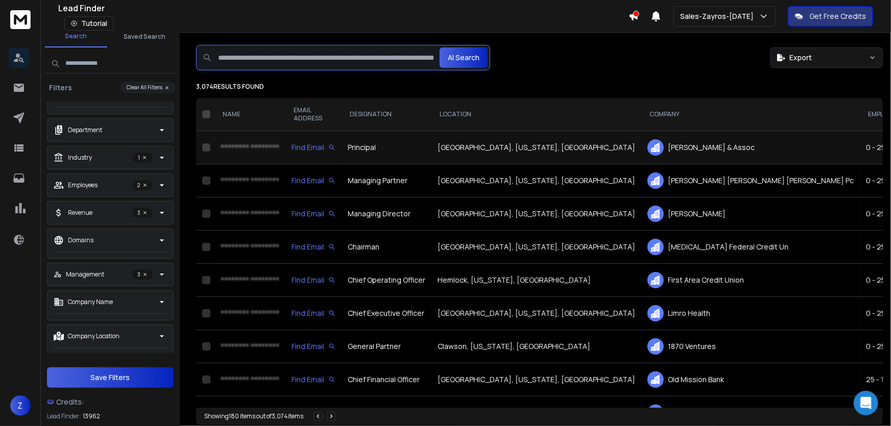
click at [313, 143] on div "Find Email" at bounding box center [314, 147] width 44 height 10
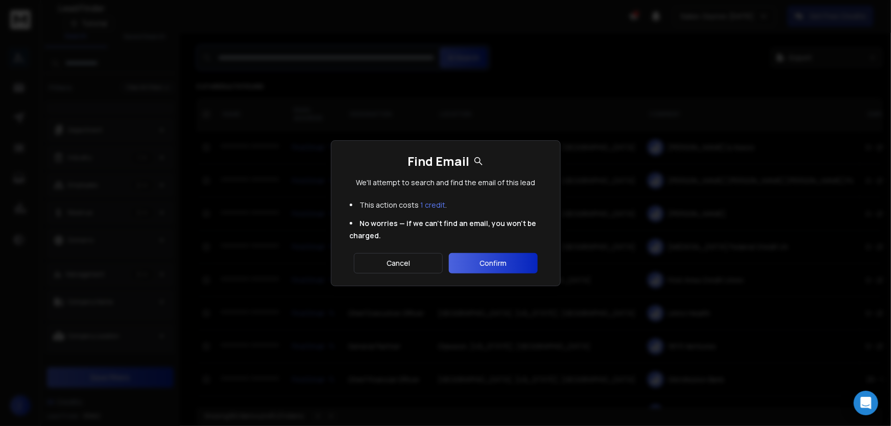
click at [480, 257] on button "Confirm" at bounding box center [493, 263] width 88 height 20
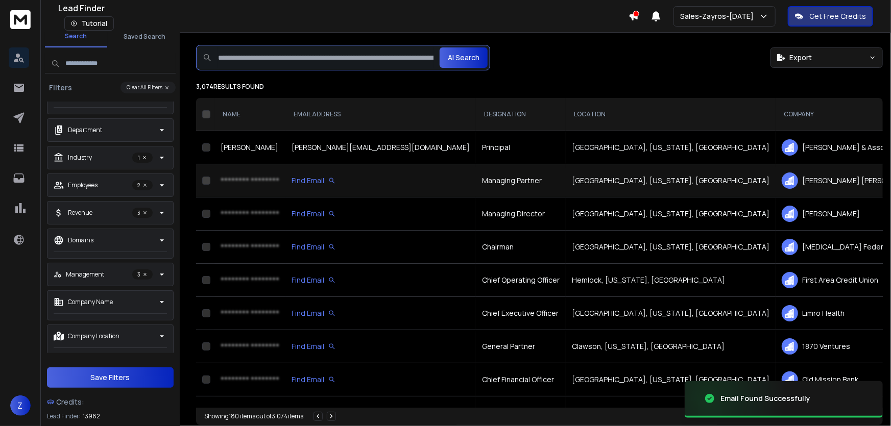
click at [320, 171] on td "Find Email" at bounding box center [380, 180] width 190 height 33
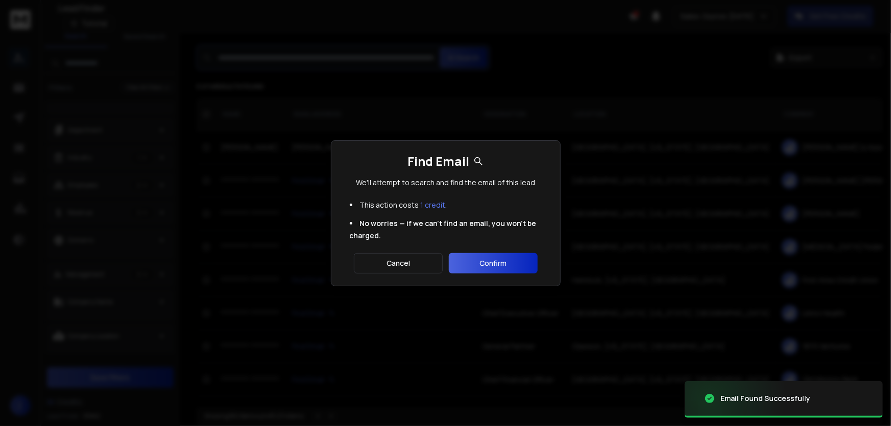
click at [505, 270] on button "Confirm" at bounding box center [493, 263] width 88 height 20
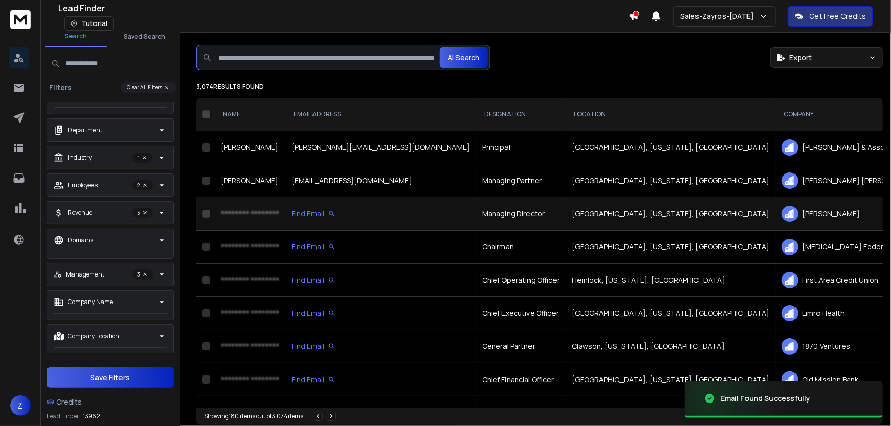
click at [329, 213] on icon at bounding box center [332, 214] width 6 height 6
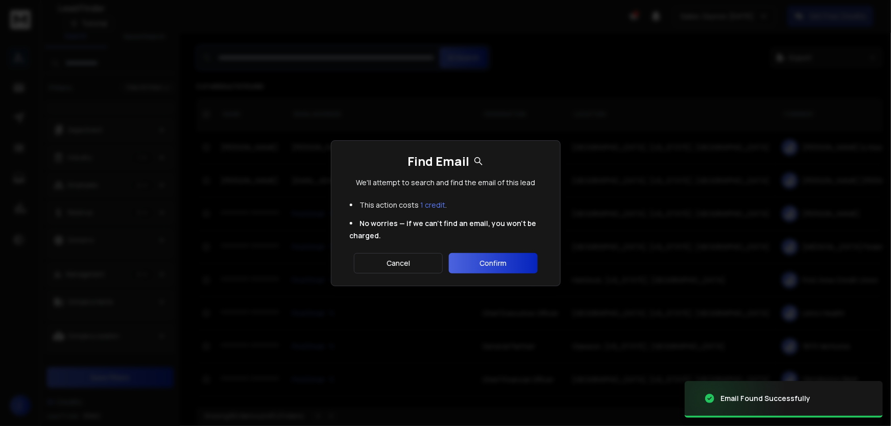
click at [476, 260] on button "Confirm" at bounding box center [493, 263] width 88 height 20
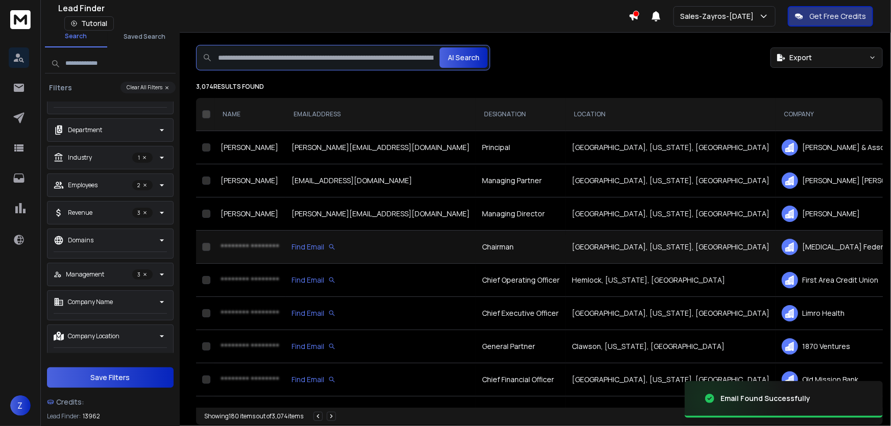
click at [311, 245] on div "Find Email" at bounding box center [381, 247] width 178 height 10
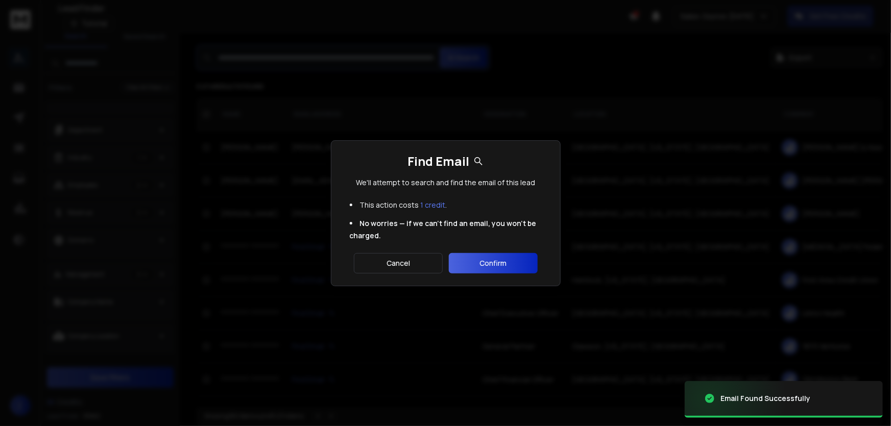
click at [481, 258] on button "Confirm" at bounding box center [493, 263] width 88 height 20
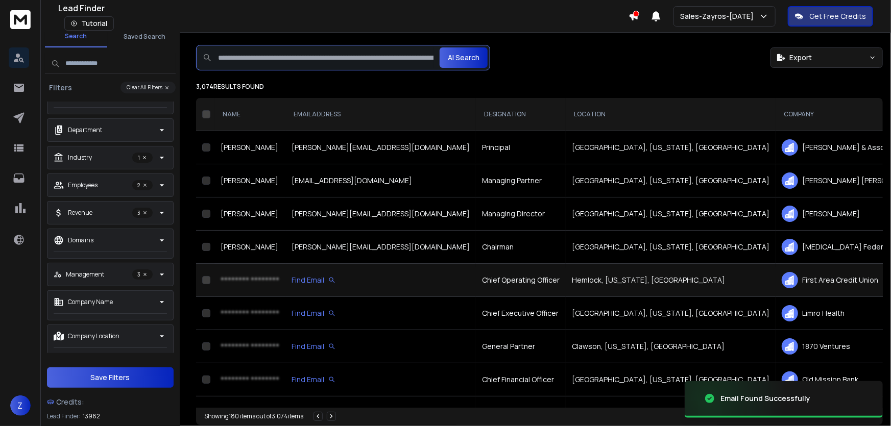
click at [328, 280] on icon at bounding box center [331, 280] width 7 height 7
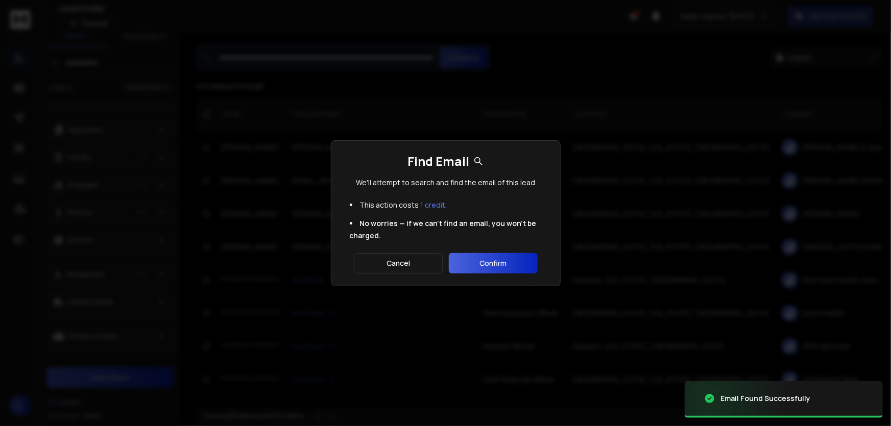
click at [474, 266] on button "Confirm" at bounding box center [493, 263] width 88 height 20
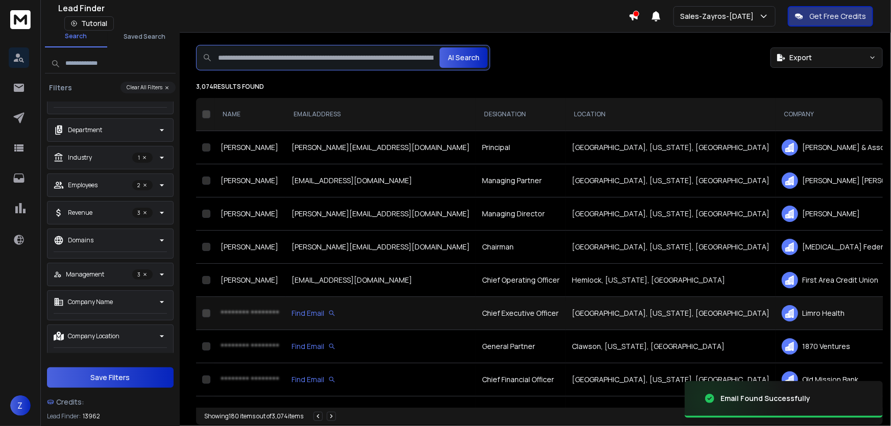
click at [326, 319] on td "Find Email" at bounding box center [380, 313] width 190 height 33
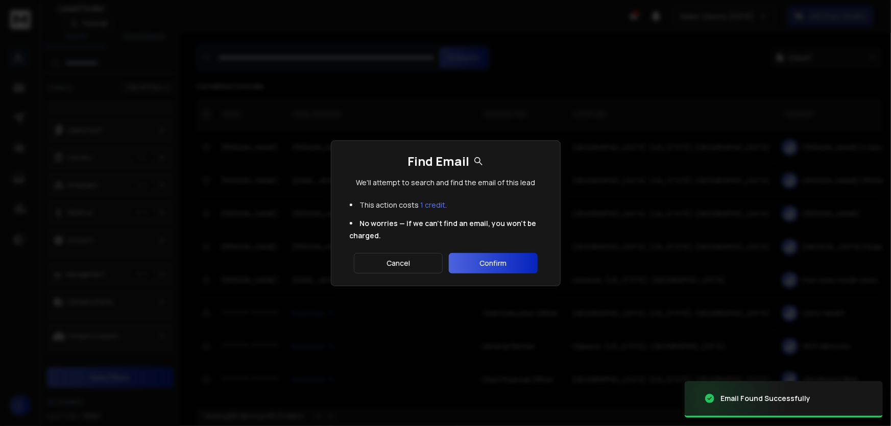
click at [473, 261] on button "Confirm" at bounding box center [493, 263] width 88 height 20
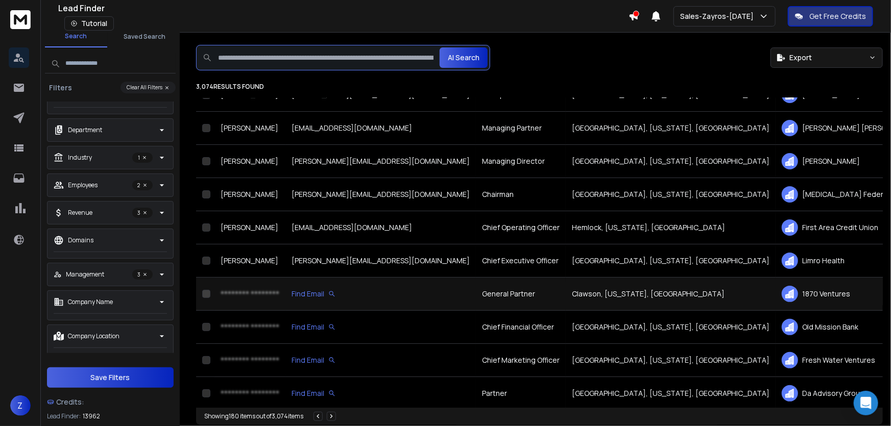
click at [314, 278] on td "Find Email" at bounding box center [380, 294] width 190 height 33
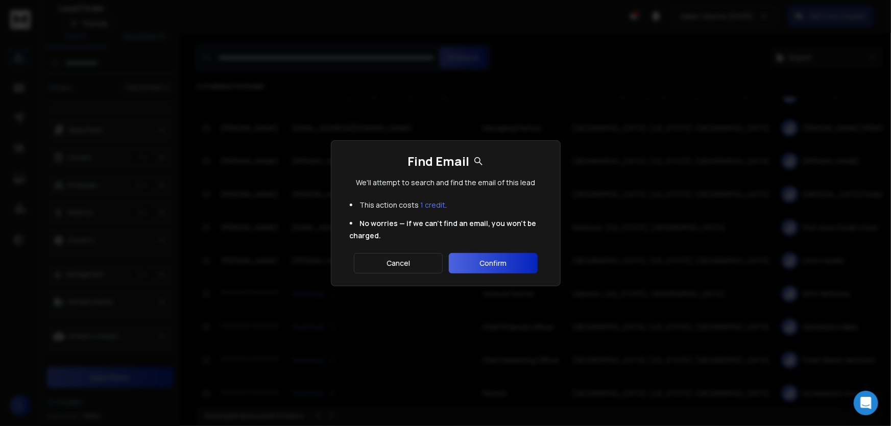
click at [473, 268] on button "Confirm" at bounding box center [493, 263] width 88 height 20
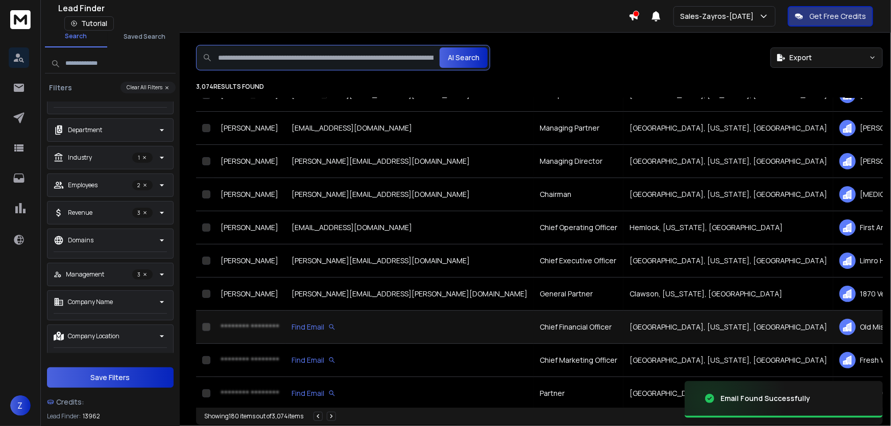
click at [322, 322] on div "Find Email" at bounding box center [410, 327] width 236 height 10
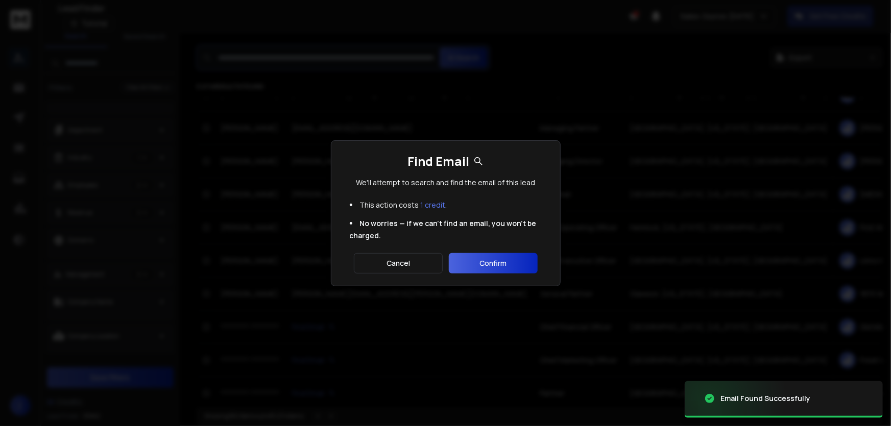
click at [504, 255] on button "Confirm" at bounding box center [493, 263] width 88 height 20
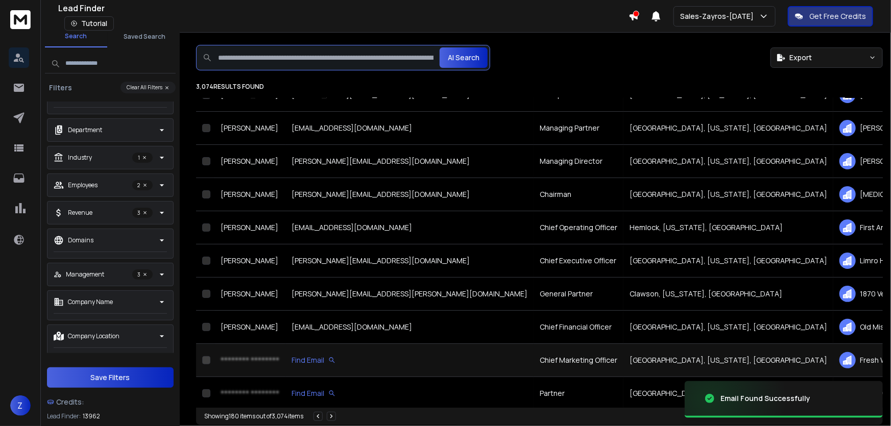
click at [324, 356] on div "Find Email" at bounding box center [410, 360] width 236 height 10
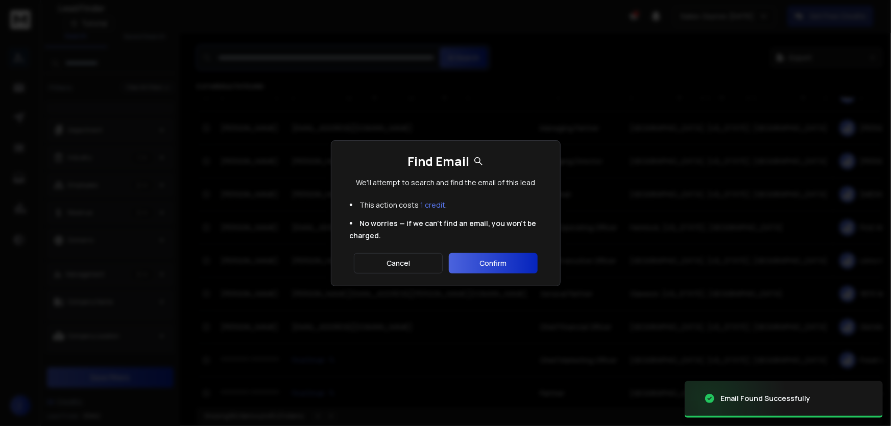
click at [463, 266] on button "Confirm" at bounding box center [493, 263] width 88 height 20
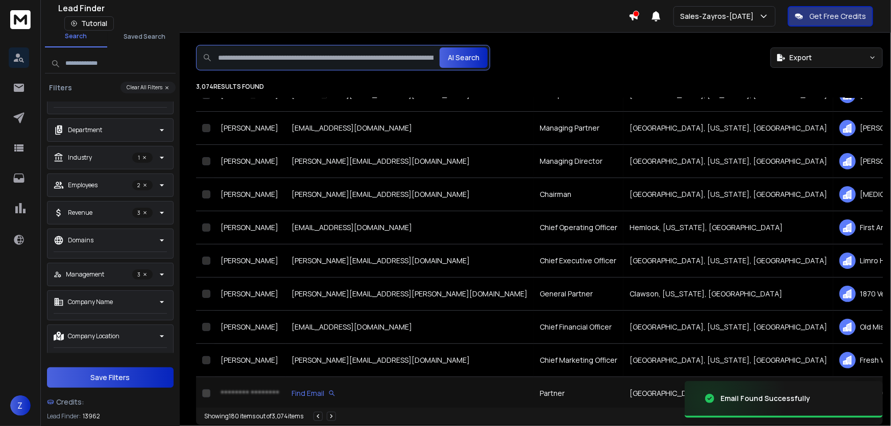
click at [320, 394] on td "Find Email" at bounding box center [409, 393] width 248 height 33
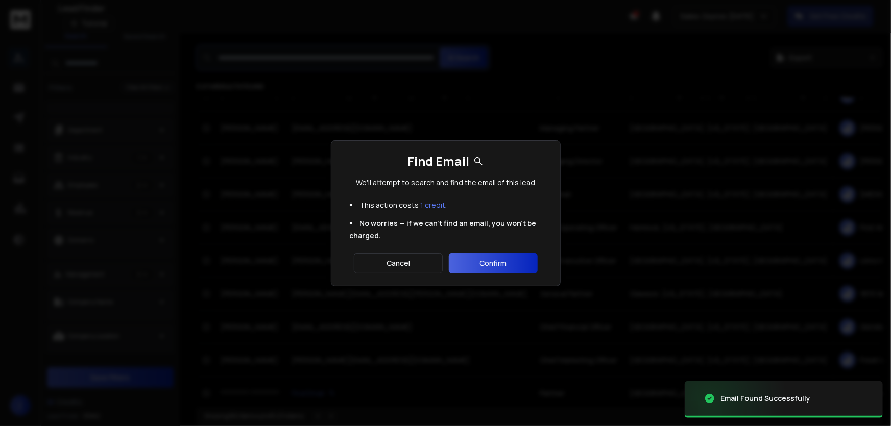
click at [485, 265] on button "Confirm" at bounding box center [493, 263] width 88 height 20
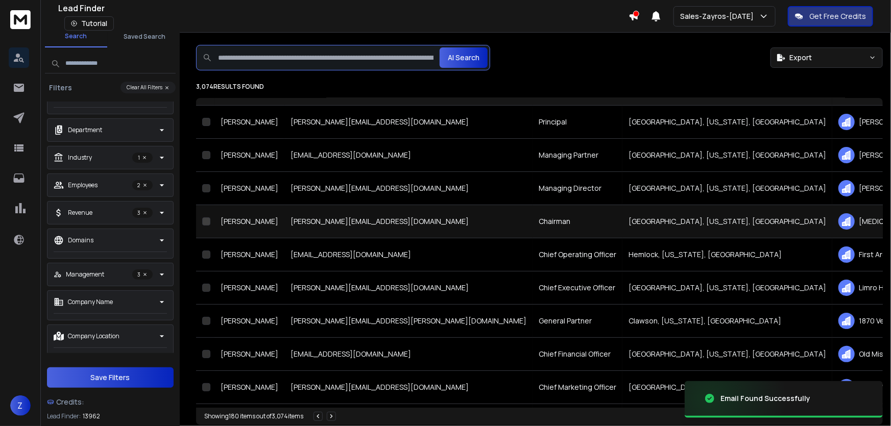
scroll to position [0, 0]
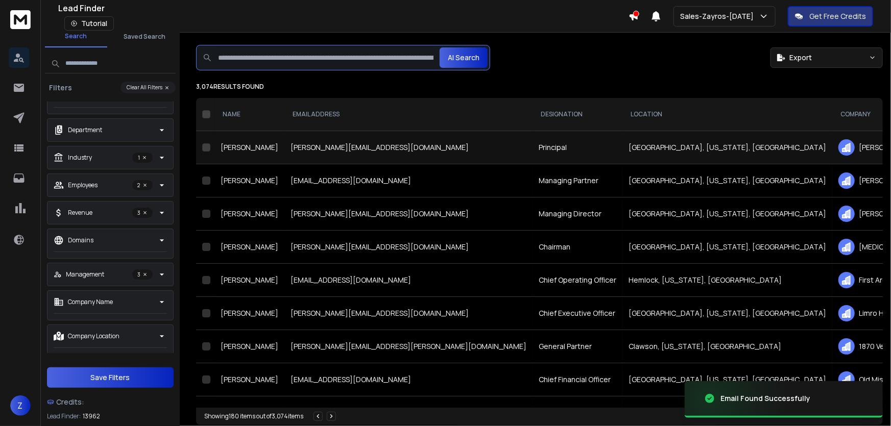
click at [310, 152] on div "[PERSON_NAME][EMAIL_ADDRESS][DOMAIN_NAME]" at bounding box center [409, 147] width 236 height 10
click at [225, 147] on span "[PERSON_NAME]" at bounding box center [250, 147] width 58 height 10
click at [228, 146] on span "[PERSON_NAME]" at bounding box center [250, 147] width 58 height 10
click at [225, 148] on span "[PERSON_NAME]" at bounding box center [250, 147] width 58 height 10
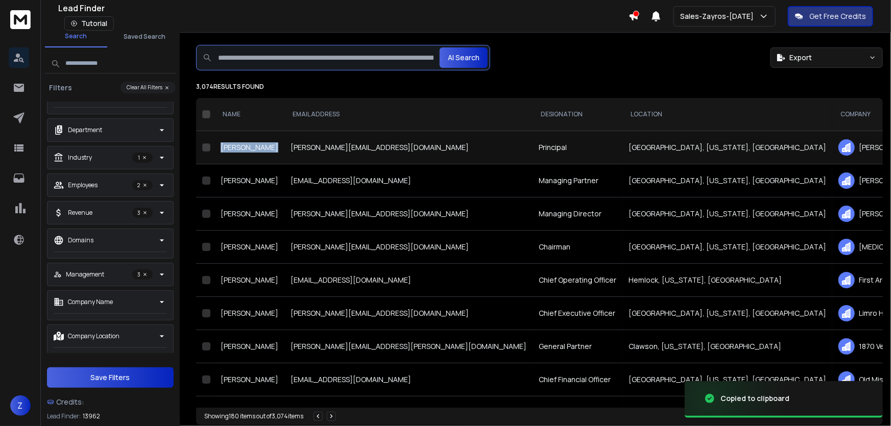
click at [225, 148] on span "[PERSON_NAME]" at bounding box center [250, 147] width 58 height 10
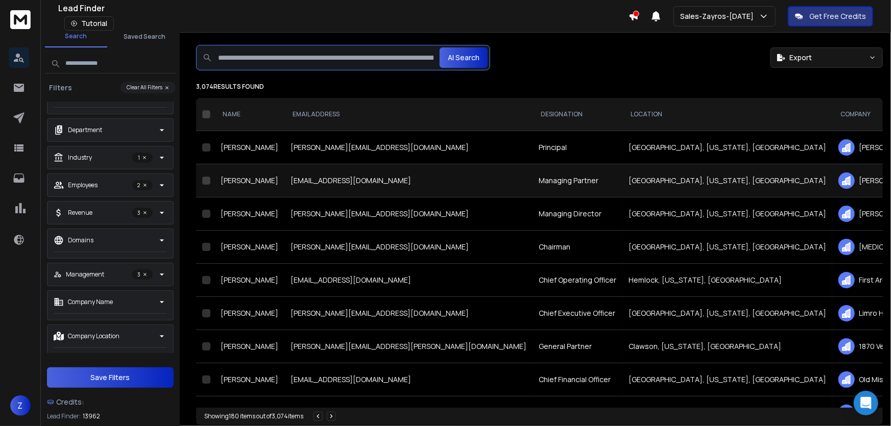
click at [328, 176] on div "[EMAIL_ADDRESS][DOMAIN_NAME]" at bounding box center [409, 181] width 236 height 10
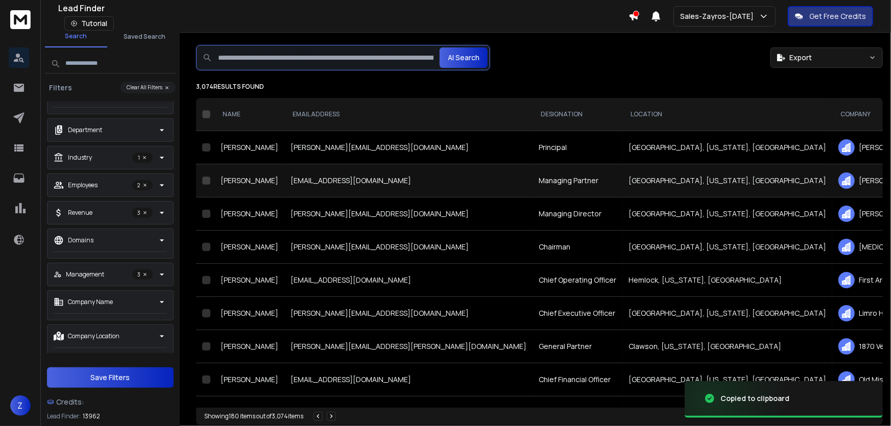
click at [229, 180] on span "[PERSON_NAME]" at bounding box center [250, 181] width 58 height 10
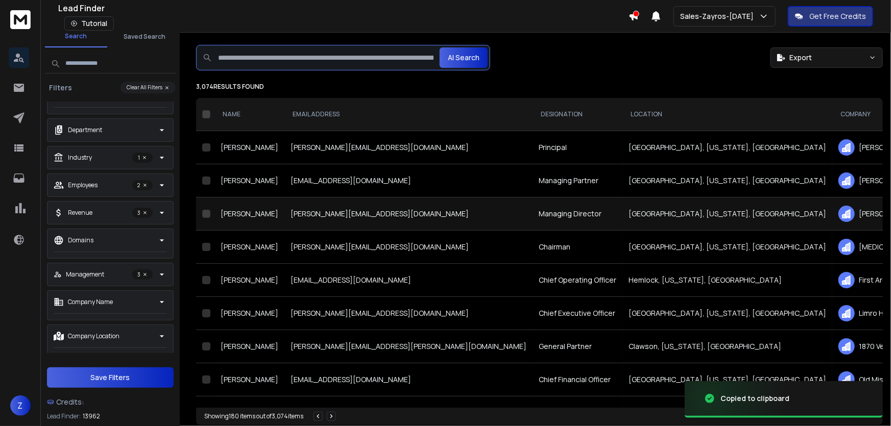
click at [301, 216] on div "[PERSON_NAME][EMAIL_ADDRESS][DOMAIN_NAME]" at bounding box center [409, 214] width 236 height 10
click at [232, 213] on span "[PERSON_NAME]" at bounding box center [250, 214] width 58 height 10
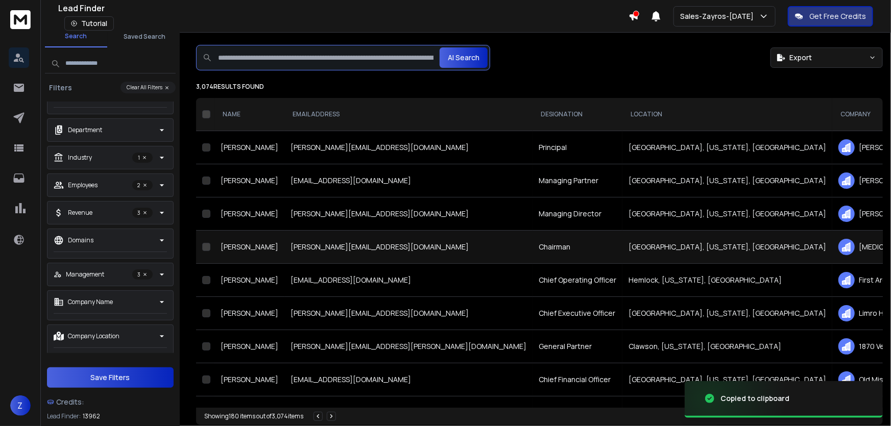
click at [303, 250] on div "[PERSON_NAME][EMAIL_ADDRESS][DOMAIN_NAME]" at bounding box center [409, 247] width 236 height 10
click at [220, 244] on td "[PERSON_NAME]" at bounding box center [249, 247] width 70 height 33
click at [227, 245] on span "[PERSON_NAME]" at bounding box center [250, 247] width 58 height 10
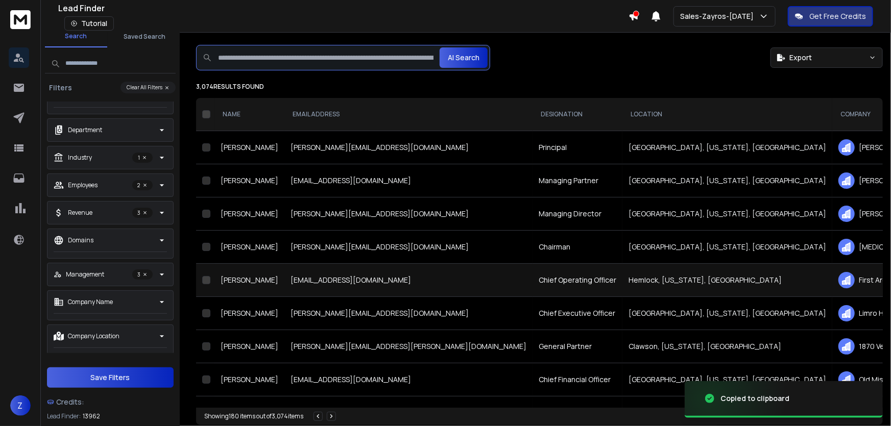
click at [328, 279] on div "[EMAIL_ADDRESS][DOMAIN_NAME]" at bounding box center [409, 280] width 236 height 10
click at [223, 277] on span "[PERSON_NAME]" at bounding box center [250, 280] width 58 height 10
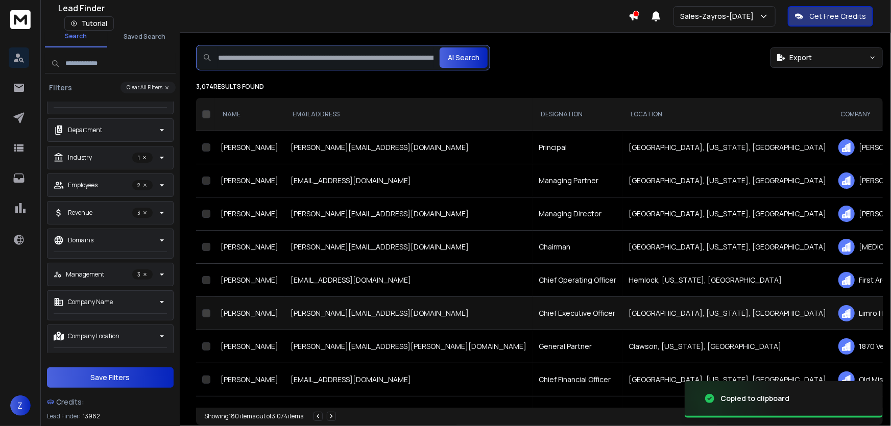
drag, startPoint x: 322, startPoint y: 307, endPoint x: 302, endPoint y: 307, distance: 19.9
click at [322, 308] on div "[PERSON_NAME][EMAIL_ADDRESS][DOMAIN_NAME]" at bounding box center [409, 313] width 236 height 10
click at [236, 311] on span "[PERSON_NAME]" at bounding box center [250, 313] width 58 height 10
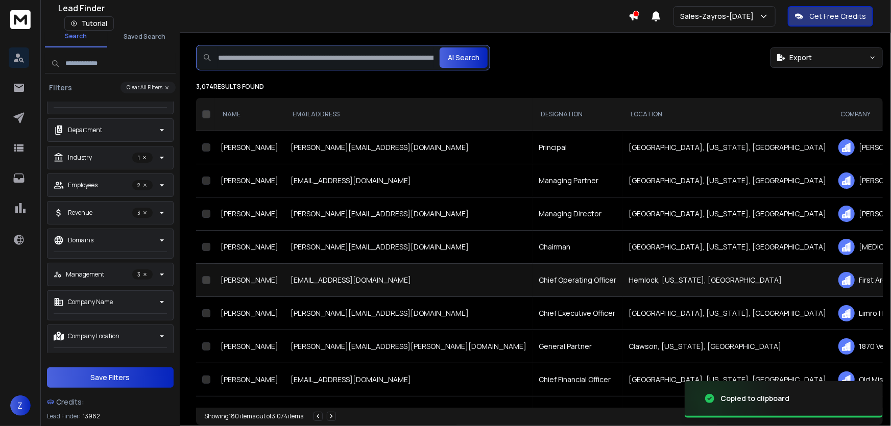
click at [227, 276] on span "[PERSON_NAME]" at bounding box center [250, 280] width 58 height 10
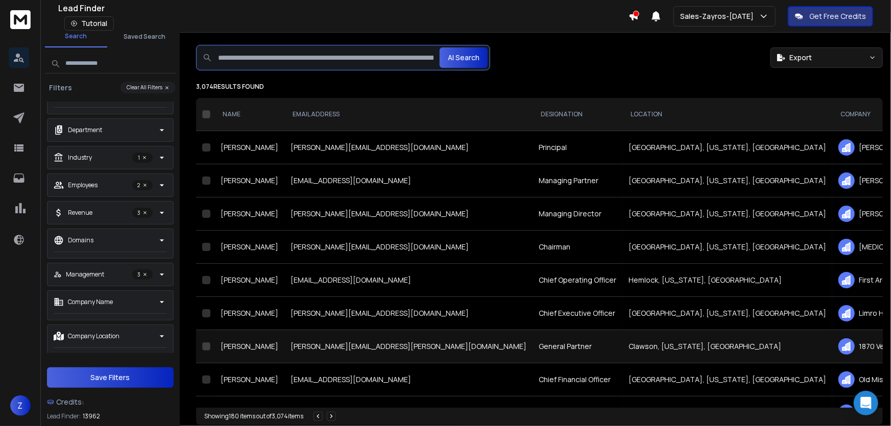
click at [319, 342] on div "[PERSON_NAME][EMAIL_ADDRESS][PERSON_NAME][DOMAIN_NAME]" at bounding box center [409, 347] width 236 height 10
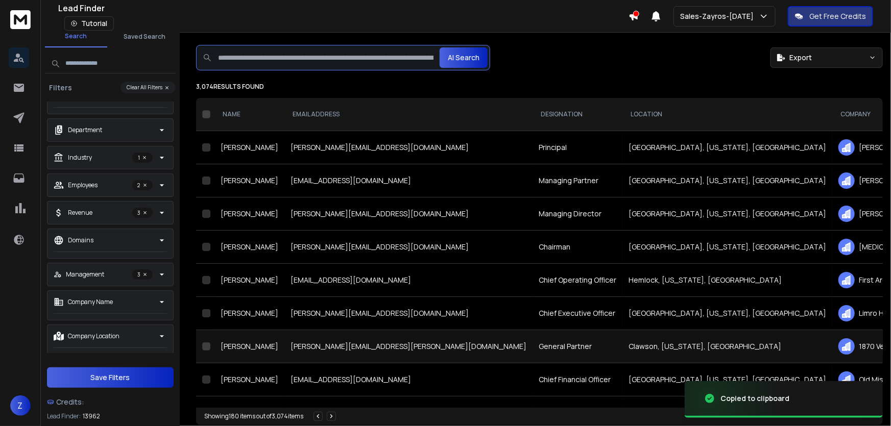
click at [221, 350] on span "[PERSON_NAME]" at bounding box center [250, 347] width 58 height 10
click at [224, 347] on span "[PERSON_NAME]" at bounding box center [250, 347] width 58 height 10
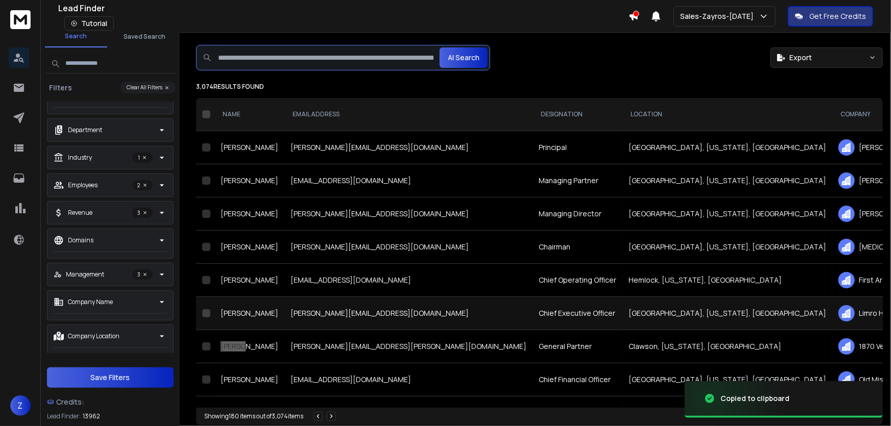
scroll to position [58, 0]
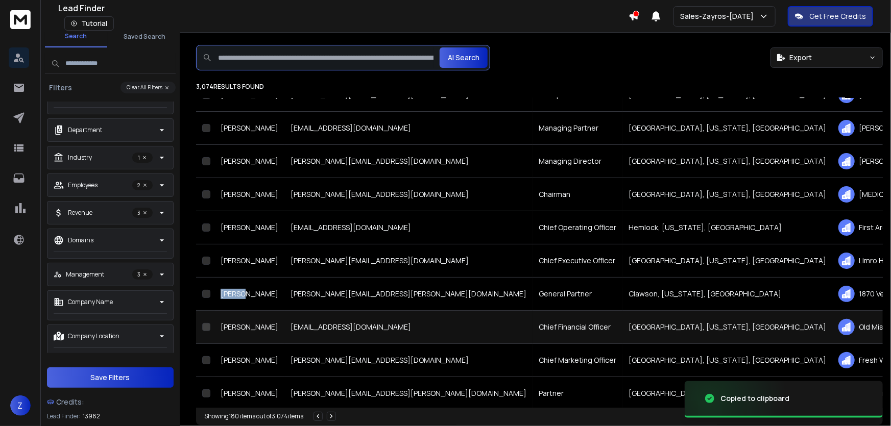
click at [342, 324] on div "[EMAIL_ADDRESS][DOMAIN_NAME]" at bounding box center [409, 327] width 236 height 10
click at [230, 322] on span "[PERSON_NAME]" at bounding box center [250, 327] width 58 height 10
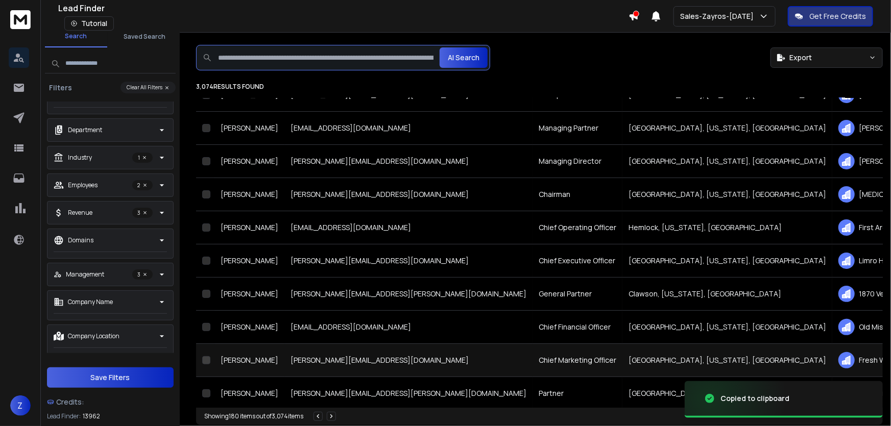
click at [320, 346] on td "[PERSON_NAME][EMAIL_ADDRESS][DOMAIN_NAME]" at bounding box center [408, 360] width 248 height 33
click at [221, 355] on span "[PERSON_NAME]" at bounding box center [250, 360] width 58 height 10
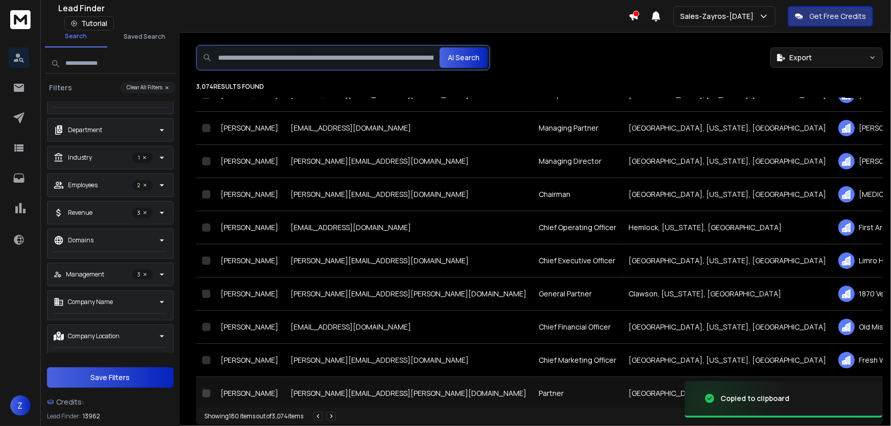
drag, startPoint x: 331, startPoint y: 383, endPoint x: 316, endPoint y: 382, distance: 15.8
click at [331, 389] on div "[PERSON_NAME][EMAIL_ADDRESS][PERSON_NAME][DOMAIN_NAME]" at bounding box center [409, 394] width 236 height 10
click at [221, 389] on span "[PERSON_NAME]" at bounding box center [250, 394] width 58 height 10
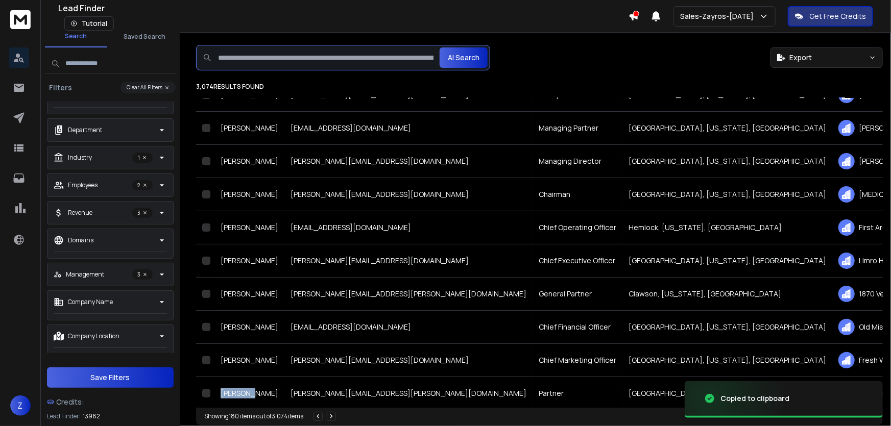
click at [333, 417] on icon at bounding box center [331, 417] width 8 height 8
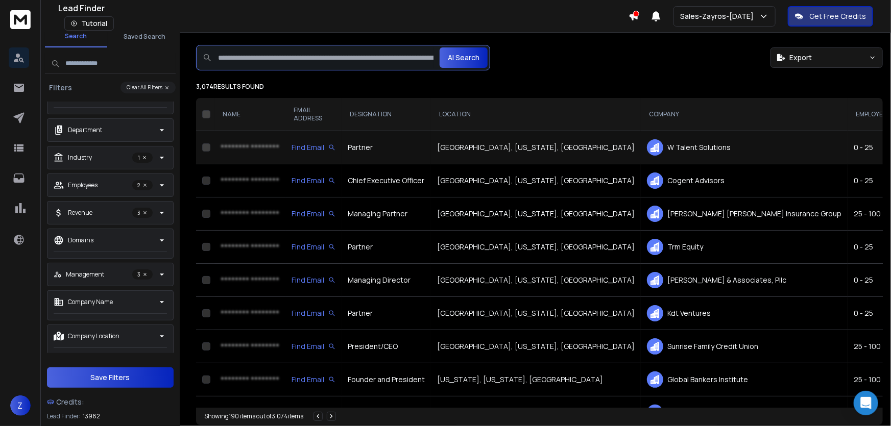
click at [296, 147] on div "Find Email" at bounding box center [314, 147] width 44 height 10
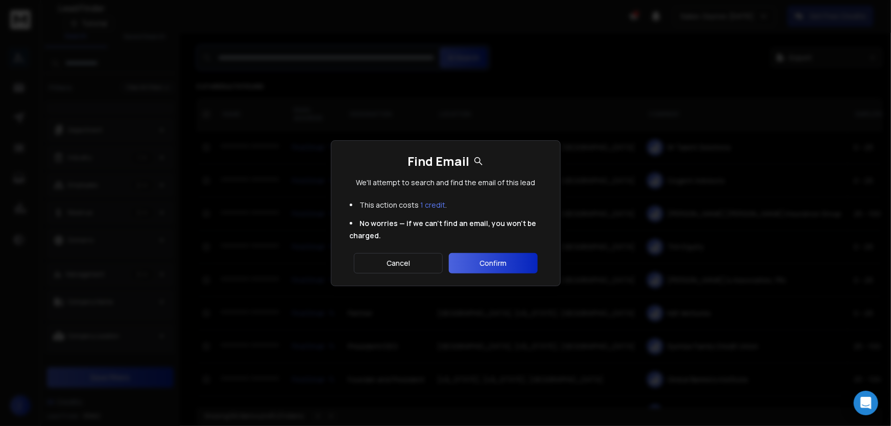
click at [517, 256] on button "Confirm" at bounding box center [493, 263] width 88 height 20
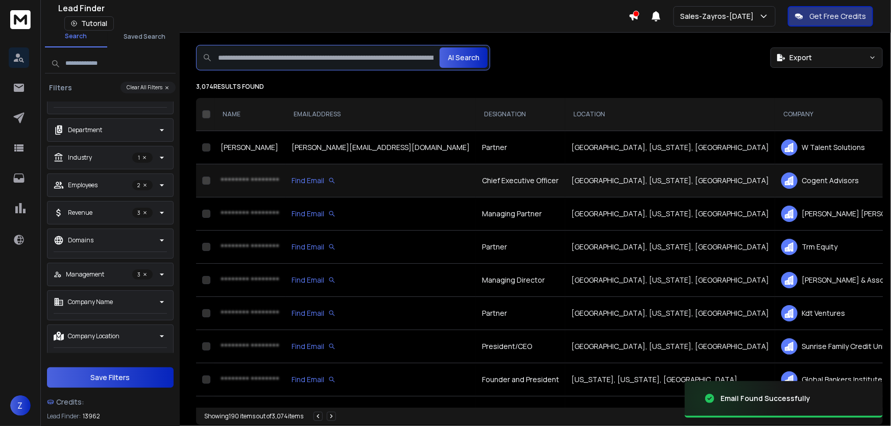
click at [320, 183] on div "Find Email" at bounding box center [381, 181] width 178 height 10
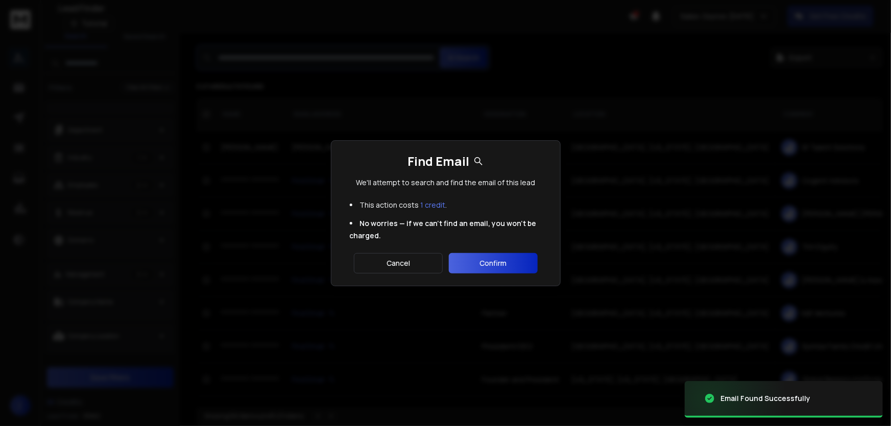
click at [485, 252] on div "Find Email We'll attempt to search and find the email of this lead This action …" at bounding box center [445, 213] width 229 height 145
click at [486, 258] on button "Confirm" at bounding box center [493, 263] width 88 height 20
click at [487, 259] on div "Cancel Confirm" at bounding box center [446, 263] width 184 height 20
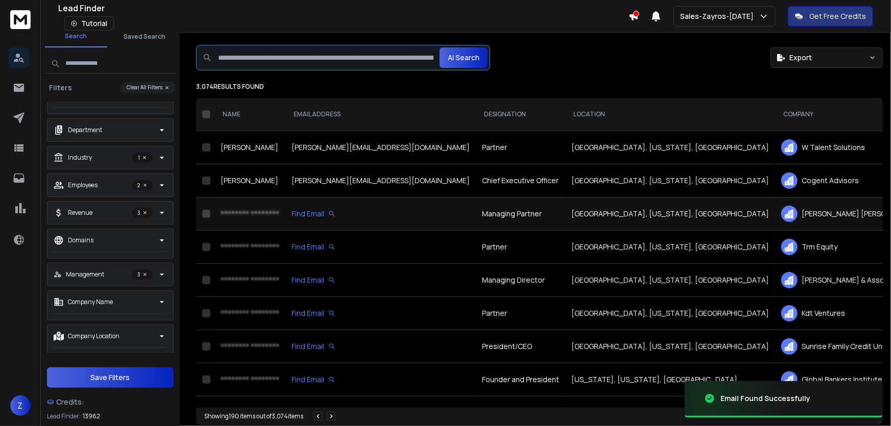
click at [309, 205] on td "Find Email" at bounding box center [380, 214] width 190 height 33
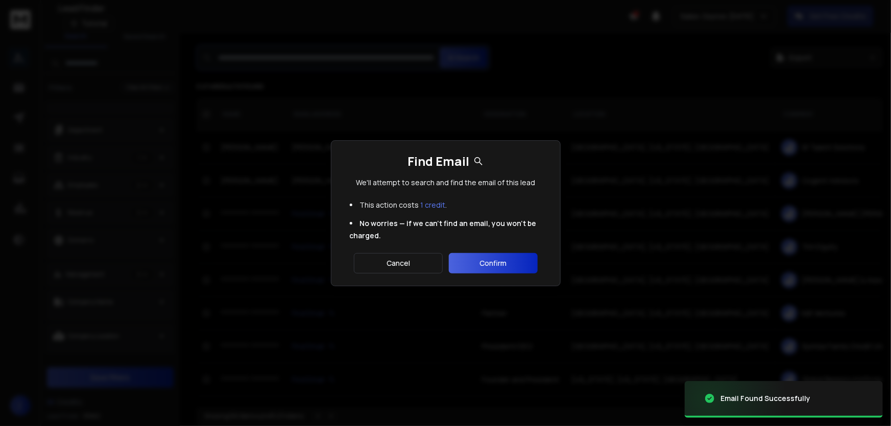
click at [507, 260] on button "Confirm" at bounding box center [493, 263] width 88 height 20
click at [507, 260] on div "Cancel Confirm" at bounding box center [446, 263] width 184 height 20
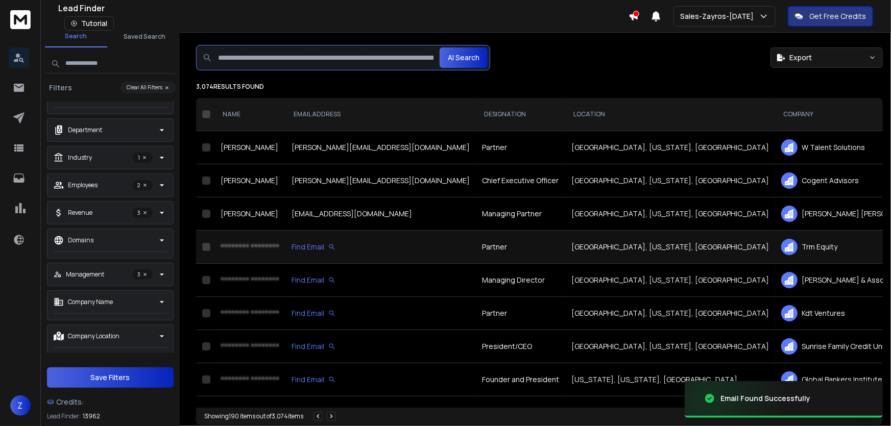
click at [305, 248] on div "Find Email" at bounding box center [381, 247] width 178 height 10
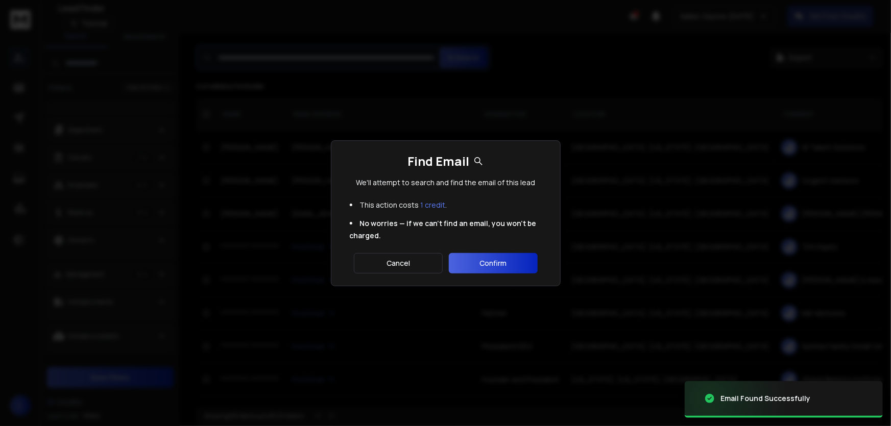
click at [492, 257] on button "Confirm" at bounding box center [493, 263] width 88 height 20
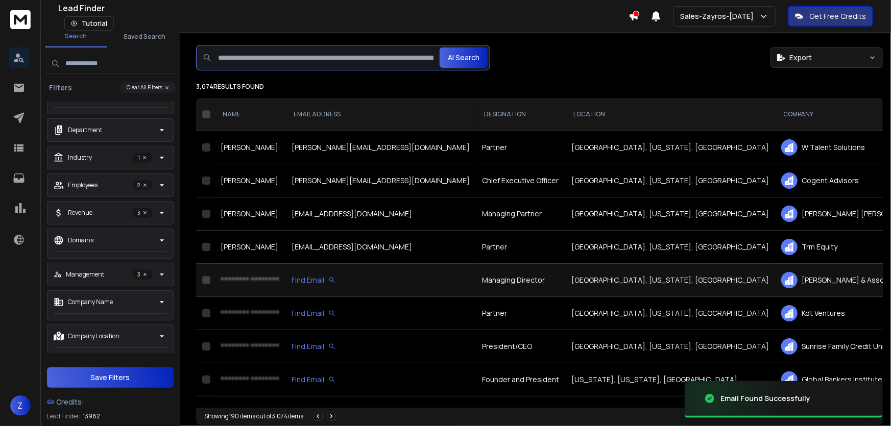
click at [299, 275] on div "Find Email" at bounding box center [381, 280] width 178 height 10
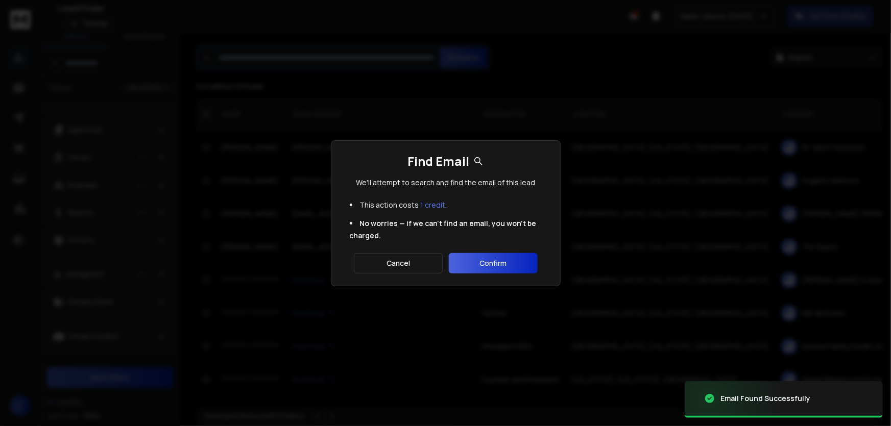
drag, startPoint x: 499, startPoint y: 279, endPoint x: 487, endPoint y: 270, distance: 15.2
click at [498, 279] on div "Find Email We'll attempt to search and find the email of this lead This action …" at bounding box center [445, 213] width 229 height 145
click at [487, 270] on button "Confirm" at bounding box center [493, 263] width 88 height 20
click at [487, 270] on div "Cancel Confirm" at bounding box center [446, 263] width 184 height 20
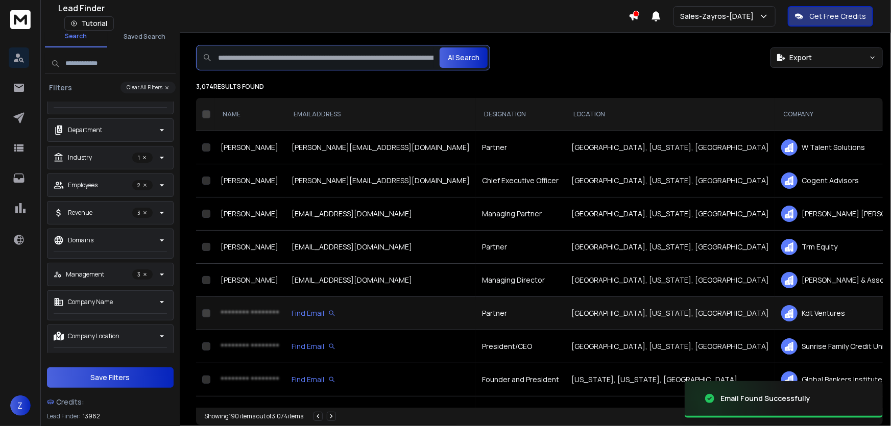
click at [304, 310] on div "Find Email" at bounding box center [381, 313] width 178 height 10
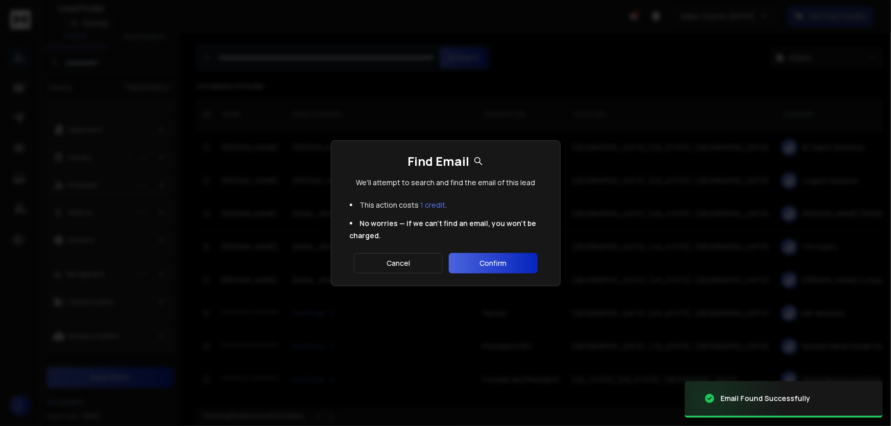
click at [487, 266] on button "Confirm" at bounding box center [493, 263] width 88 height 20
click at [487, 266] on div "Cancel Confirm" at bounding box center [446, 263] width 184 height 20
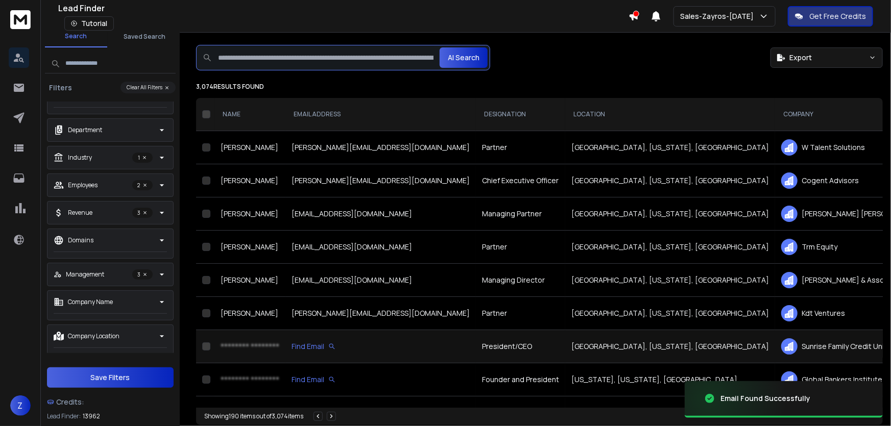
click at [310, 343] on div "Find Email" at bounding box center [381, 347] width 178 height 10
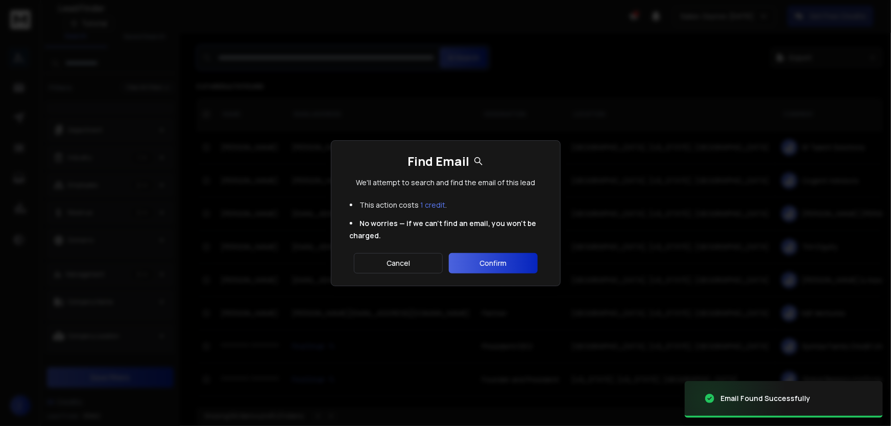
click at [486, 264] on button "Confirm" at bounding box center [493, 263] width 88 height 20
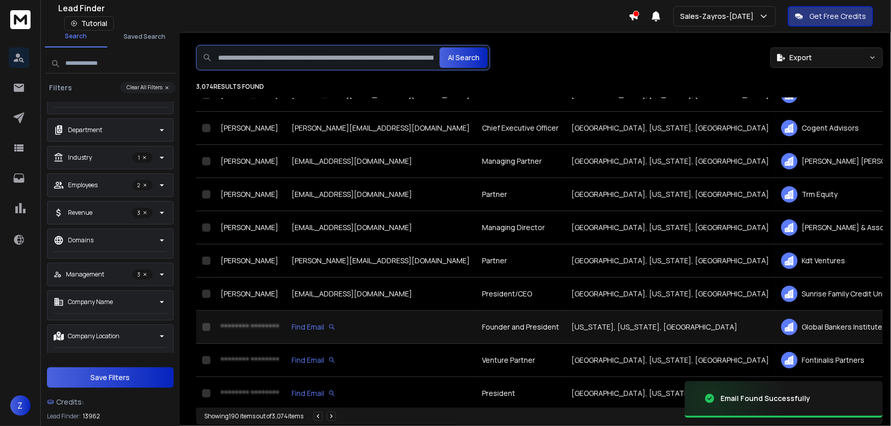
click at [310, 322] on div "Find Email" at bounding box center [381, 327] width 178 height 10
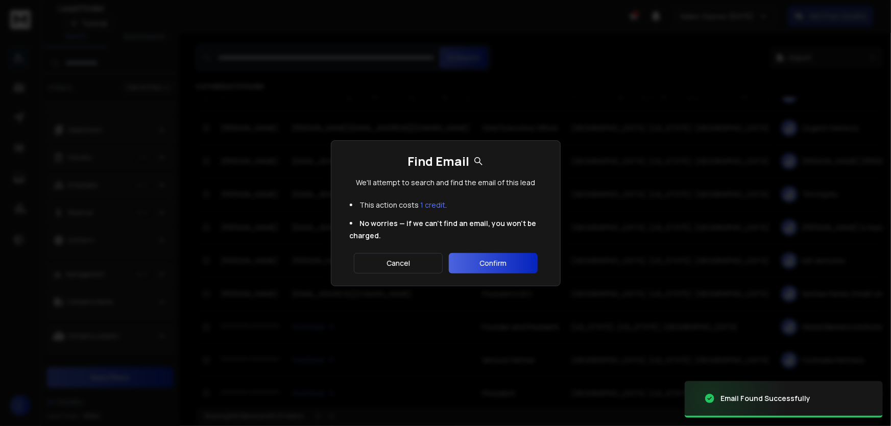
click at [496, 257] on button "Confirm" at bounding box center [493, 263] width 88 height 20
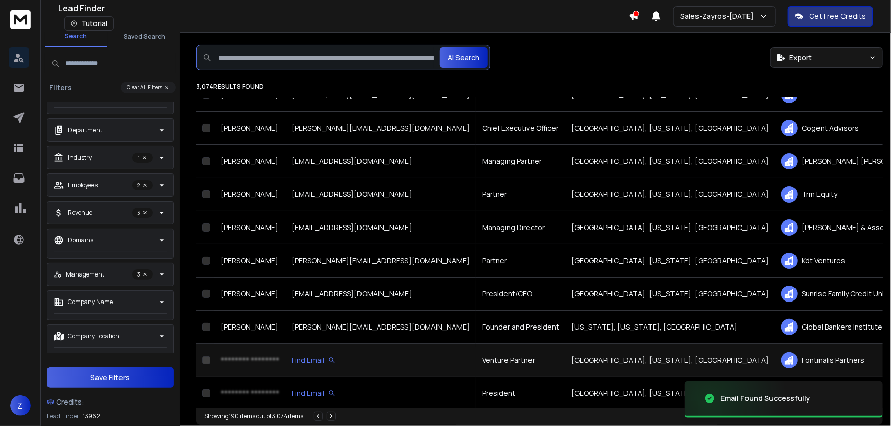
click at [317, 355] on div "Find Email" at bounding box center [381, 360] width 178 height 10
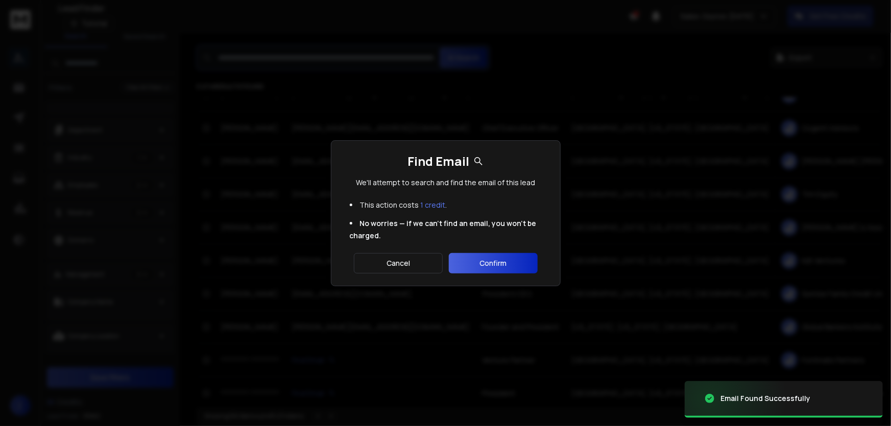
click at [482, 272] on button "Confirm" at bounding box center [493, 263] width 88 height 20
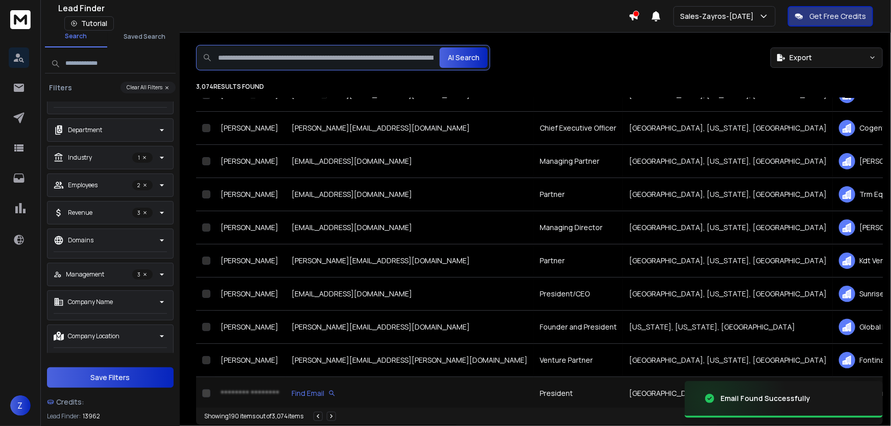
click at [322, 393] on td "Find Email" at bounding box center [409, 393] width 248 height 33
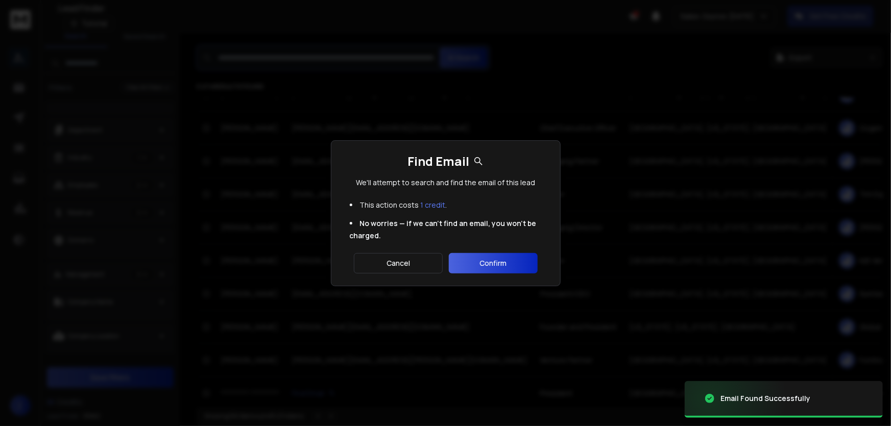
click at [467, 257] on button "Confirm" at bounding box center [493, 263] width 88 height 20
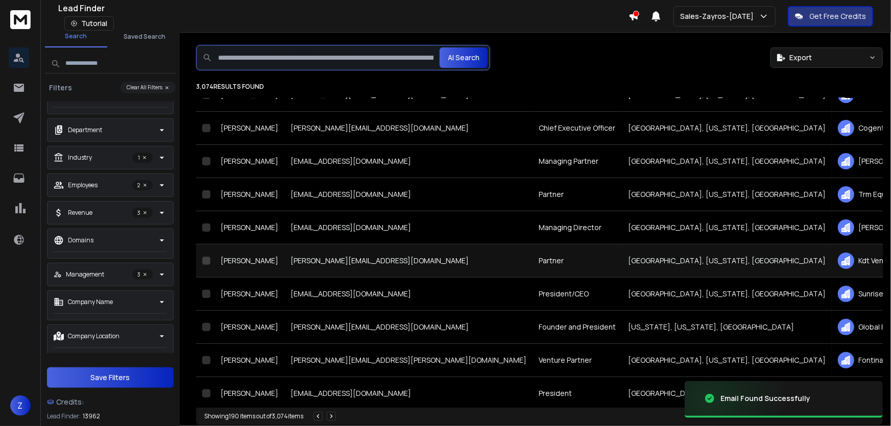
scroll to position [0, 0]
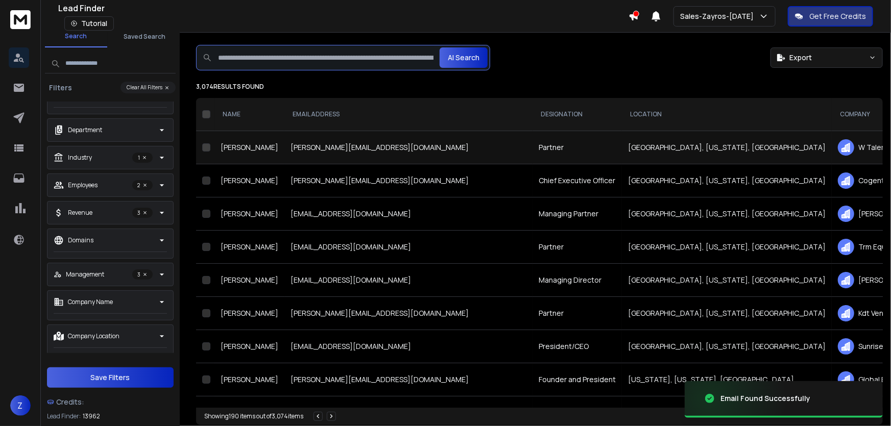
click at [322, 141] on td "[PERSON_NAME][EMAIL_ADDRESS][DOMAIN_NAME]" at bounding box center [408, 147] width 248 height 33
click at [236, 149] on span "[PERSON_NAME]" at bounding box center [250, 147] width 58 height 10
click at [235, 148] on span "[PERSON_NAME]" at bounding box center [250, 147] width 58 height 10
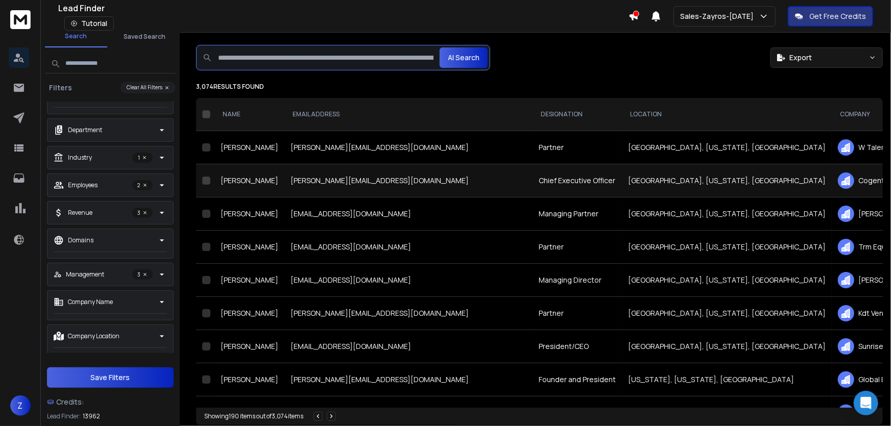
click at [316, 187] on td "[PERSON_NAME][EMAIL_ADDRESS][DOMAIN_NAME]" at bounding box center [408, 180] width 248 height 33
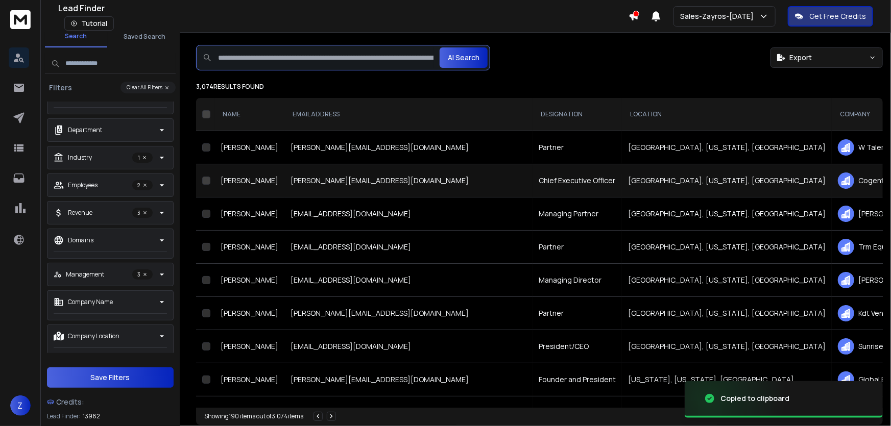
click at [222, 182] on span "[PERSON_NAME]" at bounding box center [250, 181] width 58 height 10
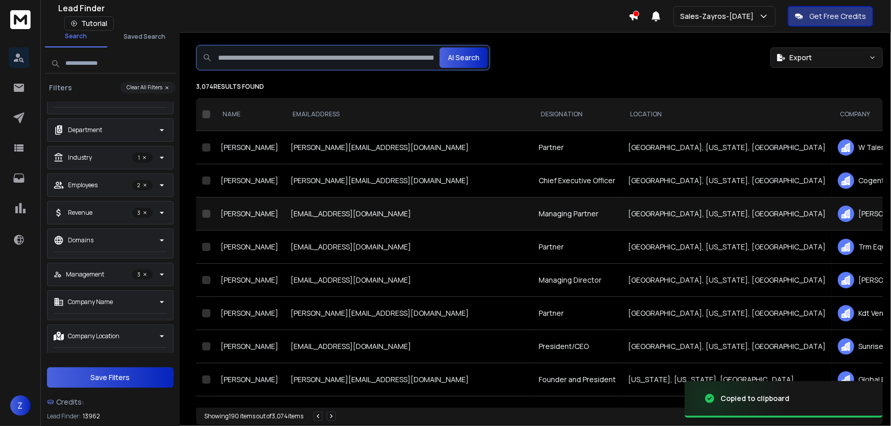
click at [344, 205] on td "[EMAIL_ADDRESS][DOMAIN_NAME]" at bounding box center [408, 214] width 248 height 33
click at [344, 209] on div "[EMAIL_ADDRESS][DOMAIN_NAME]" at bounding box center [409, 214] width 236 height 10
click at [223, 215] on span "[PERSON_NAME]" at bounding box center [250, 214] width 58 height 10
click at [227, 215] on span "[PERSON_NAME]" at bounding box center [250, 214] width 58 height 10
click at [225, 214] on span "[PERSON_NAME]" at bounding box center [250, 214] width 58 height 10
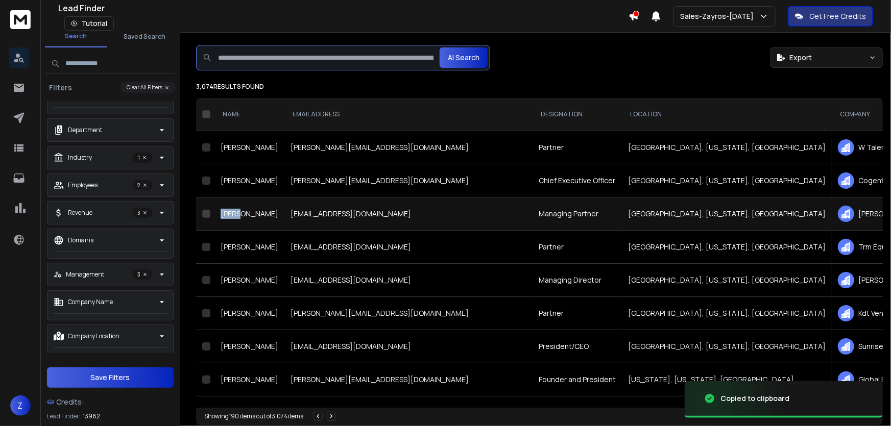
click at [225, 214] on span "[PERSON_NAME]" at bounding box center [250, 214] width 58 height 10
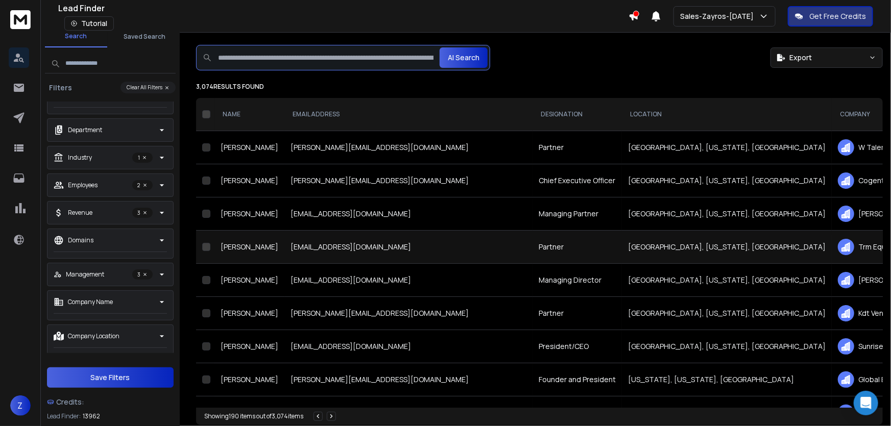
click at [327, 248] on div "[EMAIL_ADDRESS][DOMAIN_NAME]" at bounding box center [409, 247] width 236 height 10
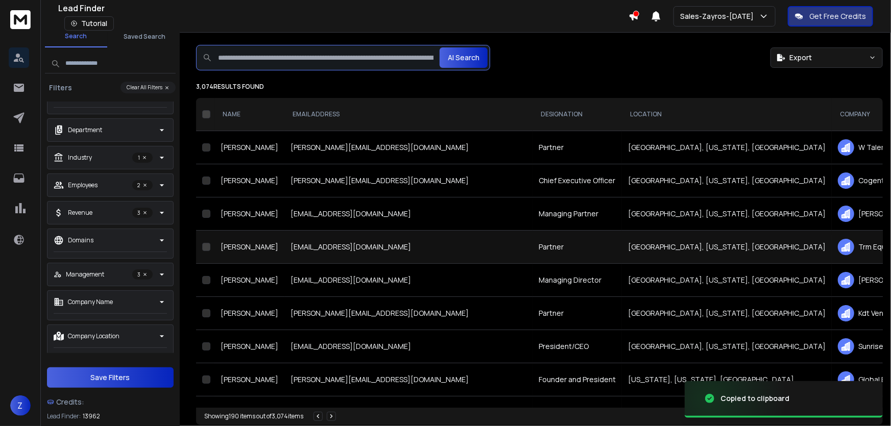
click at [224, 248] on span "[PERSON_NAME]" at bounding box center [250, 247] width 58 height 10
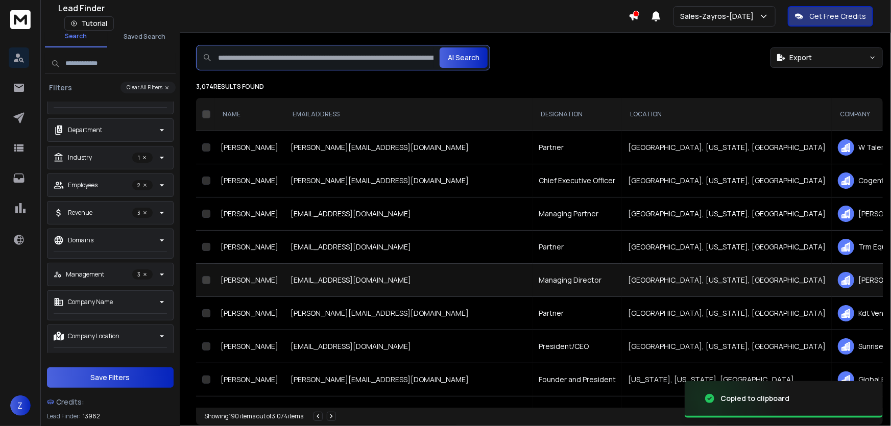
click at [325, 276] on div "[EMAIL_ADDRESS][DOMAIN_NAME]" at bounding box center [409, 280] width 236 height 10
click at [225, 280] on span "[PERSON_NAME]" at bounding box center [250, 280] width 58 height 10
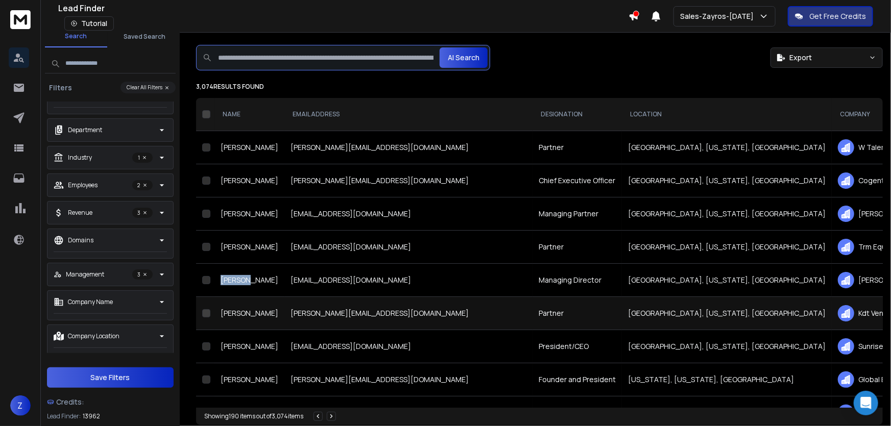
click at [328, 315] on div "[PERSON_NAME][EMAIL_ADDRESS][DOMAIN_NAME]" at bounding box center [409, 313] width 236 height 10
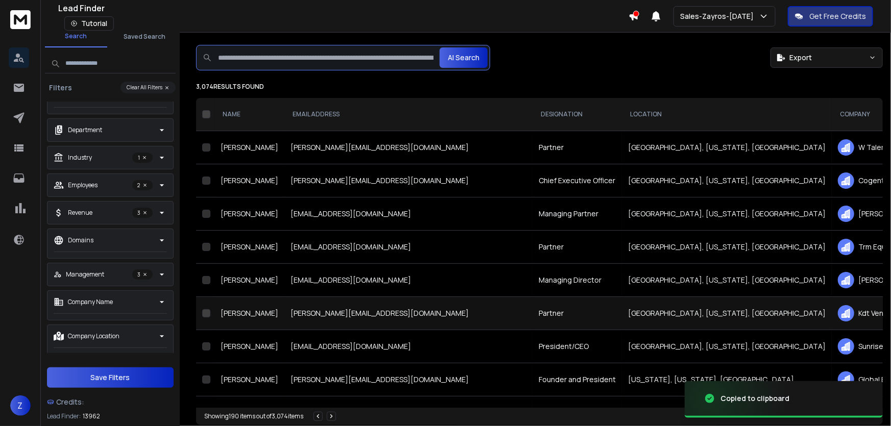
click at [225, 311] on span "[PERSON_NAME]" at bounding box center [250, 313] width 58 height 10
click at [224, 311] on span "[PERSON_NAME]" at bounding box center [250, 313] width 58 height 10
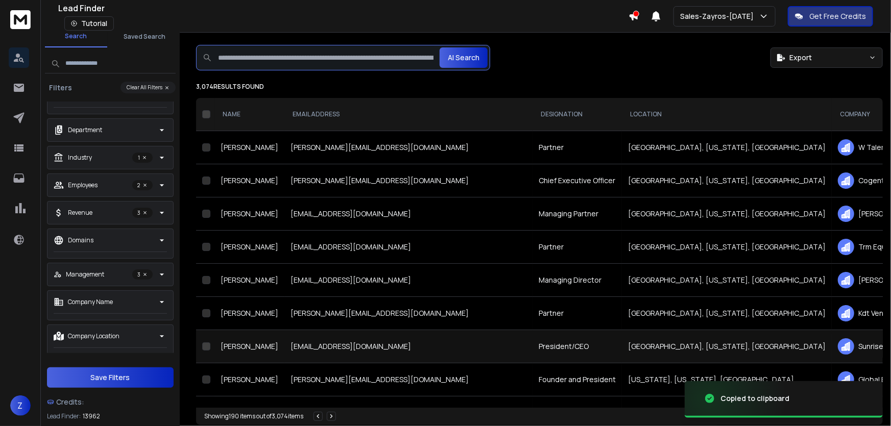
click at [317, 344] on div "[EMAIL_ADDRESS][DOMAIN_NAME]" at bounding box center [409, 347] width 236 height 10
click at [231, 346] on span "[PERSON_NAME]" at bounding box center [250, 347] width 58 height 10
click at [232, 346] on span "[PERSON_NAME]" at bounding box center [250, 347] width 58 height 10
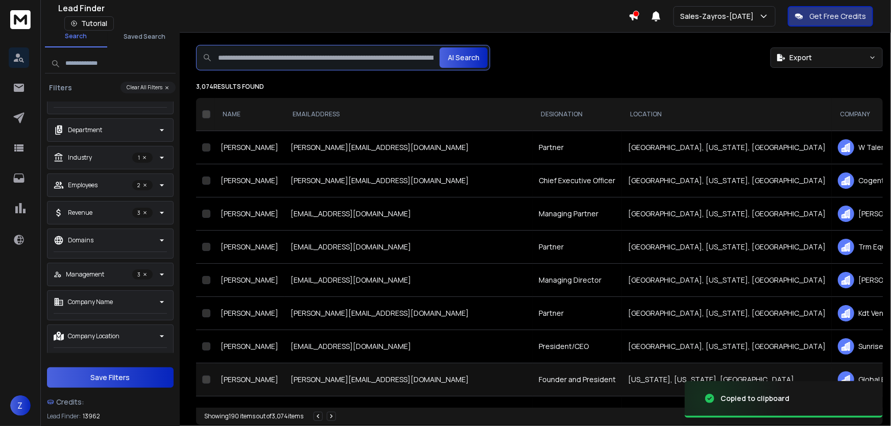
click at [329, 378] on div "[PERSON_NAME][EMAIL_ADDRESS][DOMAIN_NAME]" at bounding box center [409, 380] width 236 height 10
click at [222, 376] on span "[PERSON_NAME]" at bounding box center [250, 380] width 58 height 10
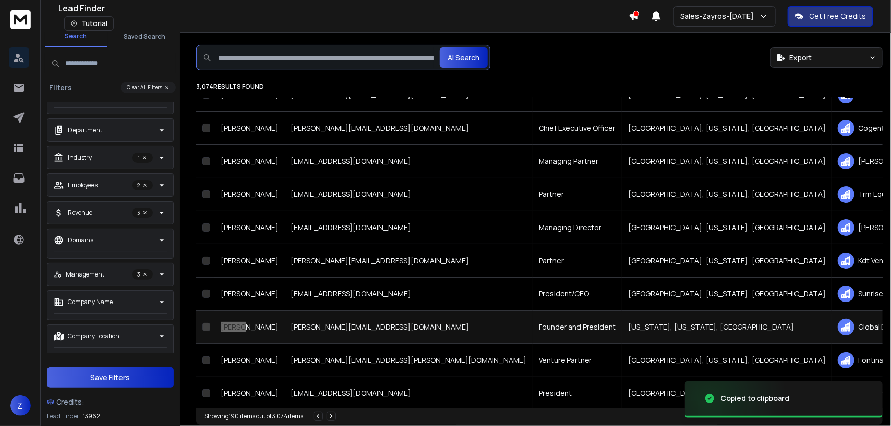
scroll to position [58, 0]
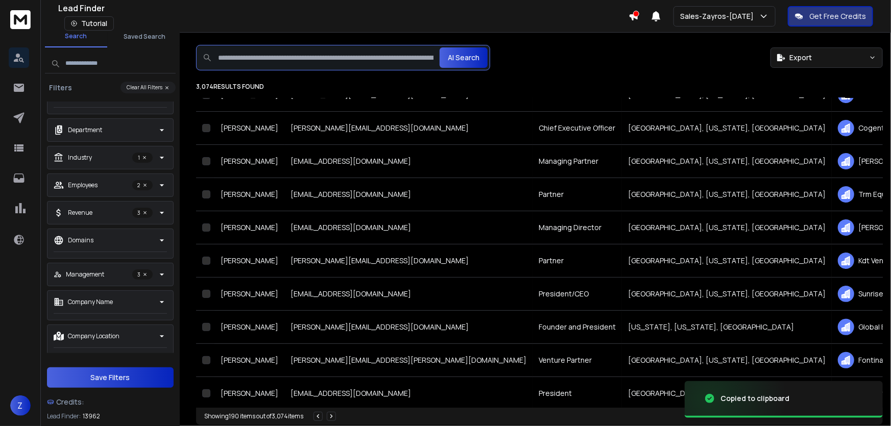
drag, startPoint x: 333, startPoint y: 349, endPoint x: 141, endPoint y: 335, distance: 193.0
click at [333, 355] on div "[PERSON_NAME][EMAIL_ADDRESS][PERSON_NAME][DOMAIN_NAME]" at bounding box center [409, 360] width 236 height 10
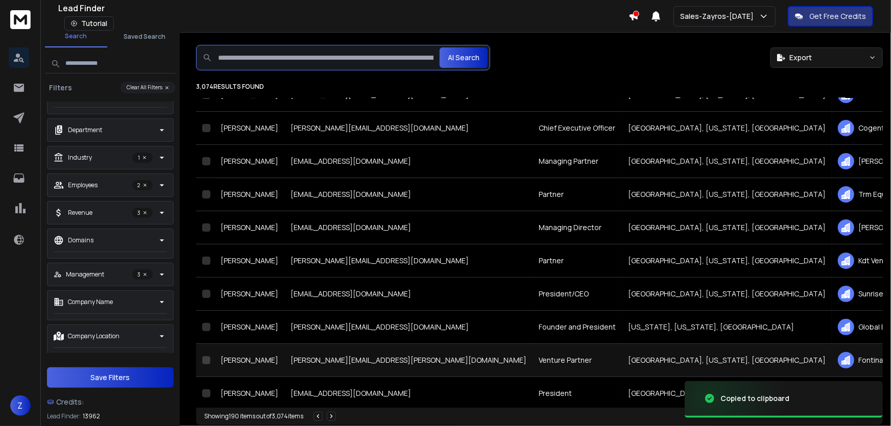
click at [227, 356] on span "[PERSON_NAME]" at bounding box center [250, 360] width 58 height 10
click at [228, 355] on span "[PERSON_NAME]" at bounding box center [250, 360] width 58 height 10
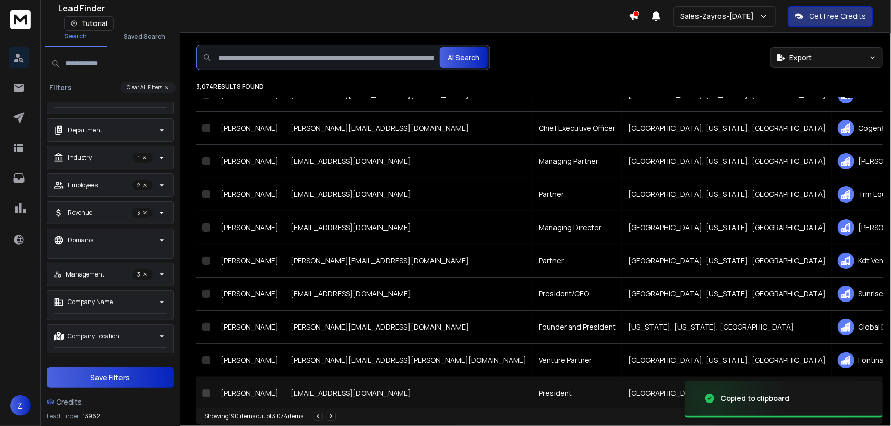
click at [309, 389] on div "[EMAIL_ADDRESS][DOMAIN_NAME]" at bounding box center [409, 394] width 236 height 10
click at [225, 389] on span "[PERSON_NAME]" at bounding box center [250, 394] width 58 height 10
click at [228, 389] on span "[PERSON_NAME]" at bounding box center [250, 394] width 58 height 10
click at [225, 389] on span "[PERSON_NAME]" at bounding box center [250, 394] width 58 height 10
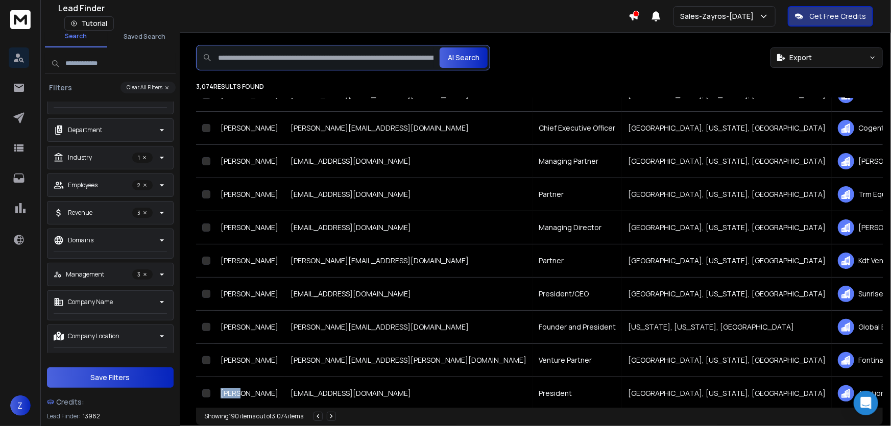
click at [335, 416] on icon at bounding box center [331, 417] width 8 height 8
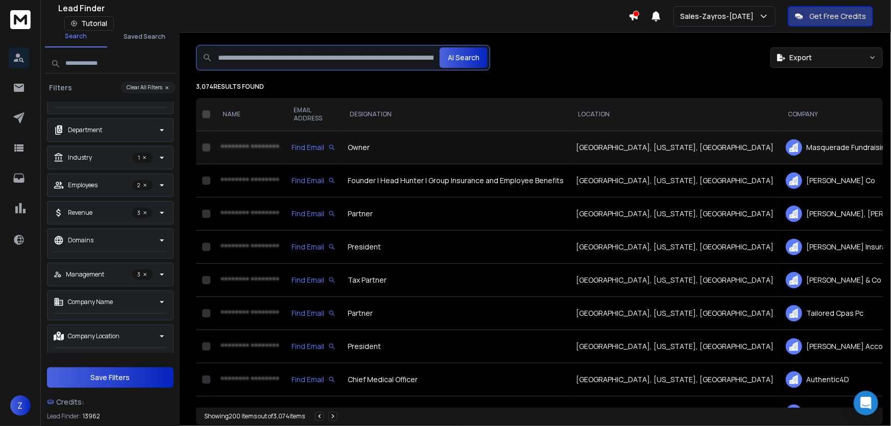
click at [294, 146] on div "Find Email" at bounding box center [314, 147] width 44 height 10
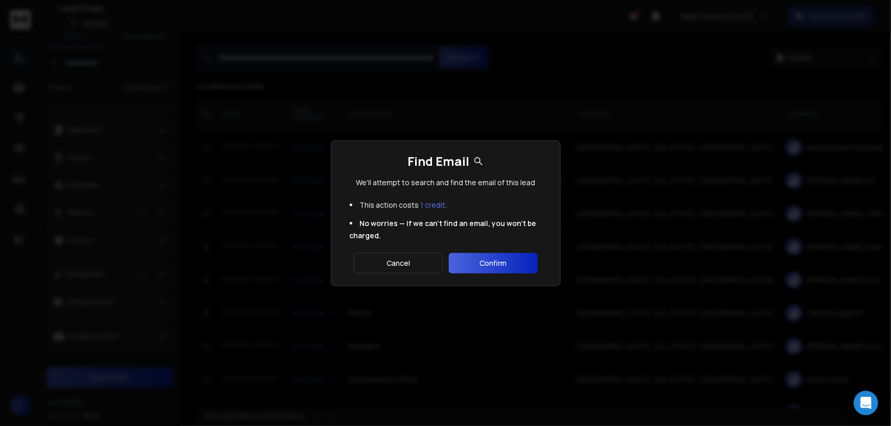
click at [515, 270] on button "Confirm" at bounding box center [493, 263] width 88 height 20
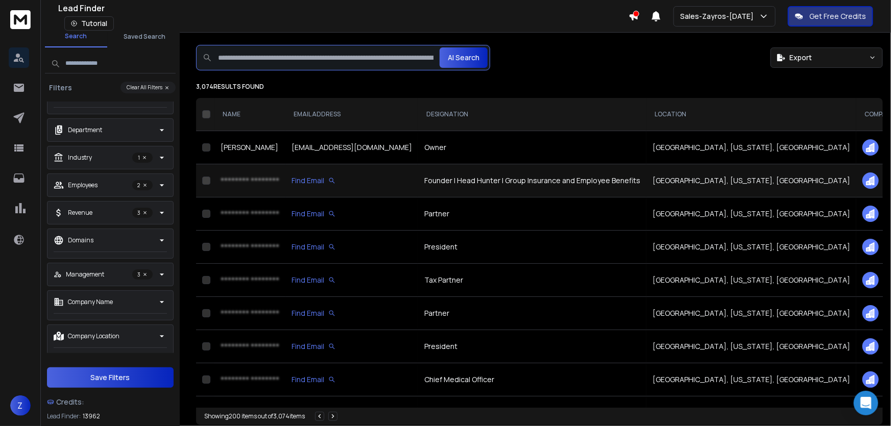
click at [301, 161] on td "[EMAIL_ADDRESS][DOMAIN_NAME]" at bounding box center [351, 147] width 133 height 33
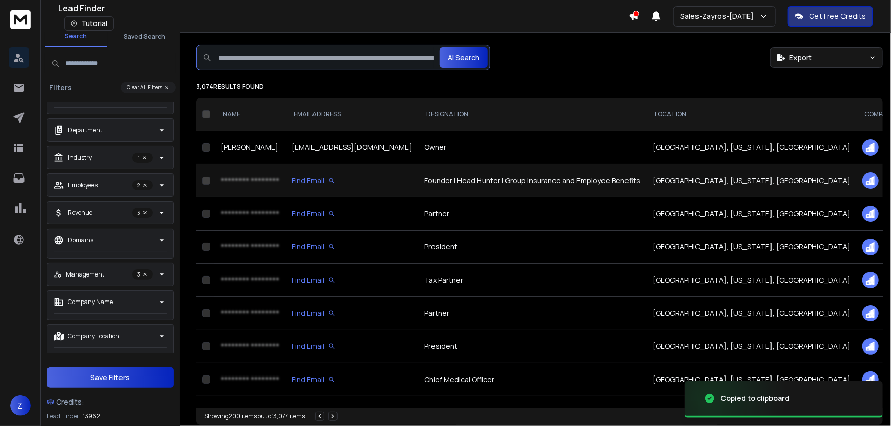
click at [305, 176] on div "Find Email" at bounding box center [352, 181] width 121 height 10
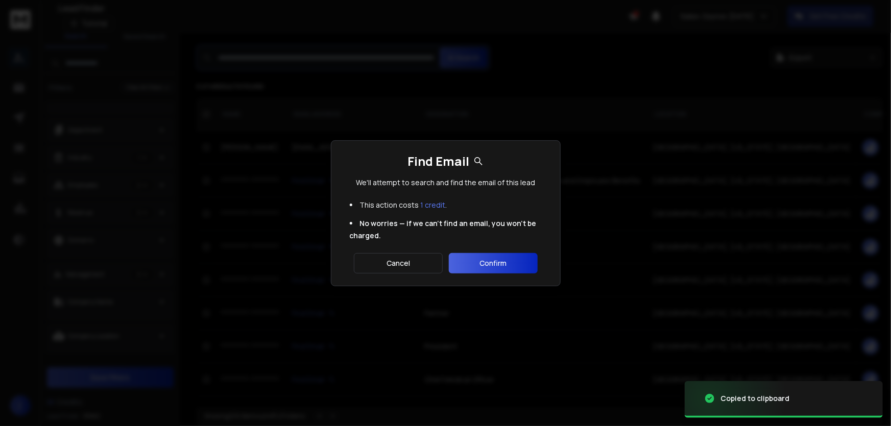
click at [511, 259] on button "Confirm" at bounding box center [493, 263] width 88 height 20
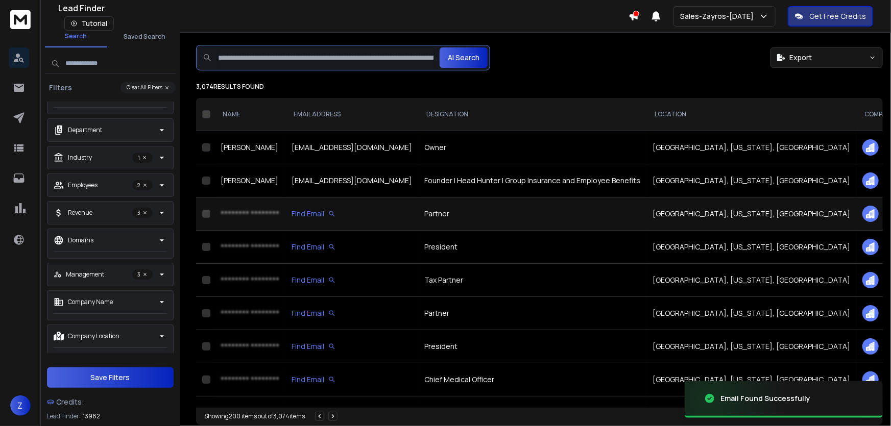
click at [303, 213] on div "Find Email" at bounding box center [352, 214] width 121 height 10
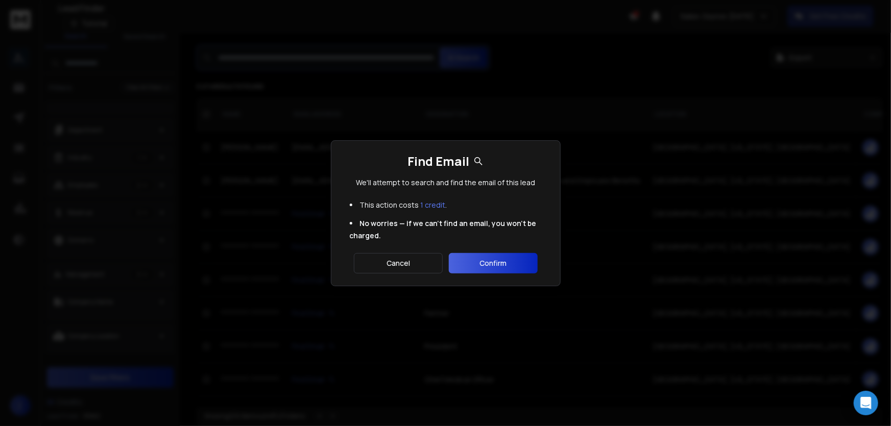
click at [502, 258] on button "Confirm" at bounding box center [493, 263] width 88 height 20
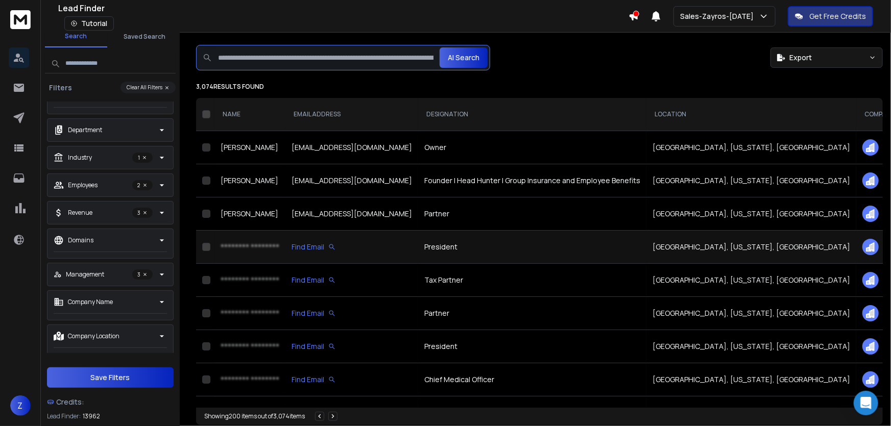
click at [322, 248] on div "Find Email" at bounding box center [352, 247] width 121 height 10
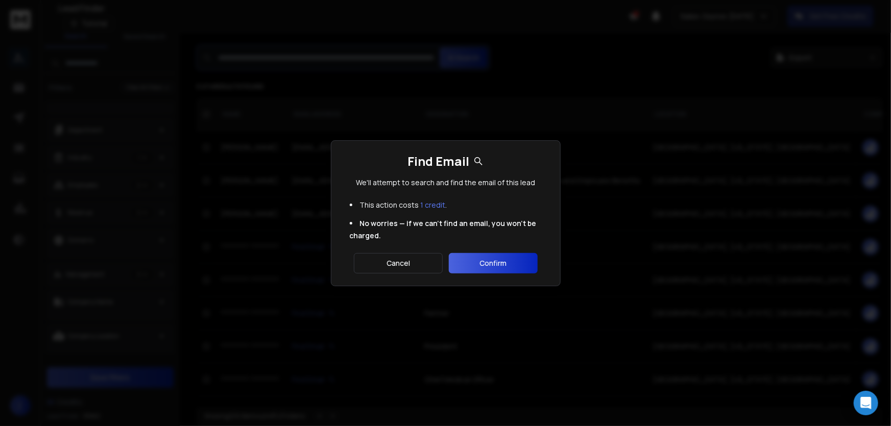
click at [520, 266] on button "Confirm" at bounding box center [493, 263] width 88 height 20
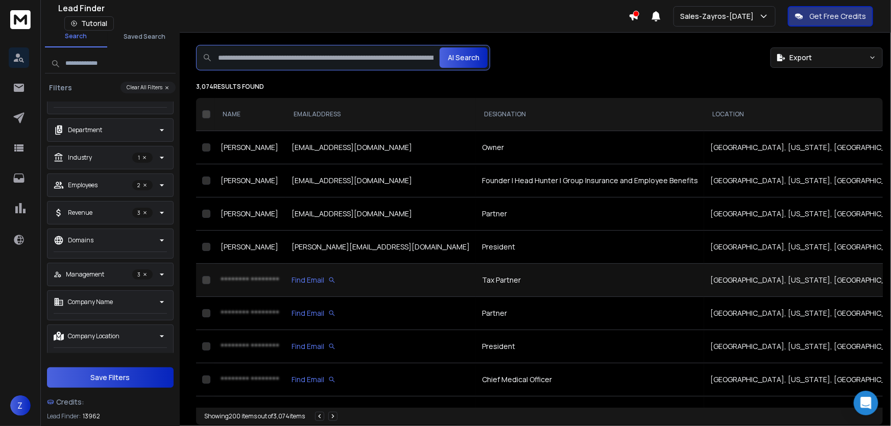
click at [308, 271] on td "Find Email" at bounding box center [380, 280] width 190 height 33
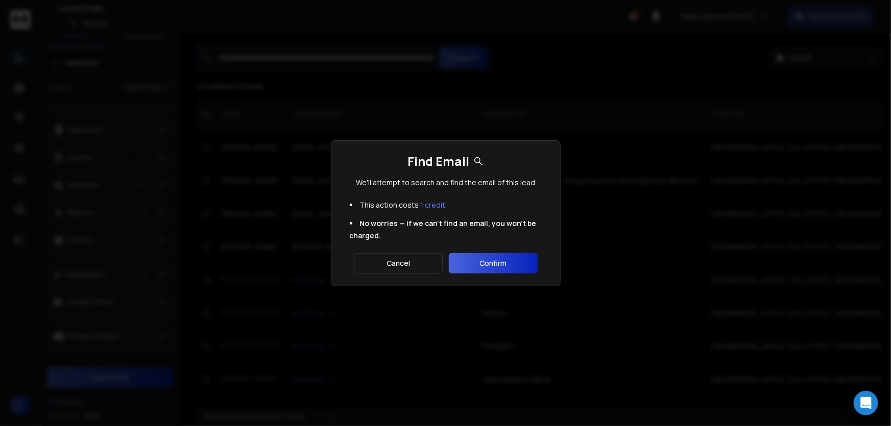
click at [497, 267] on button "Confirm" at bounding box center [493, 263] width 88 height 20
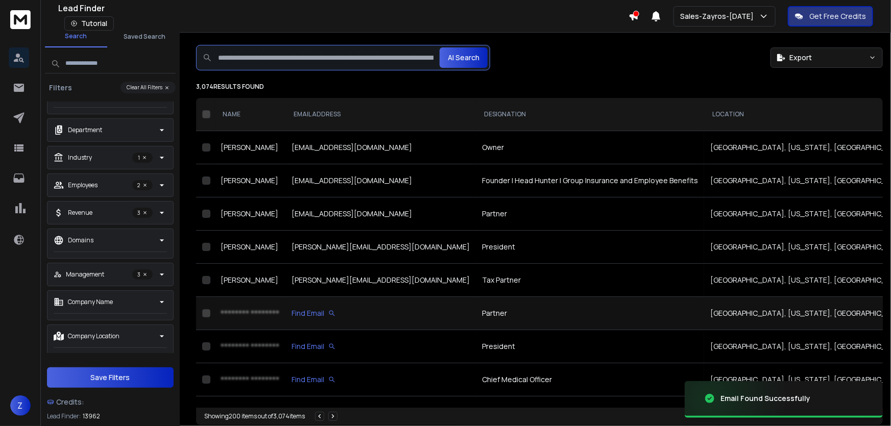
click at [307, 303] on td "Find Email" at bounding box center [380, 313] width 190 height 33
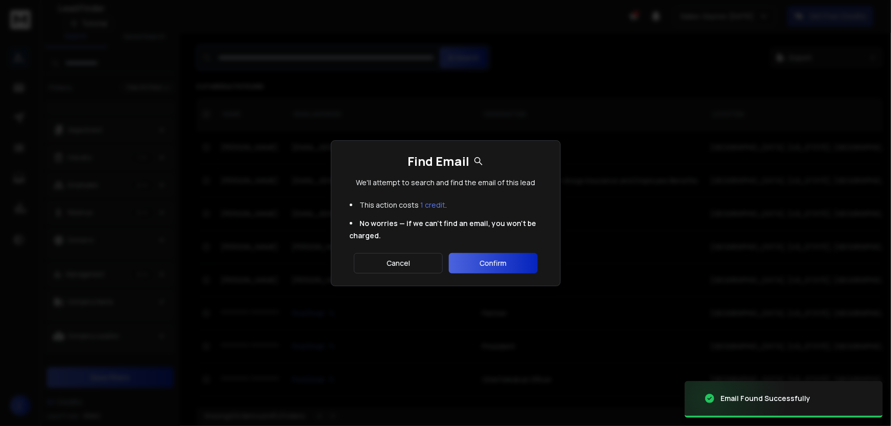
click at [482, 260] on button "Confirm" at bounding box center [493, 263] width 88 height 20
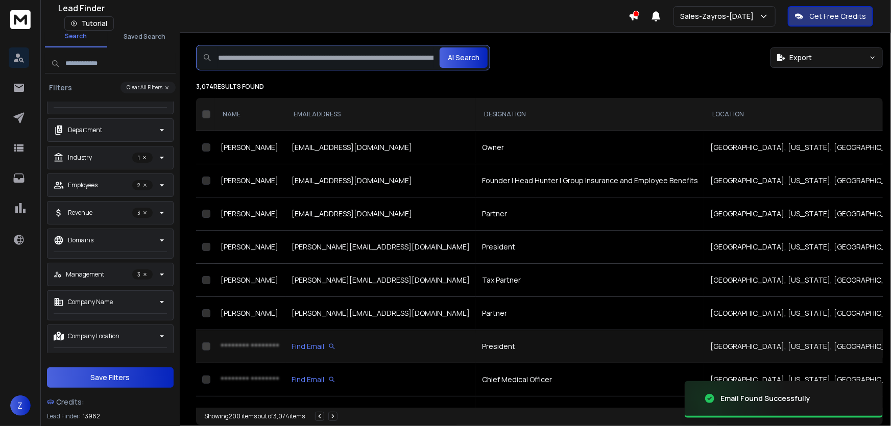
click at [310, 340] on td "Find Email" at bounding box center [380, 346] width 190 height 33
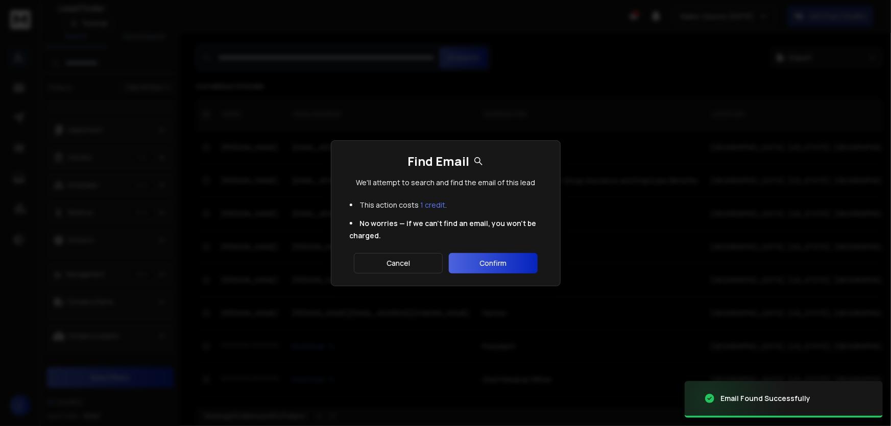
click at [474, 257] on button "Confirm" at bounding box center [493, 263] width 88 height 20
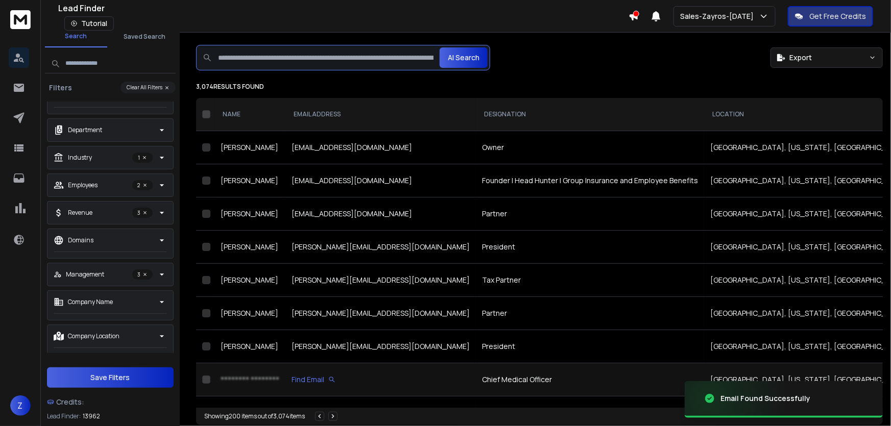
click at [320, 378] on div "Find Email" at bounding box center [381, 380] width 178 height 10
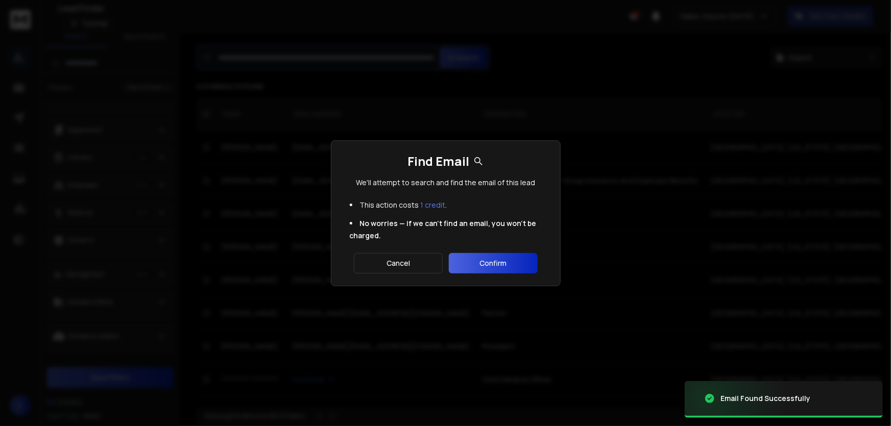
click at [462, 250] on div "Find Email We'll attempt to search and find the email of this lead This action …" at bounding box center [445, 213] width 229 height 145
click at [463, 256] on button "Confirm" at bounding box center [493, 263] width 88 height 20
click at [464, 257] on div "Cancel Confirm" at bounding box center [446, 263] width 184 height 20
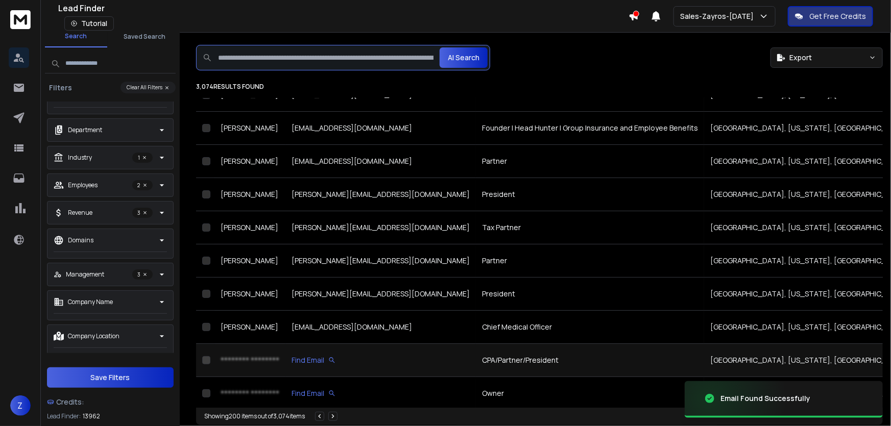
click at [327, 356] on div "Find Email" at bounding box center [381, 360] width 178 height 10
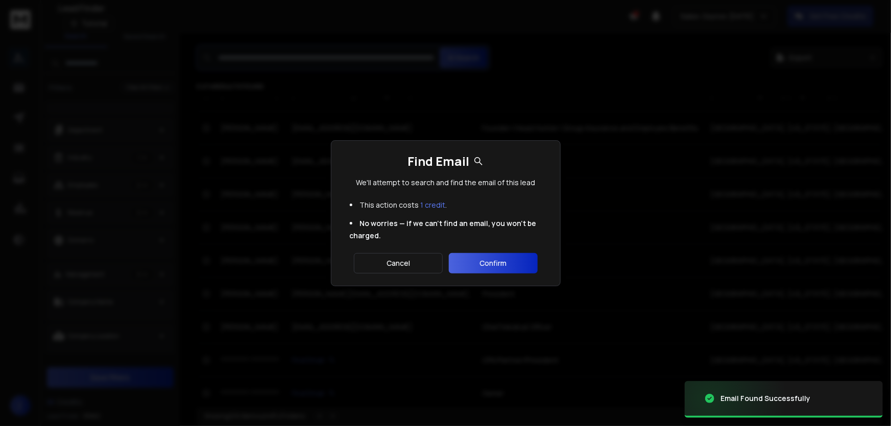
click at [500, 268] on button "Confirm" at bounding box center [493, 263] width 88 height 20
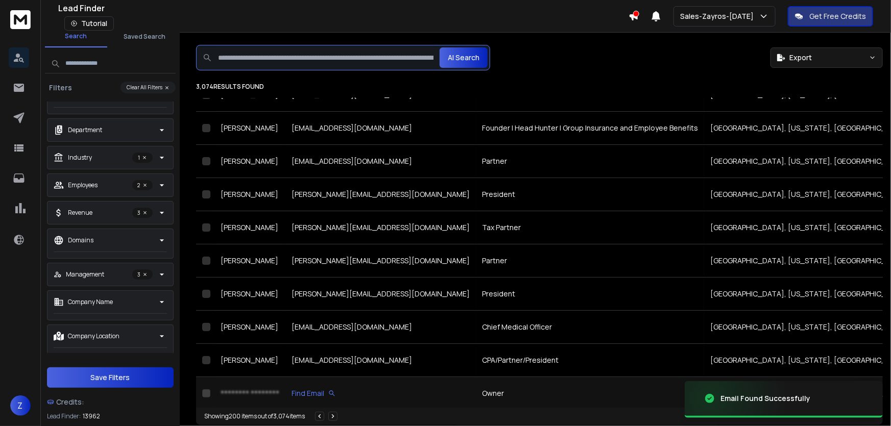
click at [315, 389] on div "Find Email" at bounding box center [381, 394] width 178 height 10
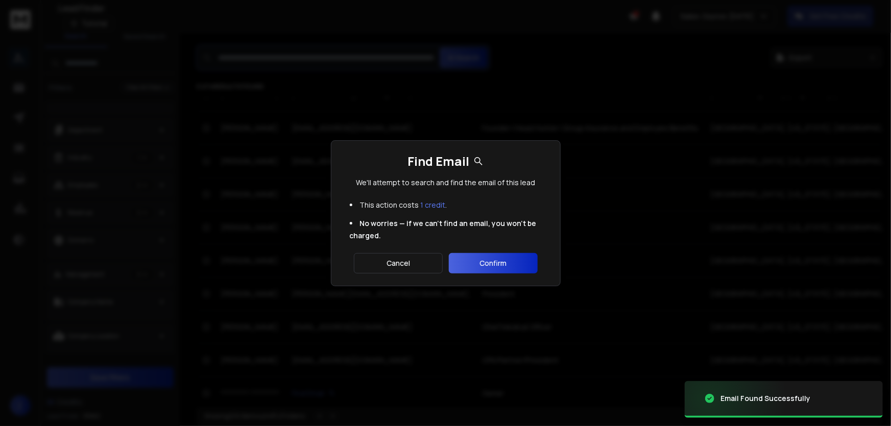
click at [479, 258] on button "Confirm" at bounding box center [493, 263] width 88 height 20
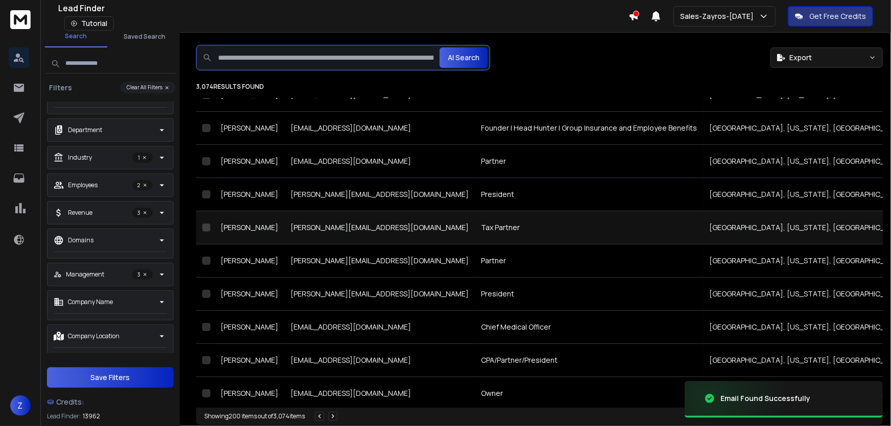
scroll to position [0, 0]
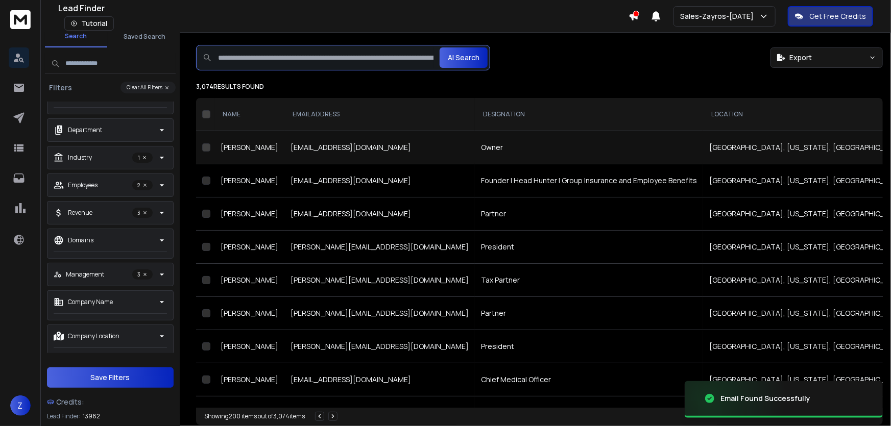
click at [321, 152] on div "[EMAIL_ADDRESS][DOMAIN_NAME]" at bounding box center [380, 147] width 178 height 10
click at [239, 143] on span "[PERSON_NAME]" at bounding box center [250, 147] width 58 height 10
click at [228, 145] on span "[PERSON_NAME]" at bounding box center [250, 147] width 58 height 10
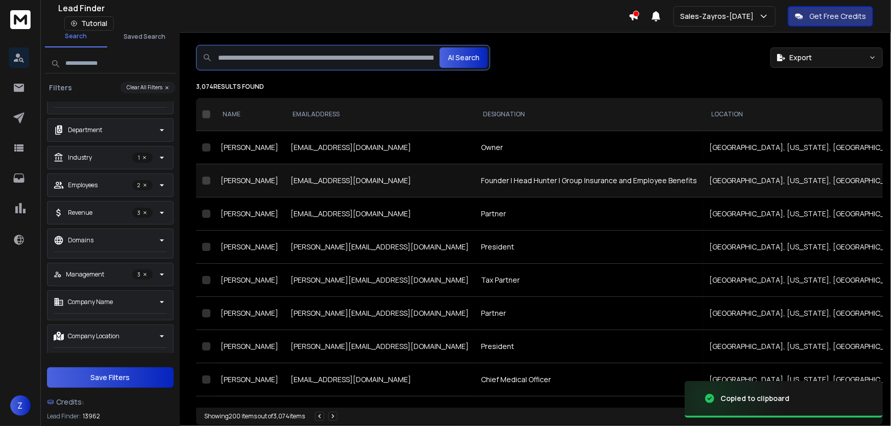
click at [327, 176] on div "[EMAIL_ADDRESS][DOMAIN_NAME]" at bounding box center [380, 181] width 178 height 10
click at [231, 180] on span "[PERSON_NAME]" at bounding box center [250, 181] width 58 height 10
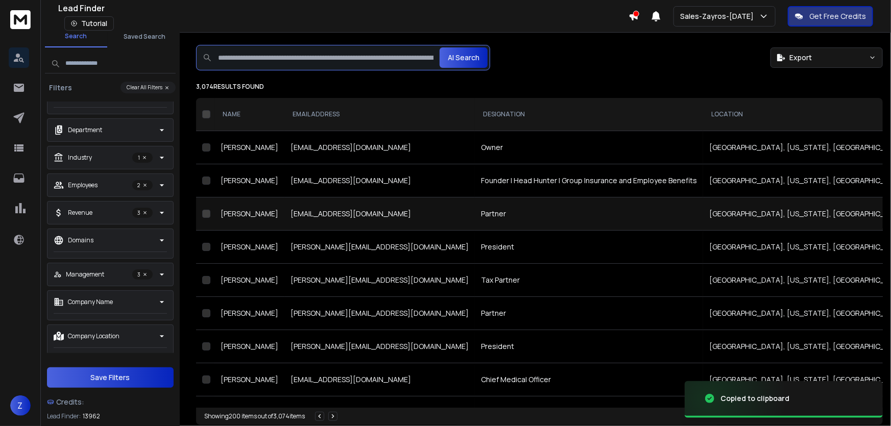
click at [315, 213] on div "[EMAIL_ADDRESS][DOMAIN_NAME]" at bounding box center [380, 214] width 178 height 10
click at [229, 214] on span "[PERSON_NAME]" at bounding box center [250, 214] width 58 height 10
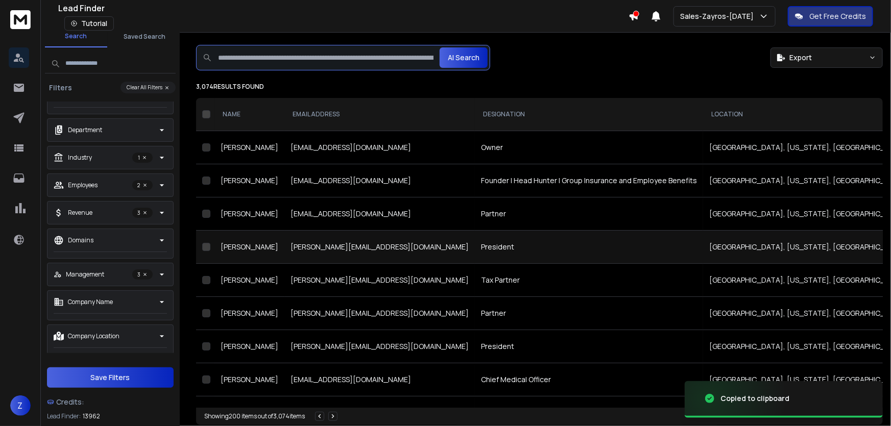
click at [308, 245] on div "[PERSON_NAME][EMAIL_ADDRESS][DOMAIN_NAME]" at bounding box center [380, 247] width 178 height 10
click at [229, 246] on span "[PERSON_NAME]" at bounding box center [250, 247] width 58 height 10
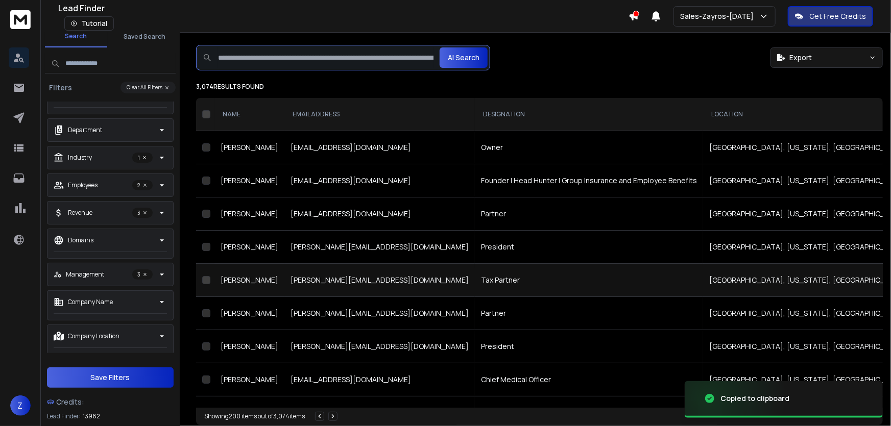
click at [316, 278] on div "[PERSON_NAME][EMAIL_ADDRESS][DOMAIN_NAME]" at bounding box center [380, 280] width 178 height 10
click at [232, 281] on span "[PERSON_NAME]" at bounding box center [250, 280] width 58 height 10
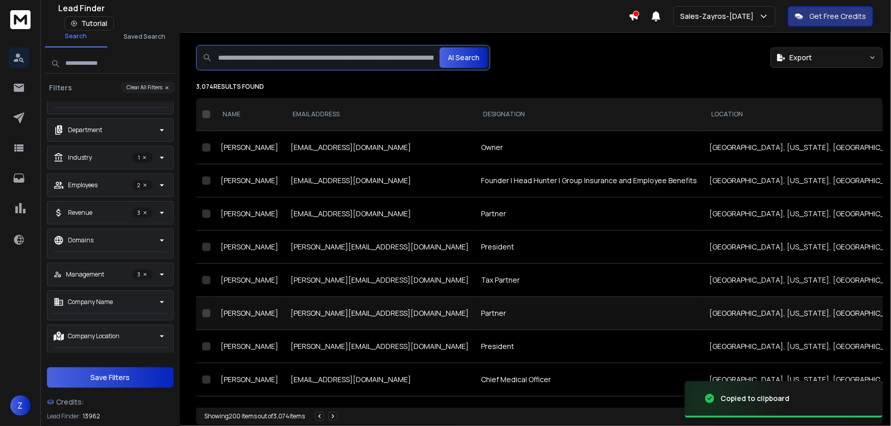
click at [333, 314] on div "[PERSON_NAME][EMAIL_ADDRESS][DOMAIN_NAME]" at bounding box center [380, 313] width 178 height 10
click at [229, 311] on span "[PERSON_NAME]" at bounding box center [250, 313] width 58 height 10
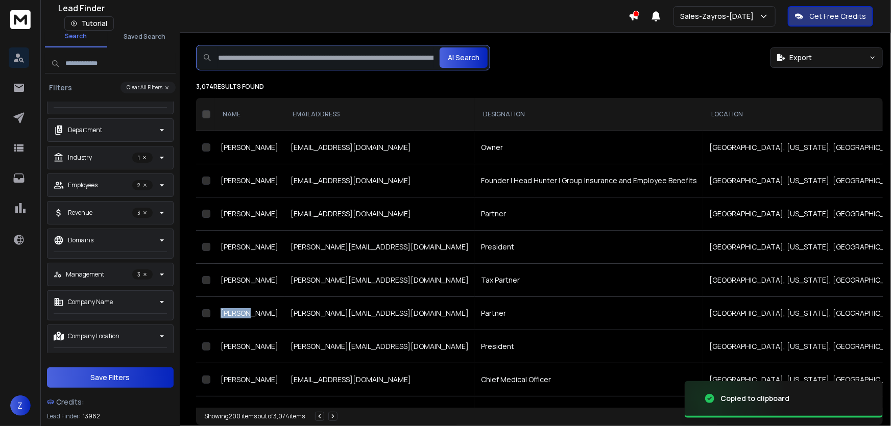
drag, startPoint x: 229, startPoint y: 311, endPoint x: 113, endPoint y: 292, distance: 117.4
click at [229, 311] on span "[PERSON_NAME]" at bounding box center [250, 313] width 58 height 10
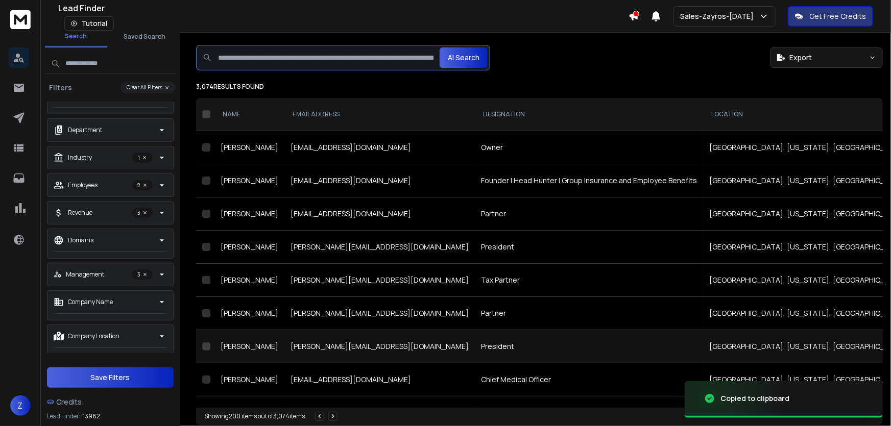
click at [322, 348] on div "[PERSON_NAME][EMAIL_ADDRESS][DOMAIN_NAME]" at bounding box center [380, 347] width 178 height 10
click at [225, 344] on span "[PERSON_NAME]" at bounding box center [250, 347] width 58 height 10
click at [225, 345] on span "[PERSON_NAME]" at bounding box center [250, 347] width 58 height 10
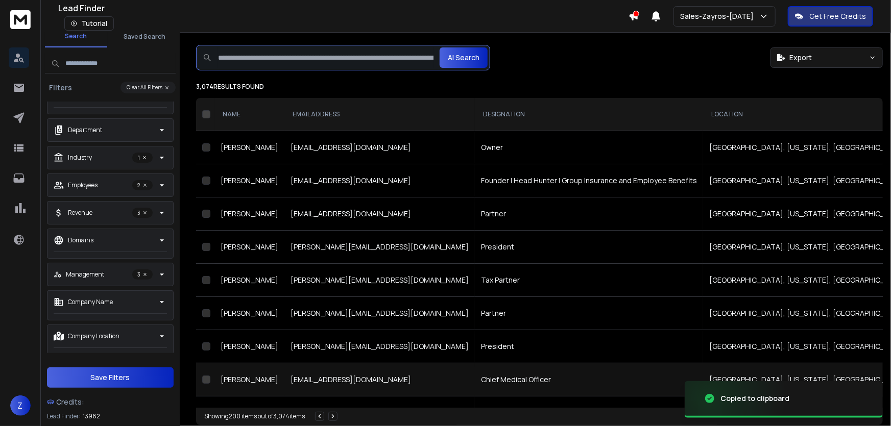
click at [319, 379] on div "[EMAIL_ADDRESS][DOMAIN_NAME]" at bounding box center [380, 380] width 178 height 10
click at [226, 377] on span "[PERSON_NAME]" at bounding box center [250, 380] width 58 height 10
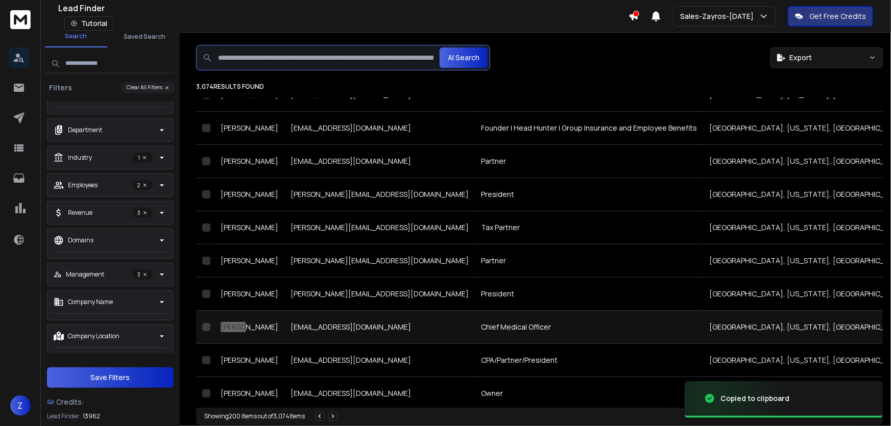
scroll to position [58, 0]
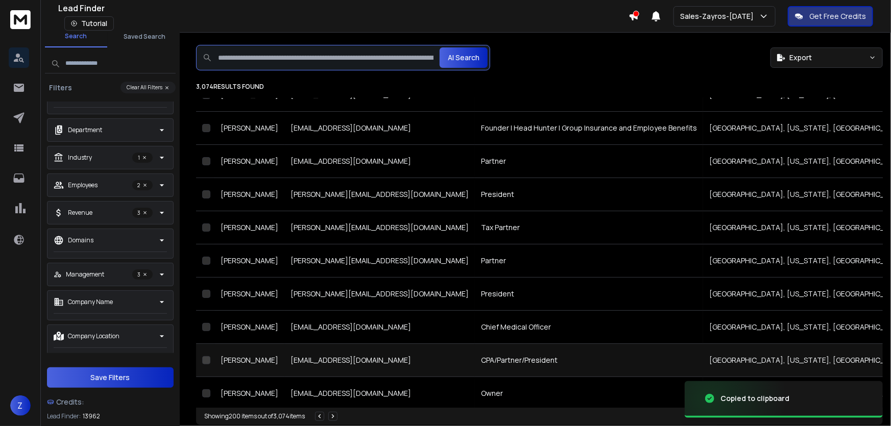
click at [313, 355] on div "[EMAIL_ADDRESS][DOMAIN_NAME]" at bounding box center [380, 360] width 178 height 10
click at [228, 355] on span "[PERSON_NAME]" at bounding box center [250, 360] width 58 height 10
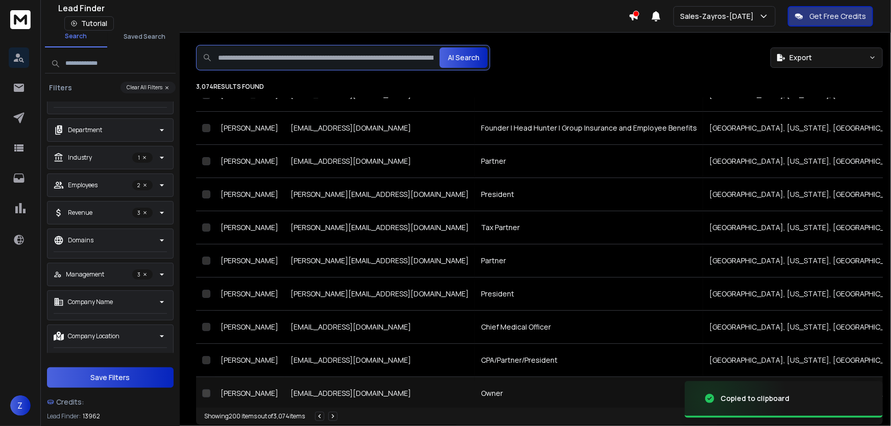
click at [315, 389] on div "[EMAIL_ADDRESS][DOMAIN_NAME]" at bounding box center [380, 394] width 178 height 10
click at [224, 389] on span "[PERSON_NAME]" at bounding box center [250, 394] width 58 height 10
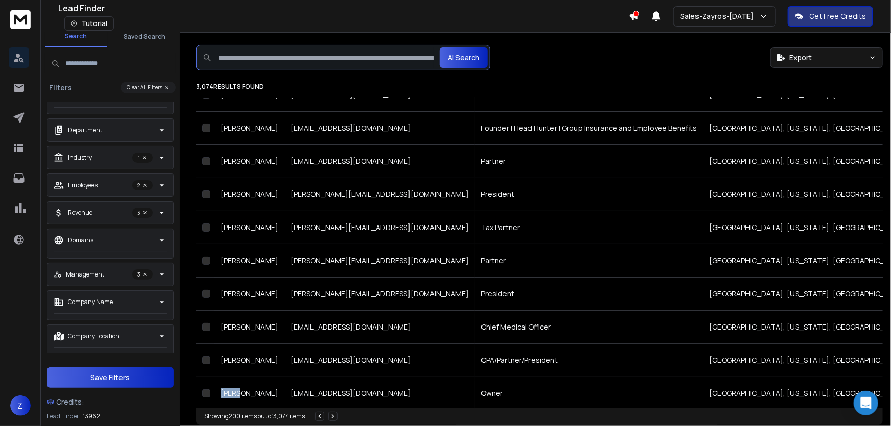
click at [334, 416] on icon at bounding box center [333, 417] width 3 height 4
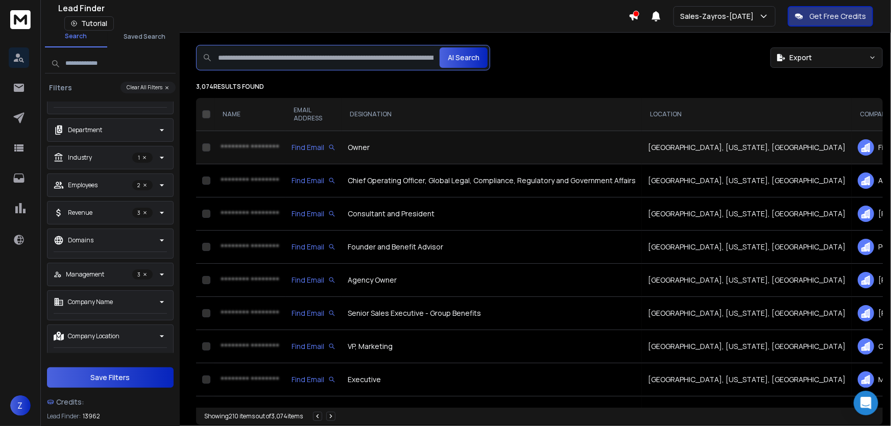
click at [308, 149] on div "Find Email" at bounding box center [314, 147] width 44 height 10
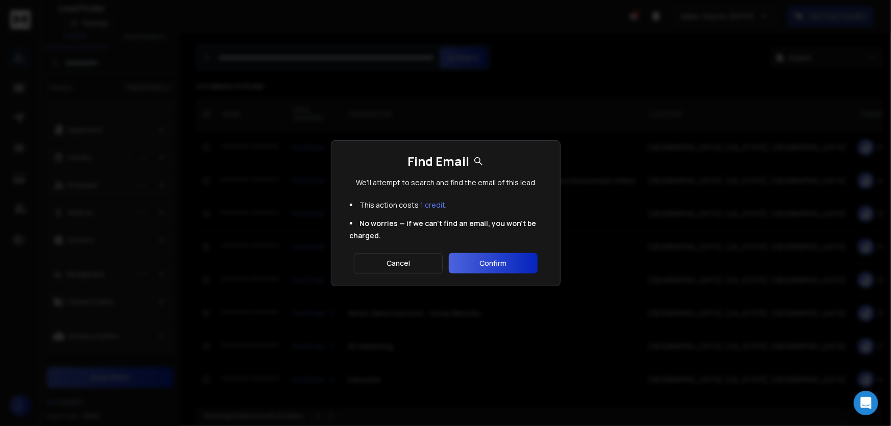
click at [499, 264] on button "Confirm" at bounding box center [493, 263] width 88 height 20
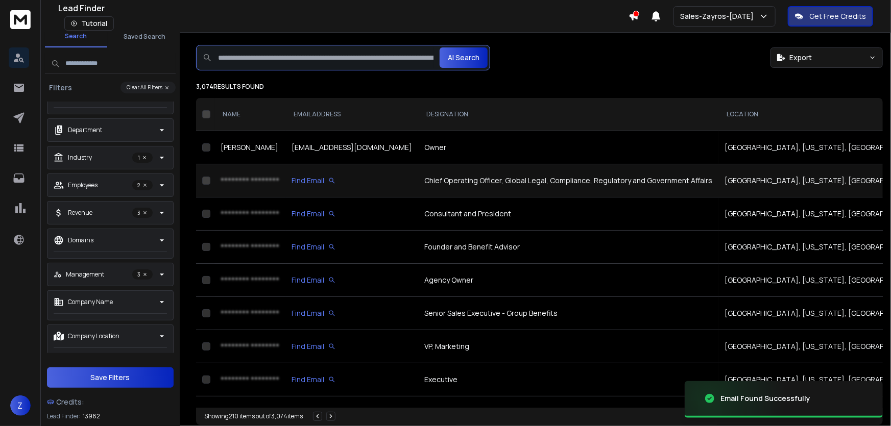
click at [314, 178] on div "Find Email" at bounding box center [352, 181] width 121 height 10
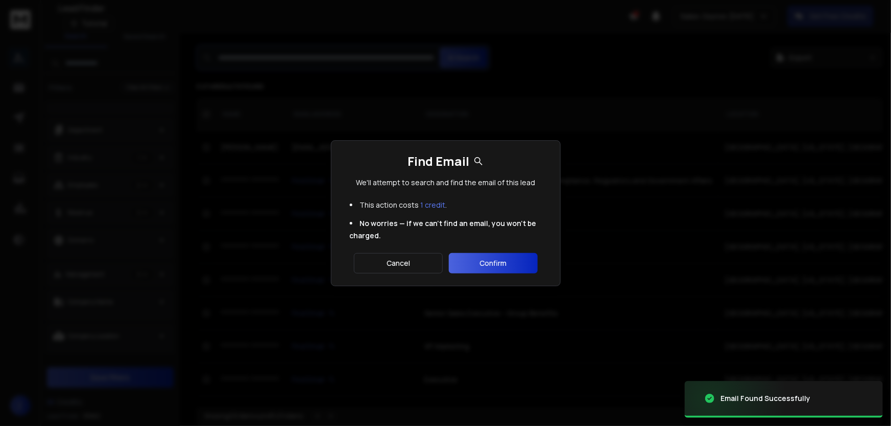
click at [500, 265] on button "Confirm" at bounding box center [493, 263] width 88 height 20
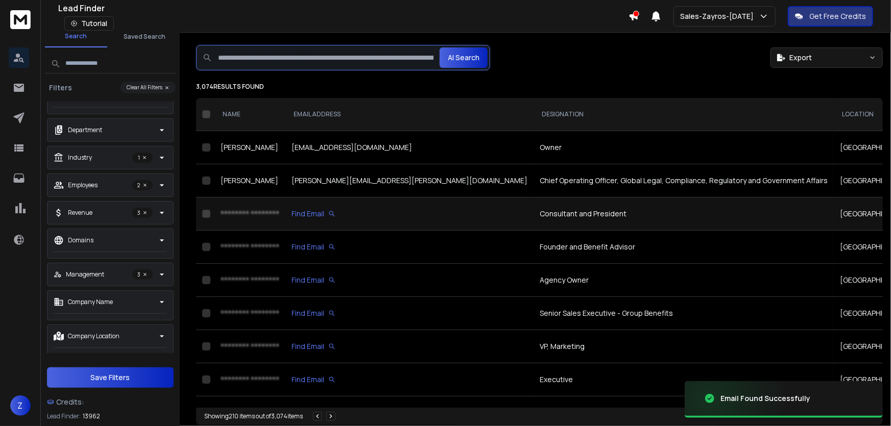
click at [319, 208] on td "Find Email" at bounding box center [409, 214] width 248 height 33
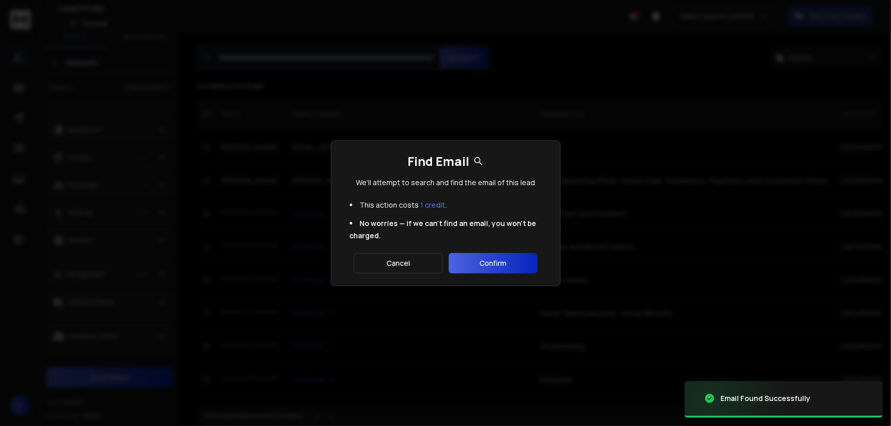
click at [500, 260] on button "Confirm" at bounding box center [493, 263] width 88 height 20
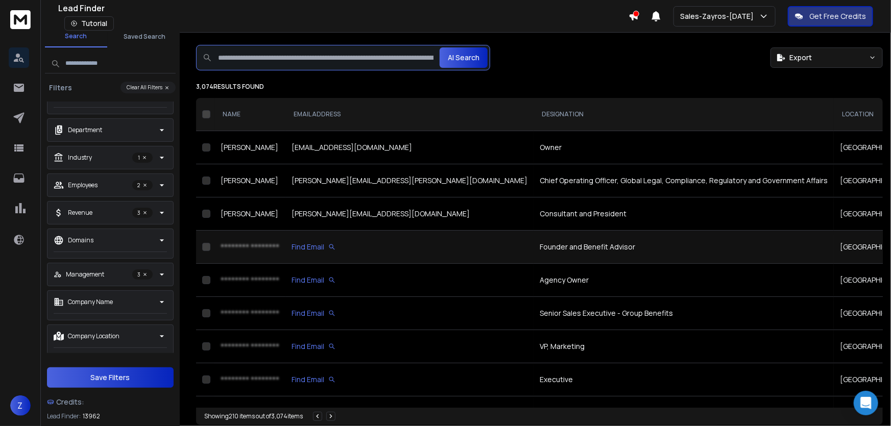
click at [297, 242] on div "Find Email" at bounding box center [410, 247] width 236 height 10
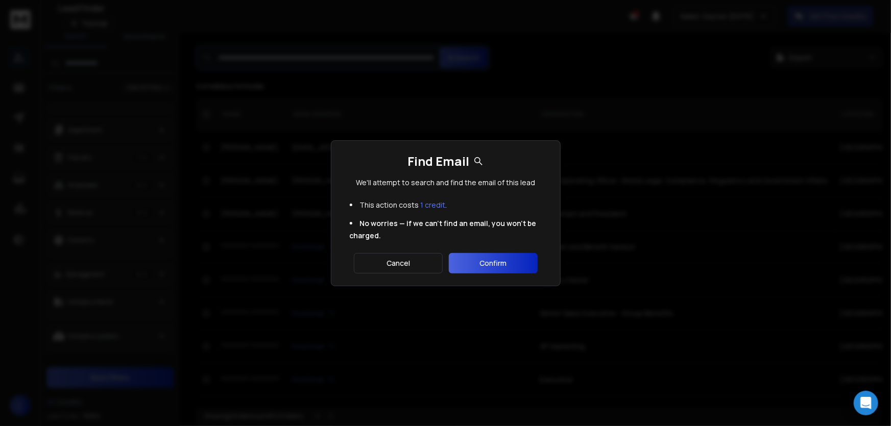
click at [482, 256] on button "Confirm" at bounding box center [493, 263] width 88 height 20
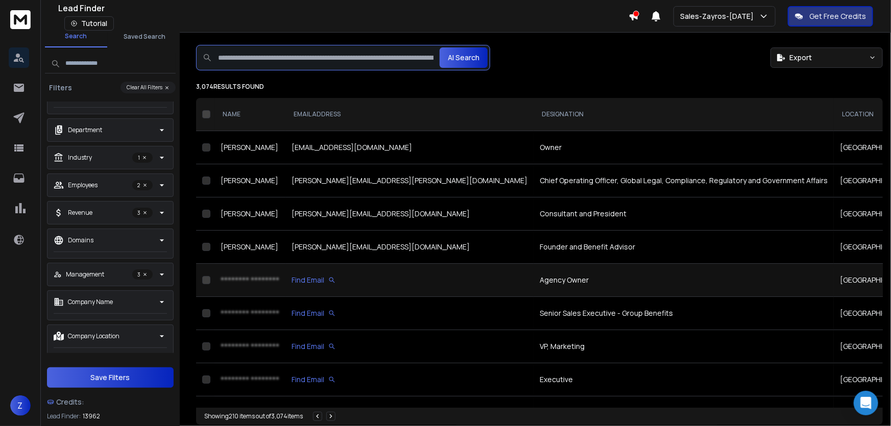
click at [314, 273] on td "Find Email" at bounding box center [409, 280] width 248 height 33
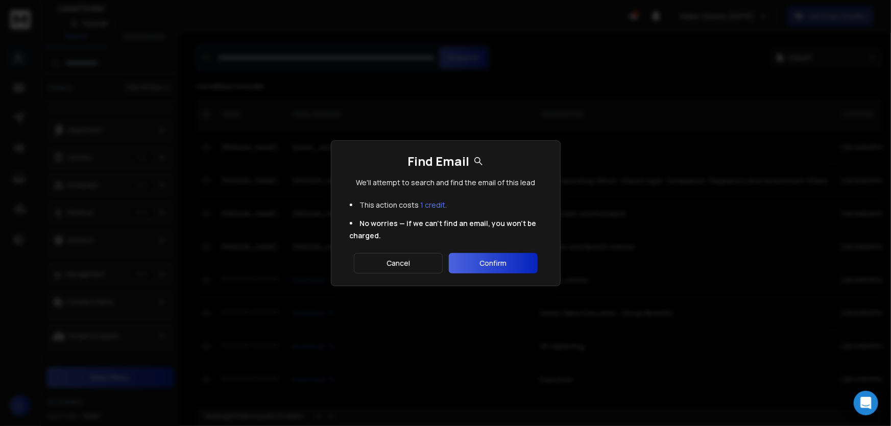
click at [498, 261] on button "Confirm" at bounding box center [493, 263] width 88 height 20
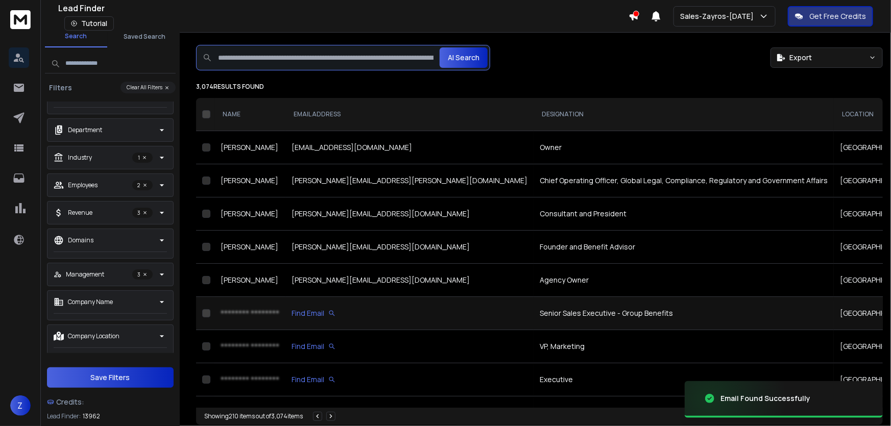
click at [327, 318] on td "Find Email" at bounding box center [409, 313] width 248 height 33
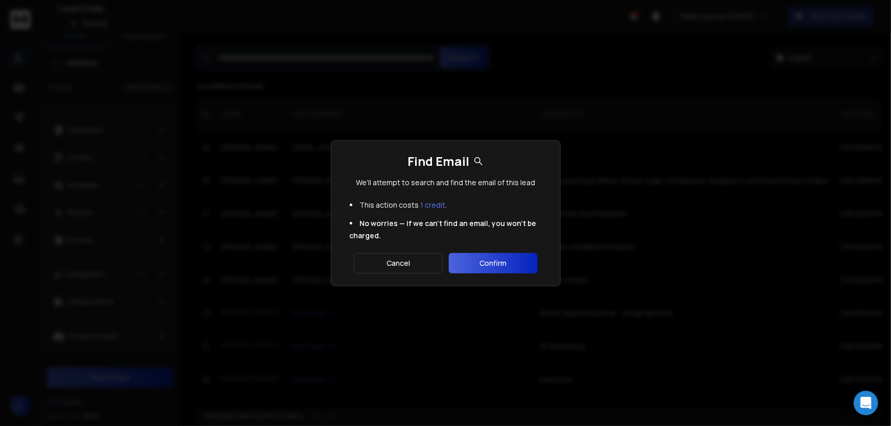
click at [496, 259] on button "Confirm" at bounding box center [493, 263] width 88 height 20
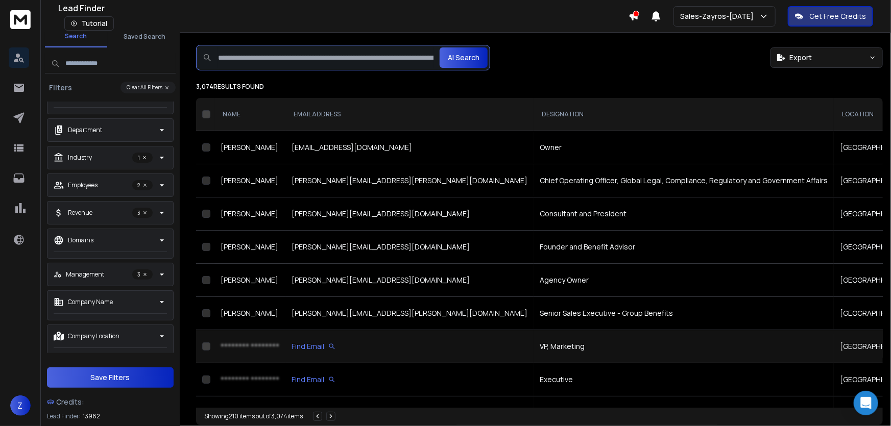
click at [335, 343] on icon at bounding box center [331, 346] width 7 height 7
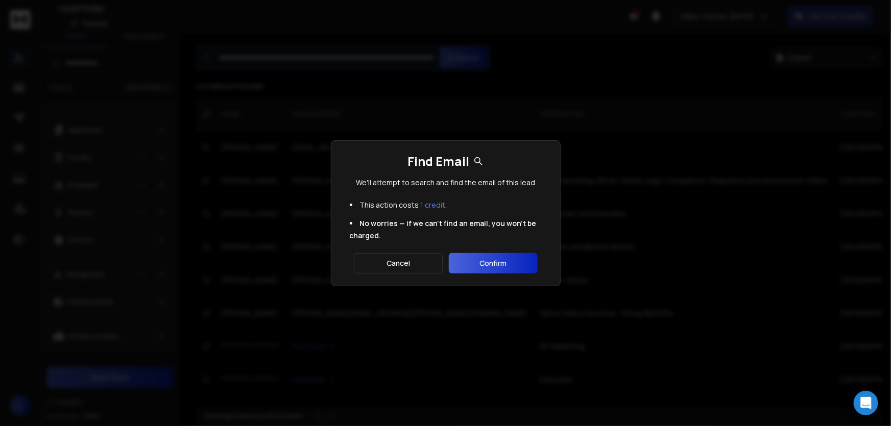
click at [515, 269] on button "Confirm" at bounding box center [493, 263] width 88 height 20
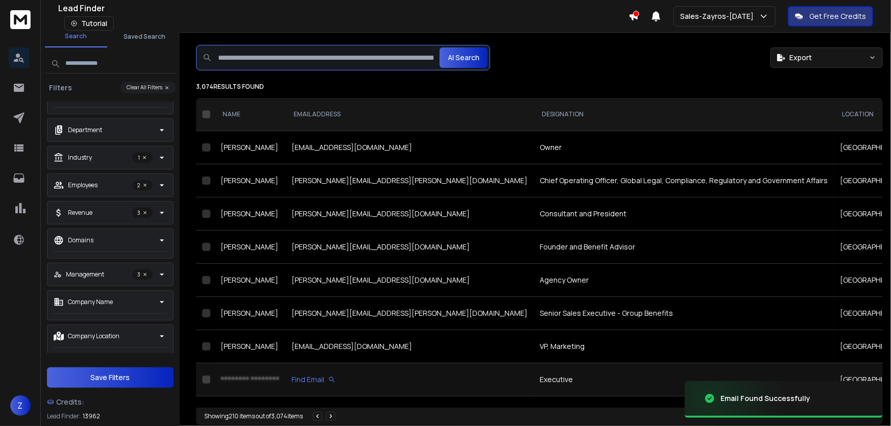
click at [322, 372] on td "Find Email" at bounding box center [409, 380] width 248 height 33
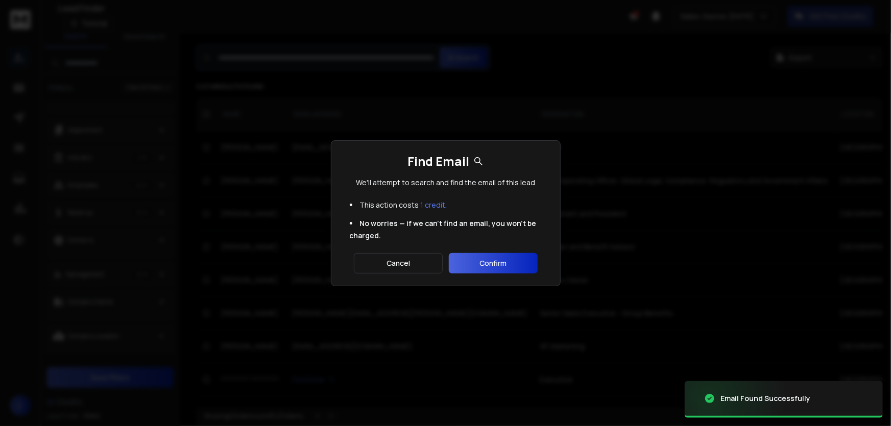
click at [476, 257] on button "Confirm" at bounding box center [493, 263] width 88 height 20
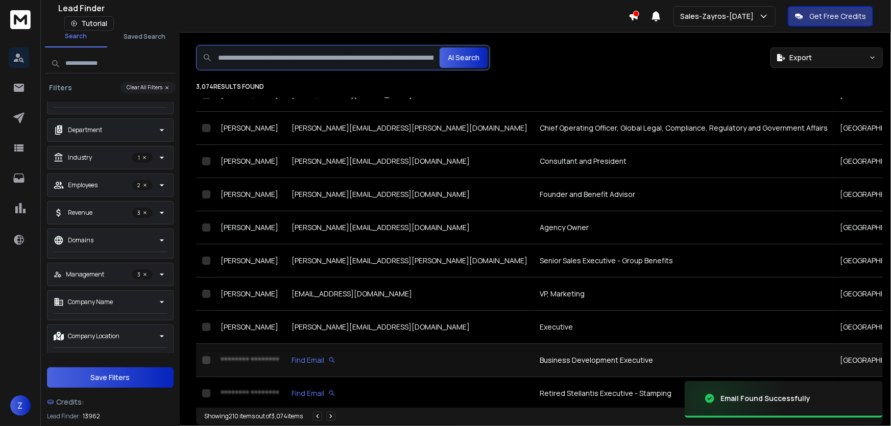
click at [320, 355] on div "Find Email" at bounding box center [410, 360] width 236 height 10
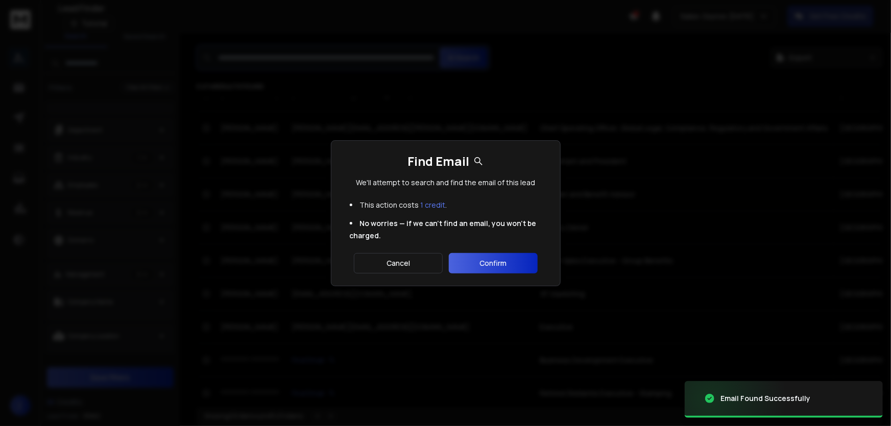
click at [494, 259] on button "Confirm" at bounding box center [493, 263] width 88 height 20
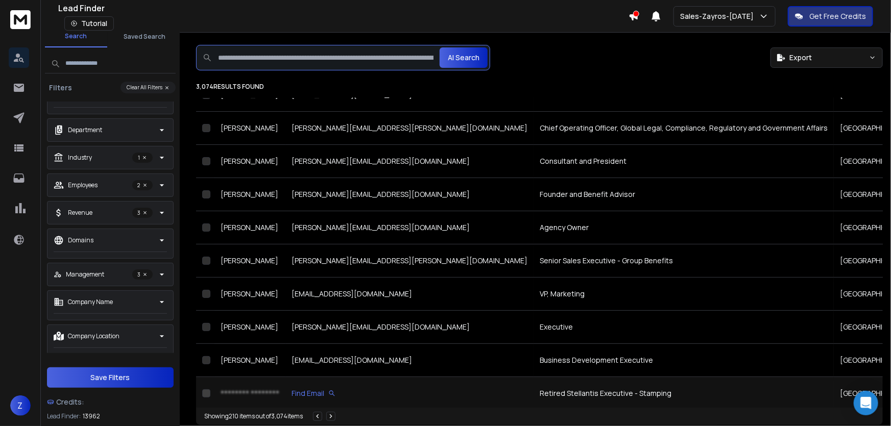
click at [309, 389] on div "Find Email" at bounding box center [410, 394] width 236 height 10
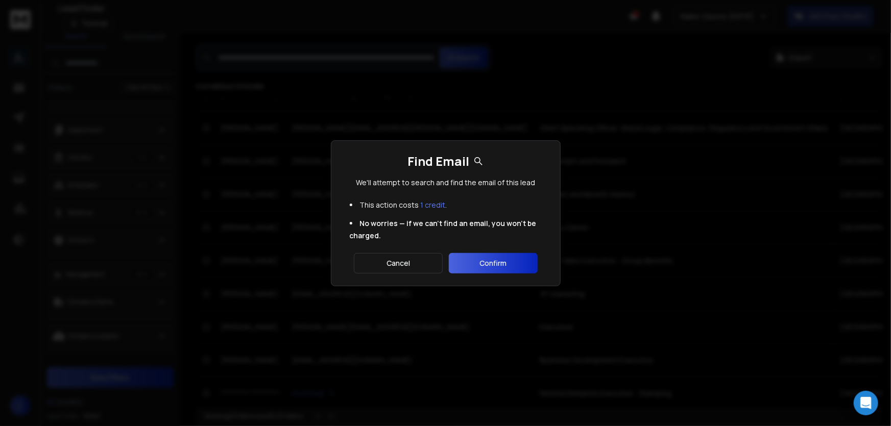
click at [469, 262] on button "Confirm" at bounding box center [493, 263] width 88 height 20
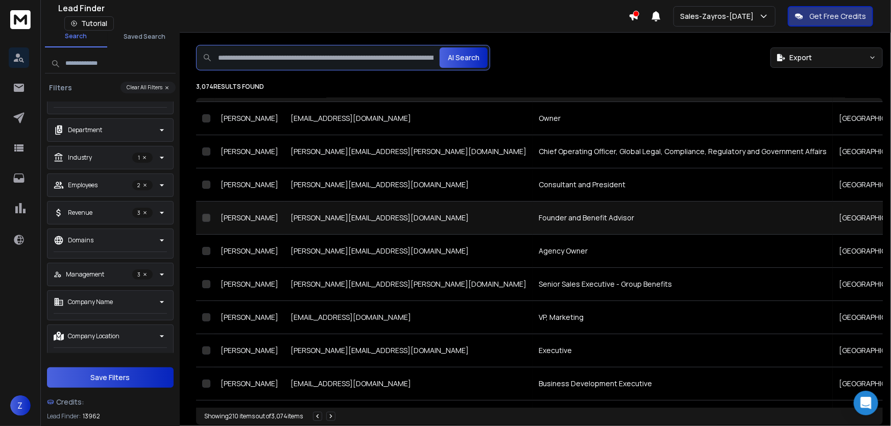
scroll to position [0, 0]
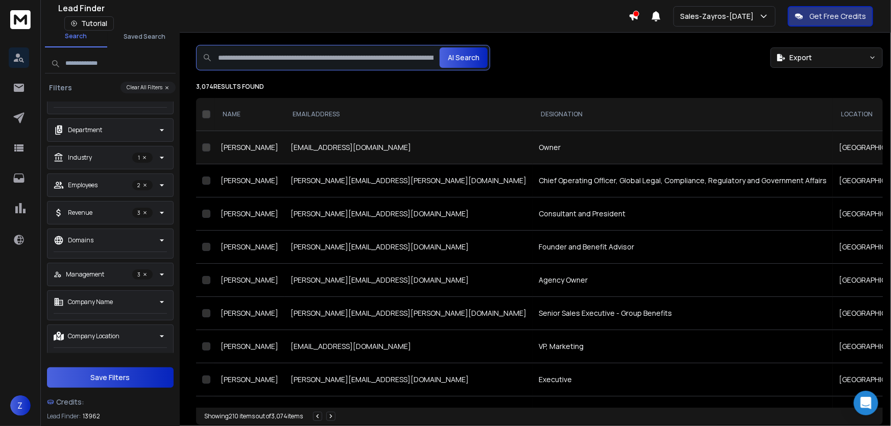
click at [329, 149] on div "[EMAIL_ADDRESS][DOMAIN_NAME]" at bounding box center [409, 147] width 236 height 10
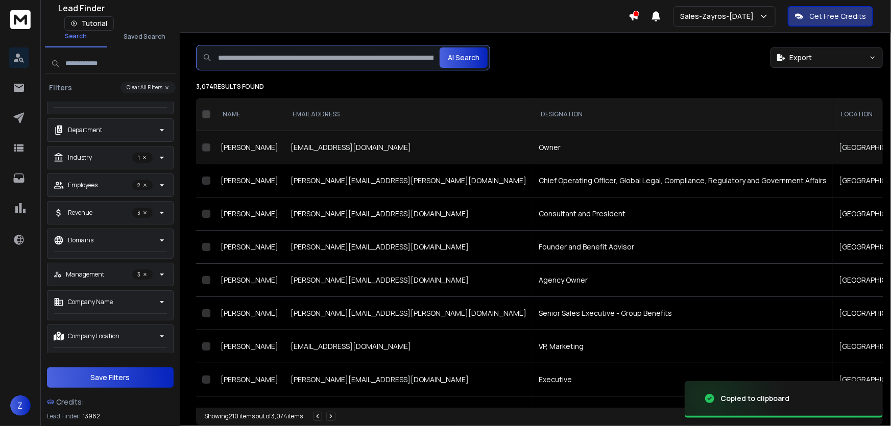
click at [215, 148] on td "[PERSON_NAME]" at bounding box center [249, 147] width 70 height 33
click at [232, 147] on span "[PERSON_NAME]" at bounding box center [250, 147] width 58 height 10
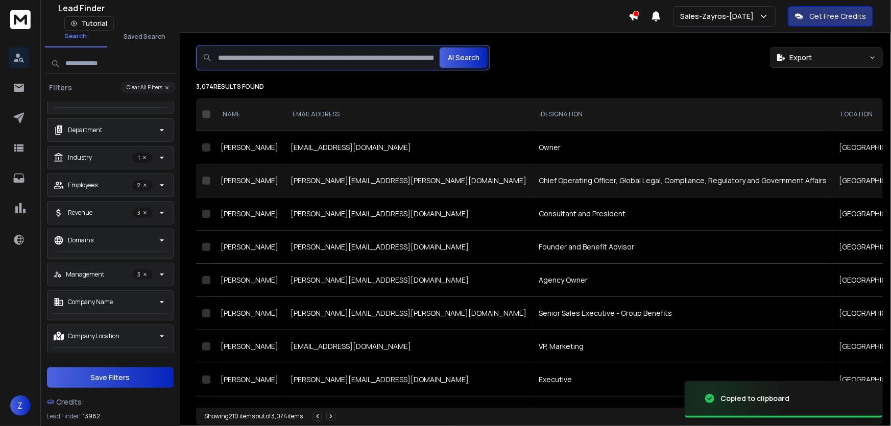
click at [308, 177] on div "[PERSON_NAME][EMAIL_ADDRESS][PERSON_NAME][DOMAIN_NAME]" at bounding box center [409, 181] width 236 height 10
click at [235, 179] on span "[PERSON_NAME]" at bounding box center [250, 181] width 58 height 10
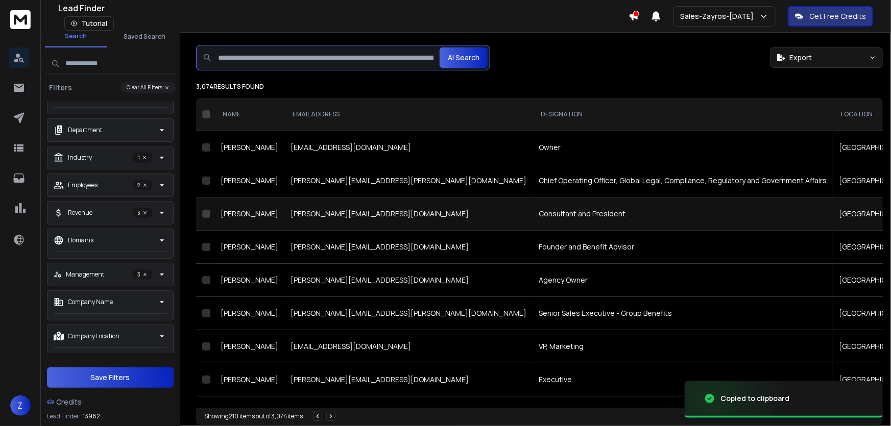
click at [311, 214] on div "[PERSON_NAME][EMAIL_ADDRESS][DOMAIN_NAME]" at bounding box center [409, 214] width 236 height 10
click at [223, 213] on span "[PERSON_NAME]" at bounding box center [250, 214] width 58 height 10
click at [222, 213] on span "[PERSON_NAME]" at bounding box center [250, 214] width 58 height 10
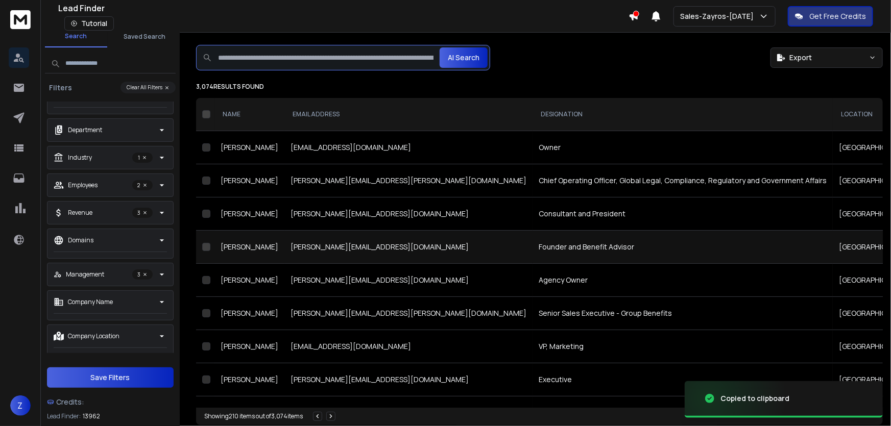
click at [334, 249] on div "[PERSON_NAME][EMAIL_ADDRESS][DOMAIN_NAME]" at bounding box center [409, 247] width 236 height 10
drag, startPoint x: 332, startPoint y: 270, endPoint x: 326, endPoint y: 261, distance: 9.9
click at [331, 270] on td "[PERSON_NAME][EMAIL_ADDRESS][DOMAIN_NAME]" at bounding box center [408, 280] width 248 height 33
click at [320, 251] on div "[PERSON_NAME][EMAIL_ADDRESS][DOMAIN_NAME]" at bounding box center [409, 247] width 236 height 10
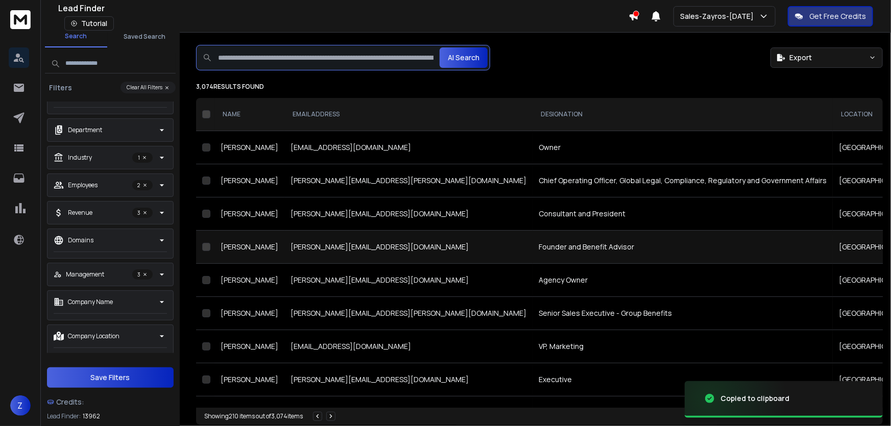
click at [228, 245] on span "[PERSON_NAME]" at bounding box center [250, 247] width 58 height 10
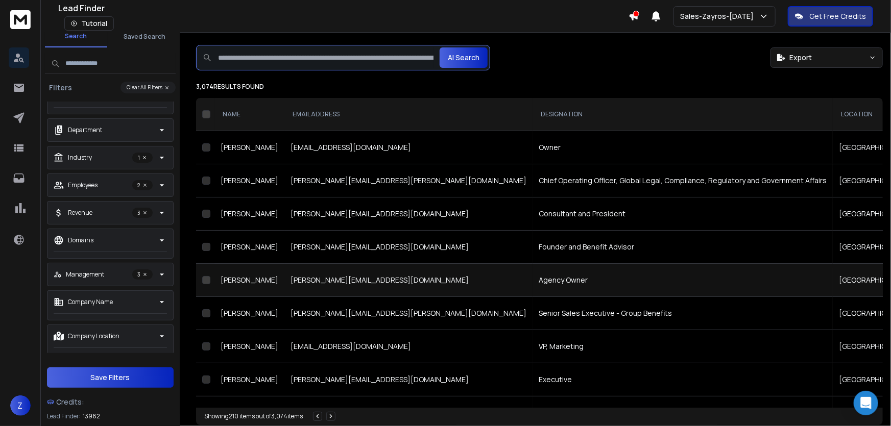
click at [351, 272] on td "[PERSON_NAME][EMAIL_ADDRESS][DOMAIN_NAME]" at bounding box center [408, 280] width 248 height 33
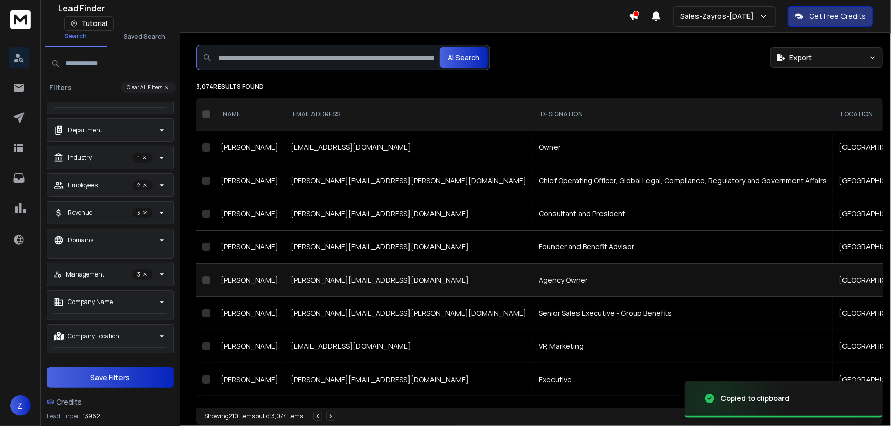
click at [224, 281] on span "[PERSON_NAME]" at bounding box center [250, 280] width 58 height 10
click at [224, 280] on span "[PERSON_NAME]" at bounding box center [250, 280] width 58 height 10
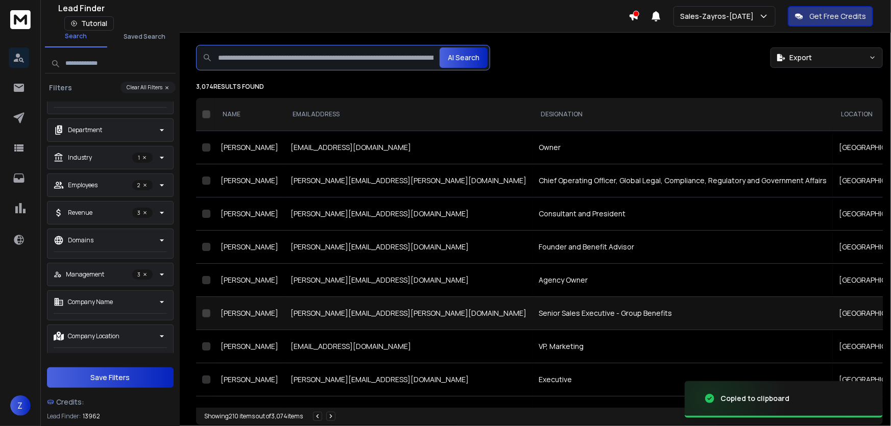
click at [333, 310] on div "[PERSON_NAME][EMAIL_ADDRESS][PERSON_NAME][DOMAIN_NAME]" at bounding box center [409, 313] width 236 height 10
click at [229, 308] on span "[PERSON_NAME]" at bounding box center [250, 313] width 58 height 10
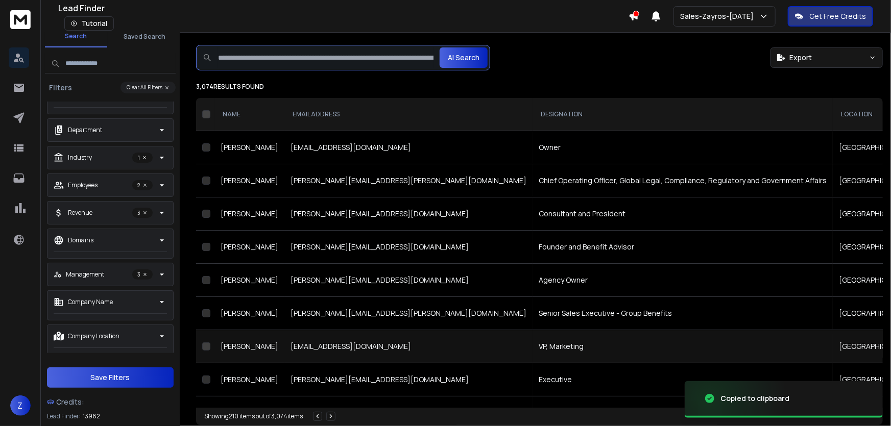
click at [320, 342] on div "[EMAIL_ADDRESS][DOMAIN_NAME]" at bounding box center [409, 347] width 236 height 10
click at [232, 350] on span "[PERSON_NAME]" at bounding box center [250, 347] width 58 height 10
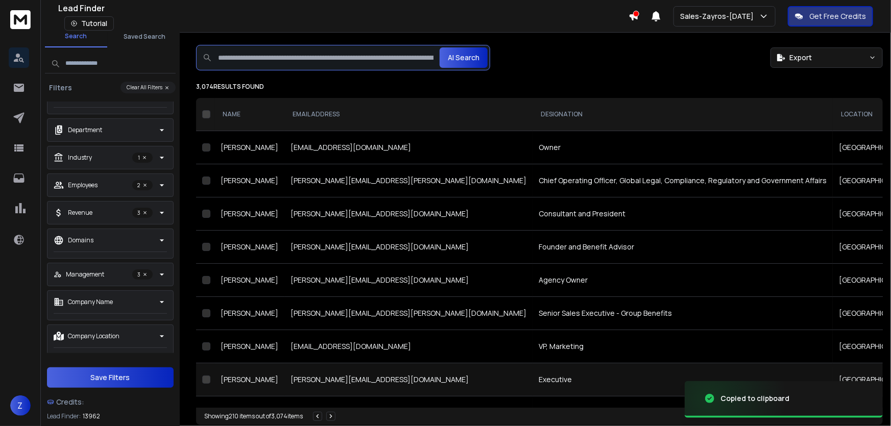
click at [336, 386] on td "[PERSON_NAME][EMAIL_ADDRESS][DOMAIN_NAME]" at bounding box center [408, 380] width 248 height 33
click at [224, 381] on span "[PERSON_NAME]" at bounding box center [250, 380] width 58 height 10
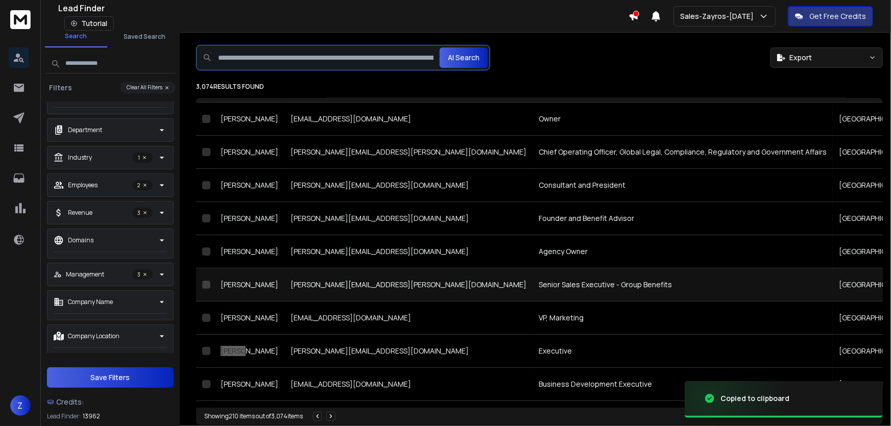
scroll to position [58, 0]
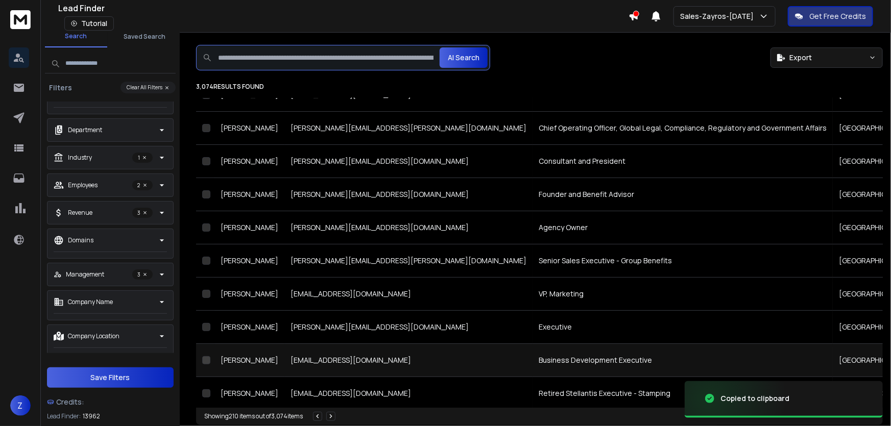
click at [320, 346] on td "[EMAIL_ADDRESS][DOMAIN_NAME]" at bounding box center [408, 360] width 248 height 33
click at [226, 355] on span "[PERSON_NAME]" at bounding box center [250, 360] width 58 height 10
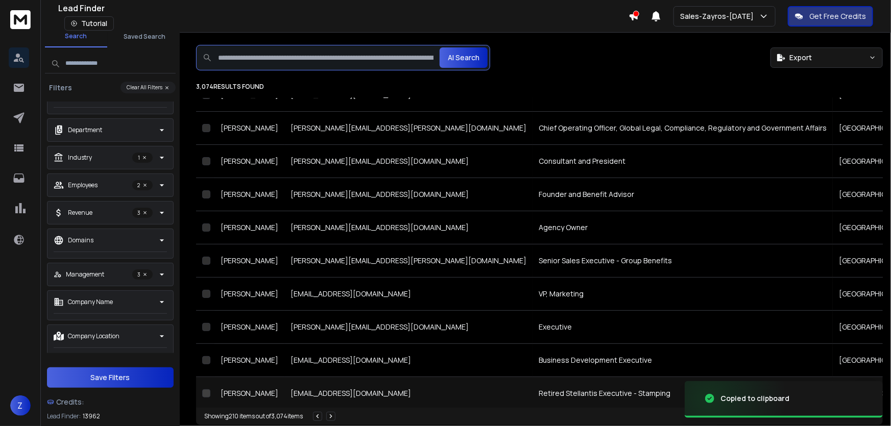
click at [339, 389] on div "[EMAIL_ADDRESS][DOMAIN_NAME]" at bounding box center [409, 394] width 236 height 10
click at [220, 386] on td "[PERSON_NAME]" at bounding box center [249, 393] width 70 height 33
click at [222, 389] on span "[PERSON_NAME]" at bounding box center [250, 394] width 58 height 10
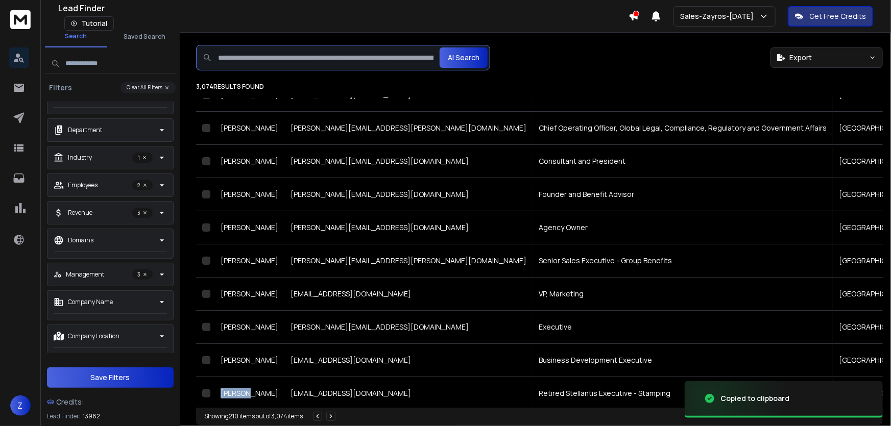
click at [114, 376] on button "Save Filters" at bounding box center [110, 378] width 127 height 20
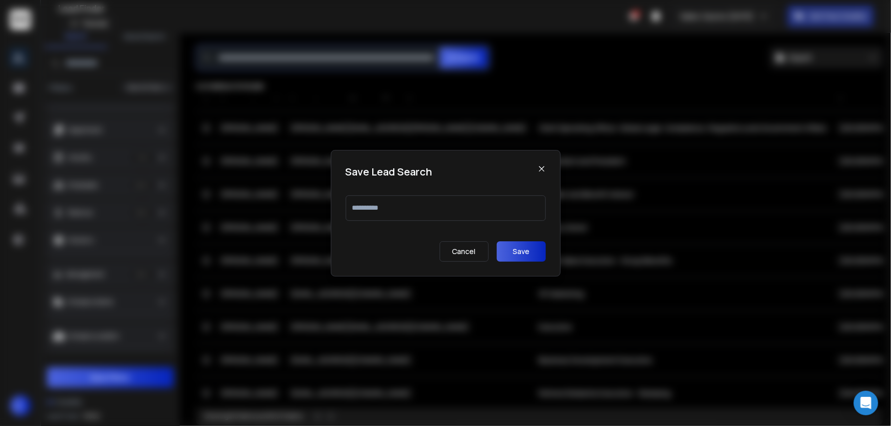
click at [420, 214] on input at bounding box center [446, 209] width 200 height 26
type input "**********"
click at [518, 253] on button "Save" at bounding box center [521, 252] width 49 height 20
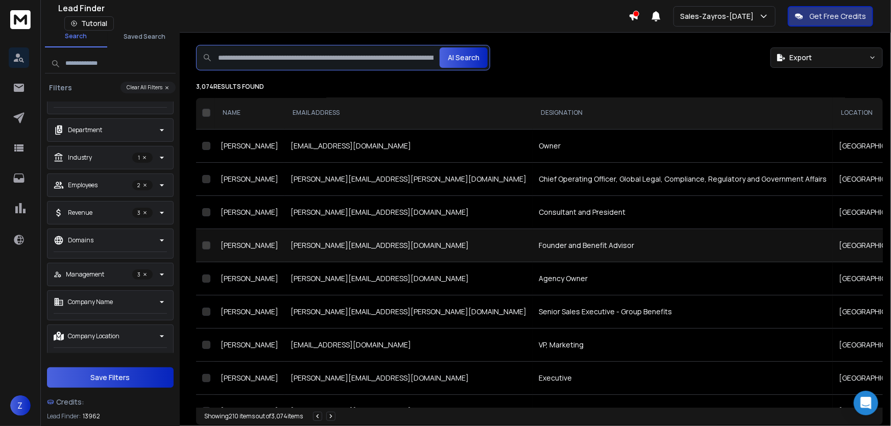
scroll to position [0, 0]
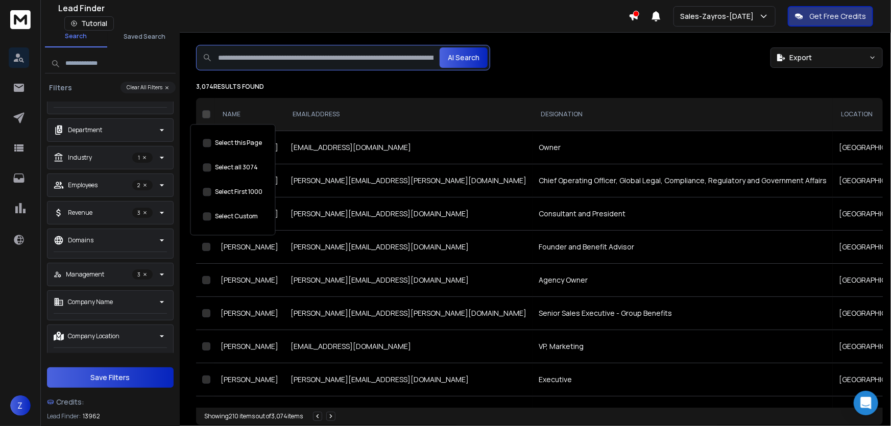
click at [207, 115] on button "Select this Page" at bounding box center [206, 114] width 8 height 8
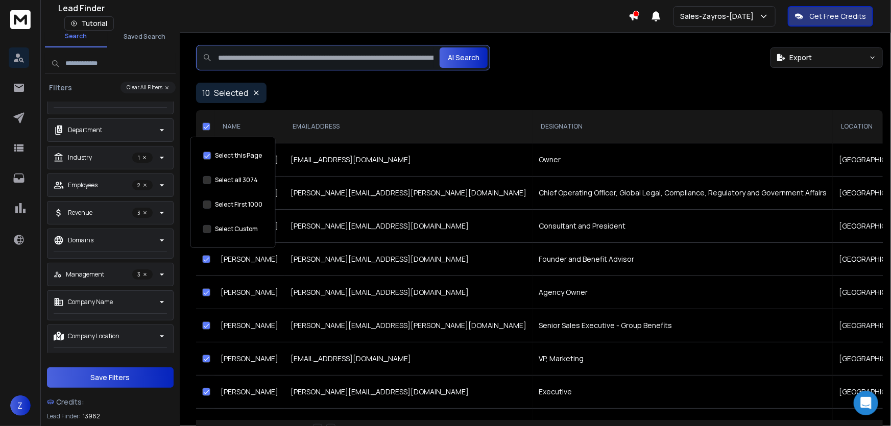
click at [205, 129] on button "Select this Page" at bounding box center [206, 127] width 8 height 8
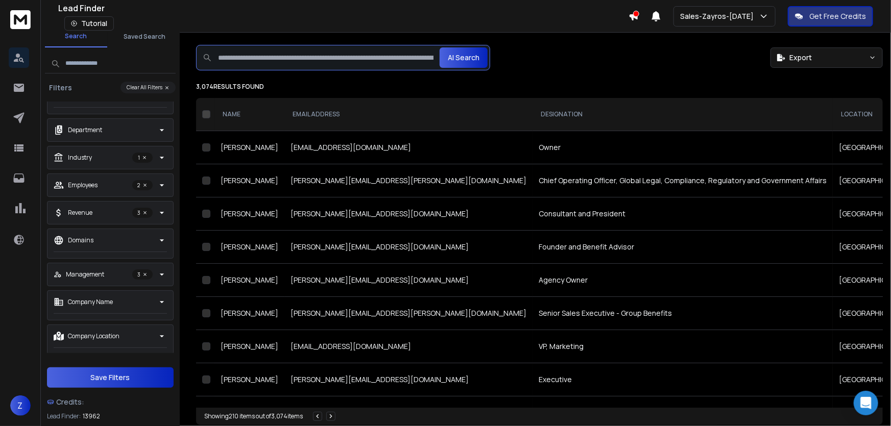
click at [205, 129] on th at bounding box center [205, 114] width 18 height 33
click at [207, 217] on button "Select this Page" at bounding box center [207, 216] width 8 height 8
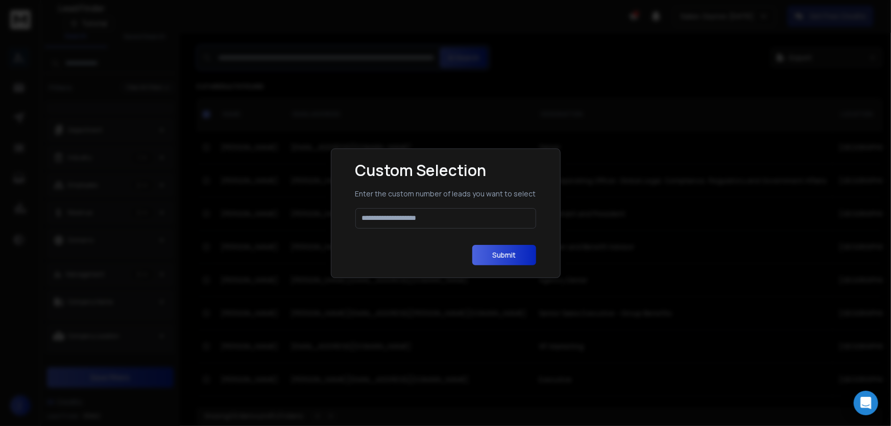
click at [498, 257] on button "Submit" at bounding box center [504, 255] width 64 height 20
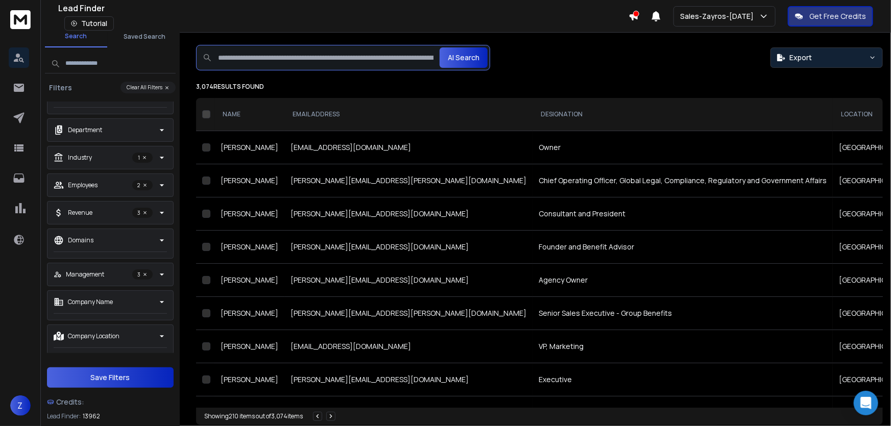
click at [814, 57] on div "Export" at bounding box center [821, 58] width 88 height 10
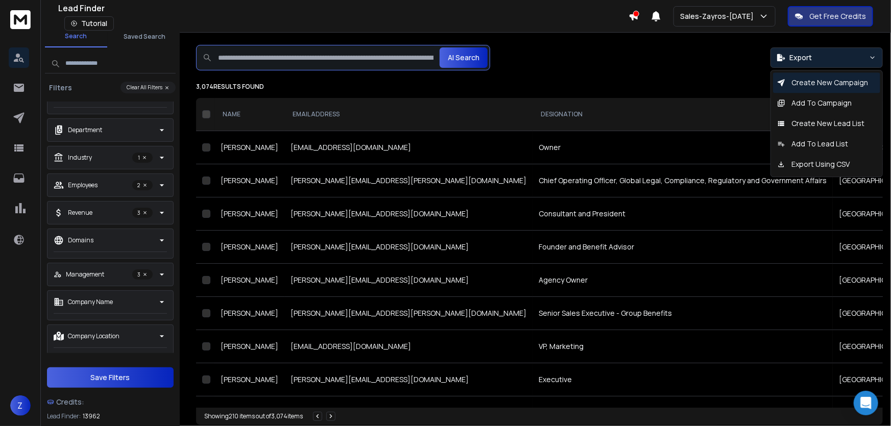
click at [814, 57] on div "Export" at bounding box center [821, 58] width 88 height 10
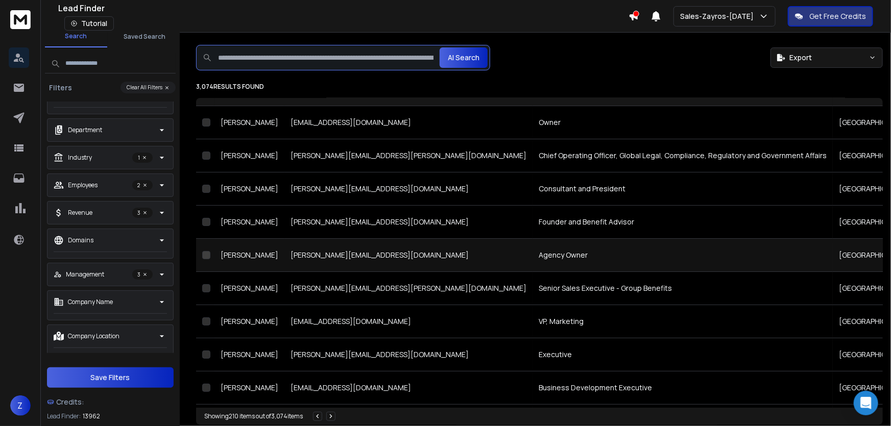
scroll to position [58, 0]
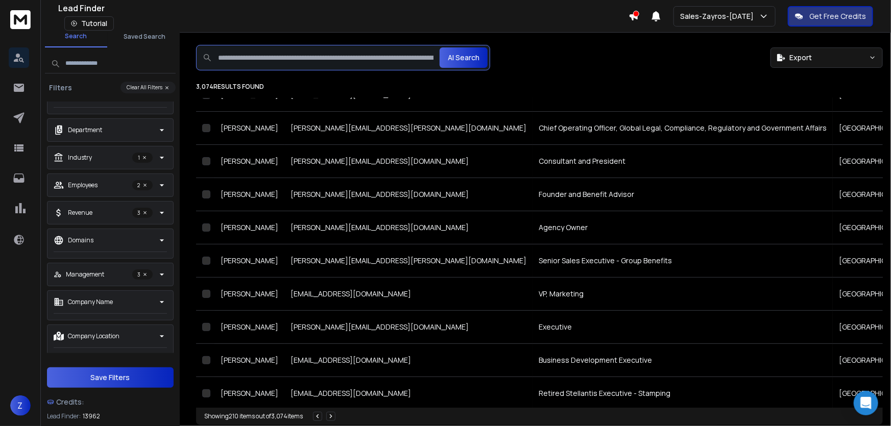
click at [229, 416] on div "Showing 210 items out of 3,074 items" at bounding box center [253, 417] width 99 height 8
click at [261, 416] on div "Showing 210 items out of 3,074 items" at bounding box center [253, 417] width 99 height 8
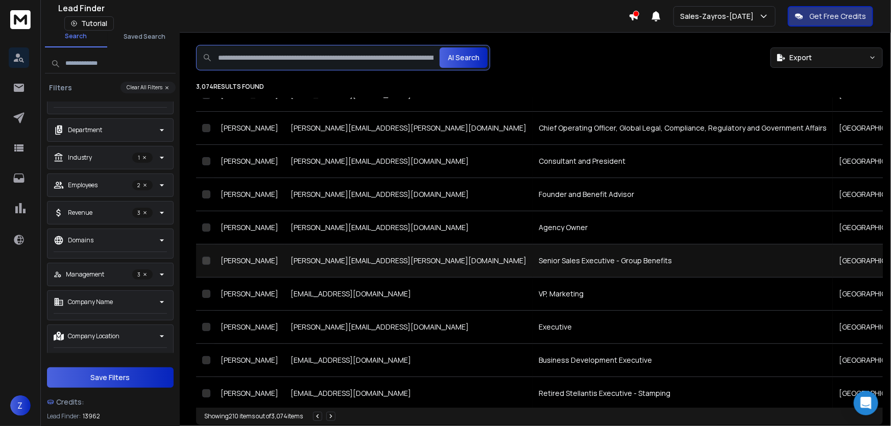
scroll to position [0, 0]
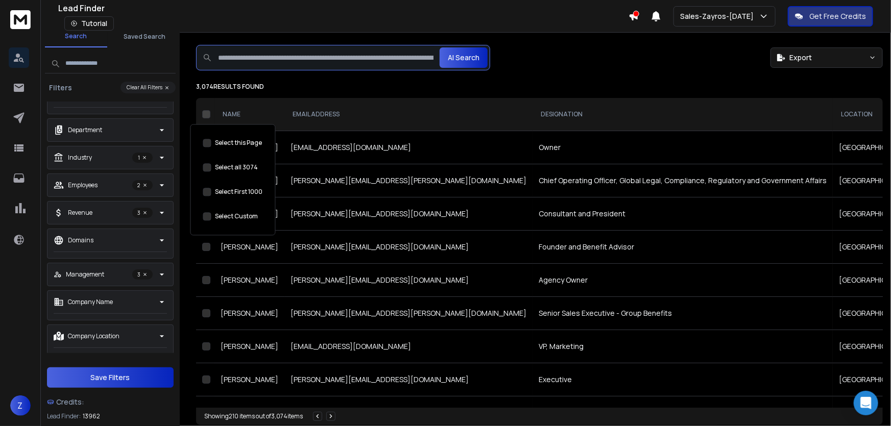
click at [206, 112] on button "Select this Page" at bounding box center [206, 114] width 8 height 8
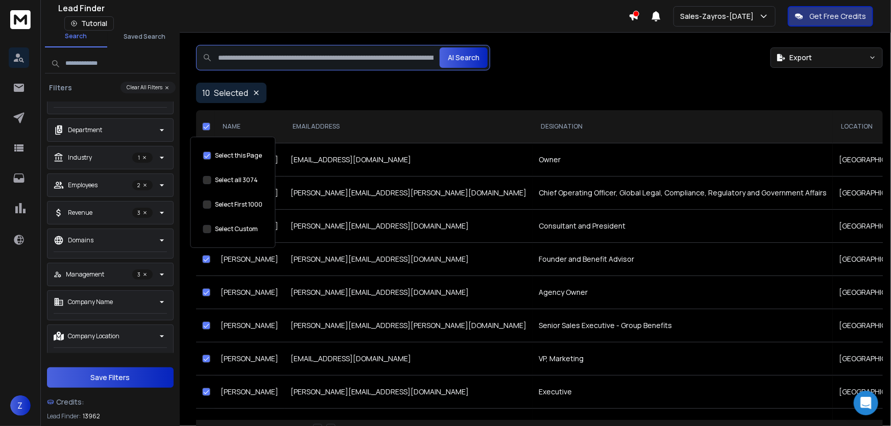
click at [205, 154] on button "Select this Page" at bounding box center [207, 156] width 8 height 8
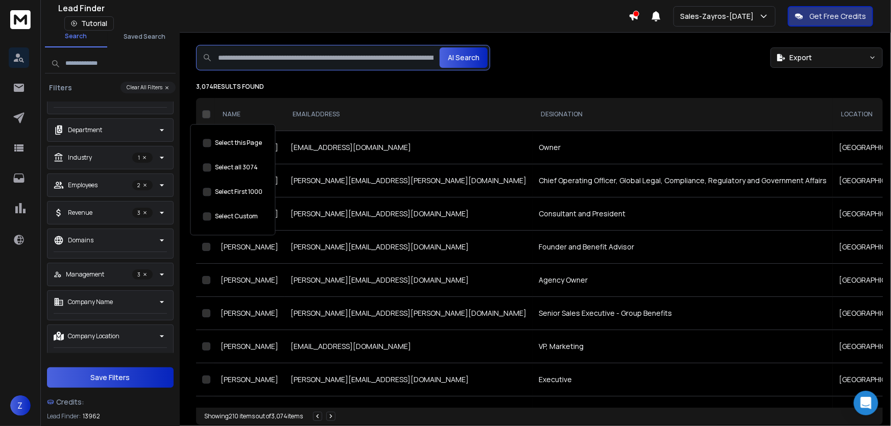
click at [204, 214] on button "Select this Page" at bounding box center [207, 216] width 8 height 8
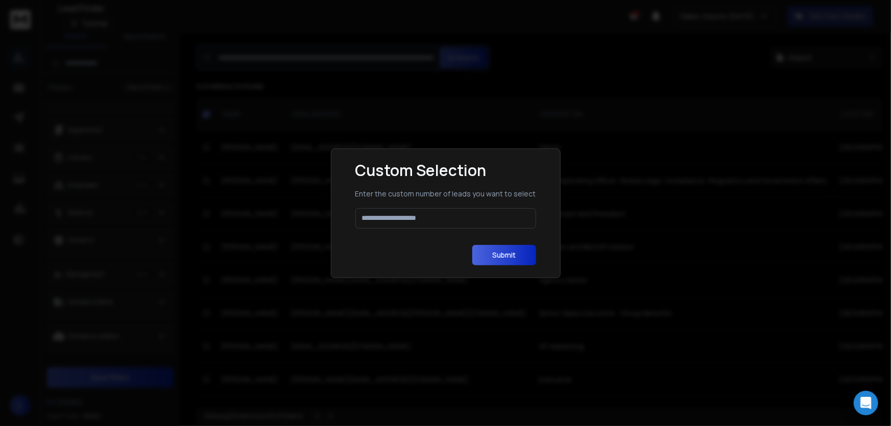
type input "***"
click at [490, 253] on button "Submit" at bounding box center [504, 255] width 64 height 20
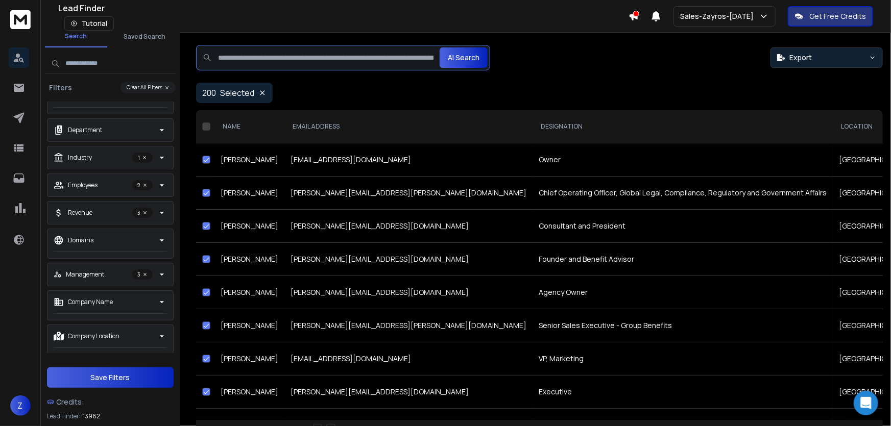
click at [825, 59] on div "Export" at bounding box center [821, 58] width 88 height 10
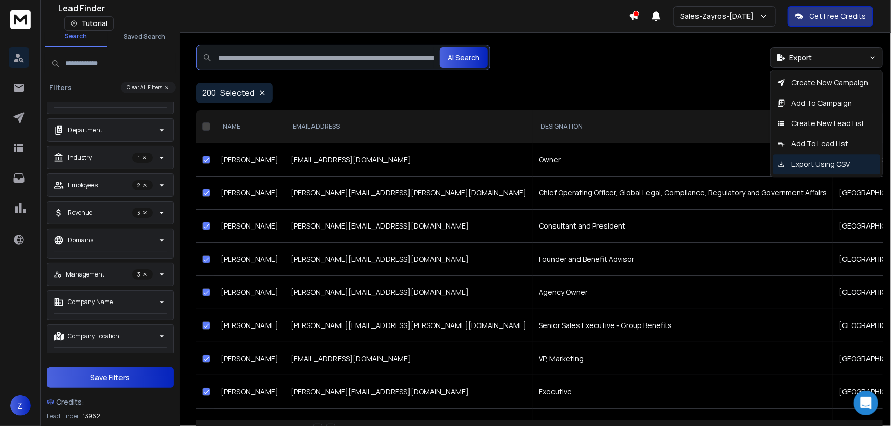
click at [807, 163] on p "Export Using CSV" at bounding box center [820, 164] width 62 height 14
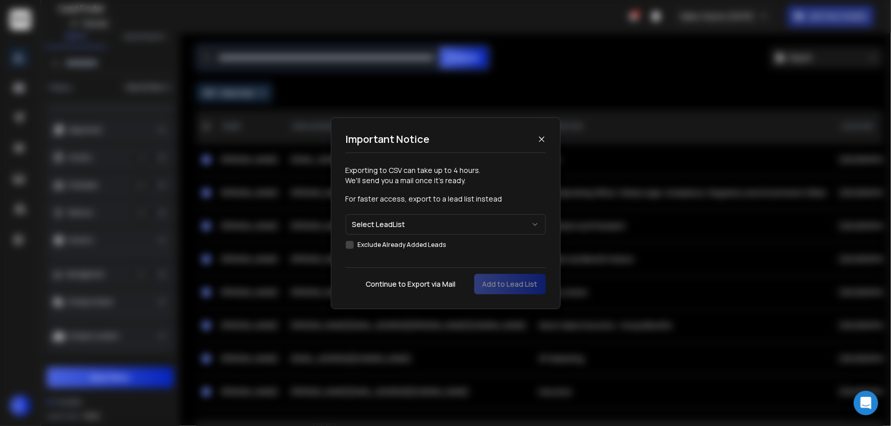
click at [401, 221] on button "Select LeadList" at bounding box center [446, 224] width 200 height 20
click at [534, 221] on icon "button" at bounding box center [535, 225] width 8 height 8
click at [535, 222] on icon "button" at bounding box center [535, 225] width 8 height 8
click at [351, 246] on button "Exclude Already Added Leads" at bounding box center [350, 245] width 8 height 8
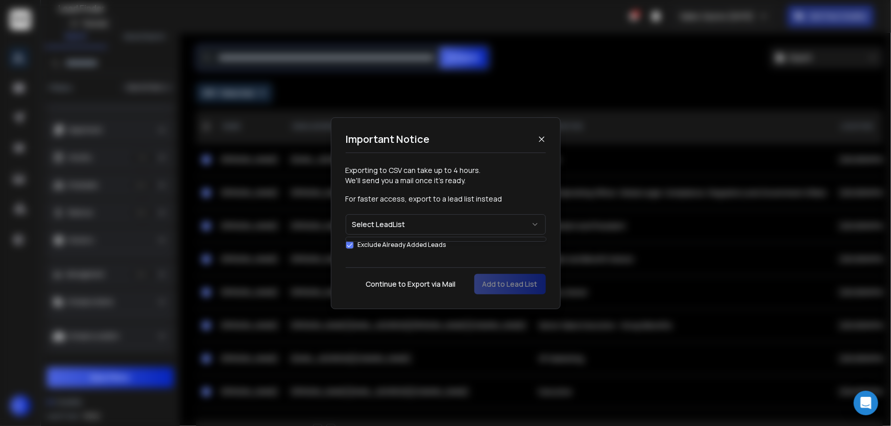
click at [532, 223] on icon "button" at bounding box center [535, 225] width 8 height 8
click at [539, 225] on button "Select LeadList" at bounding box center [446, 224] width 200 height 20
click at [541, 140] on icon at bounding box center [542, 139] width 8 height 8
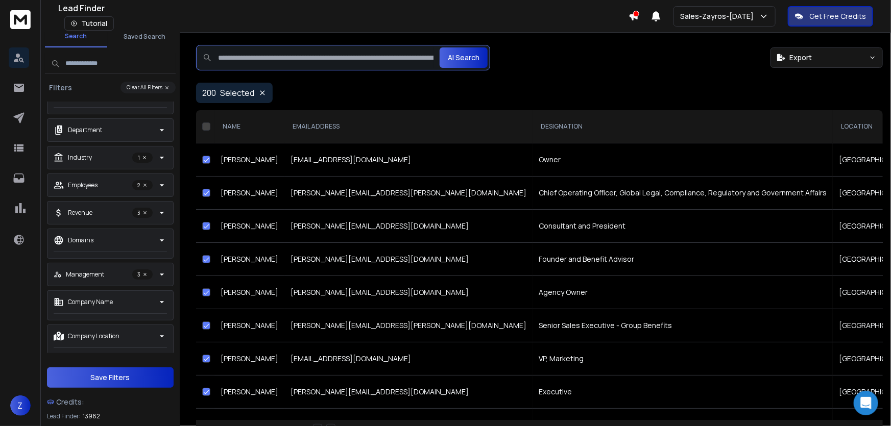
click at [265, 92] on icon at bounding box center [262, 93] width 8 height 8
